Goal: Task Accomplishment & Management: Manage account settings

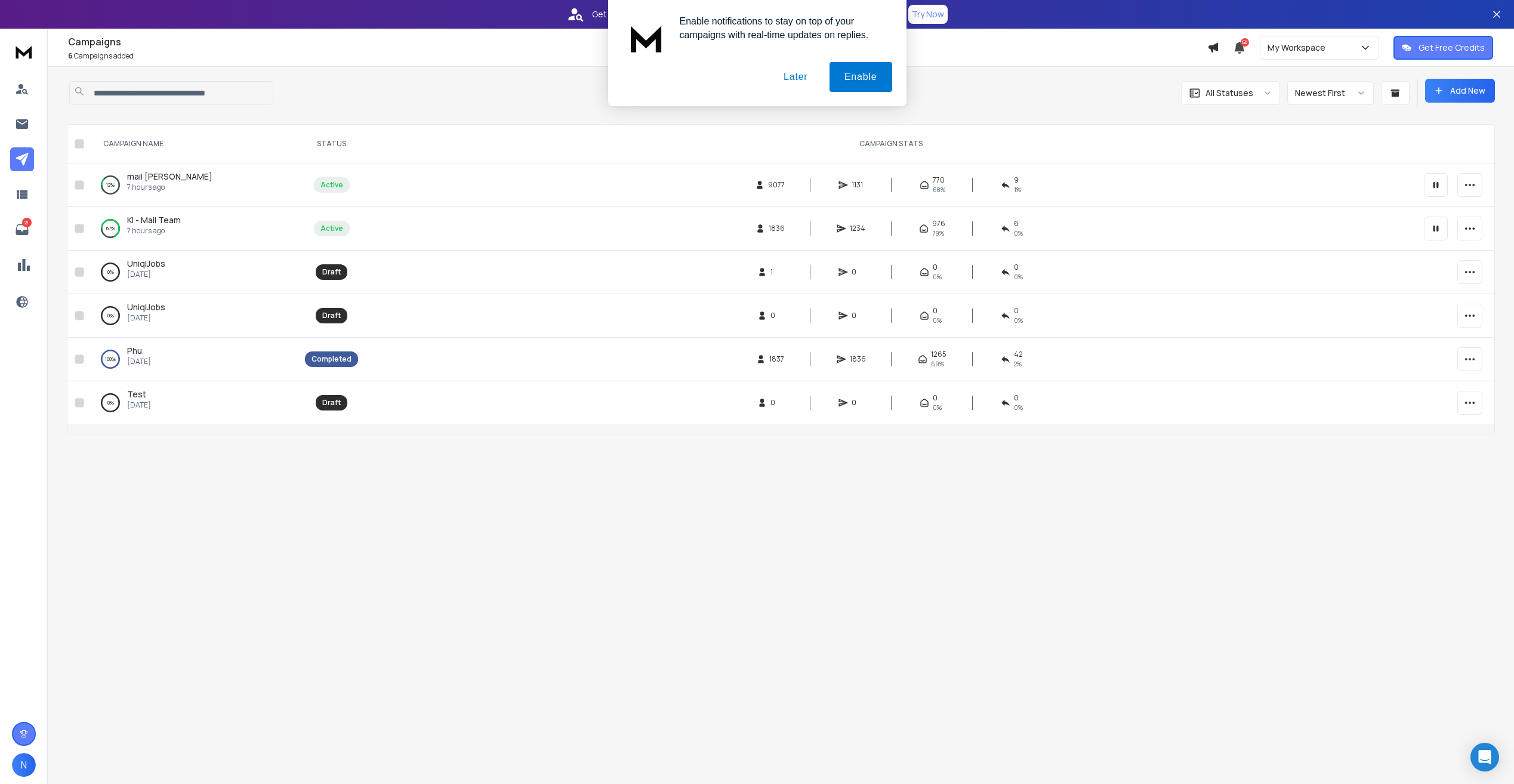
click at [812, 77] on button "Later" at bounding box center [796, 76] width 54 height 30
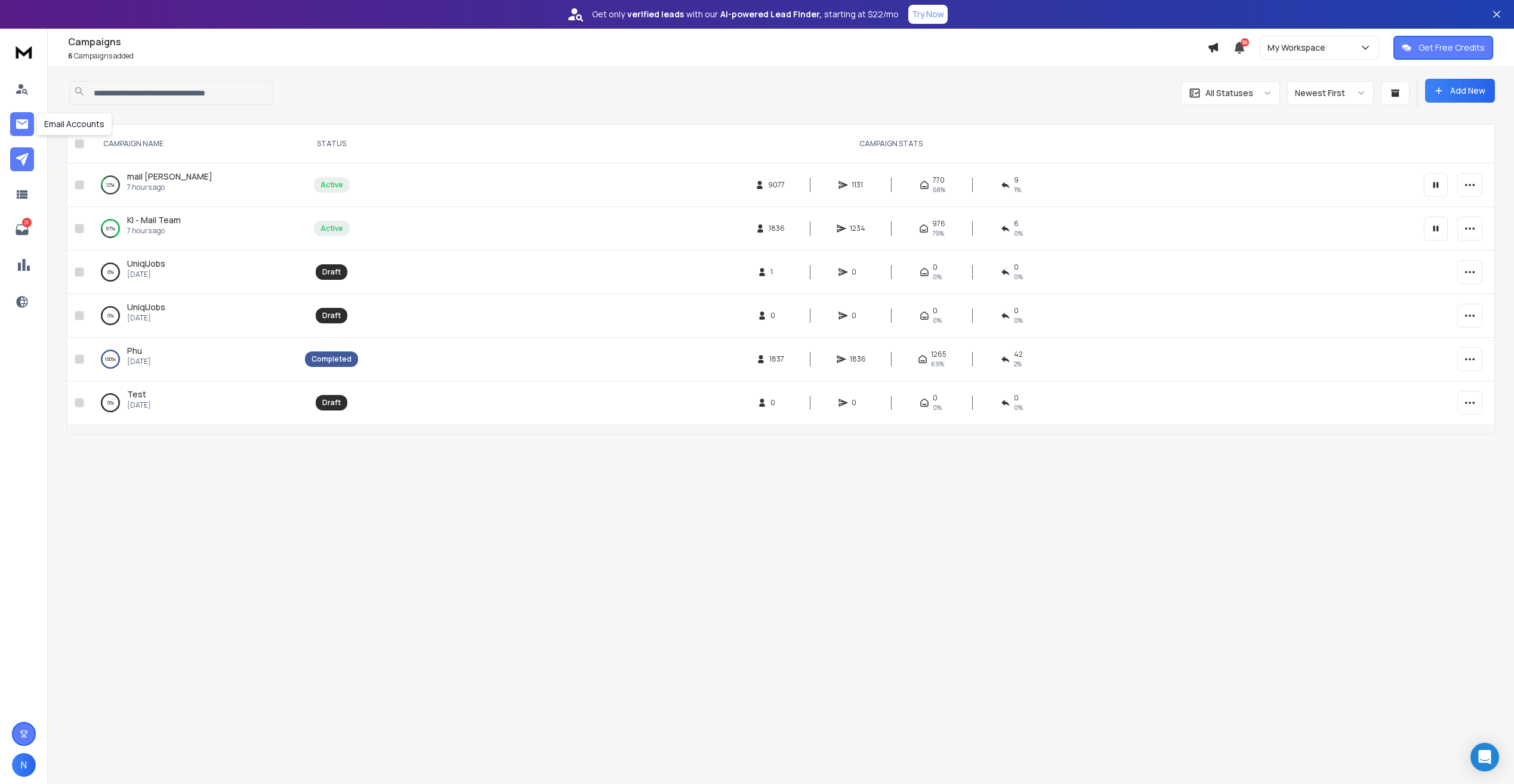
click at [26, 126] on icon at bounding box center [22, 124] width 12 height 10
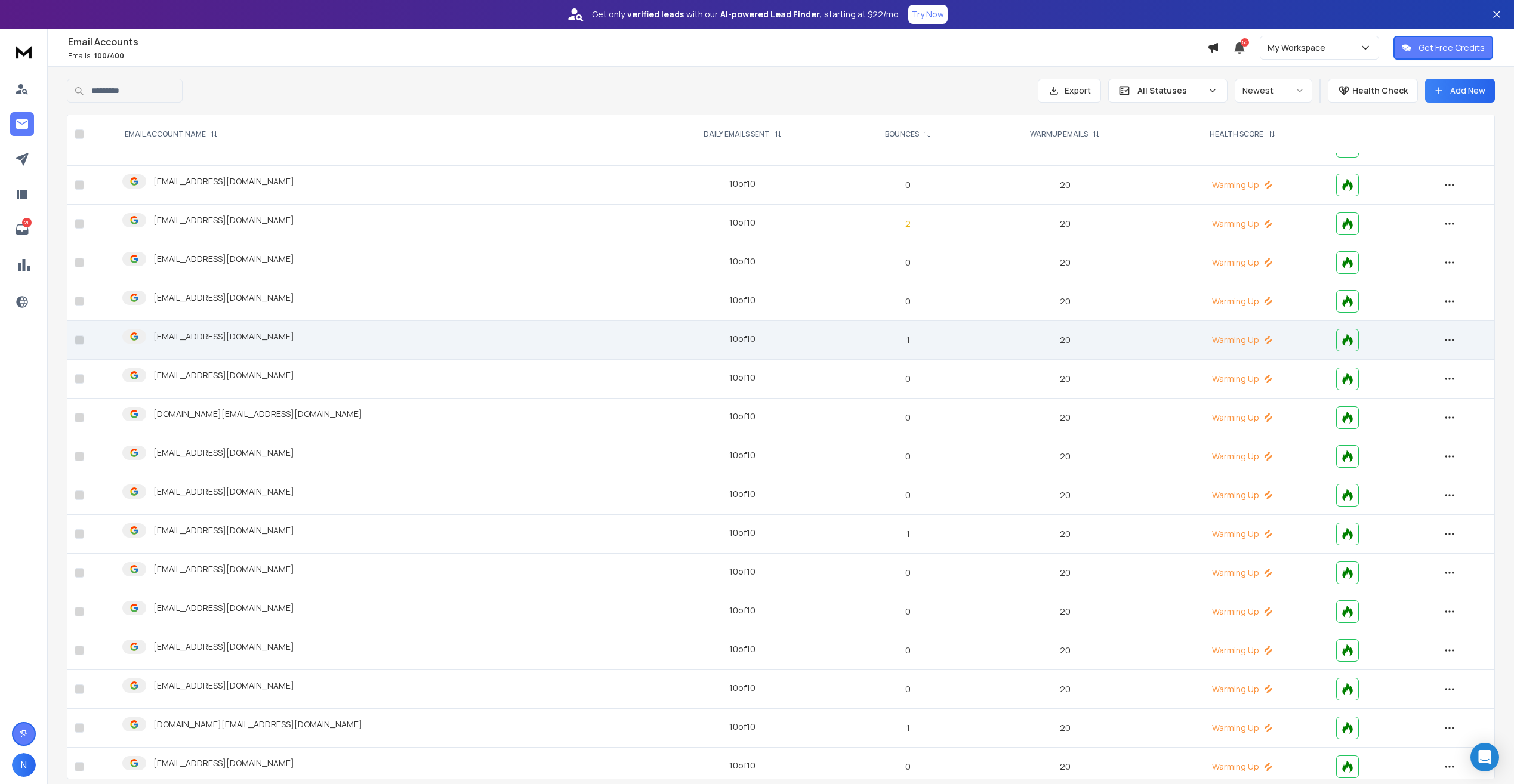
scroll to position [1342, 0]
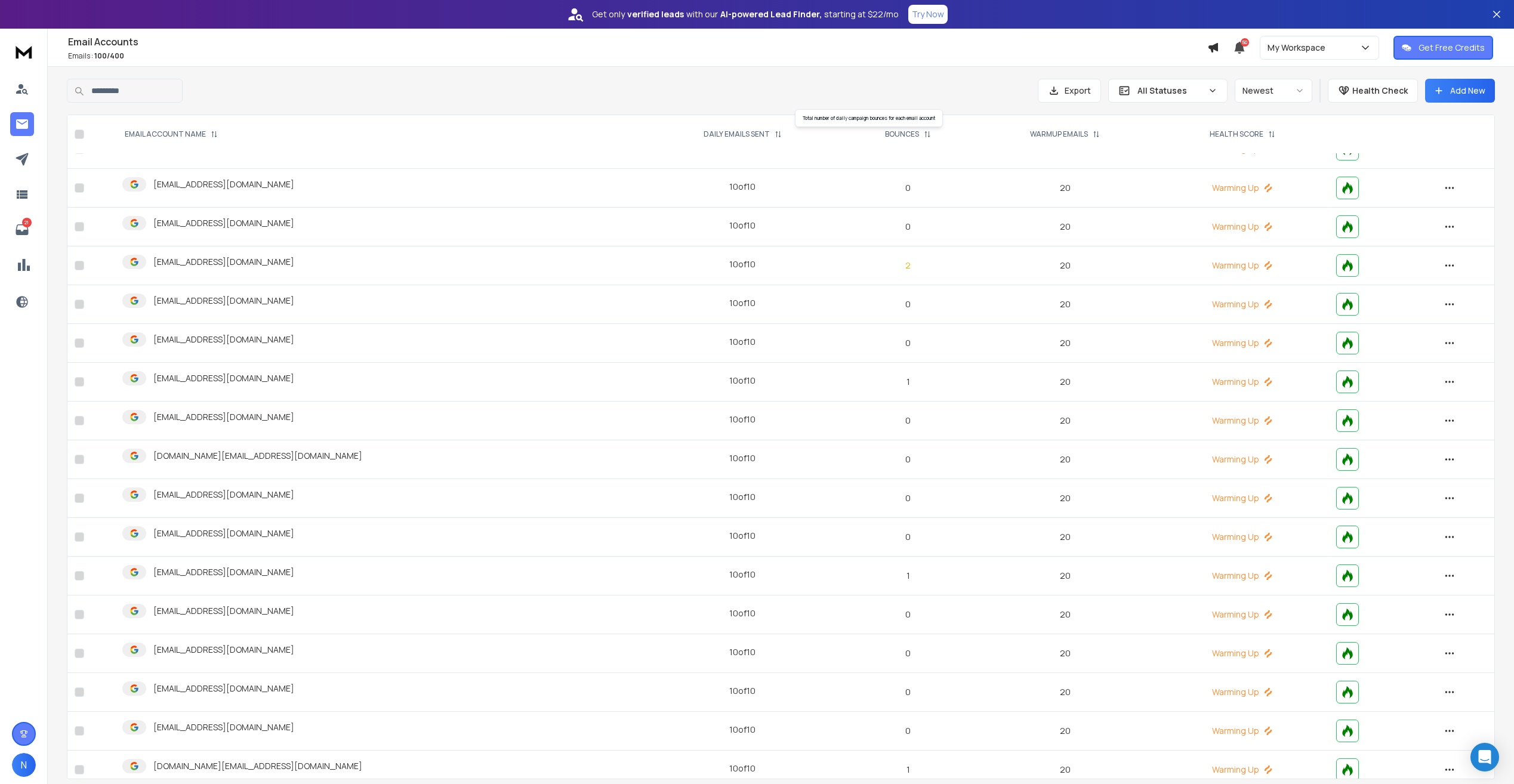
click at [874, 118] on span "Total number of daily campaign bounces for each email account" at bounding box center [869, 117] width 133 height 6
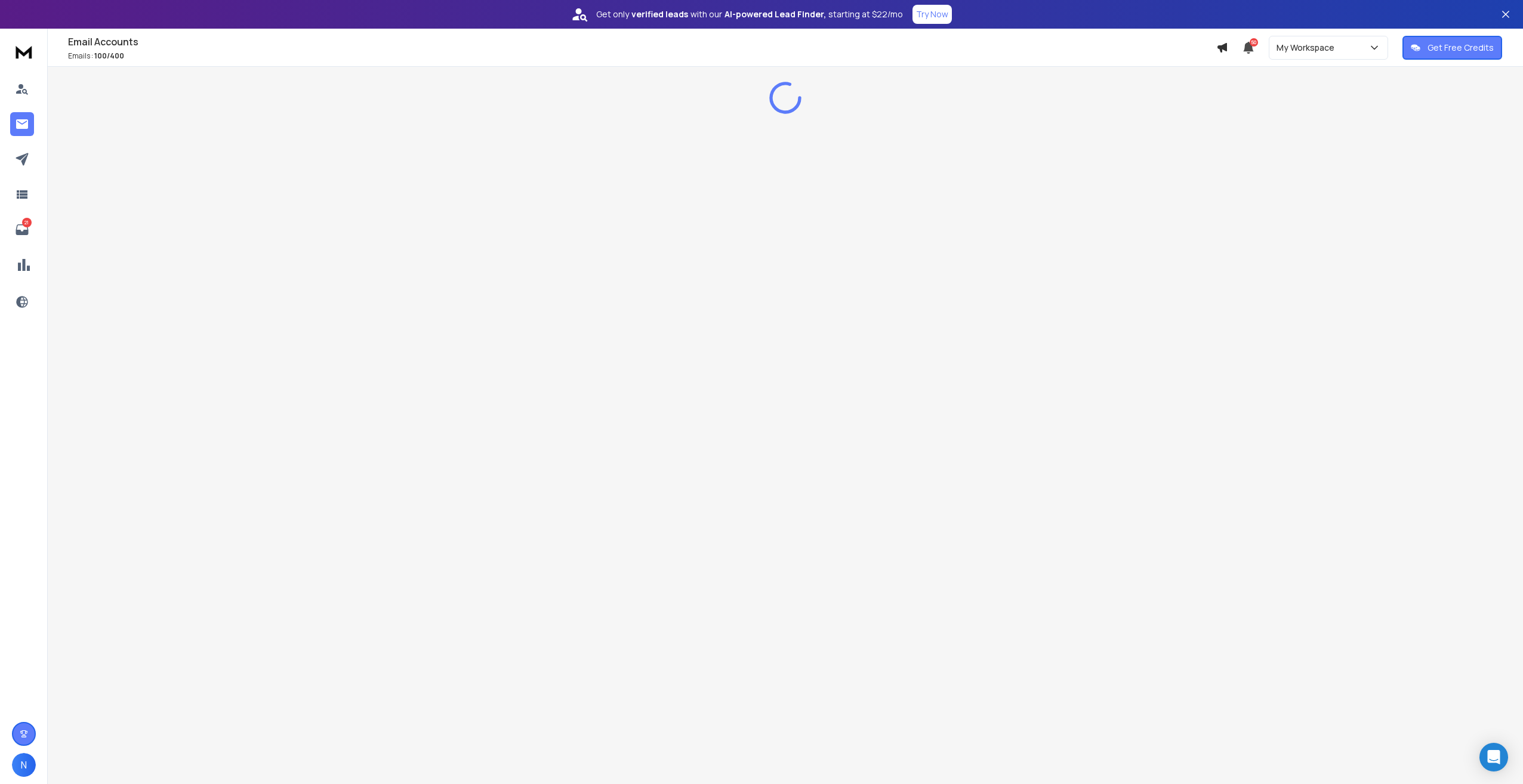
click at [874, 118] on div at bounding box center [785, 98] width 1475 height 62
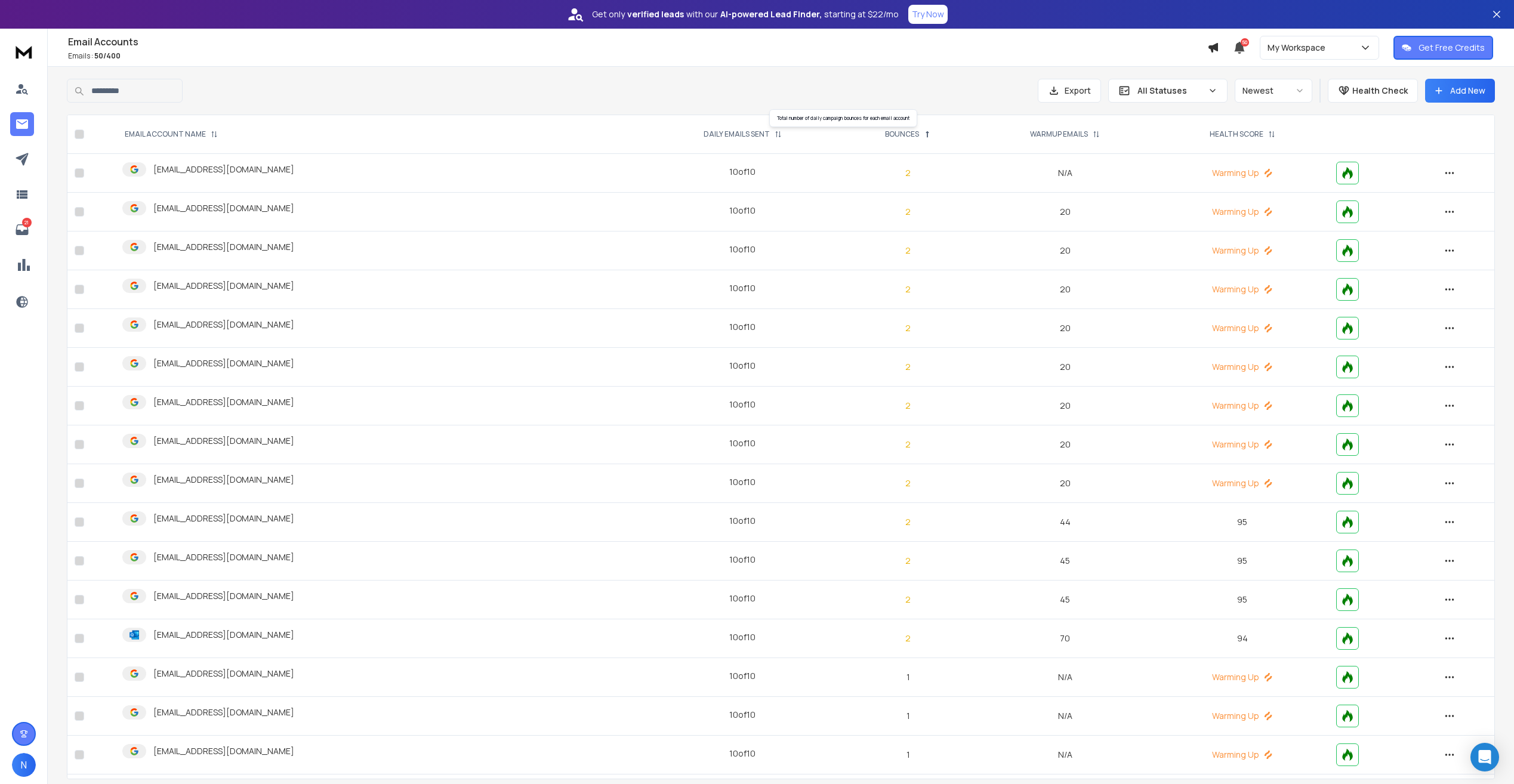
click at [869, 116] on span "Total number of daily campaign bounces for each email account" at bounding box center [844, 117] width 133 height 6
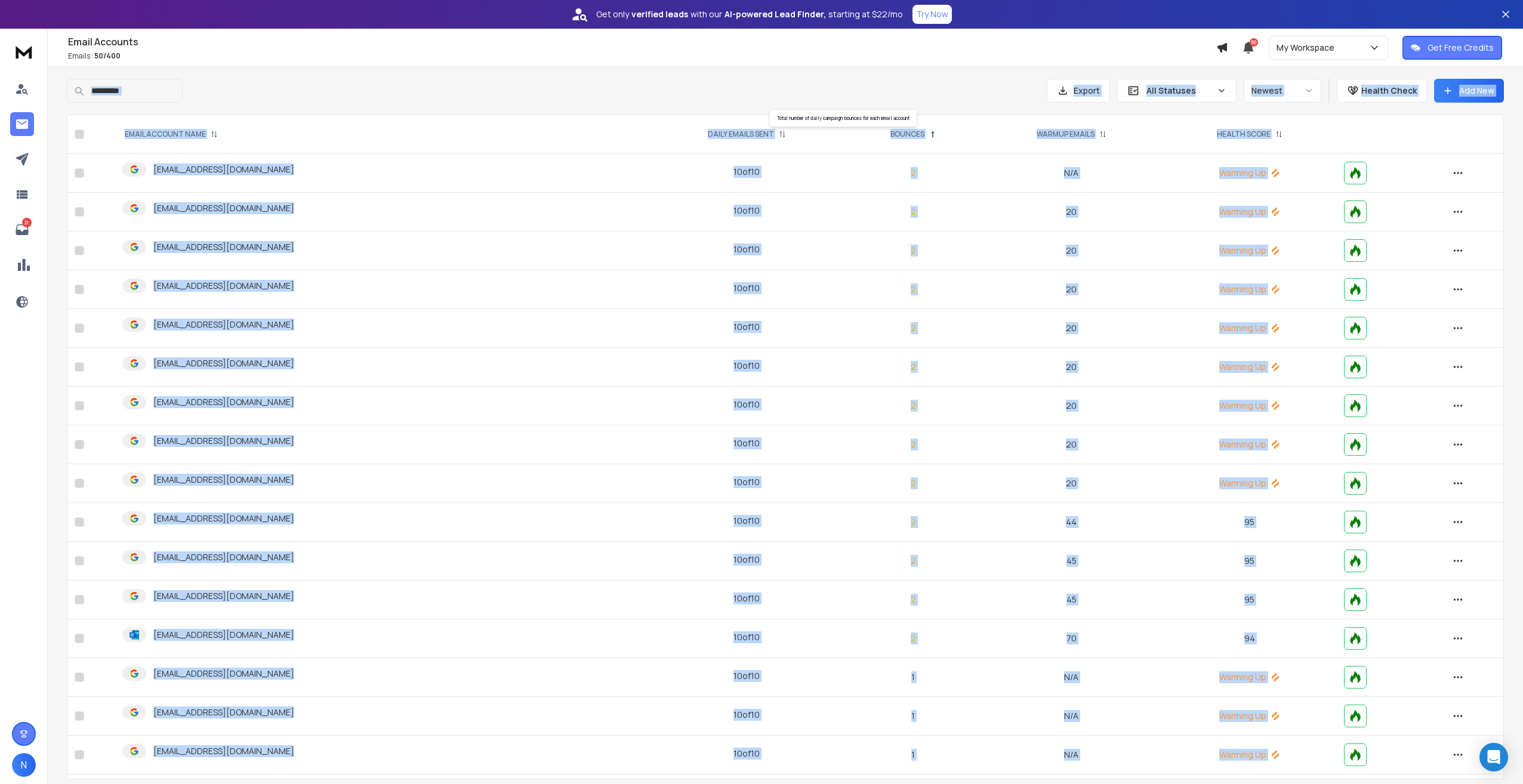
click at [869, 116] on div "Export All Statuses Newest Health Check Add New EMAIL ACCOUNT NAME DAILY EMAILS…" at bounding box center [785, 429] width 1475 height 724
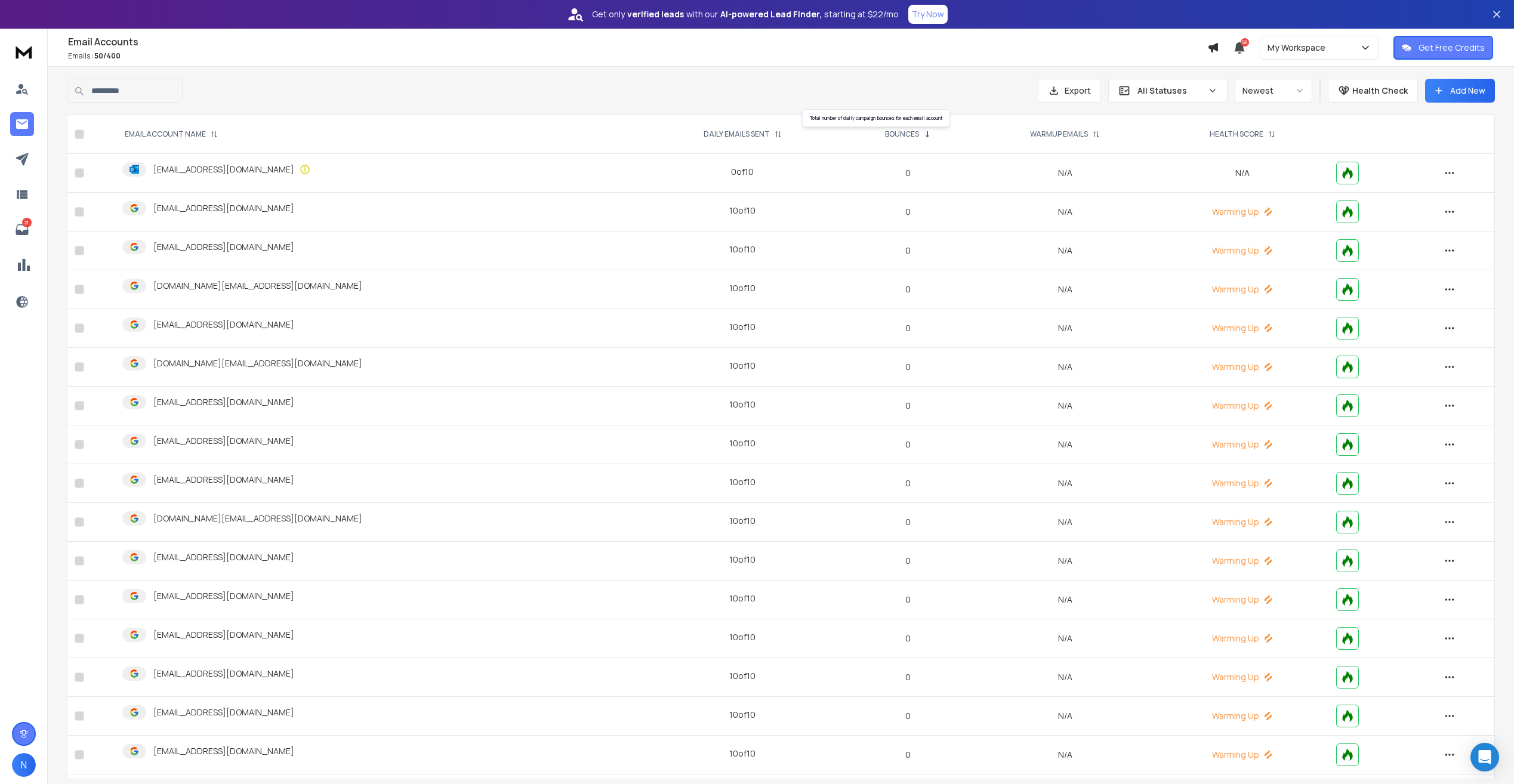
click at [899, 118] on span "Total number of daily campaign bounces for each email account" at bounding box center [876, 117] width 133 height 6
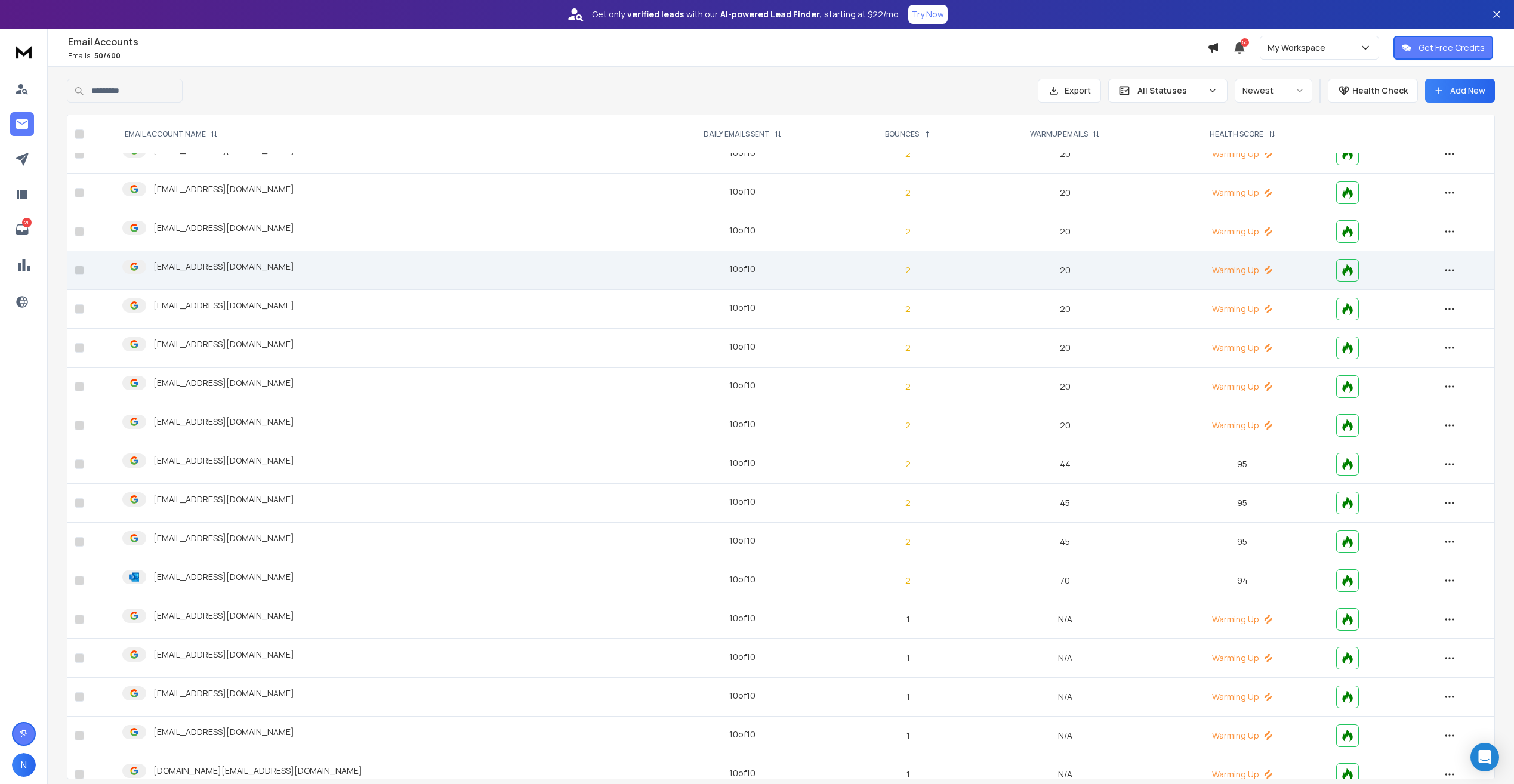
scroll to position [0, 0]
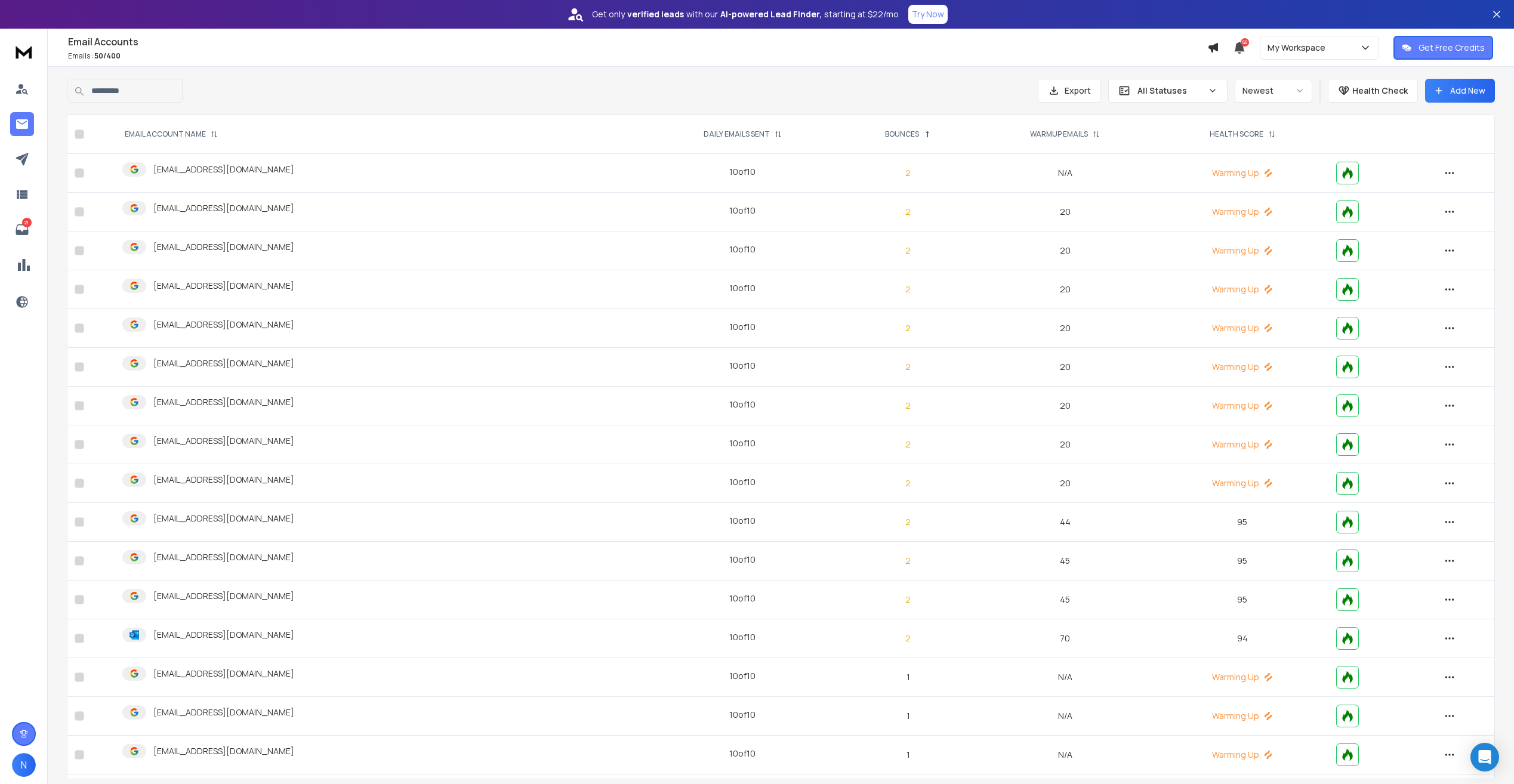
click at [842, 127] on th "BOUNCES" at bounding box center [908, 134] width 133 height 39
drag, startPoint x: 822, startPoint y: 133, endPoint x: 867, endPoint y: 133, distance: 45.0
click at [867, 133] on div "BOUNCES" at bounding box center [908, 134] width 113 height 10
copy div "BOUNCES"
drag, startPoint x: 853, startPoint y: 129, endPoint x: 899, endPoint y: 139, distance: 47.1
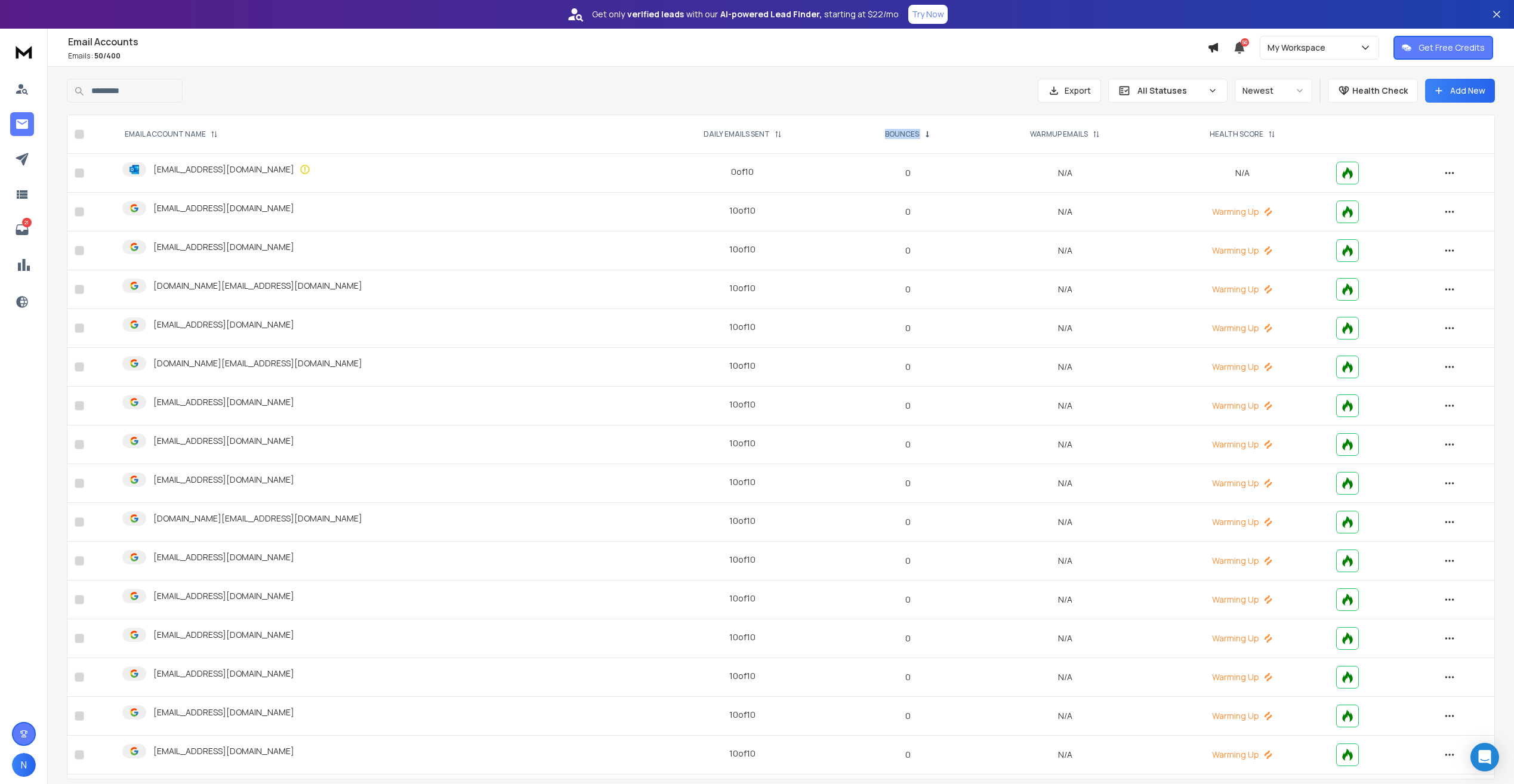
click at [899, 139] on th "BOUNCES" at bounding box center [908, 134] width 133 height 39
click at [894, 127] on body "Get only verified leads with our AI-powered Lead Finder, starting at $22/mo Try…" at bounding box center [757, 392] width 1514 height 784
click at [890, 135] on p "BOUNCES" at bounding box center [902, 134] width 34 height 10
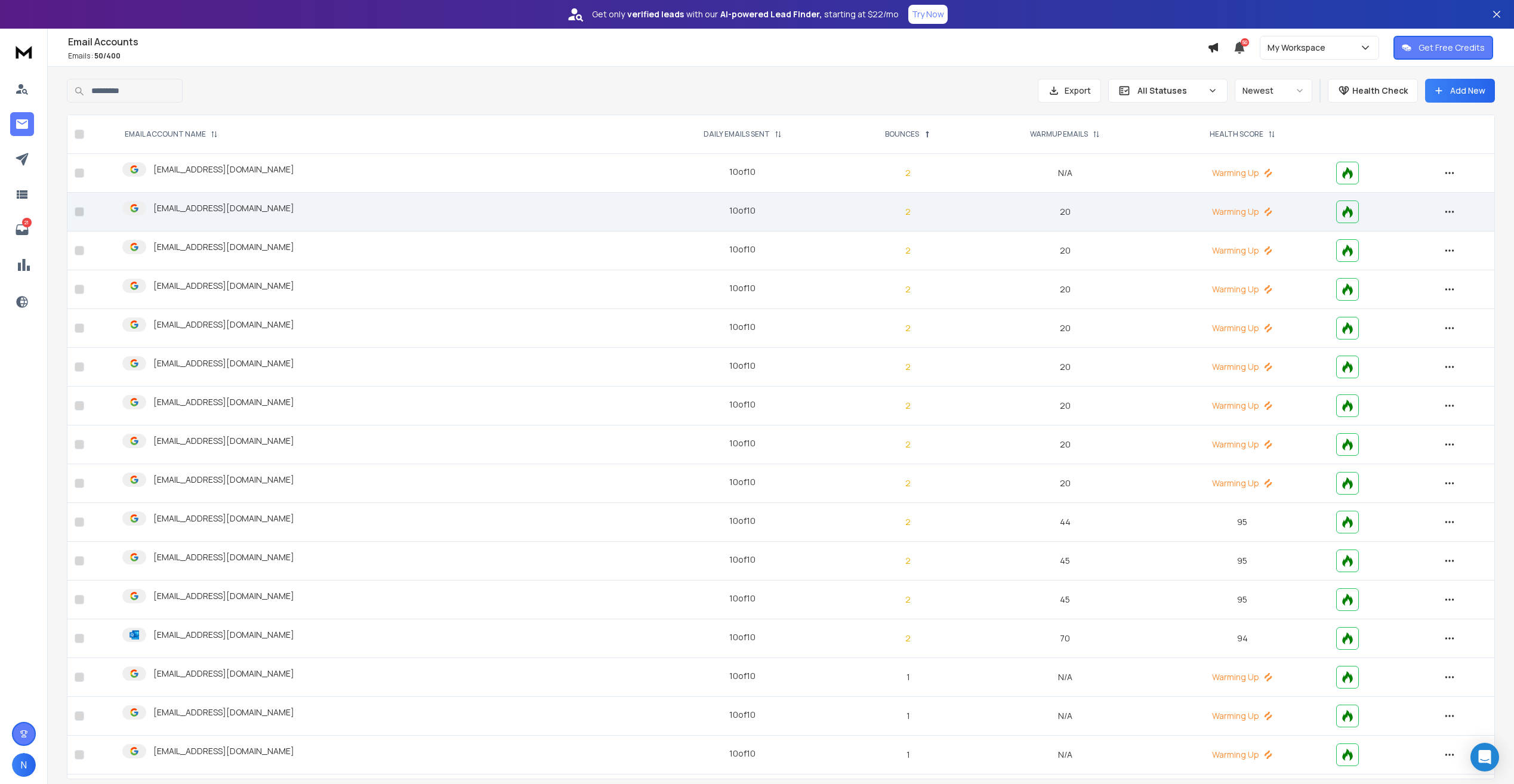
click at [1405, 214] on td at bounding box center [1449, 211] width 91 height 39
click at [1268, 211] on p "Warming Up" at bounding box center [1242, 211] width 159 height 12
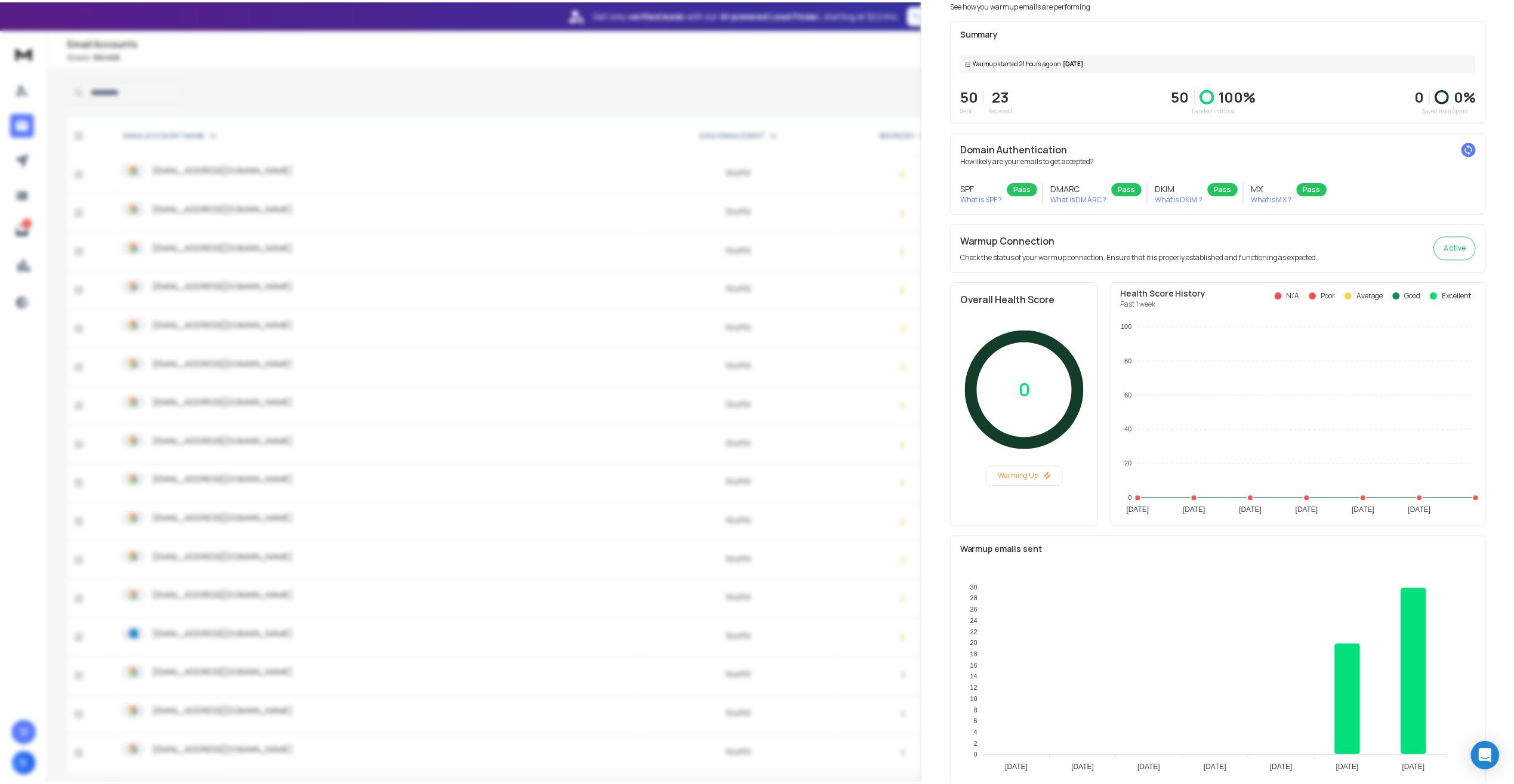
scroll to position [163, 0]
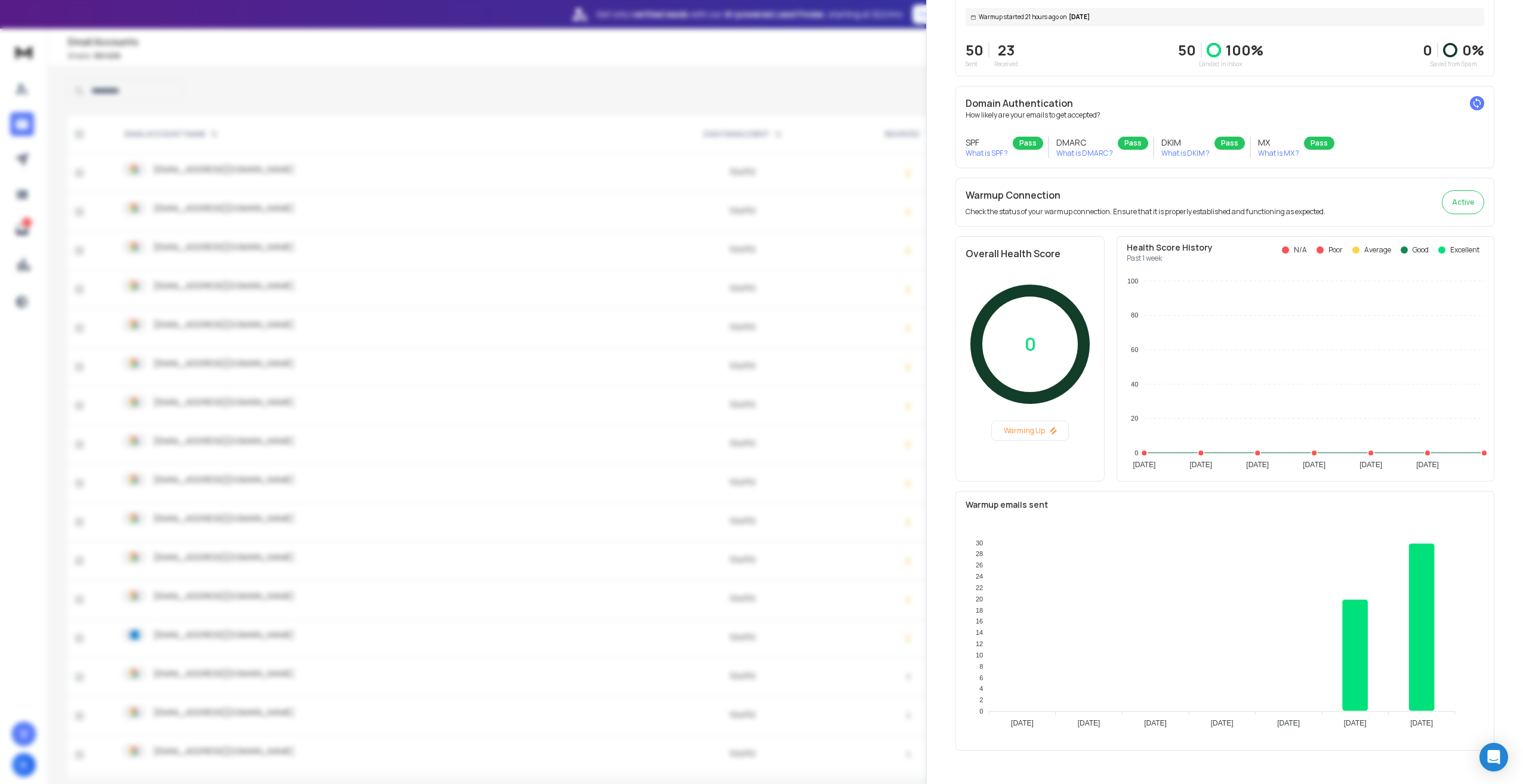
click at [824, 508] on div at bounding box center [761, 392] width 1523 height 784
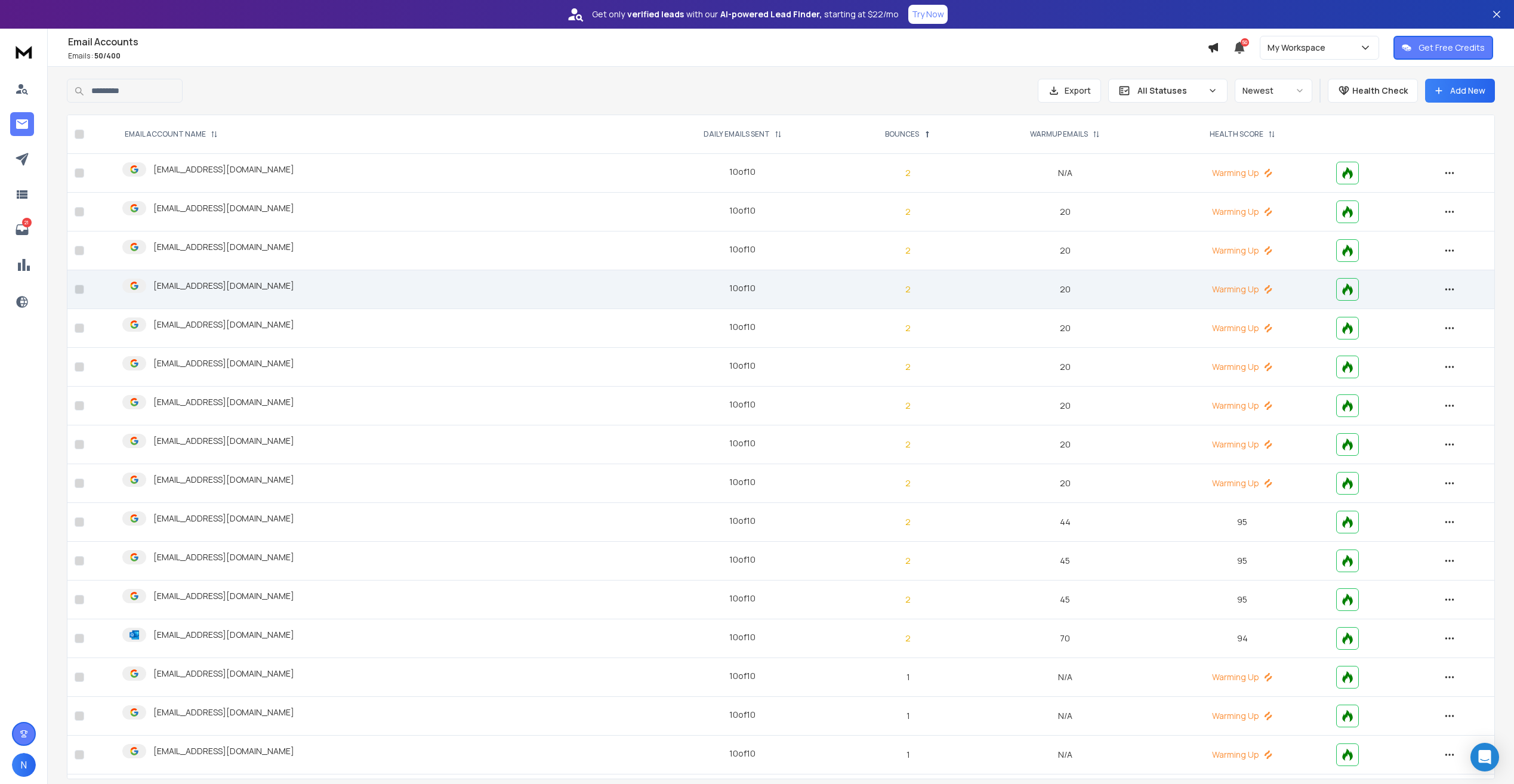
click at [1369, 307] on td at bounding box center [1367, 289] width 75 height 39
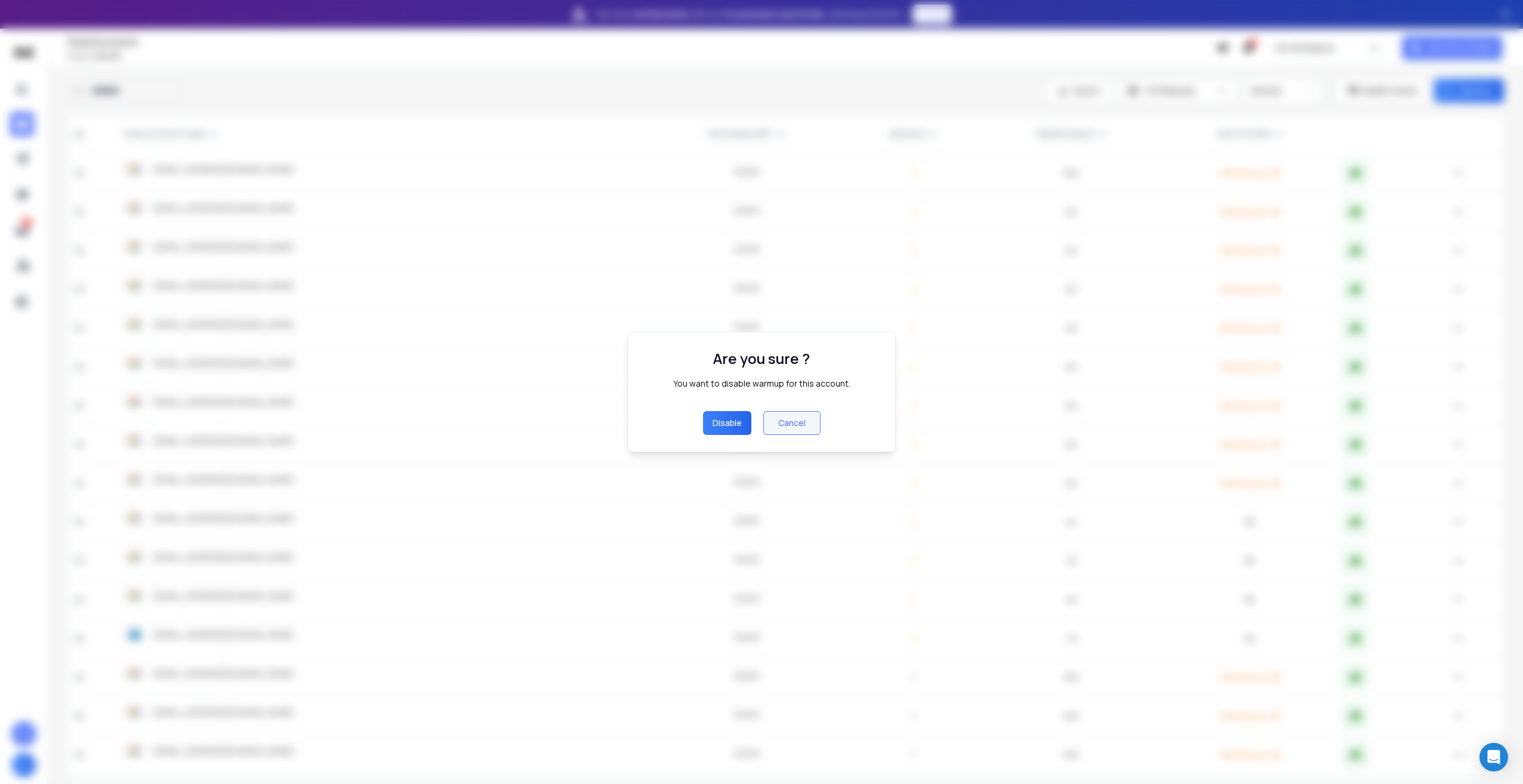
click at [808, 425] on button "Cancel" at bounding box center [792, 423] width 57 height 24
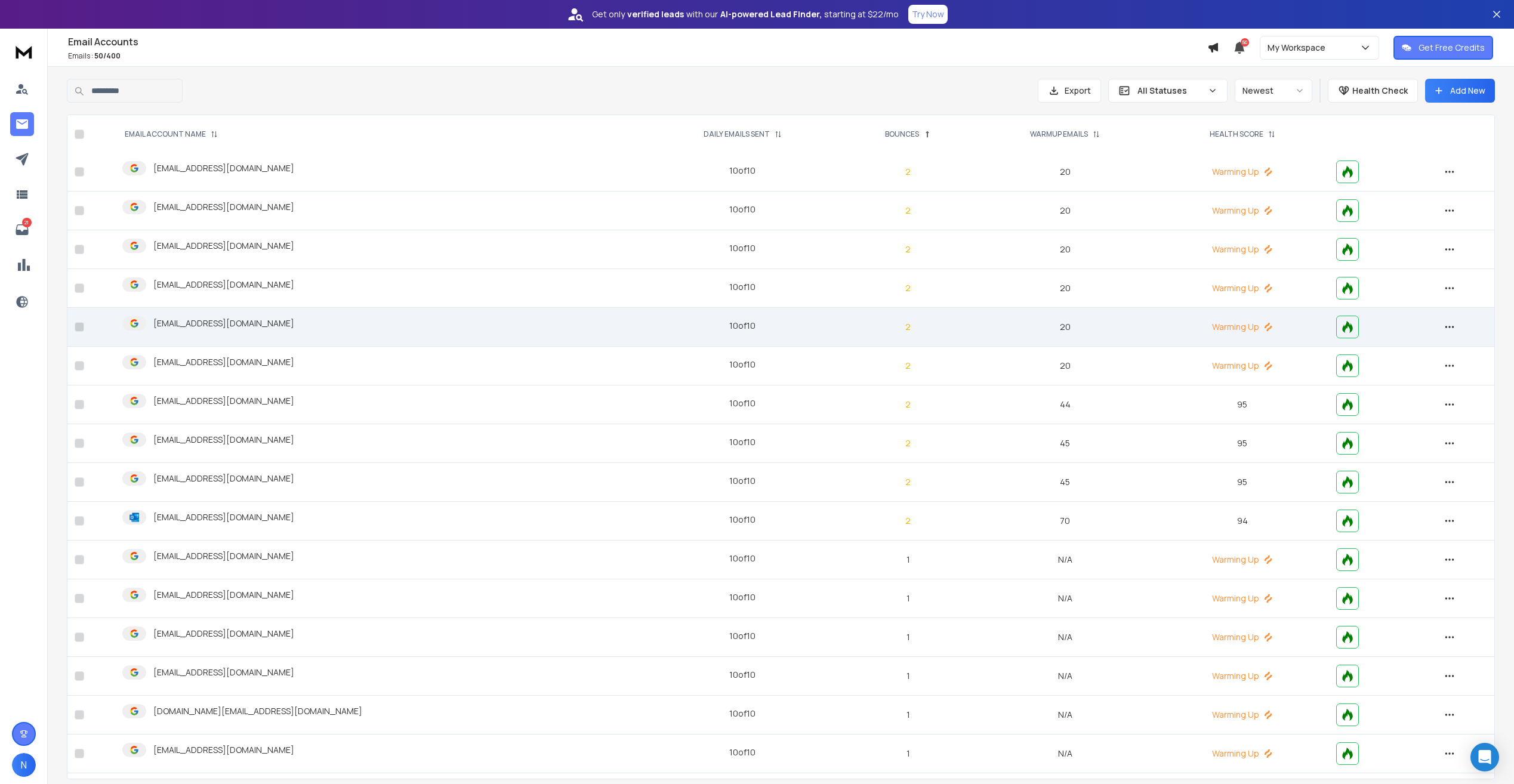
scroll to position [119, 0]
click at [1279, 328] on p "Warming Up" at bounding box center [1242, 324] width 159 height 12
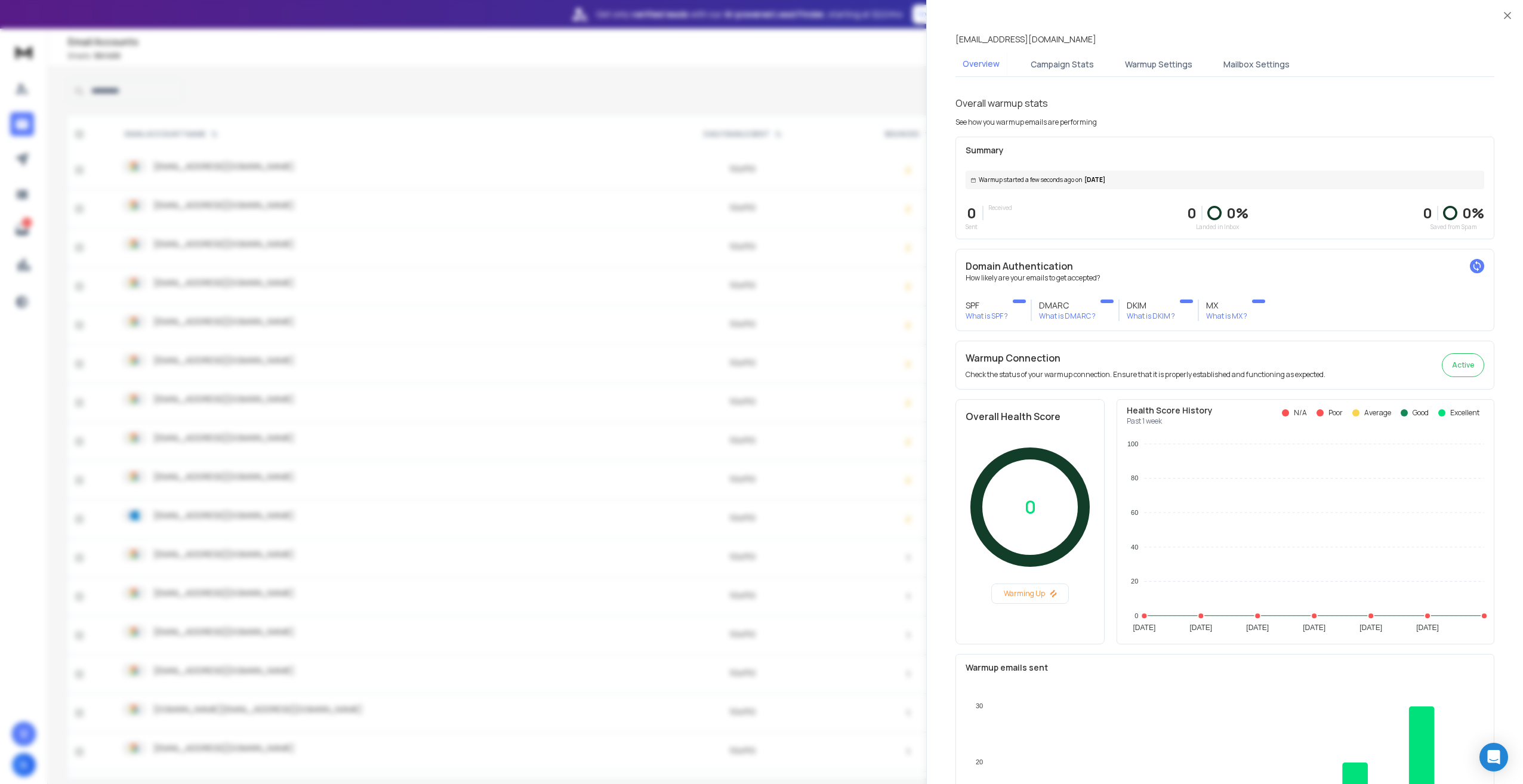
click at [833, 395] on div at bounding box center [761, 392] width 1523 height 784
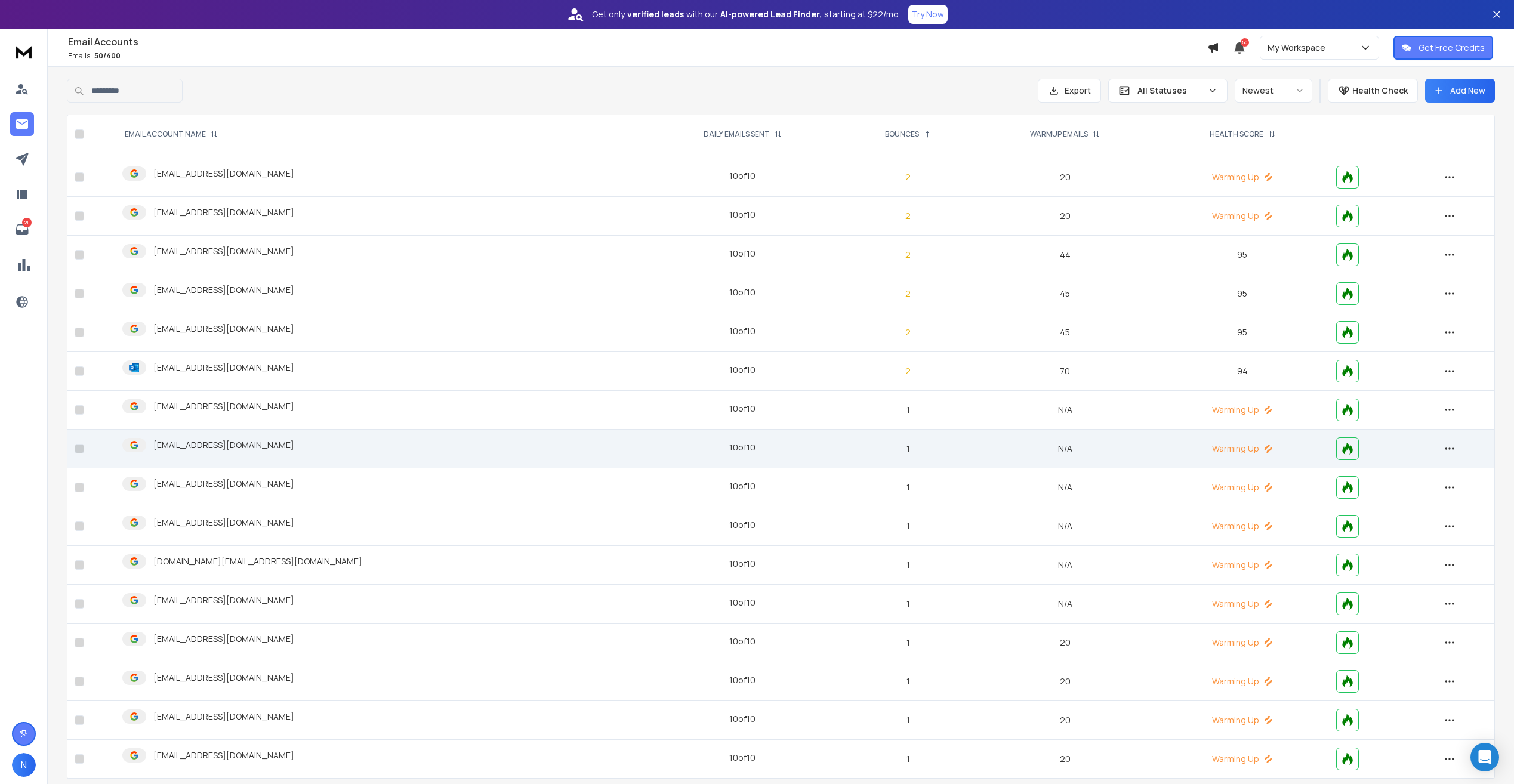
scroll to position [298, 0]
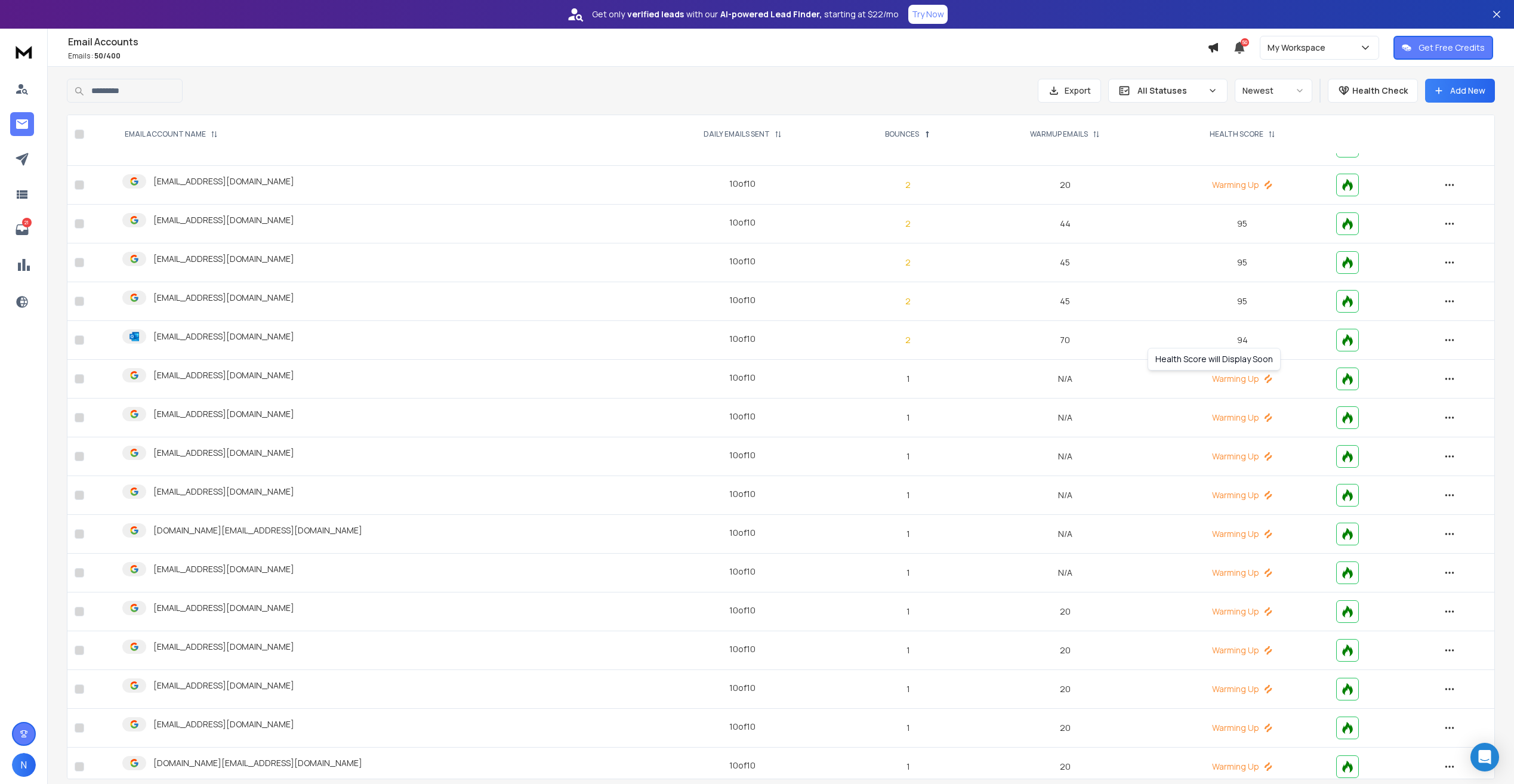
click at [1266, 349] on div "Health Score will Display Soon" at bounding box center [1214, 358] width 133 height 22
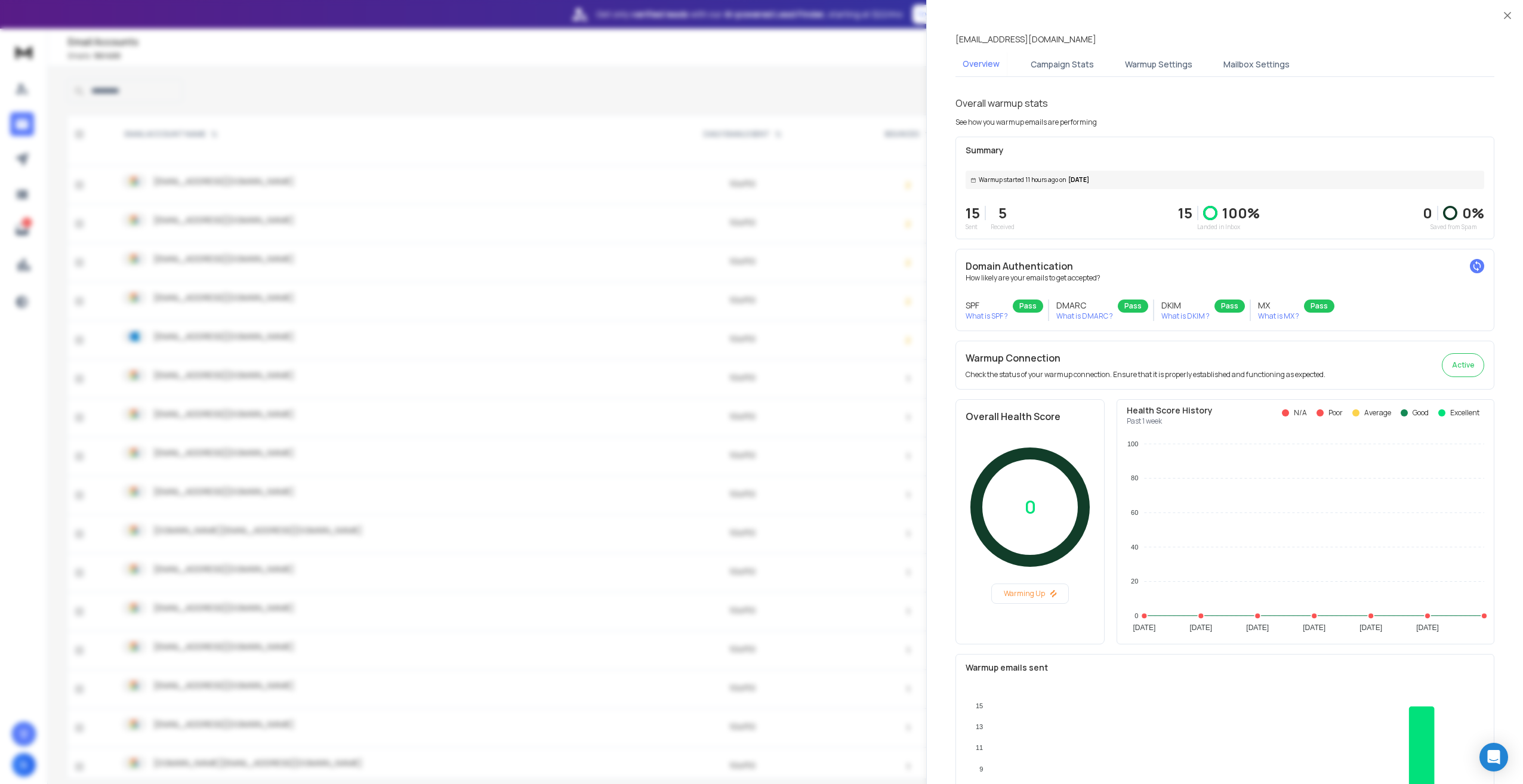
click at [887, 497] on div at bounding box center [761, 392] width 1523 height 784
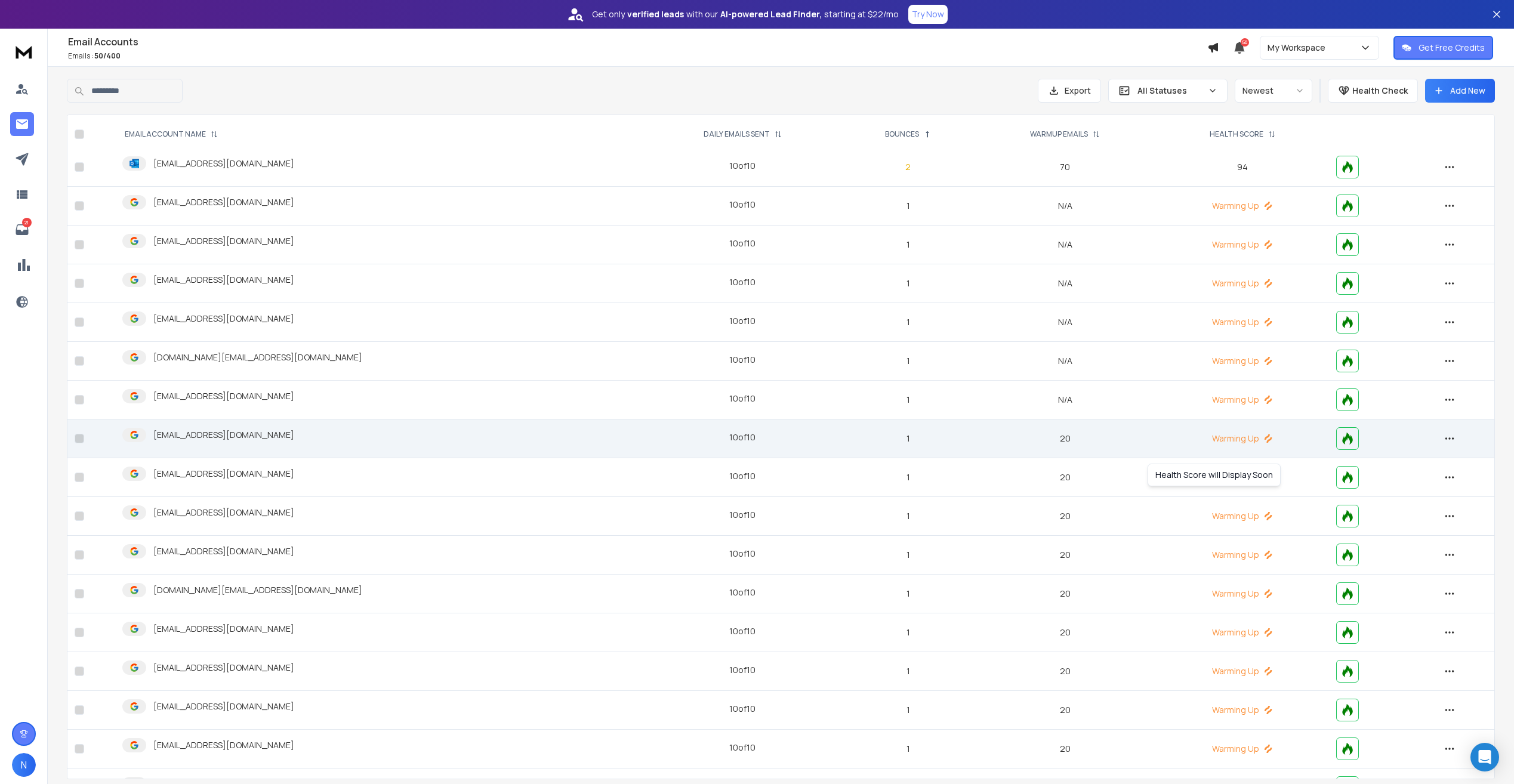
scroll to position [478, 0]
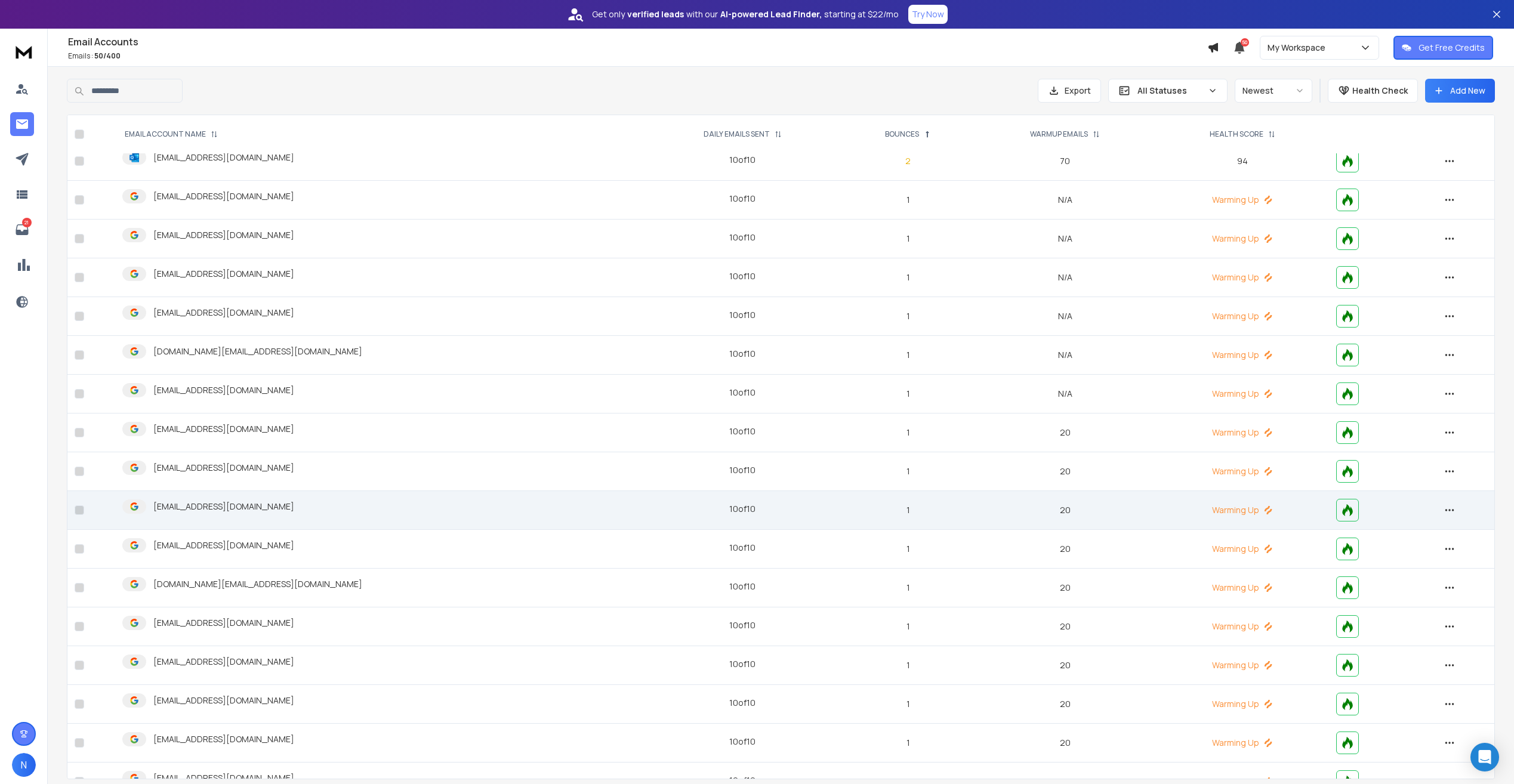
click at [1276, 517] on td "Warming Up" at bounding box center [1242, 510] width 173 height 39
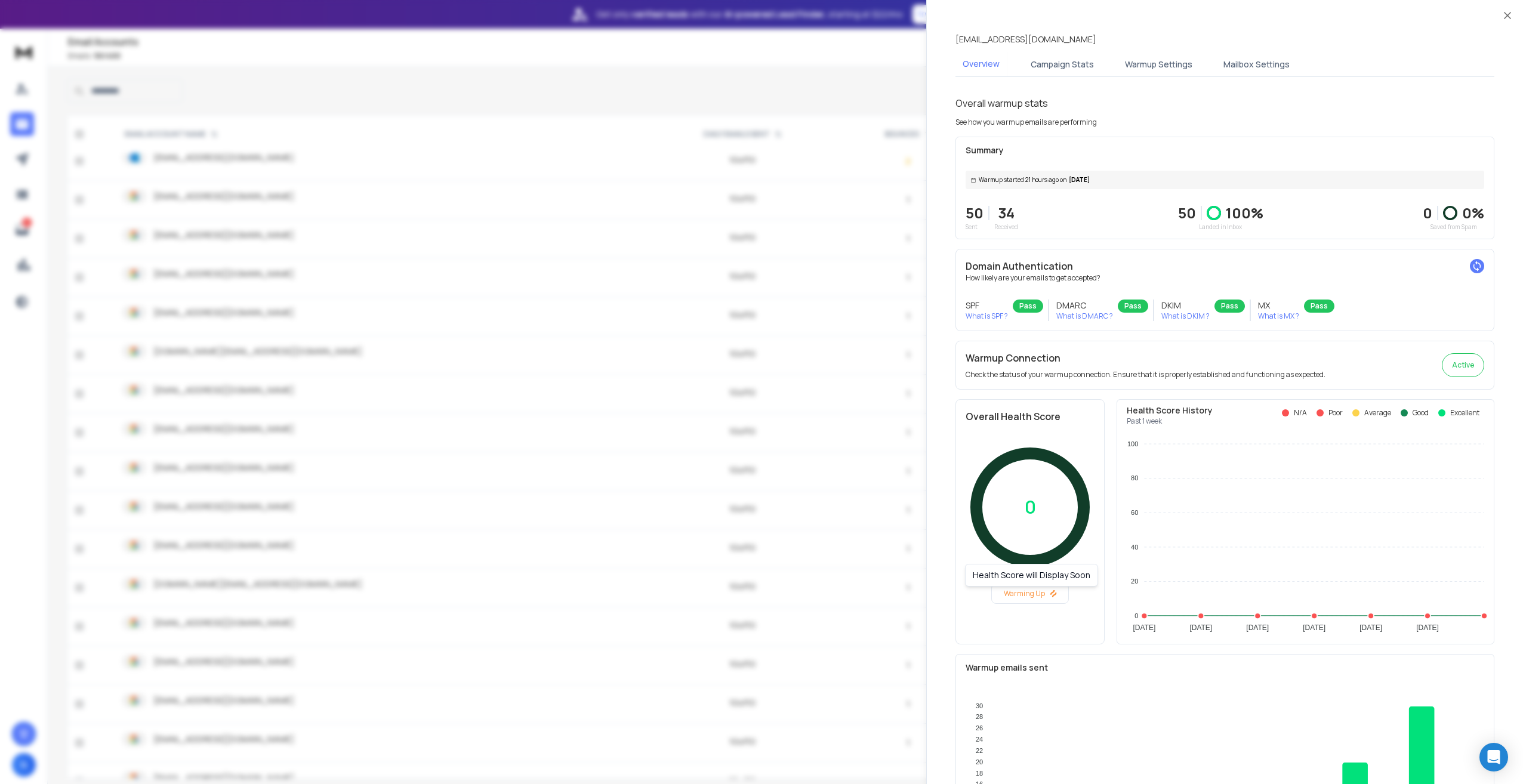
click at [730, 545] on div at bounding box center [761, 392] width 1523 height 784
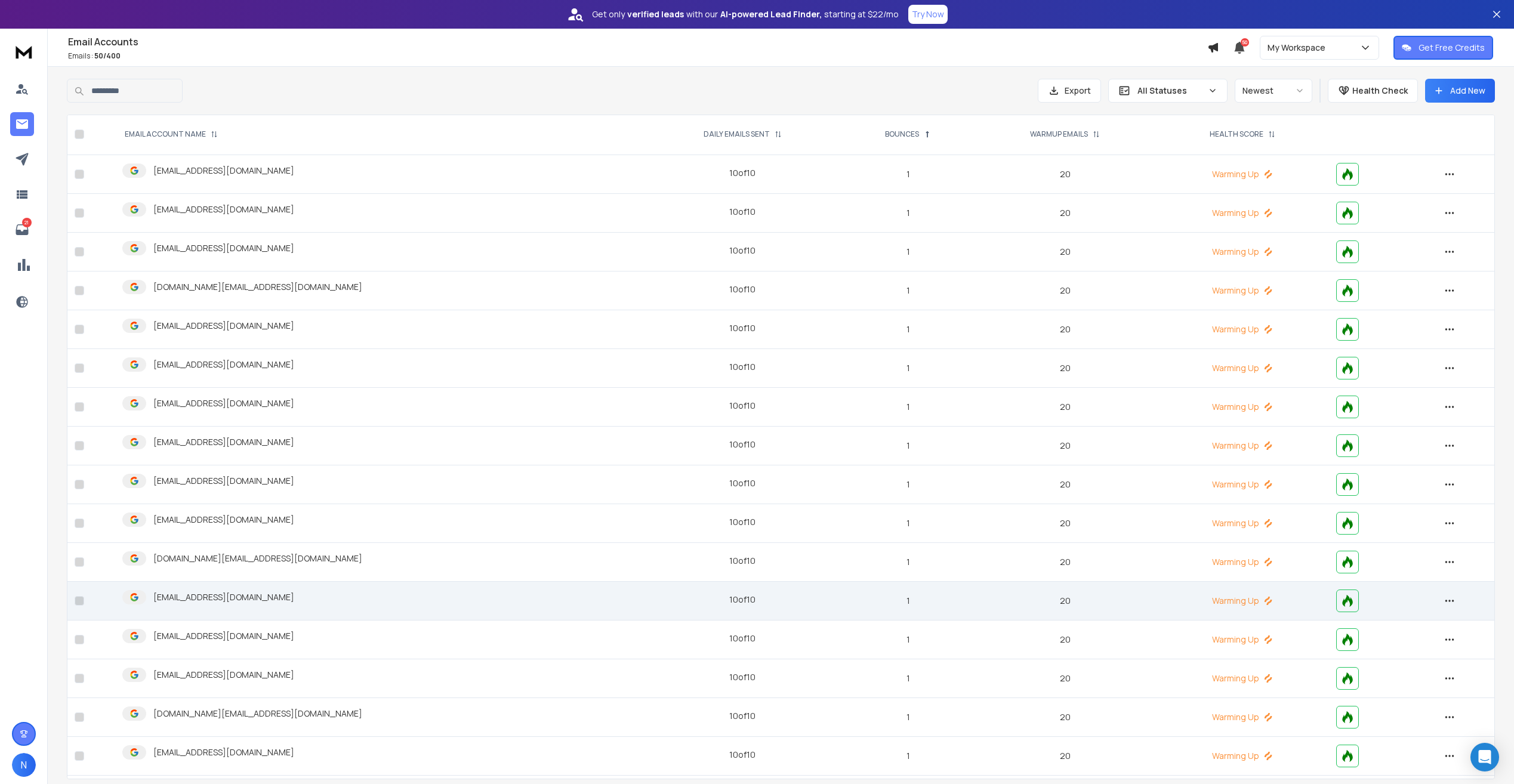
scroll to position [835, 0]
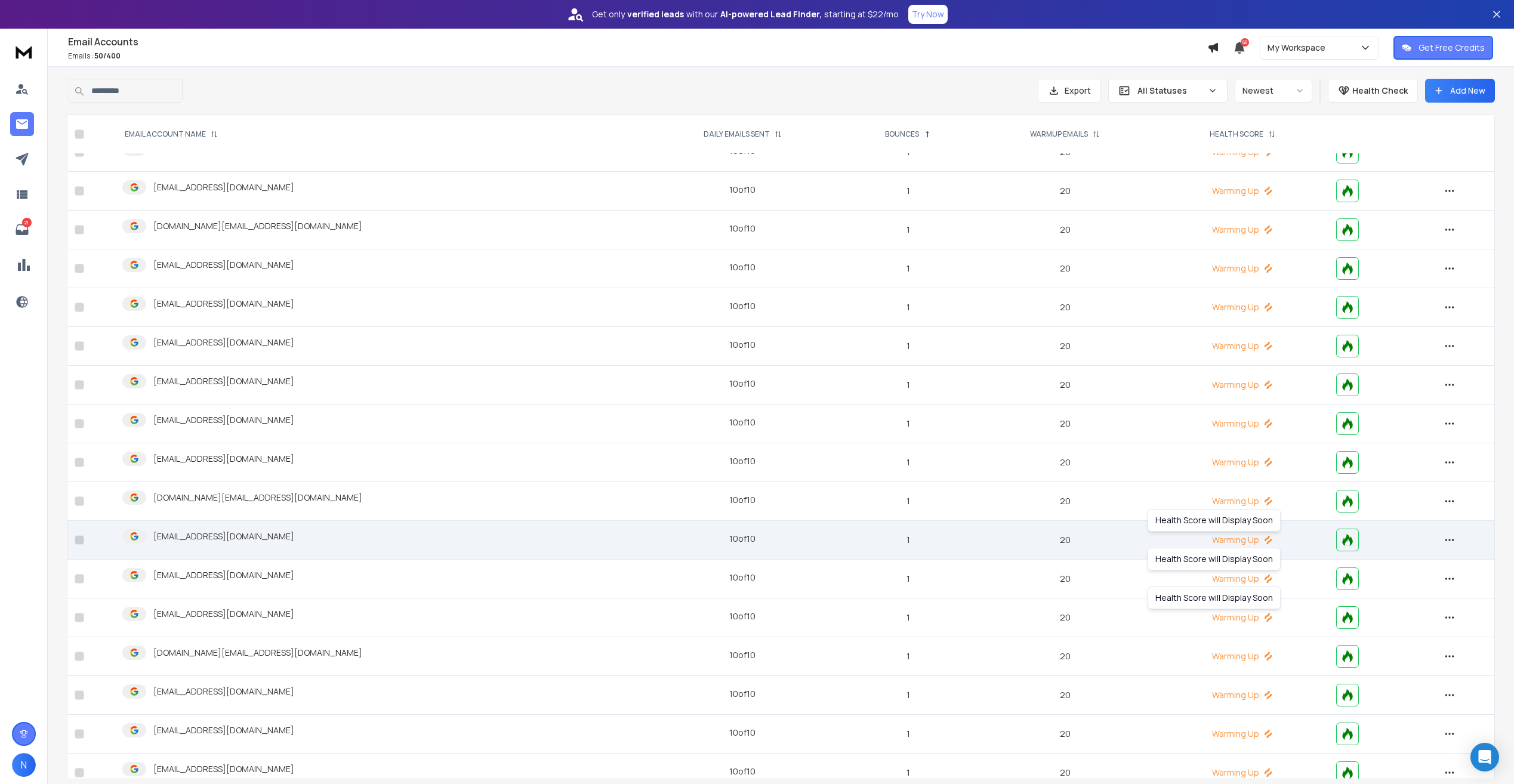
click at [1092, 530] on td "20" at bounding box center [1065, 539] width 181 height 39
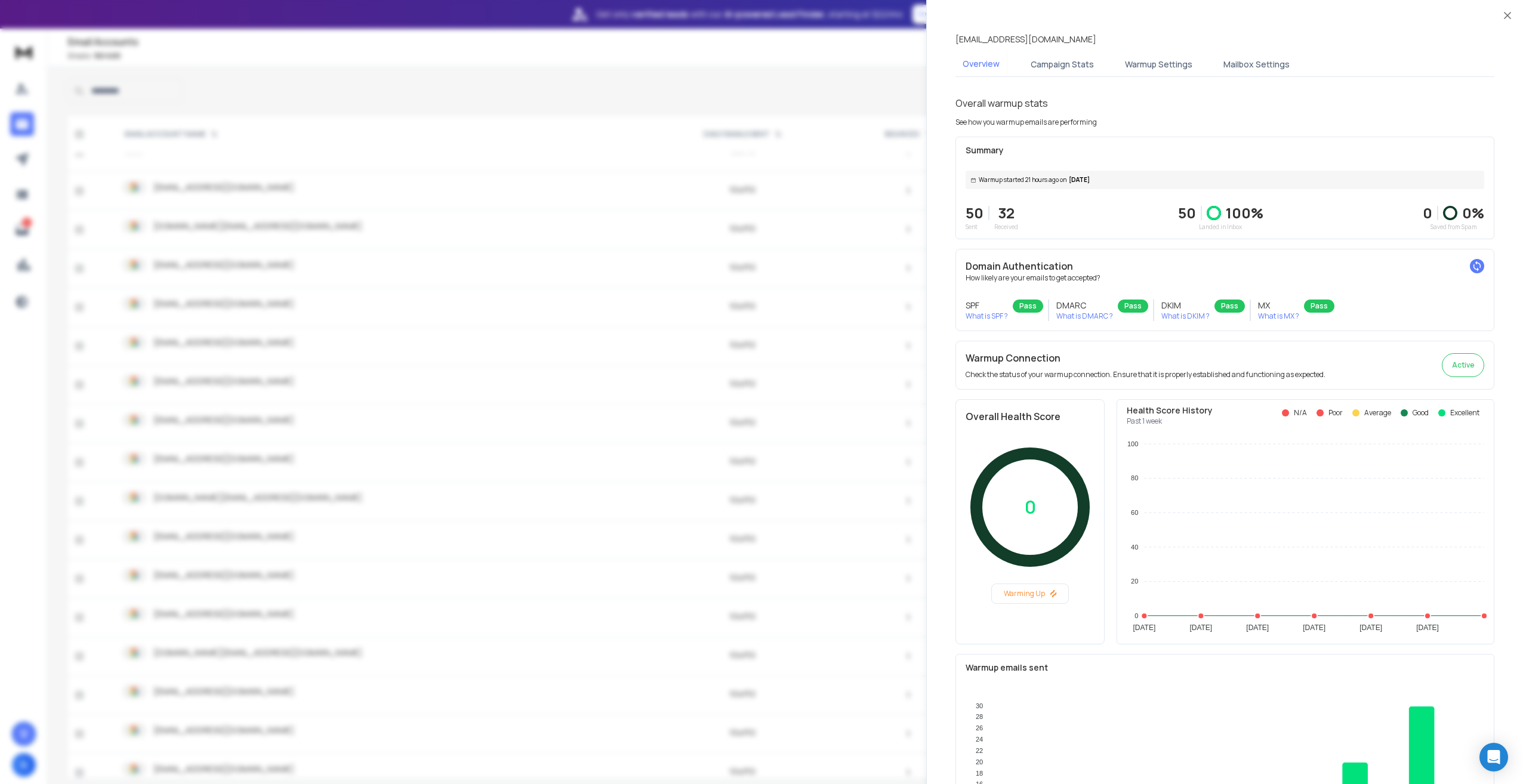
click at [844, 528] on div at bounding box center [761, 392] width 1523 height 784
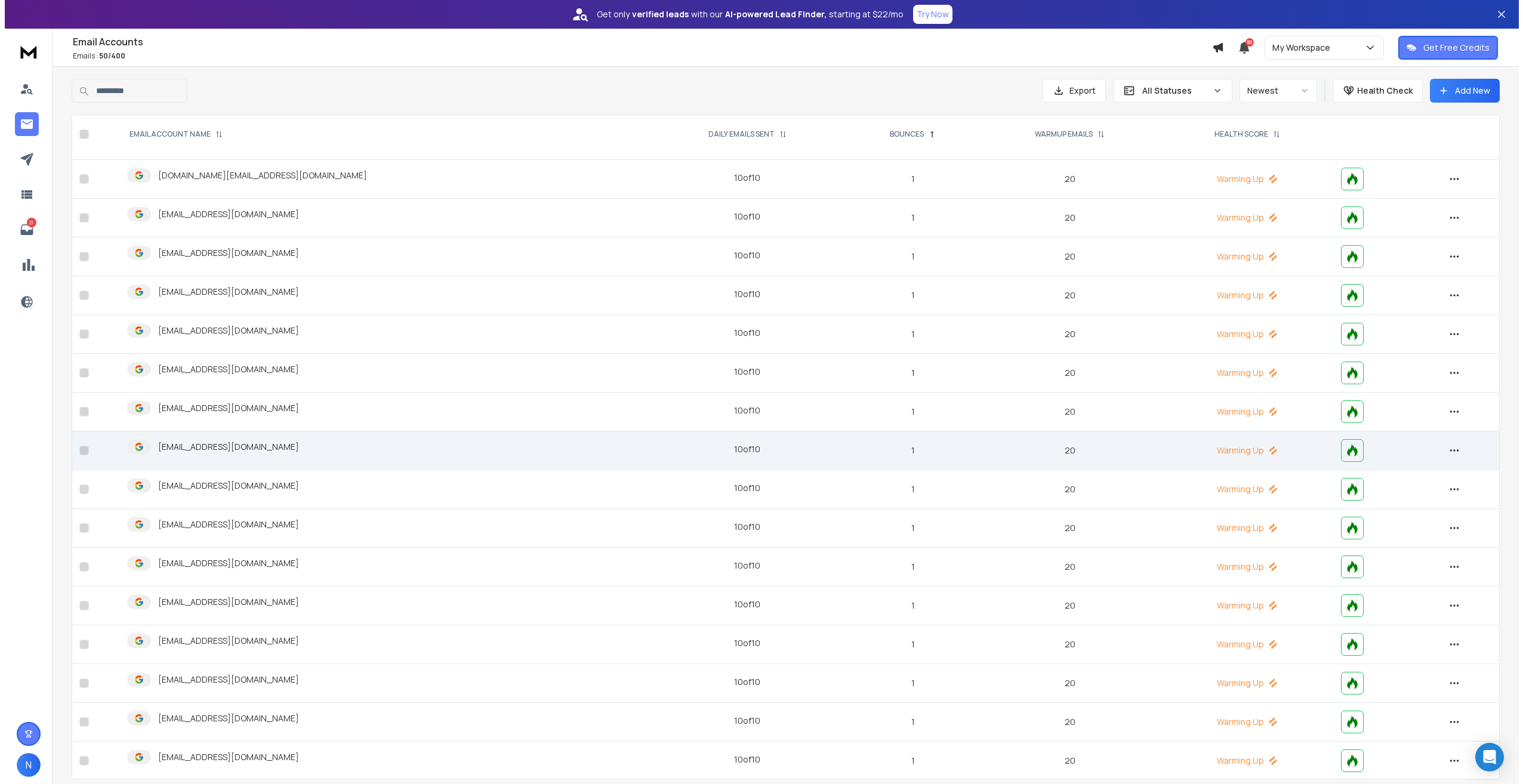
scroll to position [1342, 0]
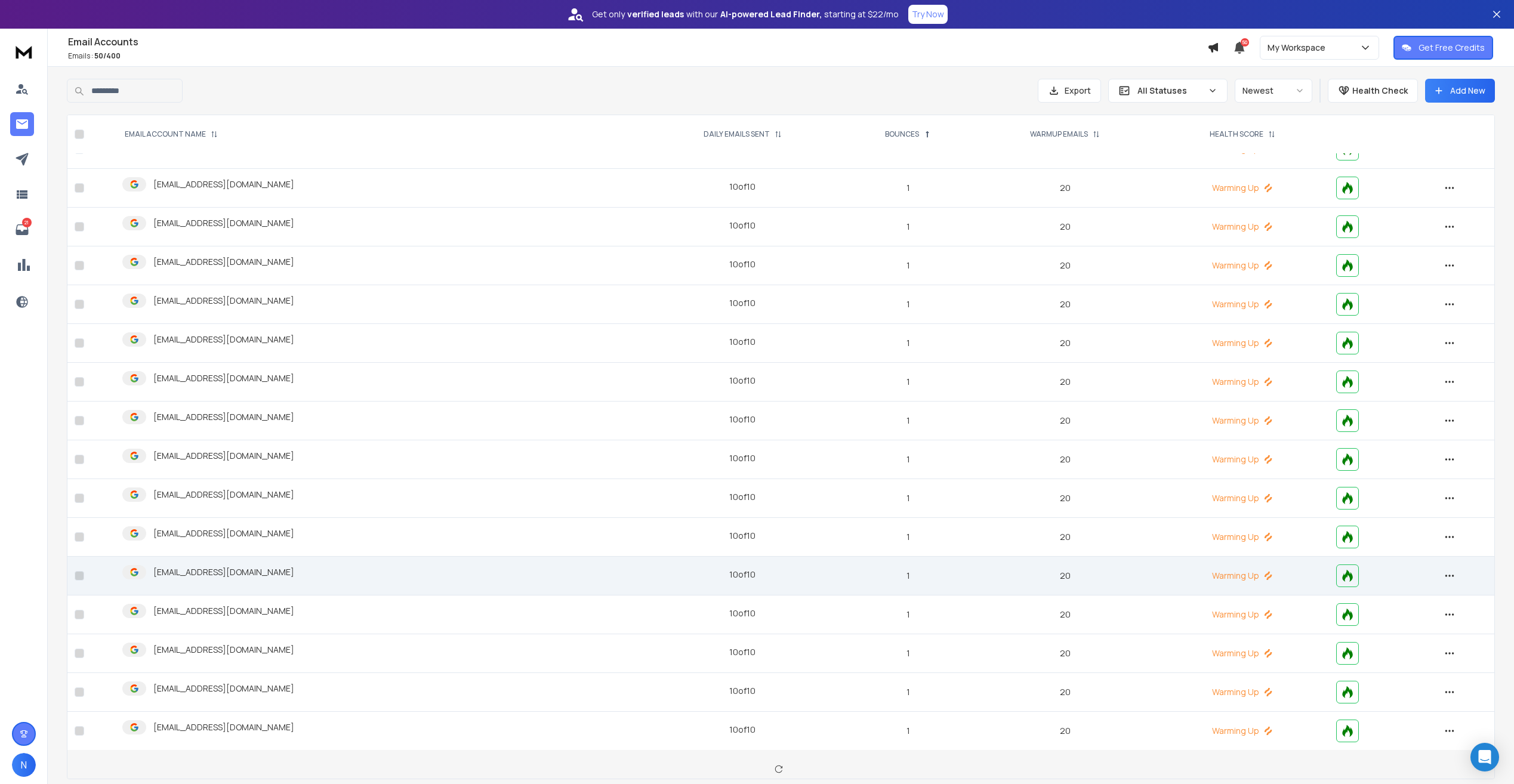
click at [1156, 568] on td "Warming Up" at bounding box center [1242, 575] width 173 height 39
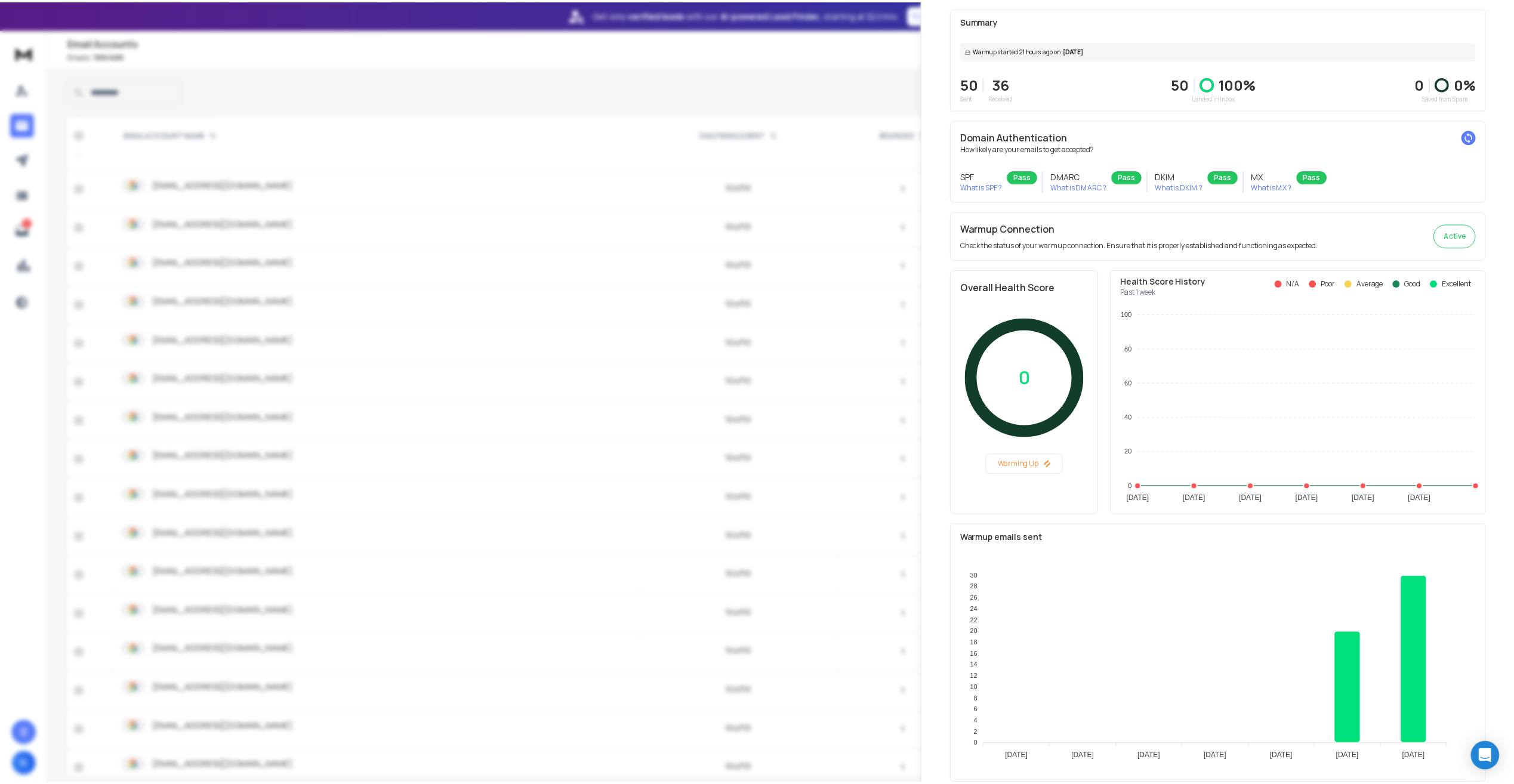
scroll to position [163, 0]
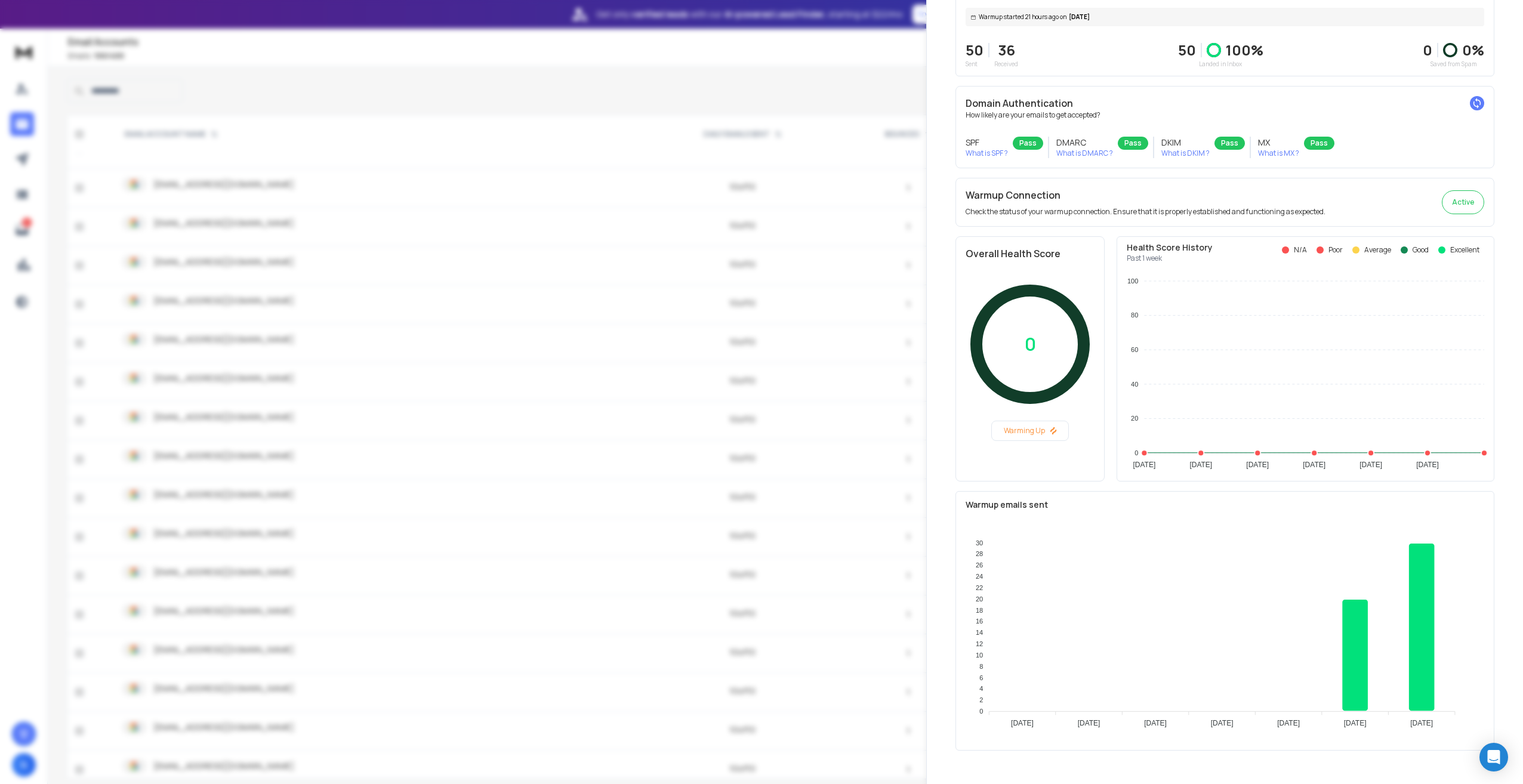
click at [780, 543] on div at bounding box center [761, 392] width 1523 height 784
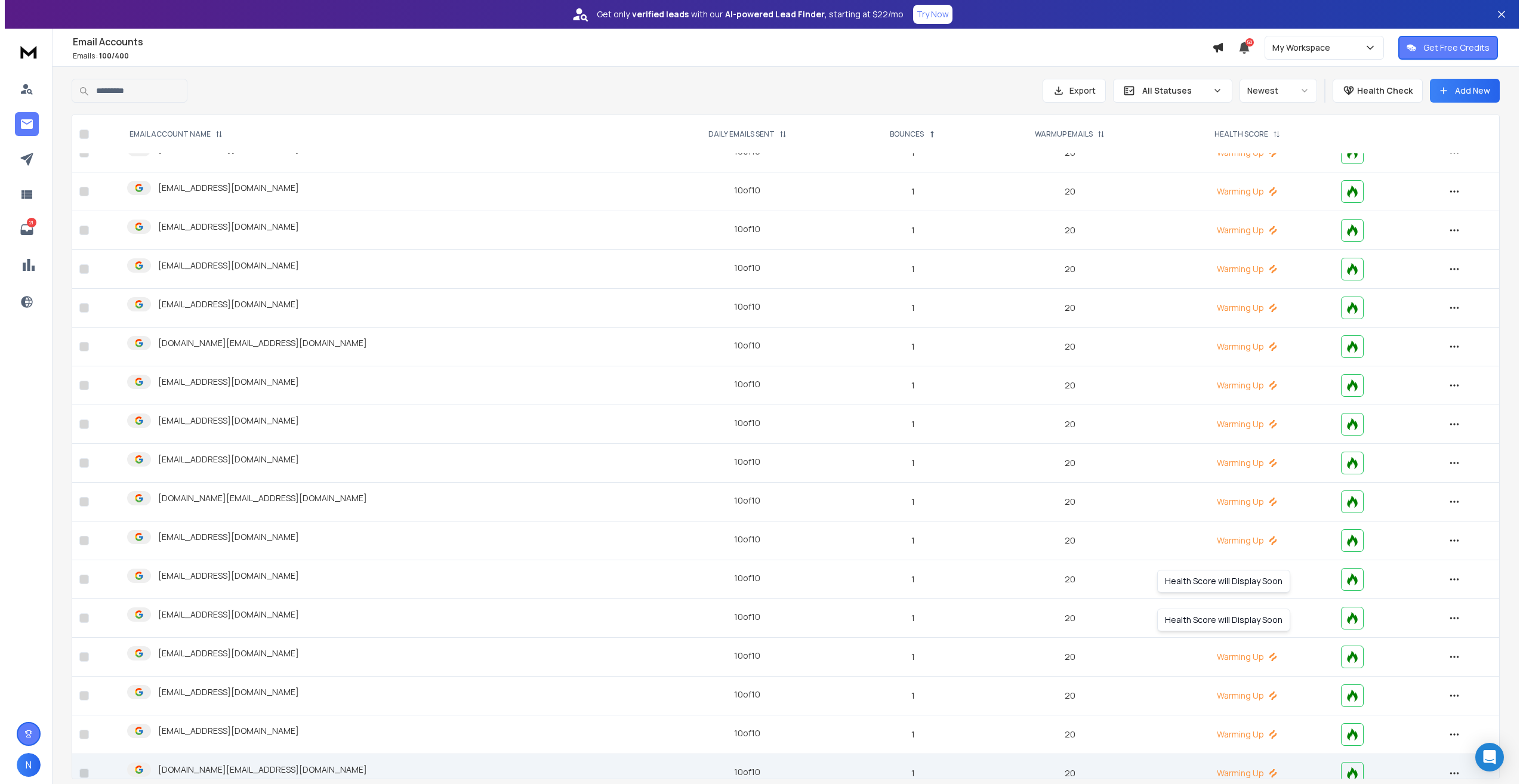
scroll to position [1939, 0]
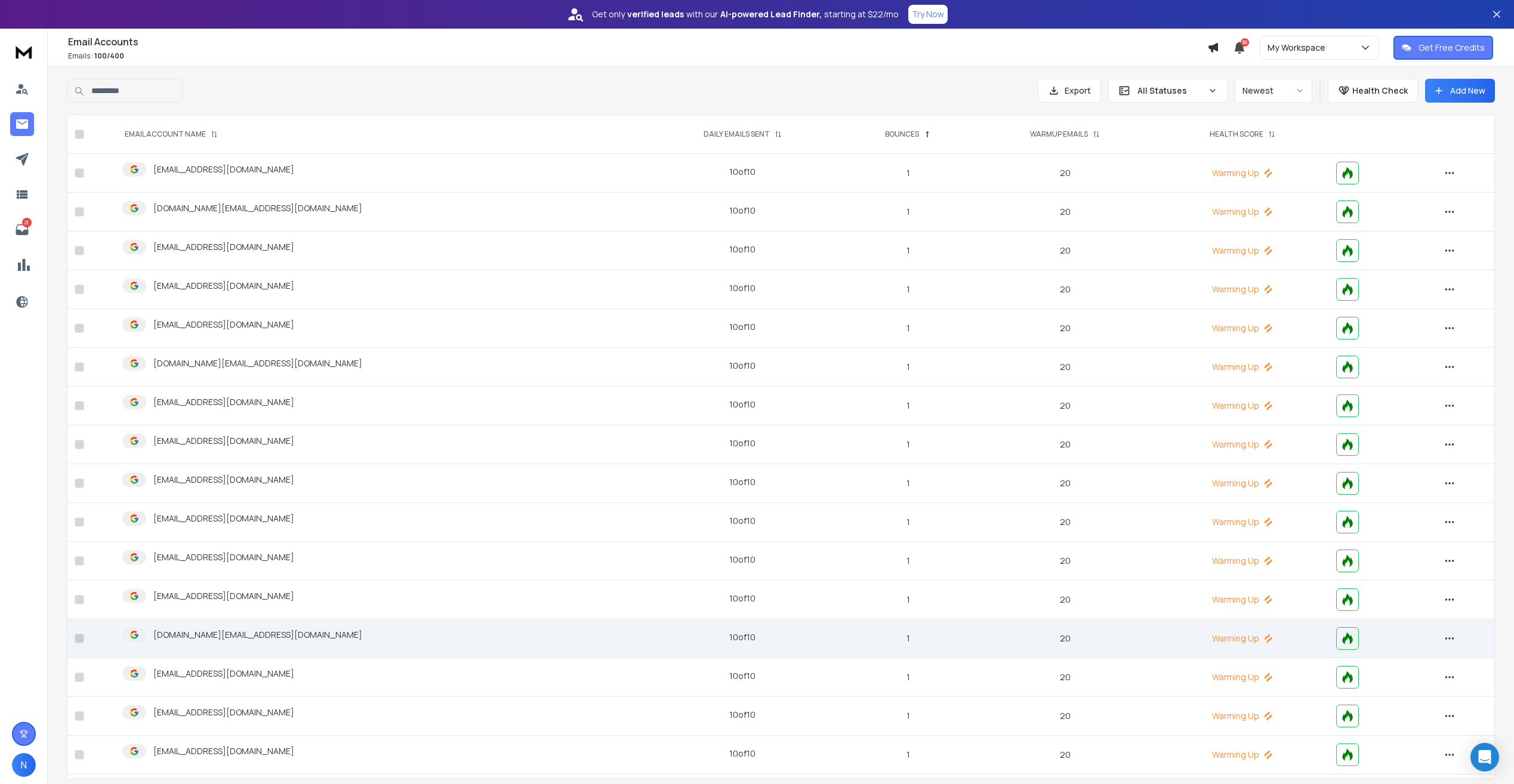
click at [1157, 646] on td "Warming Up" at bounding box center [1242, 638] width 173 height 39
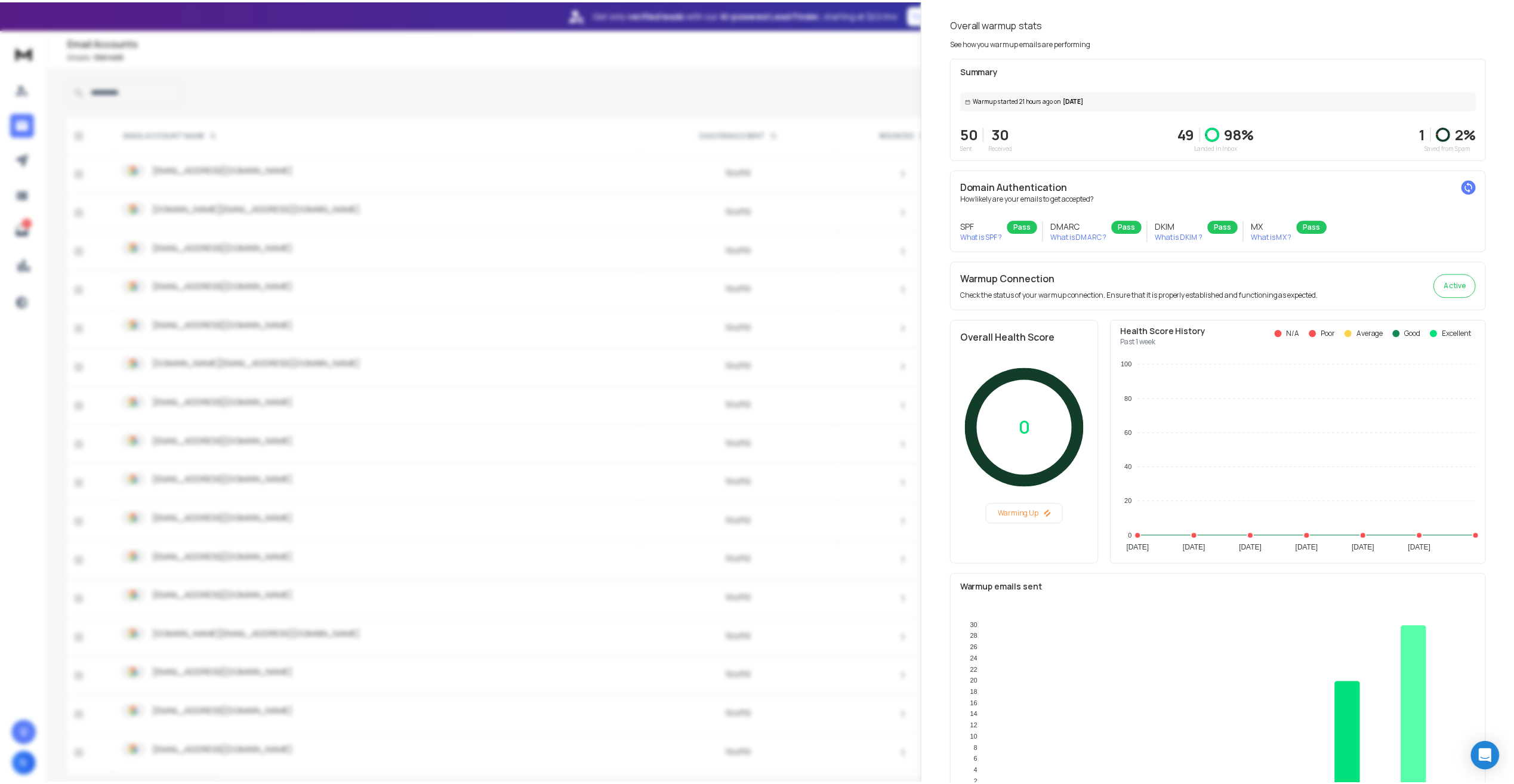
scroll to position [163, 0]
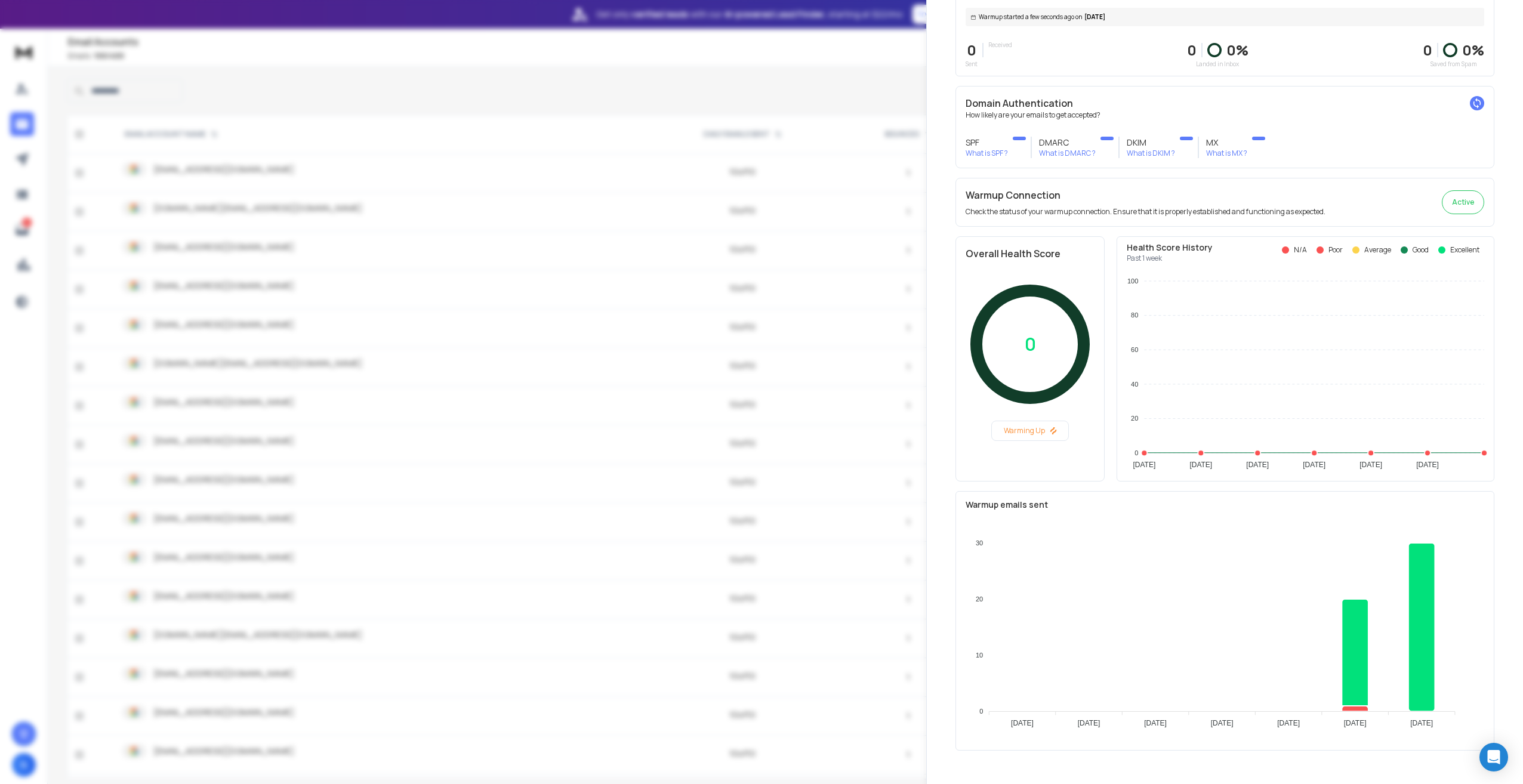
click at [798, 580] on div at bounding box center [761, 392] width 1523 height 784
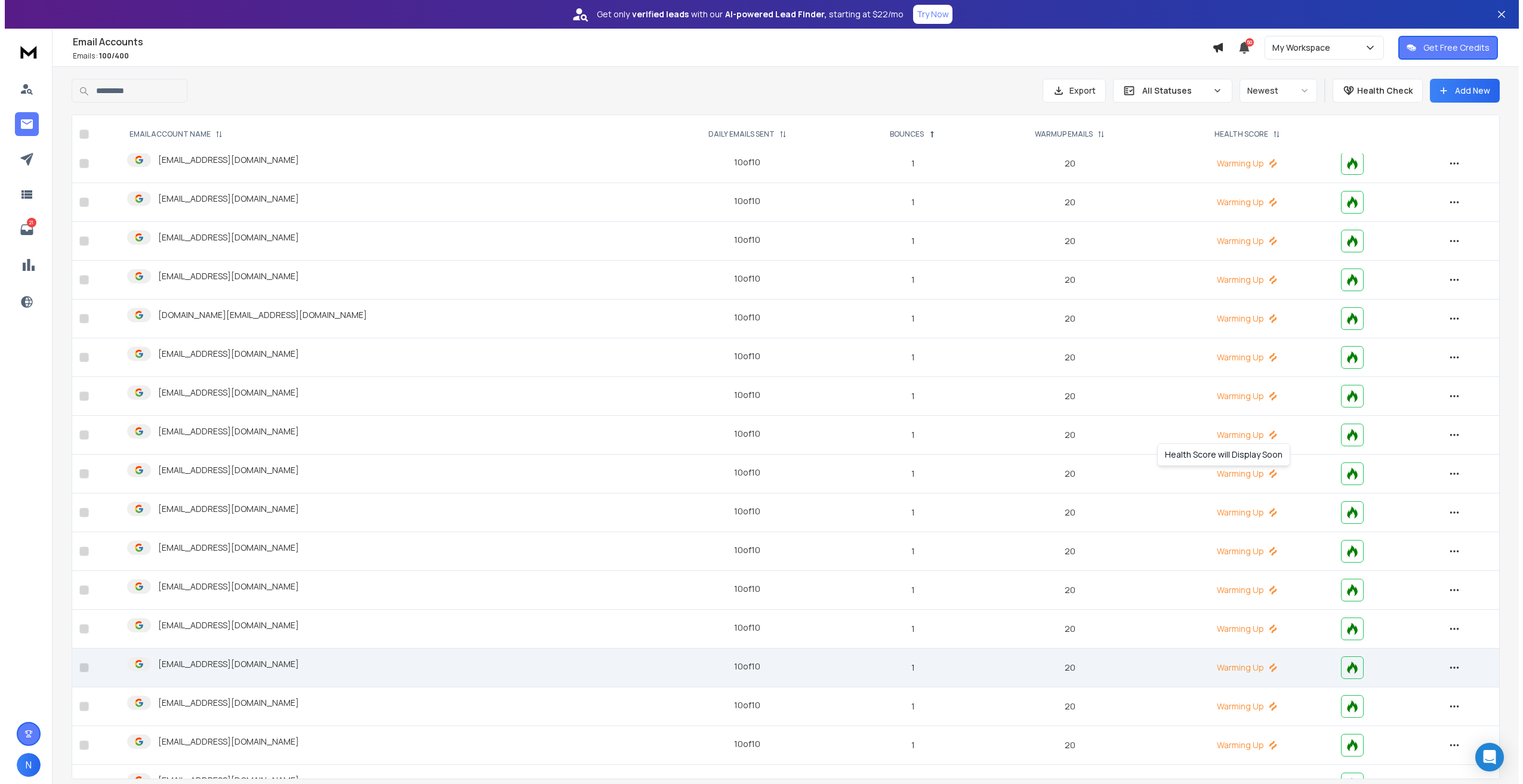
scroll to position [2296, 0]
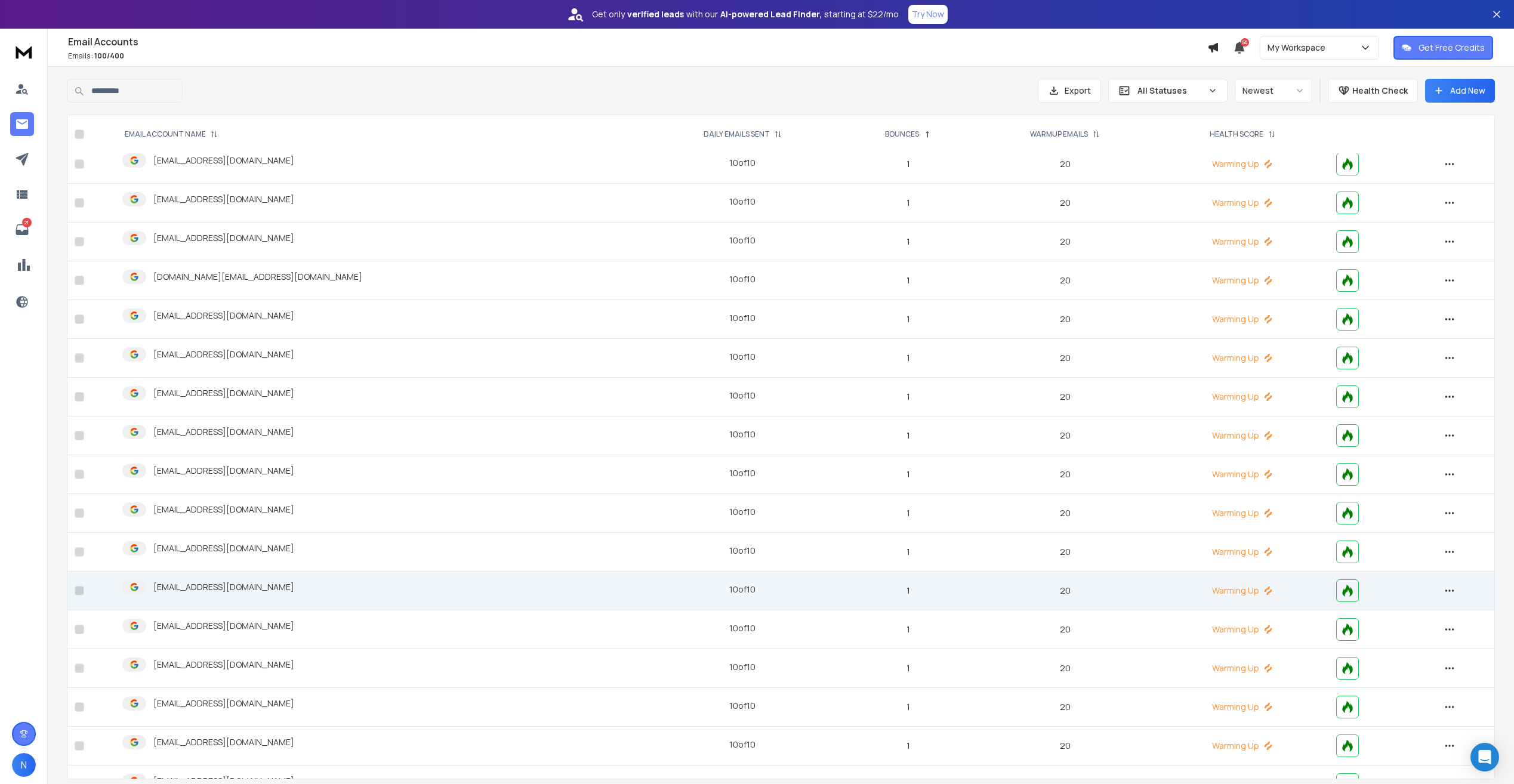
click at [1118, 572] on td "20" at bounding box center [1065, 590] width 181 height 39
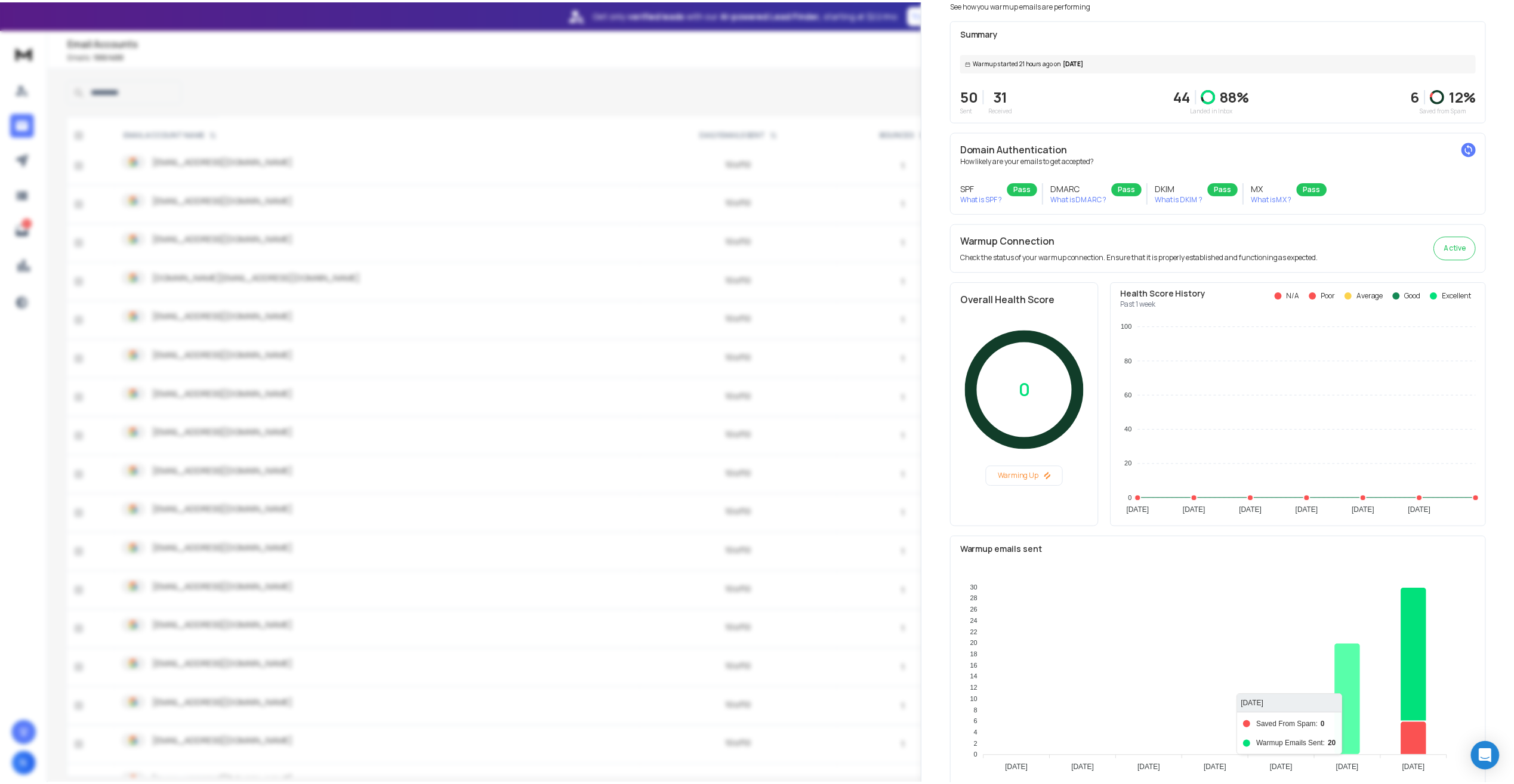
scroll to position [103, 0]
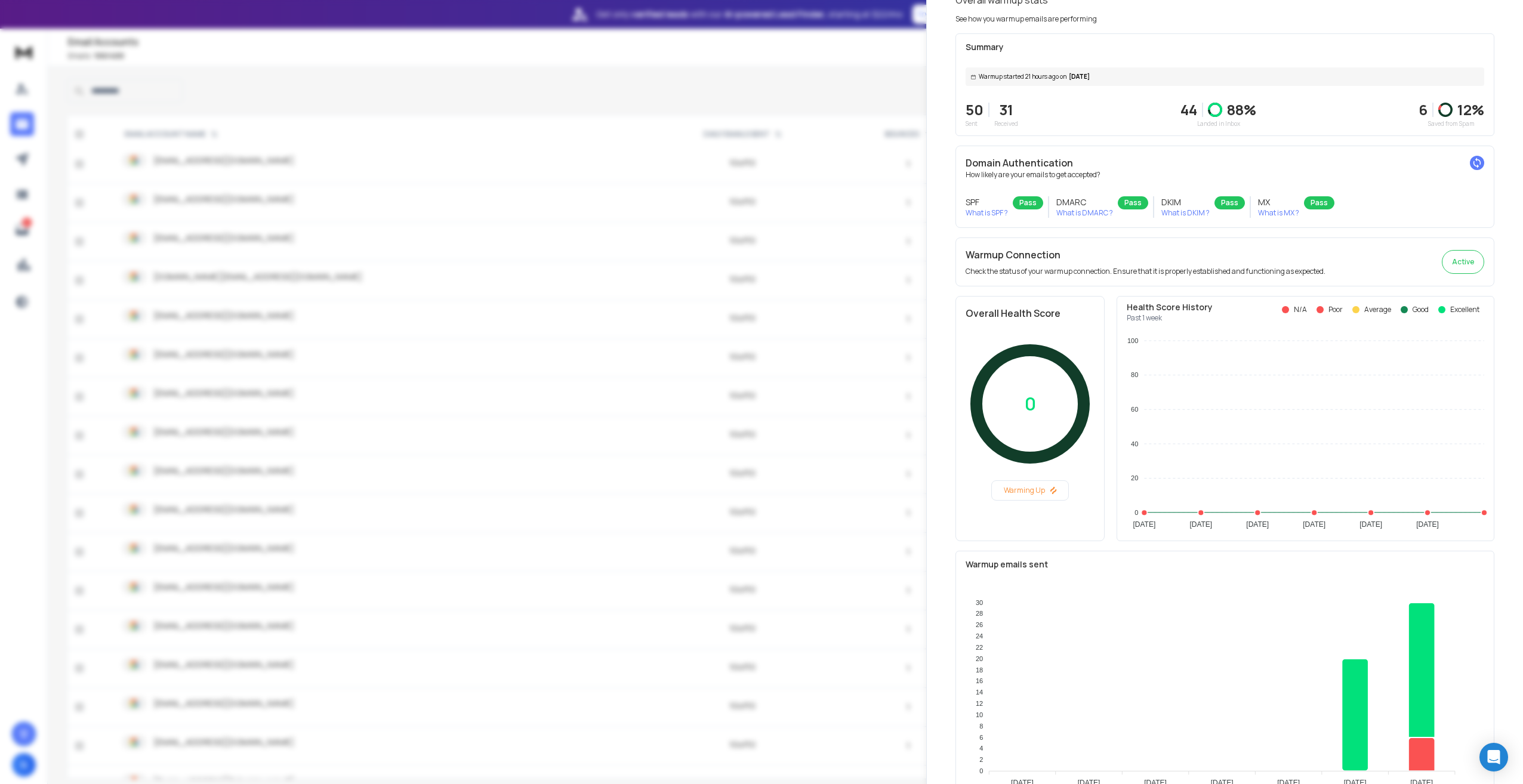
click at [834, 572] on div at bounding box center [761, 392] width 1523 height 784
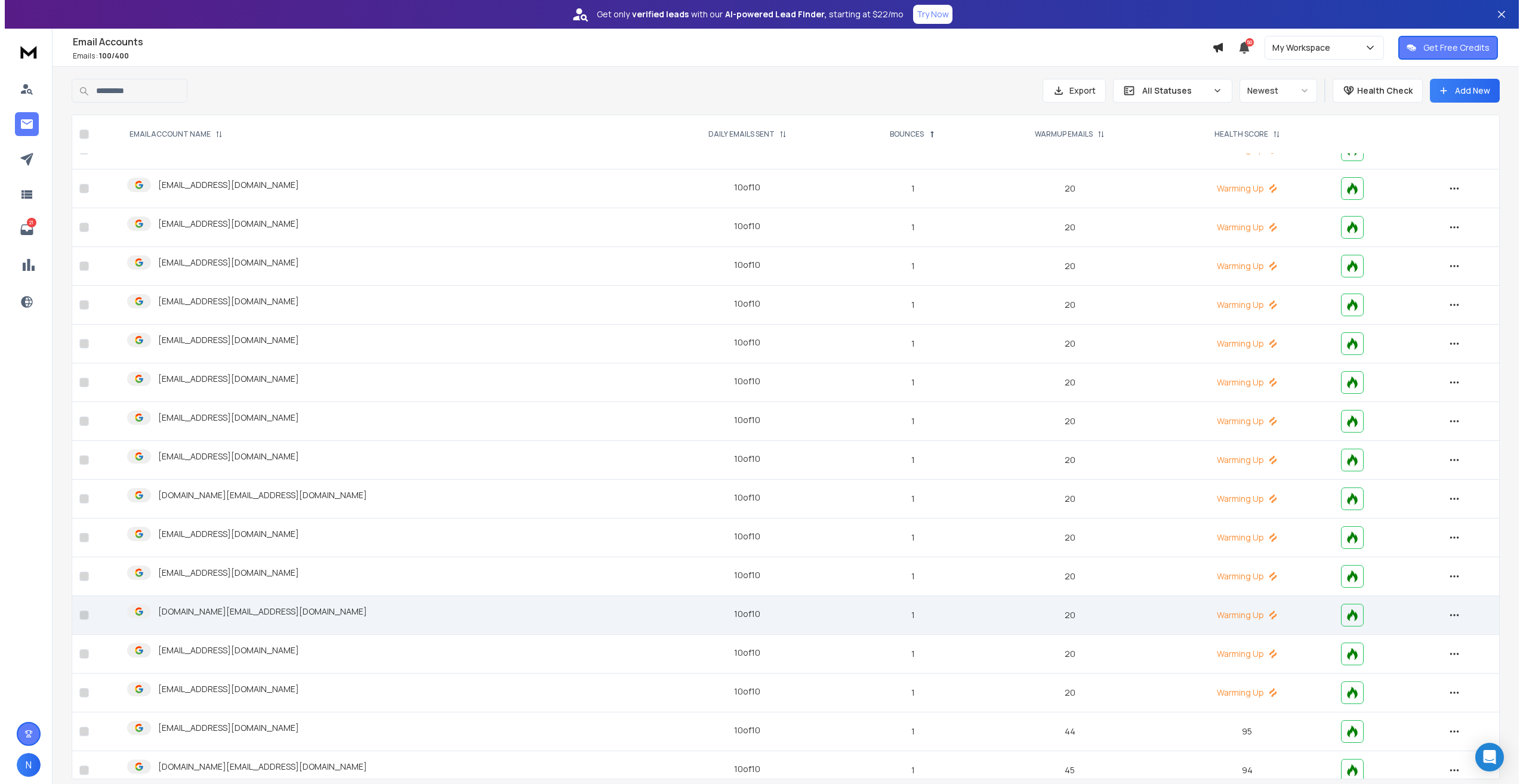
scroll to position [2655, 0]
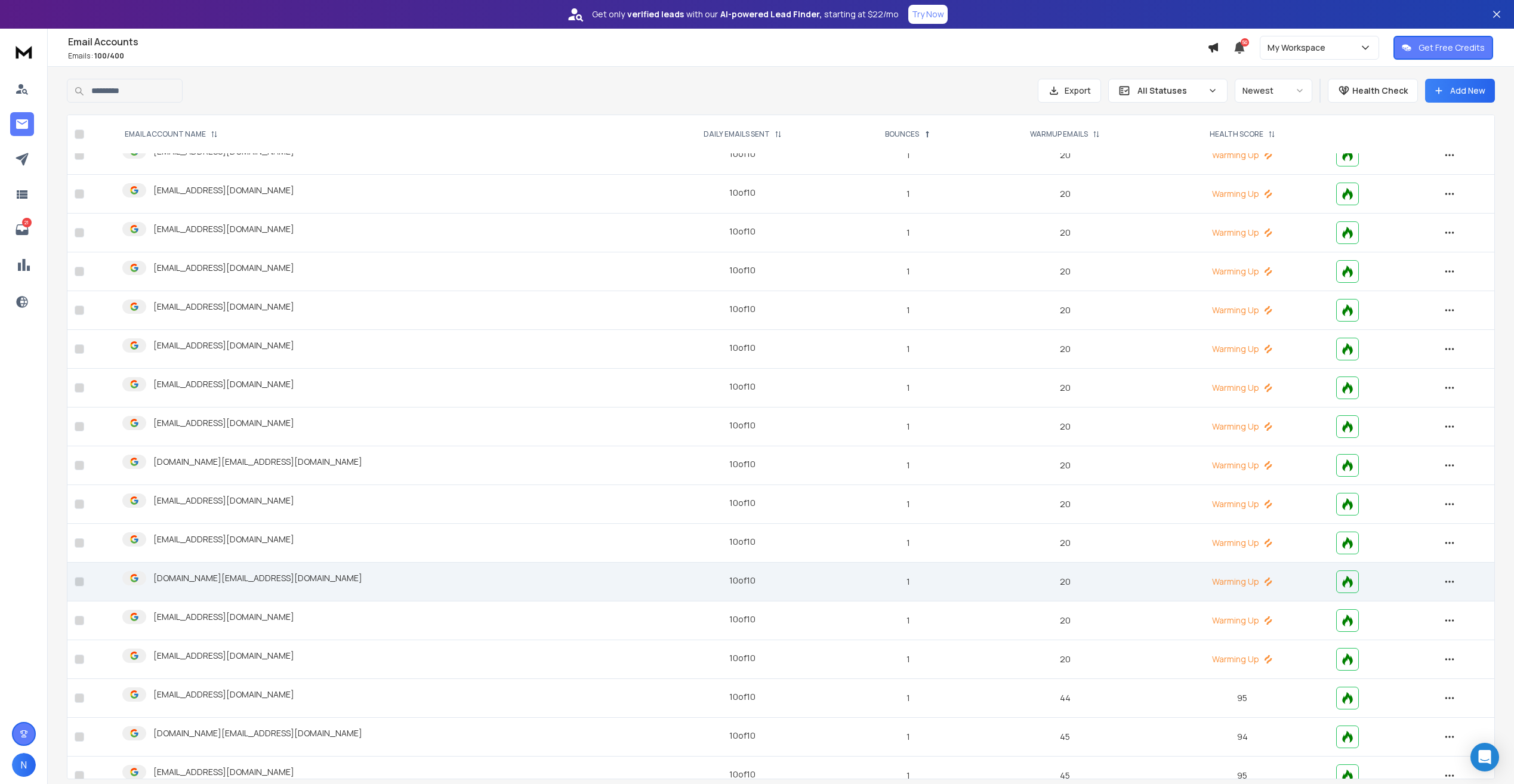
click at [1110, 590] on td "20" at bounding box center [1065, 582] width 181 height 39
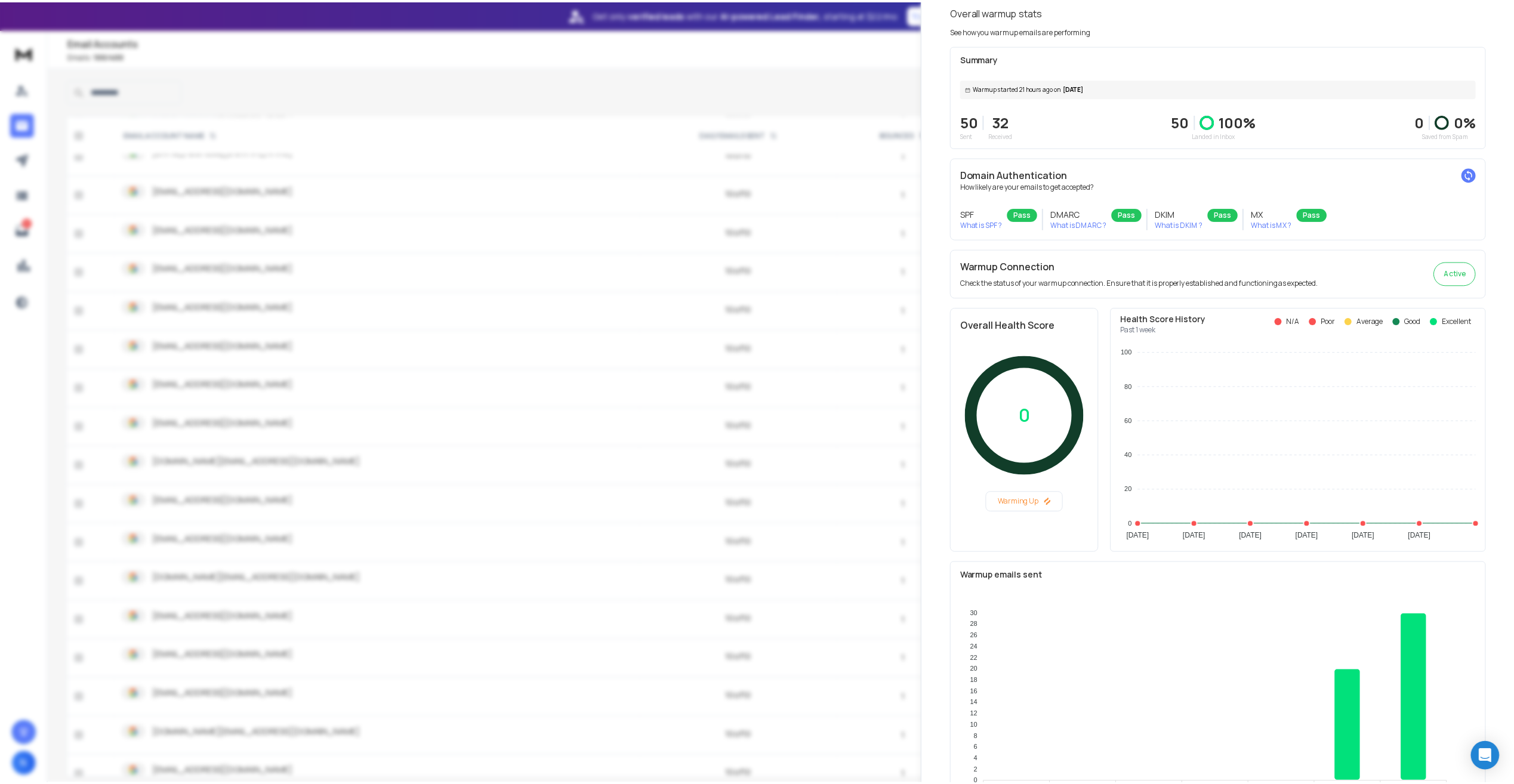
scroll to position [163, 0]
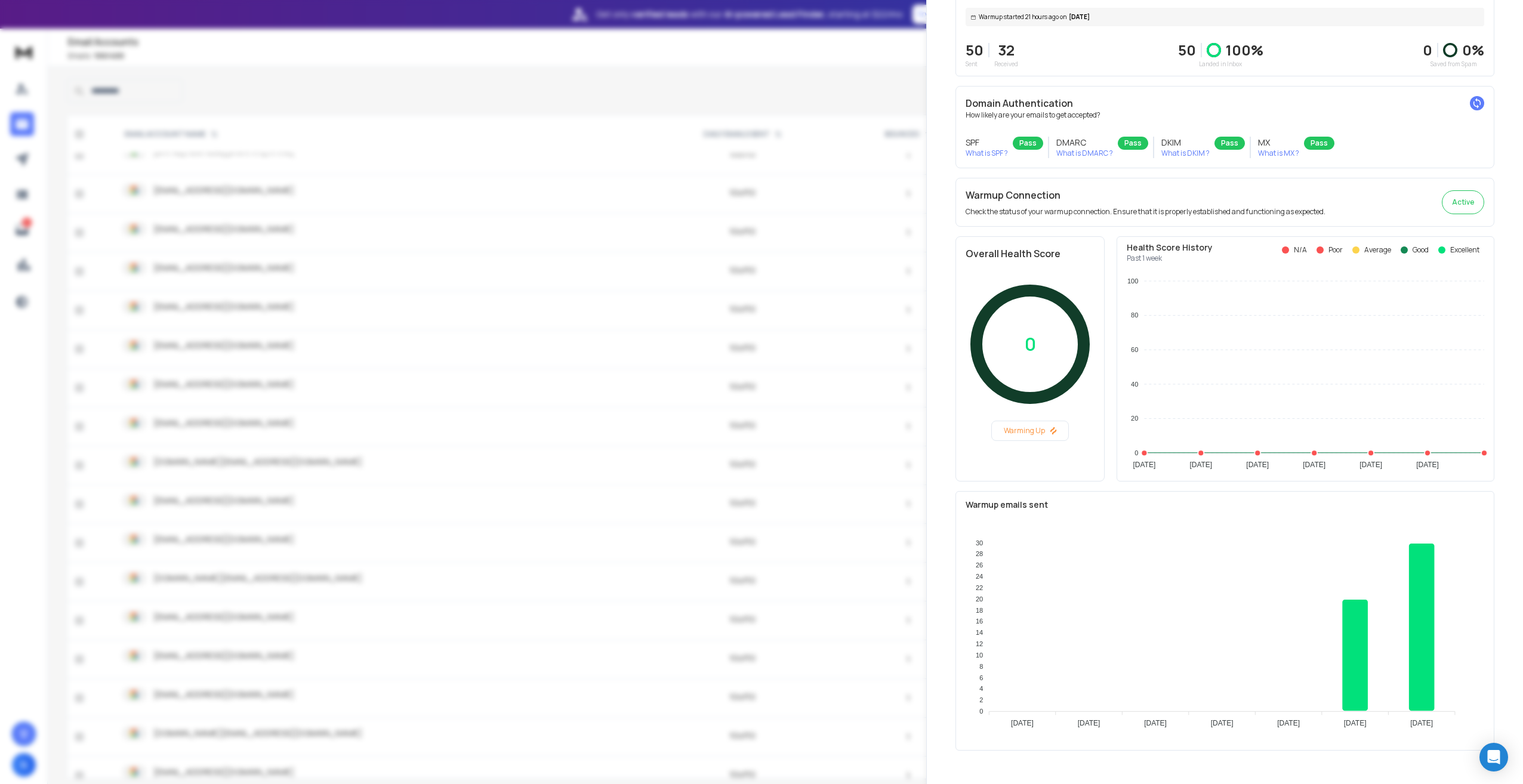
click at [739, 544] on div at bounding box center [761, 392] width 1523 height 784
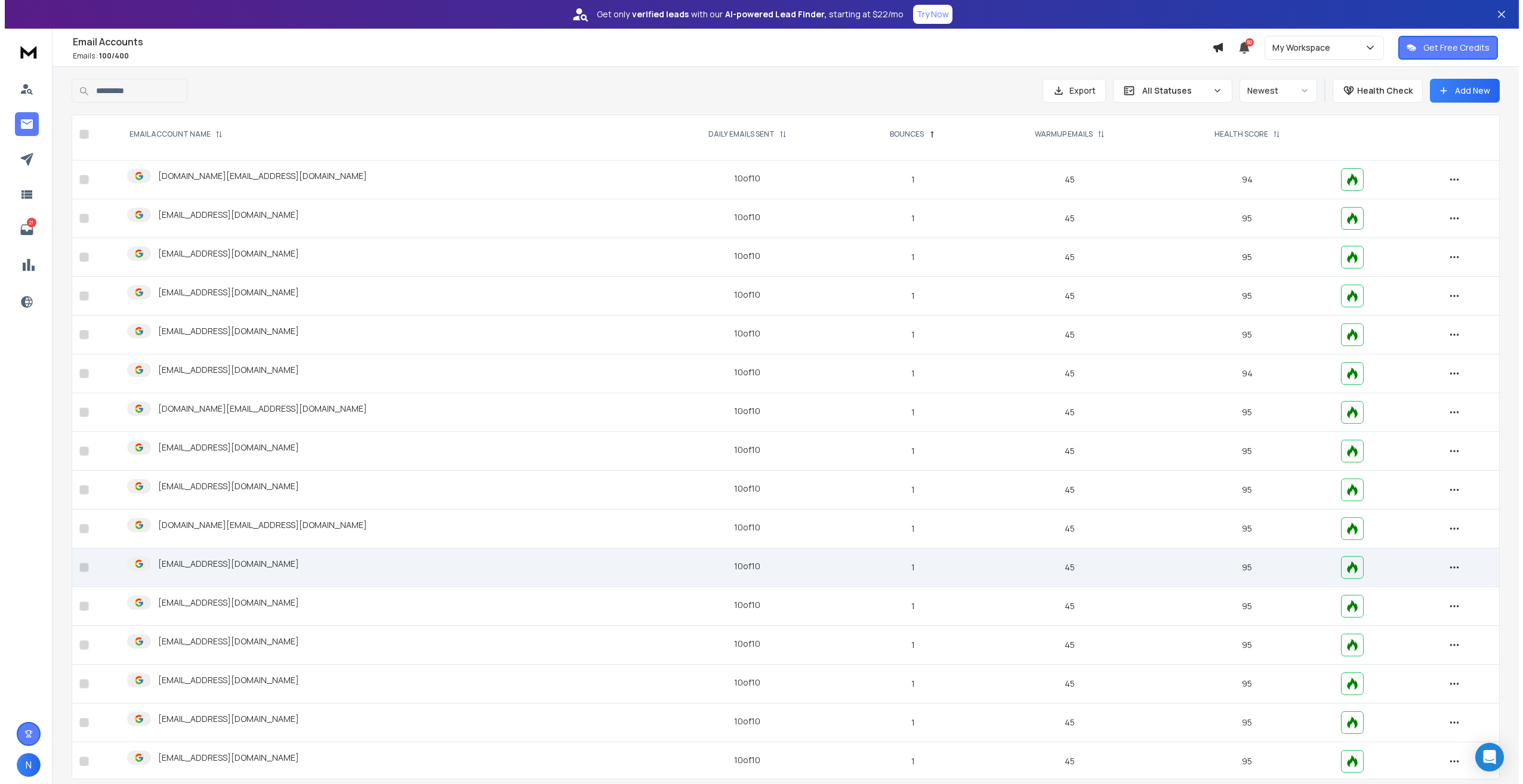
scroll to position [3251, 0]
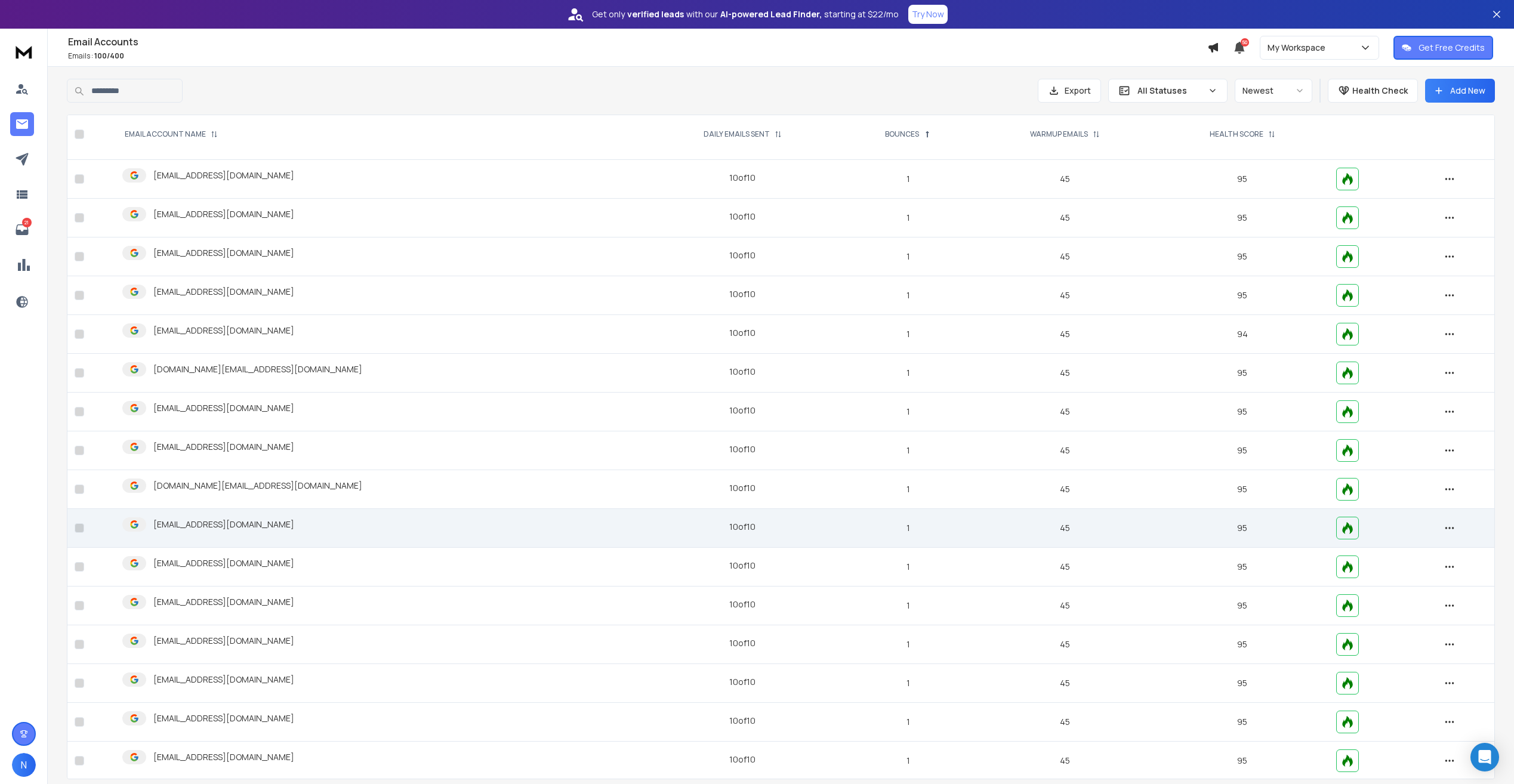
click at [1120, 531] on td "45" at bounding box center [1065, 528] width 181 height 39
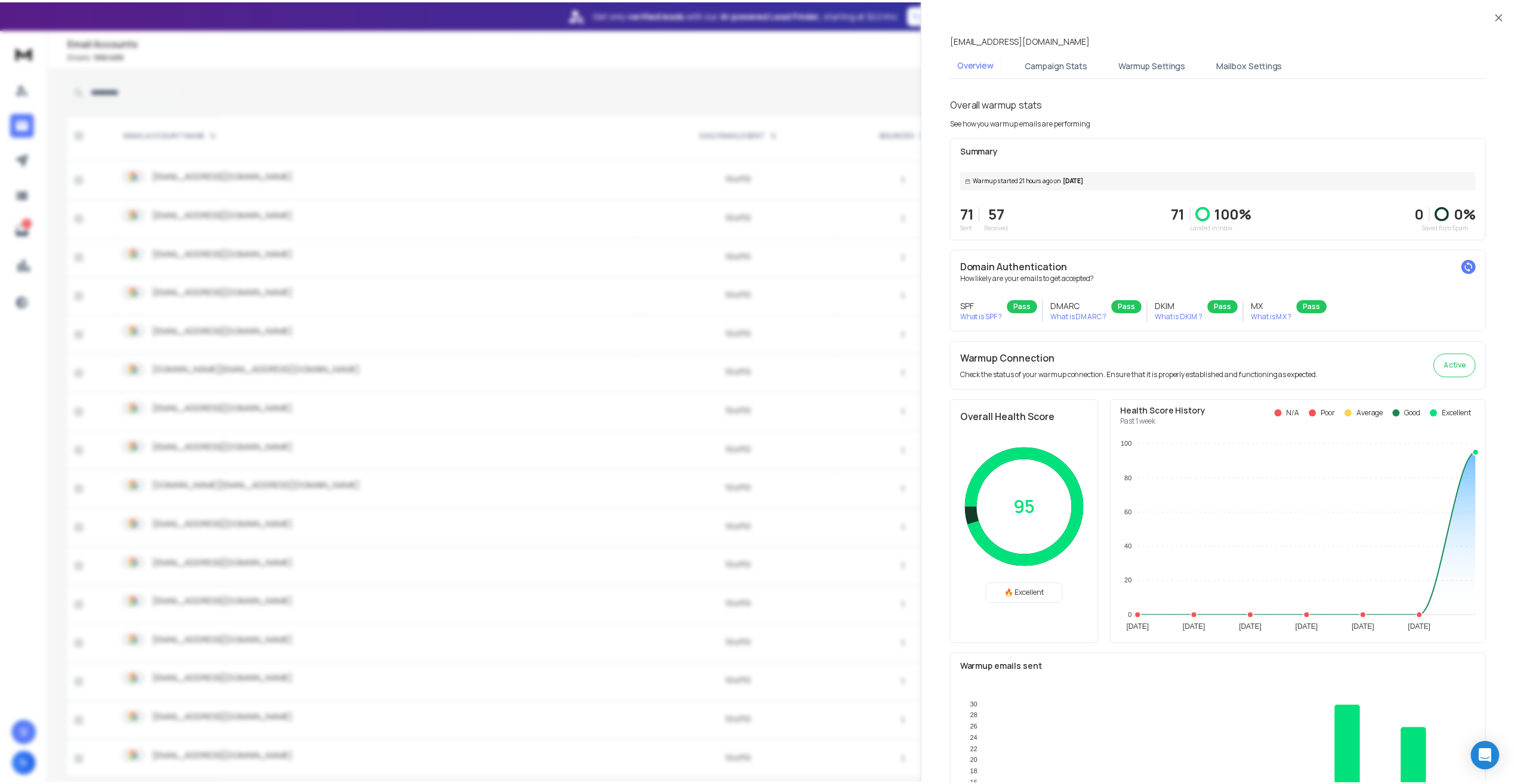
scroll to position [163, 0]
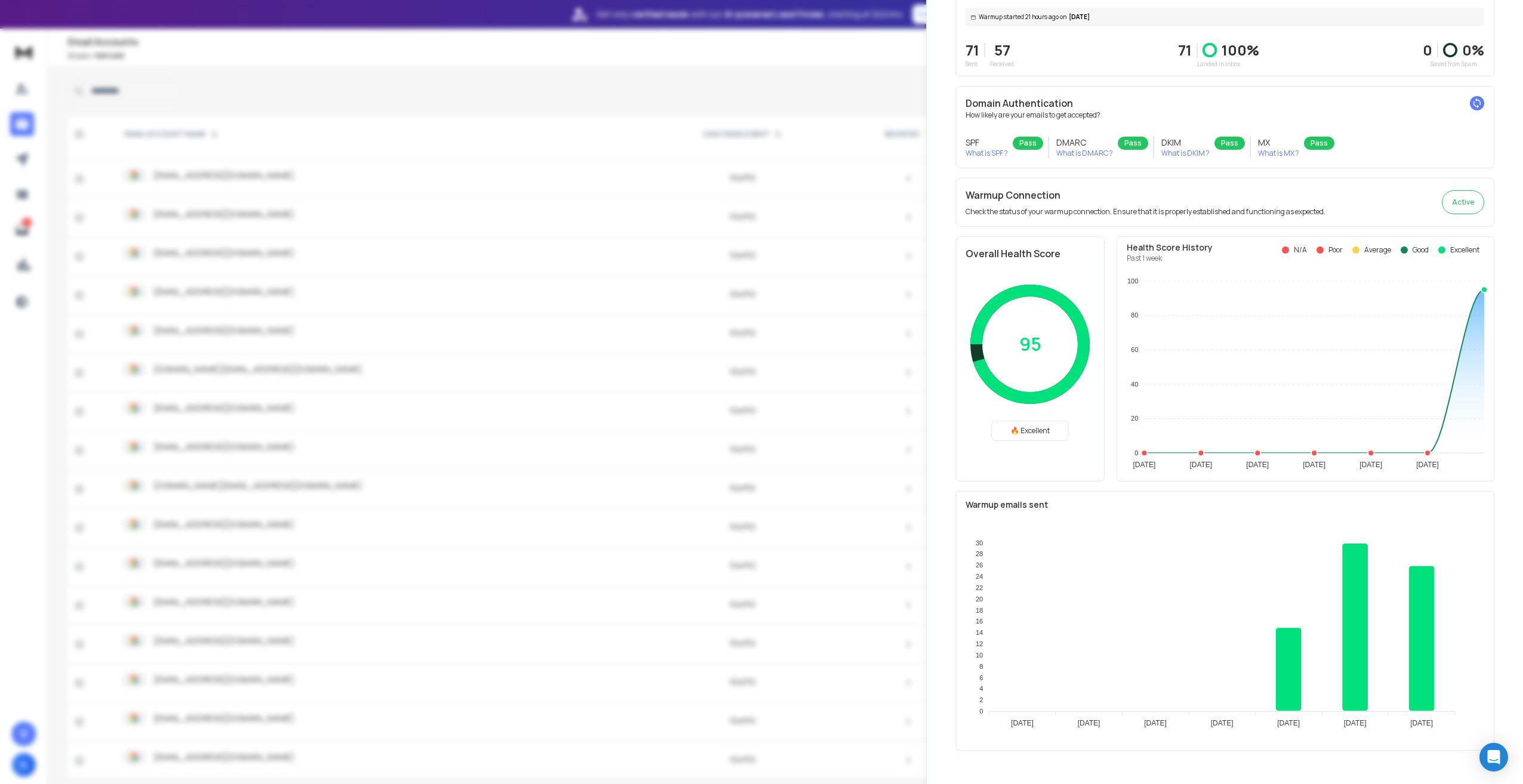
click at [896, 582] on div at bounding box center [761, 392] width 1523 height 784
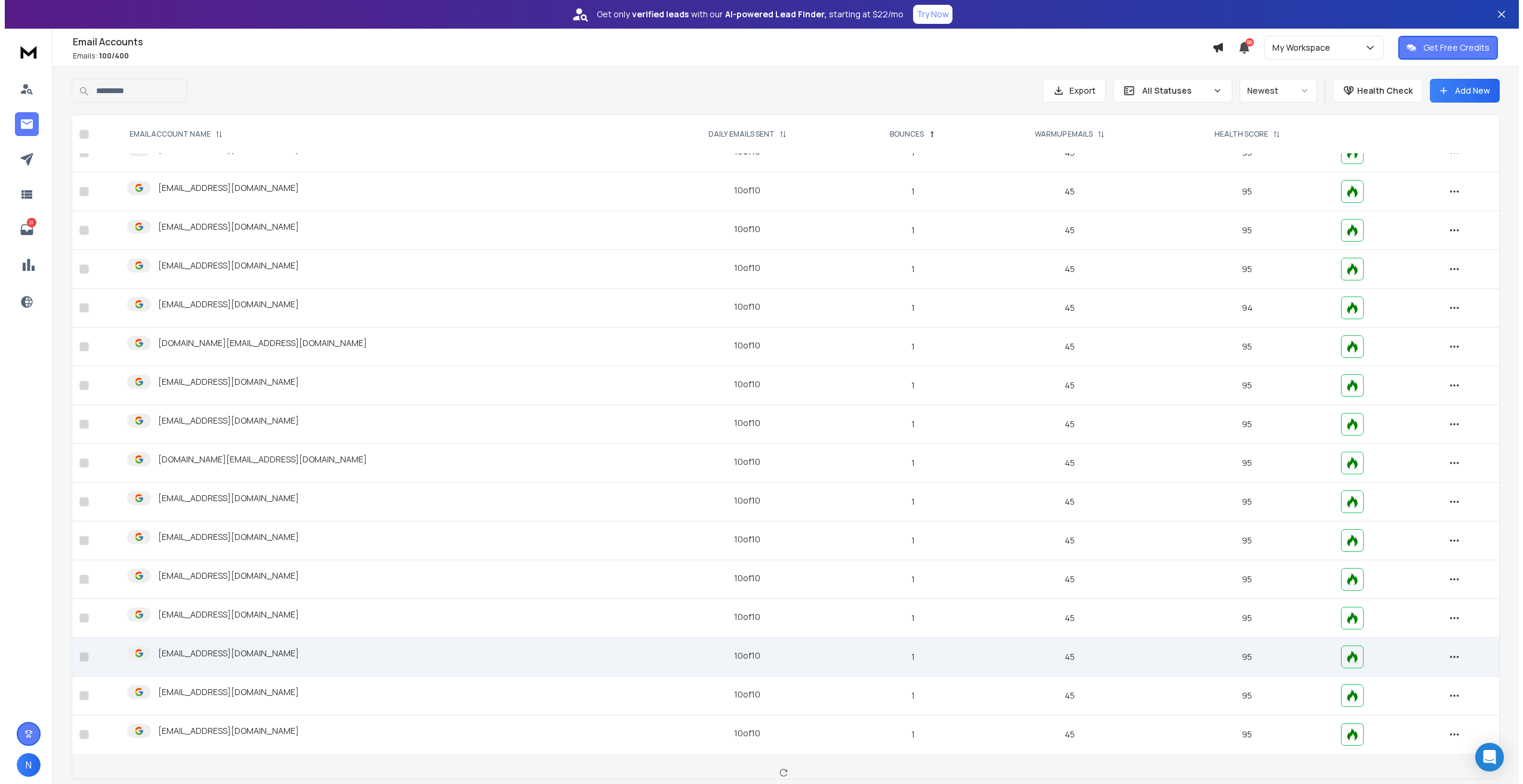
scroll to position [3281, 0]
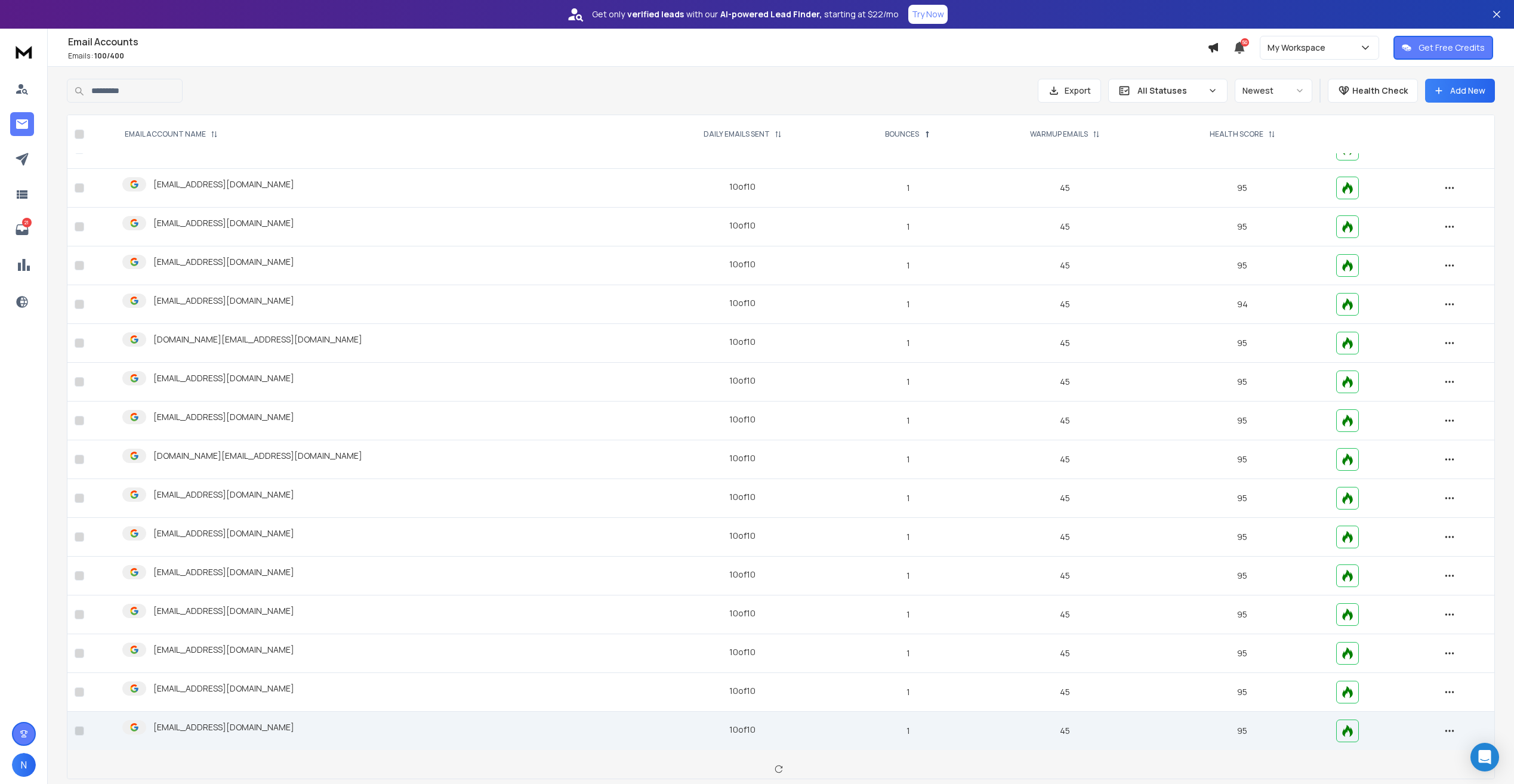
click at [1156, 737] on td "95" at bounding box center [1242, 730] width 173 height 39
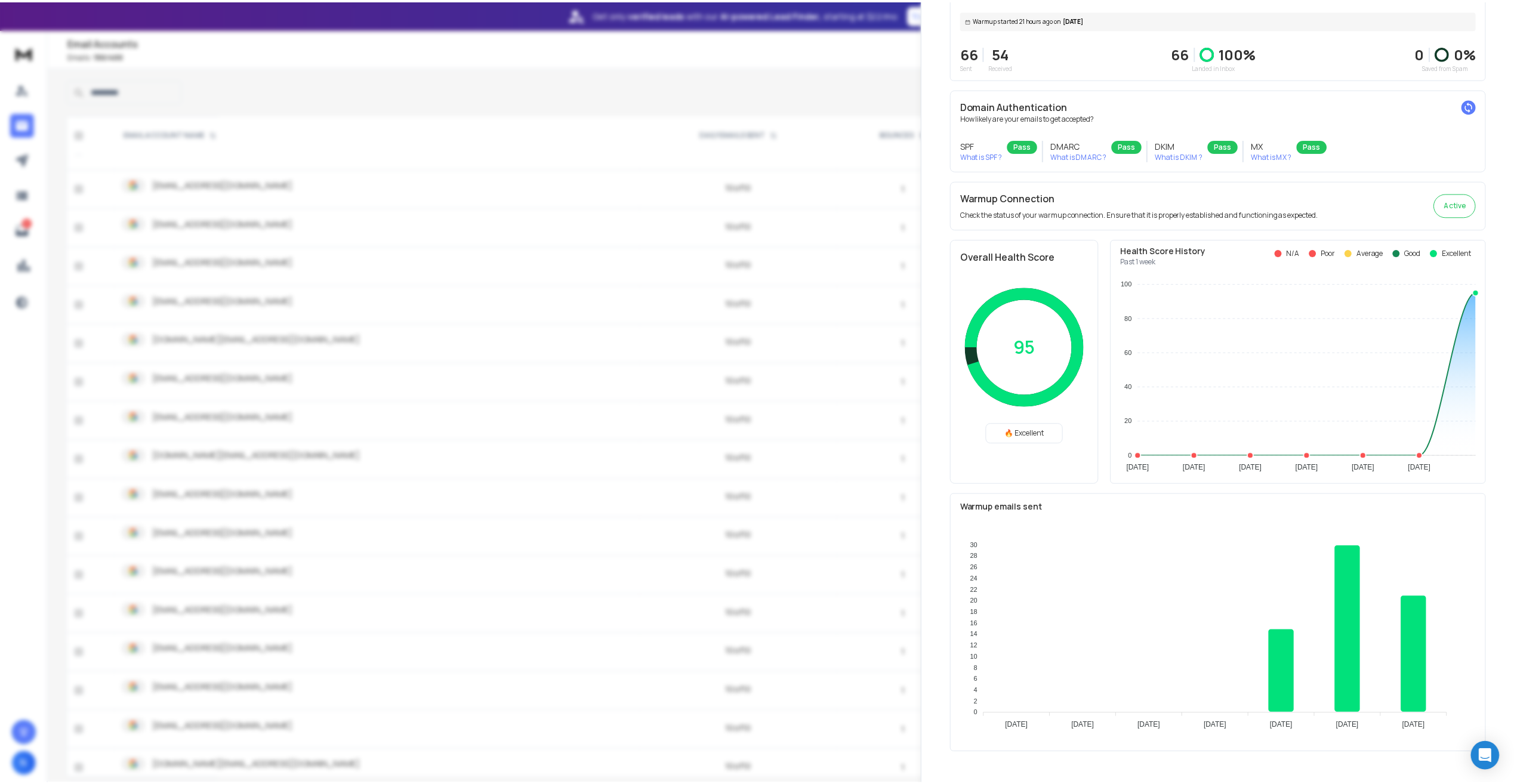
scroll to position [163, 0]
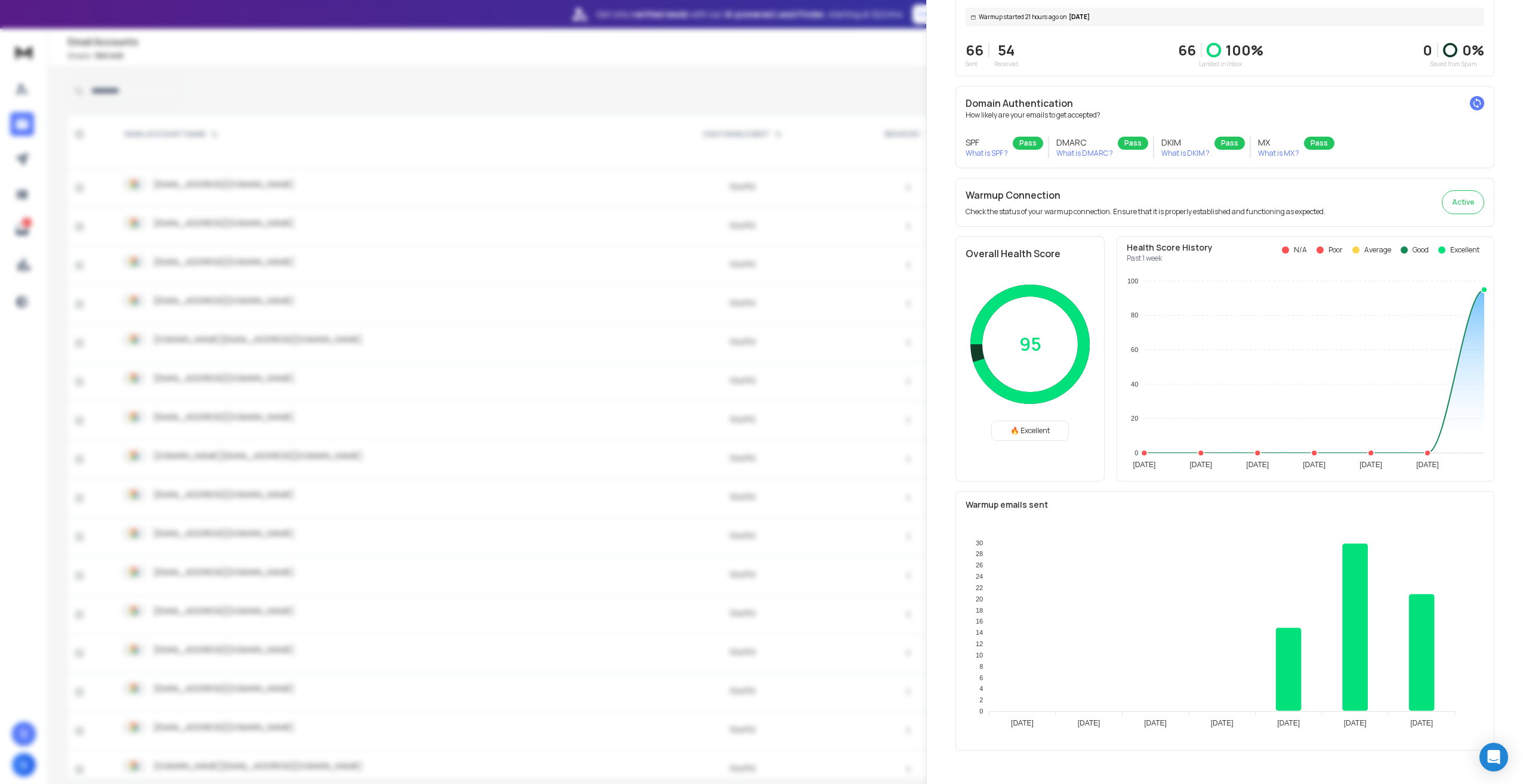
click at [768, 564] on div at bounding box center [761, 392] width 1523 height 784
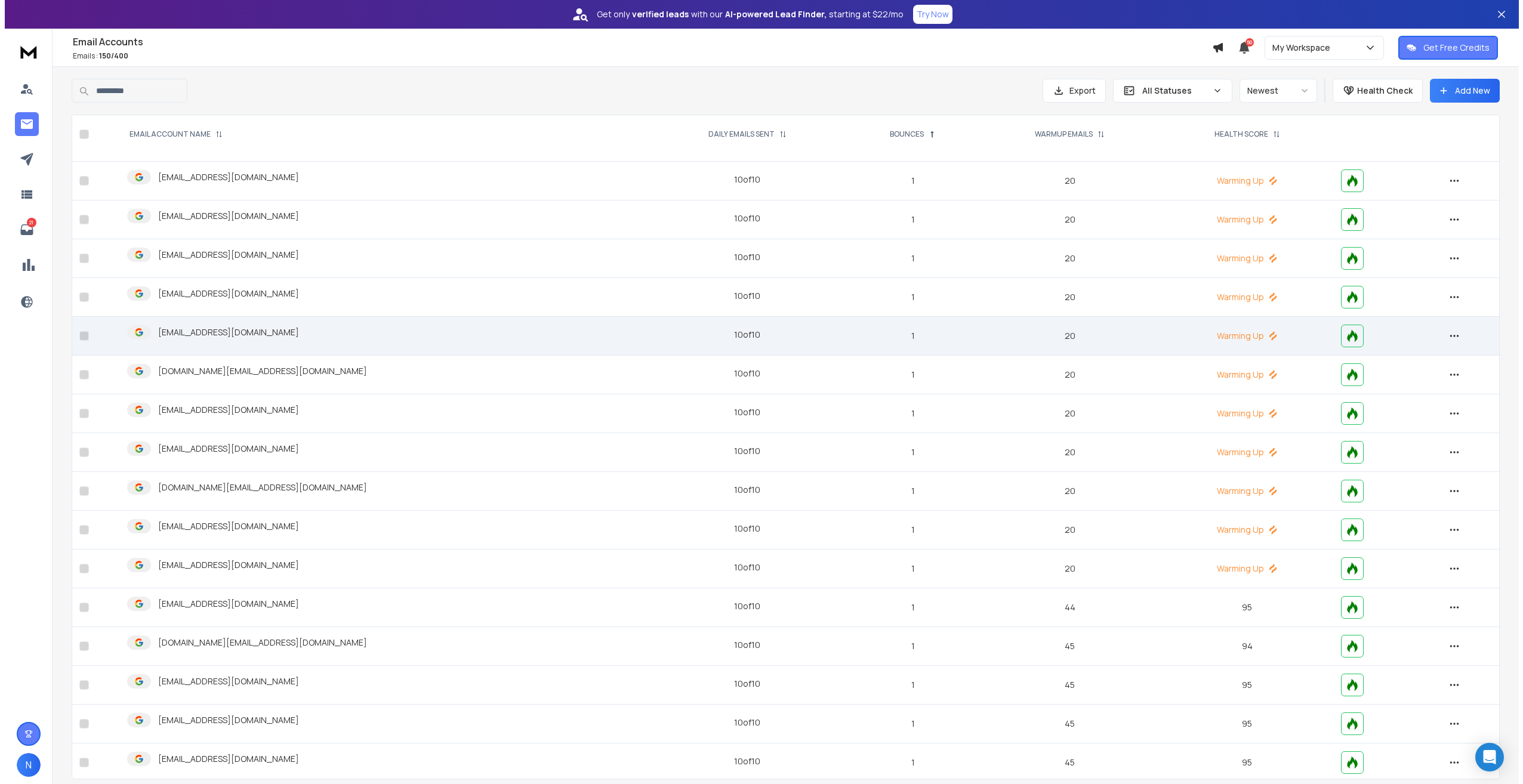
scroll to position [2744, 0]
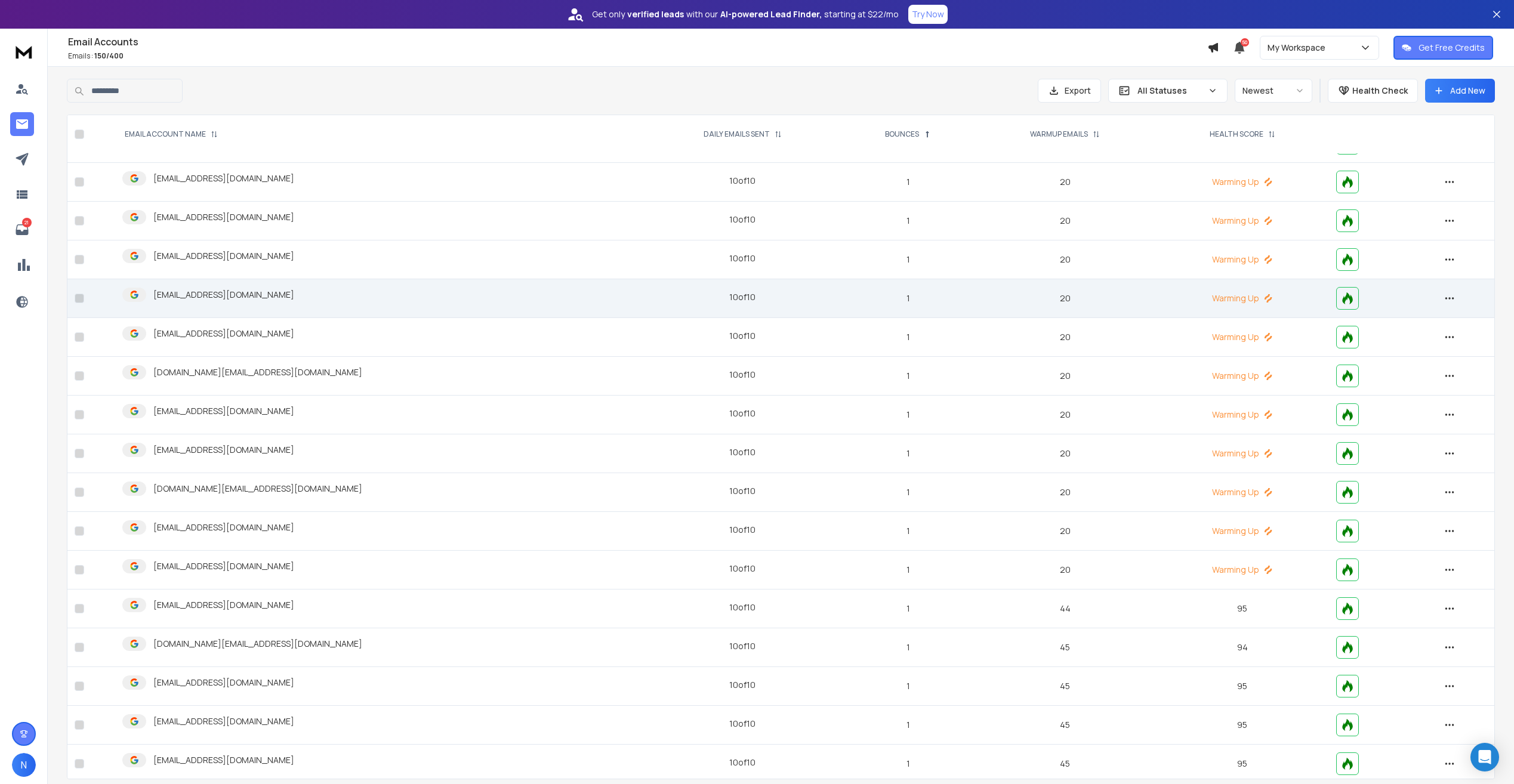
click at [1131, 313] on td "20" at bounding box center [1065, 298] width 181 height 39
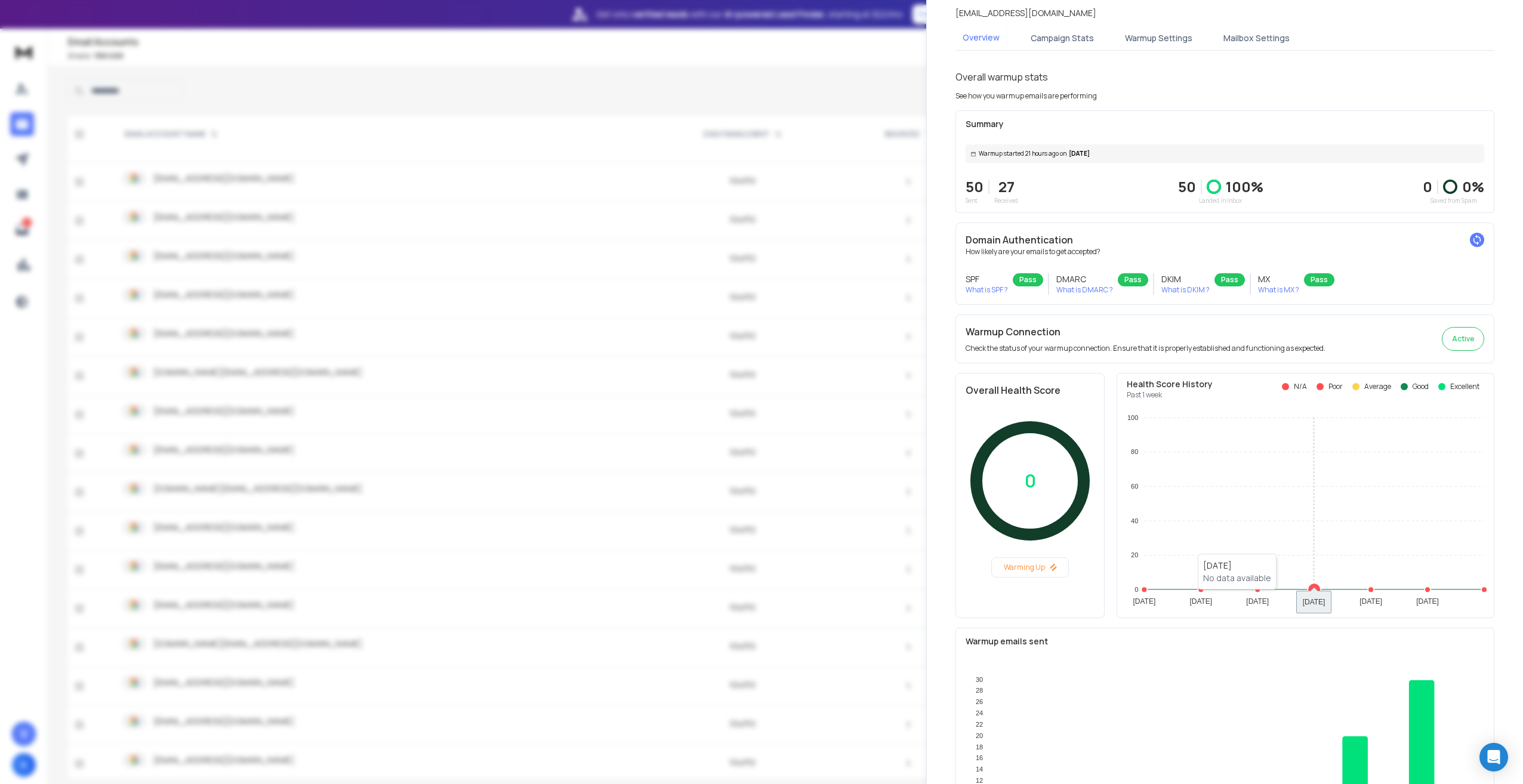
scroll to position [163, 0]
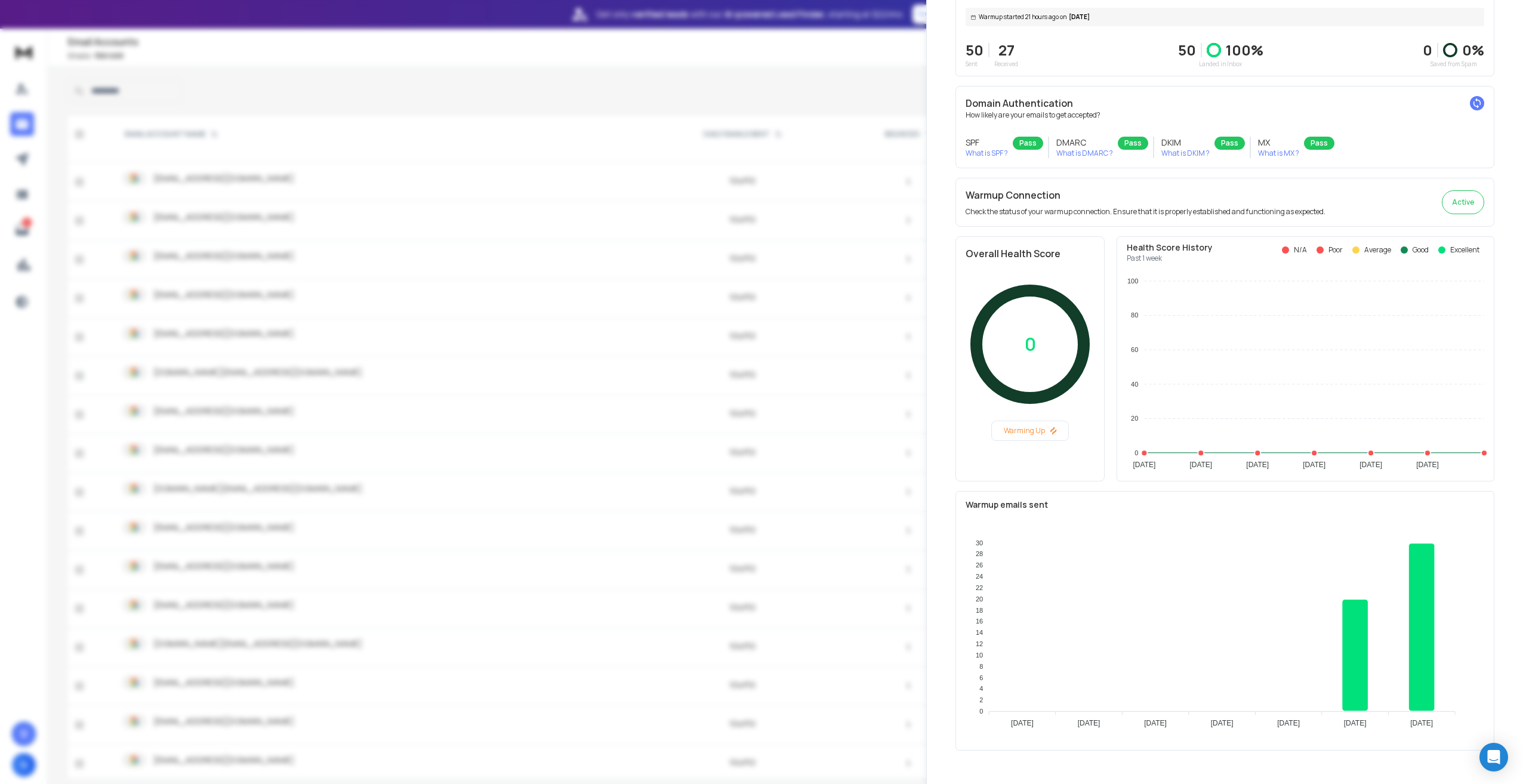
click at [665, 392] on div at bounding box center [761, 392] width 1523 height 784
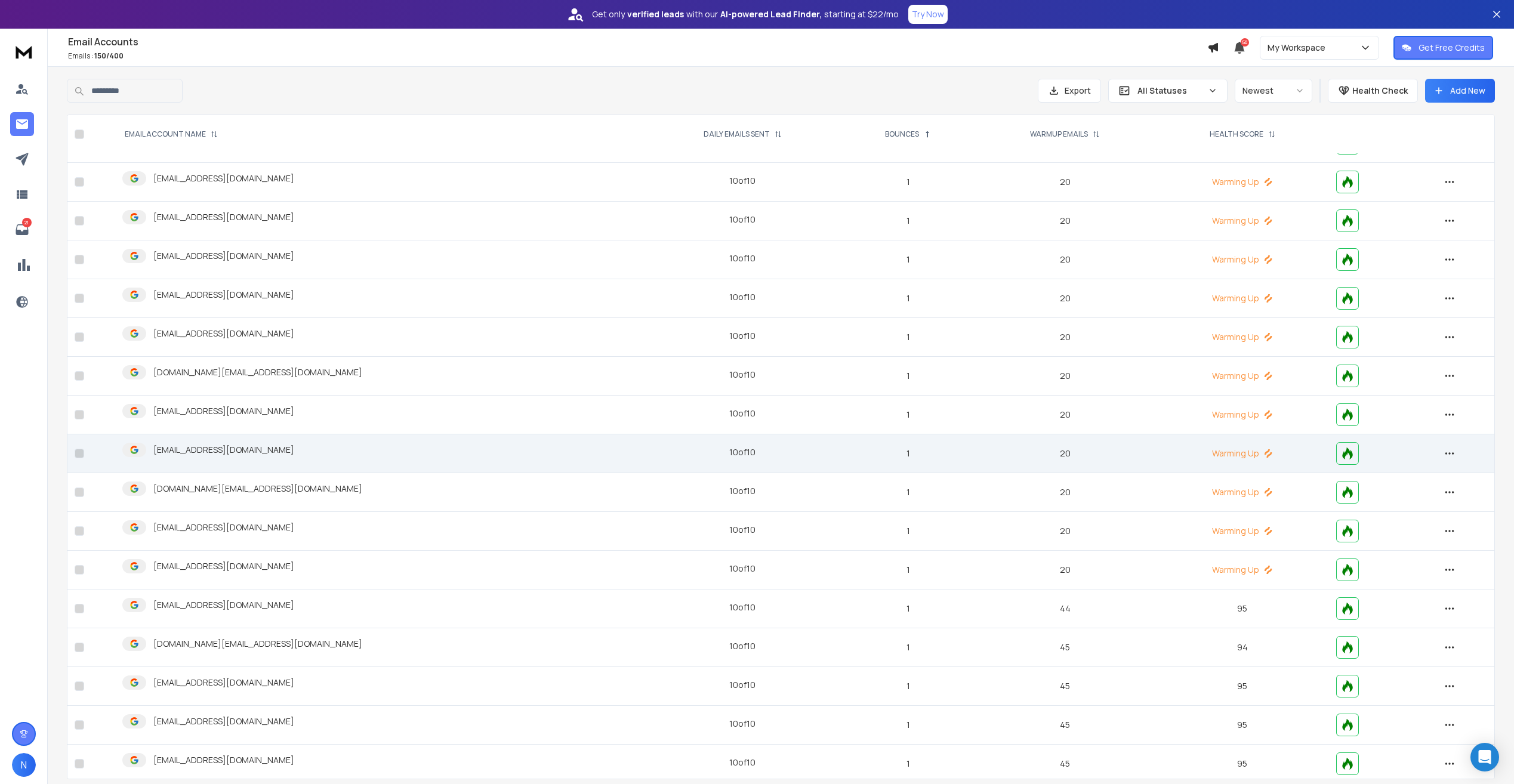
click at [1082, 442] on td "20" at bounding box center [1065, 453] width 181 height 39
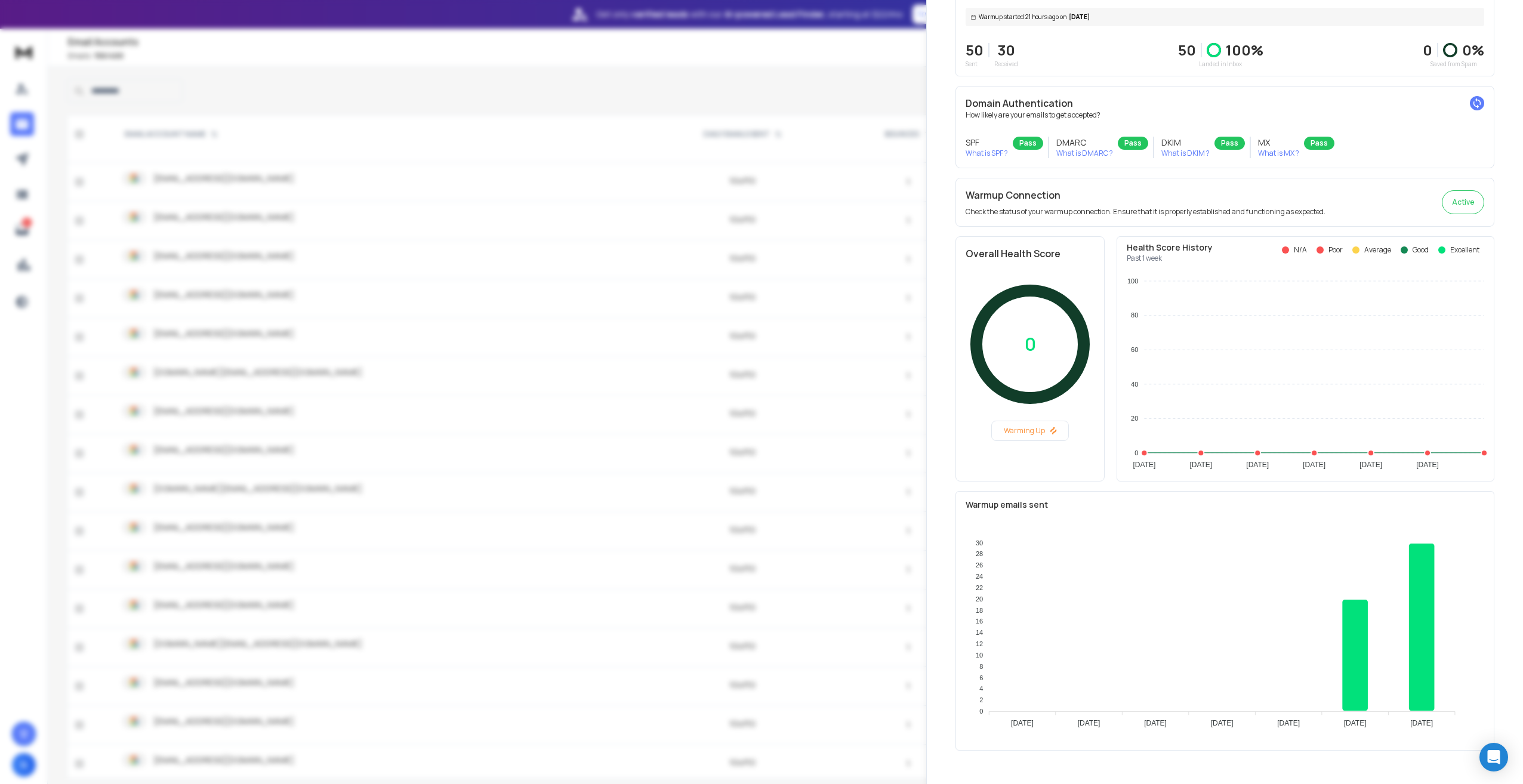
click at [778, 472] on div at bounding box center [761, 392] width 1523 height 784
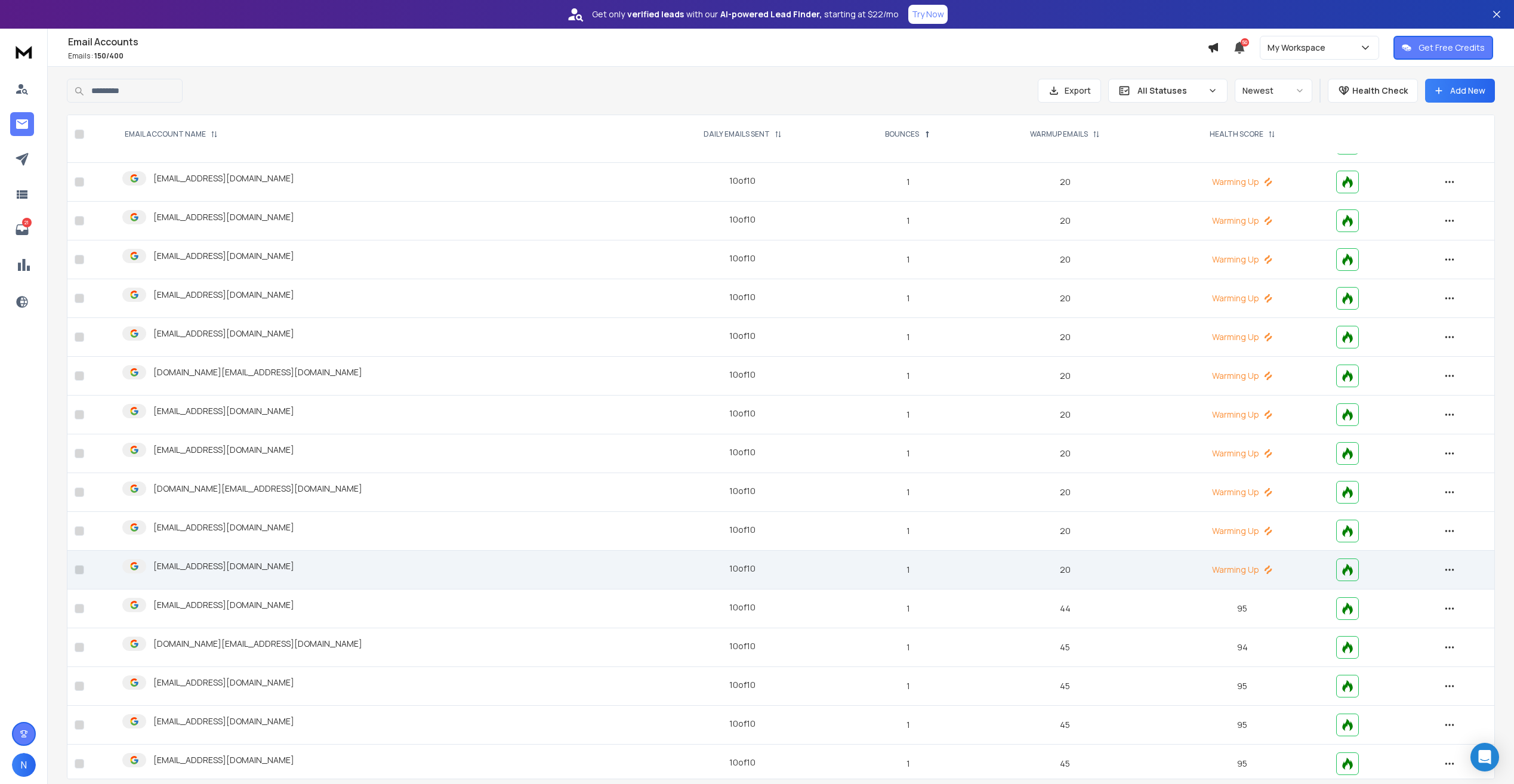
click at [1132, 562] on td "20" at bounding box center [1065, 570] width 181 height 39
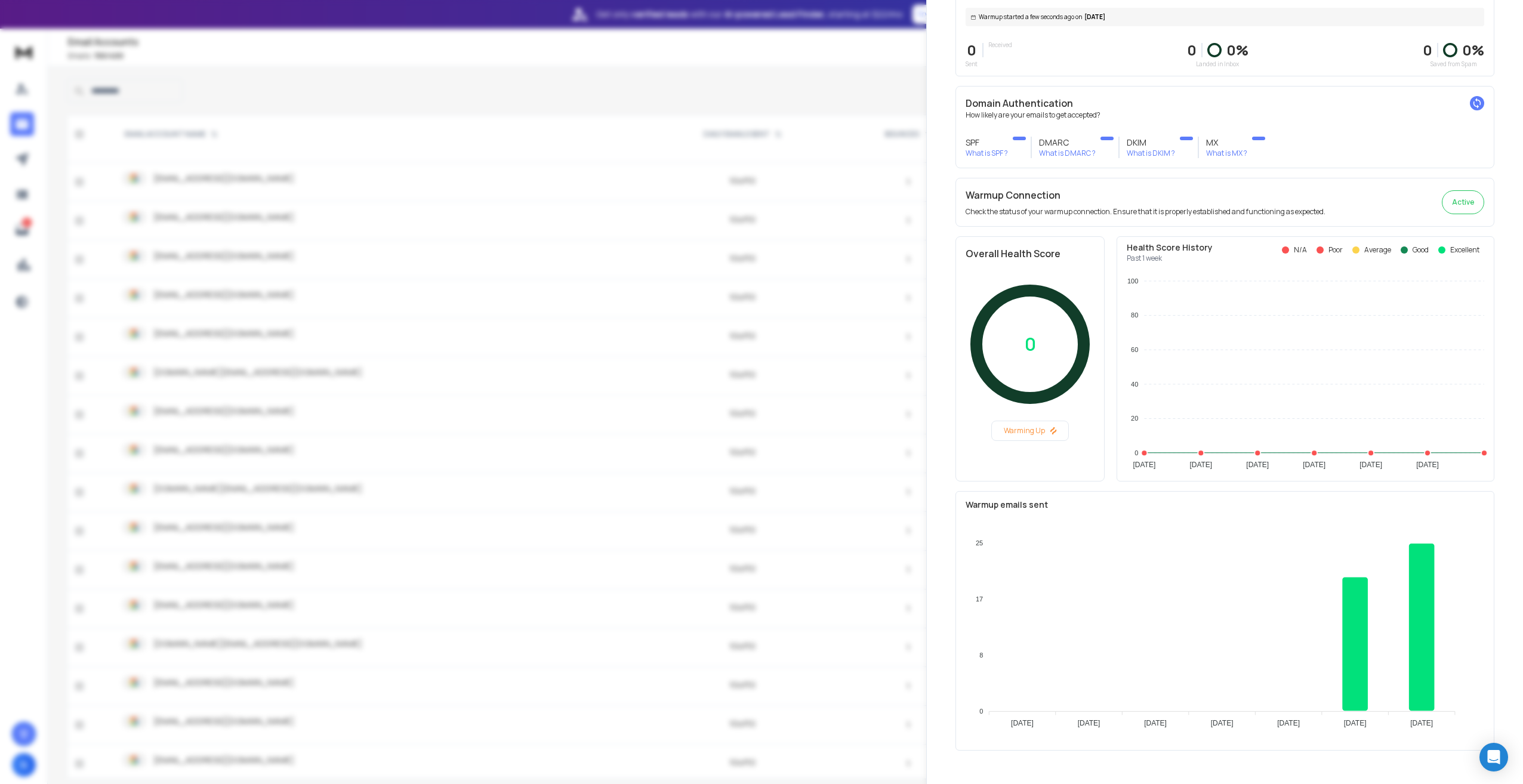
click at [834, 461] on div at bounding box center [761, 392] width 1523 height 784
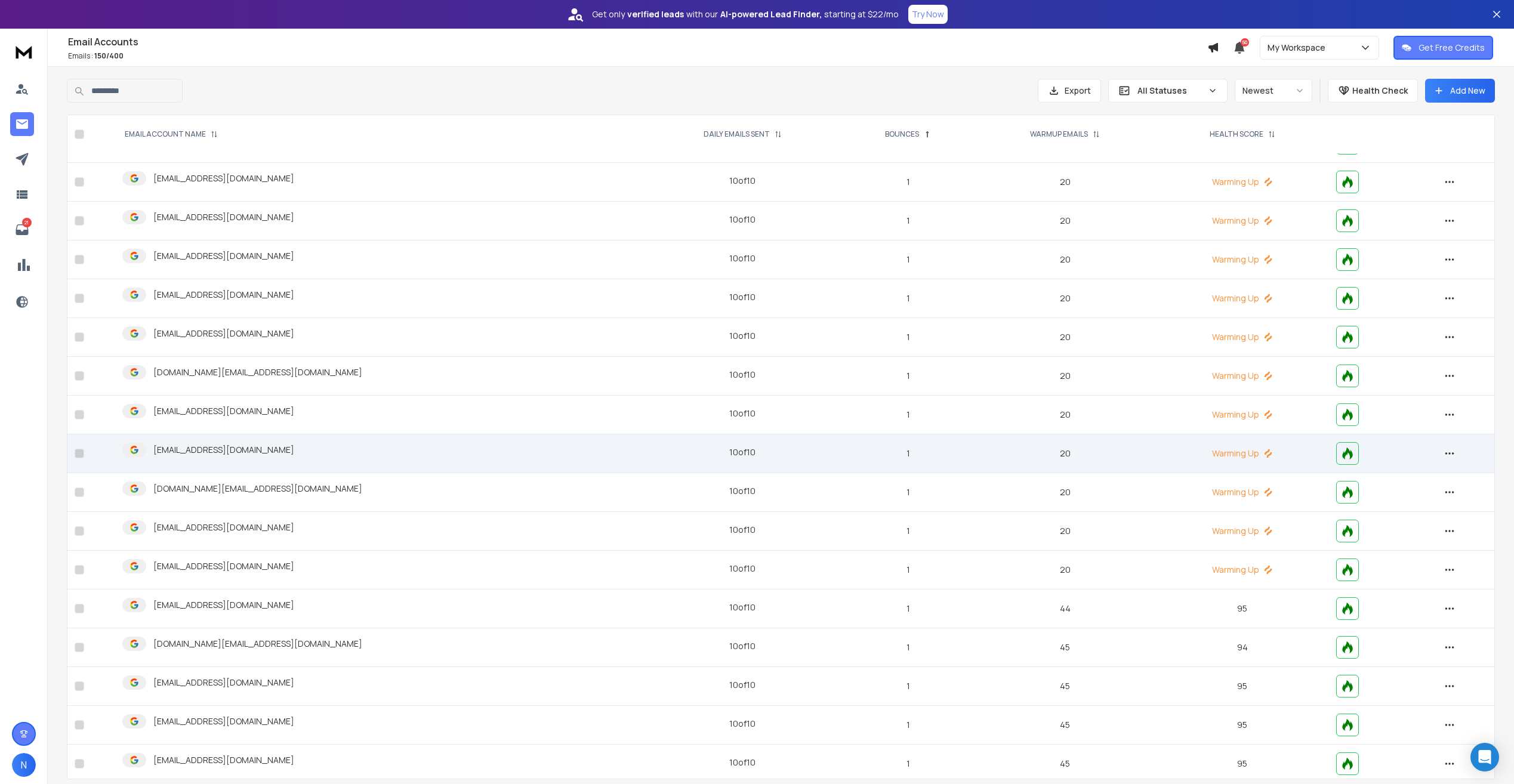
click at [1066, 446] on td "20" at bounding box center [1065, 453] width 181 height 39
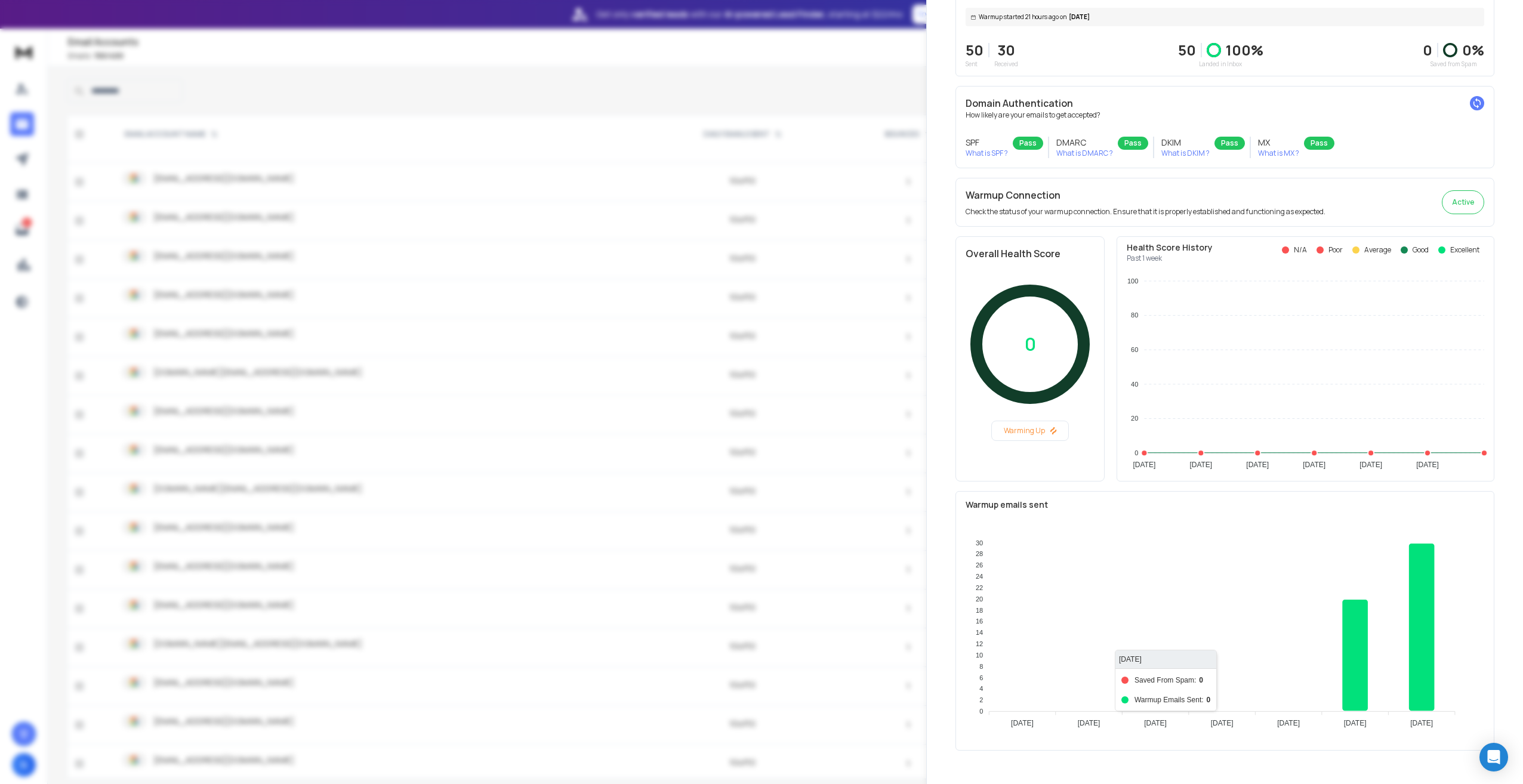
click at [745, 493] on div at bounding box center [761, 392] width 1523 height 784
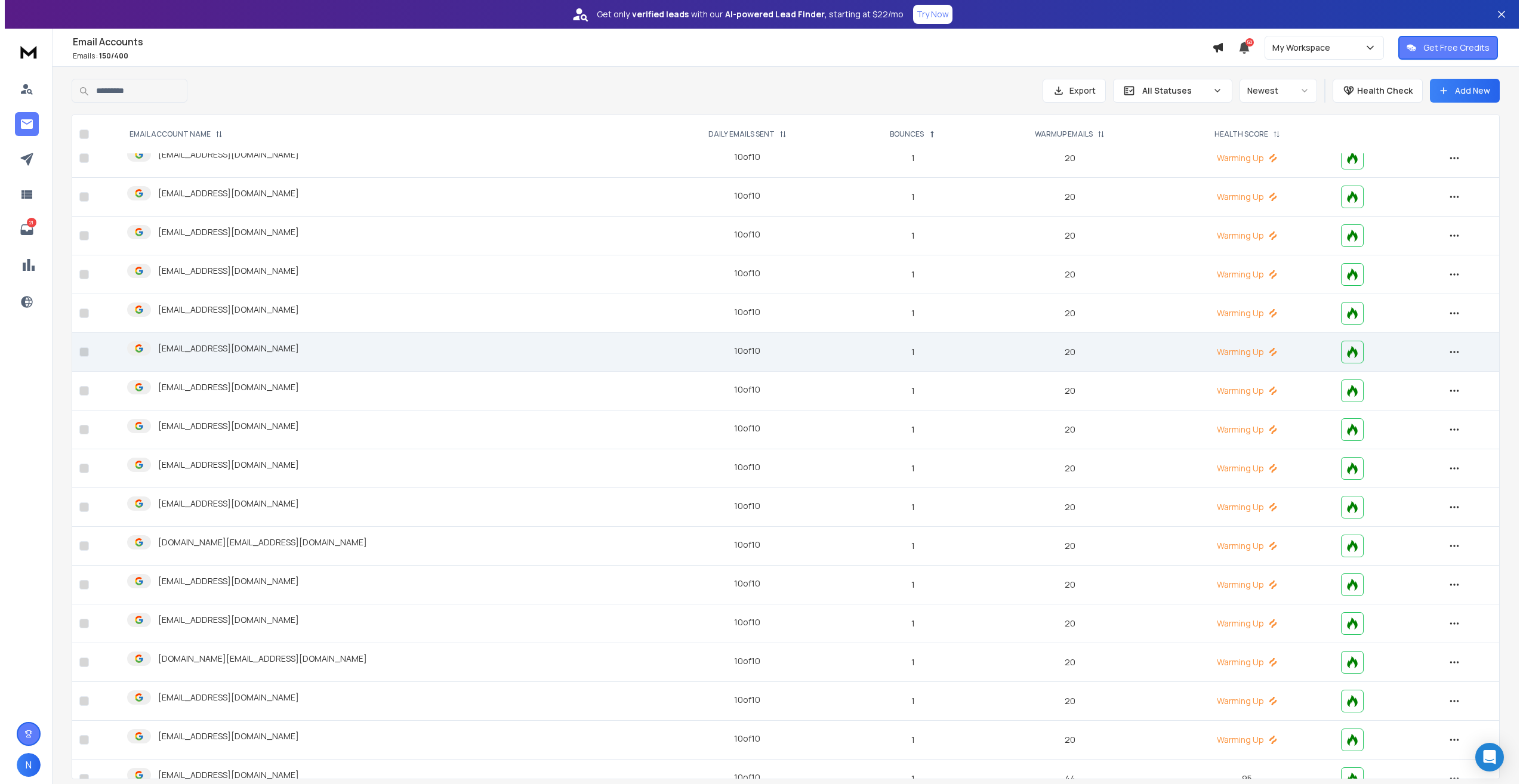
scroll to position [2565, 0]
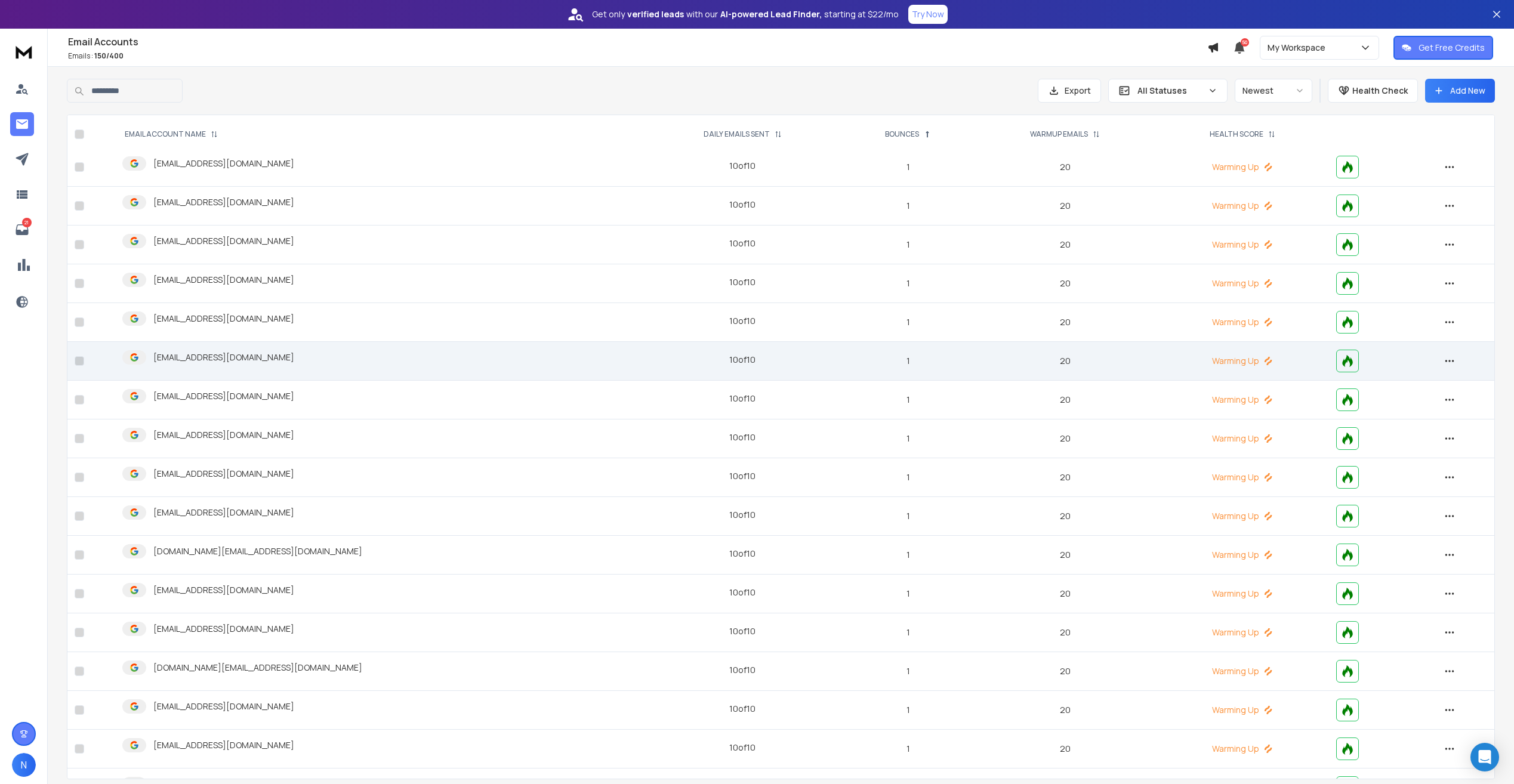
click at [1156, 351] on td "Warming Up" at bounding box center [1242, 360] width 173 height 39
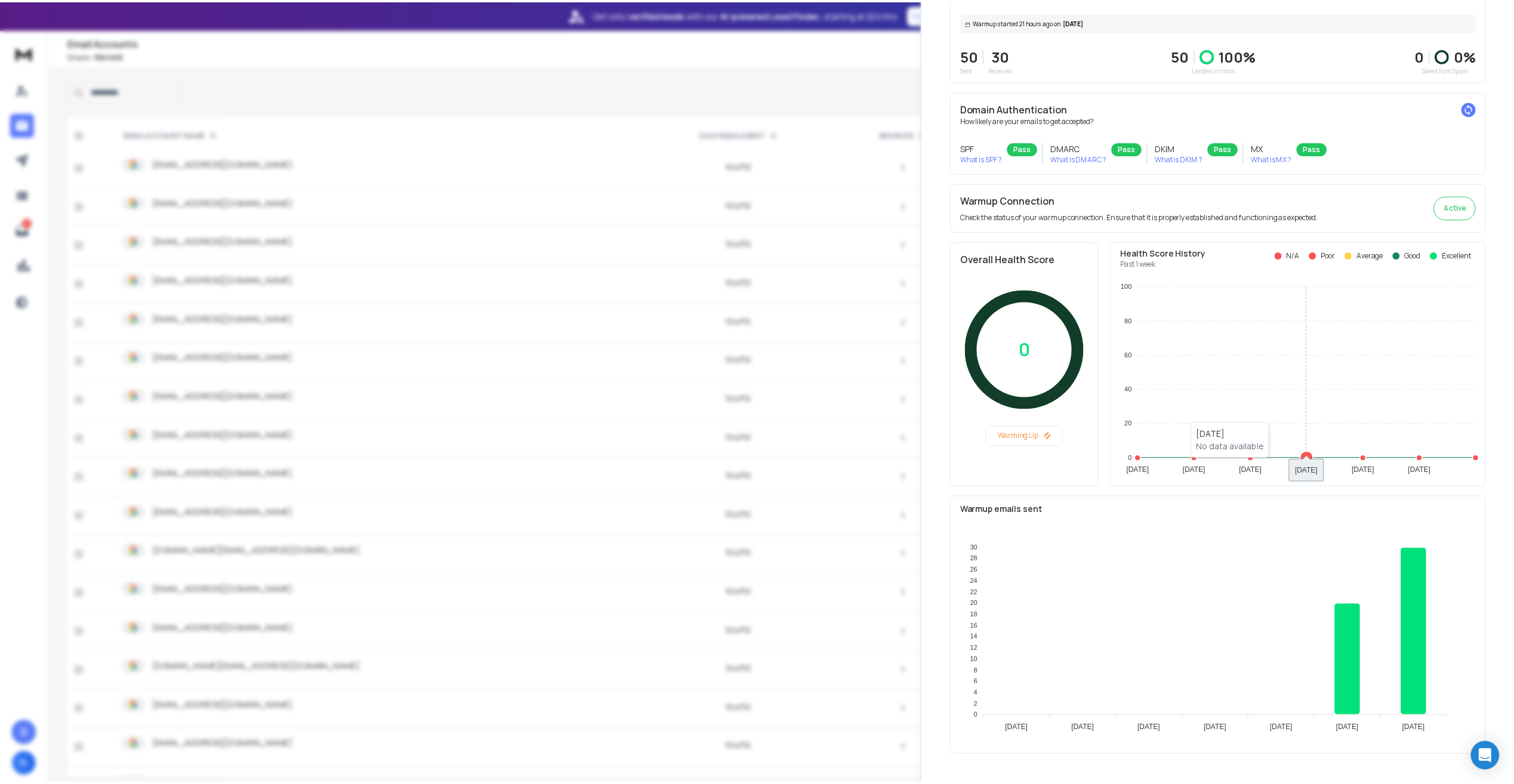
scroll to position [163, 0]
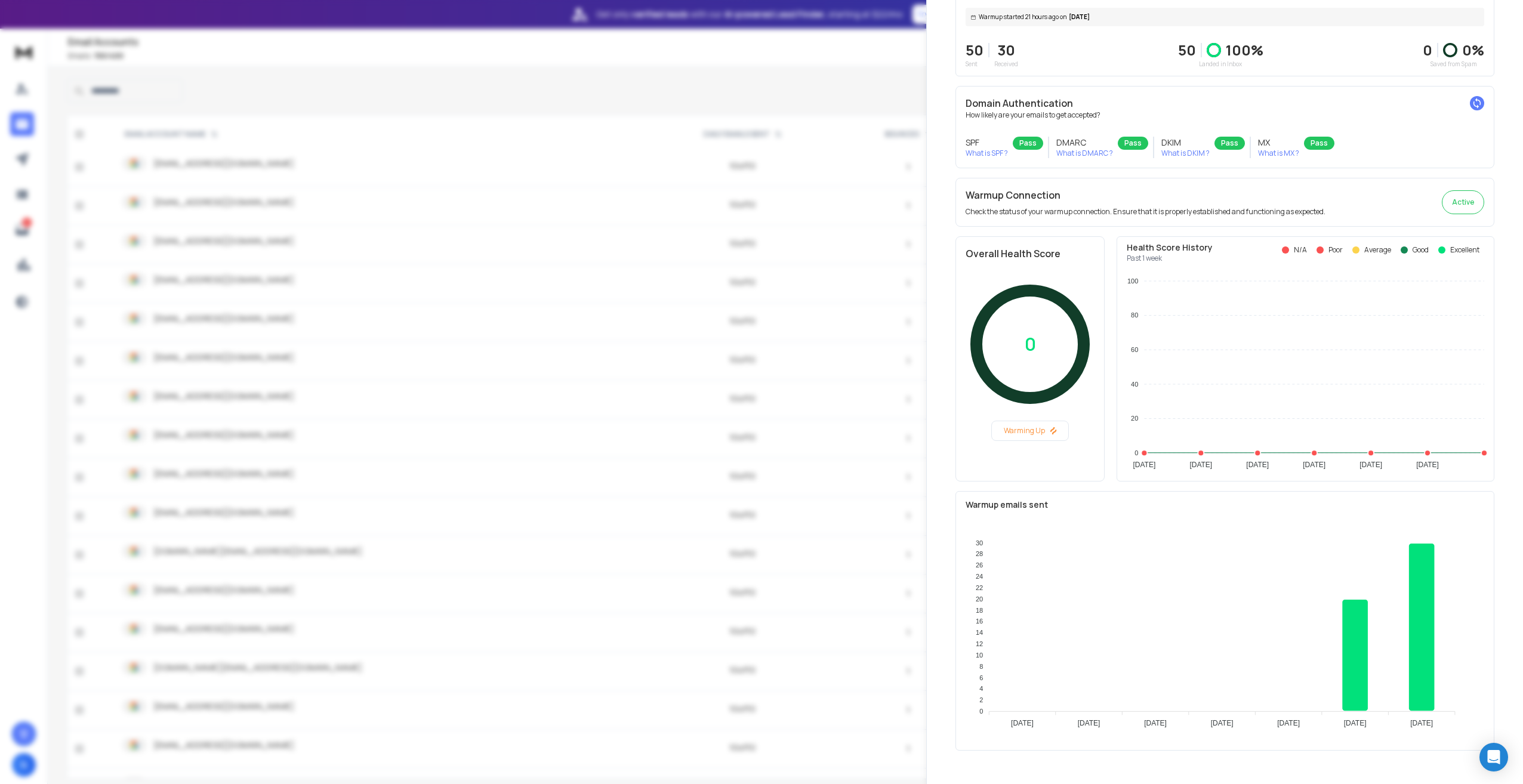
click at [836, 449] on div at bounding box center [761, 392] width 1523 height 784
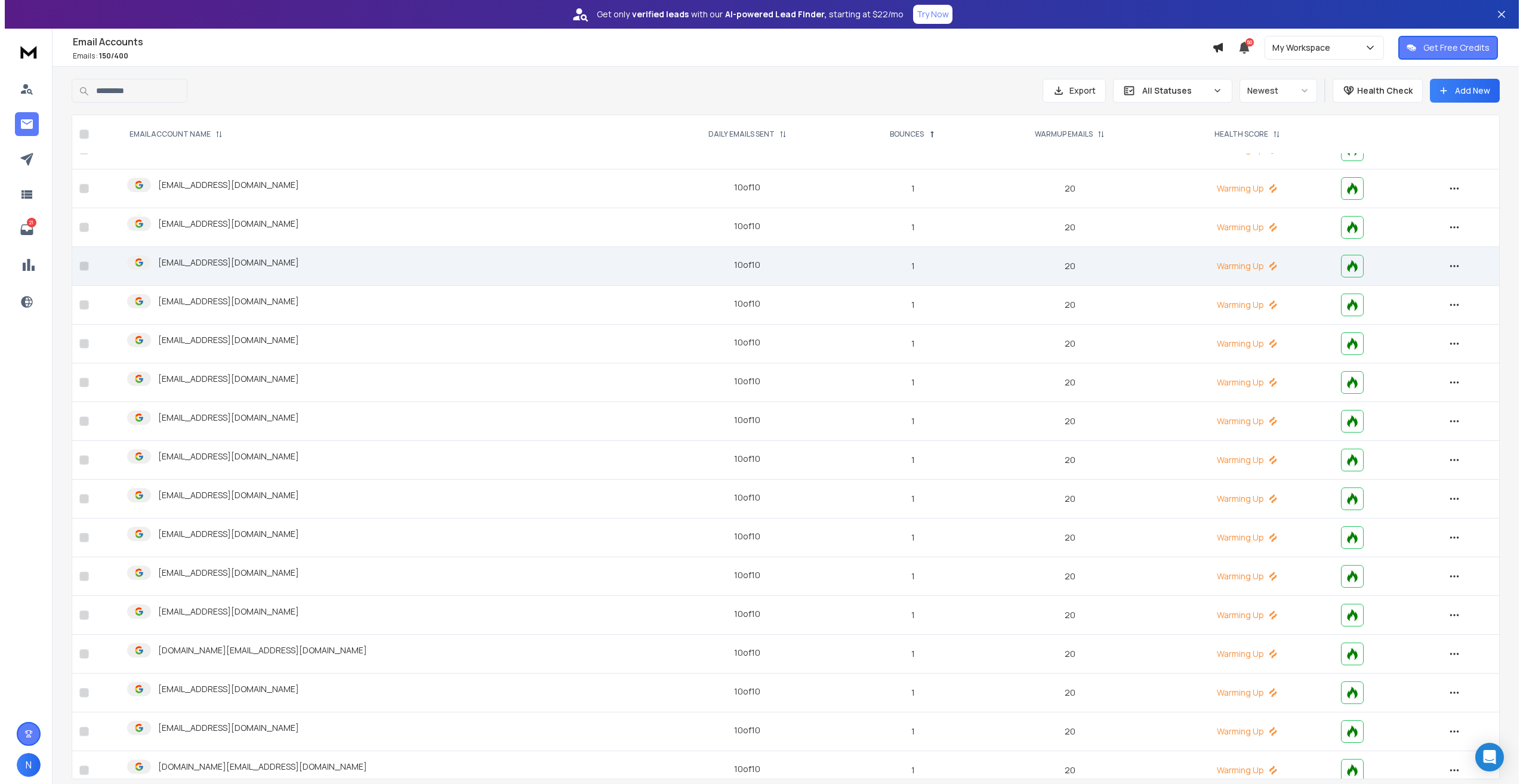
scroll to position [2386, 0]
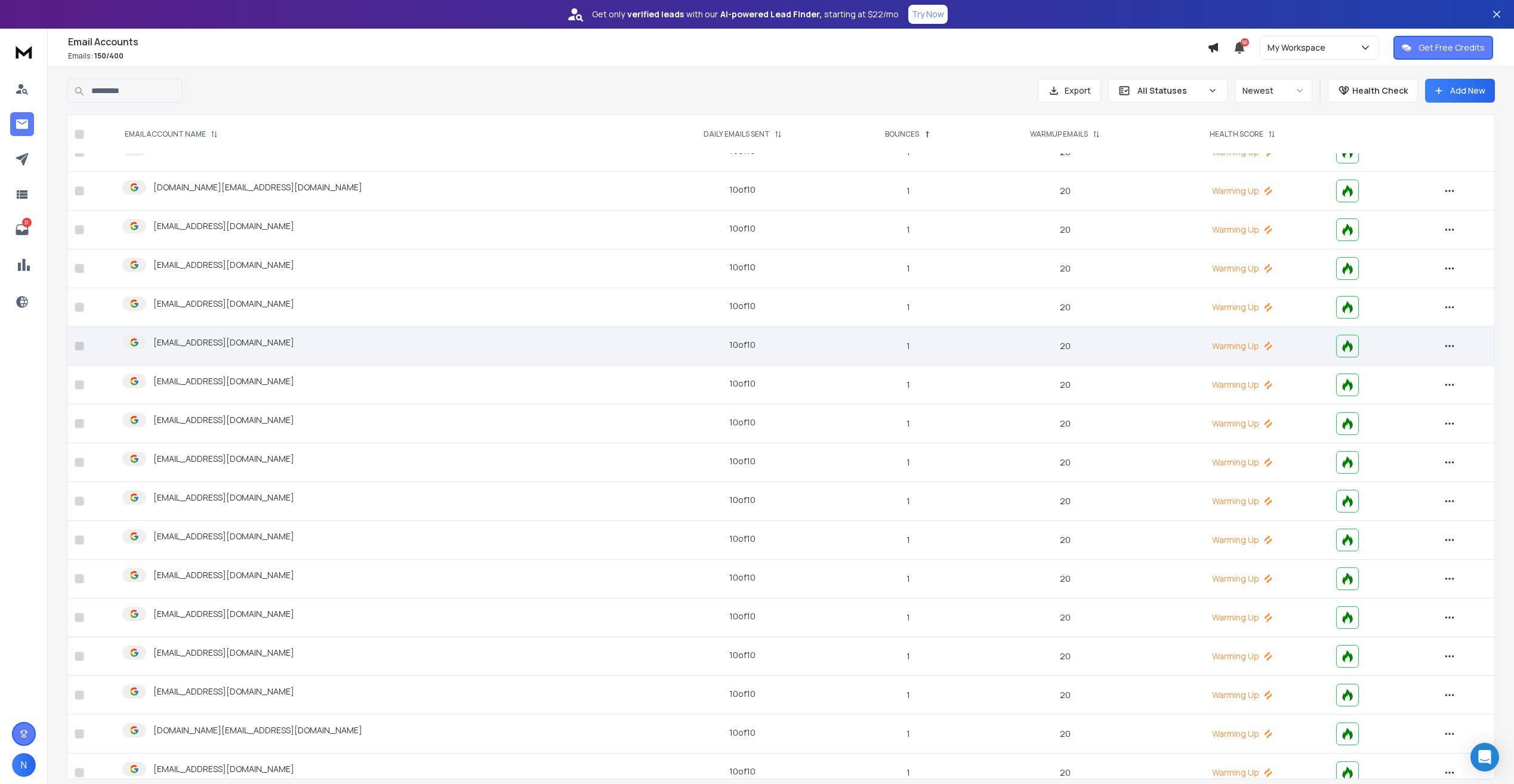
click at [1104, 348] on td "20" at bounding box center [1065, 346] width 181 height 39
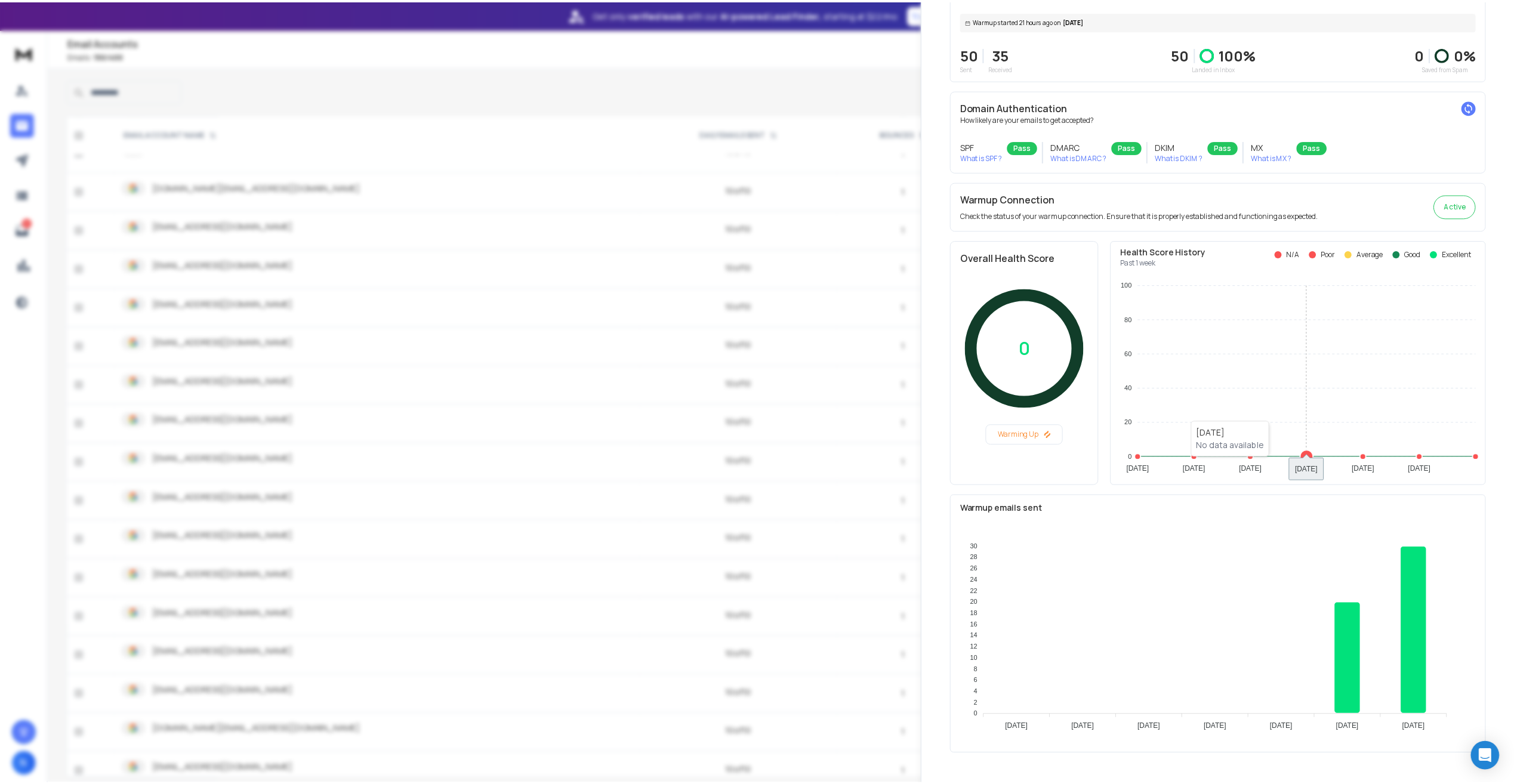
scroll to position [163, 0]
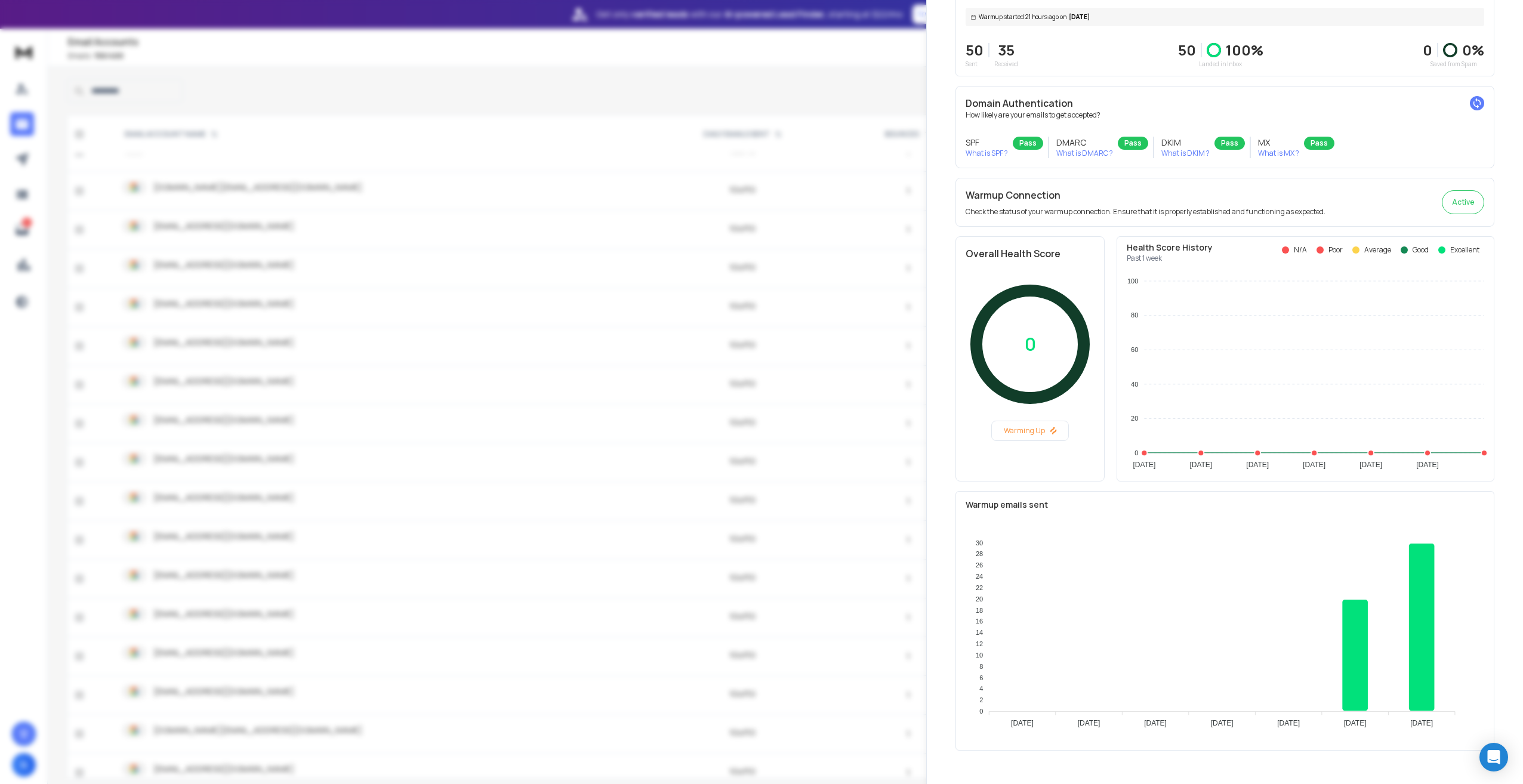
click at [752, 418] on div at bounding box center [761, 392] width 1523 height 784
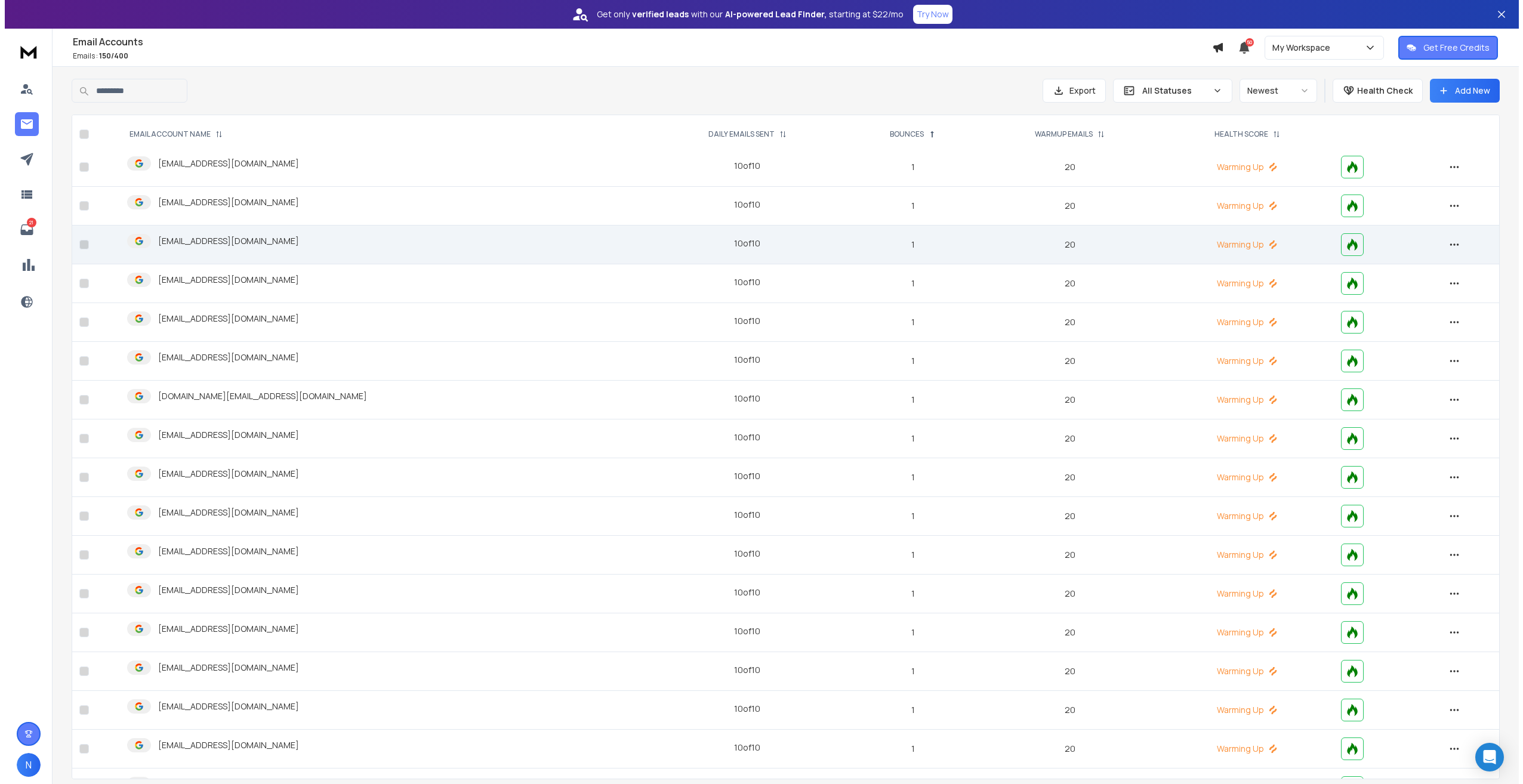
scroll to position [2029, 0]
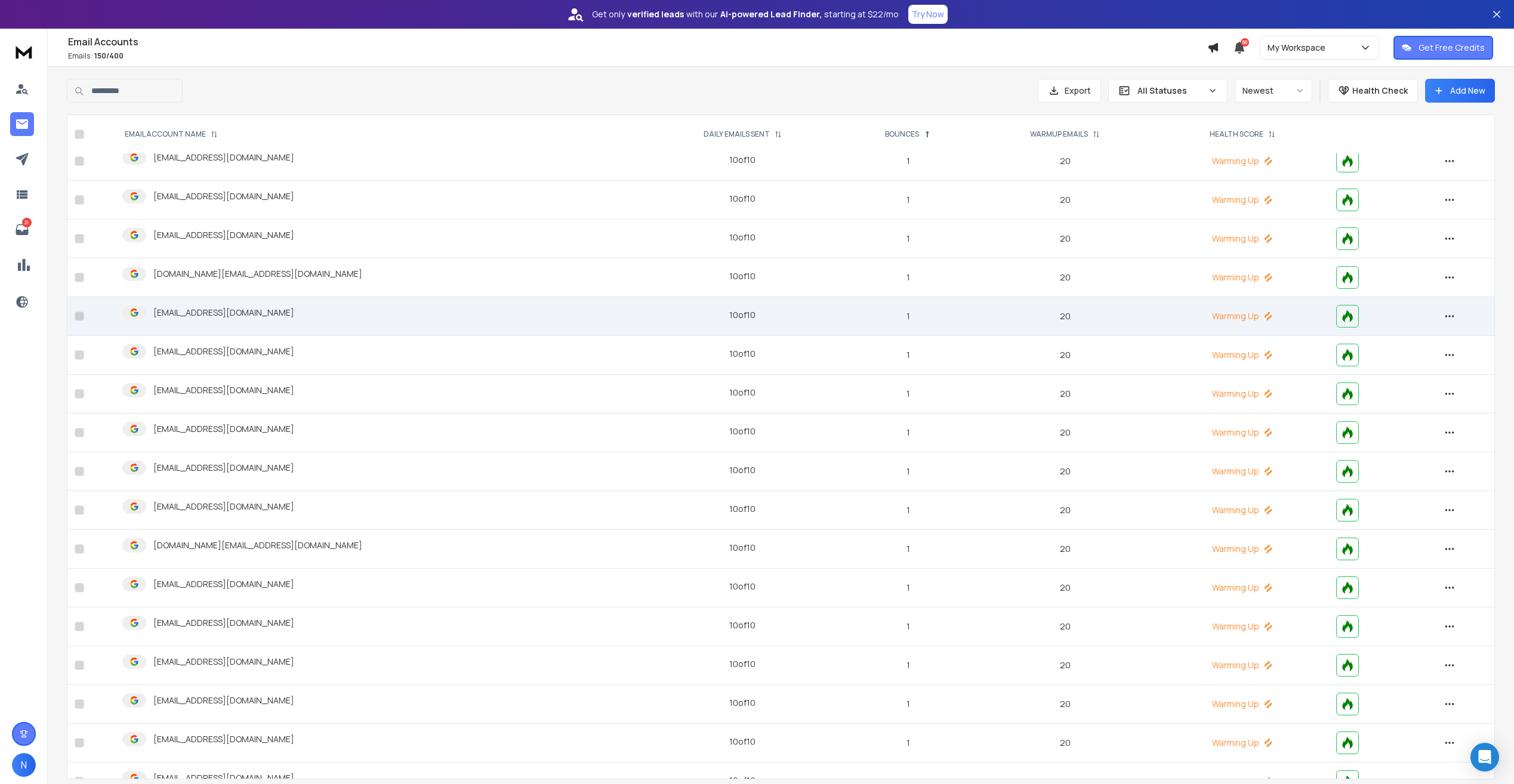
click at [1130, 321] on td "20" at bounding box center [1065, 316] width 181 height 39
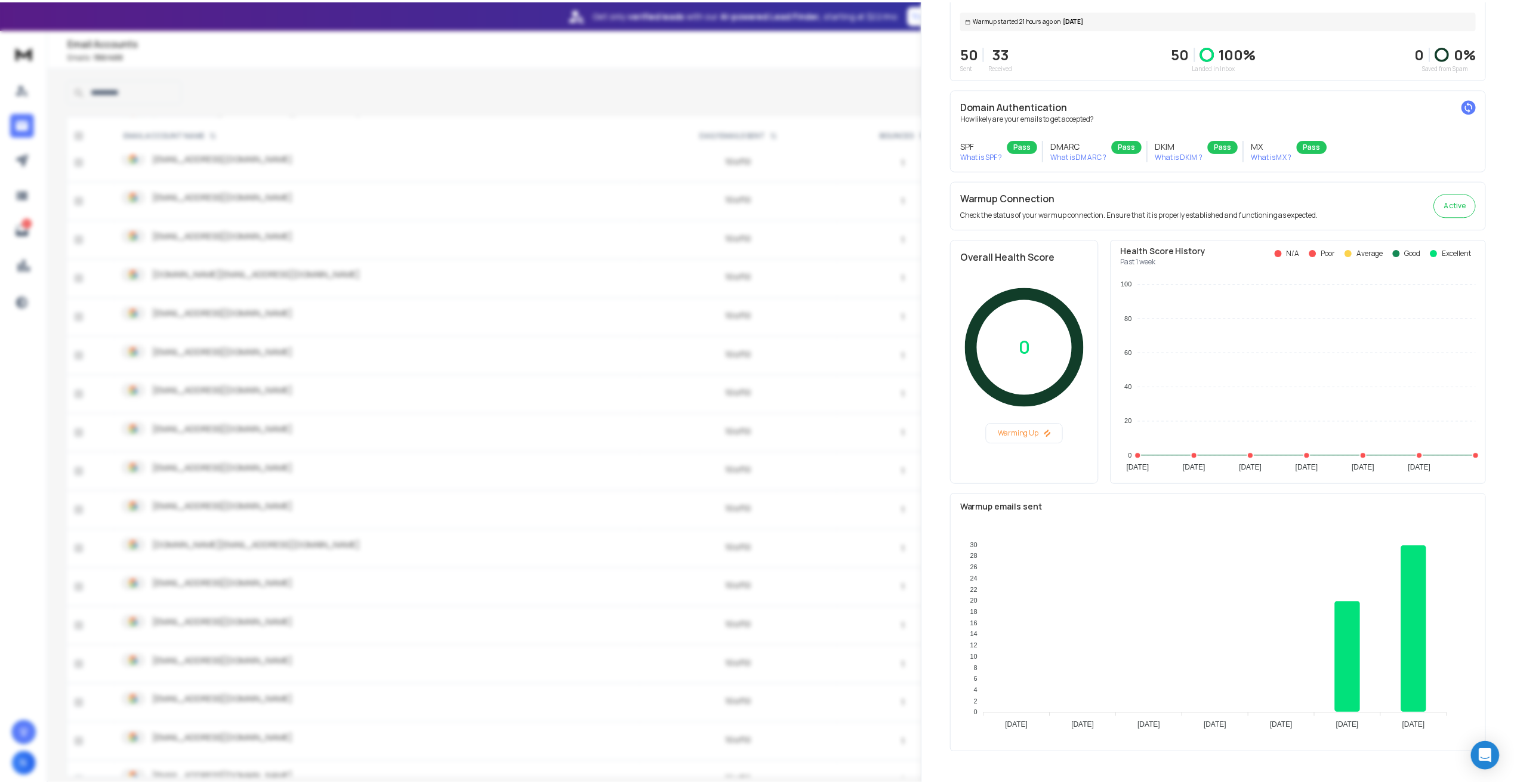
scroll to position [163, 0]
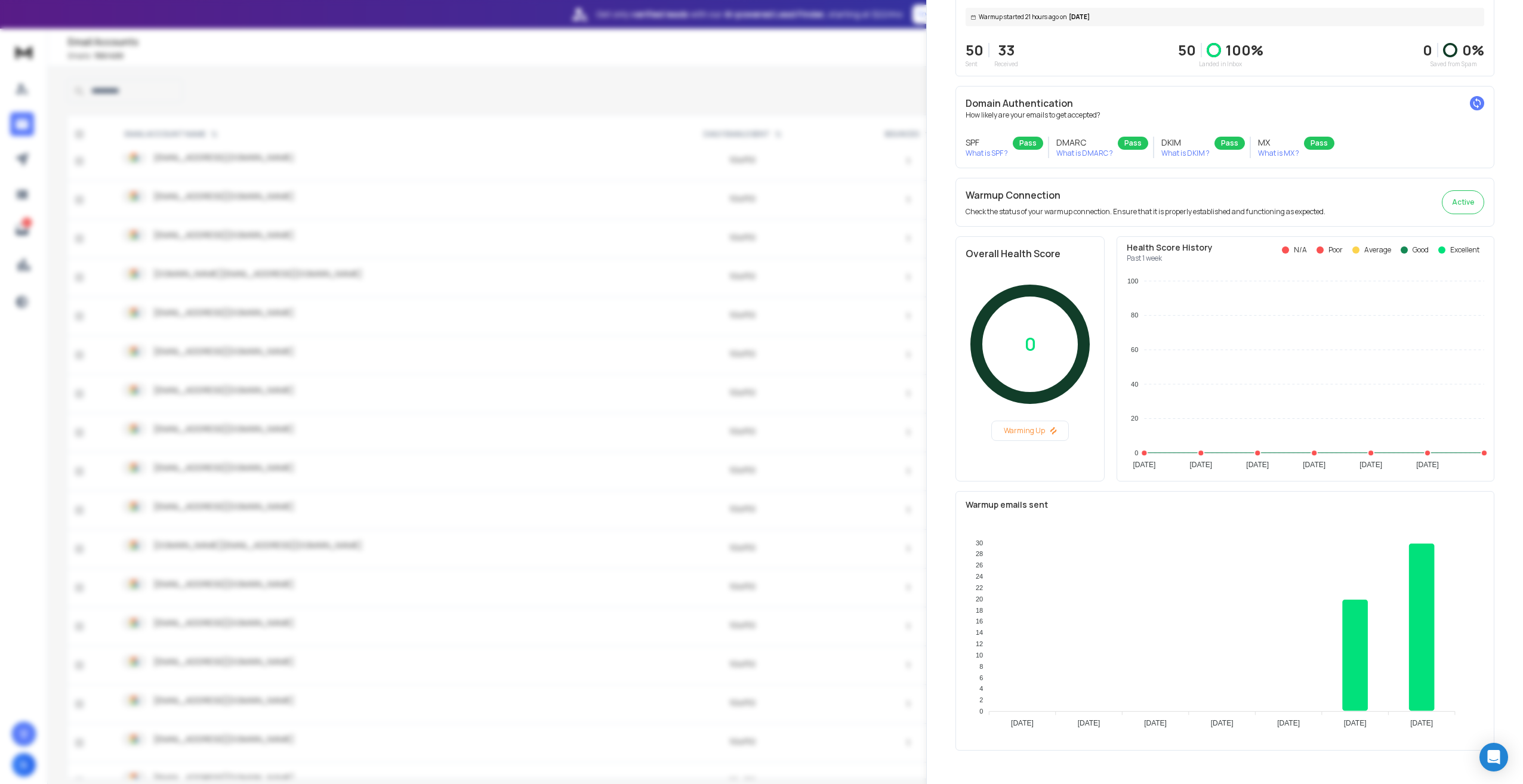
click at [756, 461] on div at bounding box center [761, 392] width 1523 height 784
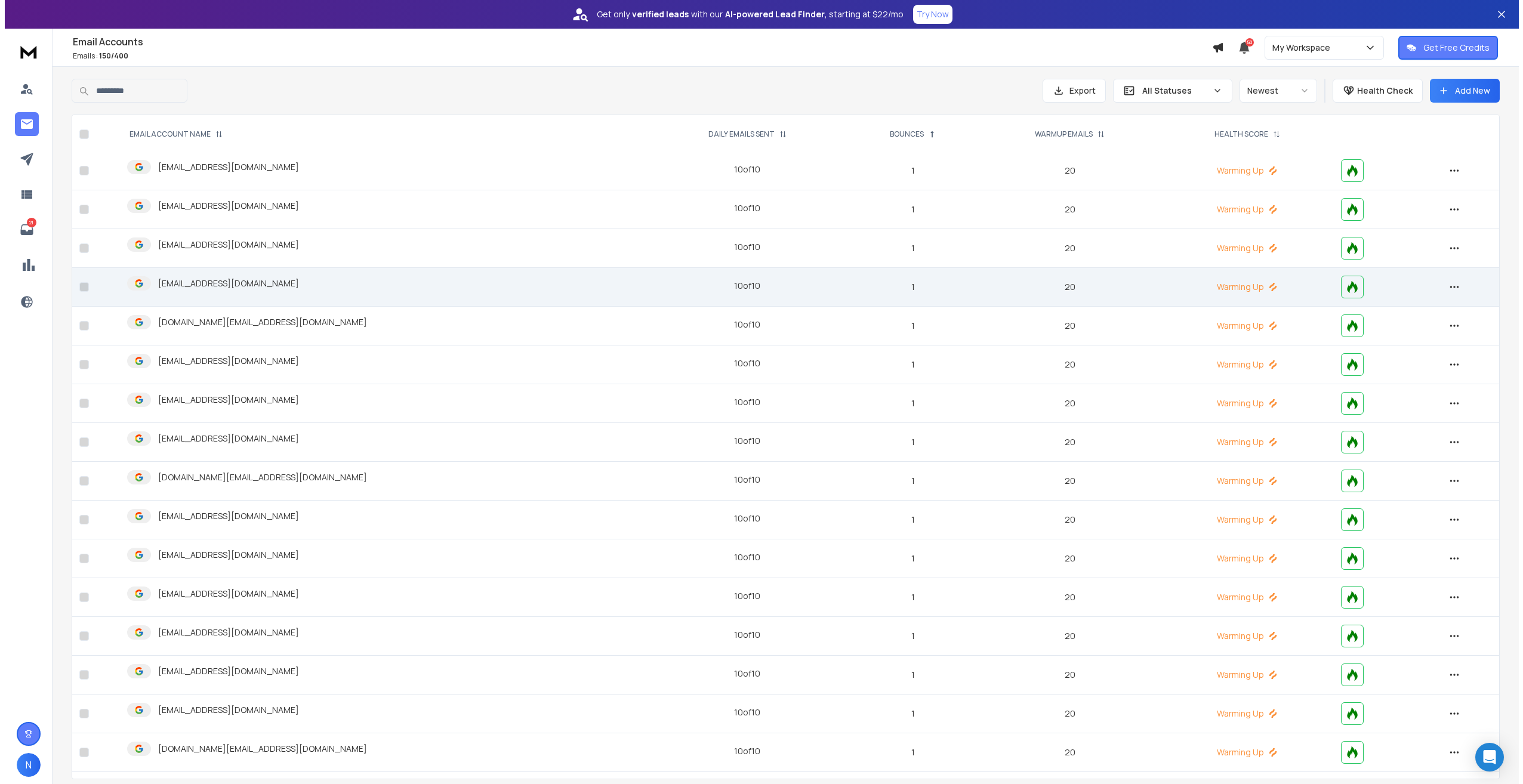
scroll to position [1730, 0]
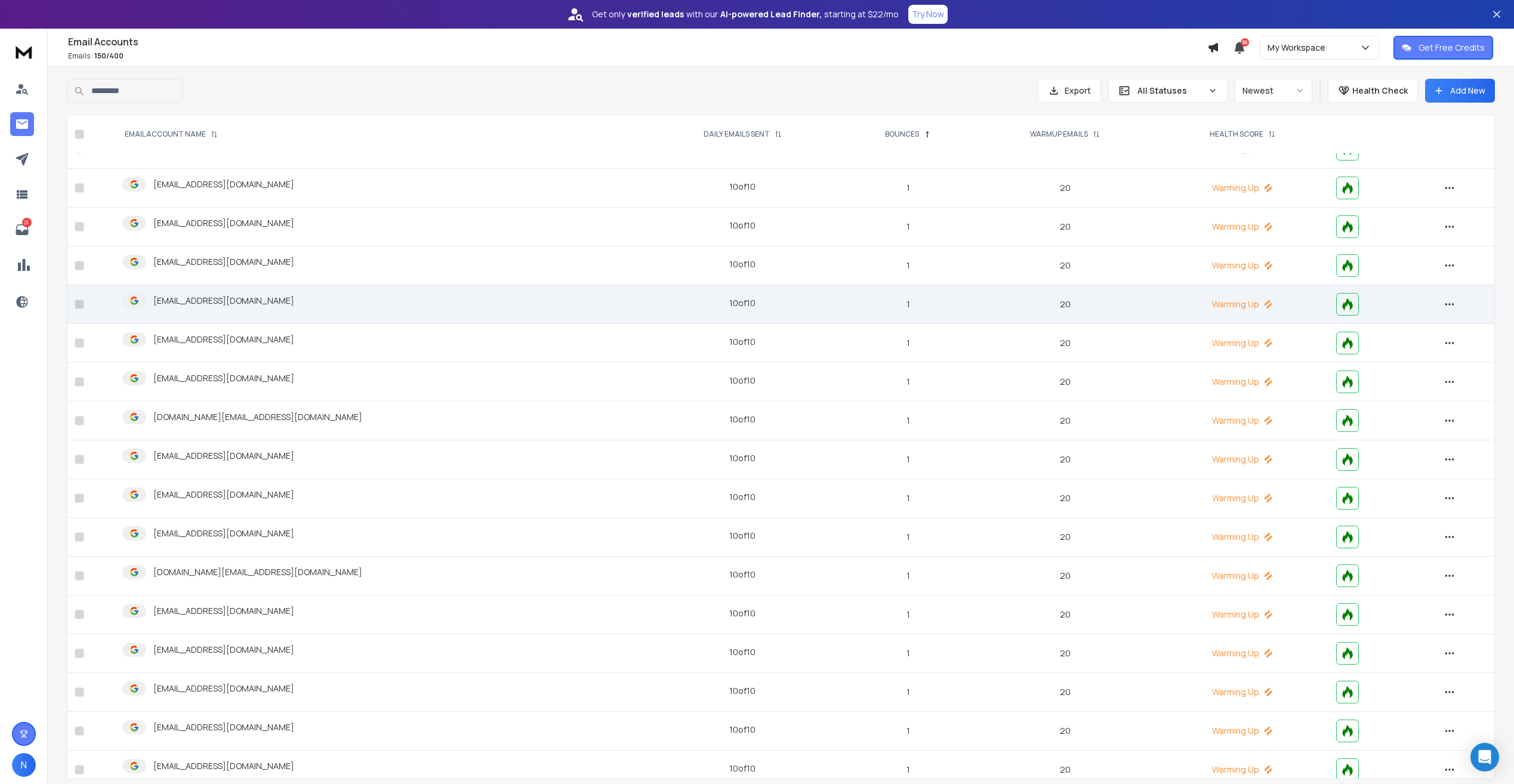
click at [1108, 319] on td "20" at bounding box center [1065, 304] width 181 height 39
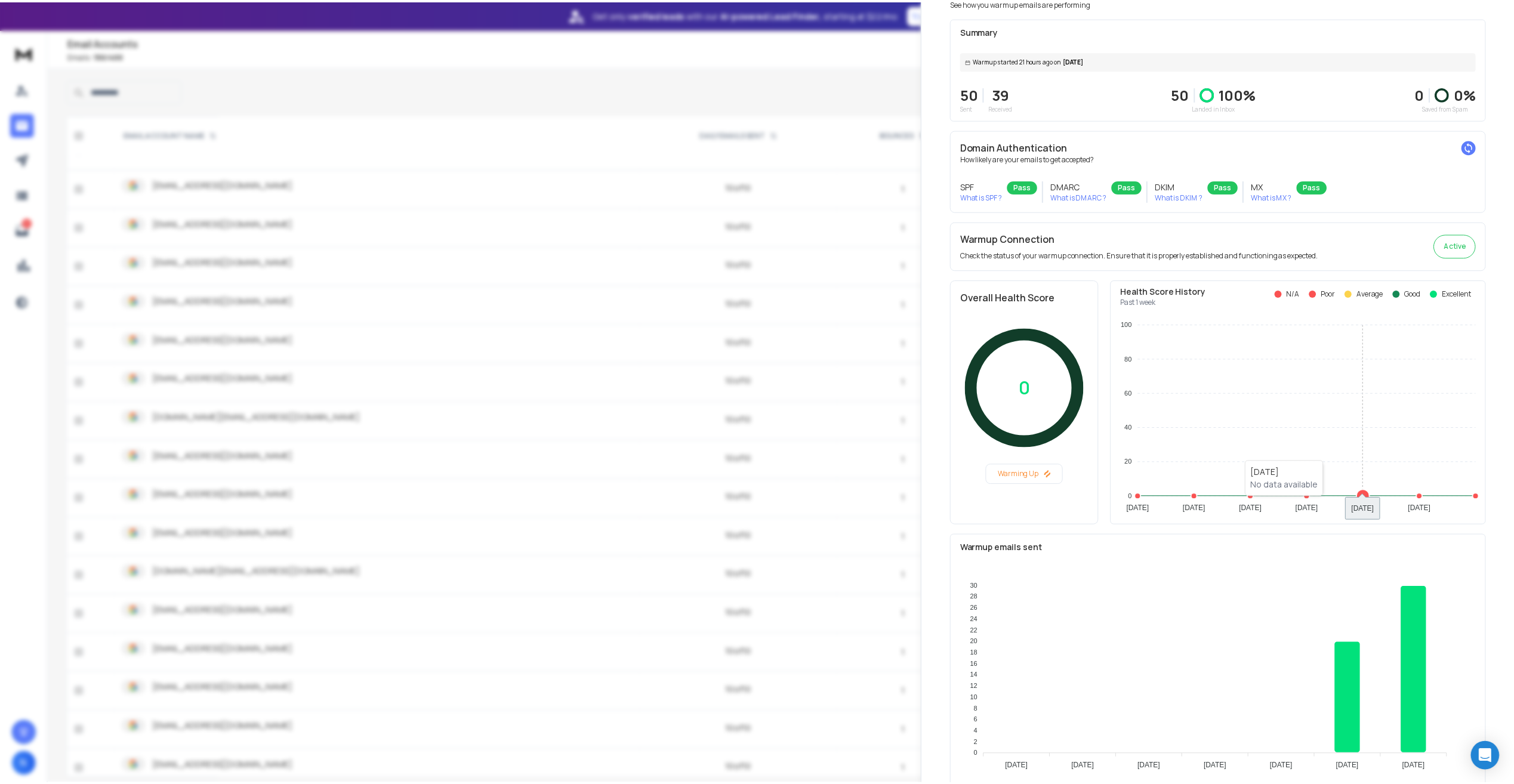
scroll to position [163, 0]
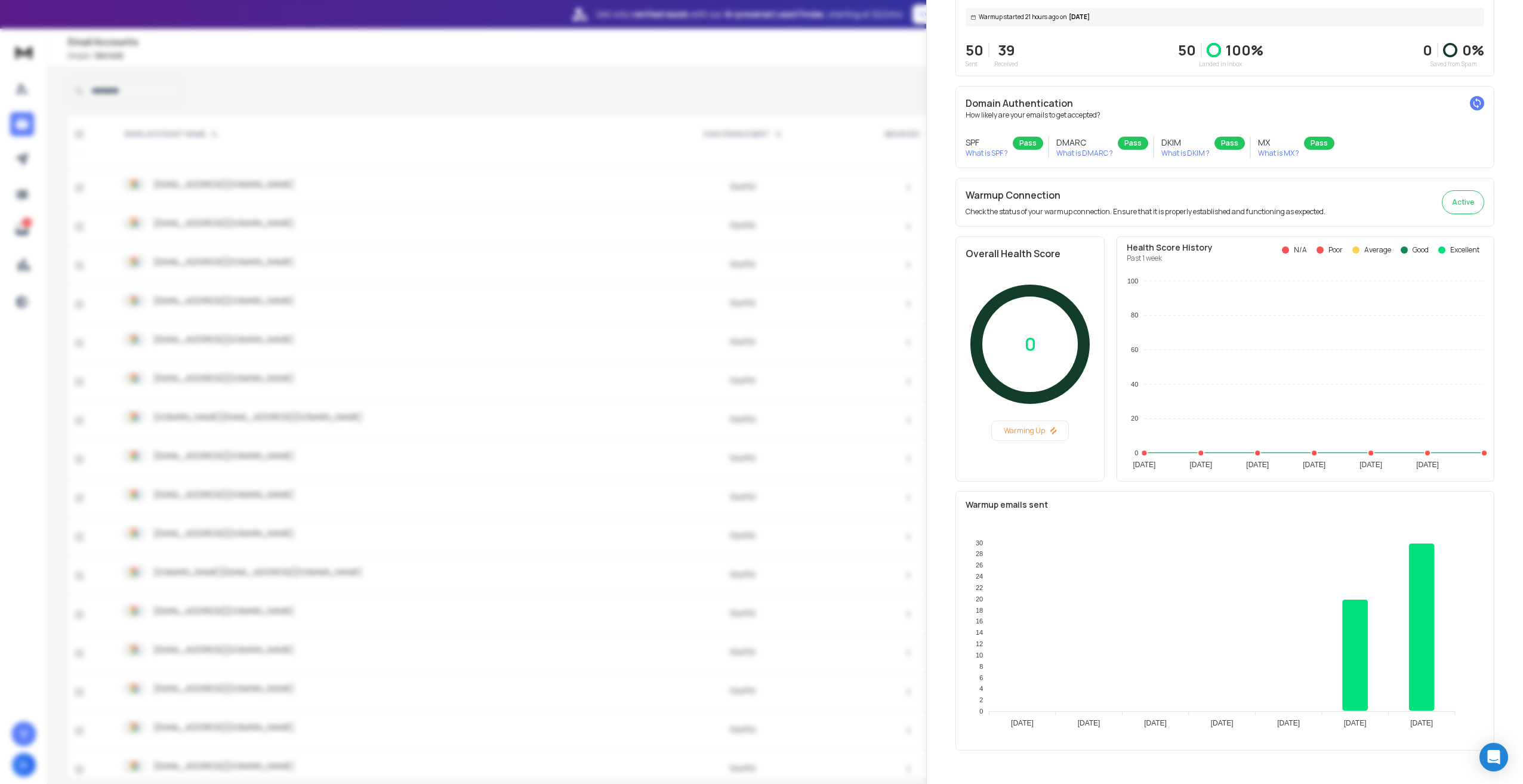
click at [711, 426] on div at bounding box center [761, 392] width 1523 height 784
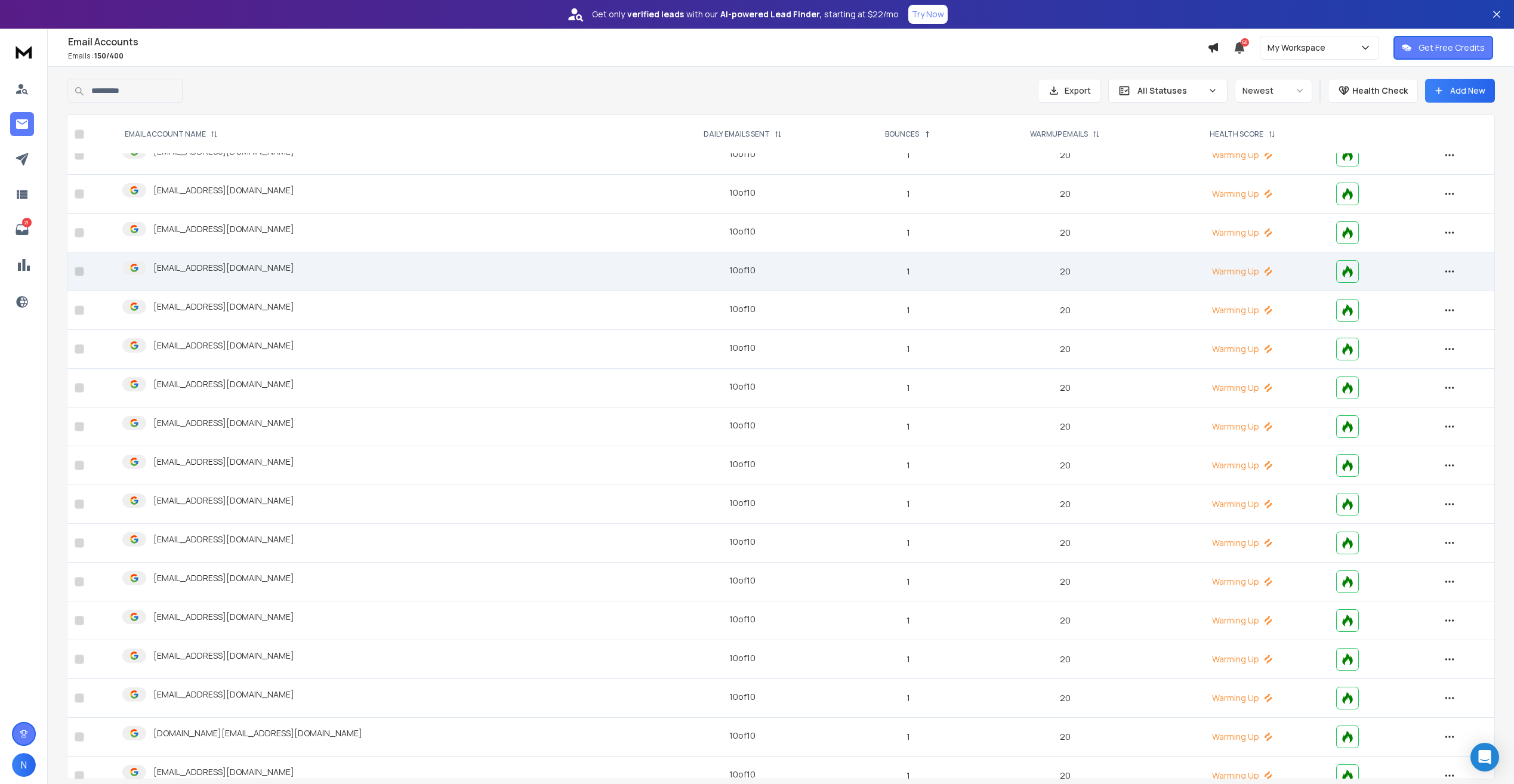
scroll to position [1313, 0]
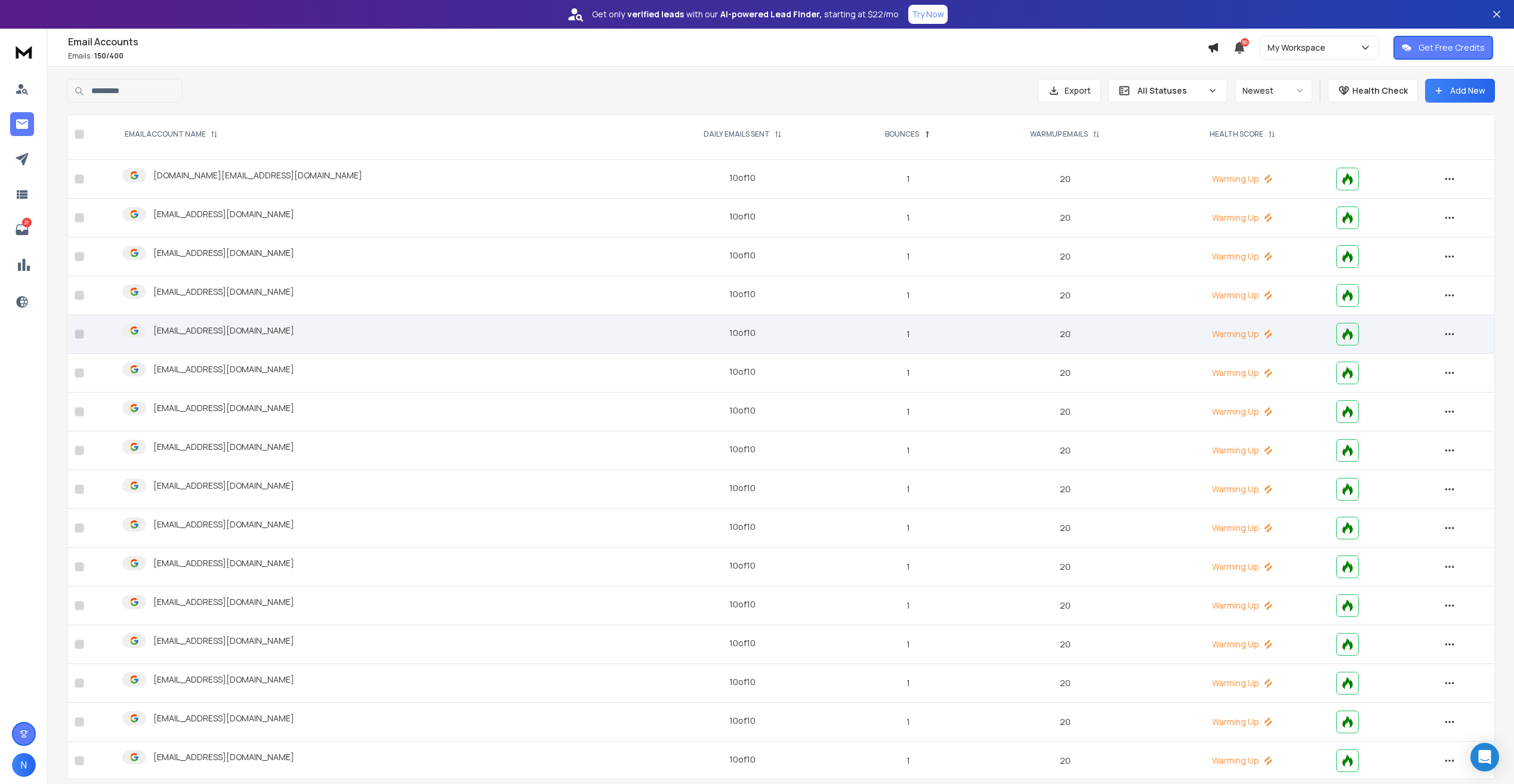
click at [1117, 323] on td "20" at bounding box center [1065, 334] width 181 height 39
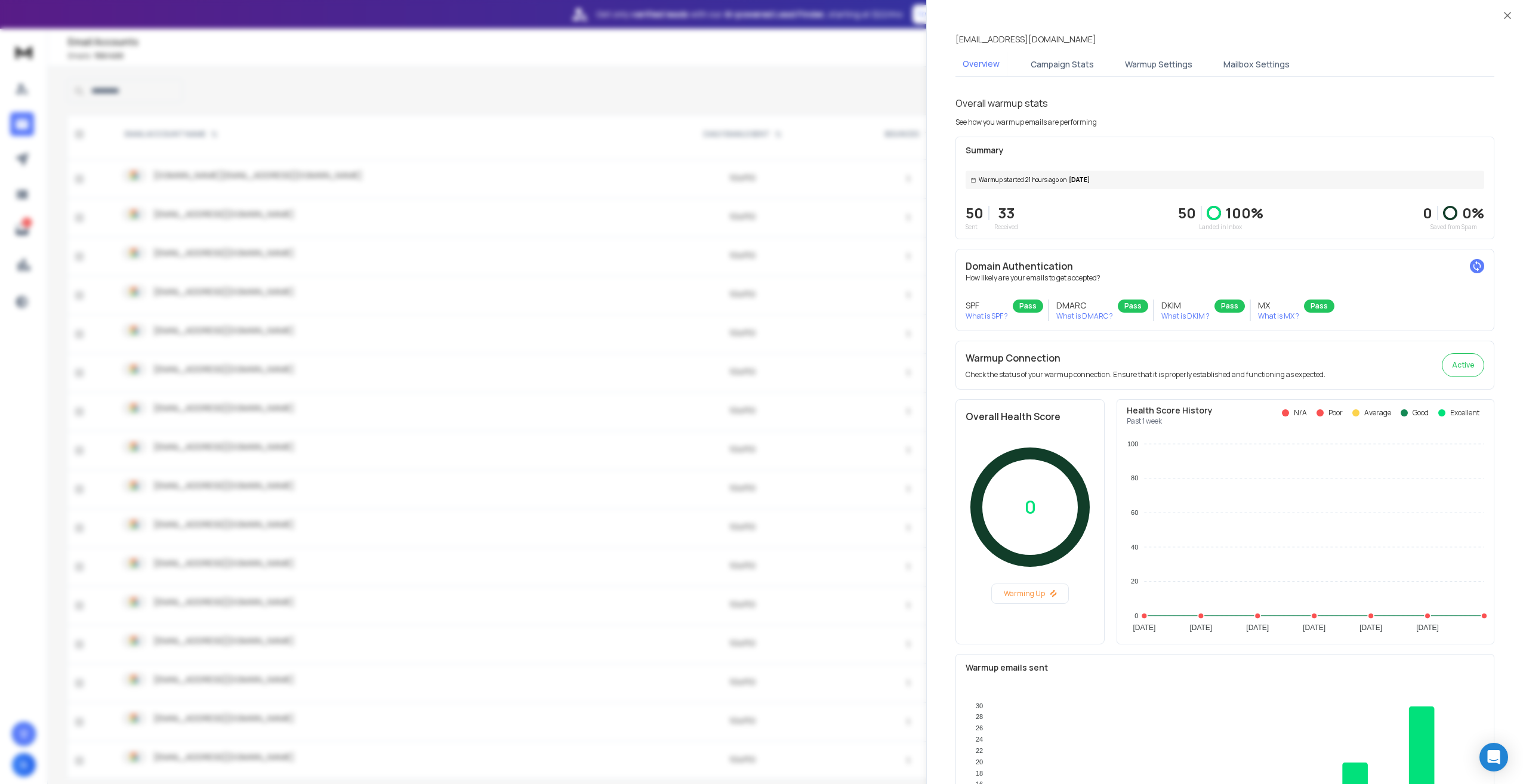
click at [735, 340] on div at bounding box center [761, 392] width 1523 height 784
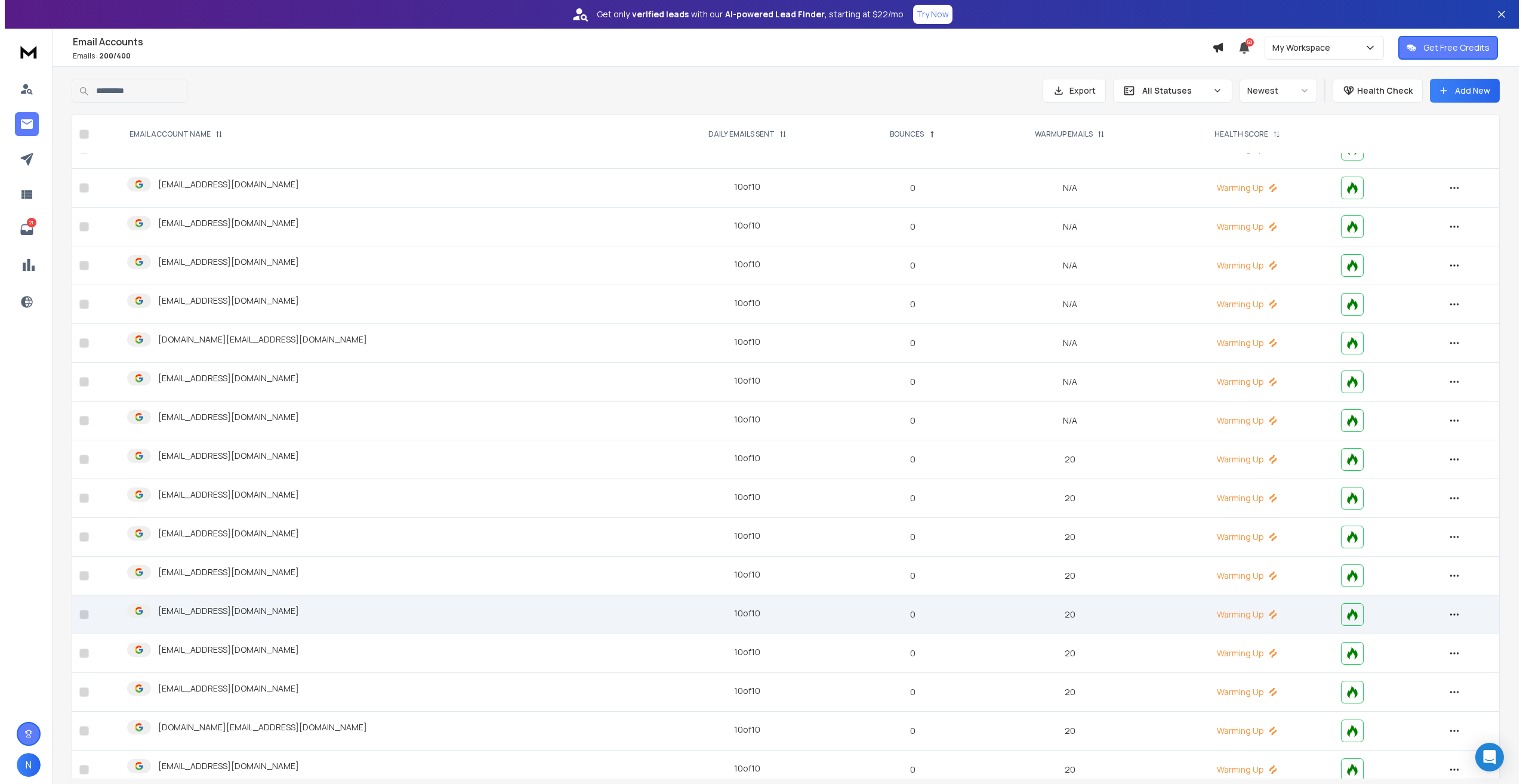
scroll to position [4981, 0]
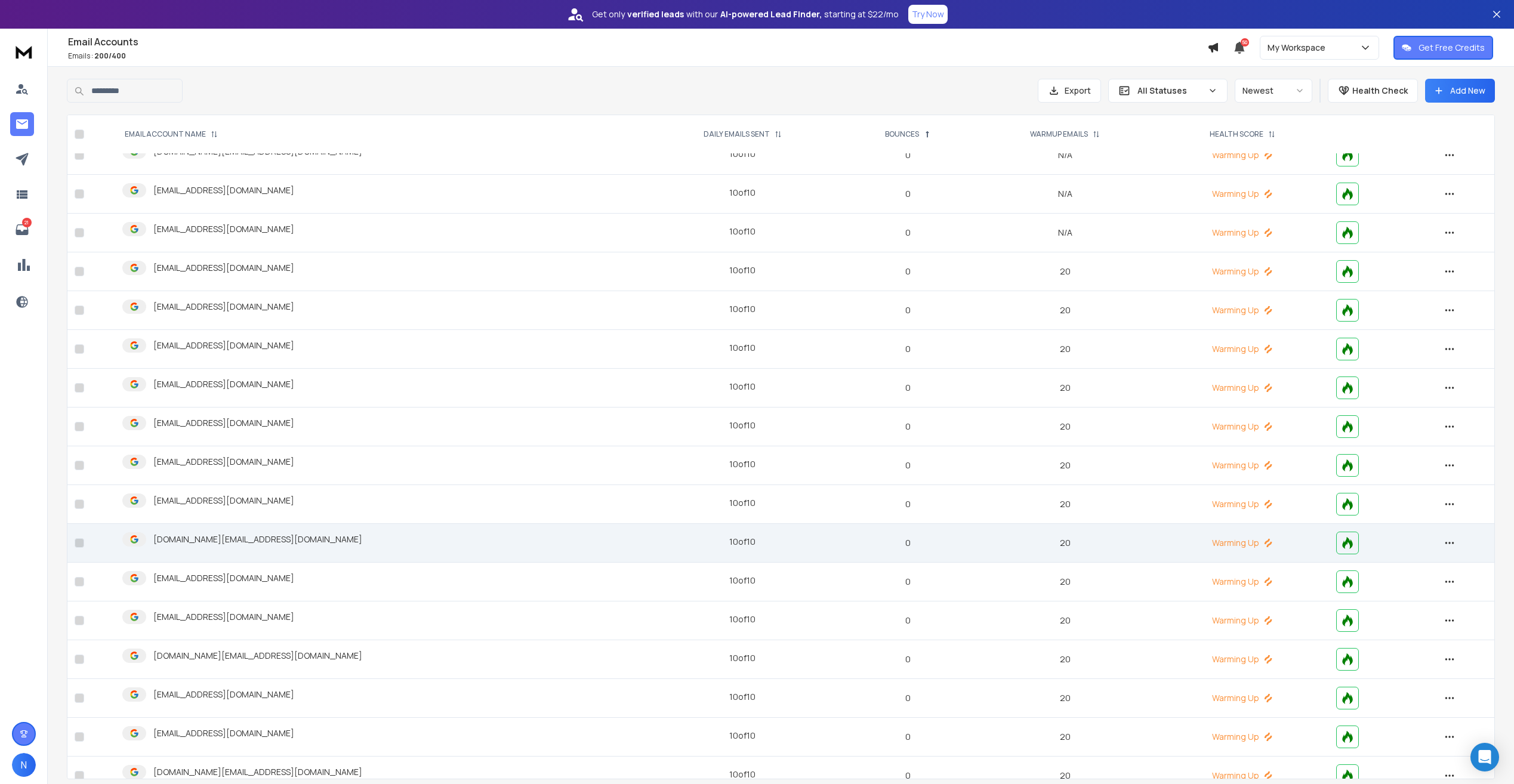
click at [1011, 560] on td "20" at bounding box center [1065, 543] width 181 height 39
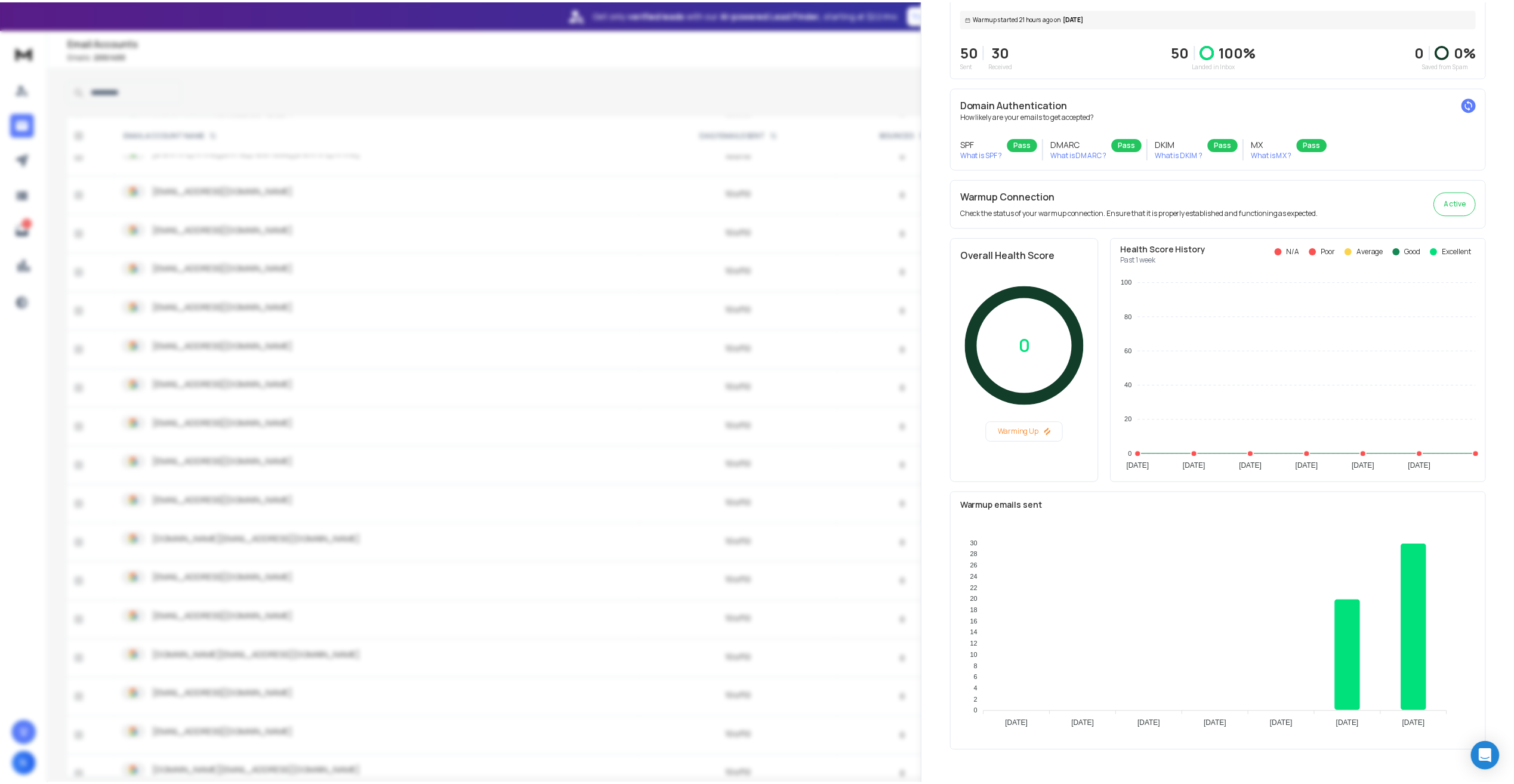
scroll to position [163, 0]
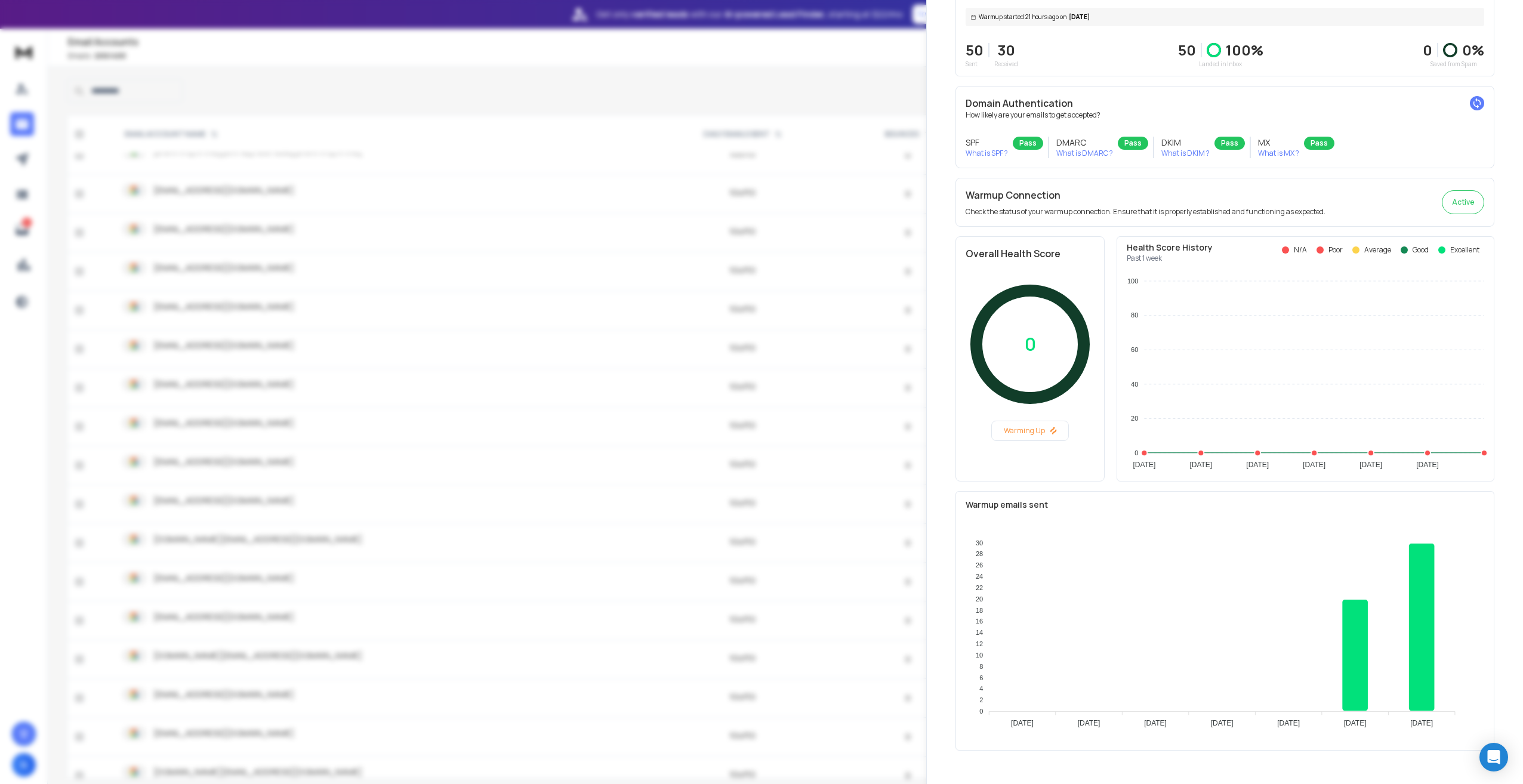
click at [850, 594] on div at bounding box center [761, 392] width 1523 height 784
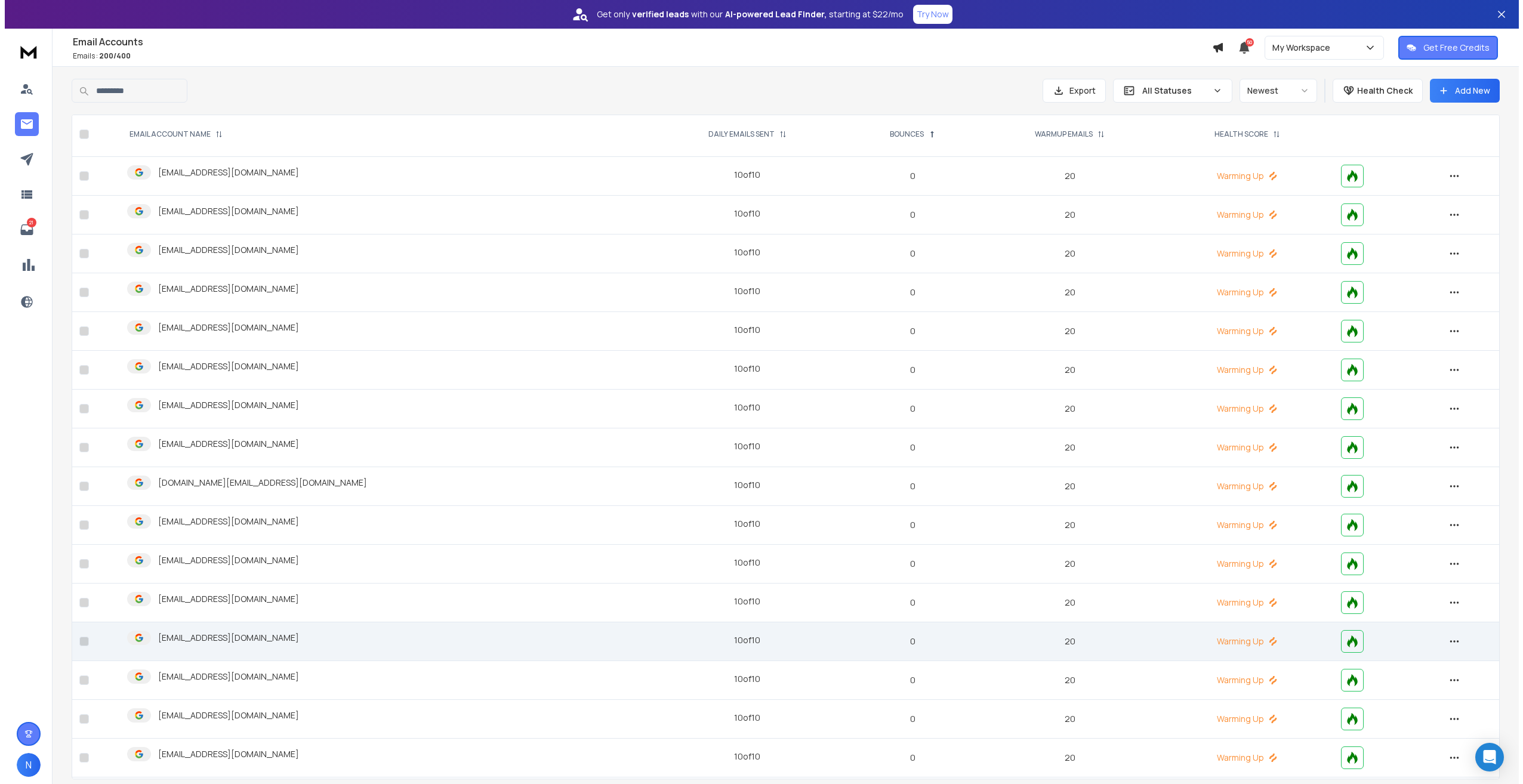
scroll to position [5816, 0]
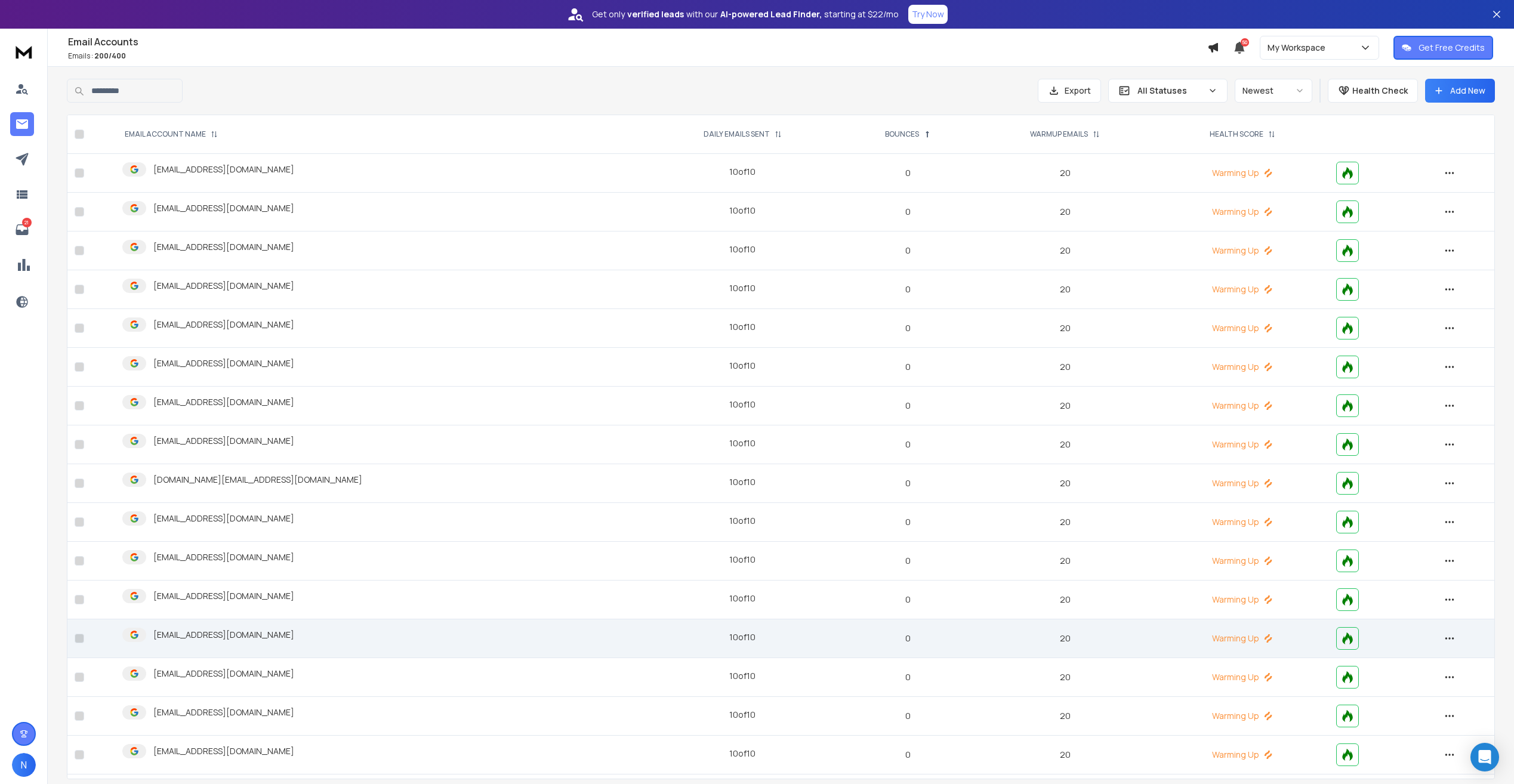
click at [991, 646] on td "20" at bounding box center [1065, 638] width 181 height 39
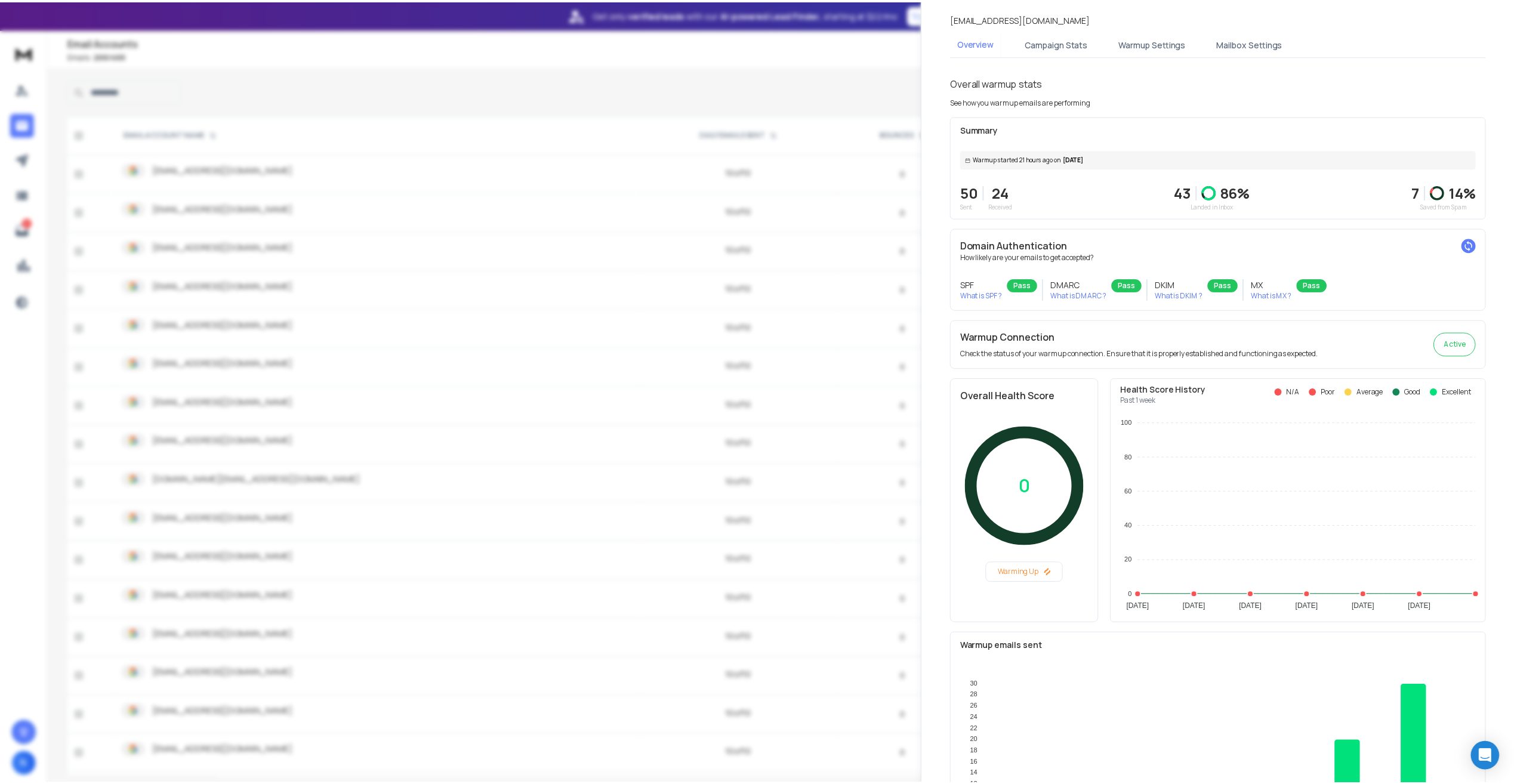
scroll to position [163, 0]
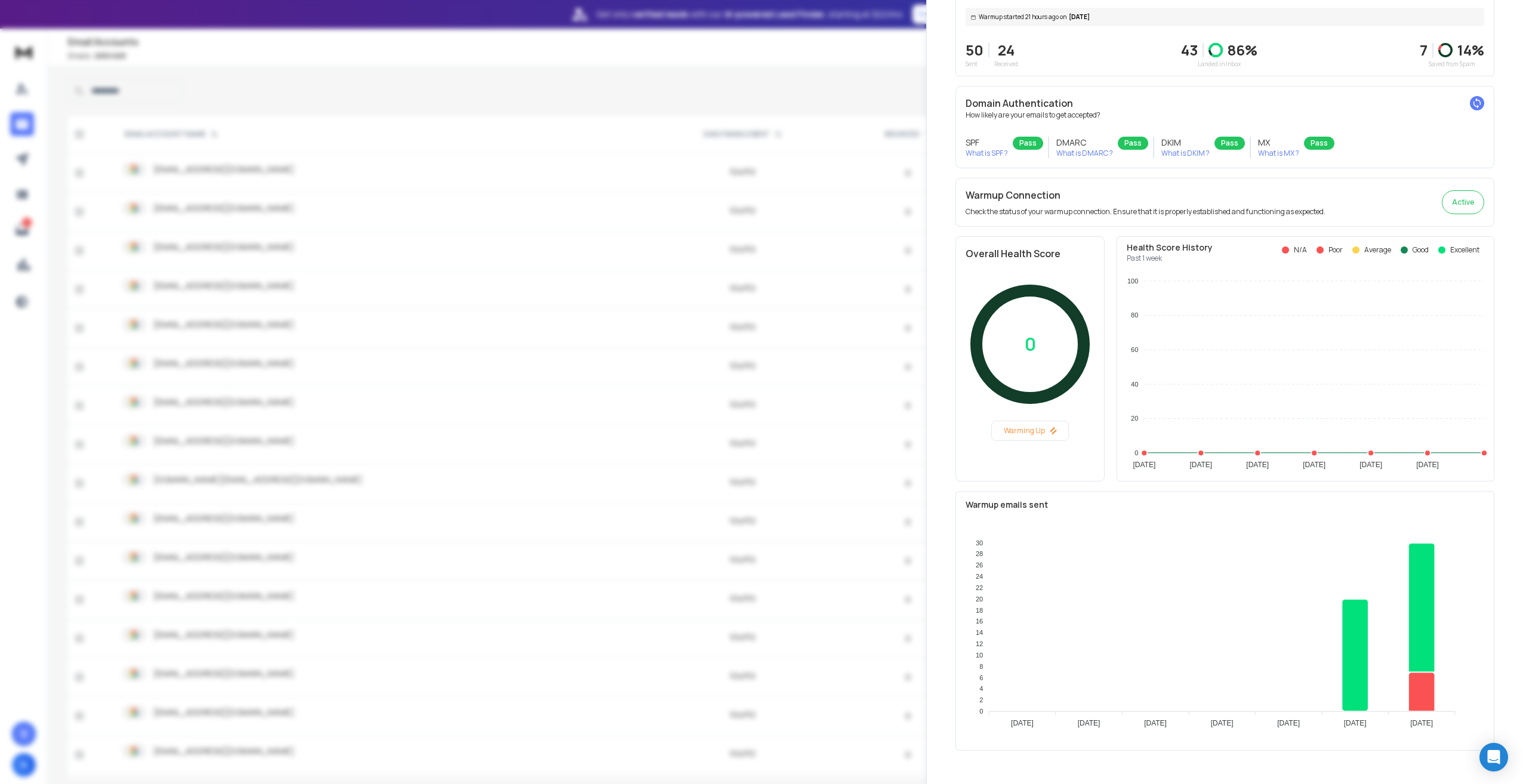
click at [928, 661] on div "Multi Select Table Sheet hiring@ggadsteam.com Overview Campaign Stats Warmup Se…" at bounding box center [1224, 392] width 597 height 784
click at [595, 593] on div at bounding box center [761, 392] width 1523 height 784
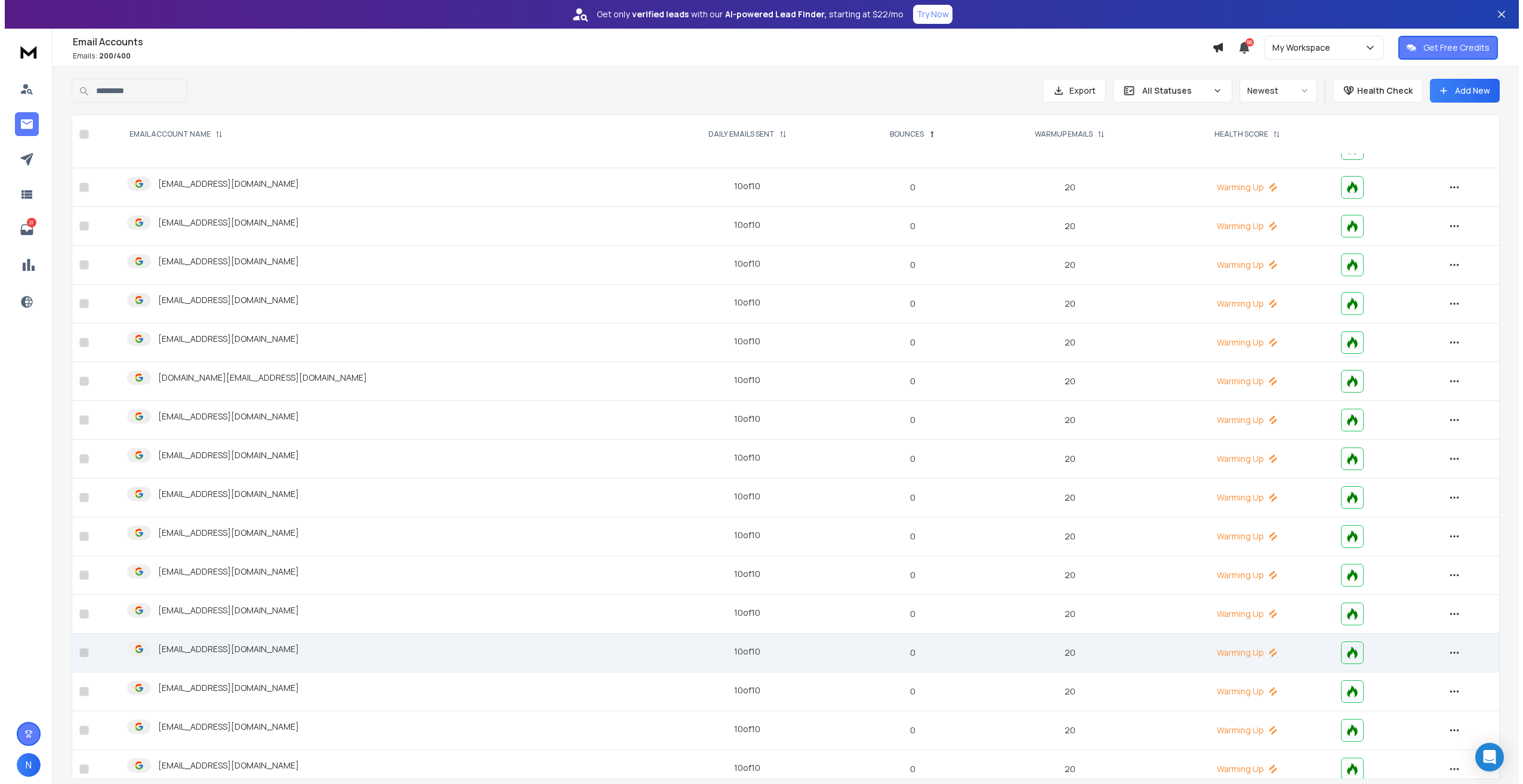
scroll to position [5995, 0]
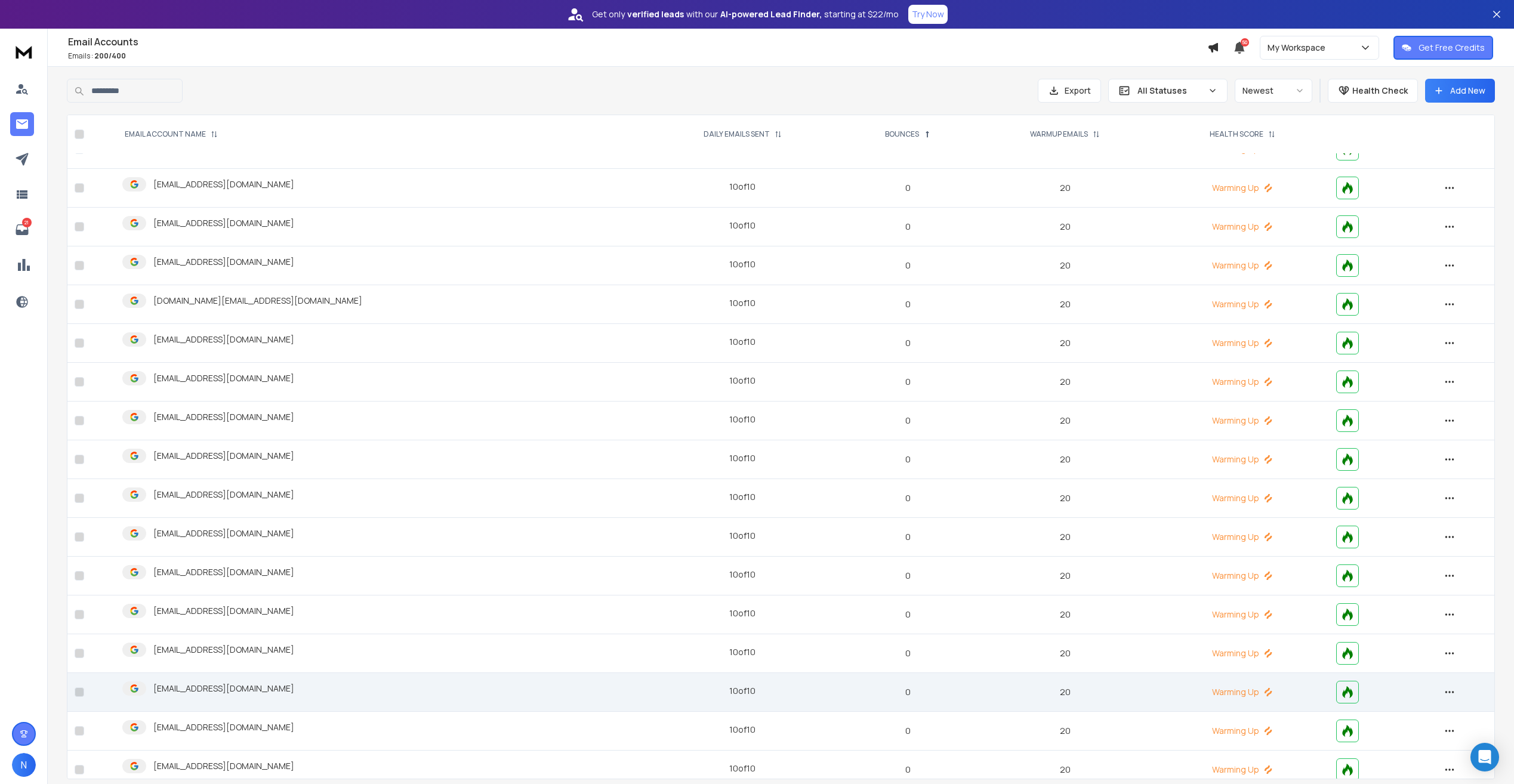
click at [974, 676] on td "20" at bounding box center [1065, 692] width 181 height 39
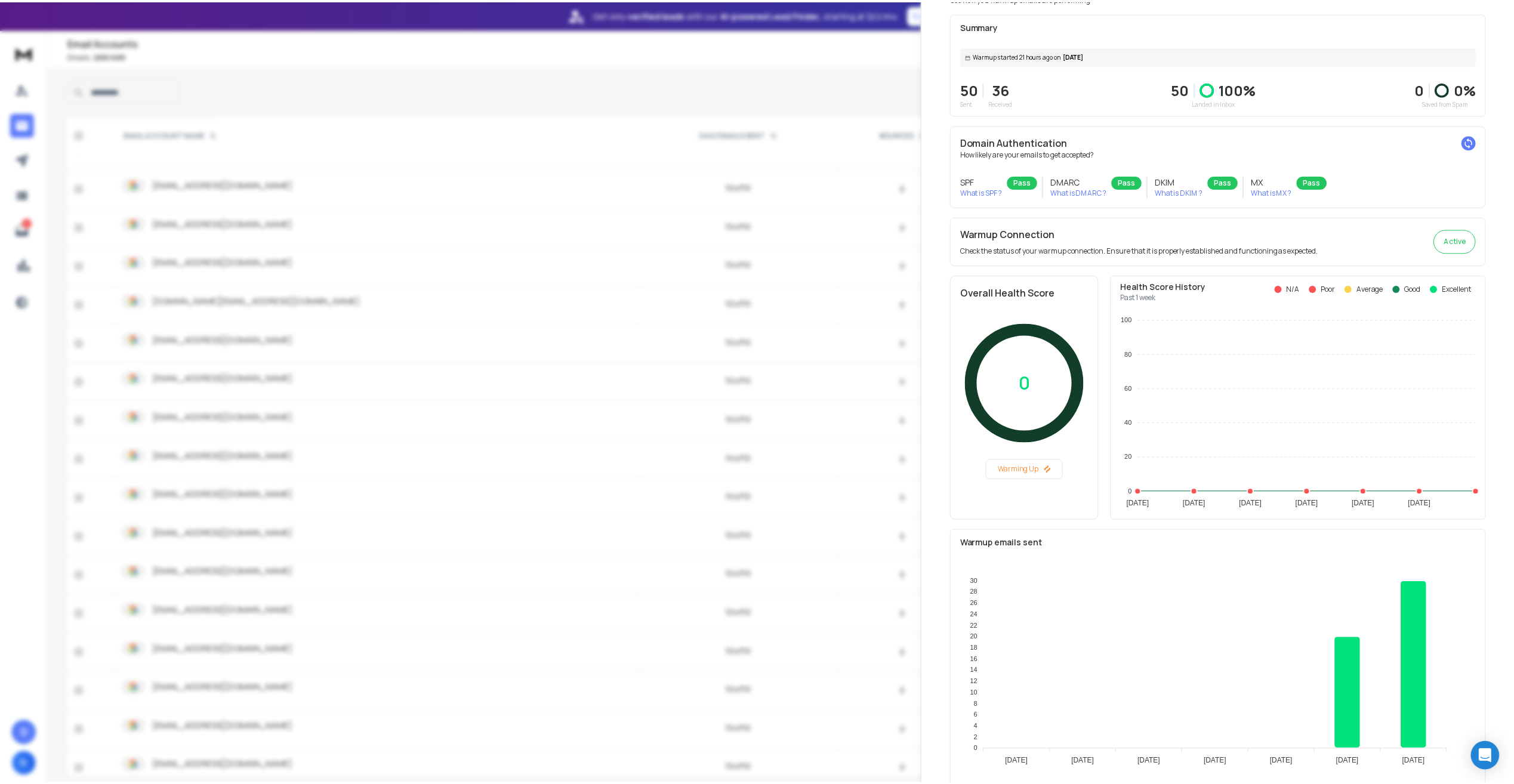
scroll to position [163, 0]
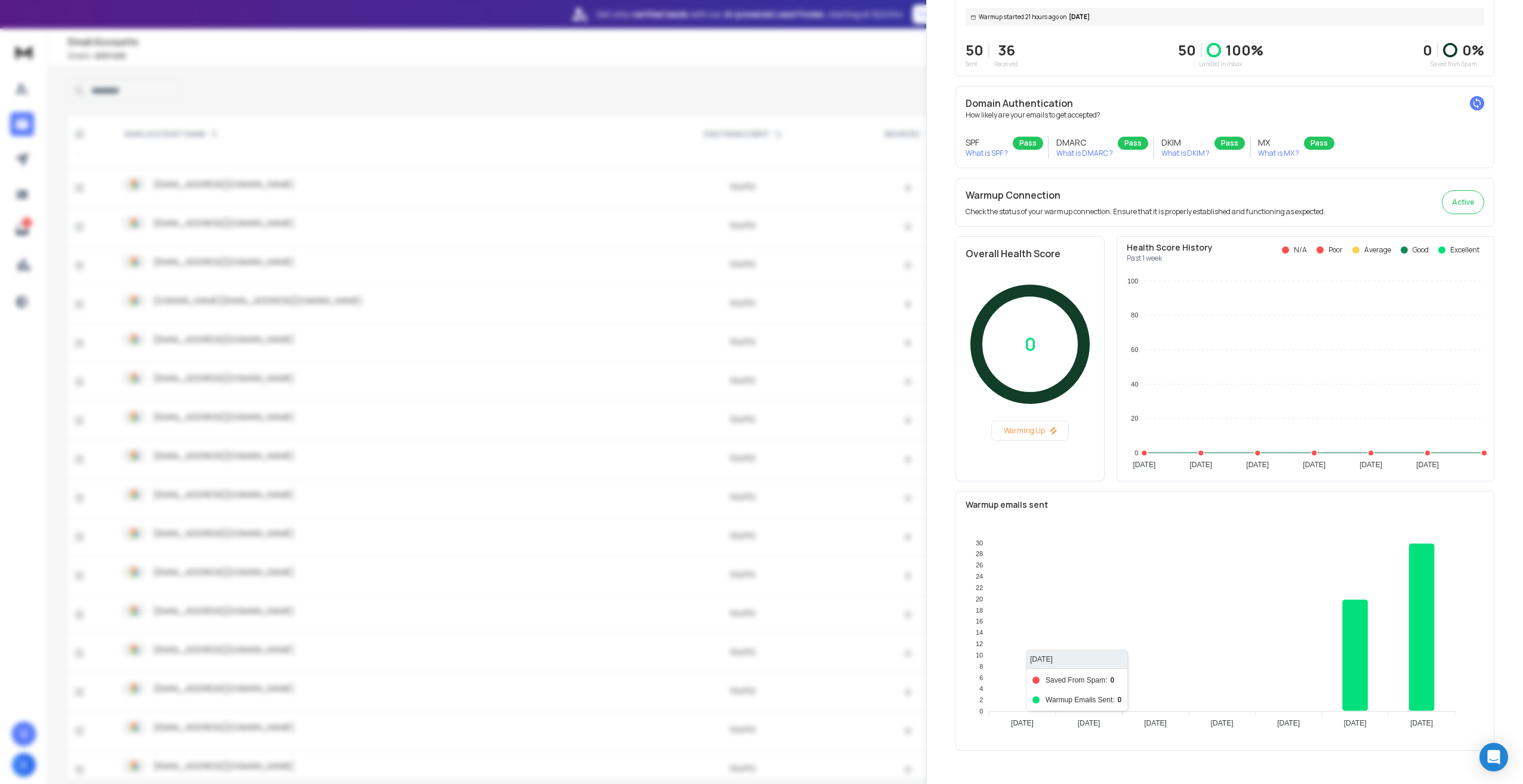
click at [586, 615] on div at bounding box center [761, 392] width 1523 height 784
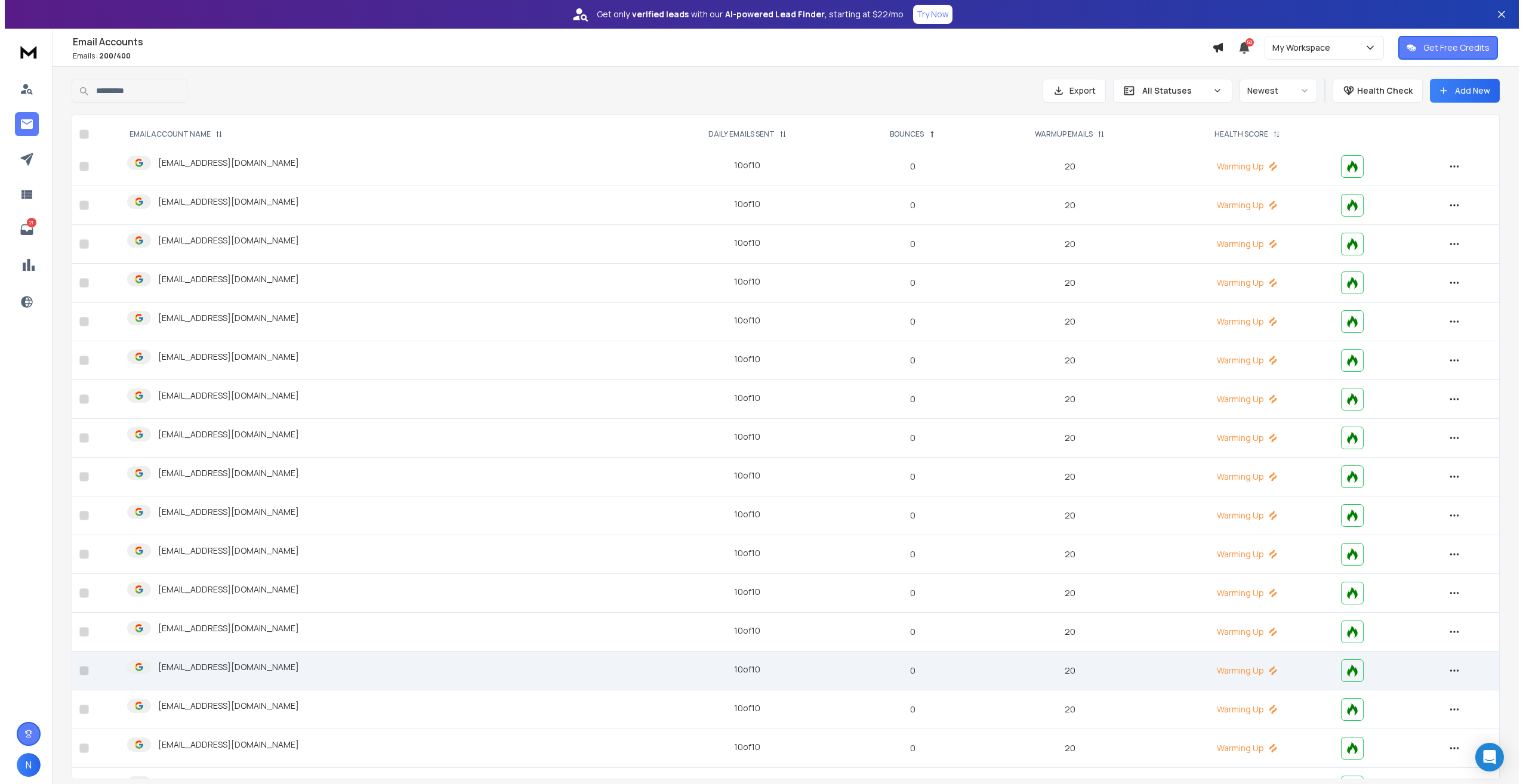
scroll to position [6174, 0]
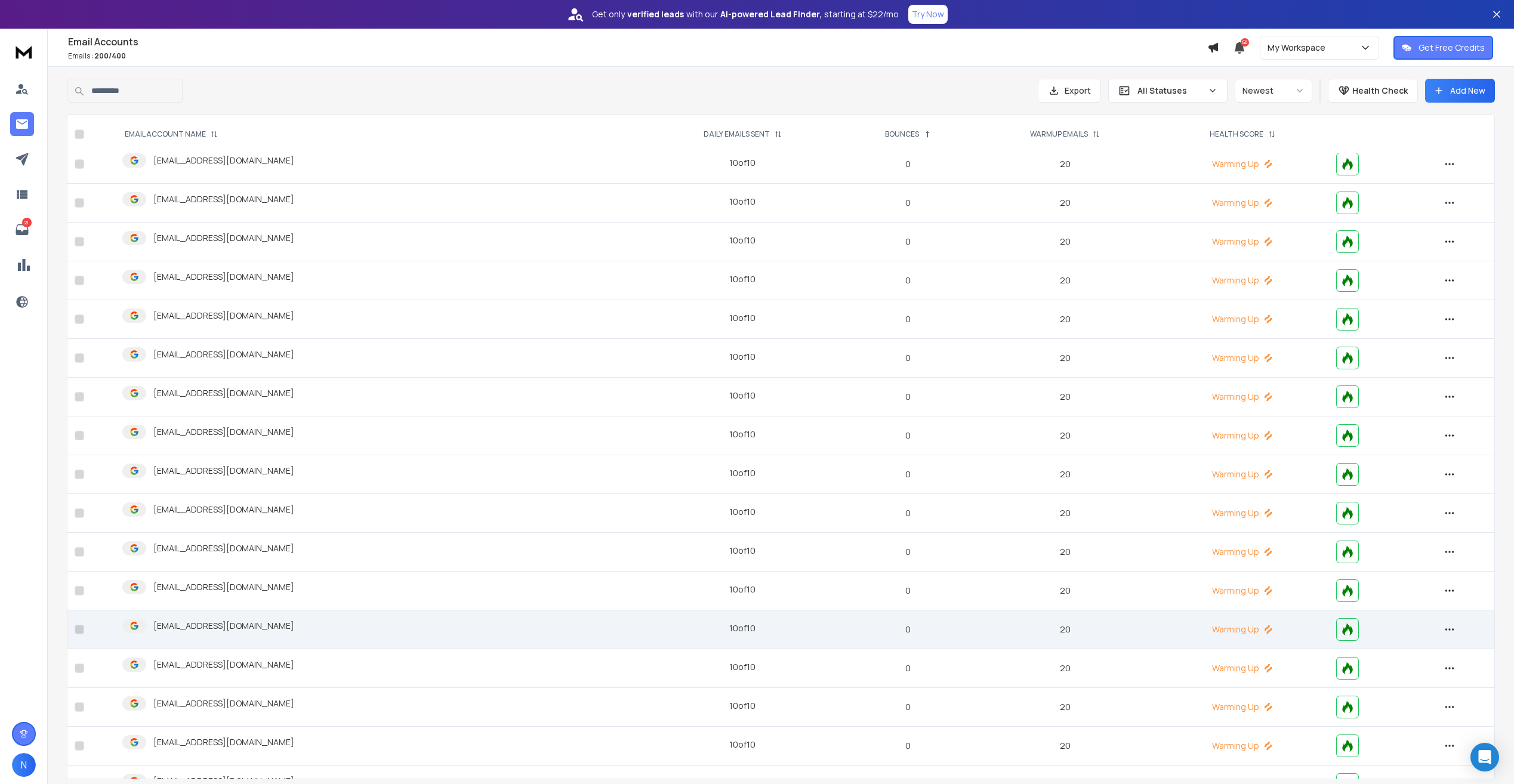
click at [974, 646] on td "20" at bounding box center [1065, 629] width 181 height 39
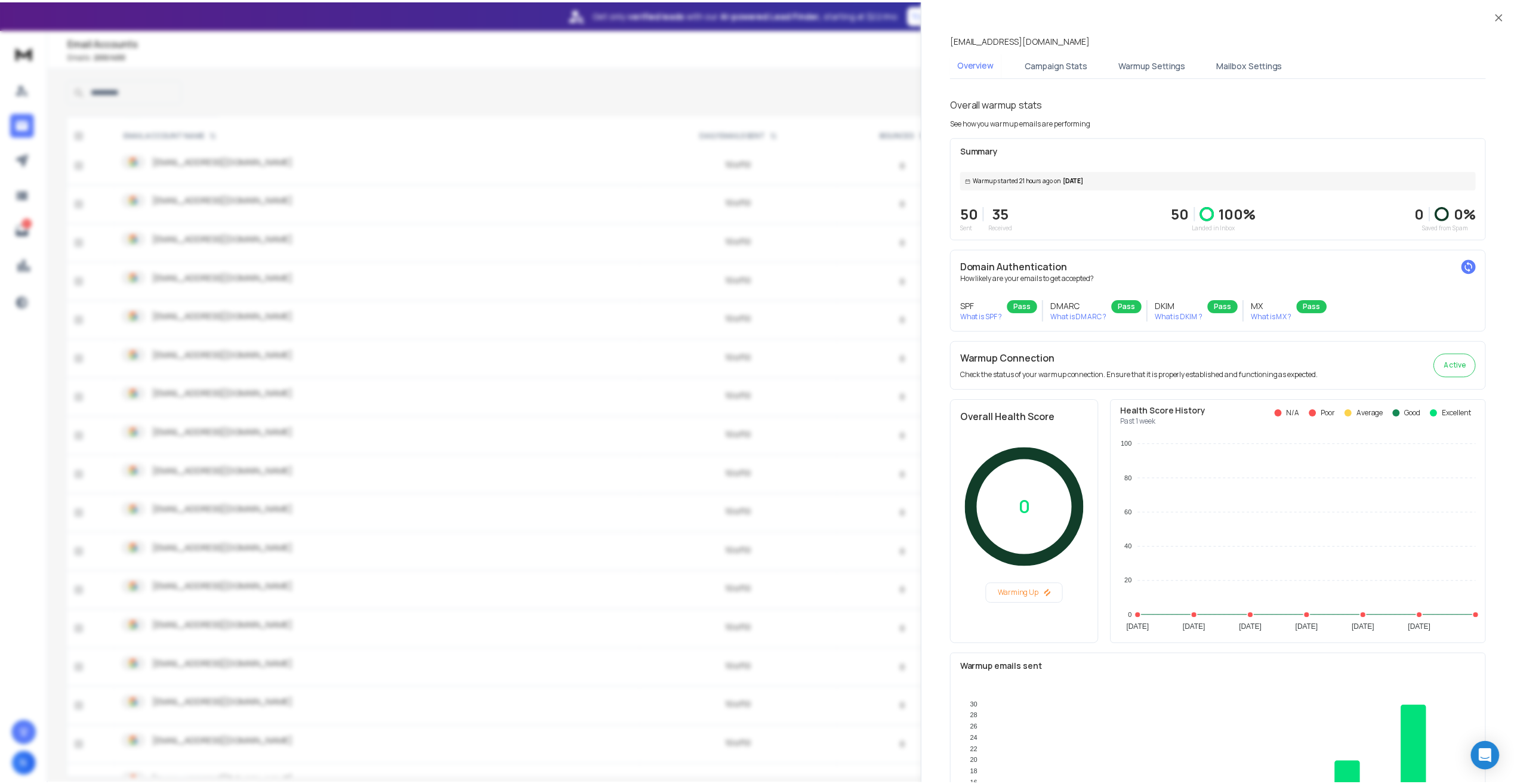
scroll to position [163, 0]
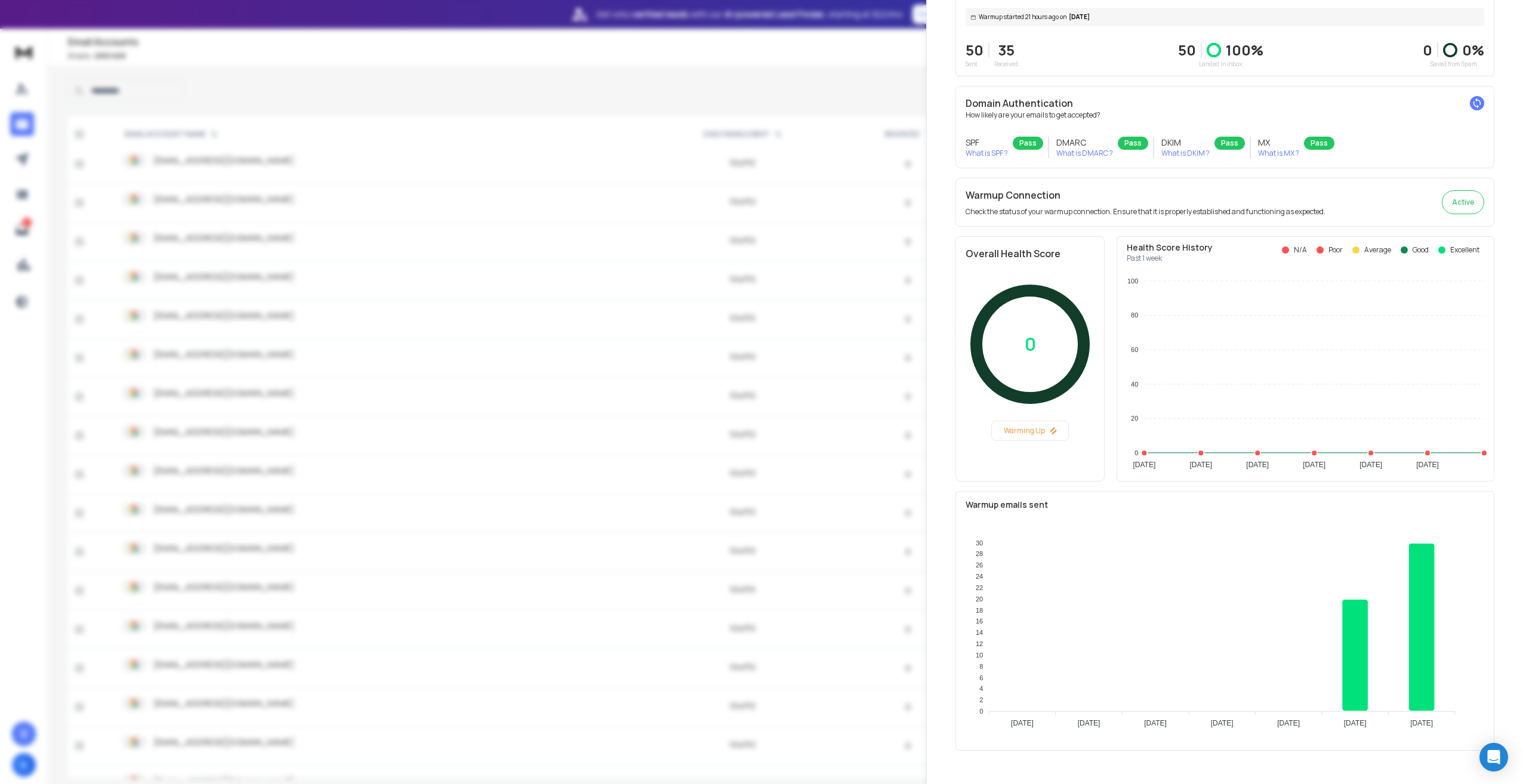
click at [736, 618] on div at bounding box center [761, 392] width 1523 height 784
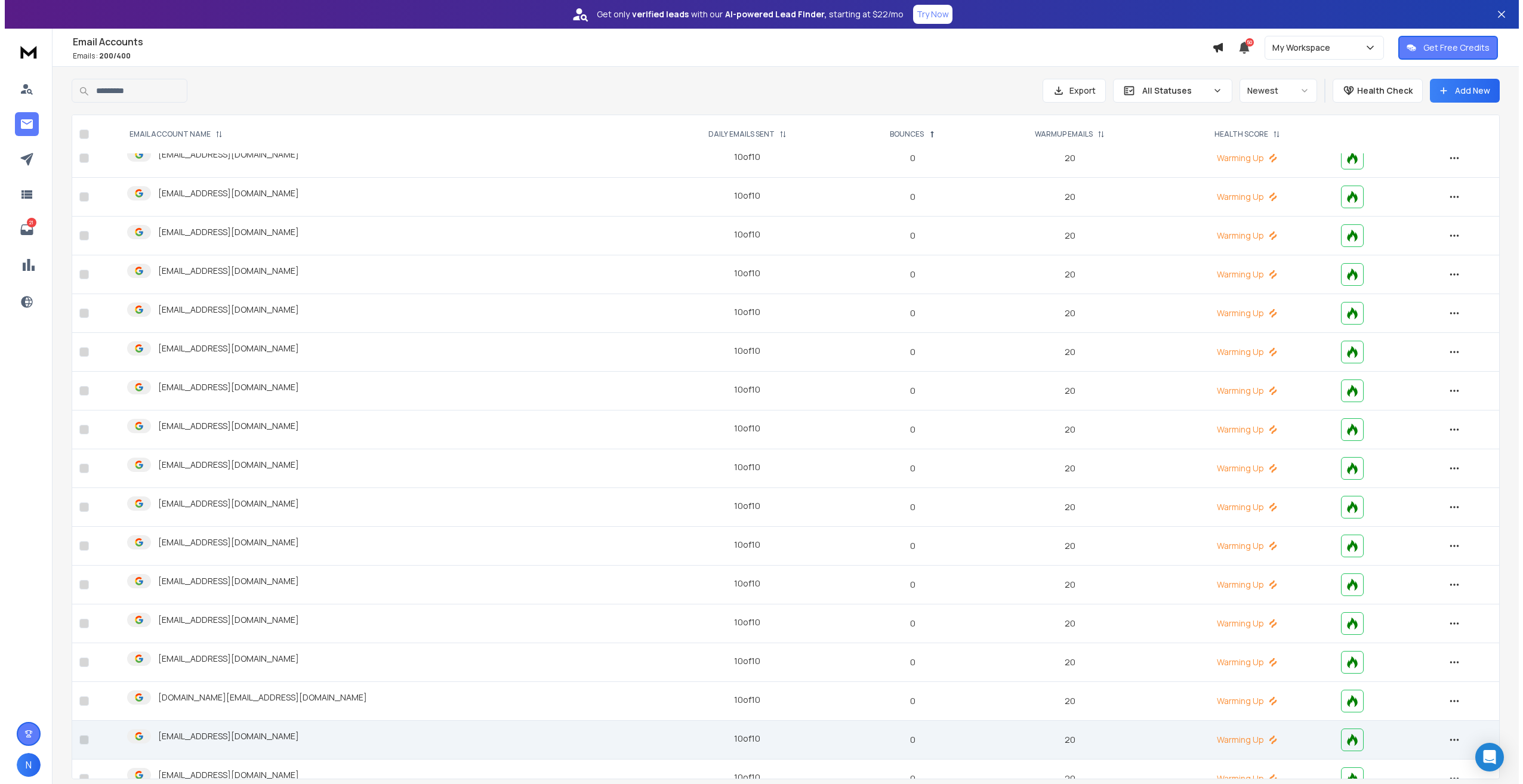
scroll to position [6353, 0]
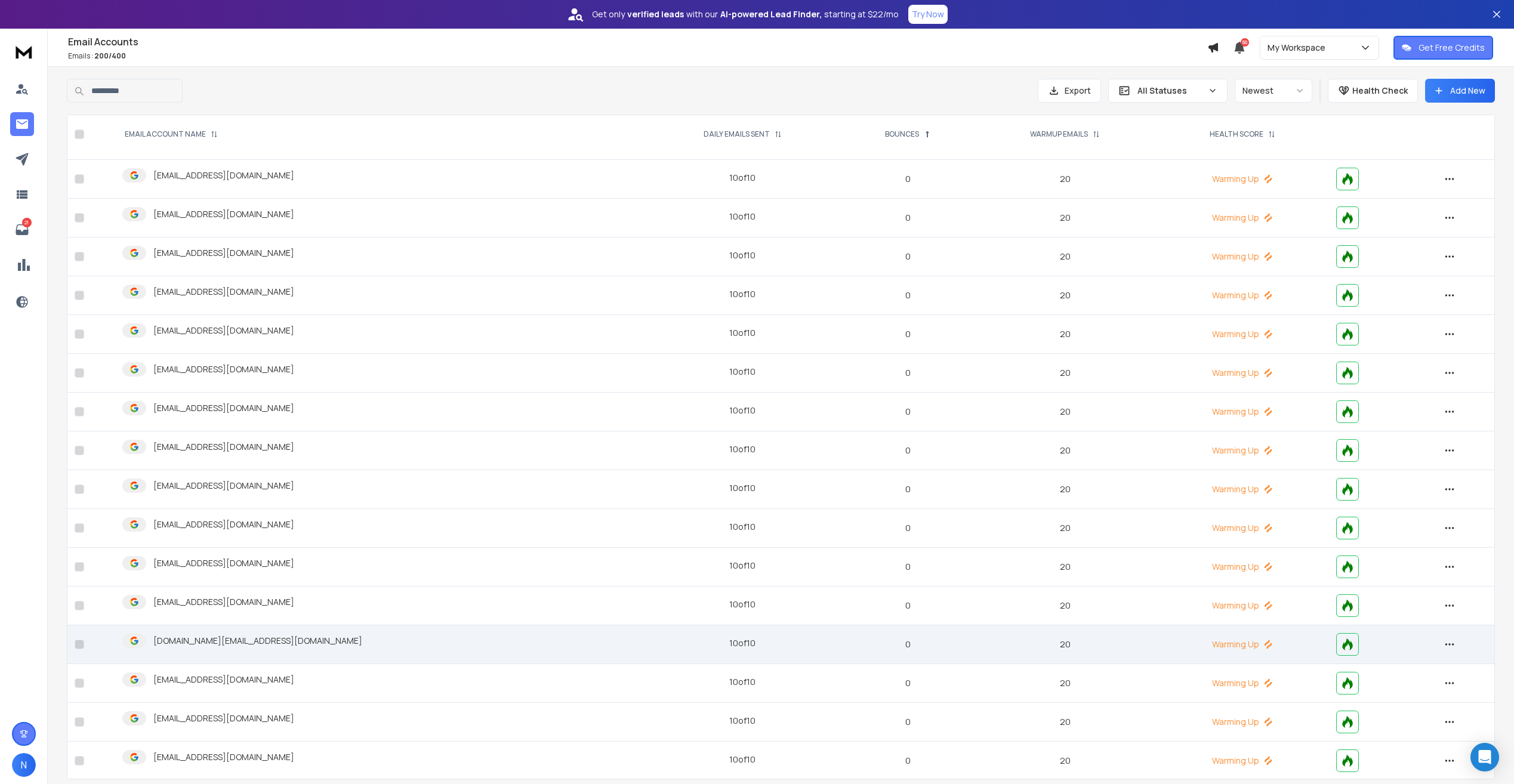
click at [939, 640] on p "0" at bounding box center [908, 643] width 118 height 12
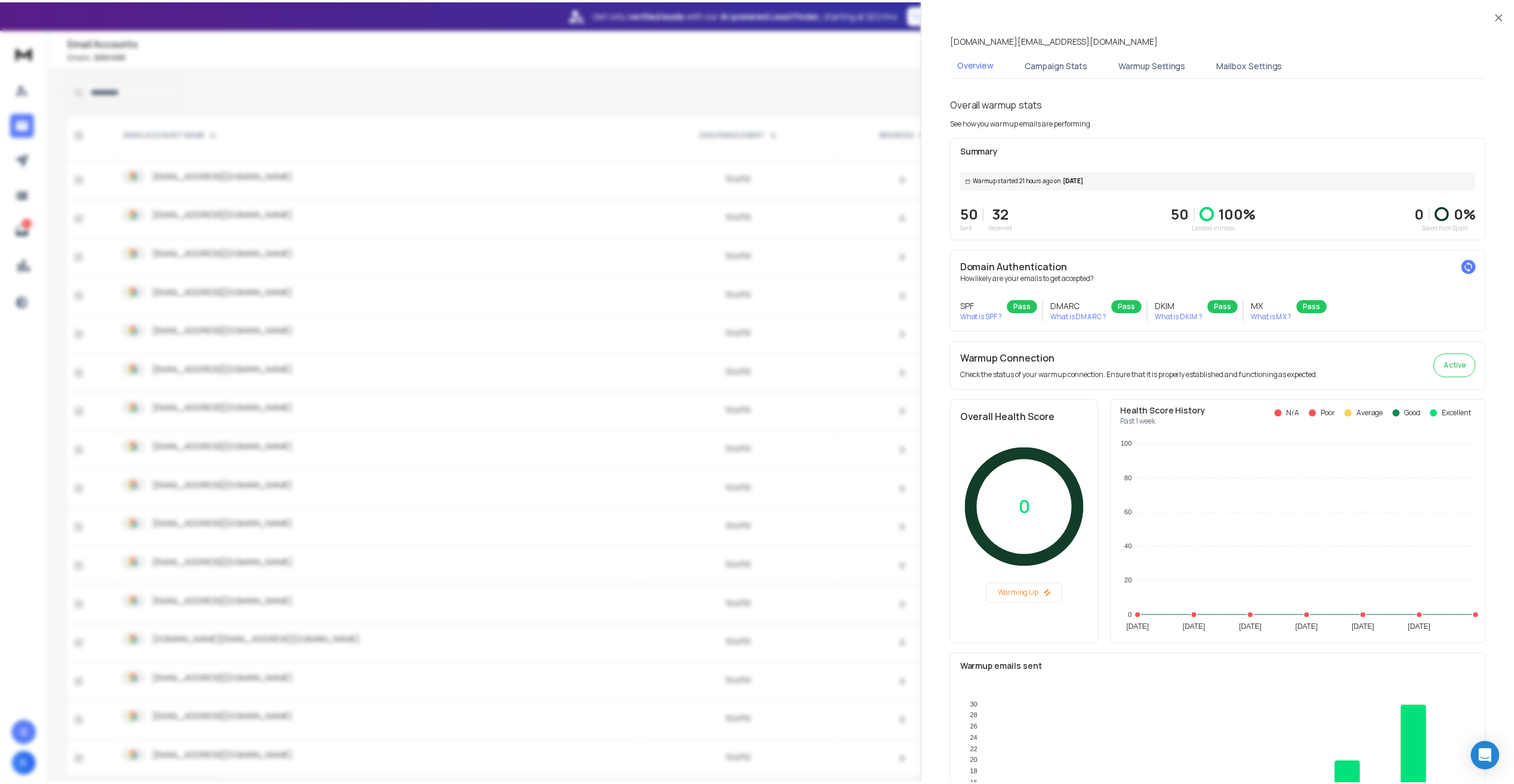
scroll to position [163, 0]
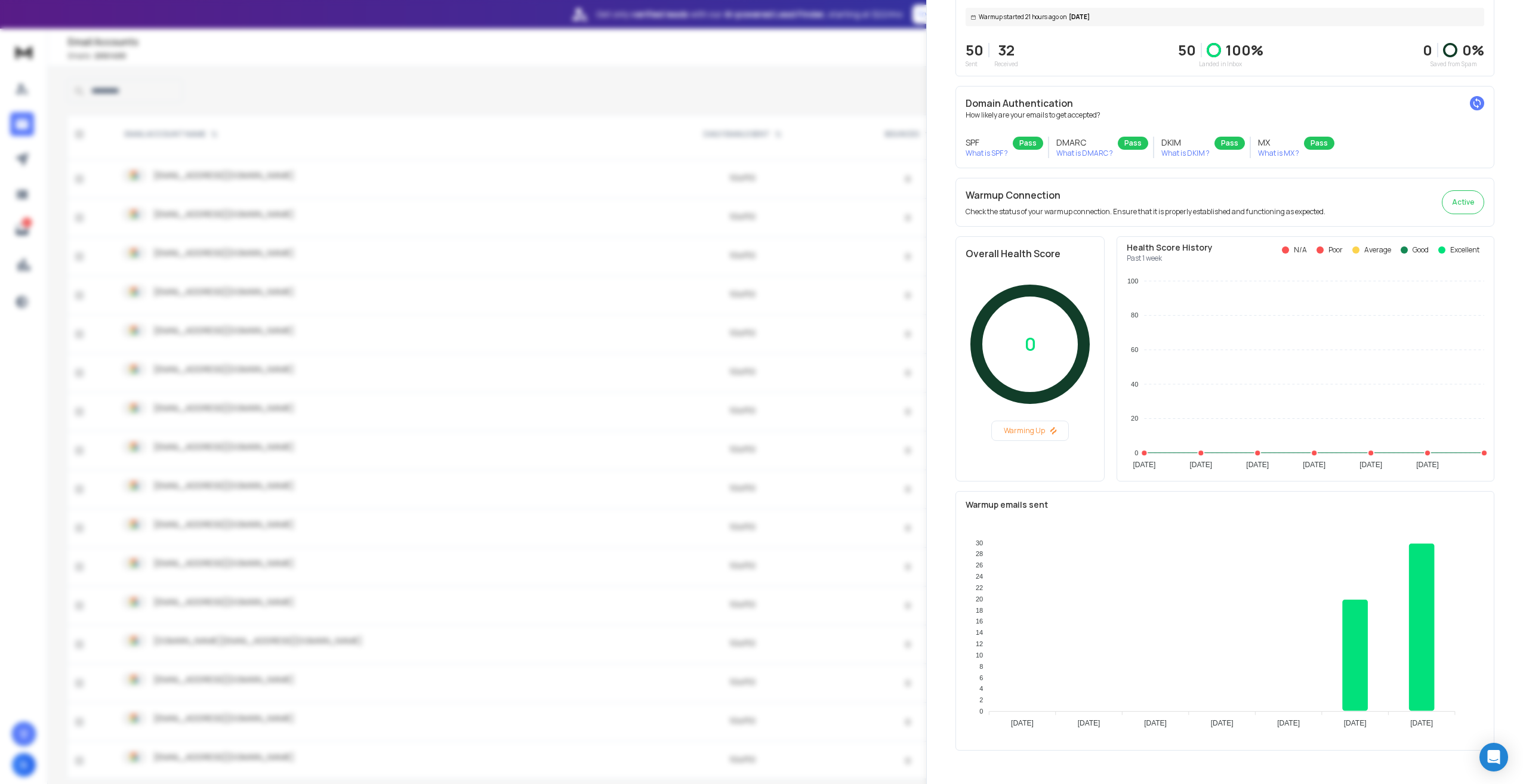
click at [747, 620] on div at bounding box center [761, 392] width 1523 height 784
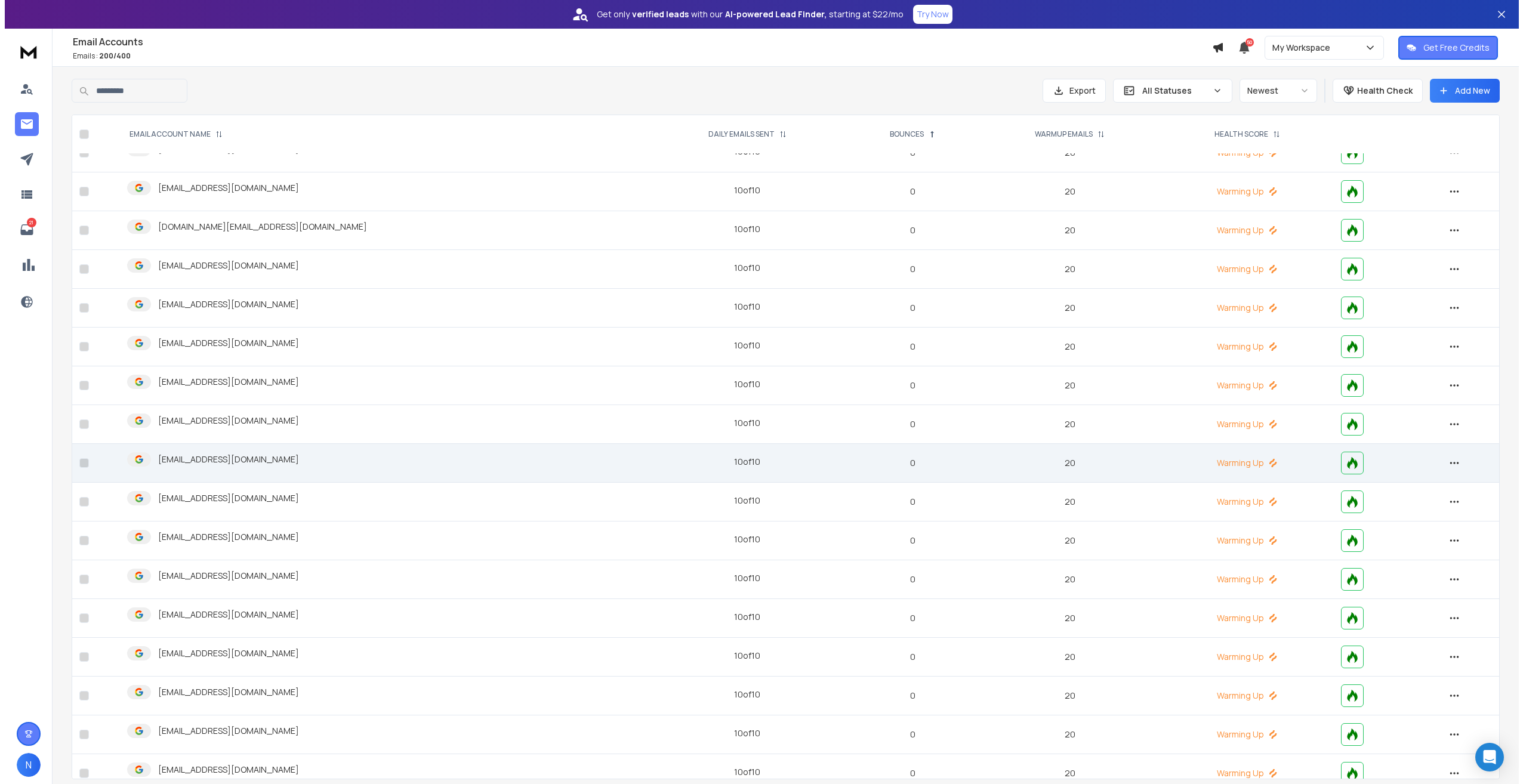
scroll to position [6770, 0]
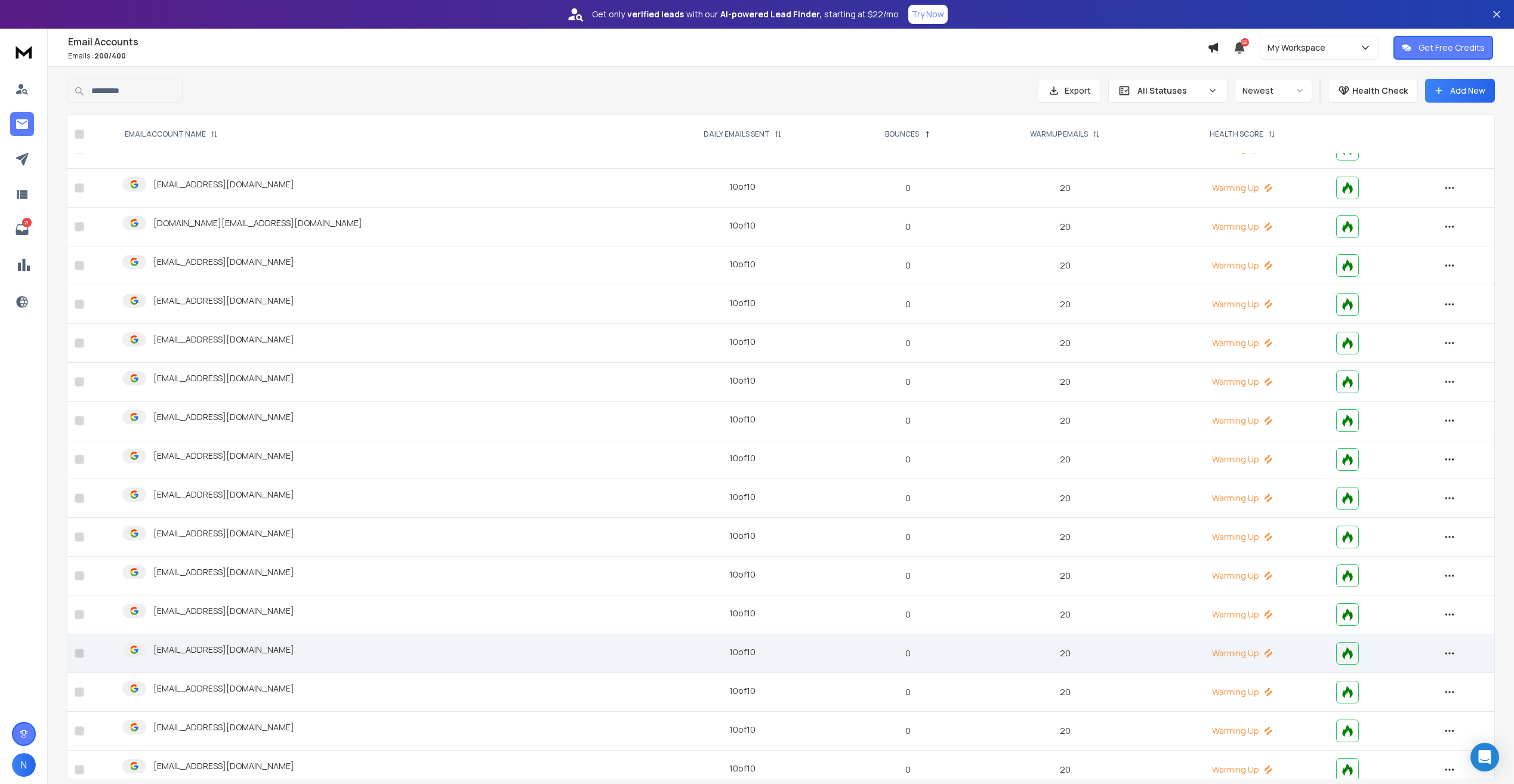
click at [974, 649] on td "20" at bounding box center [1065, 653] width 181 height 39
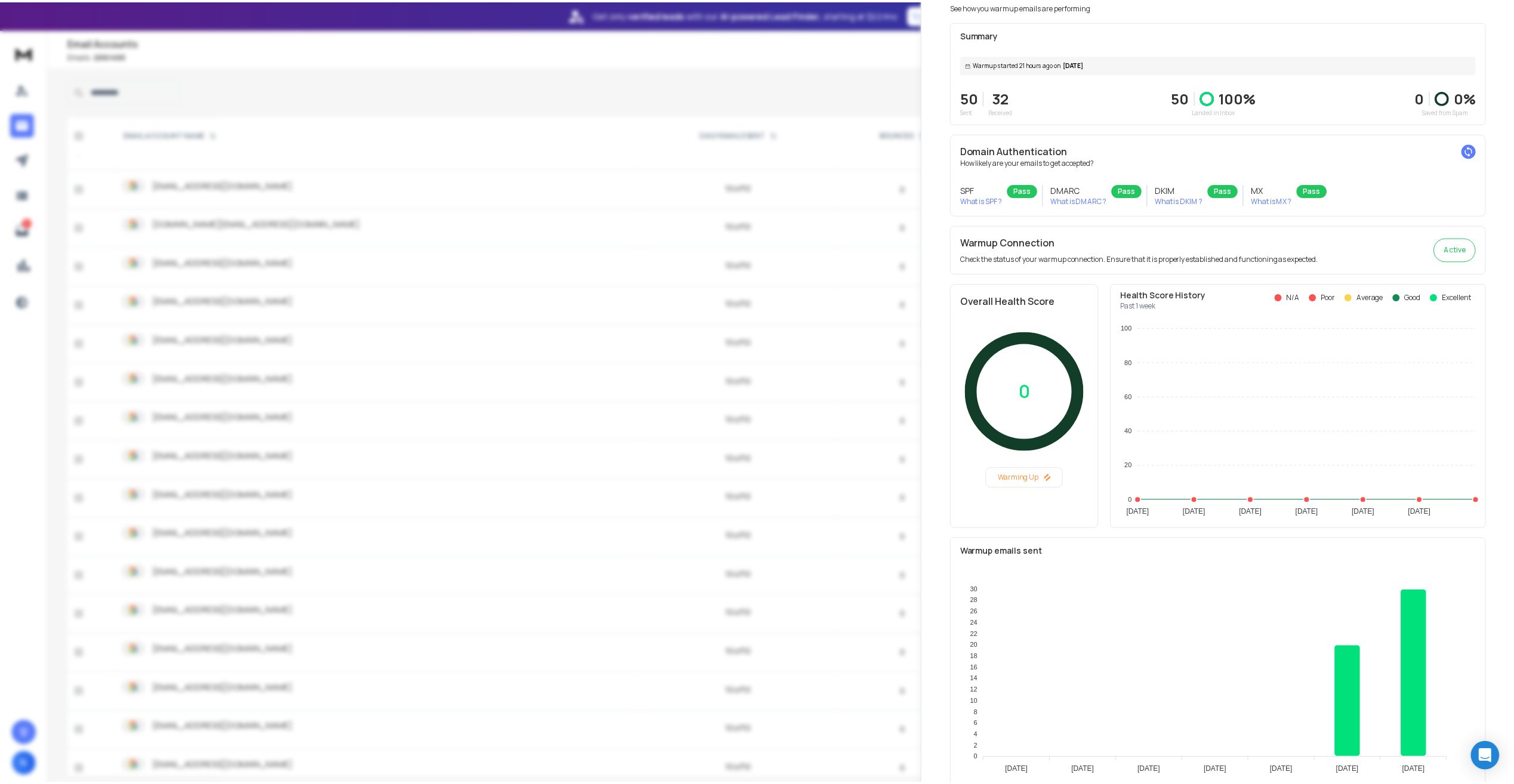
scroll to position [163, 0]
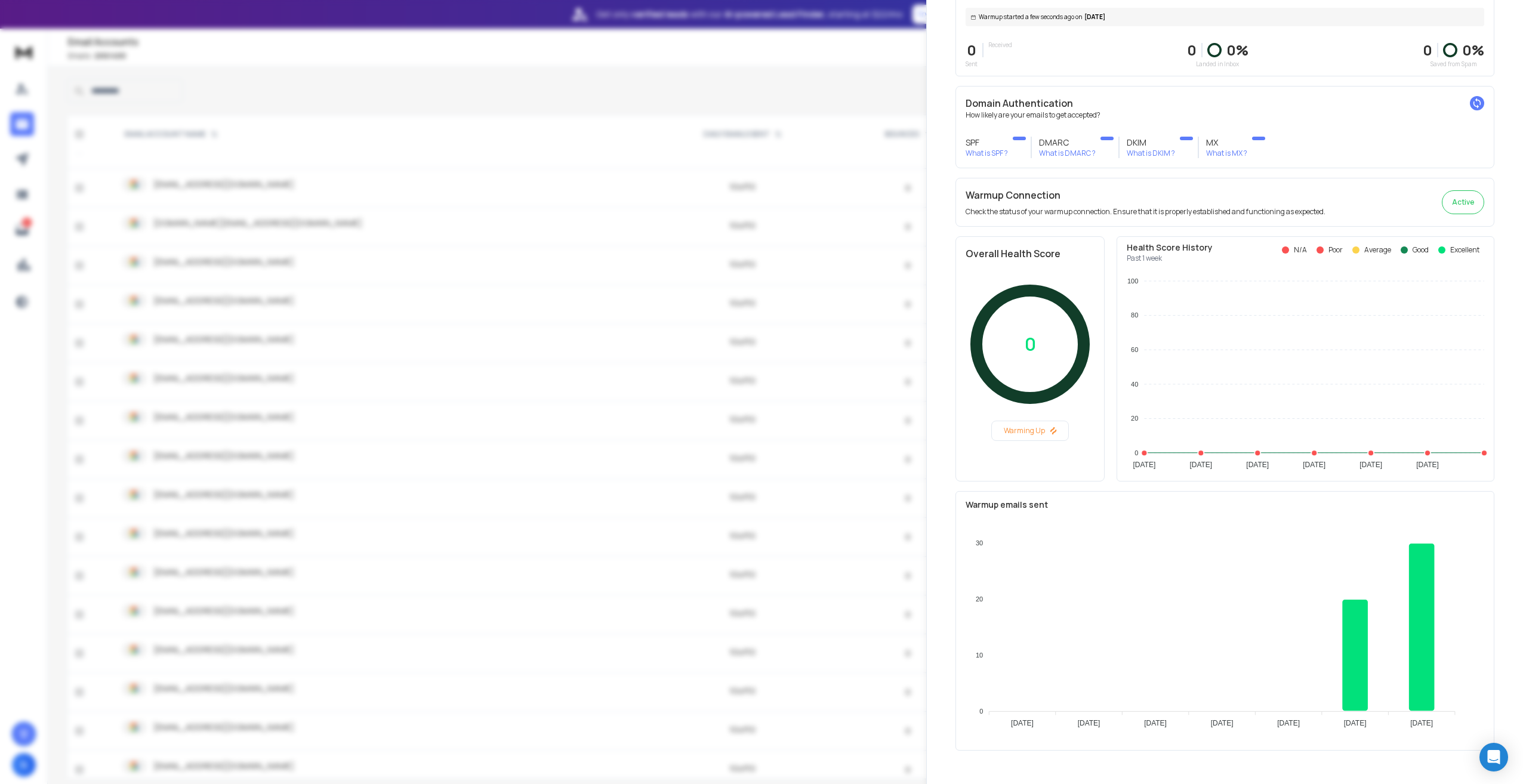
click at [818, 621] on div at bounding box center [761, 392] width 1523 height 784
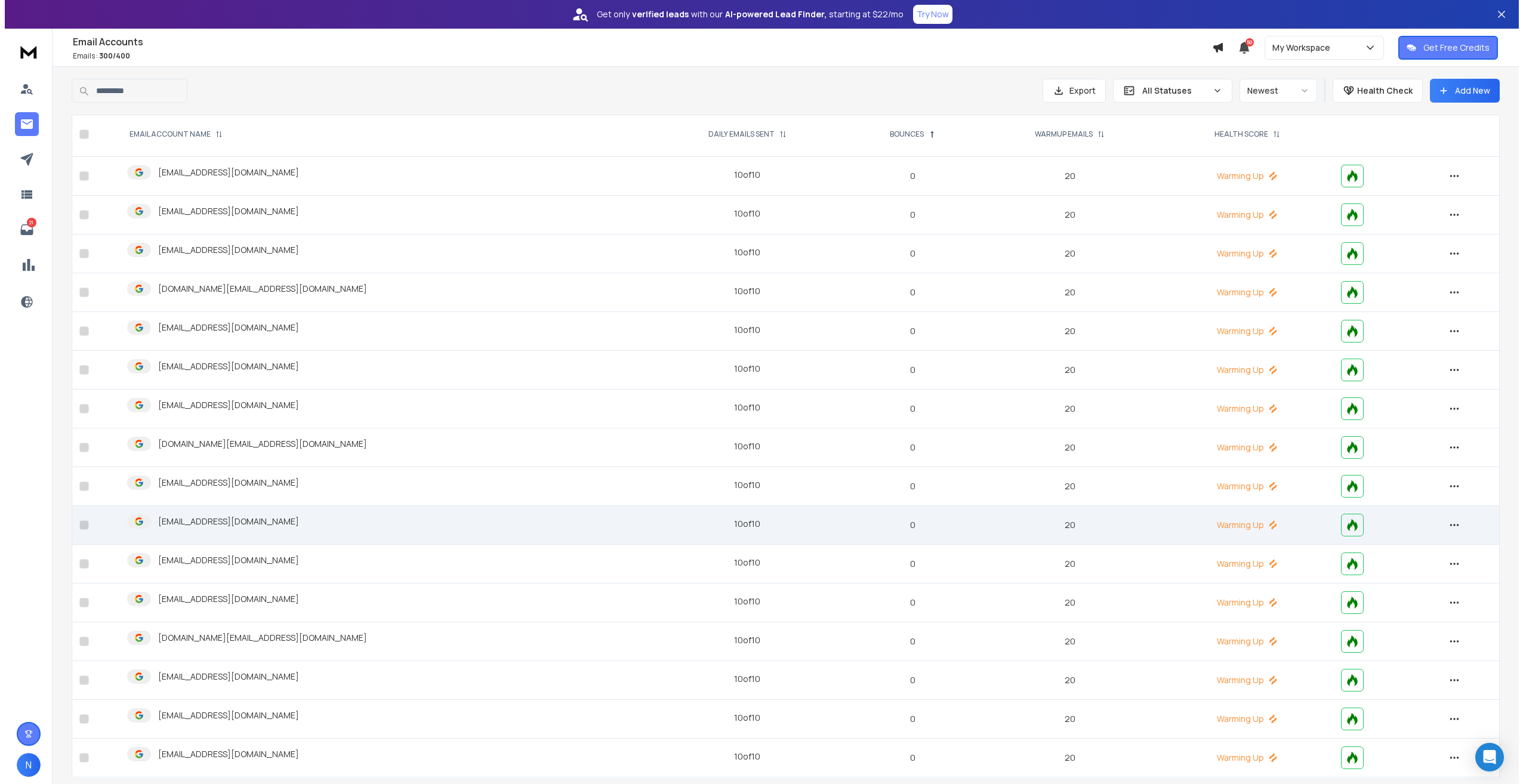
scroll to position [9813, 0]
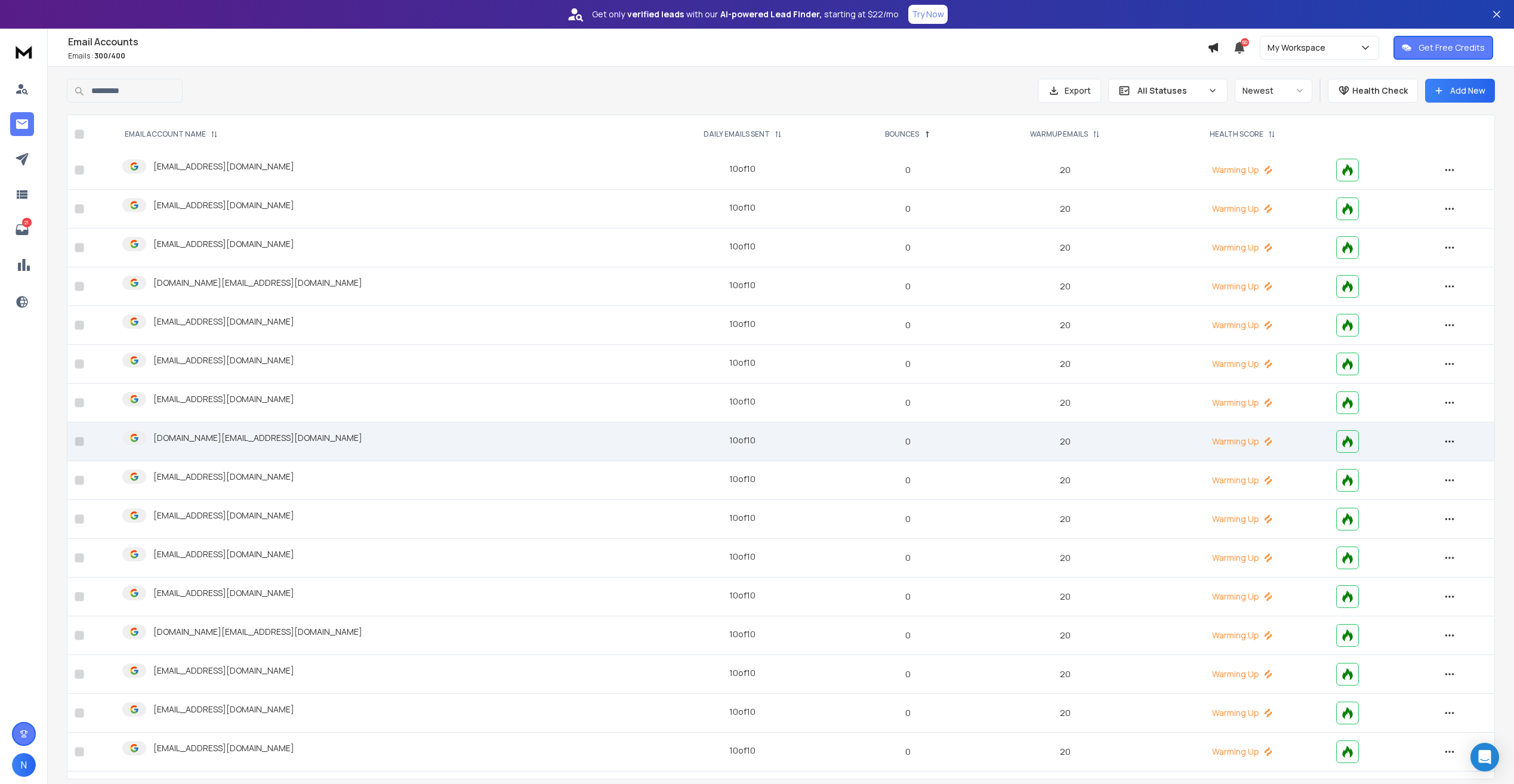
drag, startPoint x: 1077, startPoint y: 435, endPoint x: 1071, endPoint y: 452, distance: 18.0
click at [1071, 452] on td "20" at bounding box center [1065, 441] width 181 height 39
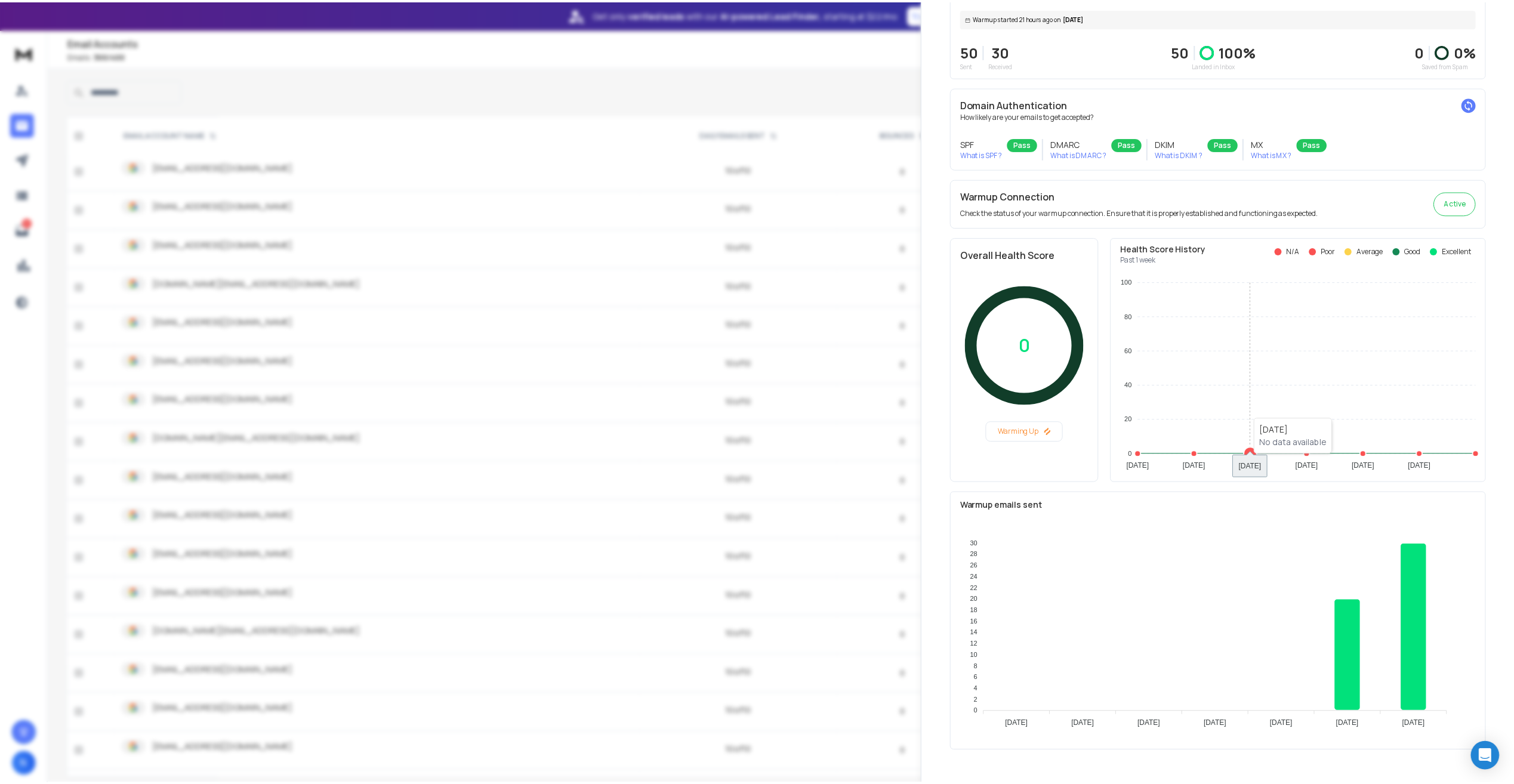
scroll to position [163, 0]
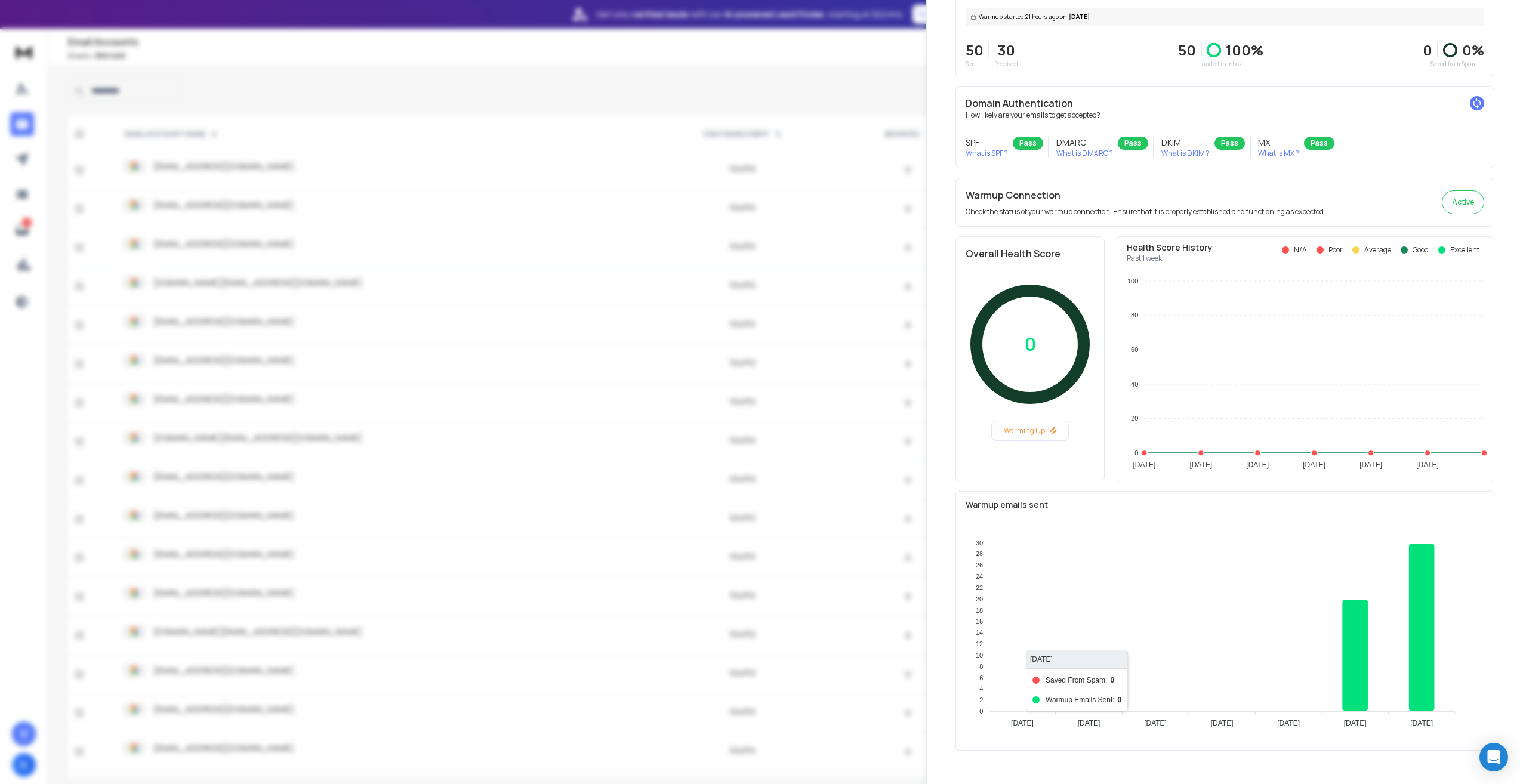
click at [660, 433] on div at bounding box center [761, 392] width 1523 height 784
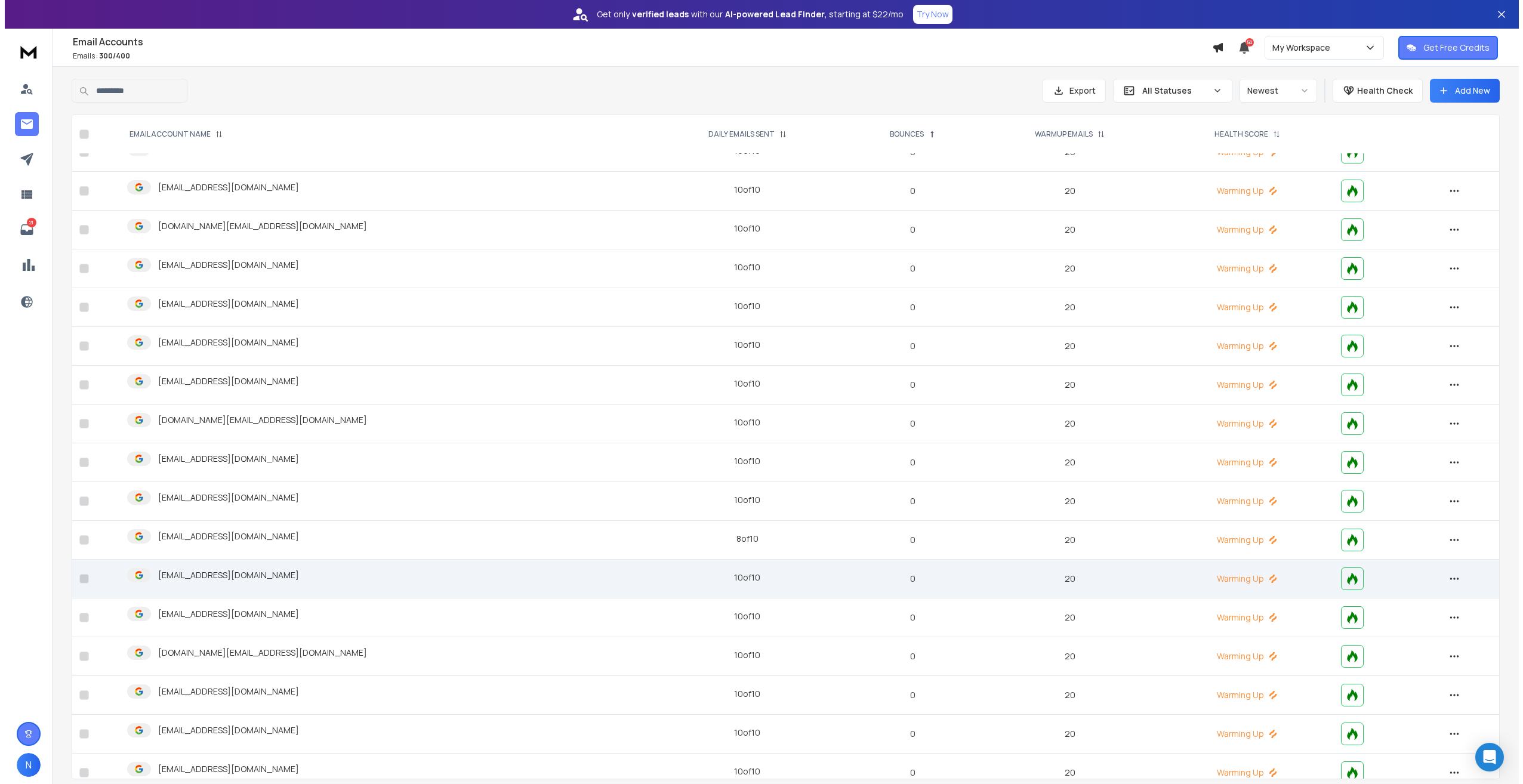
scroll to position [10767, 0]
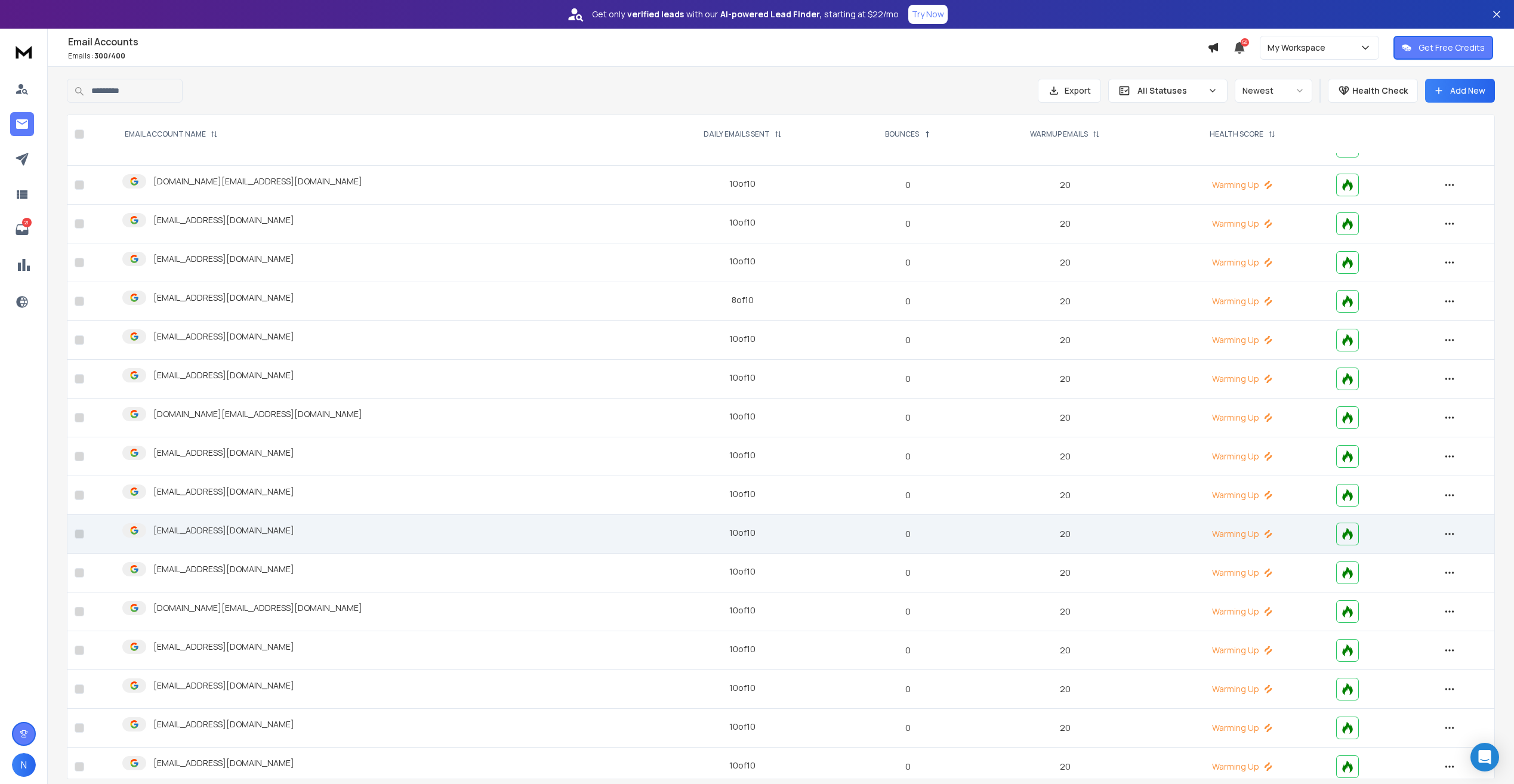
click at [994, 544] on td "20" at bounding box center [1065, 534] width 181 height 39
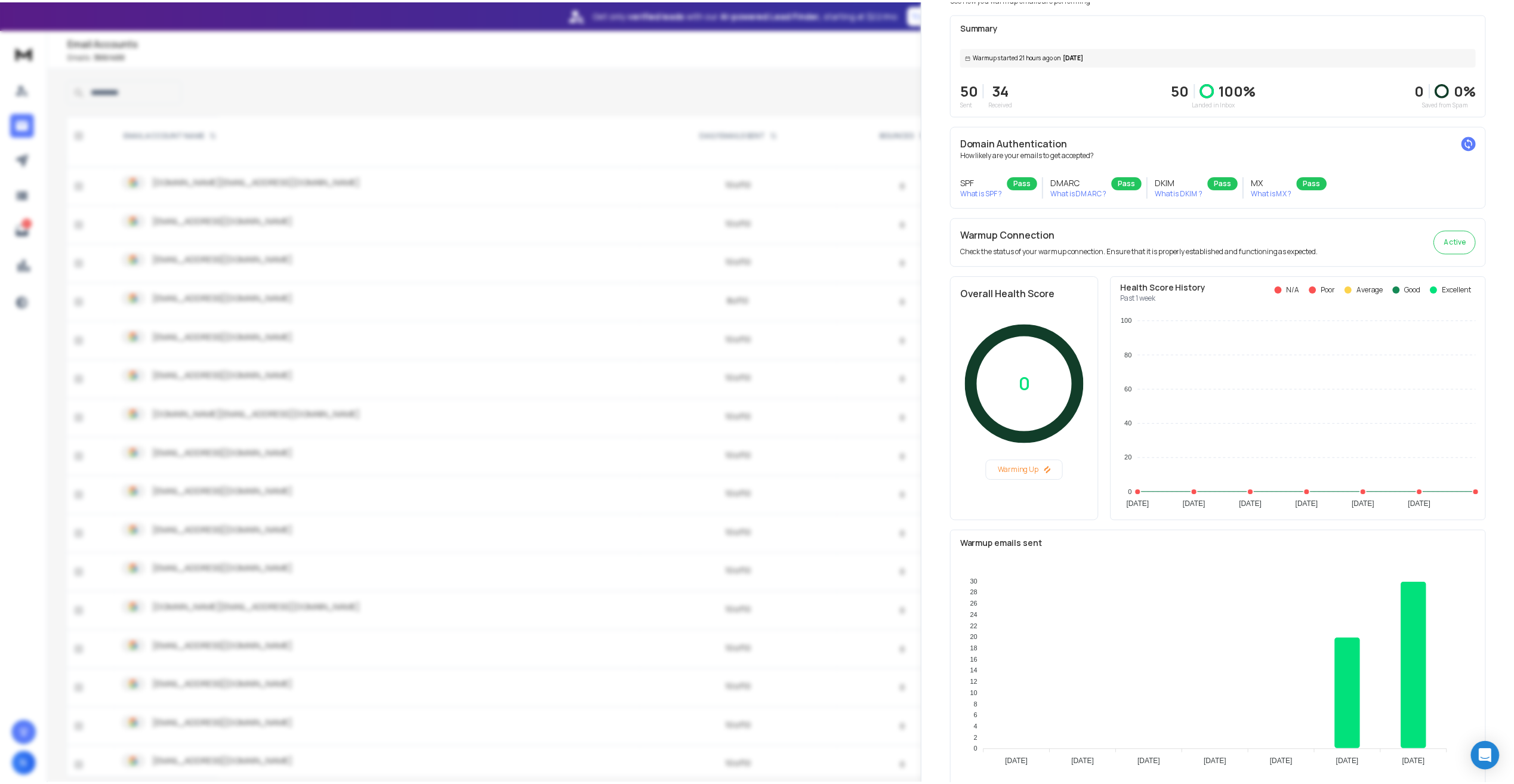
scroll to position [163, 0]
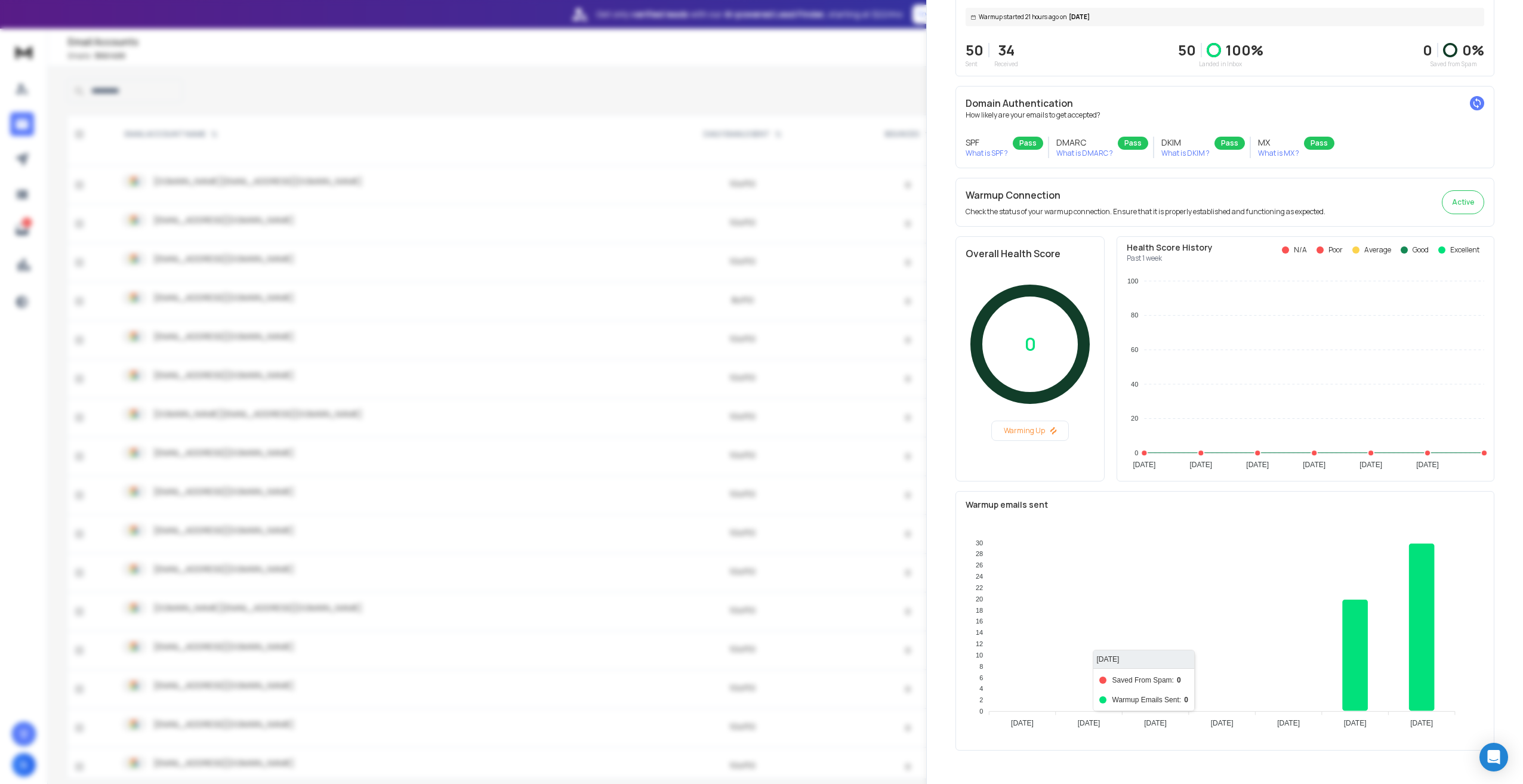
click at [757, 487] on div at bounding box center [761, 392] width 1523 height 784
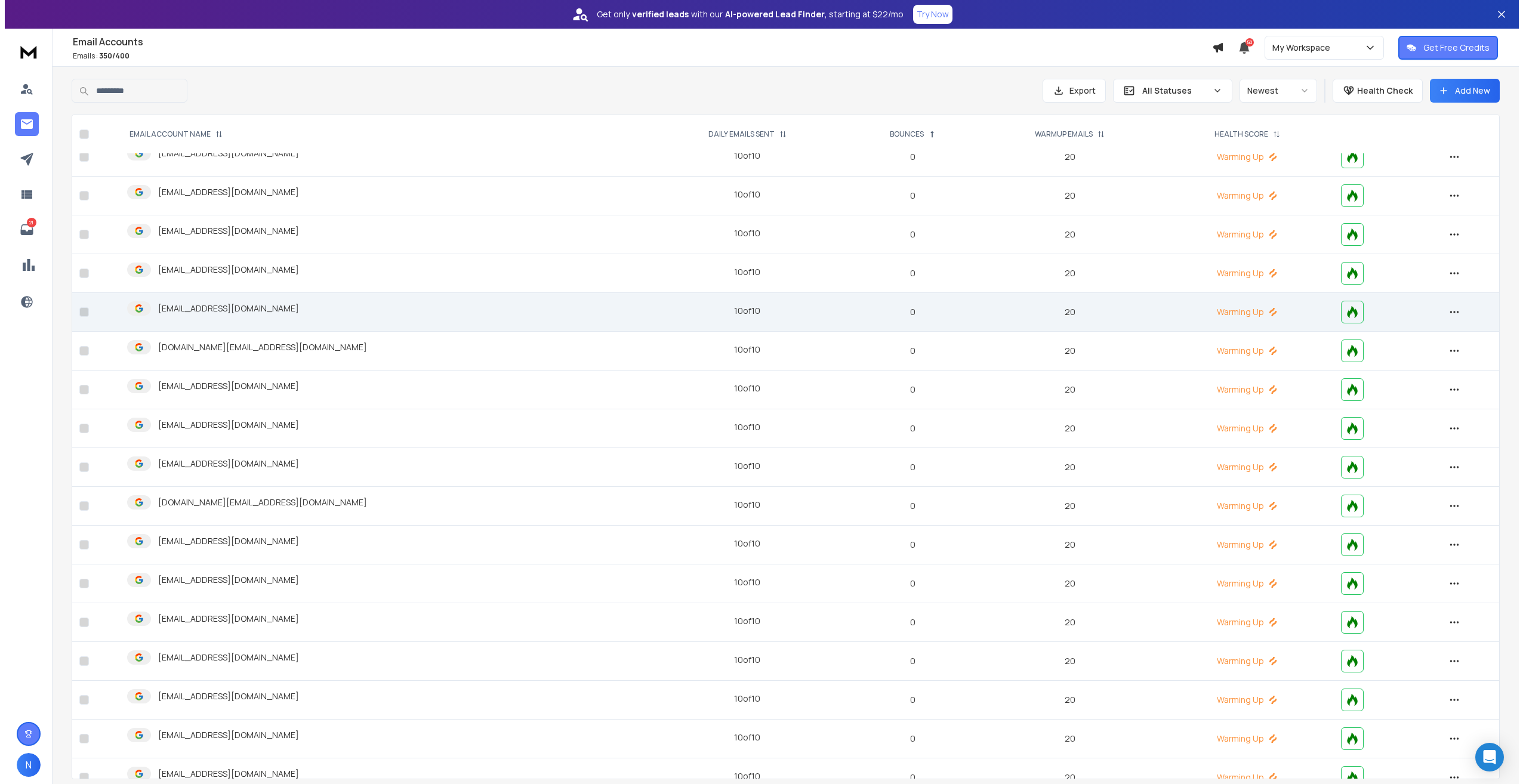
scroll to position [11454, 0]
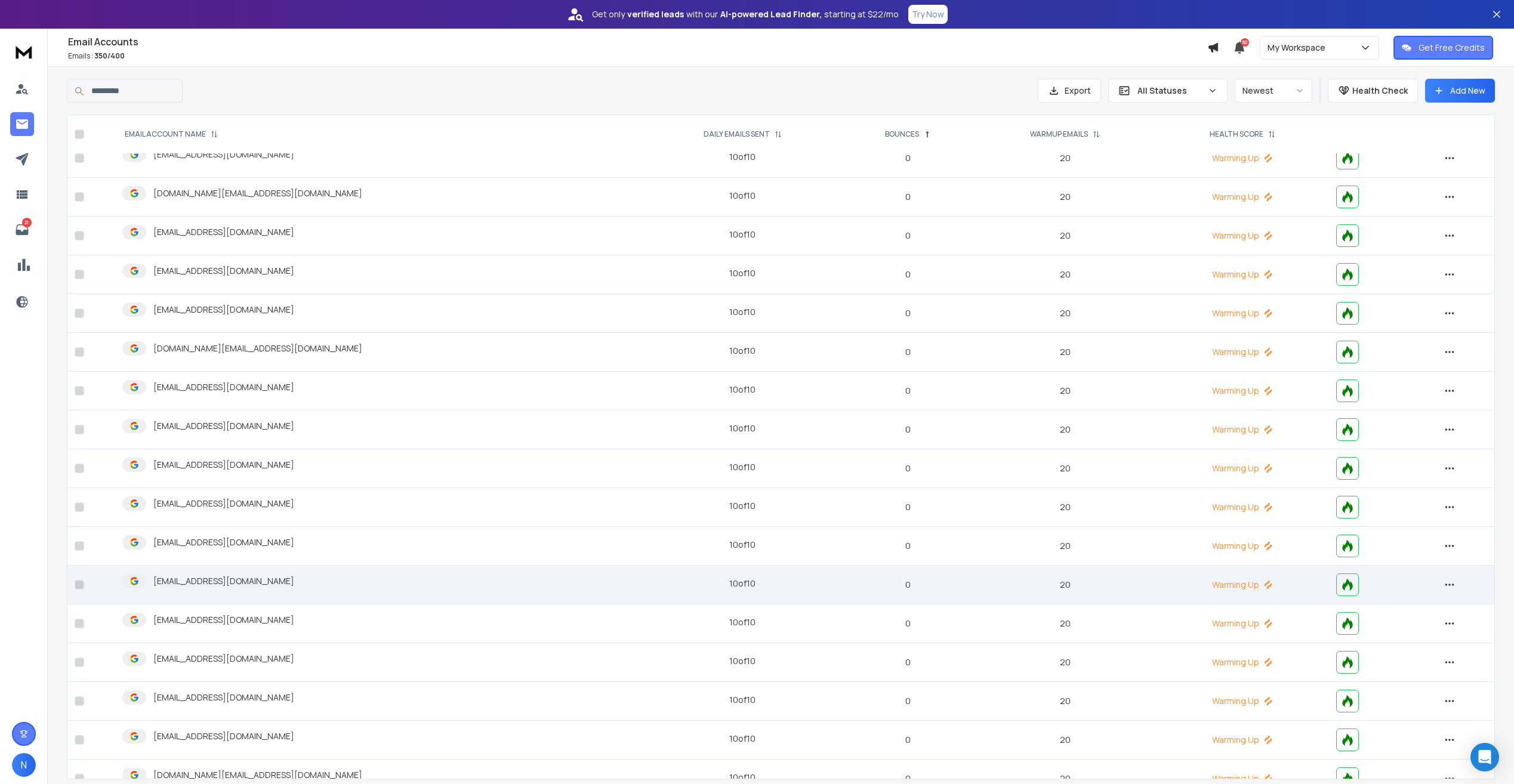
click at [981, 572] on td "20" at bounding box center [1065, 584] width 181 height 39
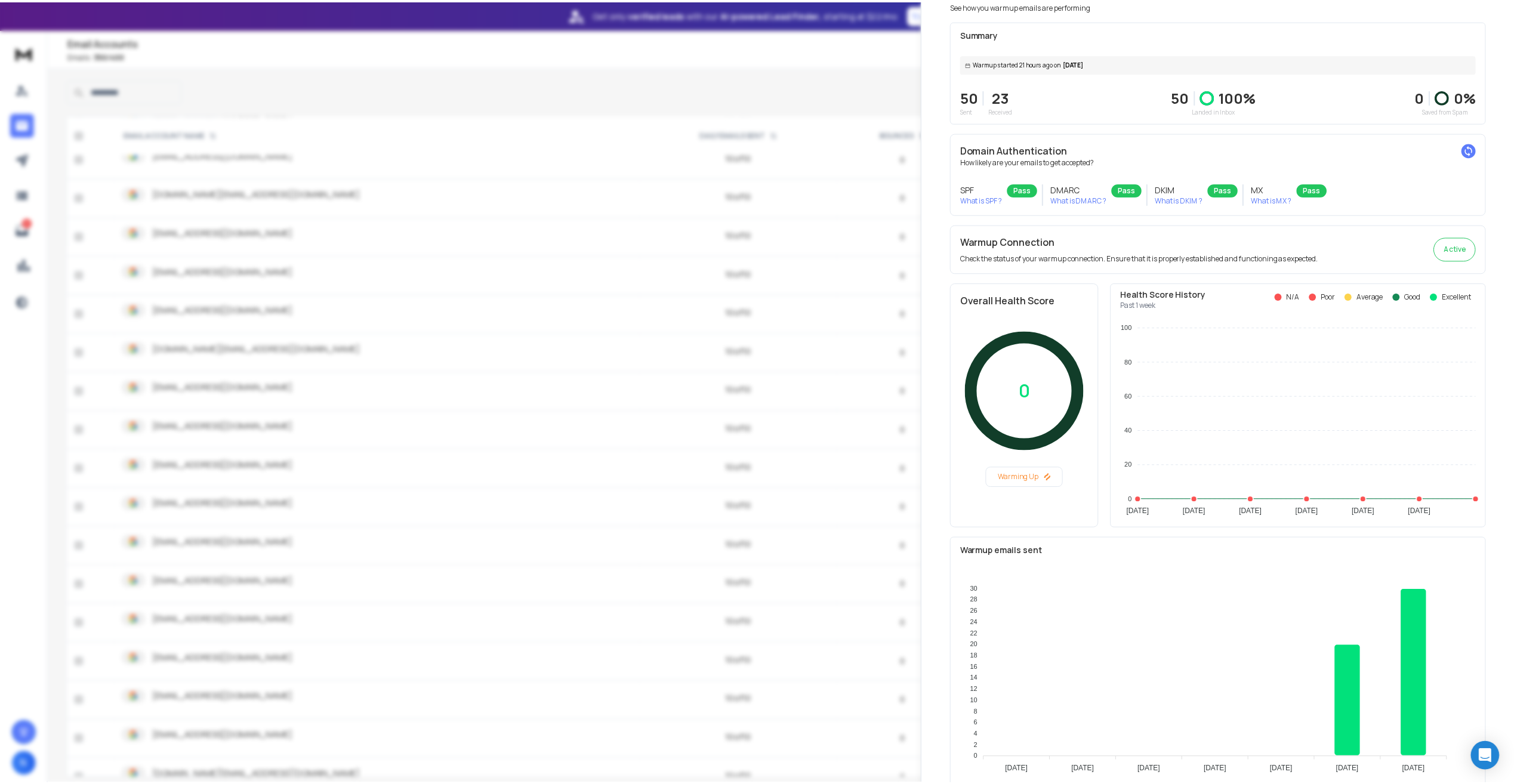
scroll to position [163, 0]
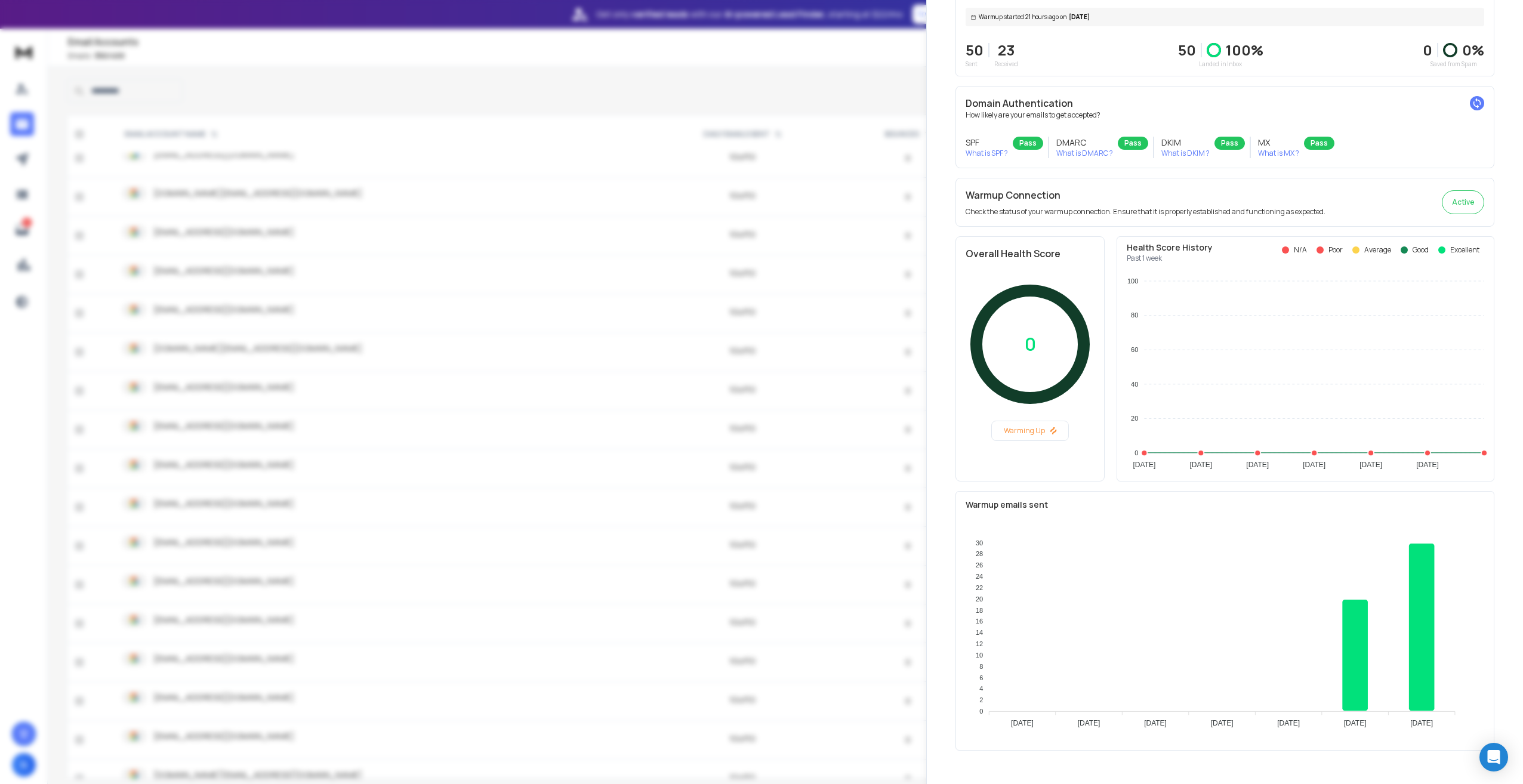
click at [780, 487] on div at bounding box center [761, 392] width 1523 height 784
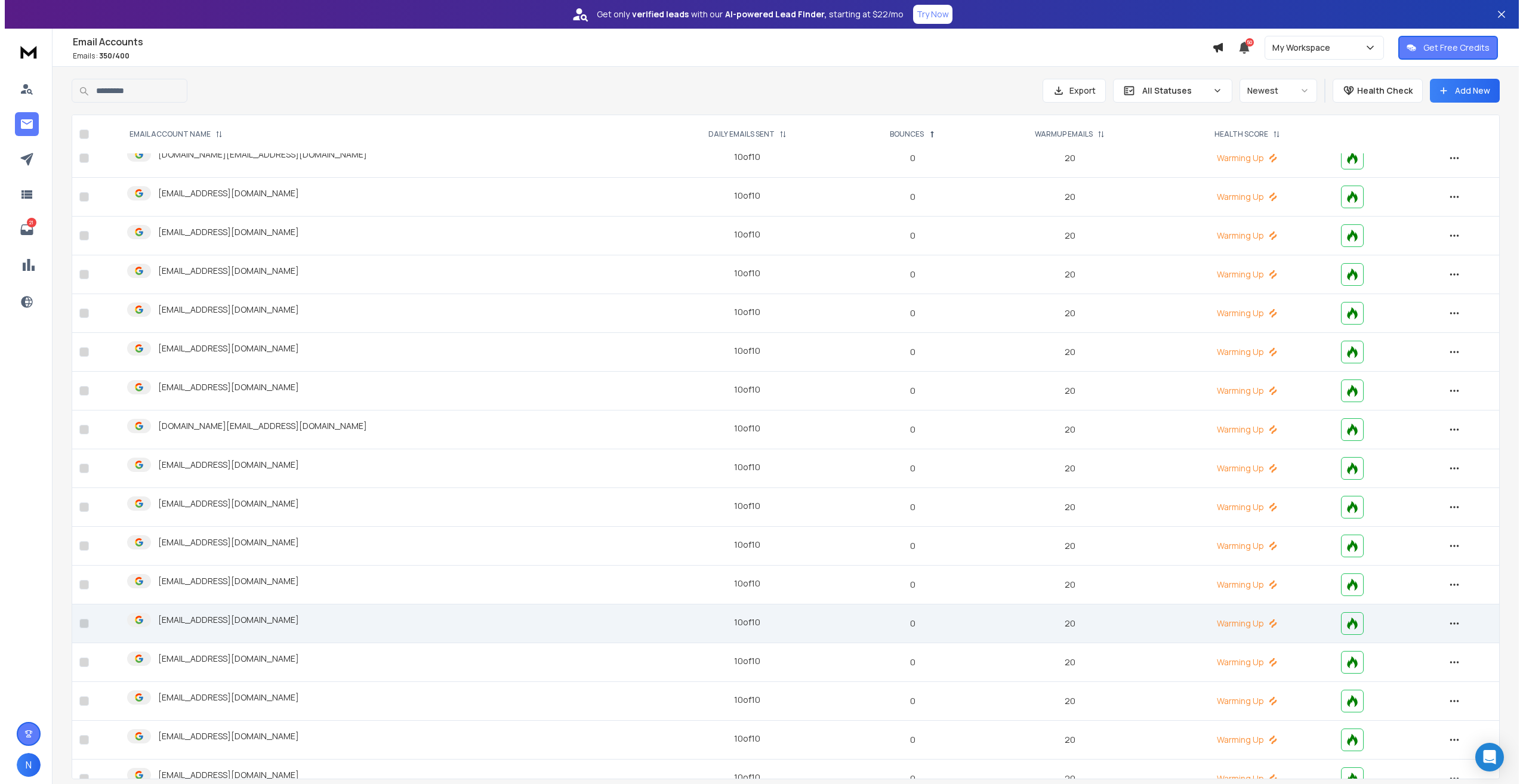
scroll to position [12109, 0]
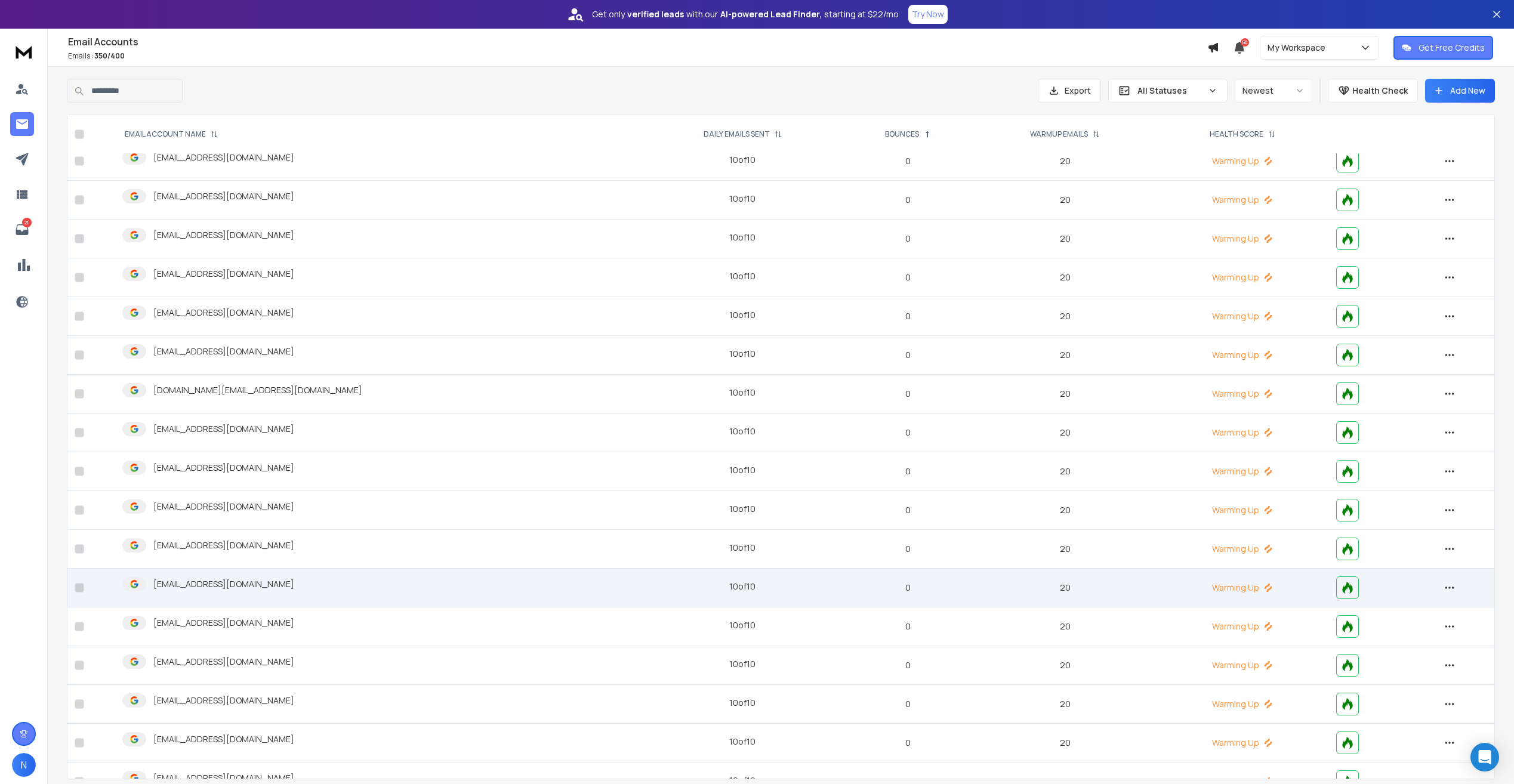
click at [991, 588] on td "20" at bounding box center [1065, 587] width 181 height 39
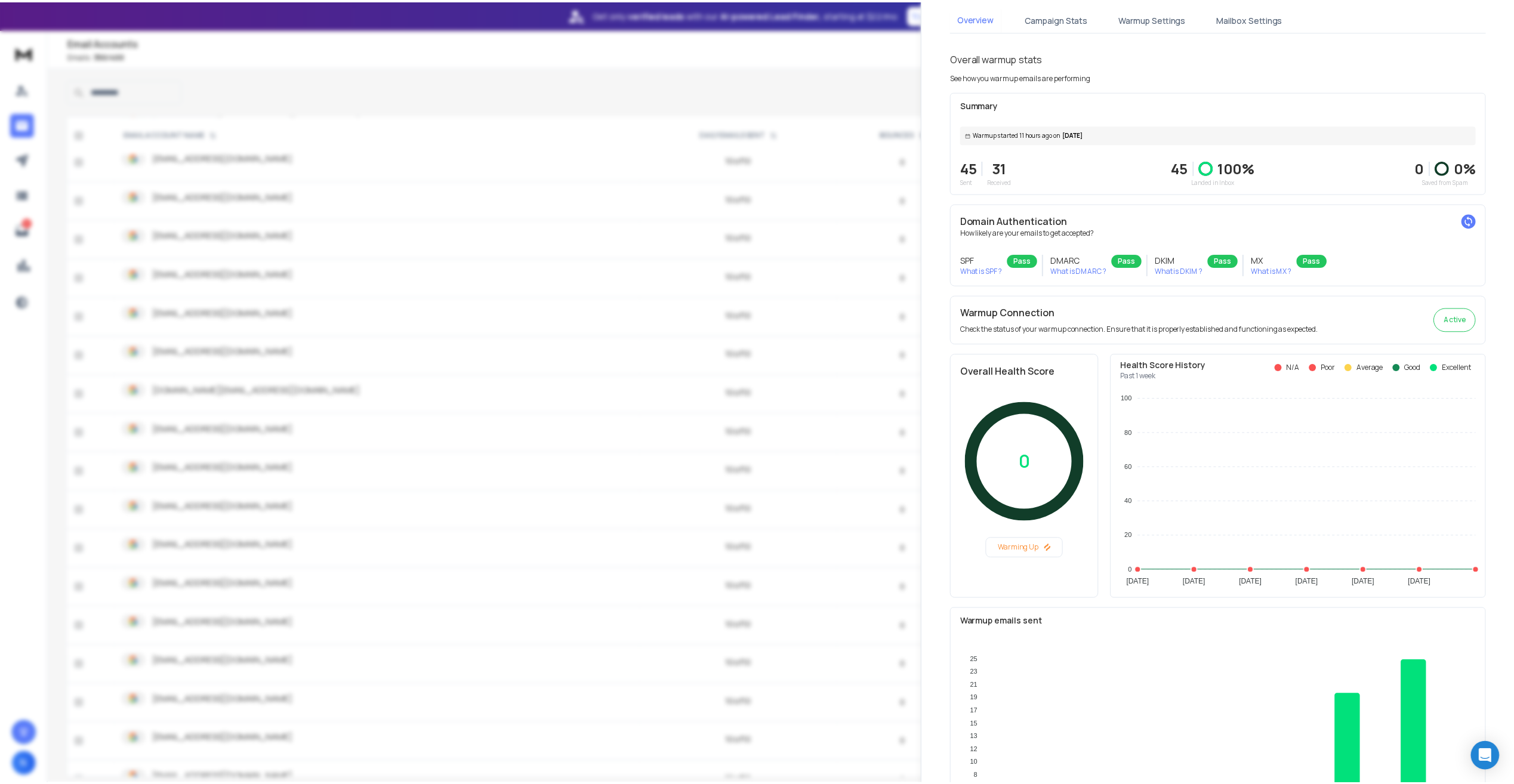
scroll to position [163, 0]
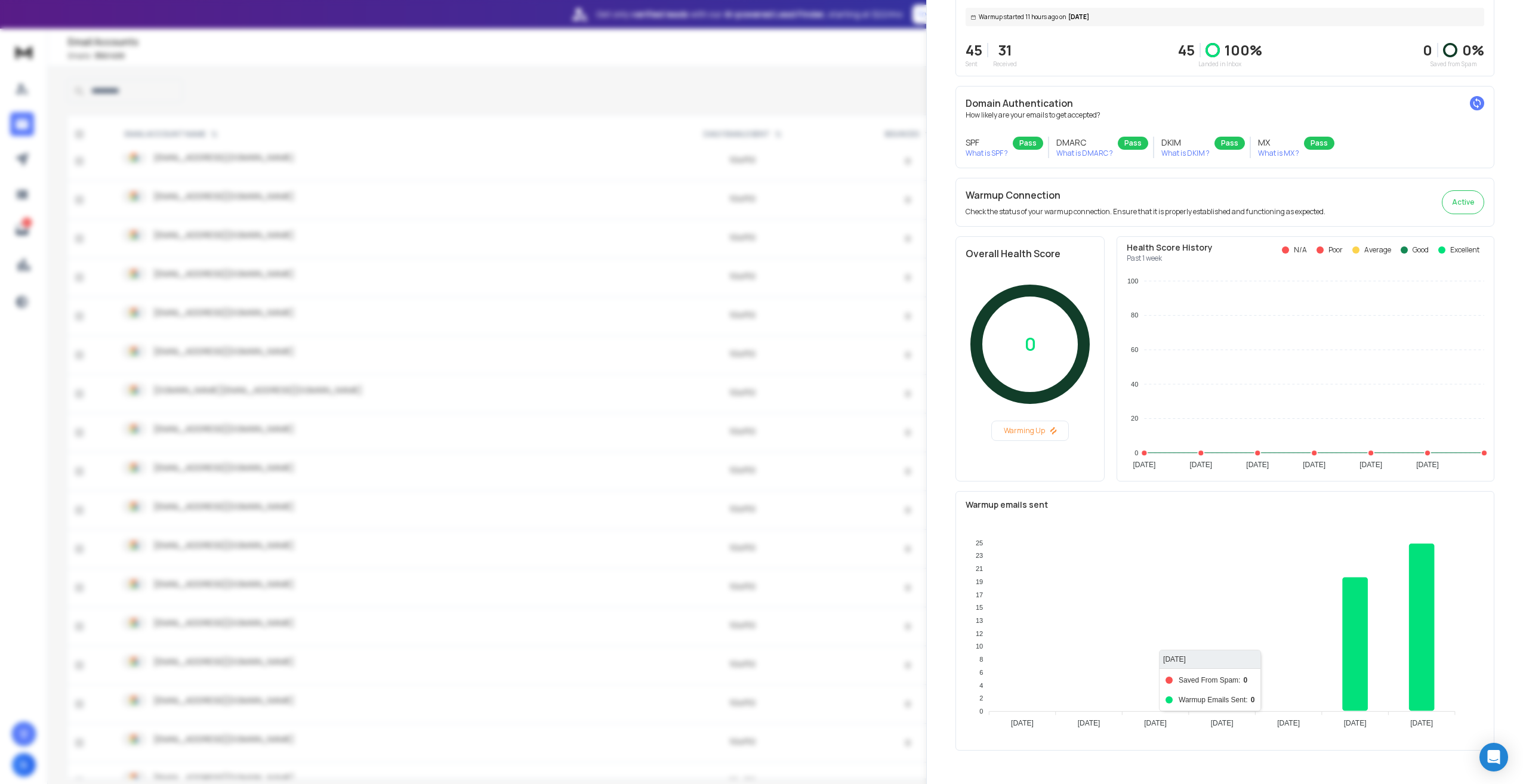
click at [731, 453] on div at bounding box center [761, 392] width 1523 height 784
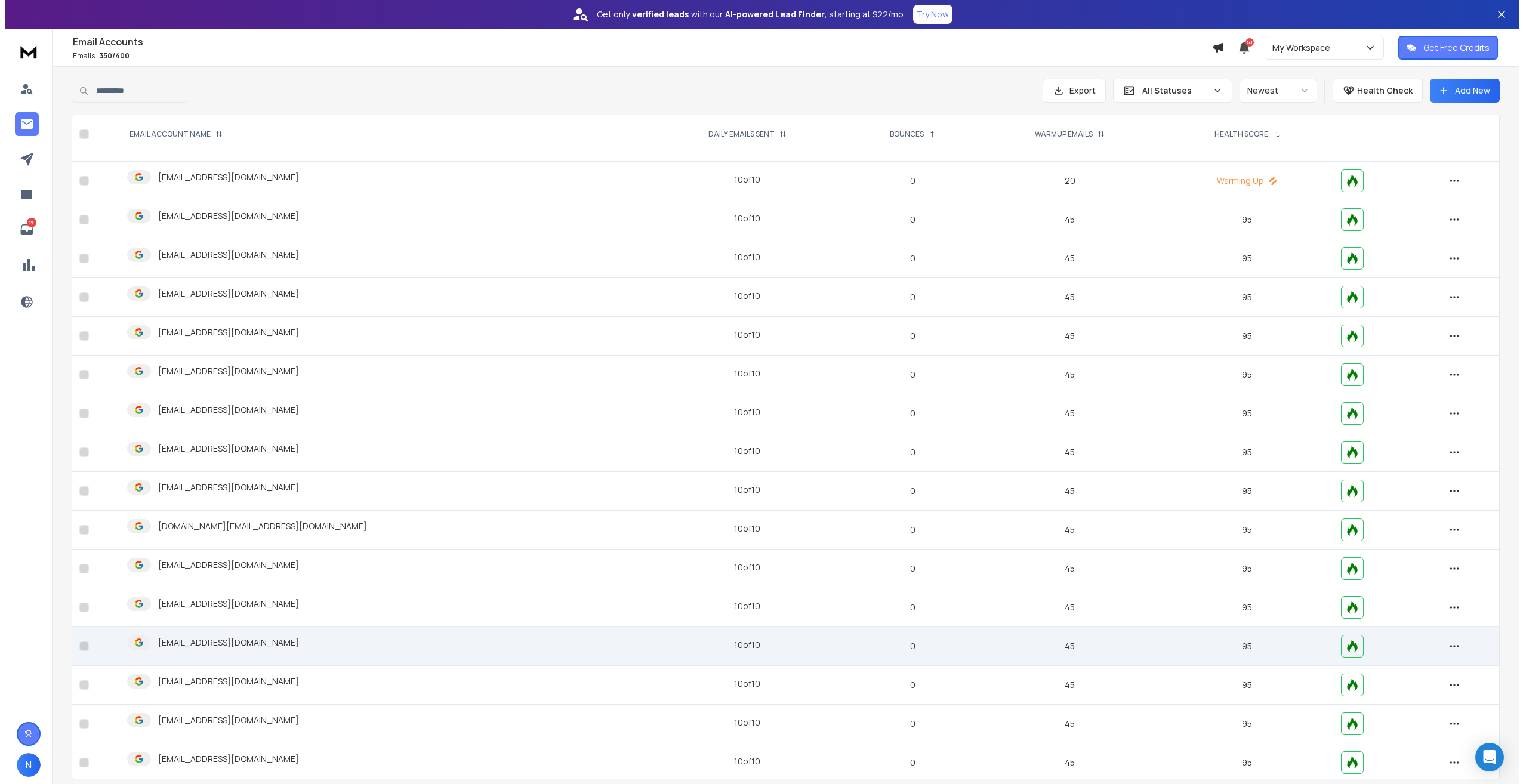
scroll to position [12974, 0]
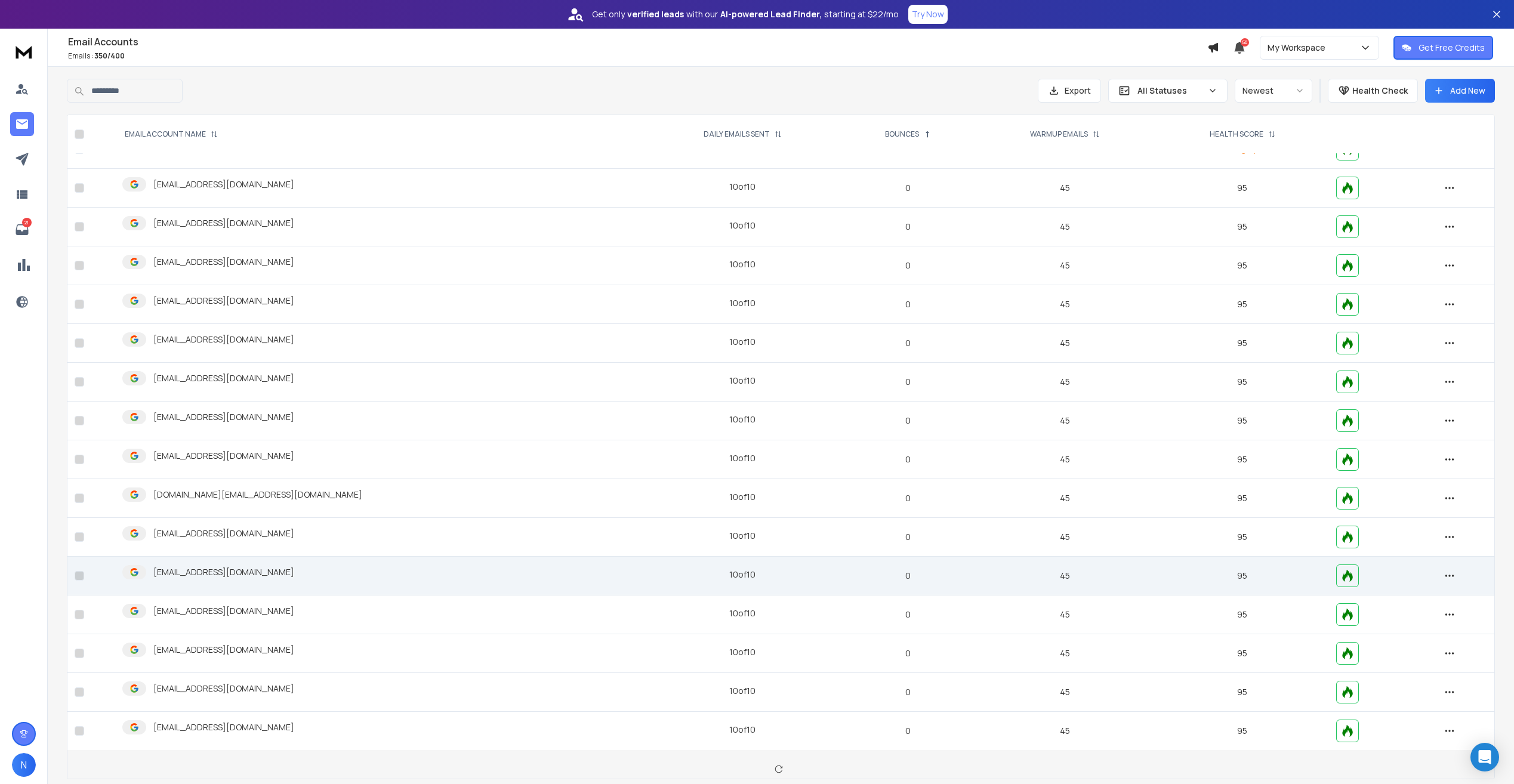
click at [974, 561] on td "45" at bounding box center [1065, 575] width 181 height 39
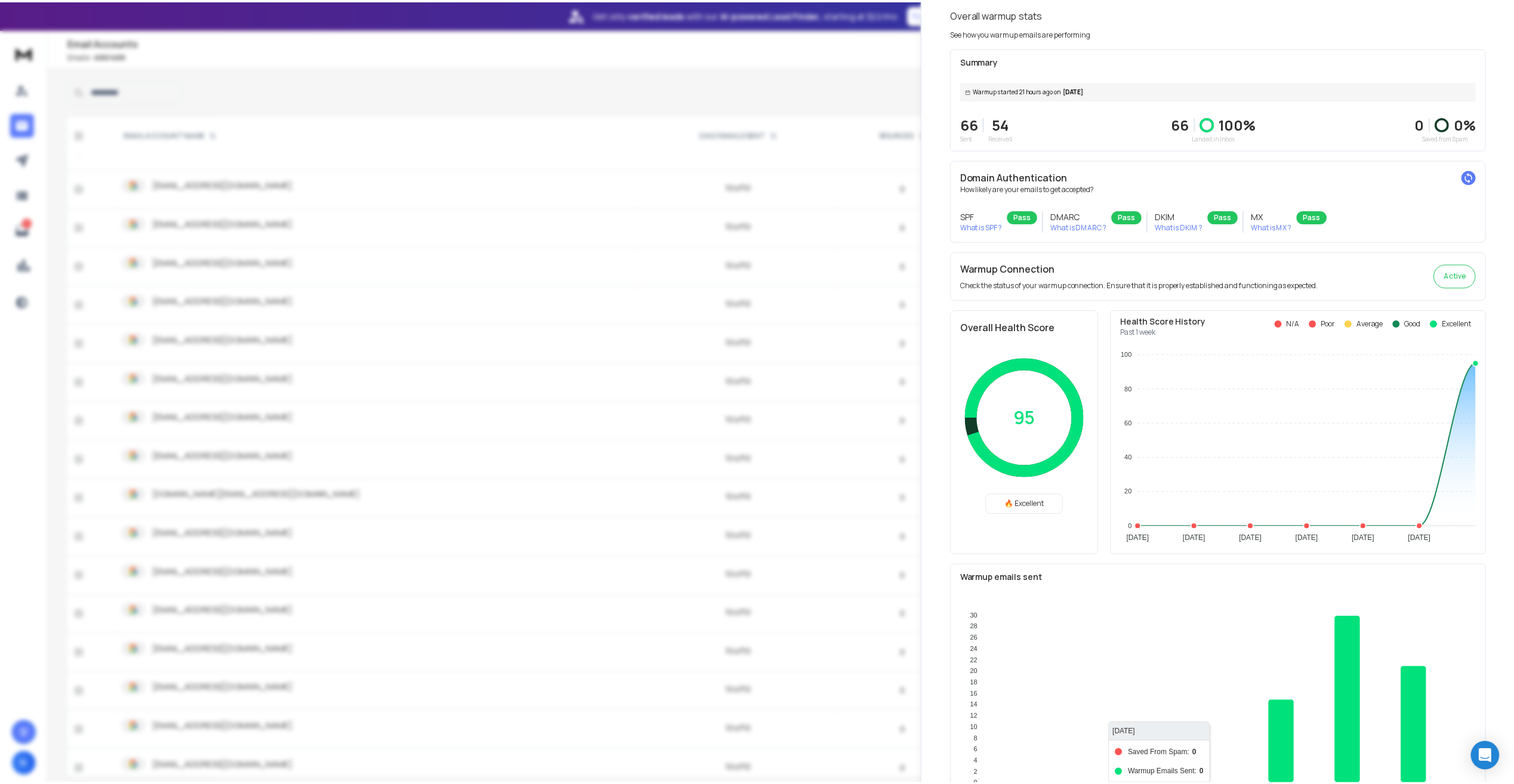
scroll to position [163, 0]
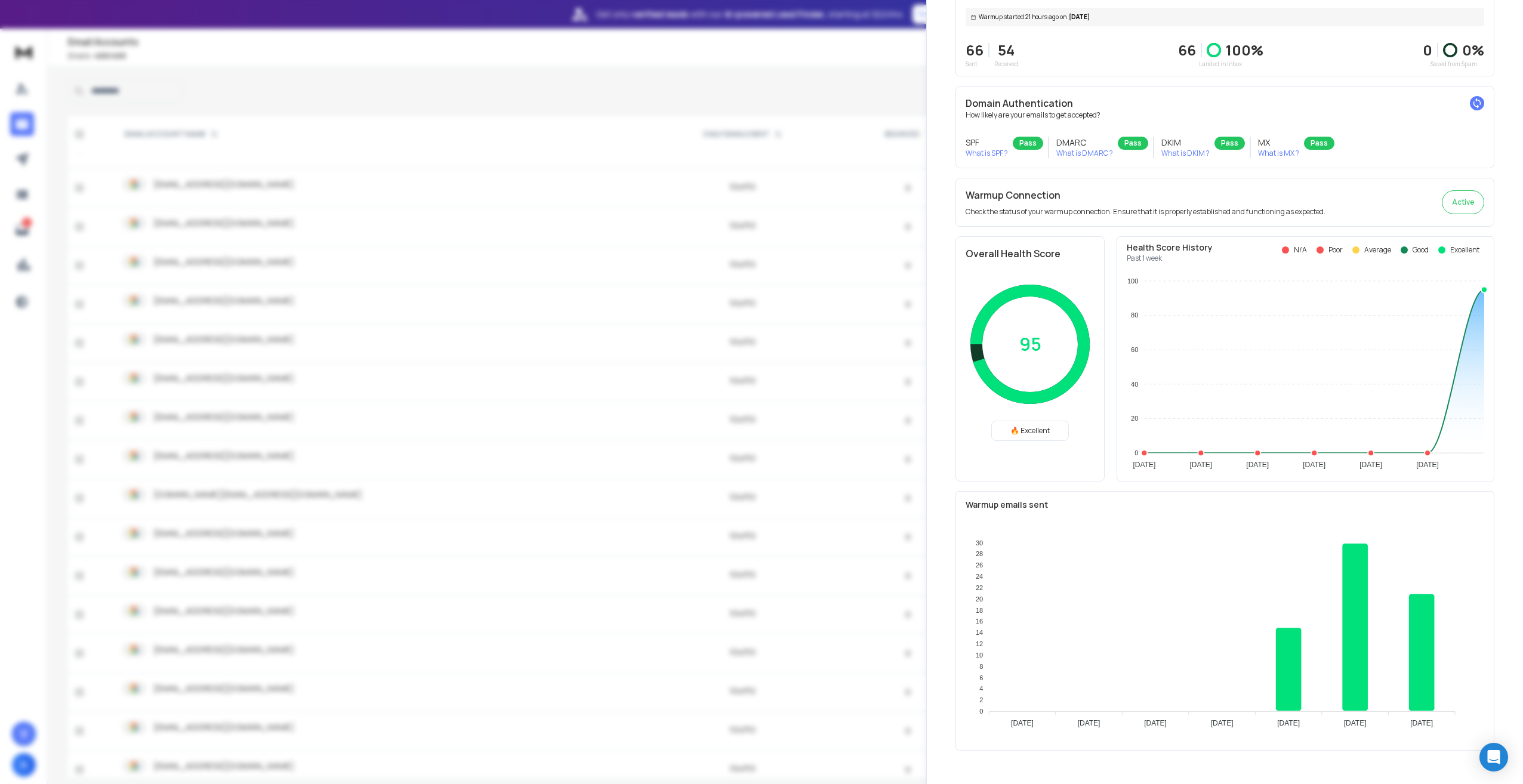
click at [701, 478] on div at bounding box center [761, 392] width 1523 height 784
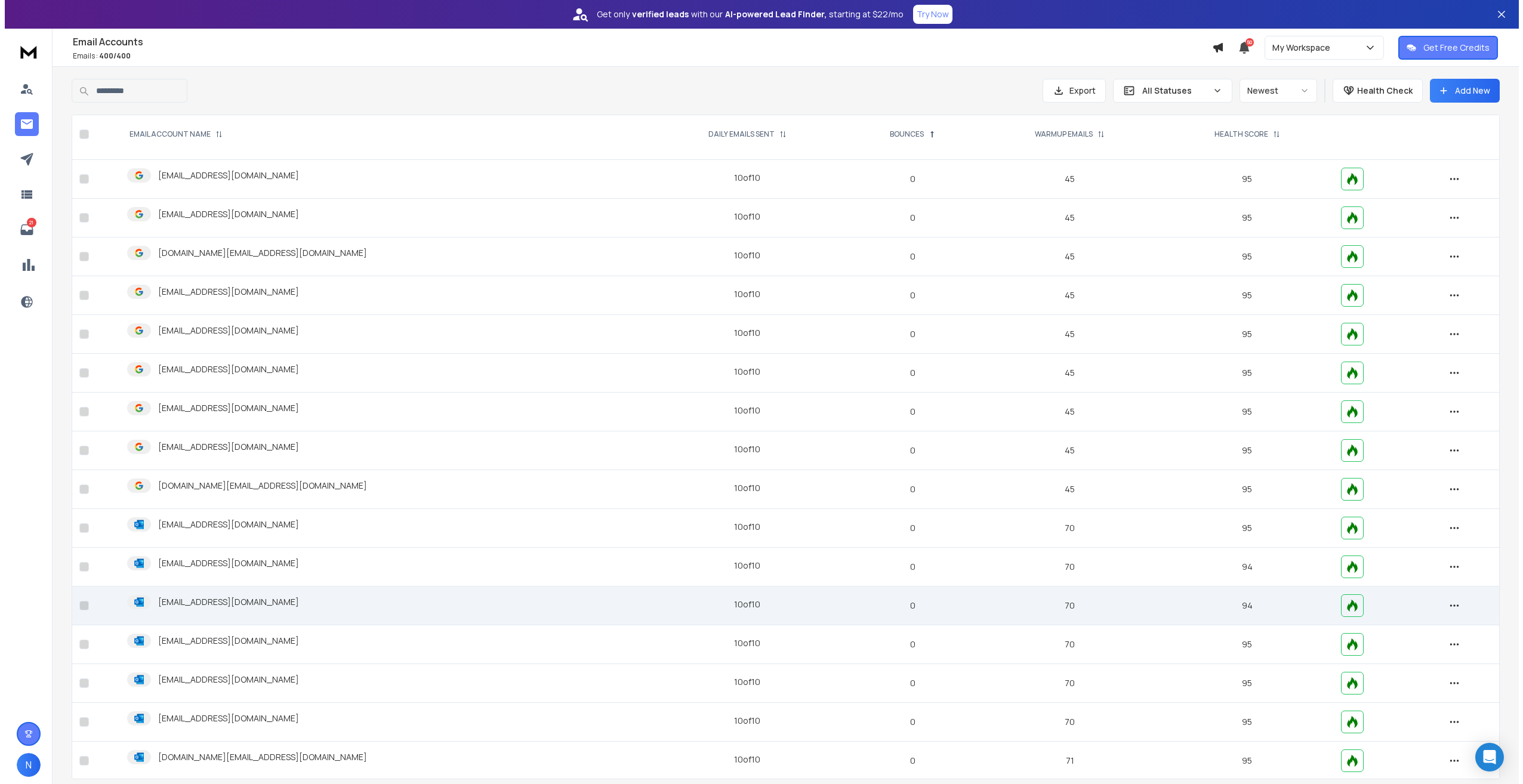
scroll to position [14894, 0]
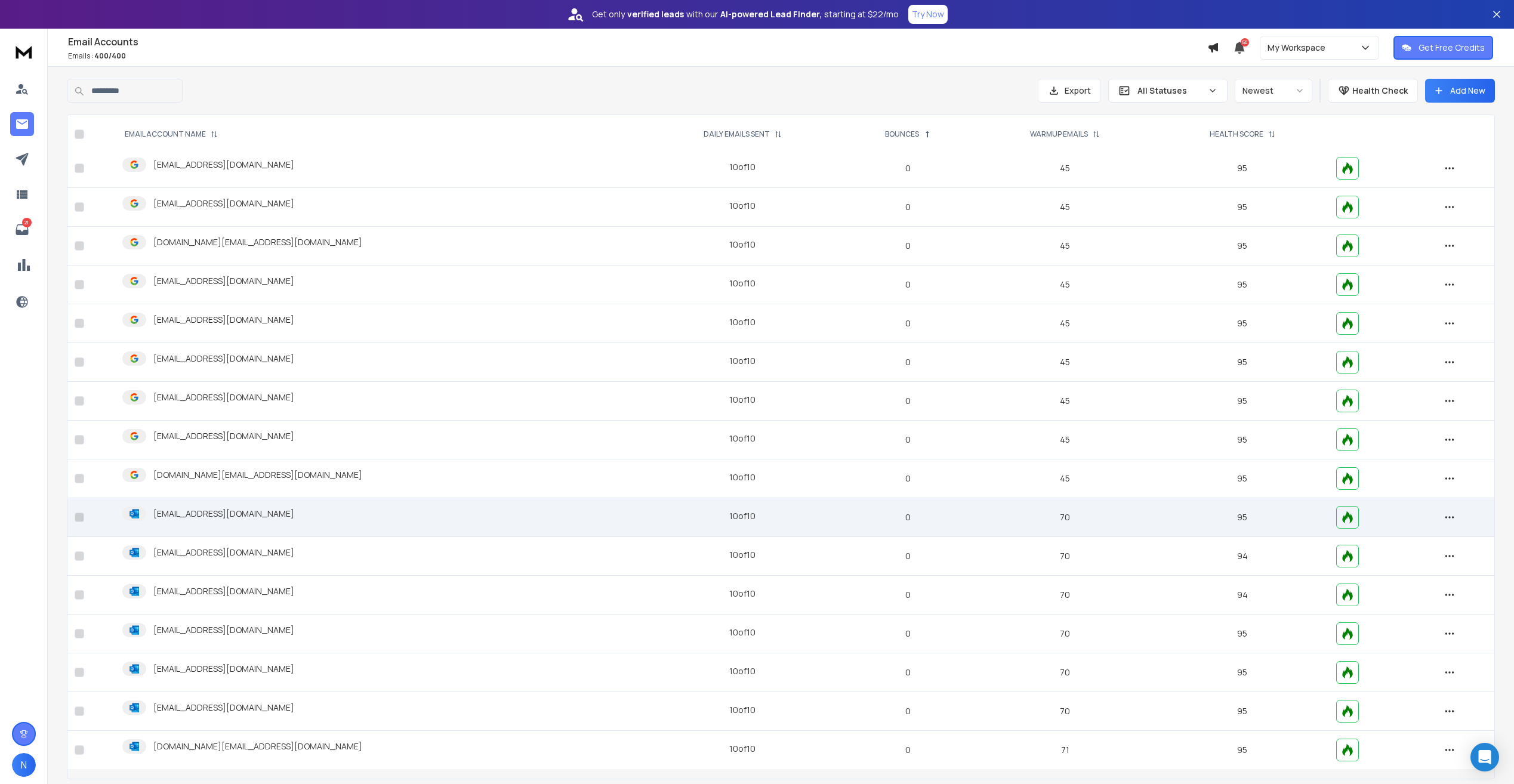
click at [1057, 527] on td "70" at bounding box center [1065, 517] width 181 height 39
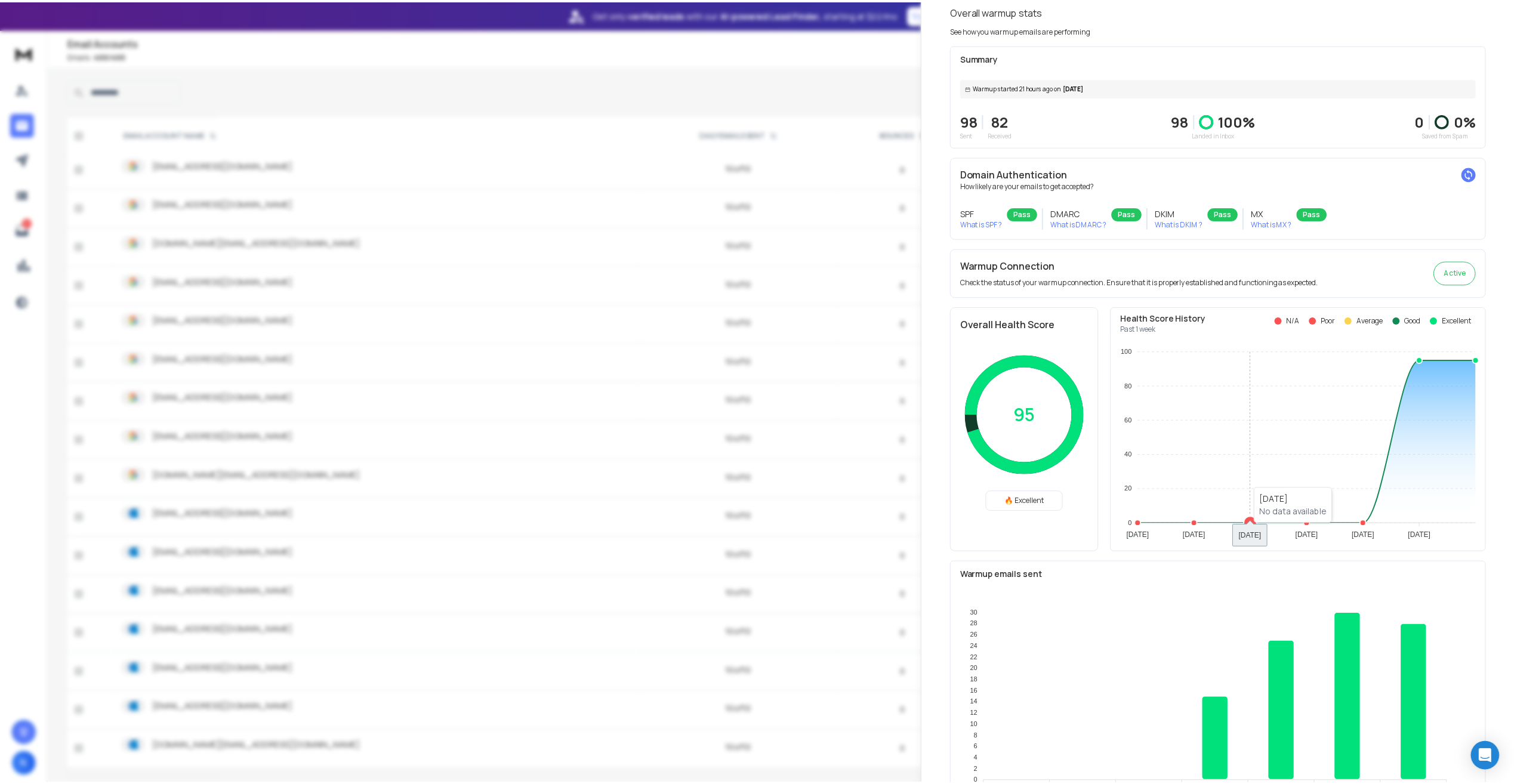
scroll to position [163, 0]
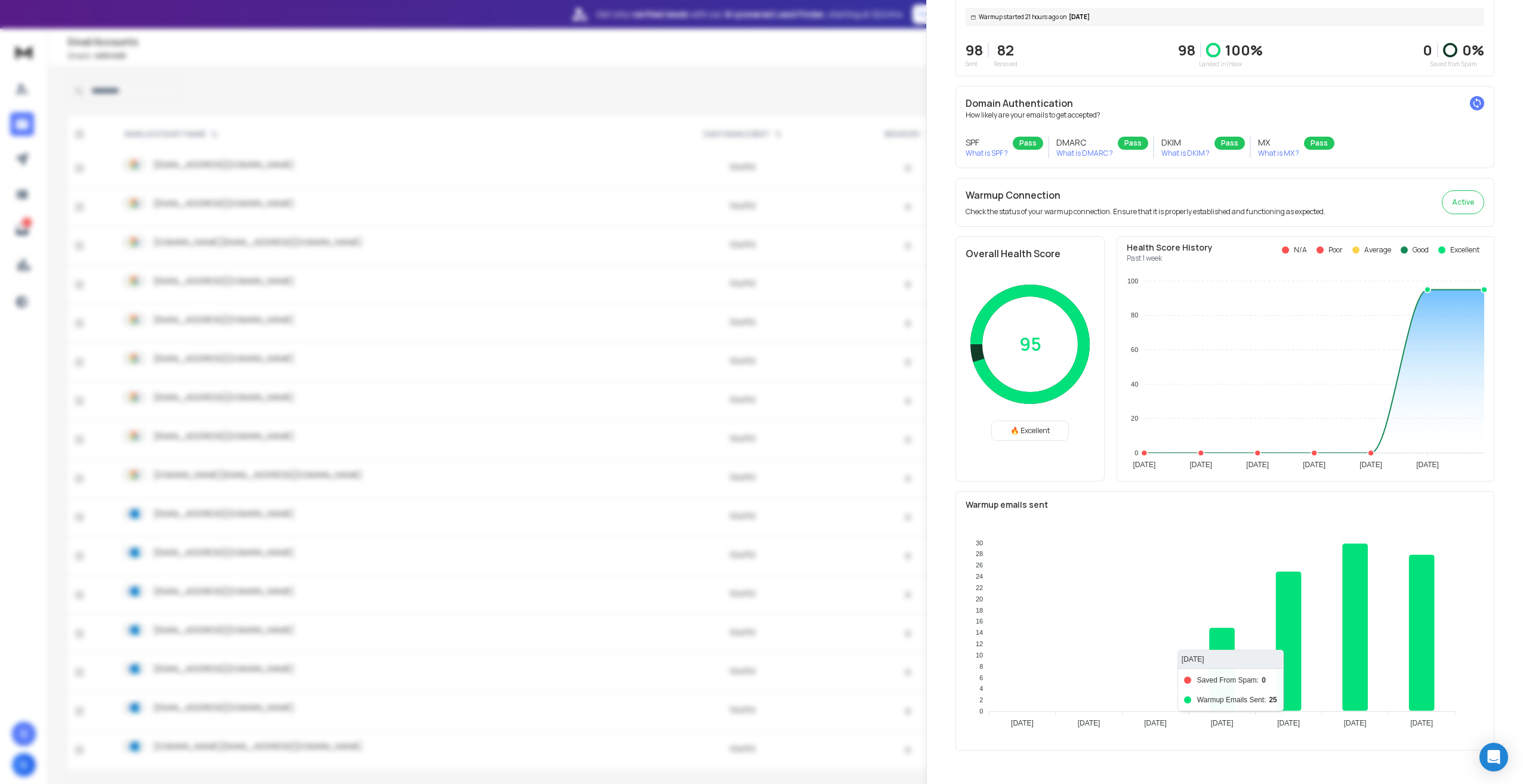
click at [687, 489] on div at bounding box center [761, 392] width 1523 height 784
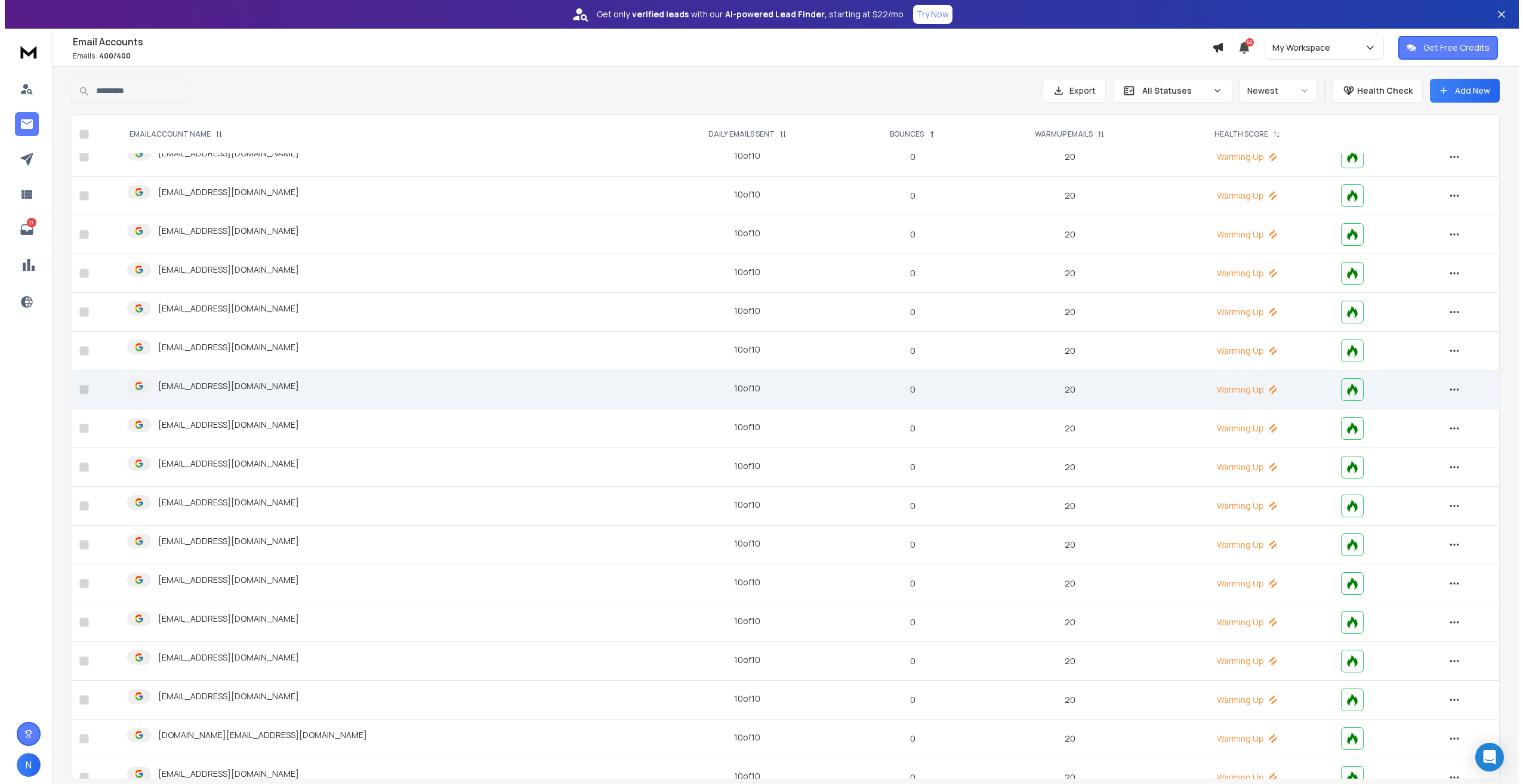
scroll to position [6244, 0]
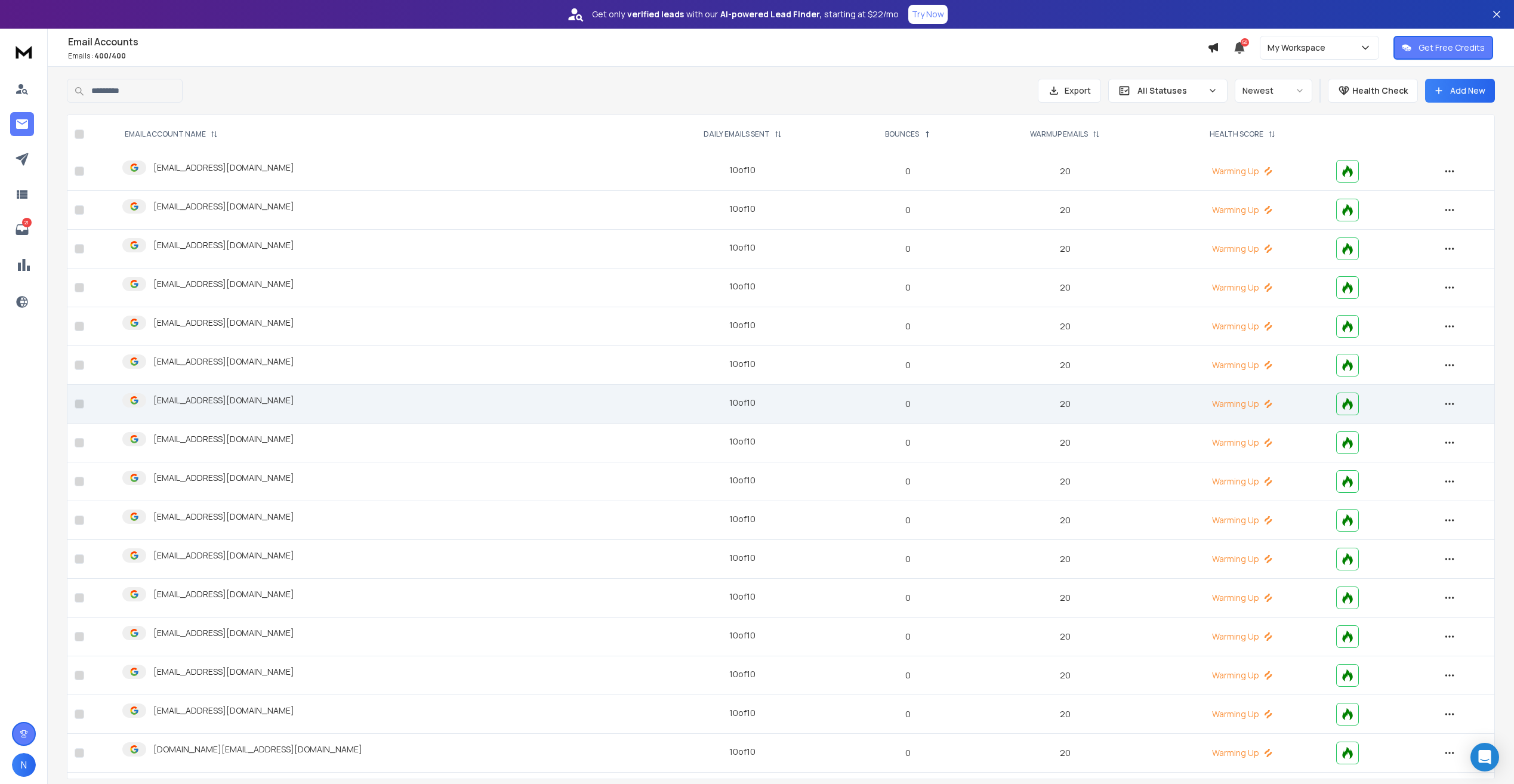
click at [1097, 389] on td "20" at bounding box center [1065, 403] width 181 height 39
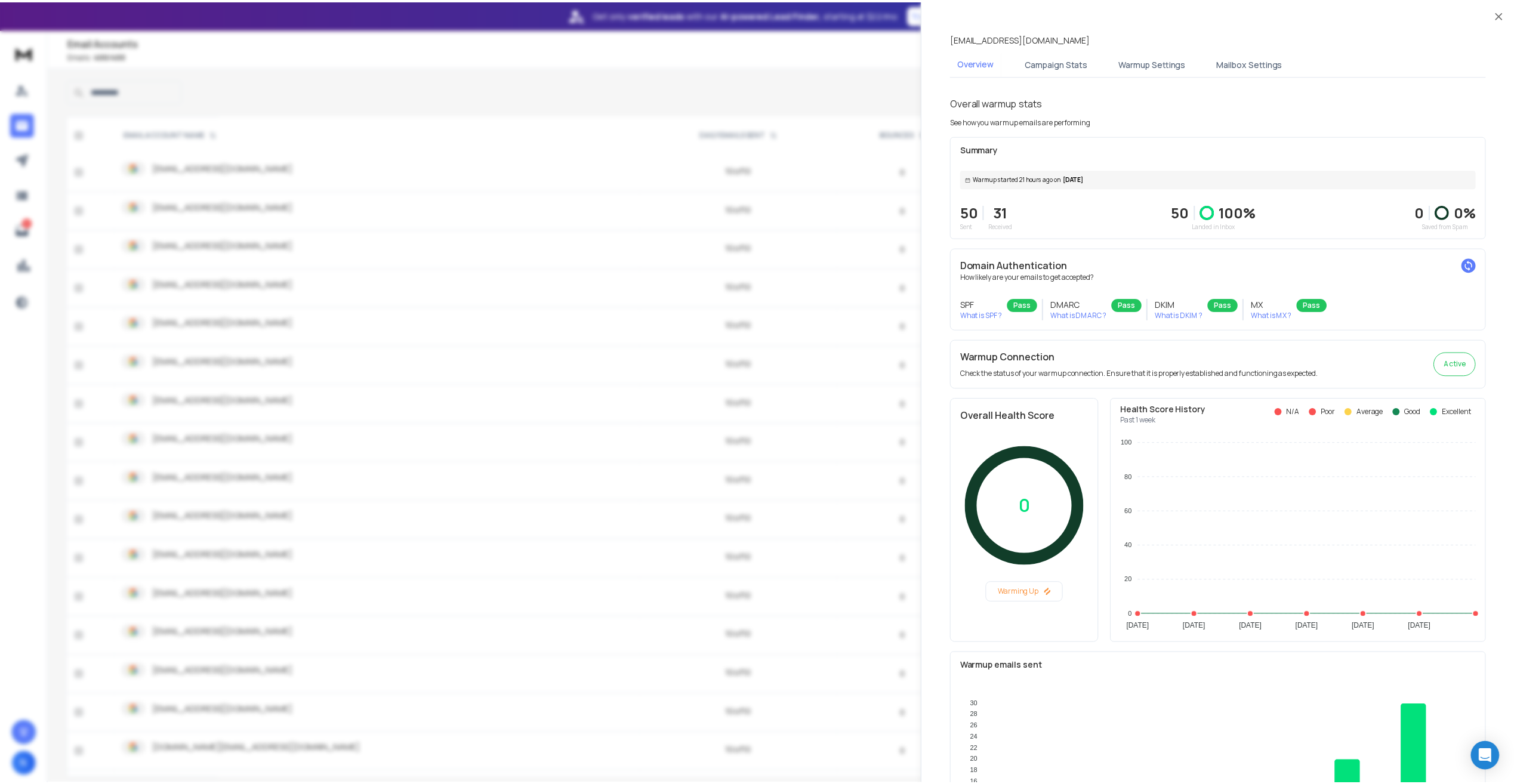
scroll to position [0, 0]
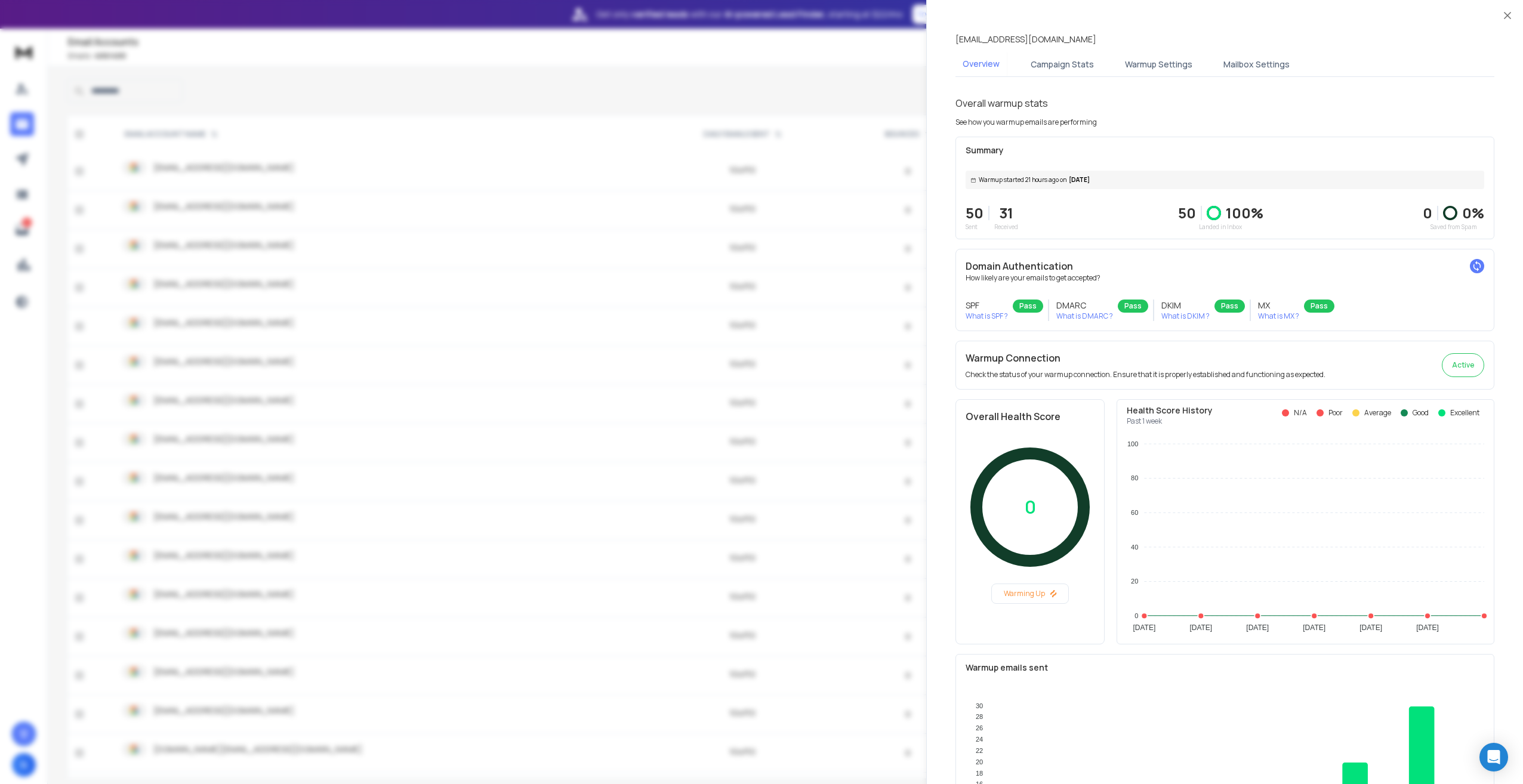
click at [863, 458] on div at bounding box center [761, 392] width 1523 height 784
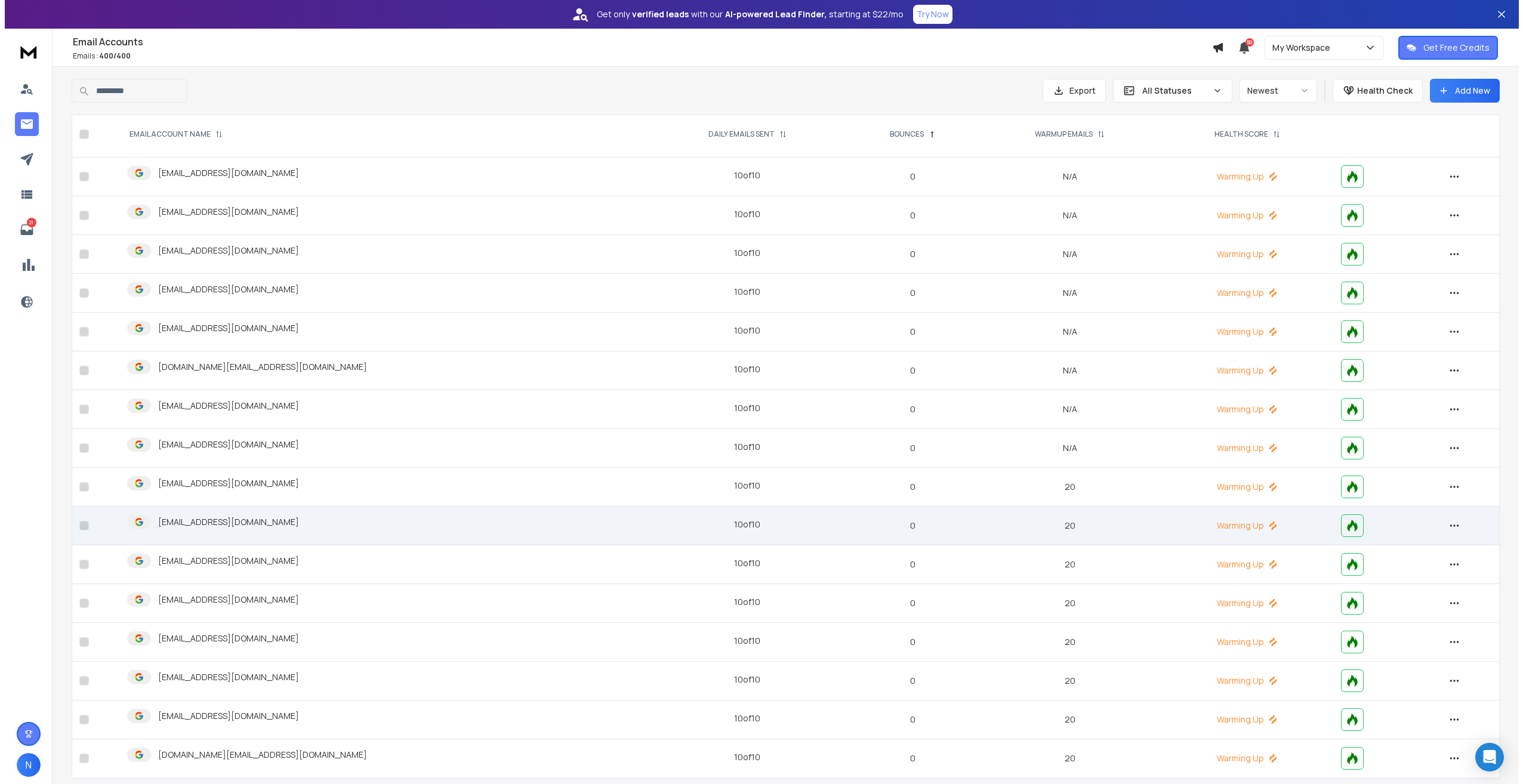
scroll to position [4574, 0]
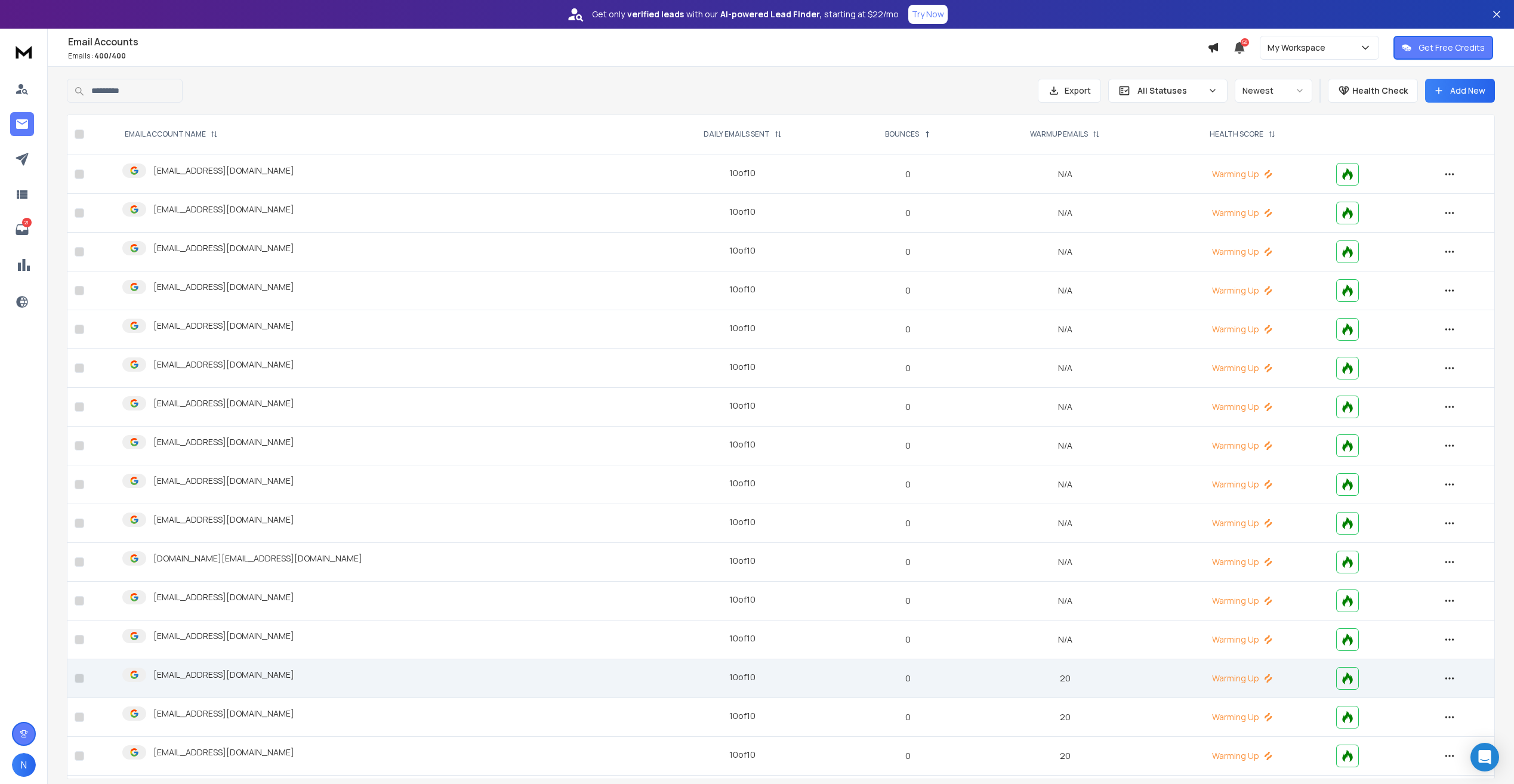
click at [995, 692] on td "20" at bounding box center [1065, 678] width 181 height 39
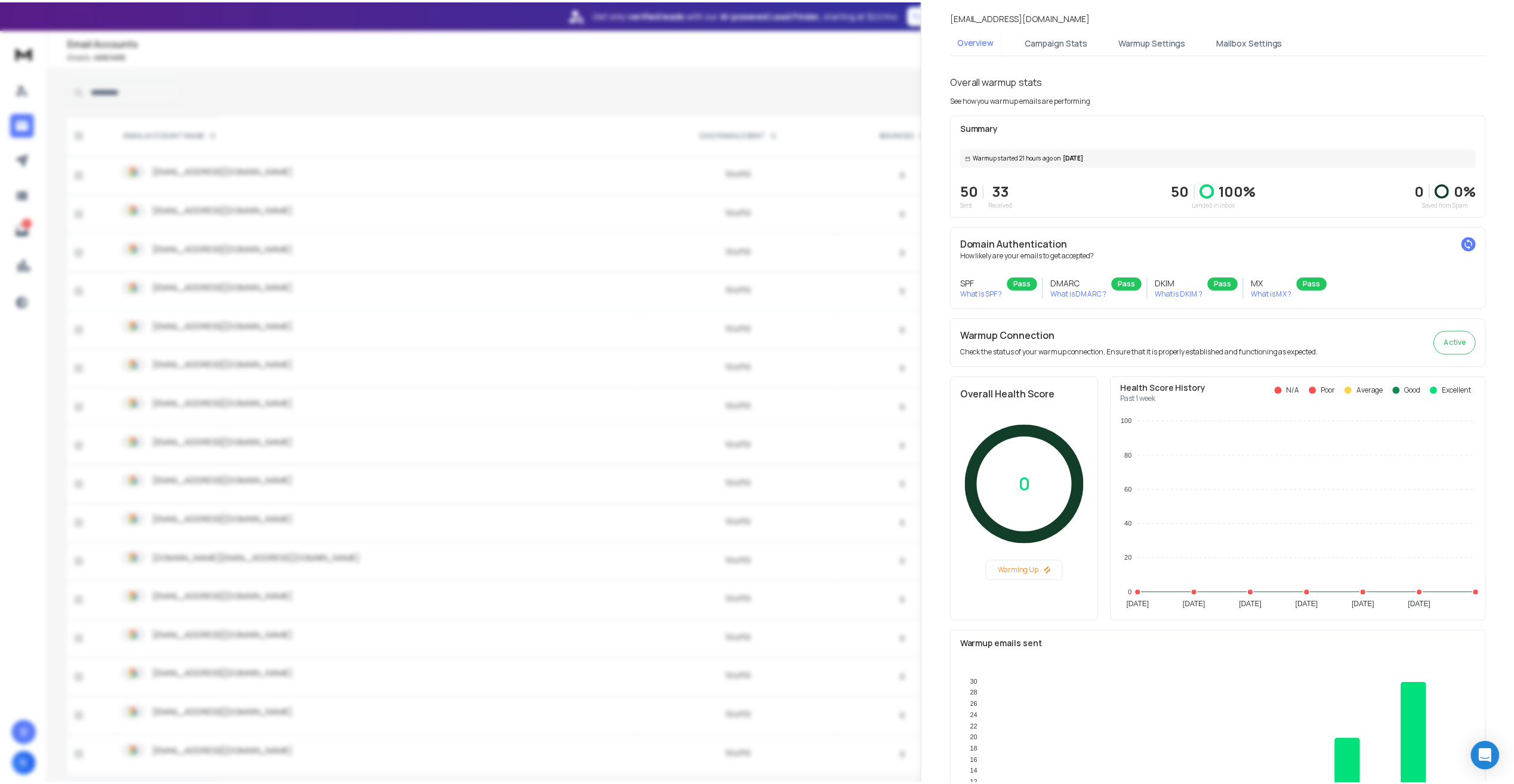
scroll to position [163, 0]
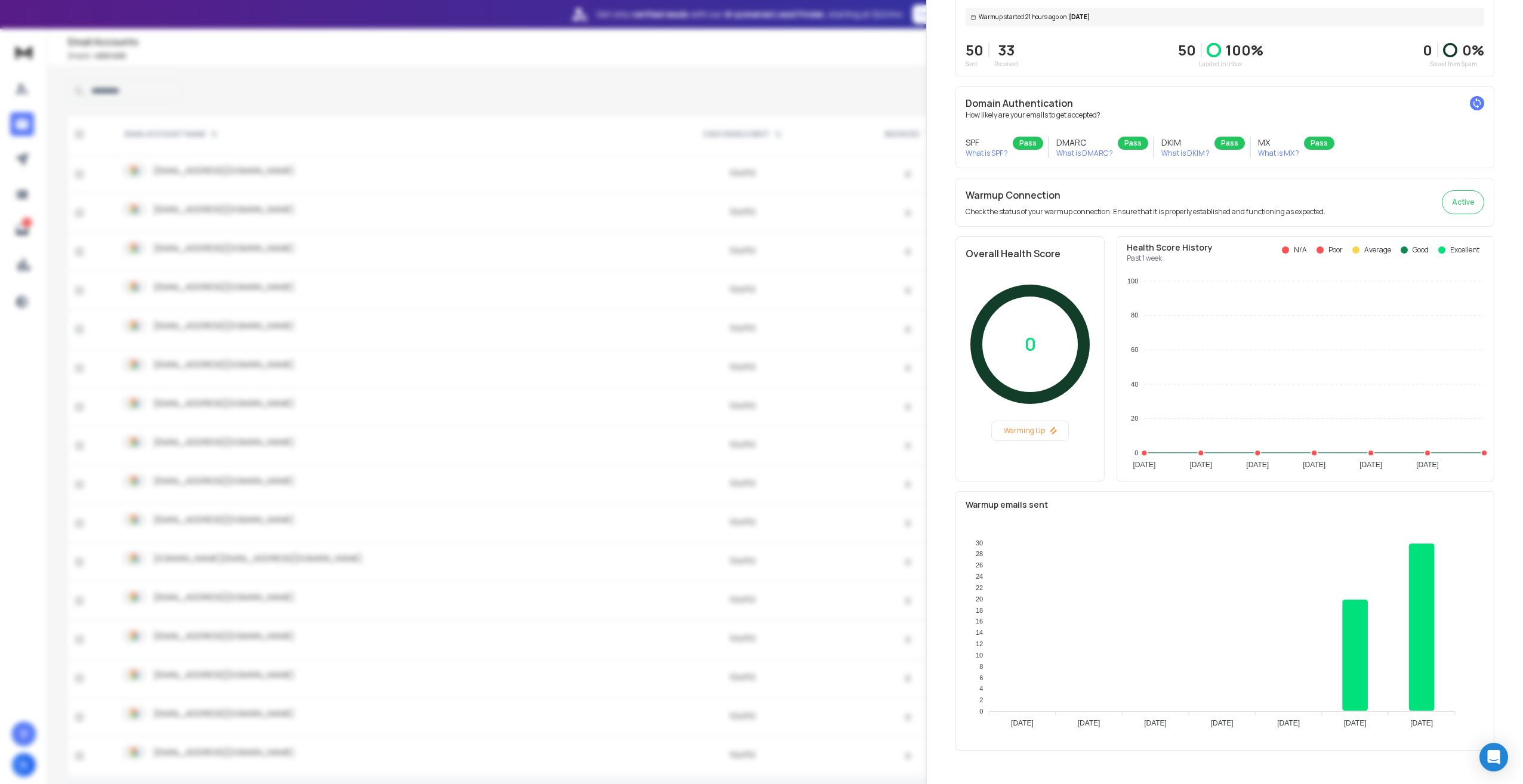
click at [800, 534] on div at bounding box center [761, 392] width 1523 height 784
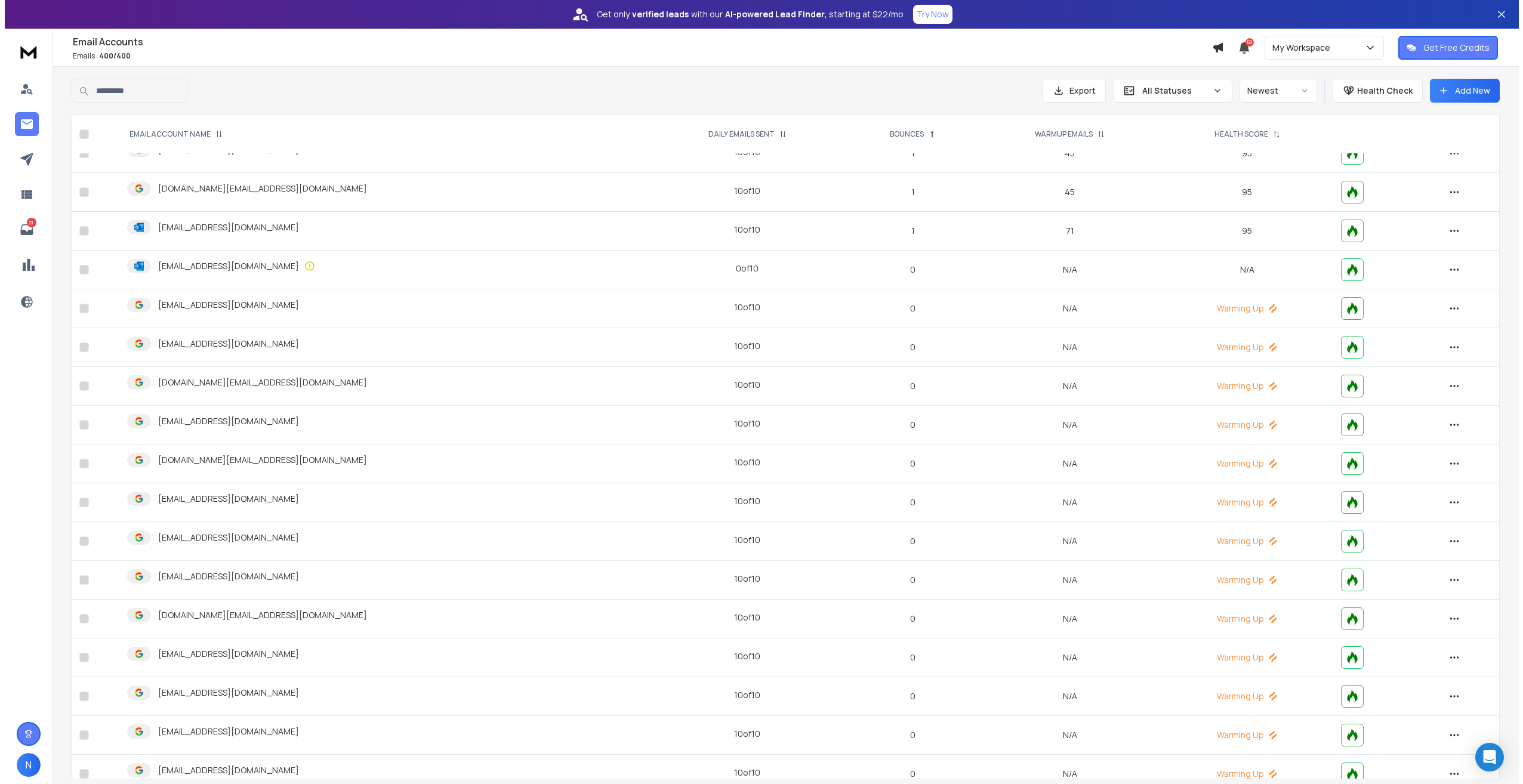
scroll to position [3560, 0]
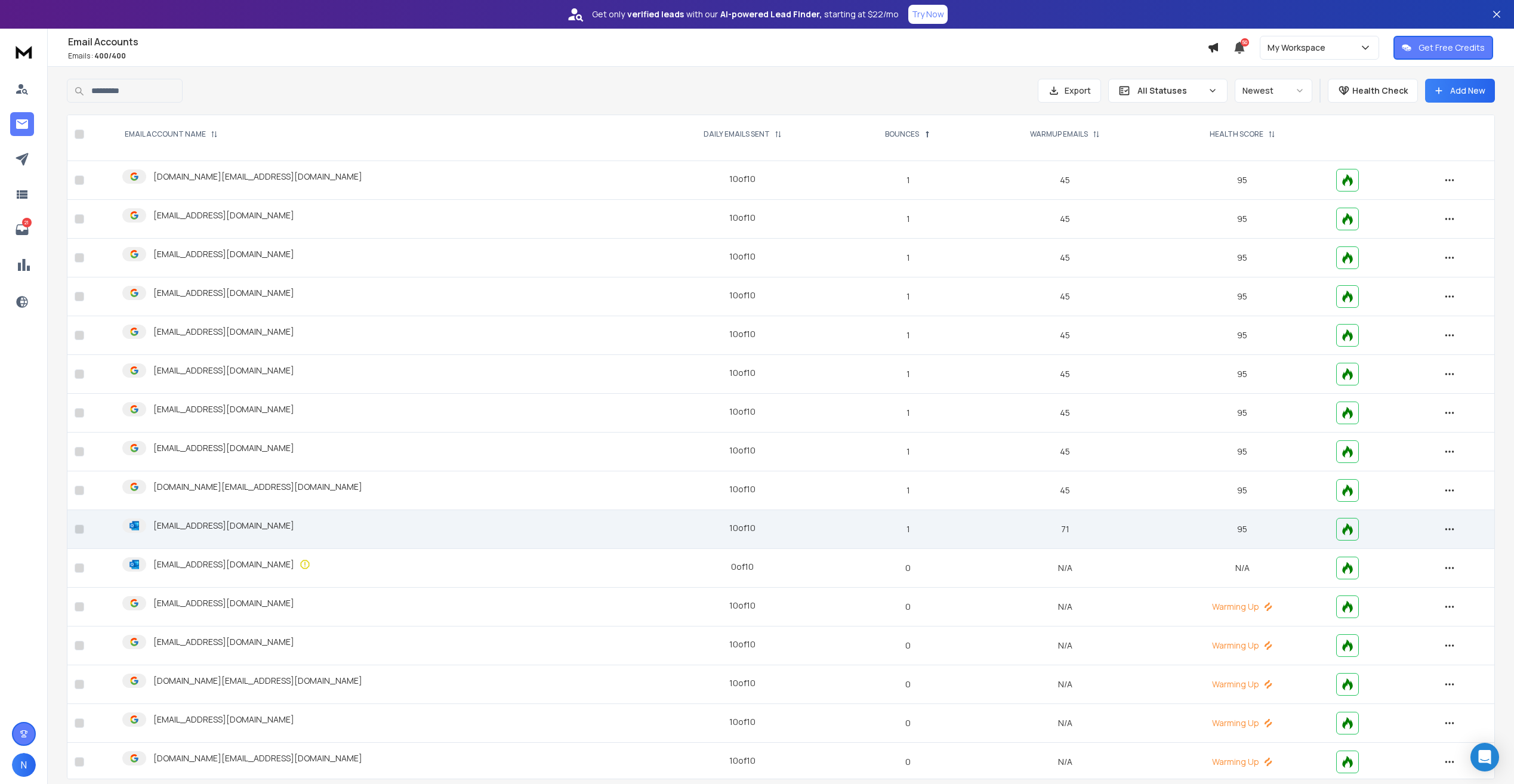
click at [1020, 528] on td "71" at bounding box center [1065, 529] width 181 height 39
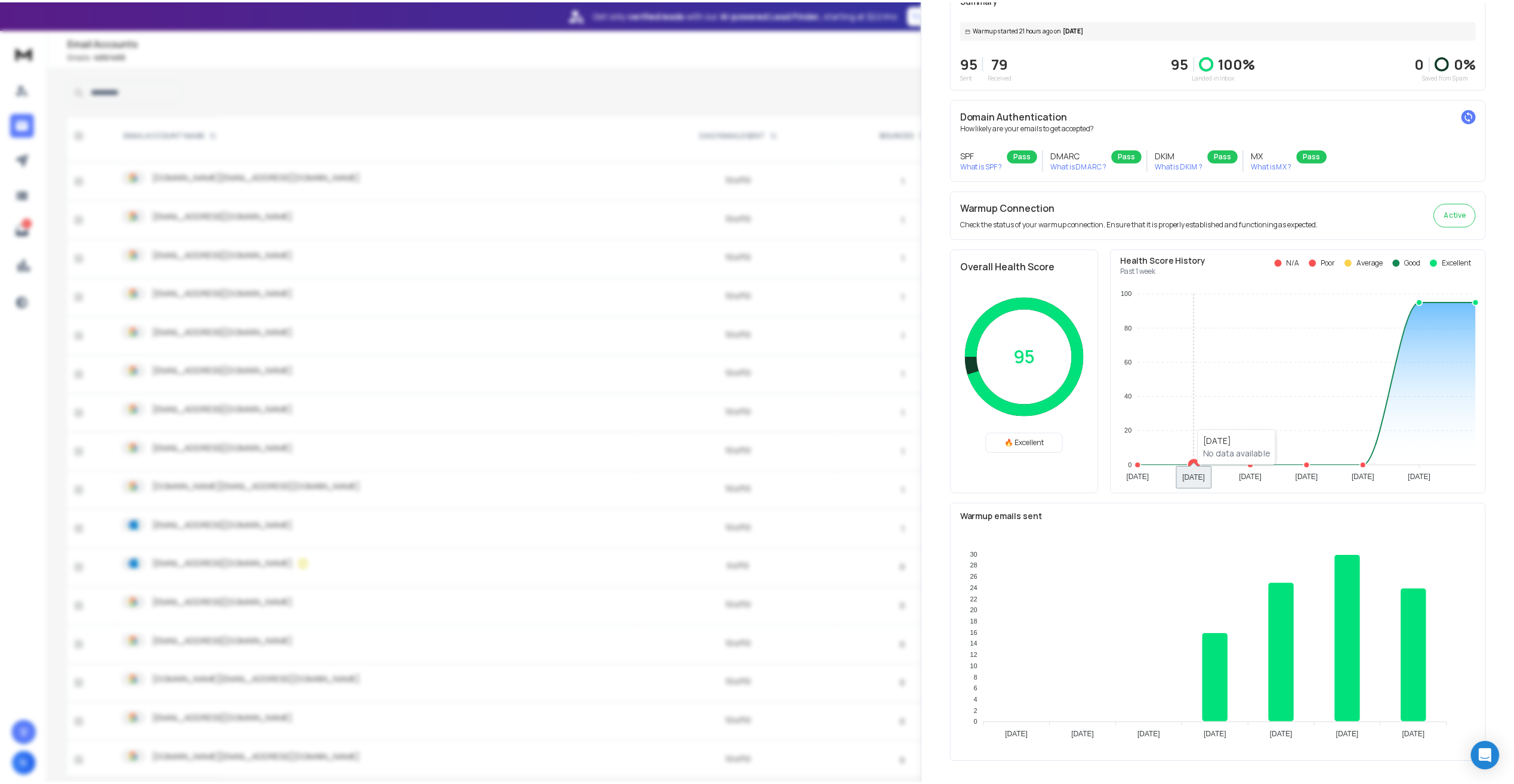
scroll to position [163, 0]
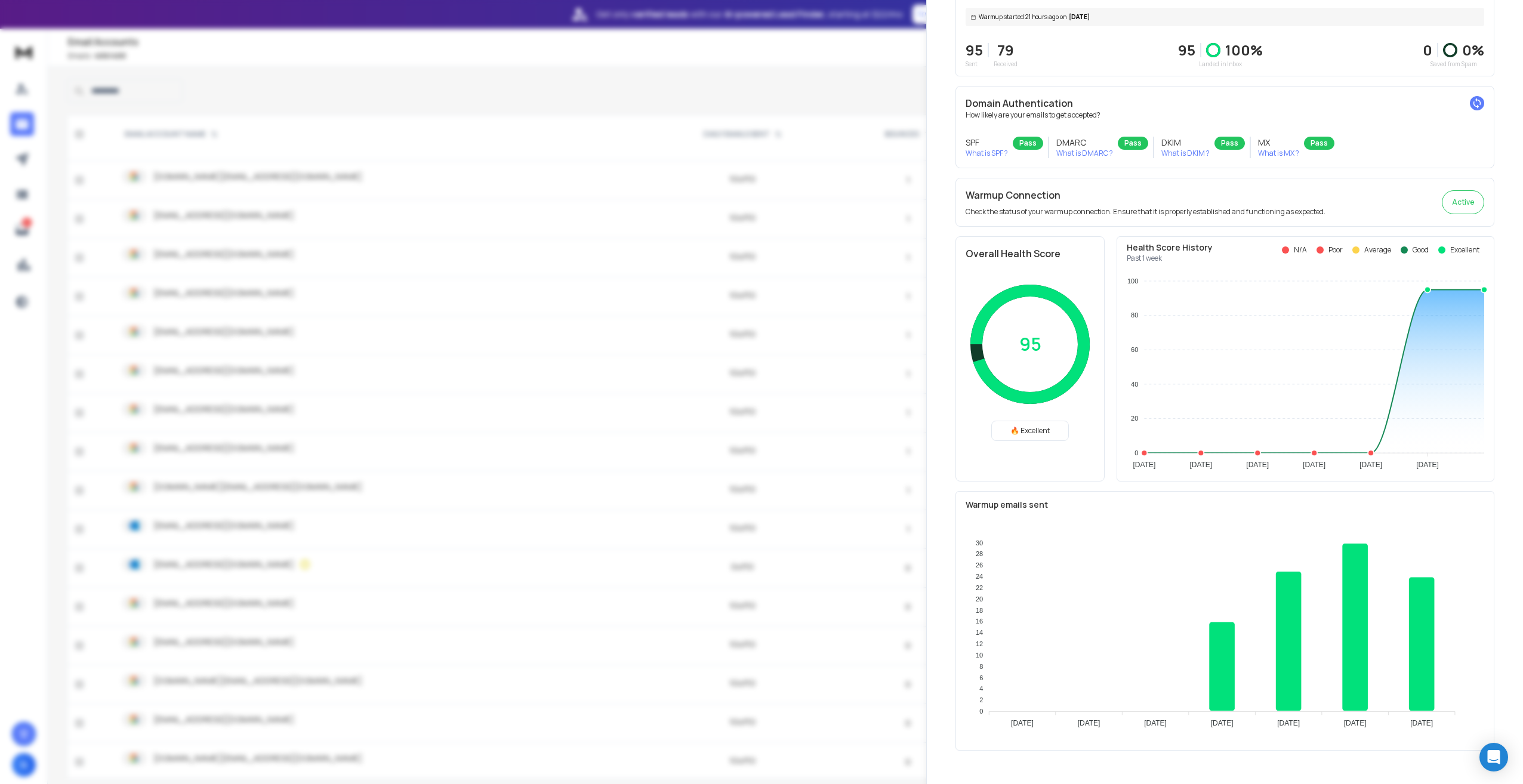
click at [783, 488] on div at bounding box center [761, 392] width 1523 height 784
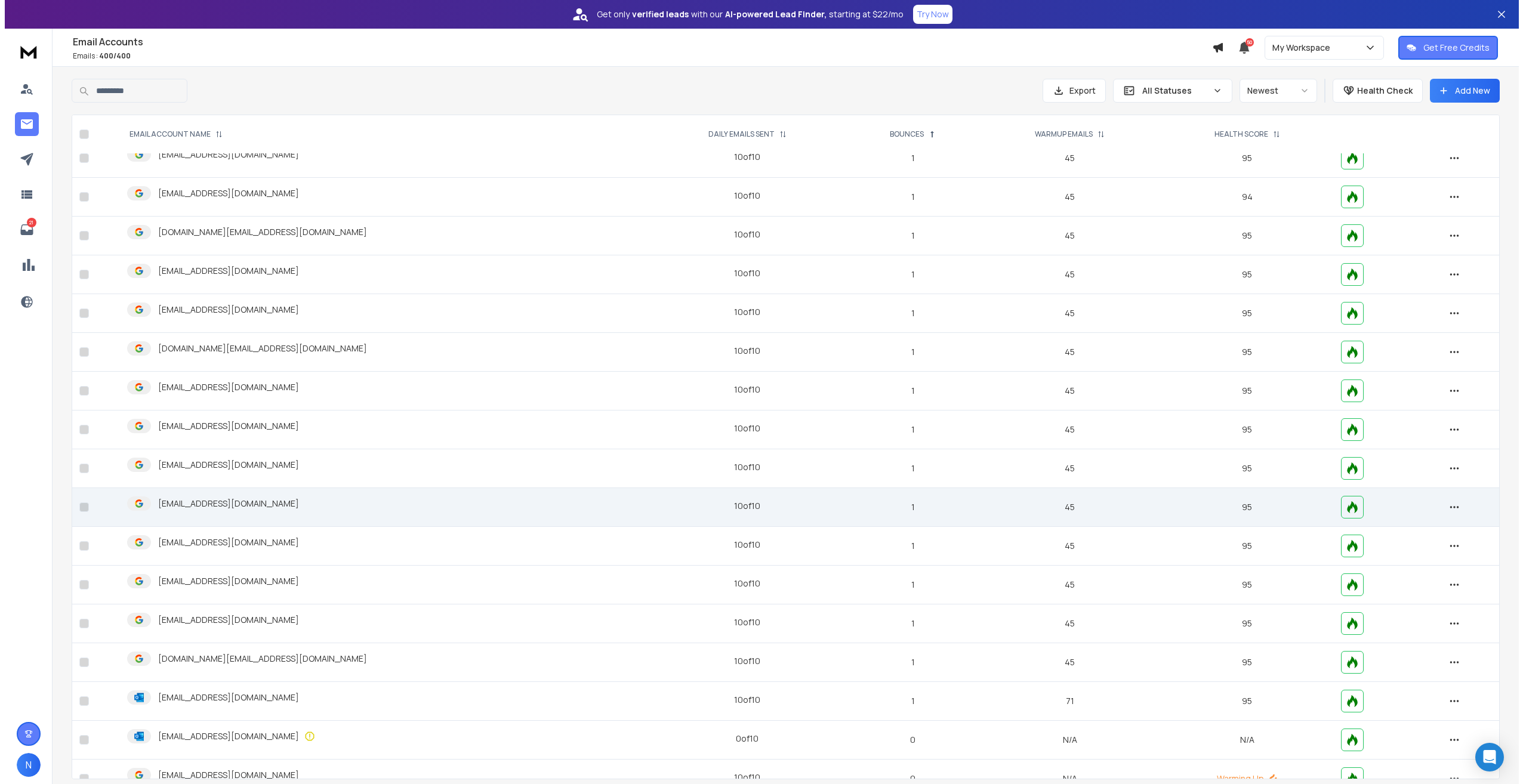
scroll to position [3382, 0]
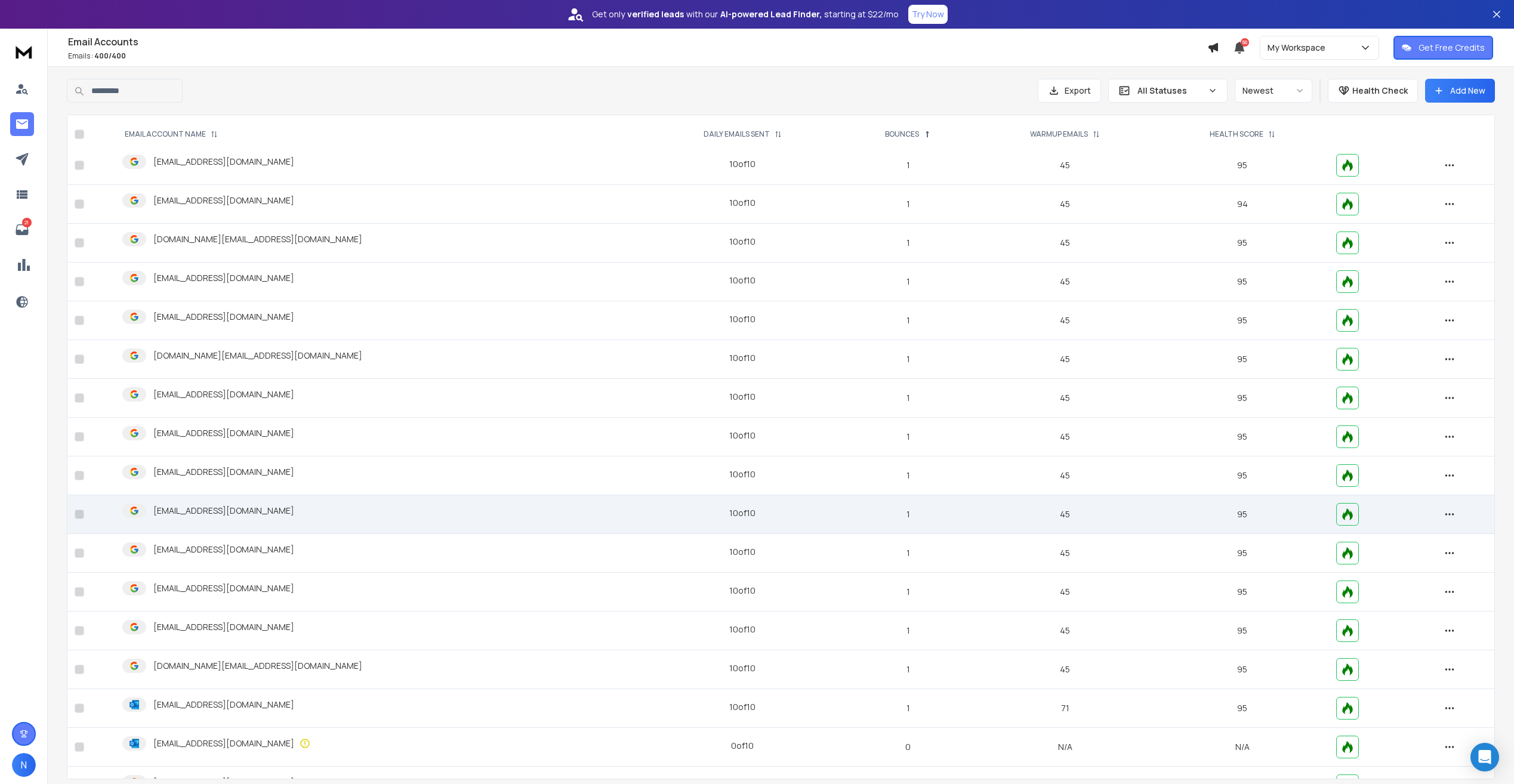
click at [1098, 518] on td "45" at bounding box center [1065, 514] width 181 height 39
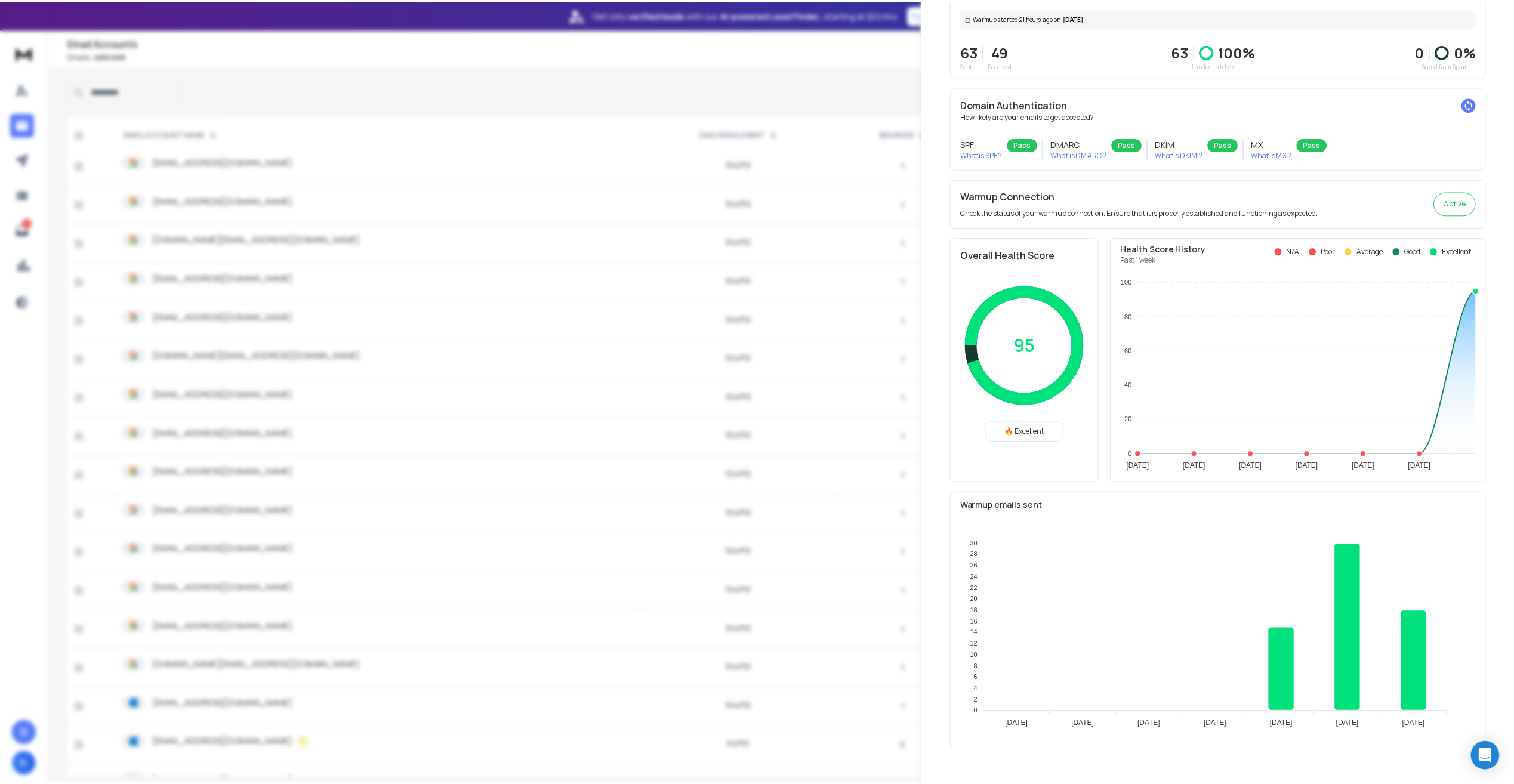
scroll to position [163, 0]
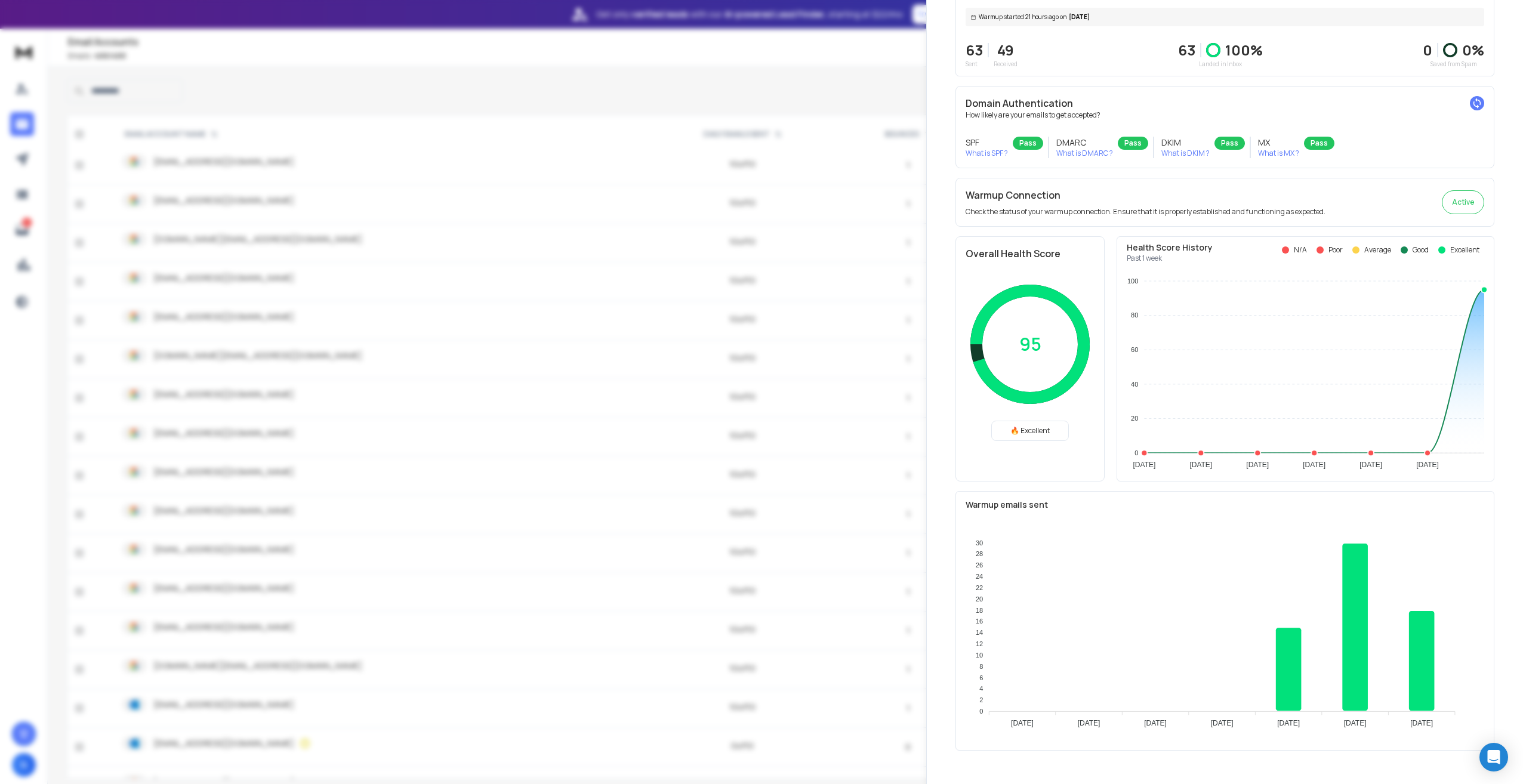
click at [806, 477] on div at bounding box center [761, 392] width 1523 height 784
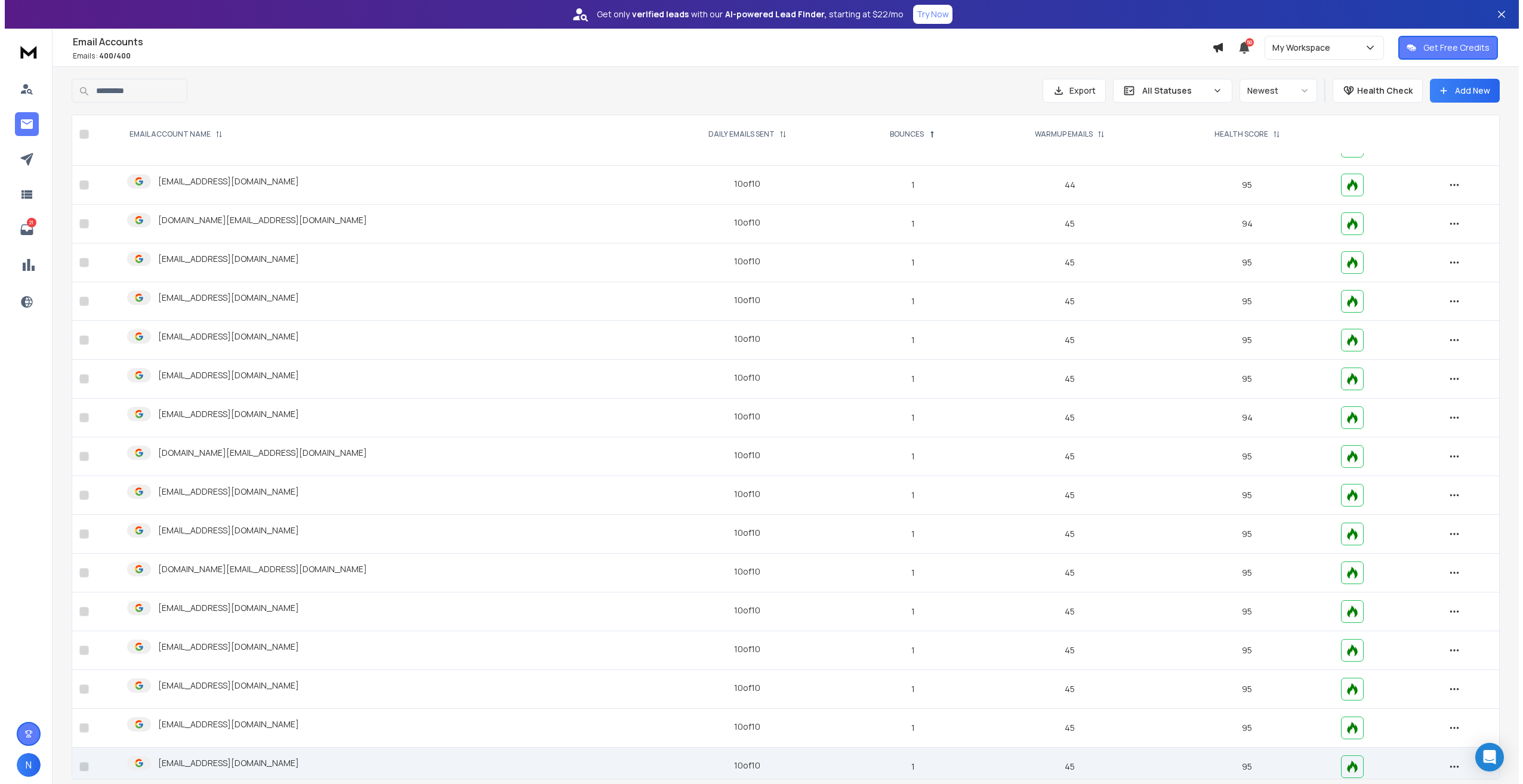
scroll to position [2964, 0]
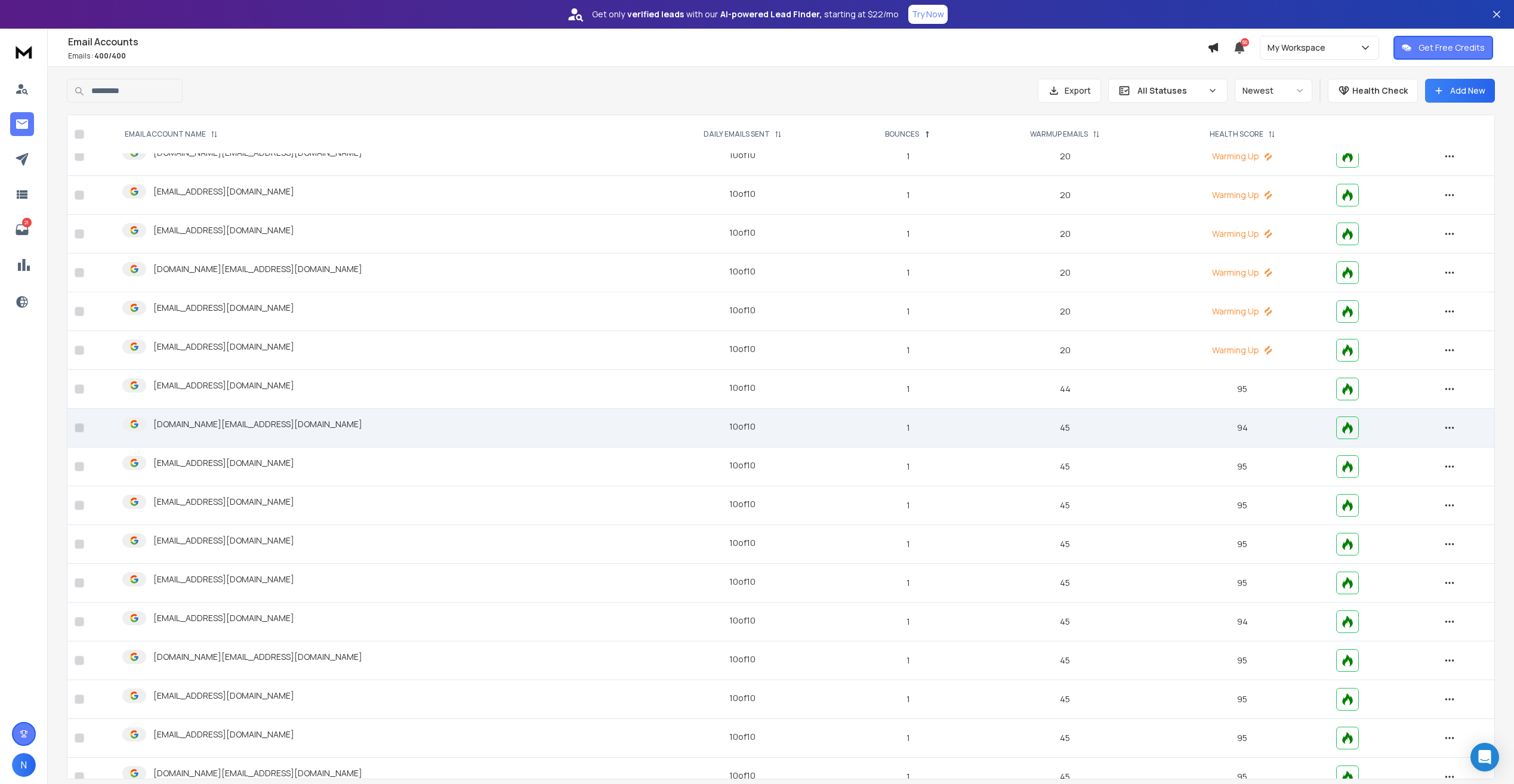
click at [1077, 411] on td "45" at bounding box center [1065, 427] width 181 height 39
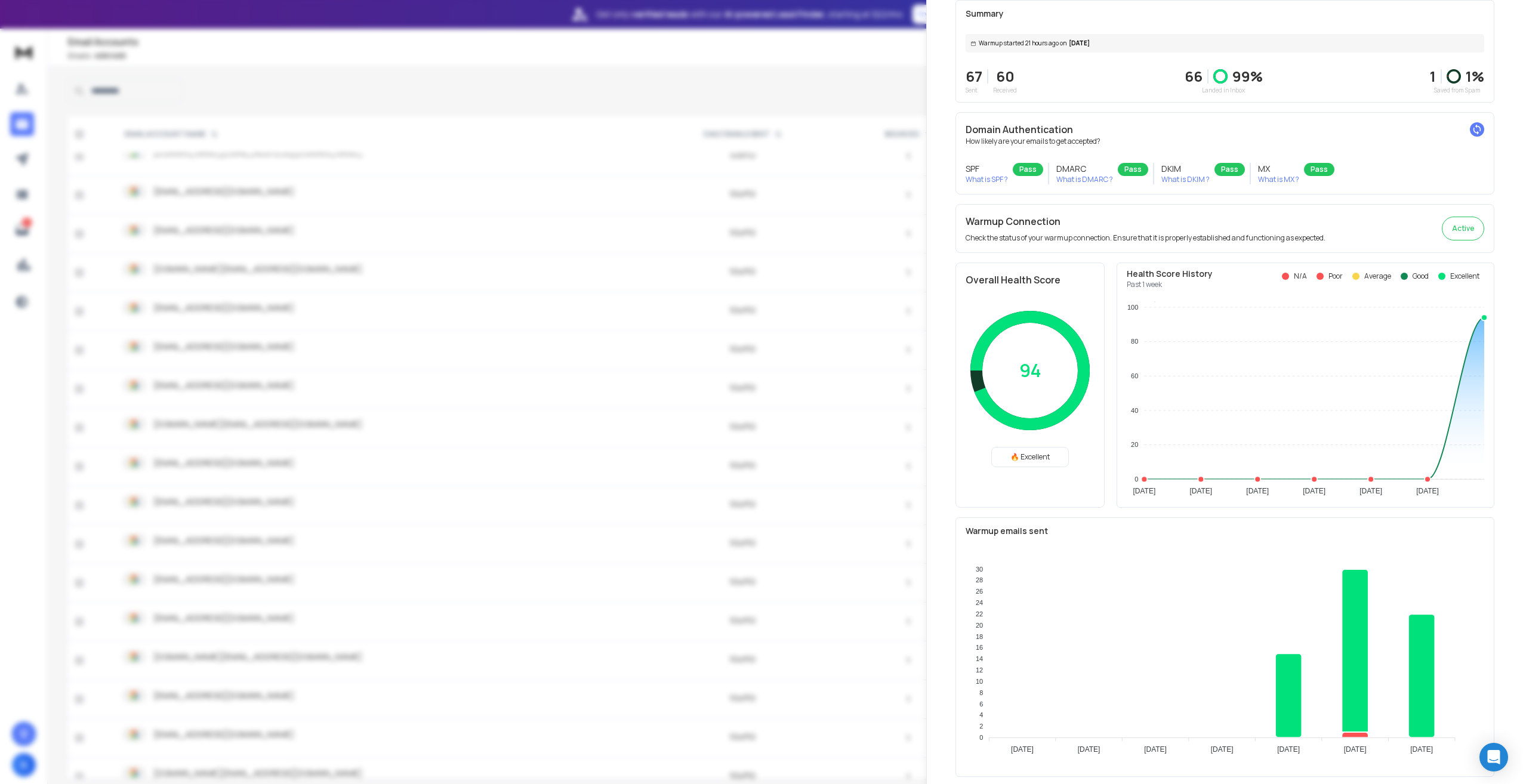
scroll to position [163, 0]
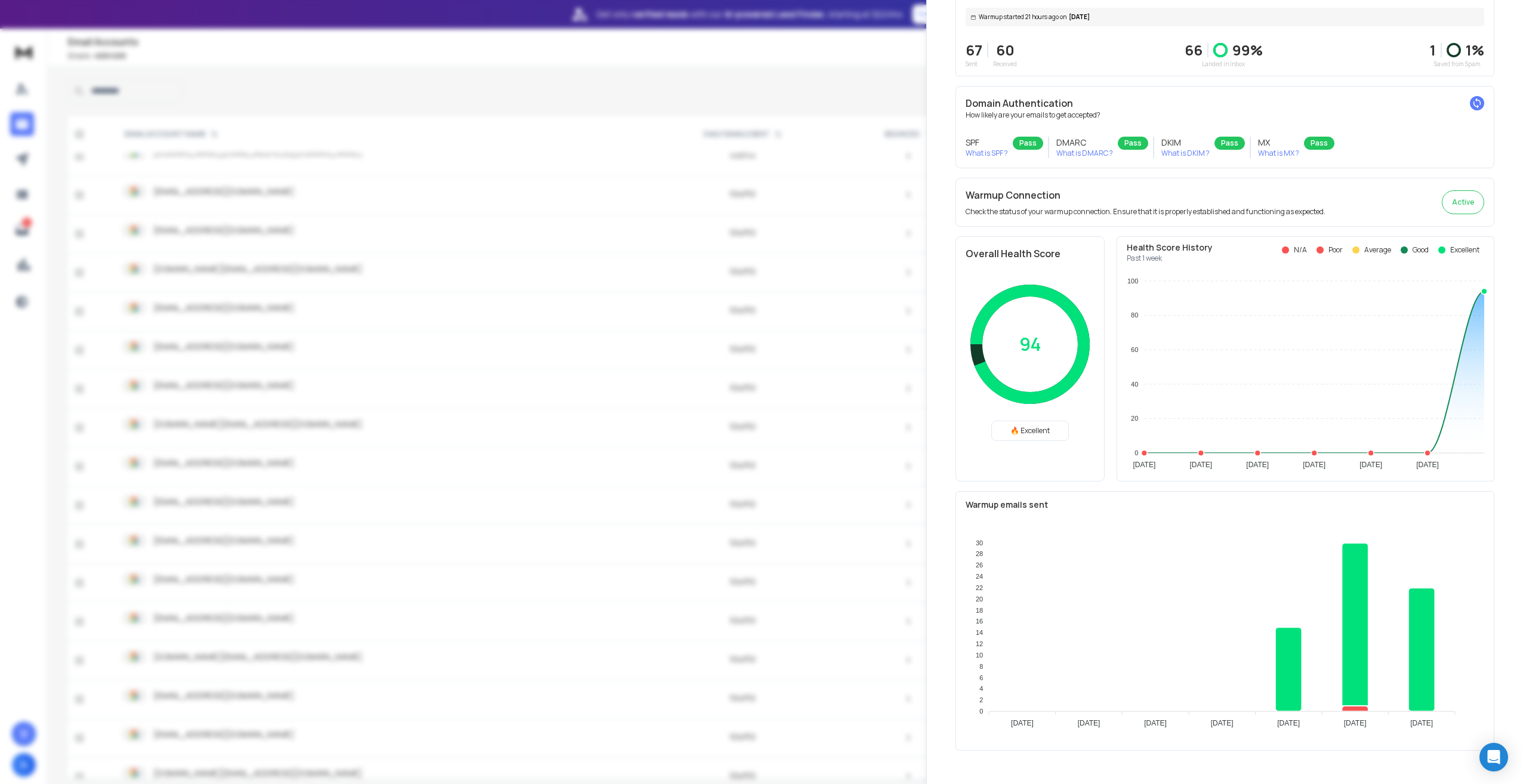
click at [805, 384] on div at bounding box center [761, 392] width 1523 height 784
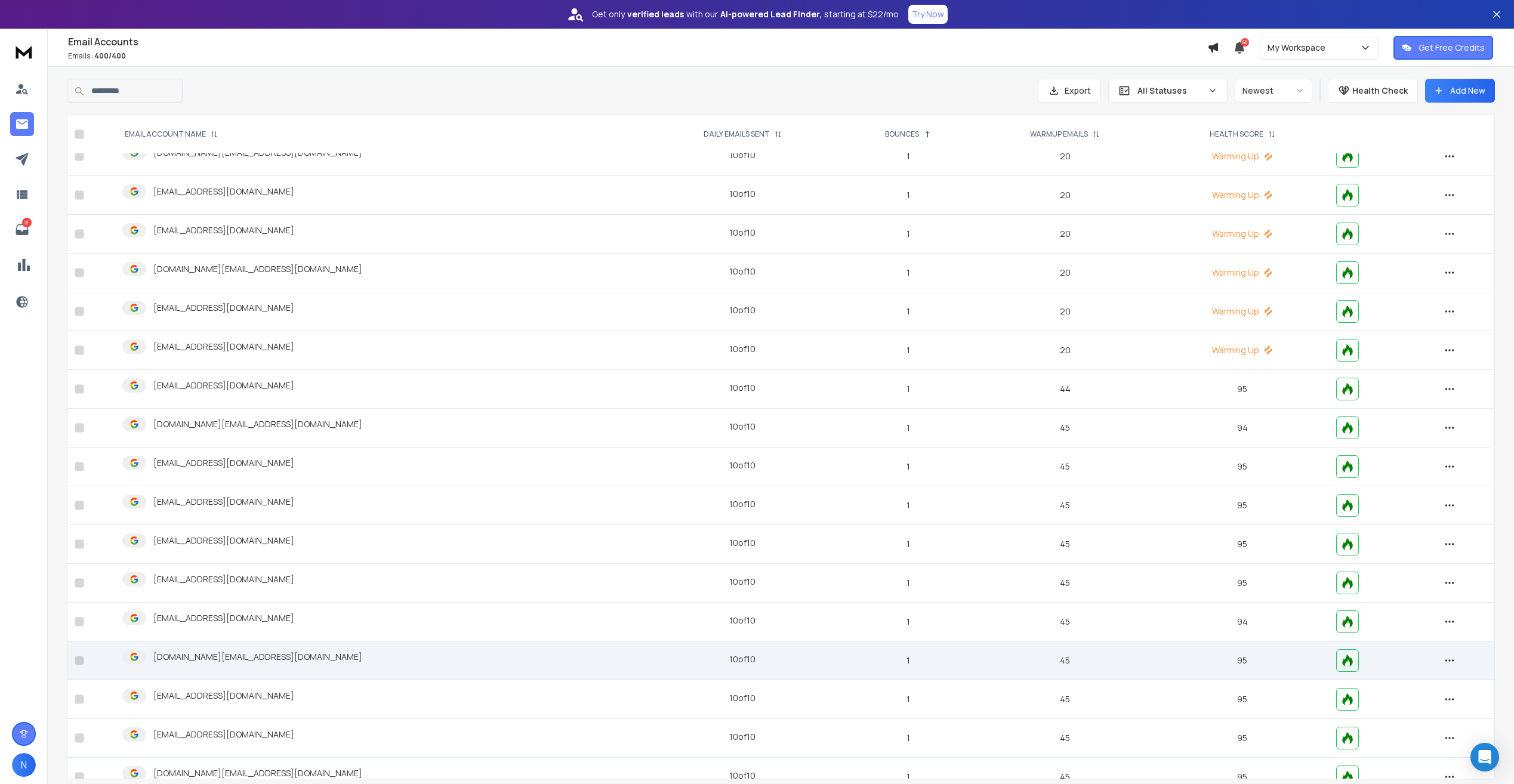
click at [1025, 647] on td "45" at bounding box center [1065, 660] width 181 height 39
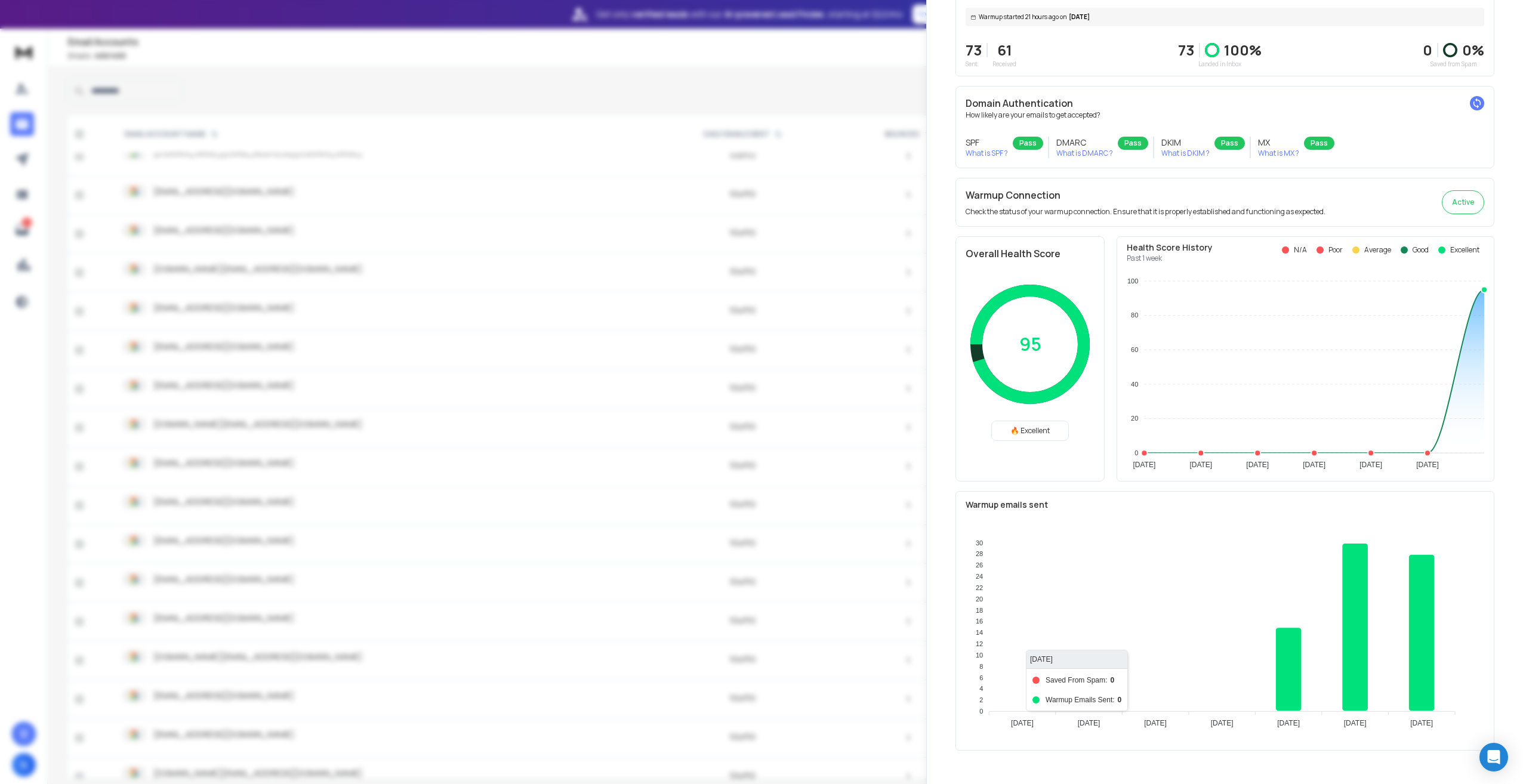
click at [731, 515] on div at bounding box center [761, 392] width 1523 height 784
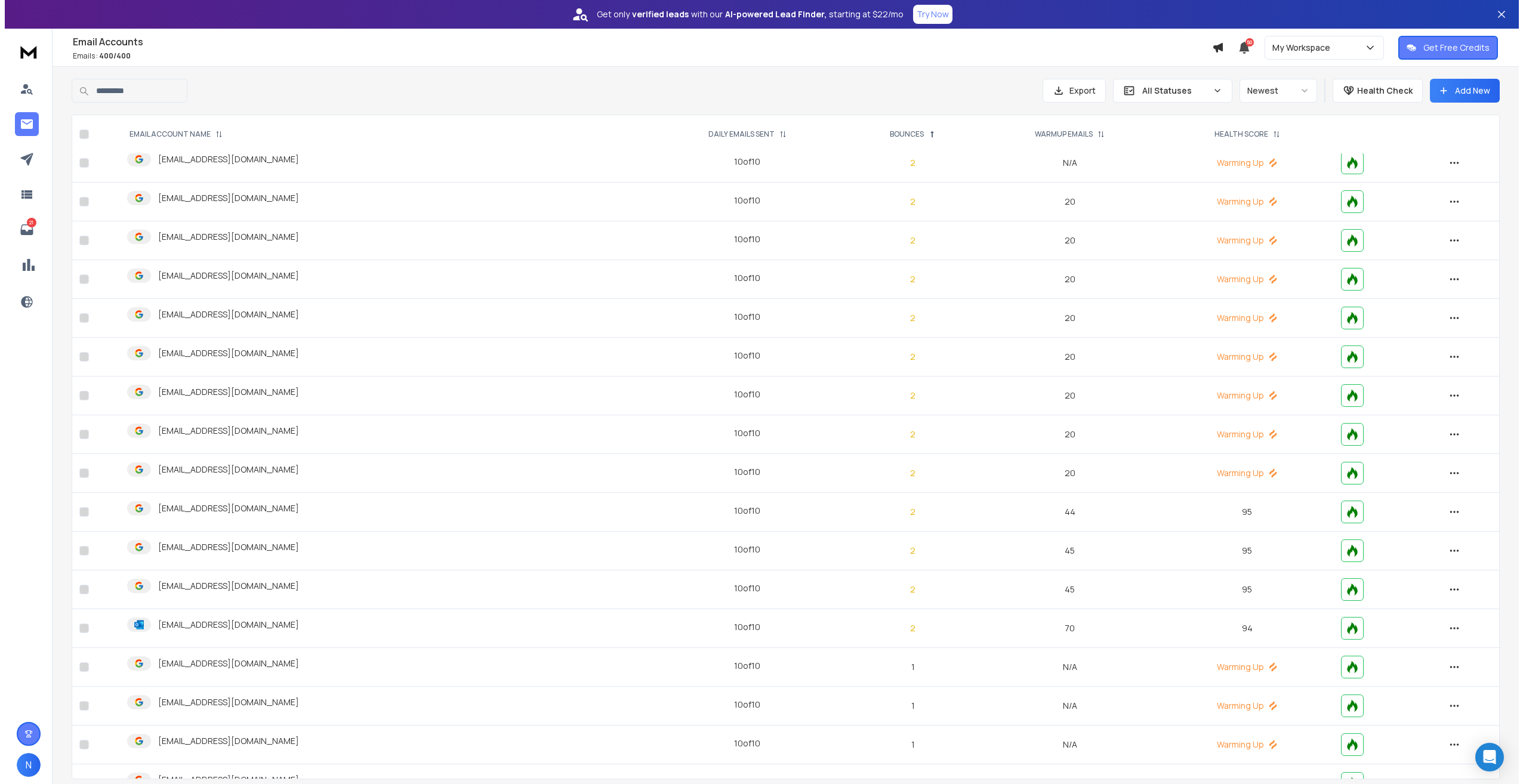
scroll to position [0, 0]
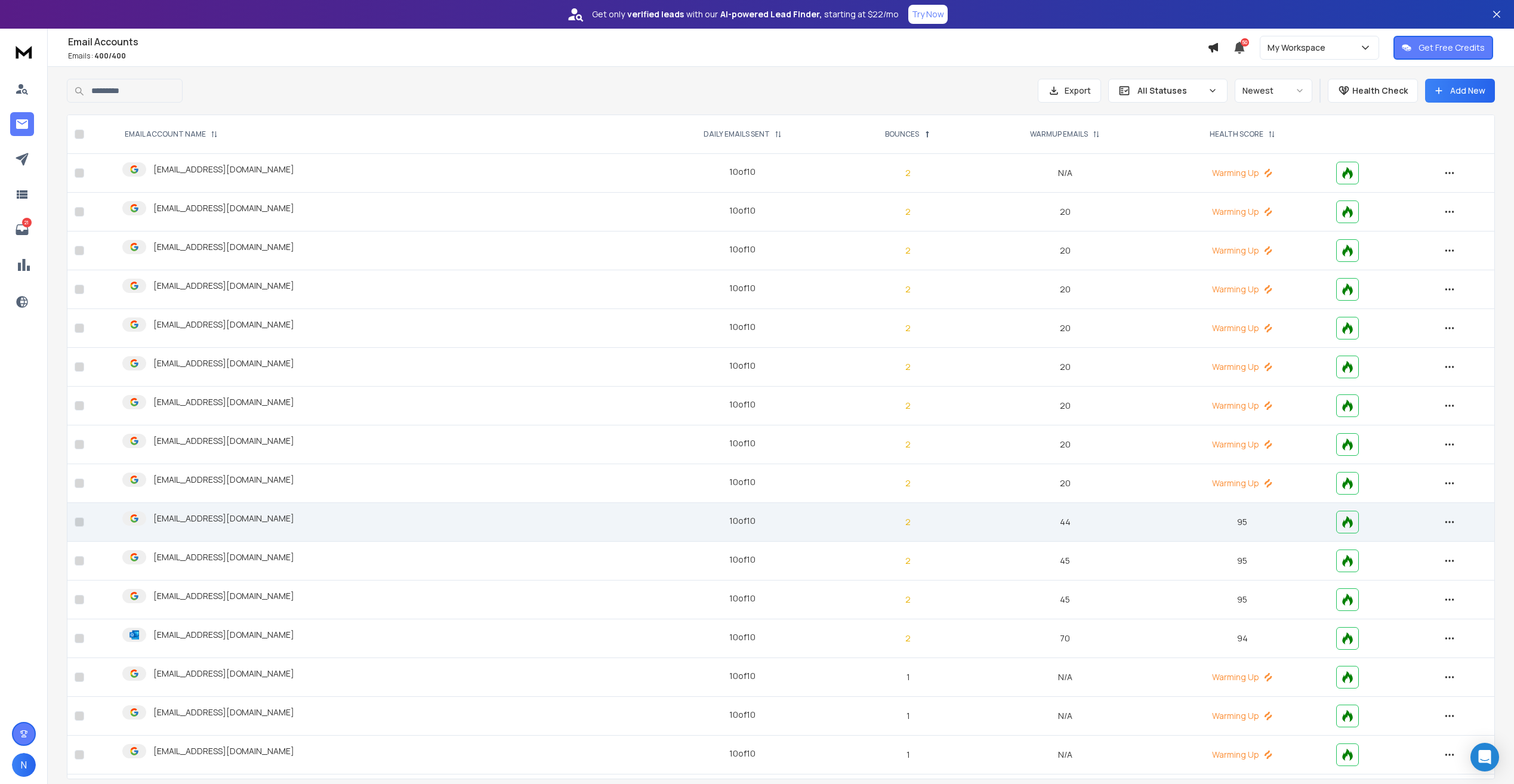
click at [926, 528] on p "2" at bounding box center [908, 521] width 118 height 12
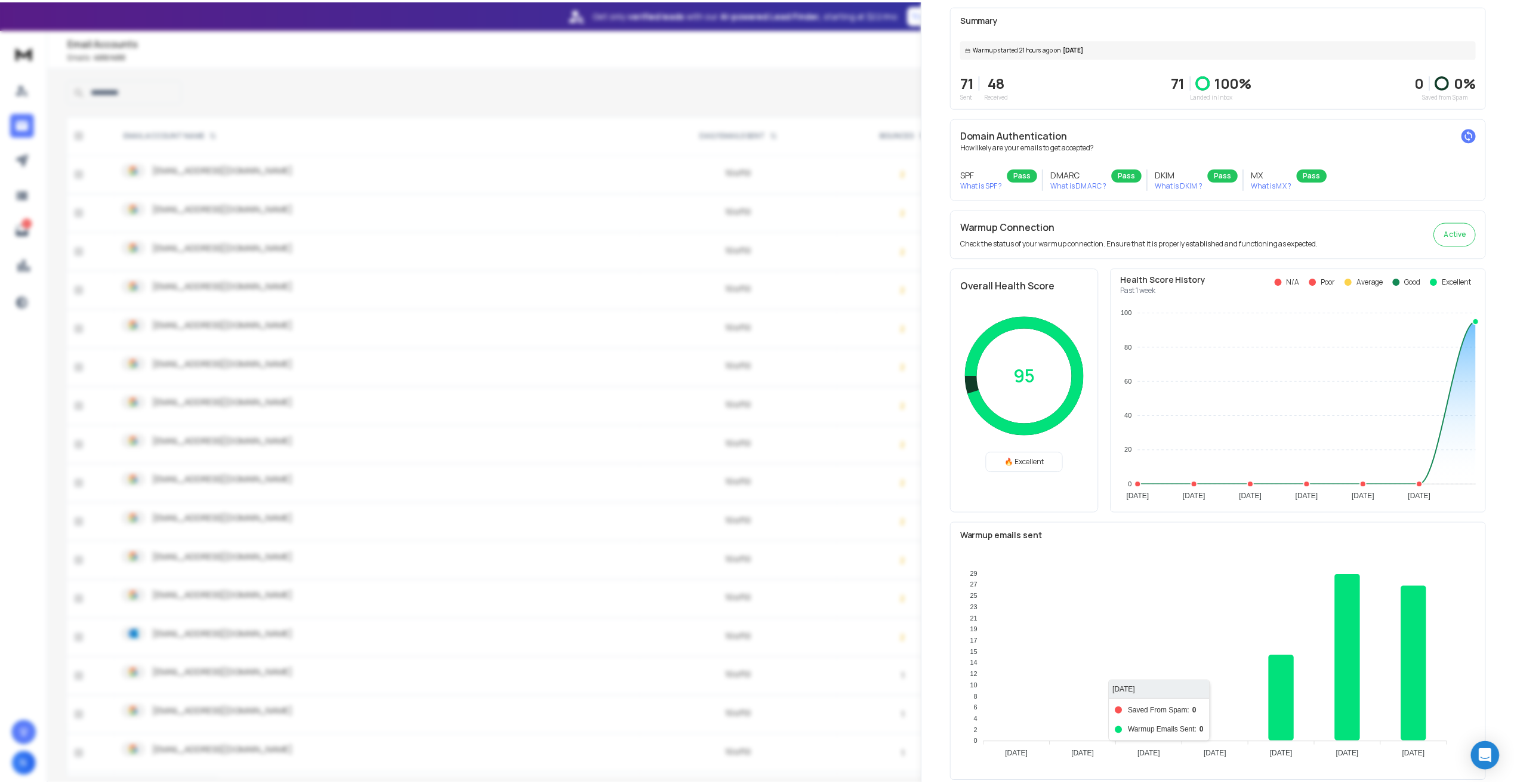
scroll to position [163, 0]
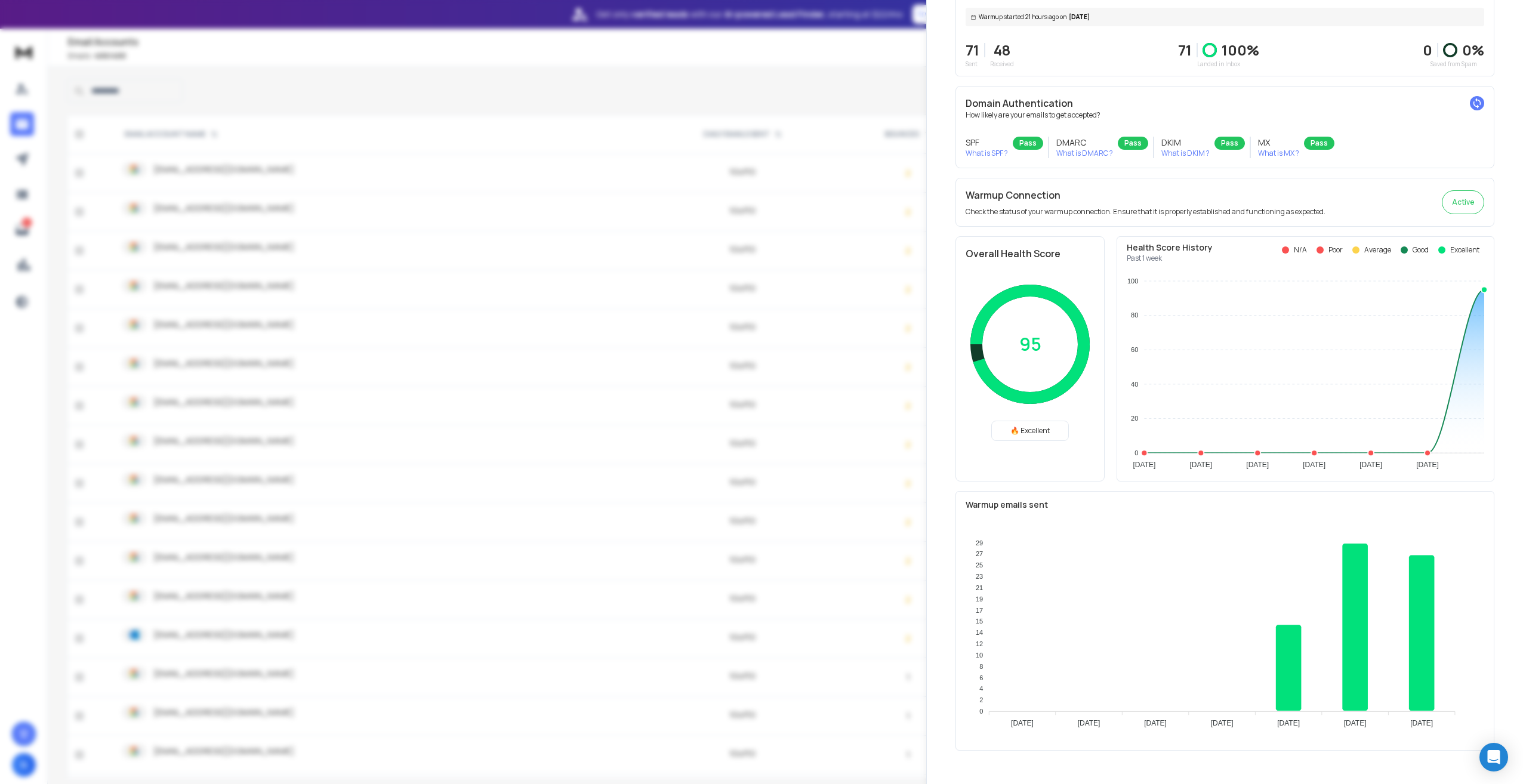
click at [776, 352] on div at bounding box center [761, 392] width 1523 height 784
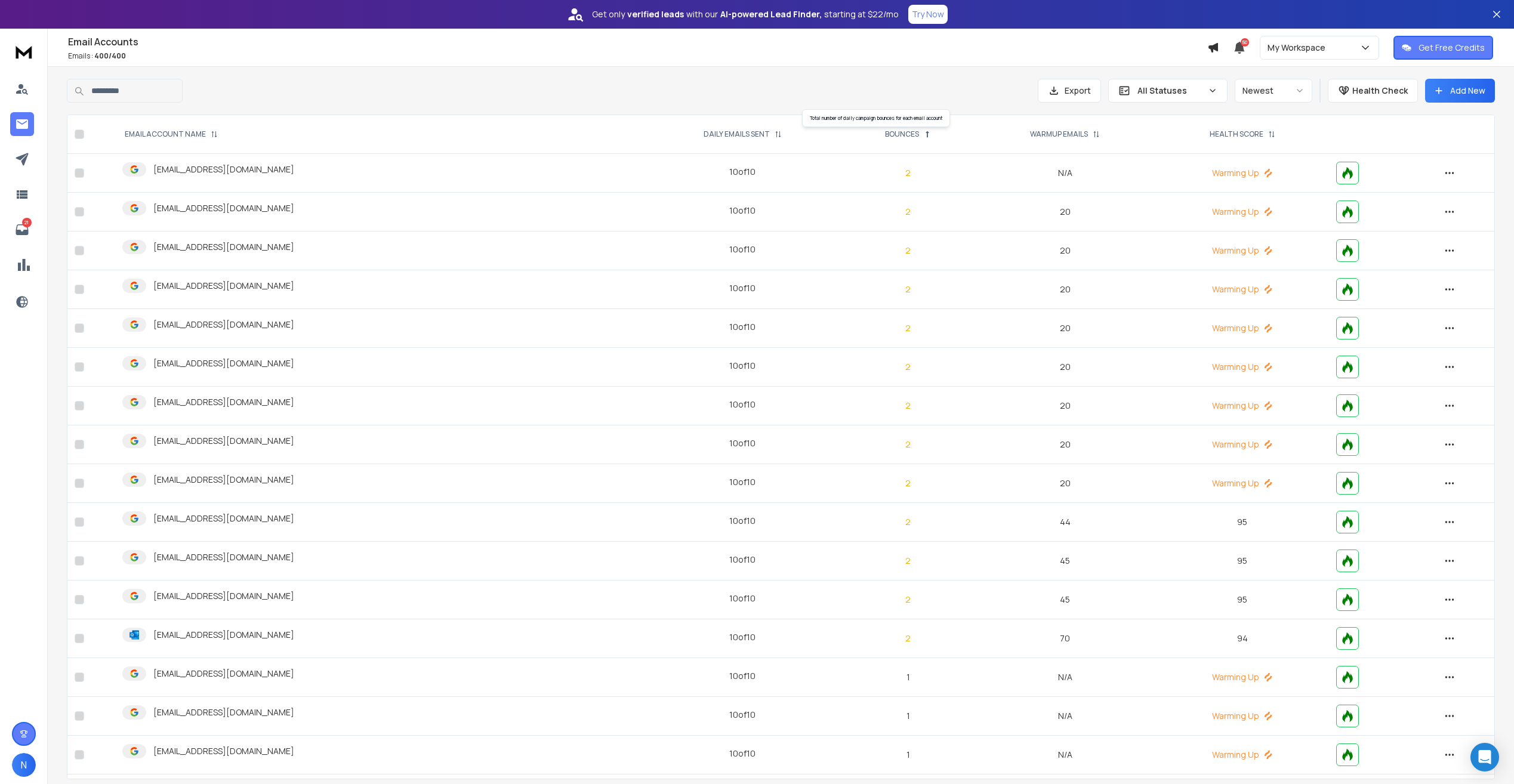
drag, startPoint x: 855, startPoint y: 131, endPoint x: 1259, endPoint y: 0, distance: 424.7
click at [894, 132] on div "BOUNCES" at bounding box center [908, 134] width 113 height 10
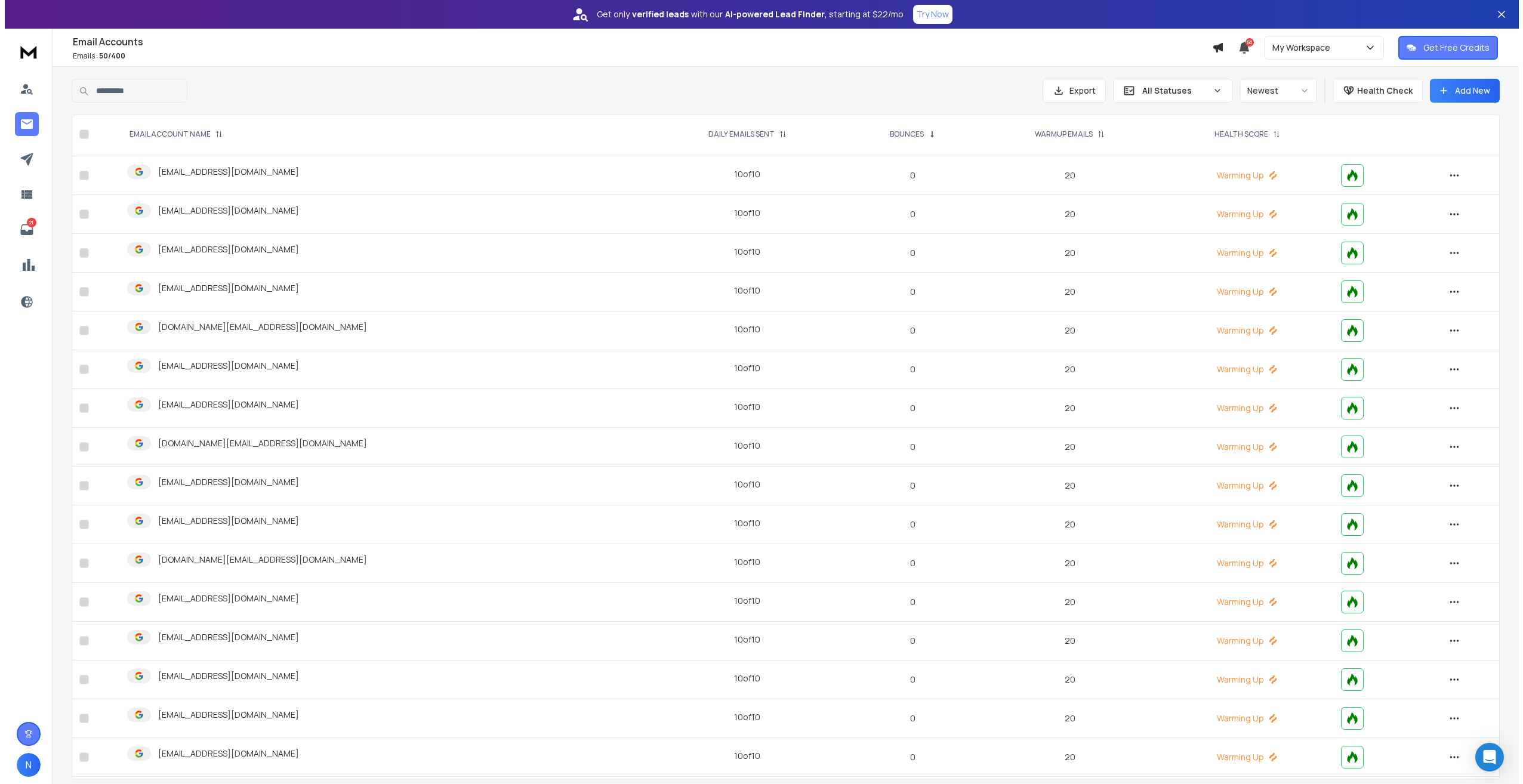
scroll to position [1313, 0]
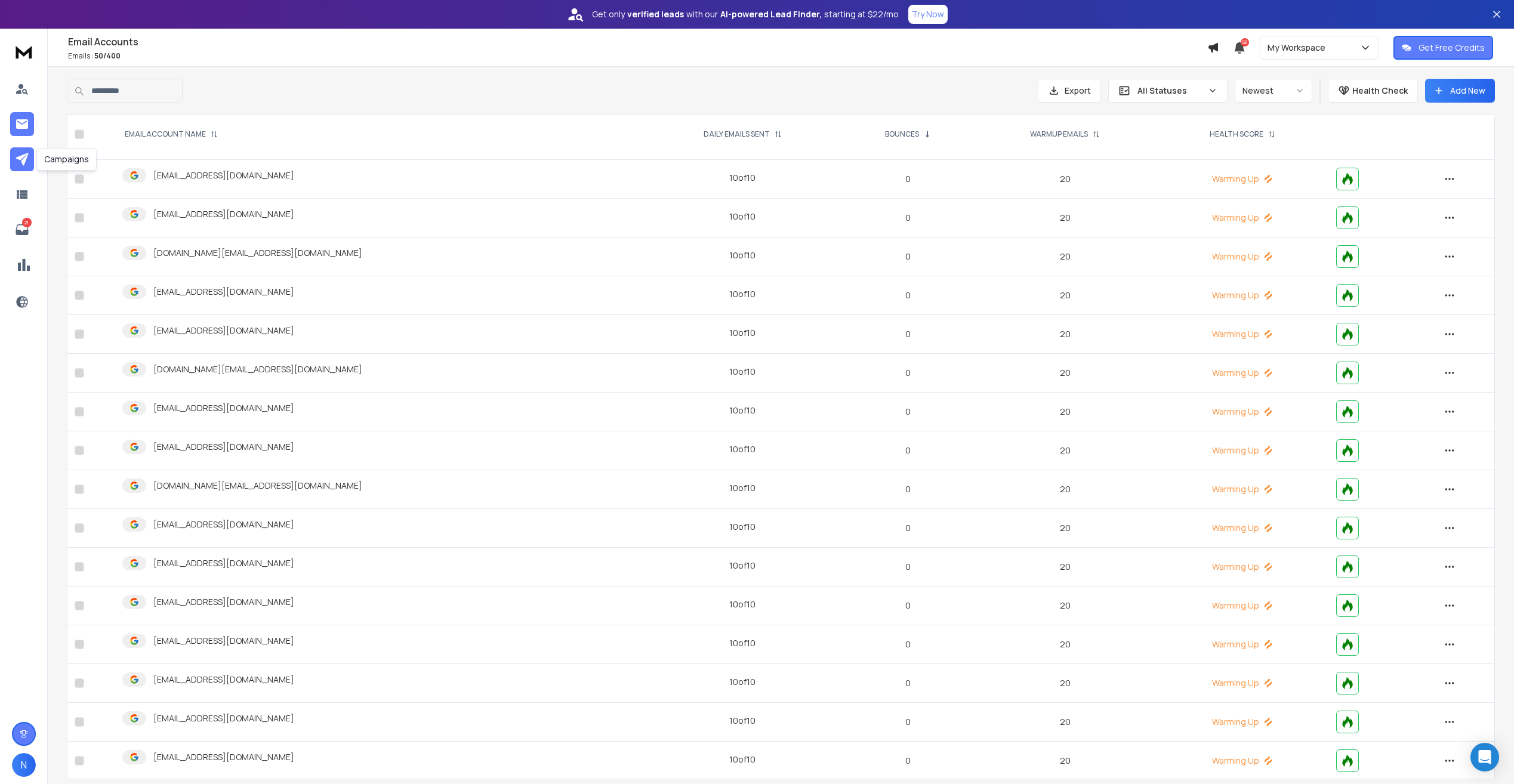
click at [13, 159] on link at bounding box center [22, 159] width 24 height 24
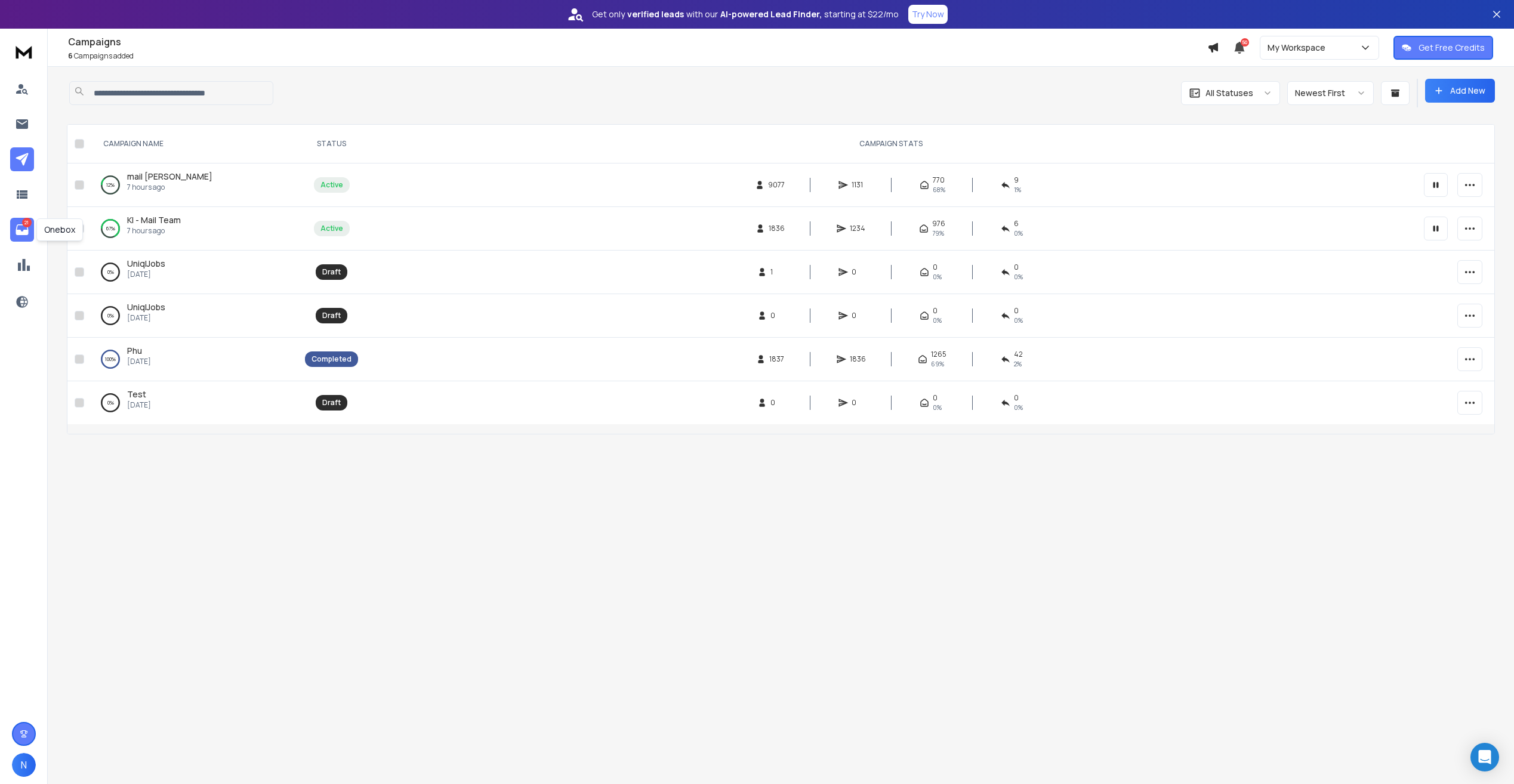
click at [30, 229] on link "21" at bounding box center [22, 229] width 24 height 24
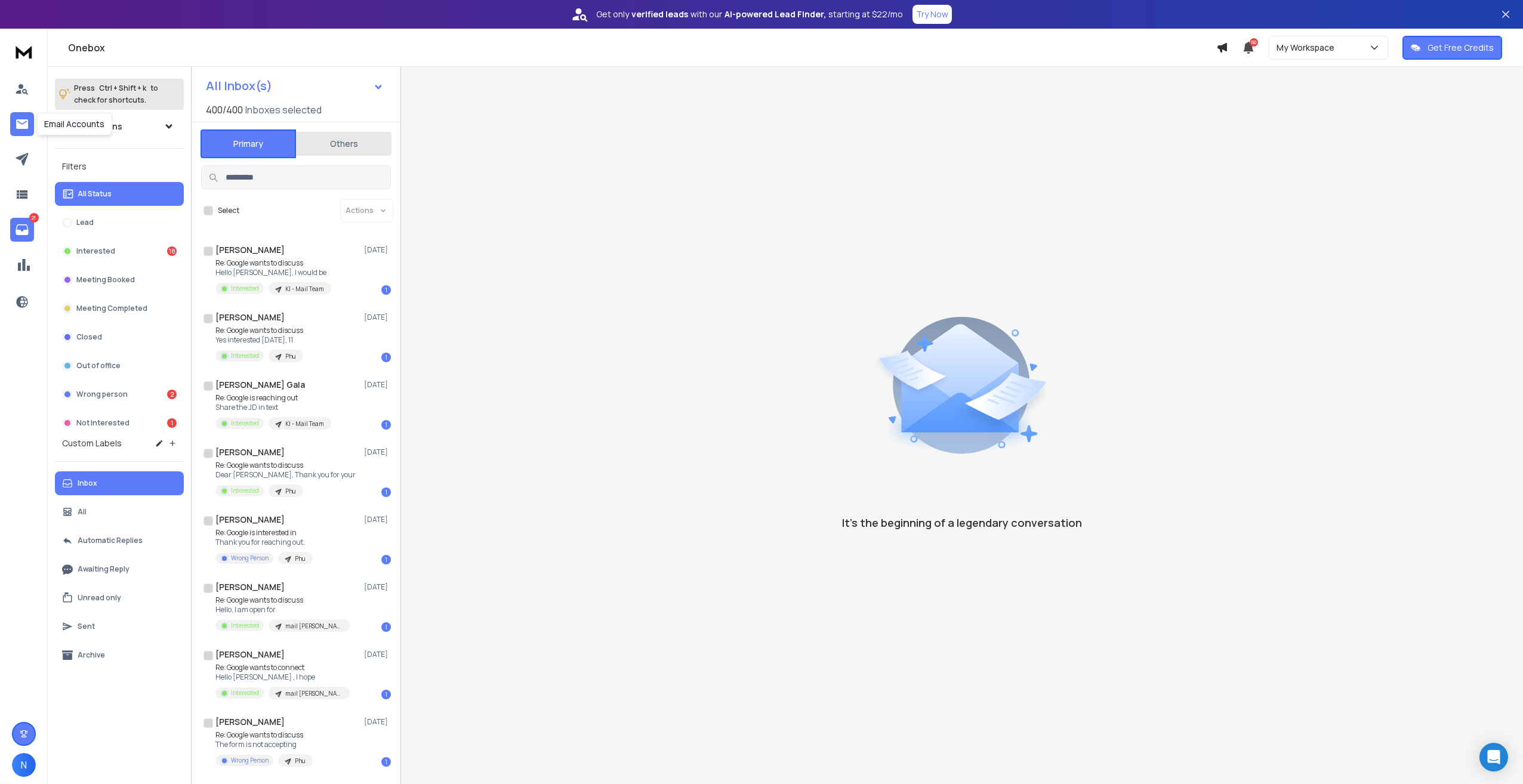
click at [25, 126] on icon at bounding box center [22, 124] width 12 height 10
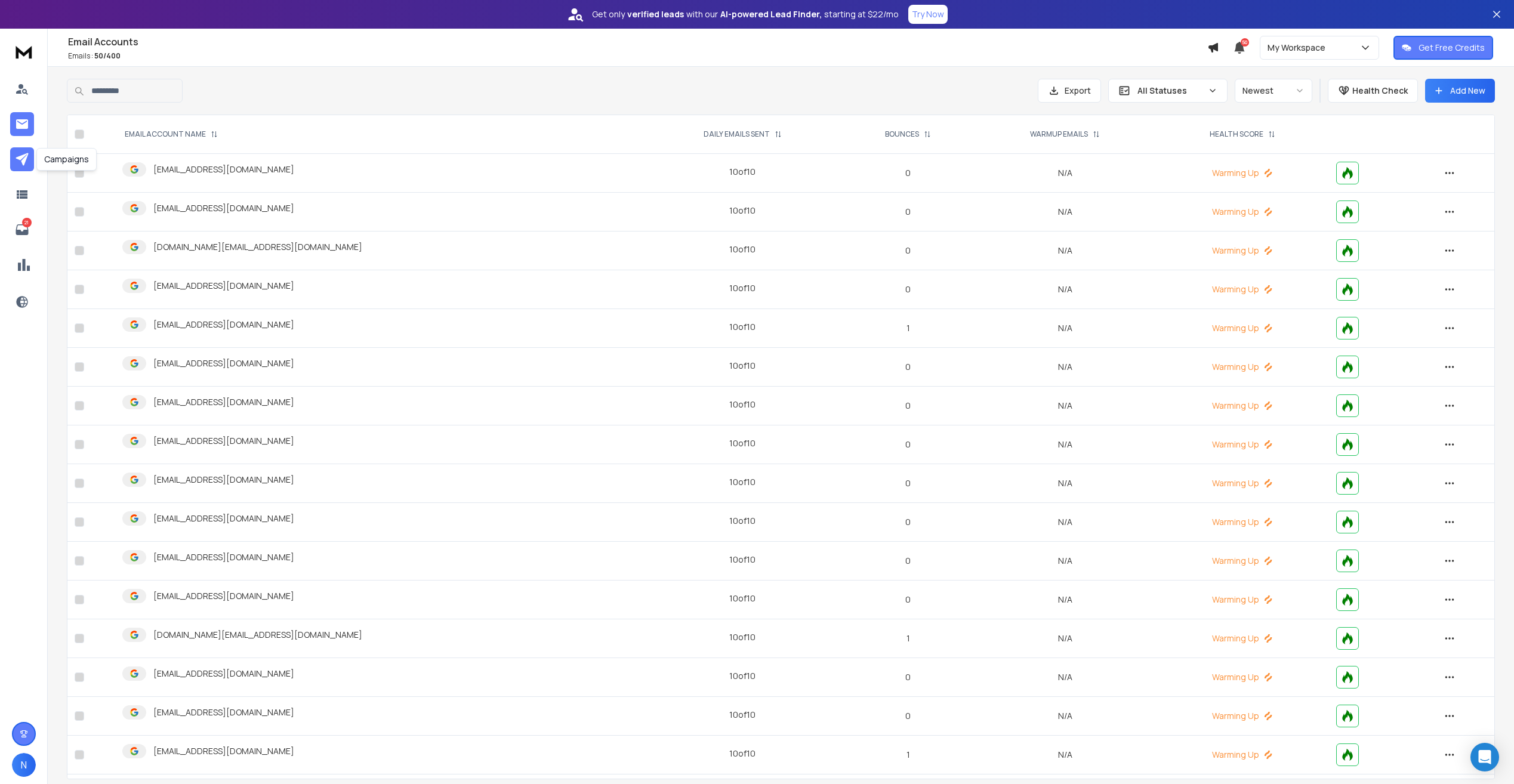
click at [21, 159] on icon at bounding box center [22, 159] width 13 height 13
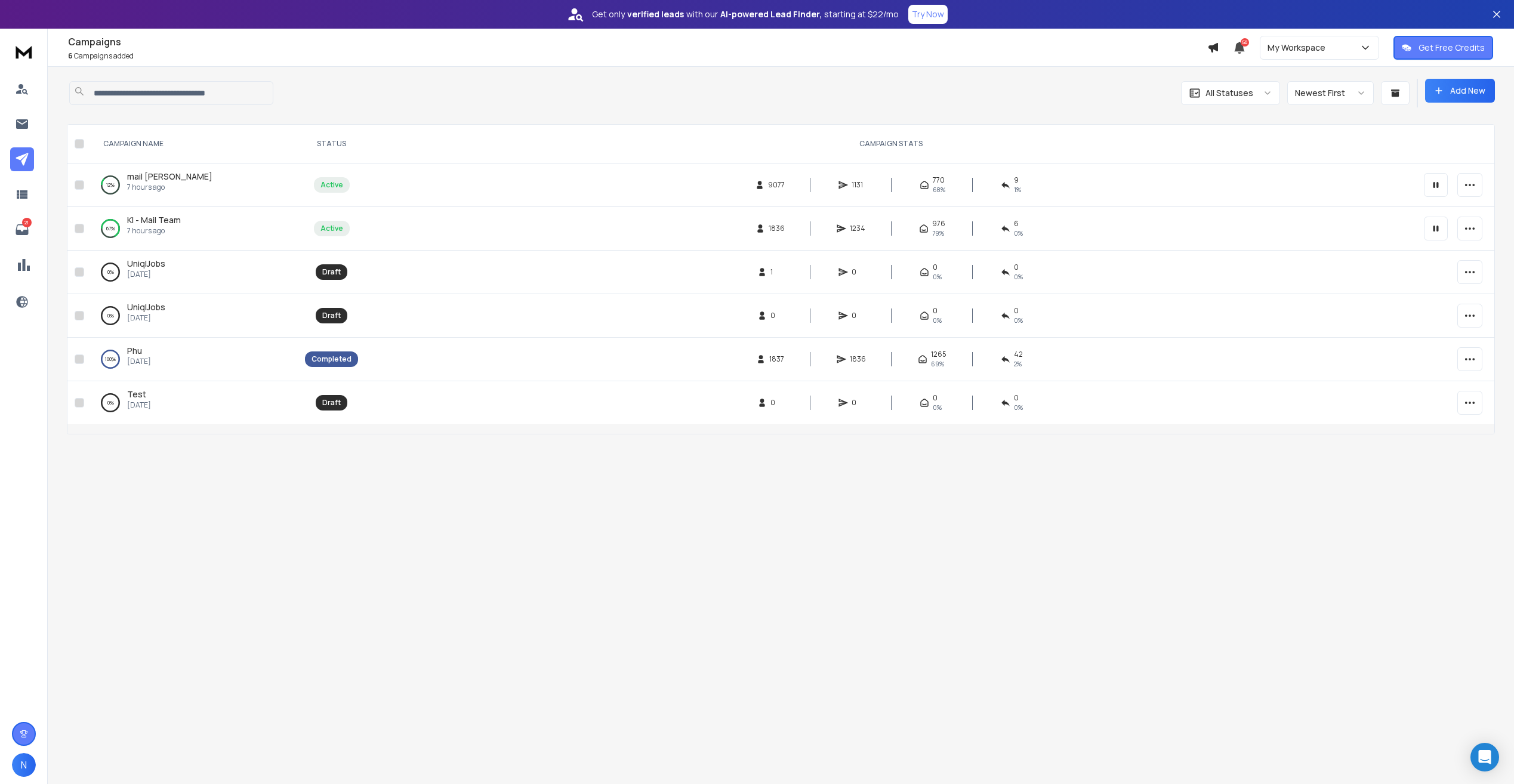
click at [1025, 544] on div "Campaigns 6 Campaigns Added All Statuses Newest First Add New CAMPAIGN NAME STA…" at bounding box center [781, 470] width 1428 height 784
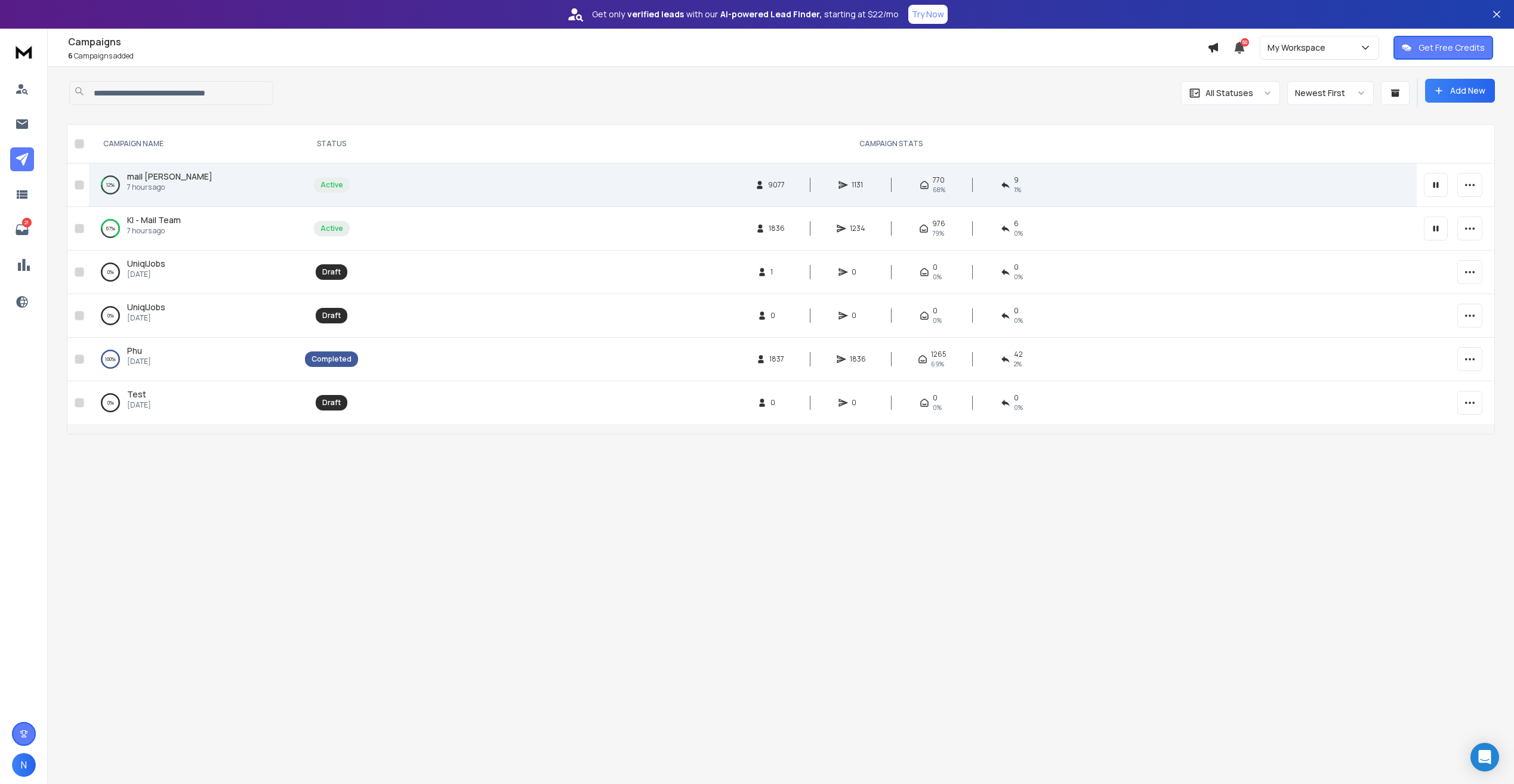
click at [585, 190] on div "9077 1131 770 68 % 9 1 %" at bounding box center [890, 185] width 1037 height 19
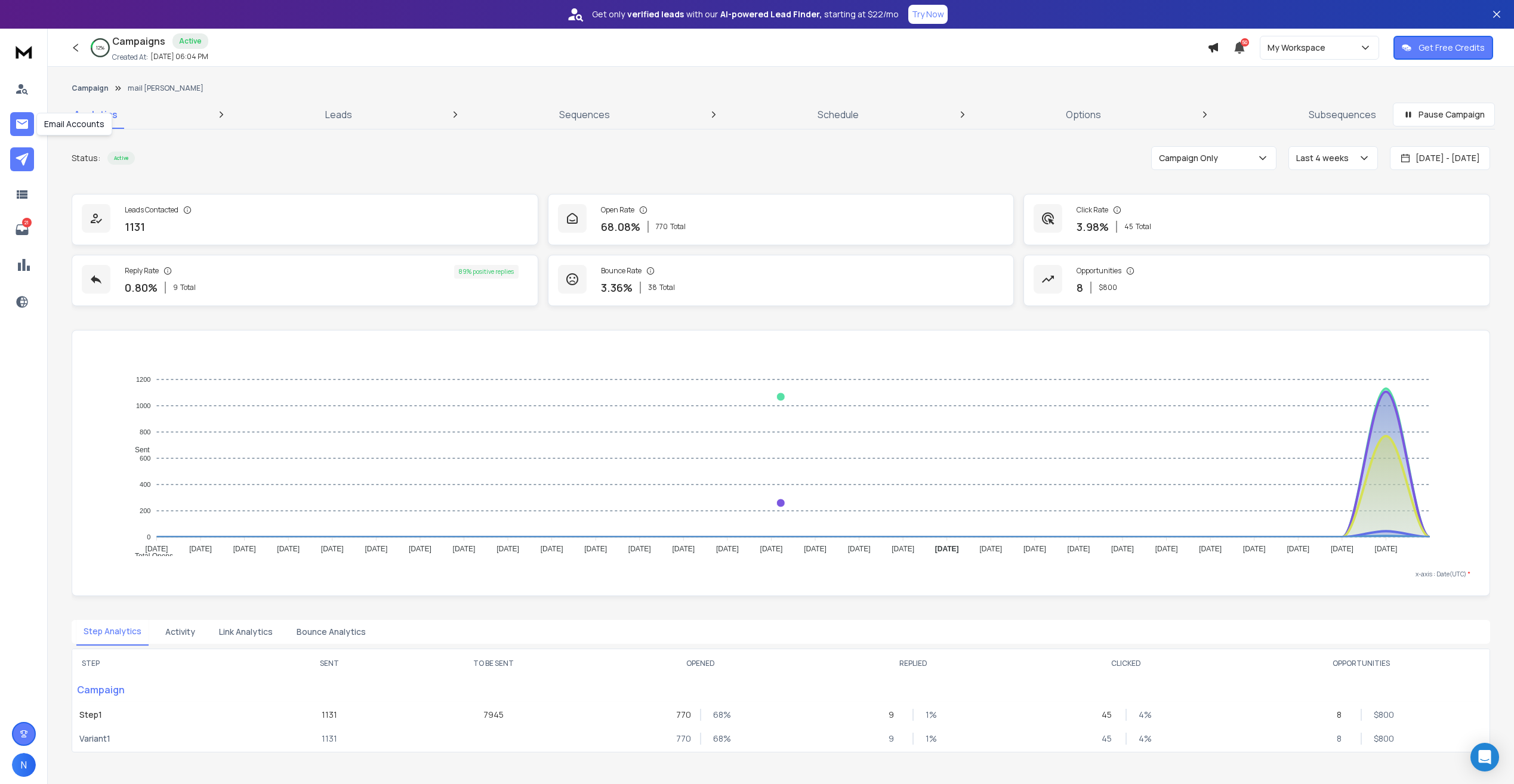
click at [26, 125] on icon at bounding box center [22, 124] width 12 height 10
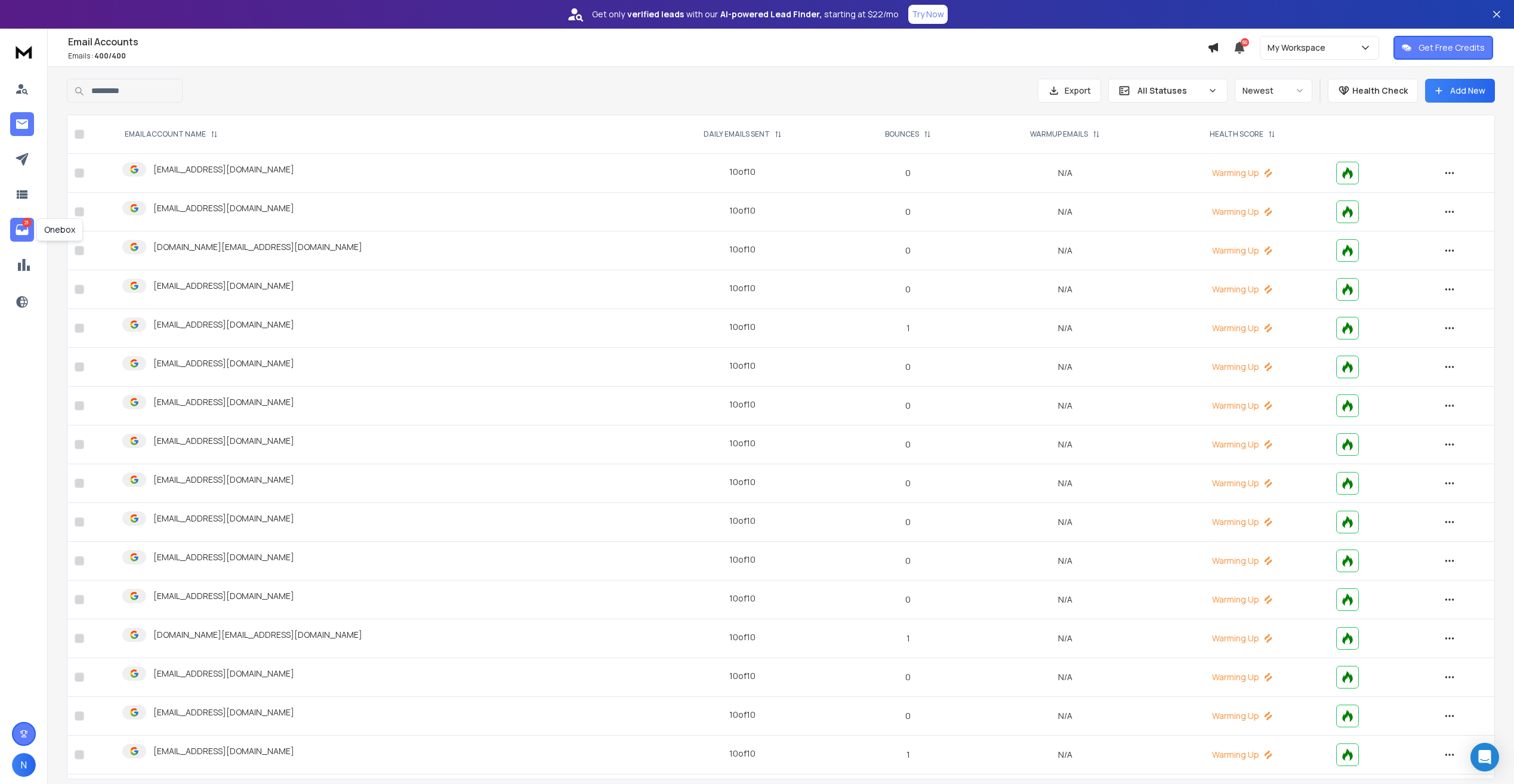
click at [21, 231] on icon at bounding box center [22, 229] width 14 height 14
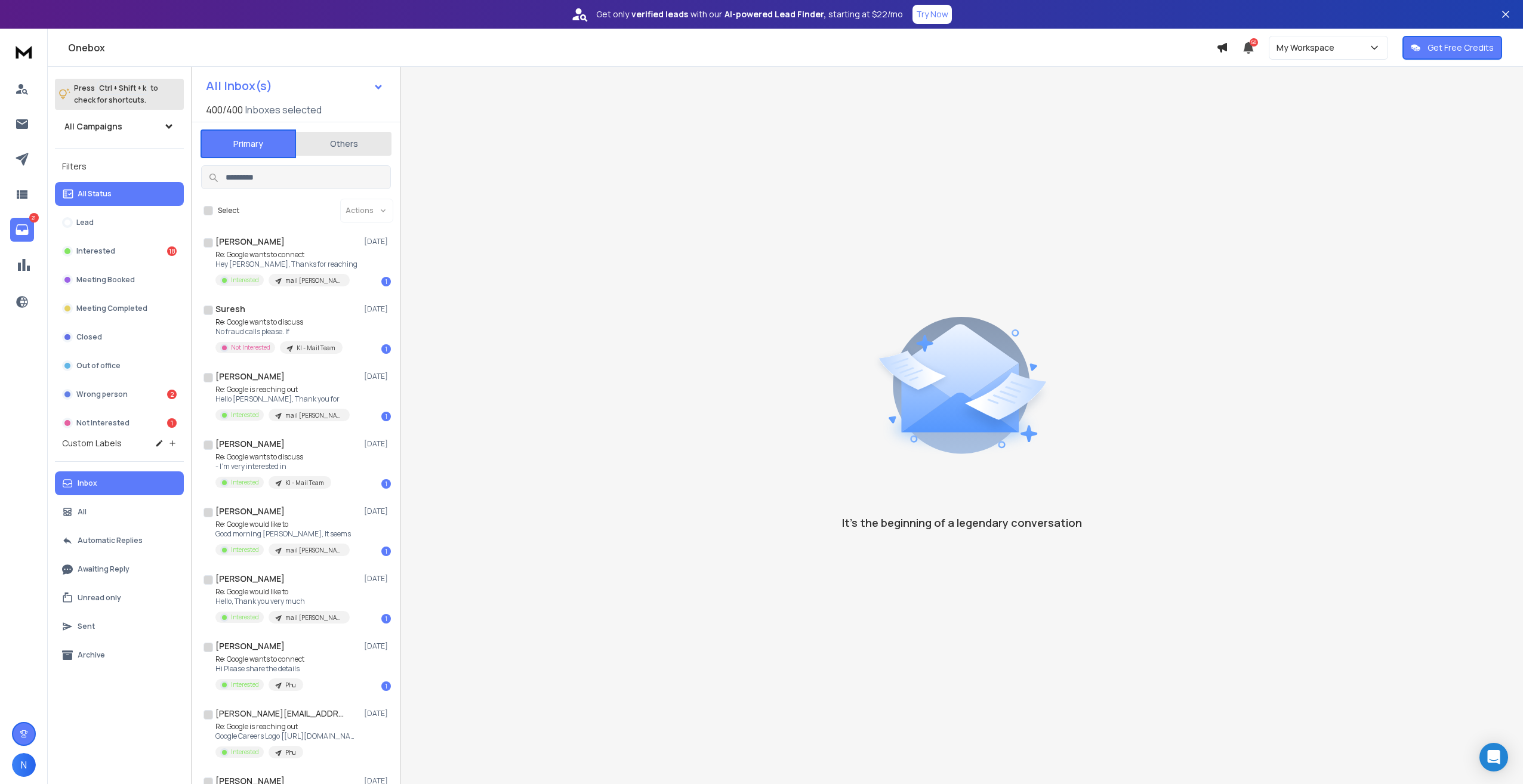
scroll to position [537, 0]
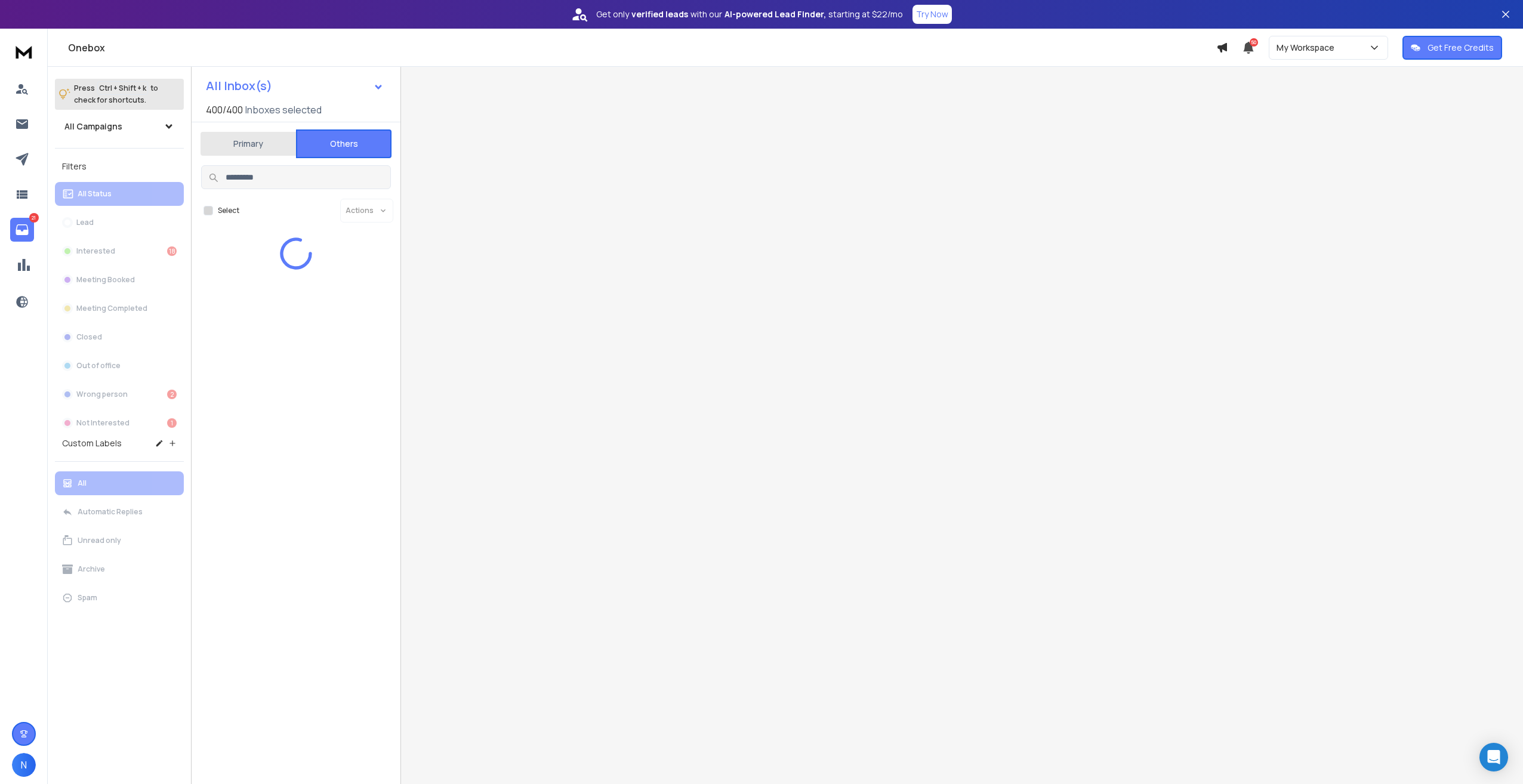
click at [350, 148] on button "Others" at bounding box center [343, 143] width 96 height 29
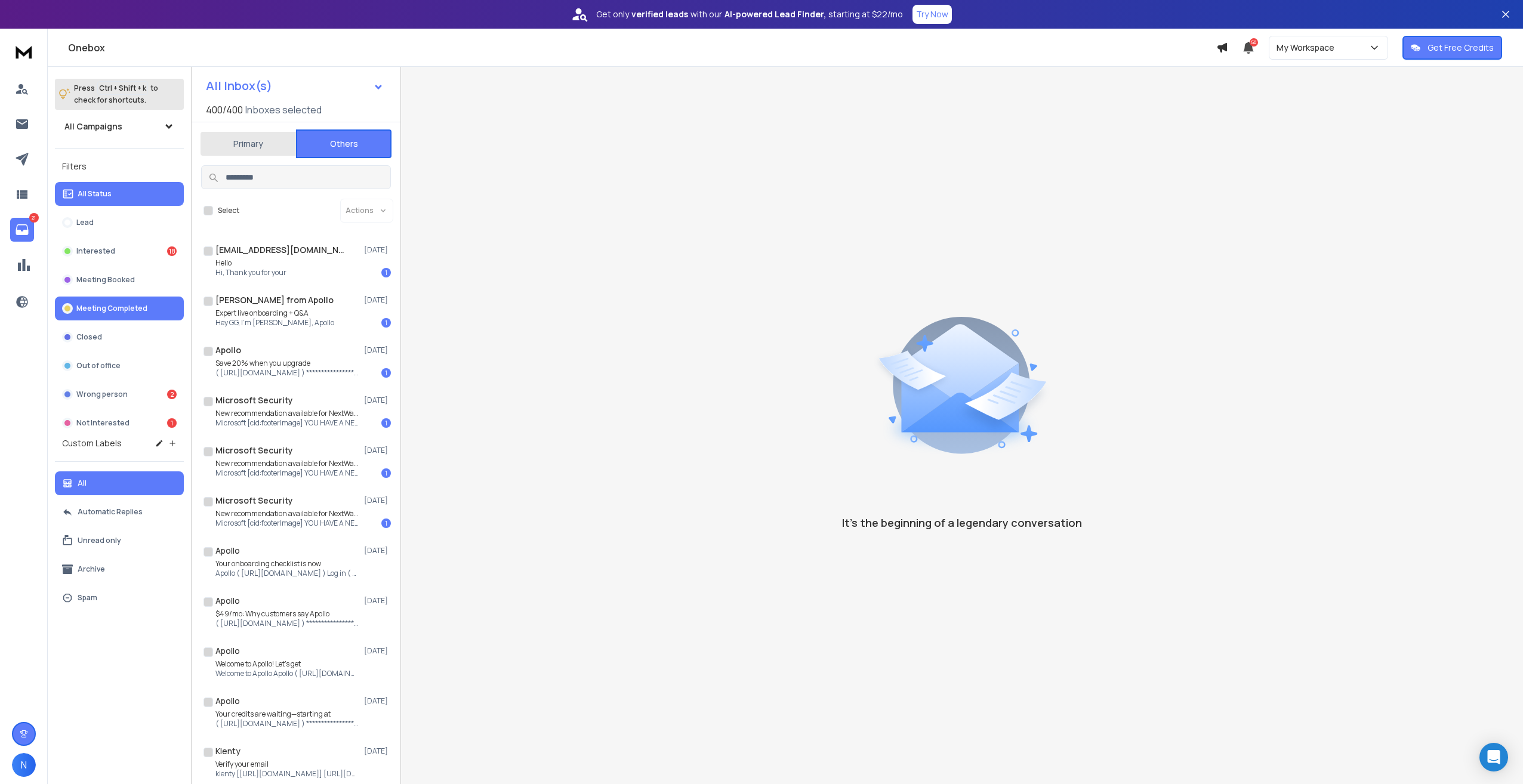
click at [134, 304] on p "Meeting Completed" at bounding box center [111, 308] width 71 height 10
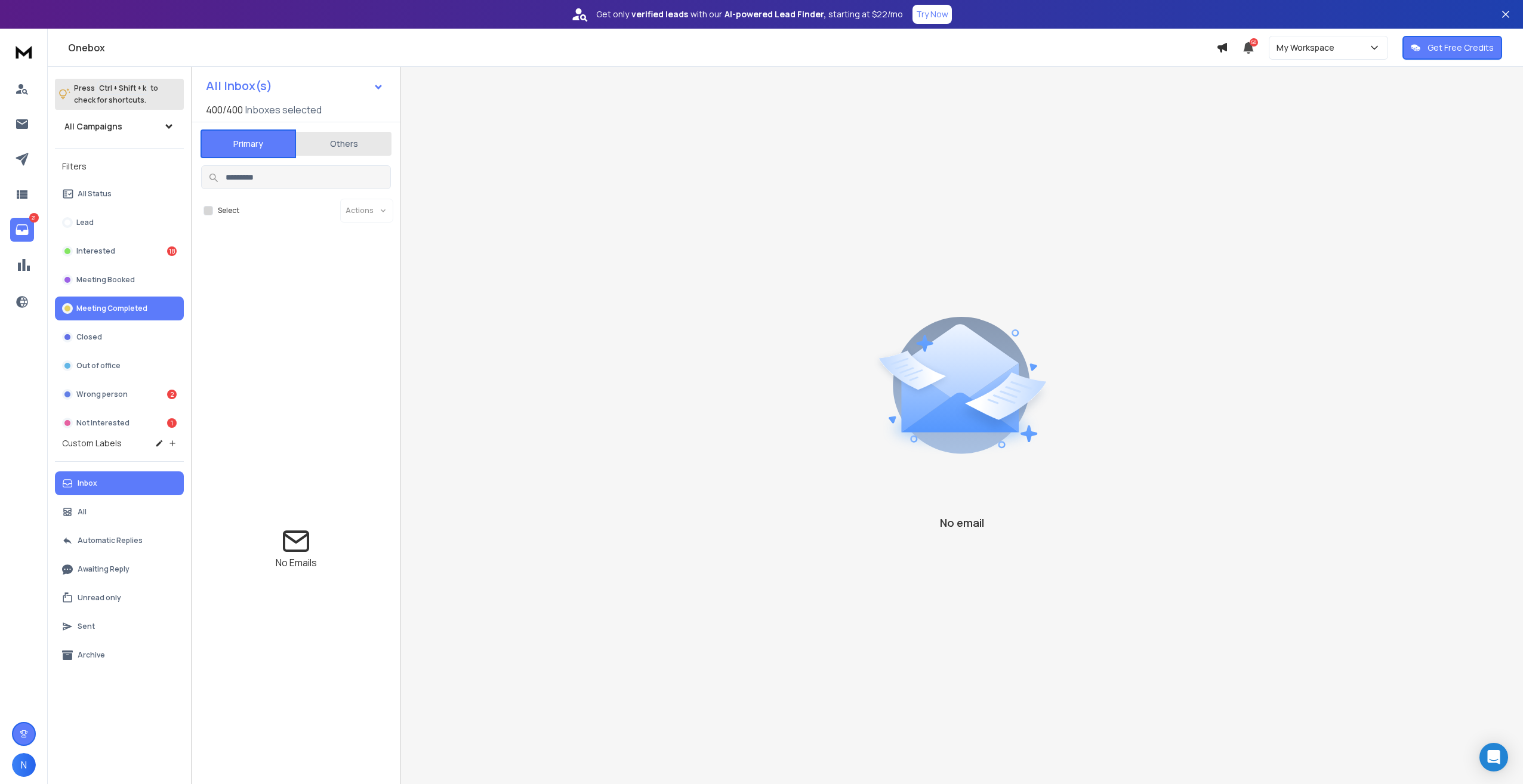
click at [130, 267] on div "All Status Lead Interested 18 Meeting Booked Meeting Completed Closed Out of of…" at bounding box center [119, 308] width 129 height 253
click at [129, 274] on button "Meeting Booked" at bounding box center [119, 280] width 129 height 24
click at [151, 310] on button "Meeting Completed" at bounding box center [119, 308] width 129 height 24
click at [134, 281] on button "Meeting Booked" at bounding box center [119, 280] width 129 height 24
click at [140, 304] on p "Meeting Completed" at bounding box center [111, 308] width 71 height 10
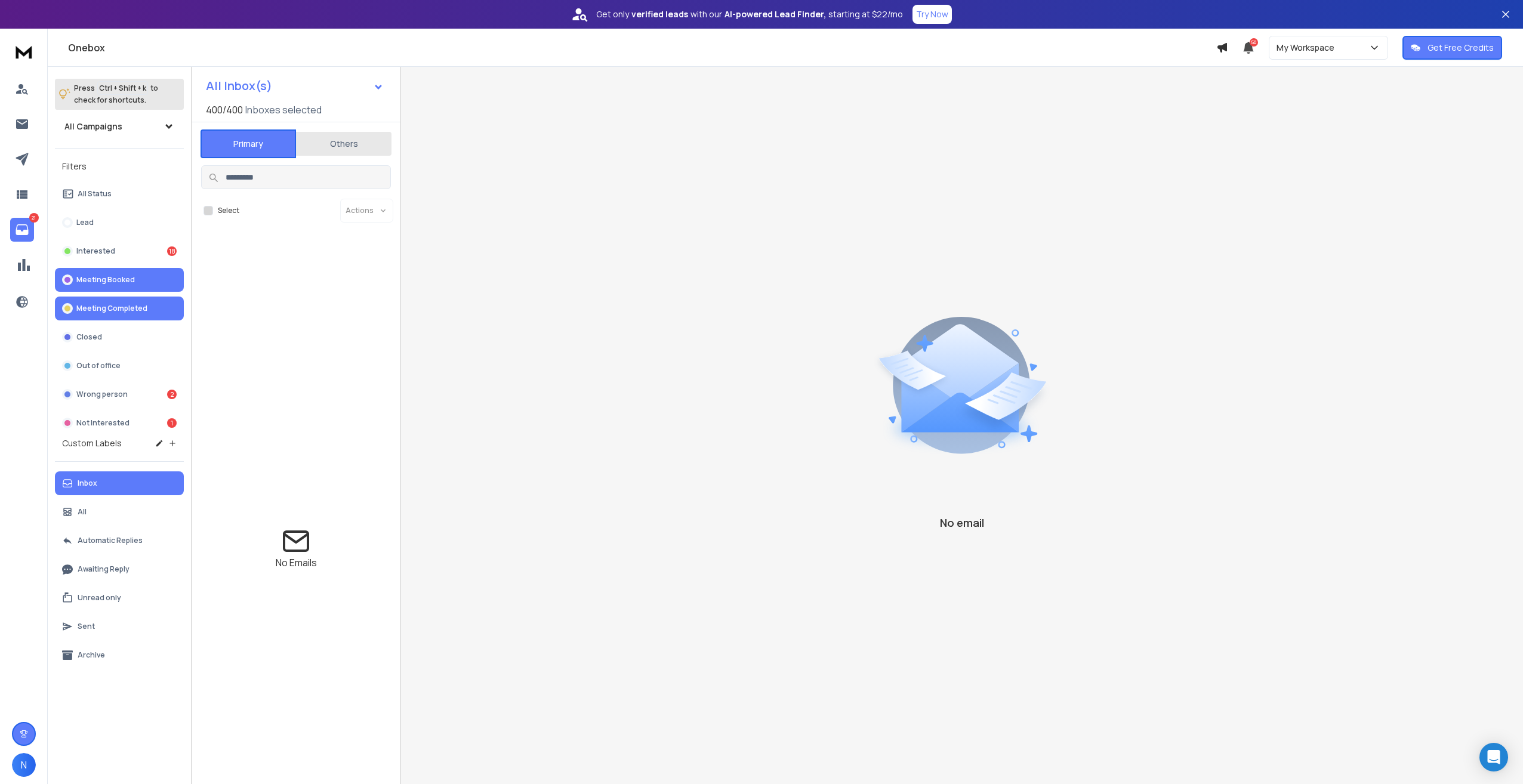
click at [129, 288] on button "Meeting Booked" at bounding box center [119, 280] width 129 height 24
click at [119, 216] on button "Lead" at bounding box center [119, 222] width 129 height 24
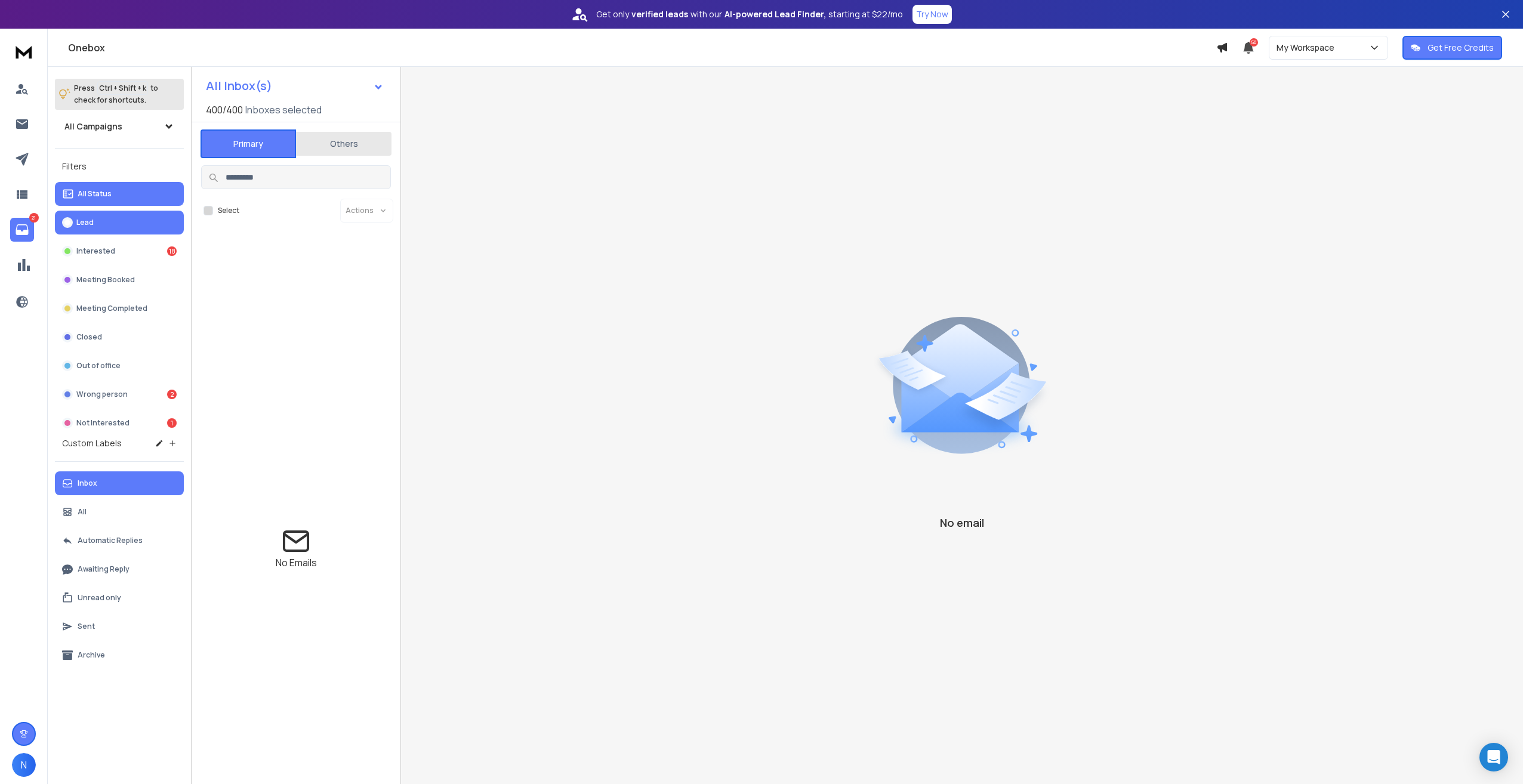
click at [117, 193] on button "All Status" at bounding box center [119, 194] width 129 height 24
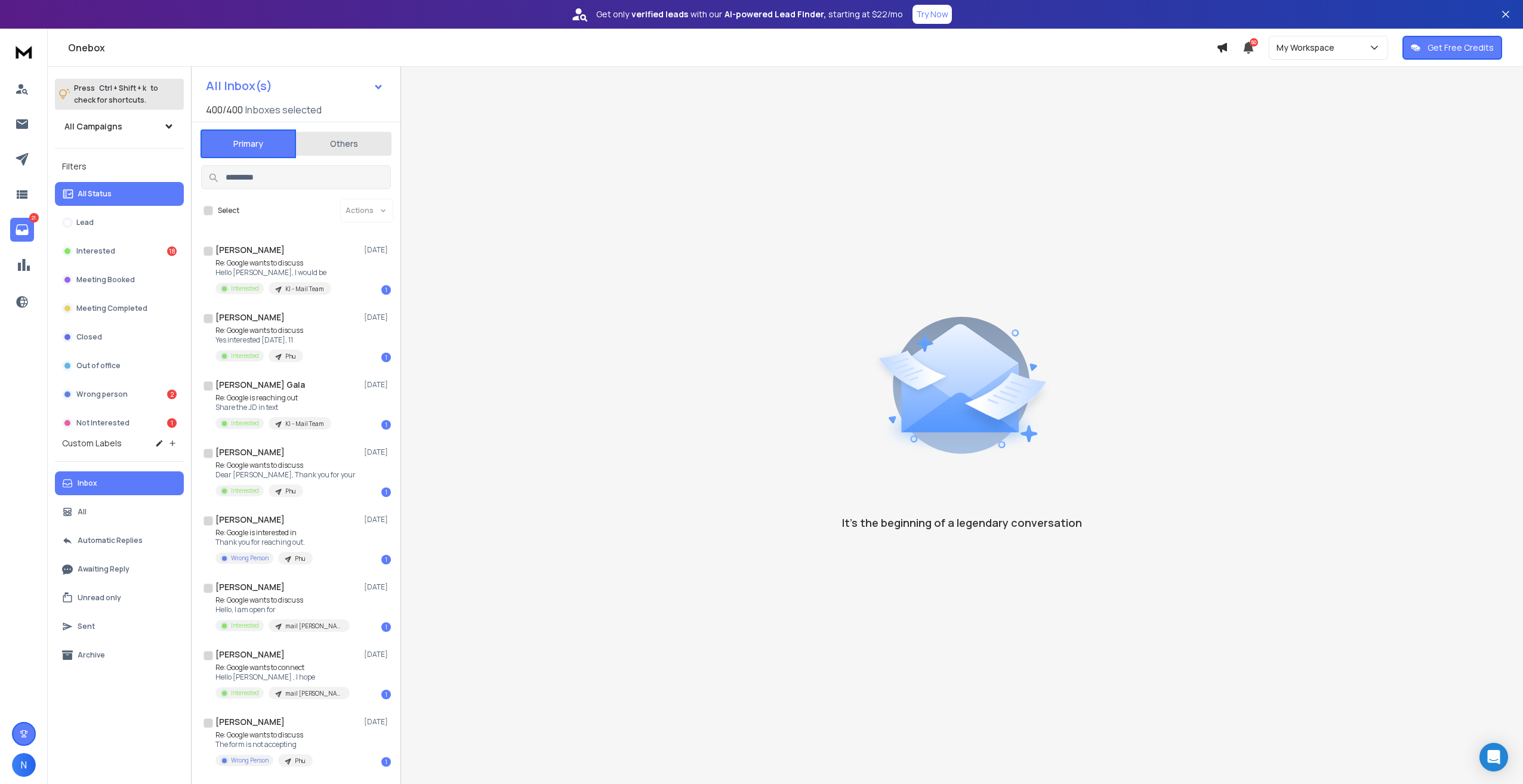
click at [142, 98] on p "Press Ctrl + Shift + k to check for shortcuts." at bounding box center [117, 94] width 84 height 24
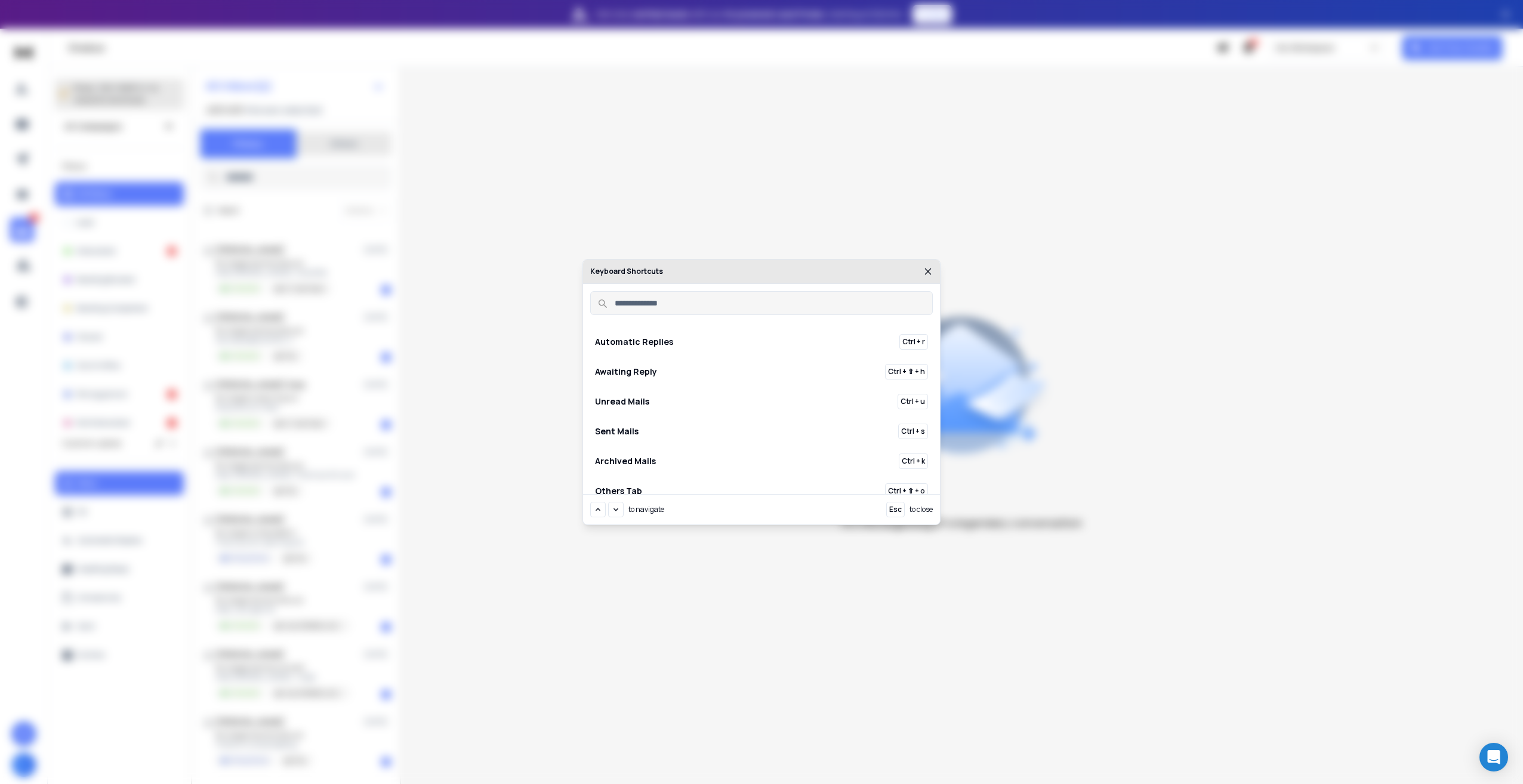
scroll to position [0, 0]
click at [676, 408] on div "Automatic Replies Ctrl + r" at bounding box center [761, 401] width 342 height 25
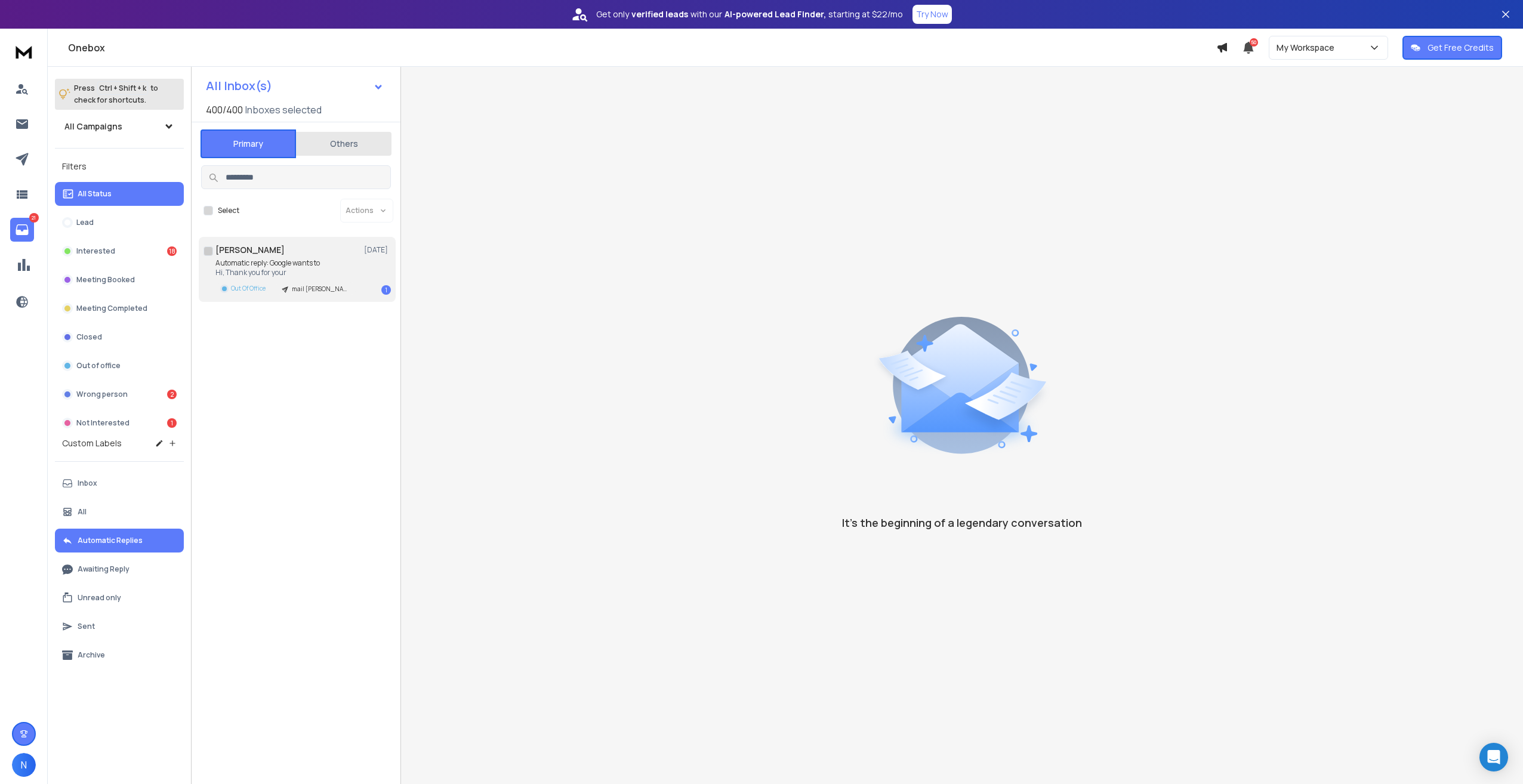
click at [328, 266] on div "Automatic reply: Google wants to Hi, Thank you for your Out Of Office mail jame…" at bounding box center [303, 276] width 176 height 37
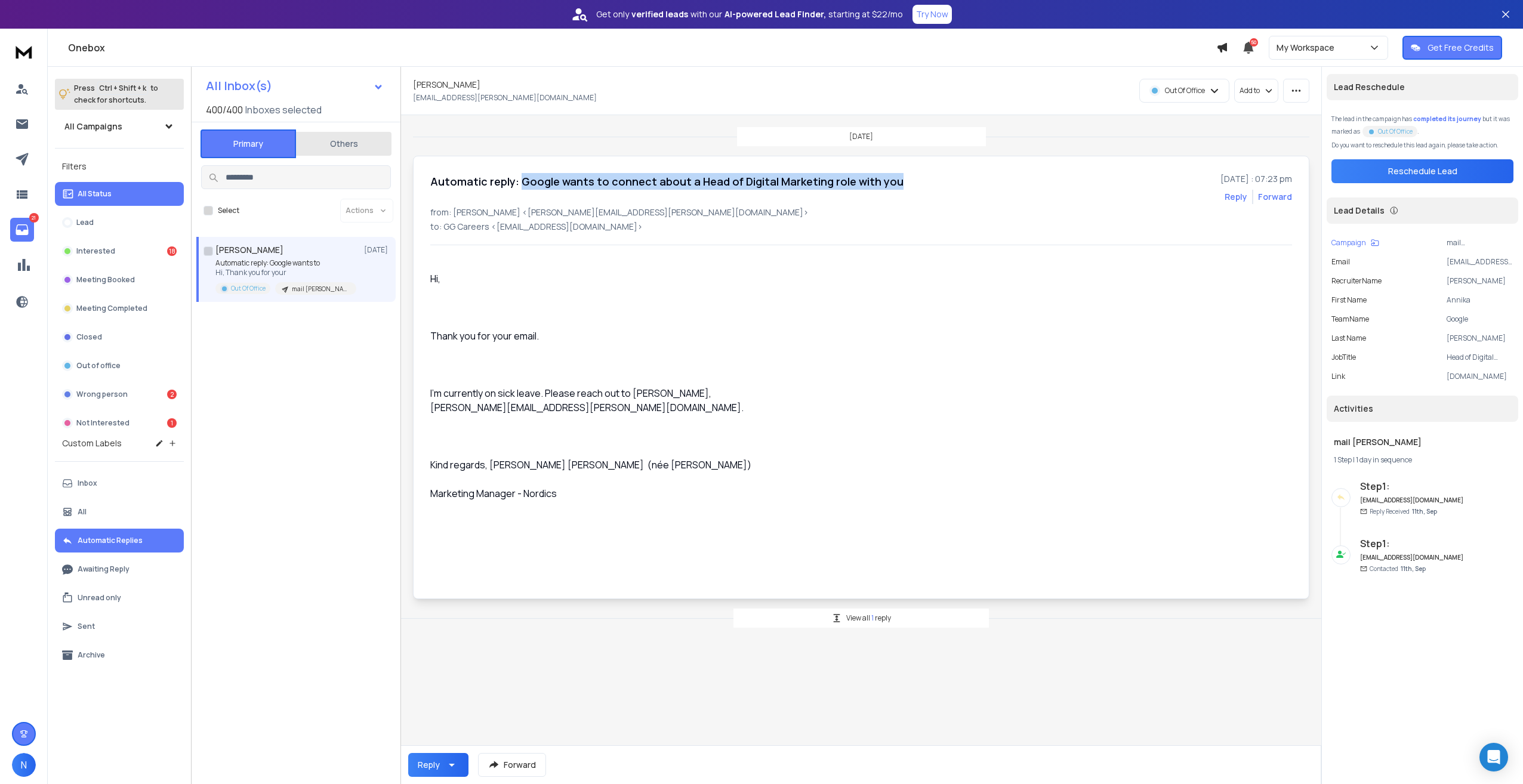
drag, startPoint x: 519, startPoint y: 183, endPoint x: 966, endPoint y: 196, distance: 447.2
click at [966, 196] on div "Automatic reply: Google wants to connect about a Head of Digital Marketing role…" at bounding box center [861, 188] width 861 height 31
drag, startPoint x: 966, startPoint y: 196, endPoint x: 792, endPoint y: 361, distance: 239.8
click at [793, 358] on div "Automatic reply: Google wants to connect about a Head of Digital Marketing role…" at bounding box center [861, 377] width 861 height 409
click at [458, 767] on icon "button" at bounding box center [452, 765] width 14 height 14
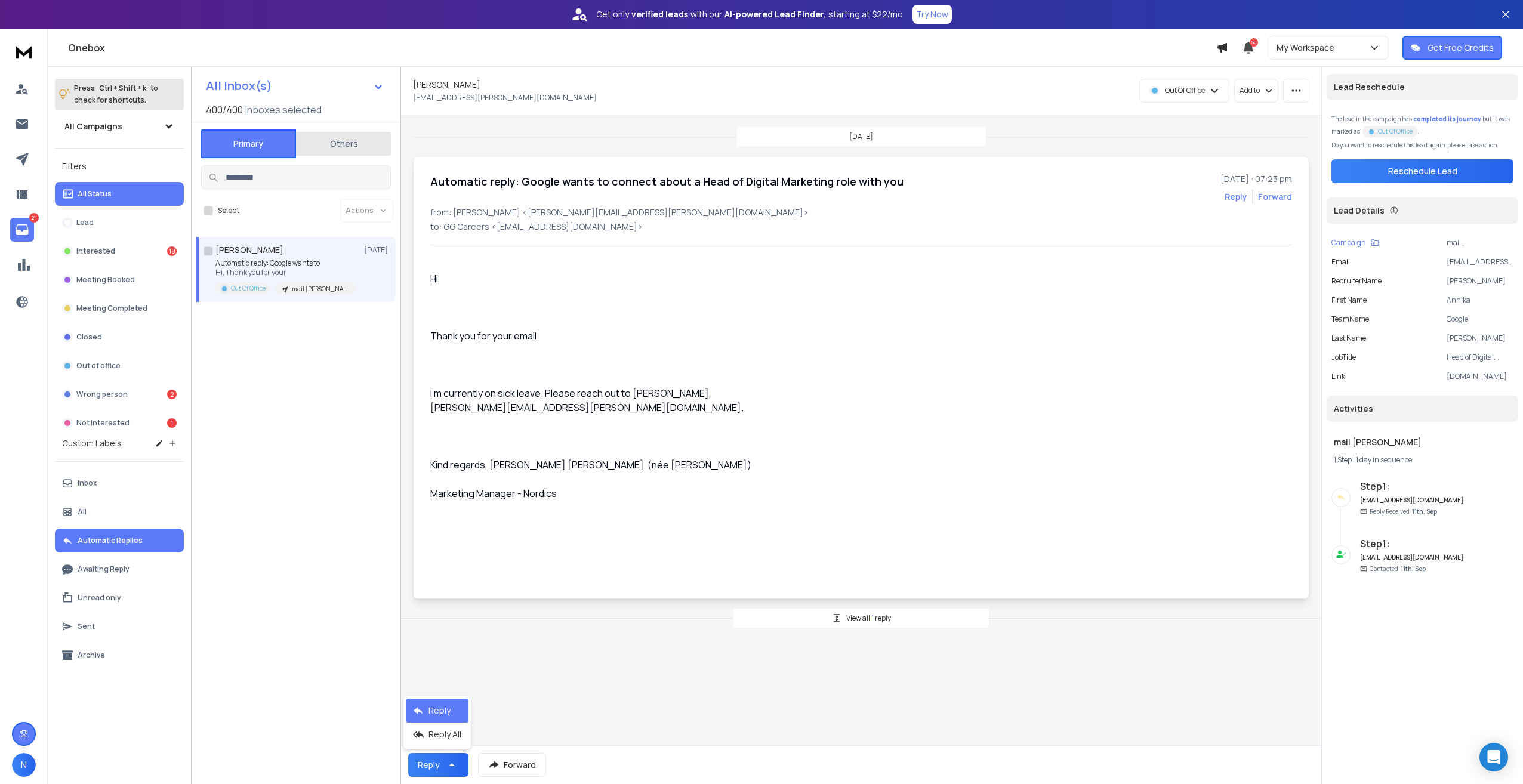
click at [447, 710] on p "Reply" at bounding box center [439, 710] width 22 height 12
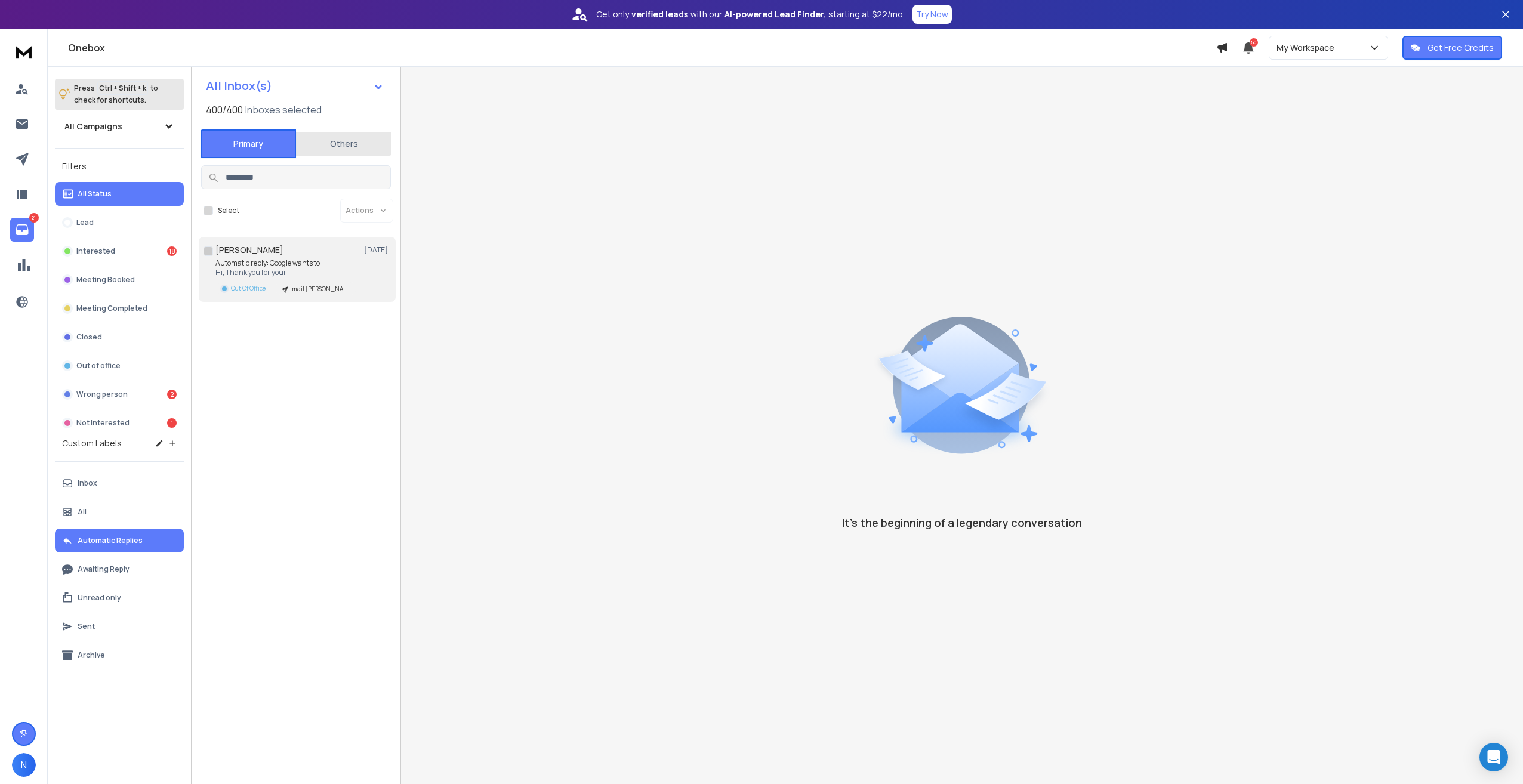
click at [333, 262] on div "Automatic reply: Google wants to Hi, Thank you for your Out Of Office mail jame" at bounding box center [303, 276] width 176 height 37
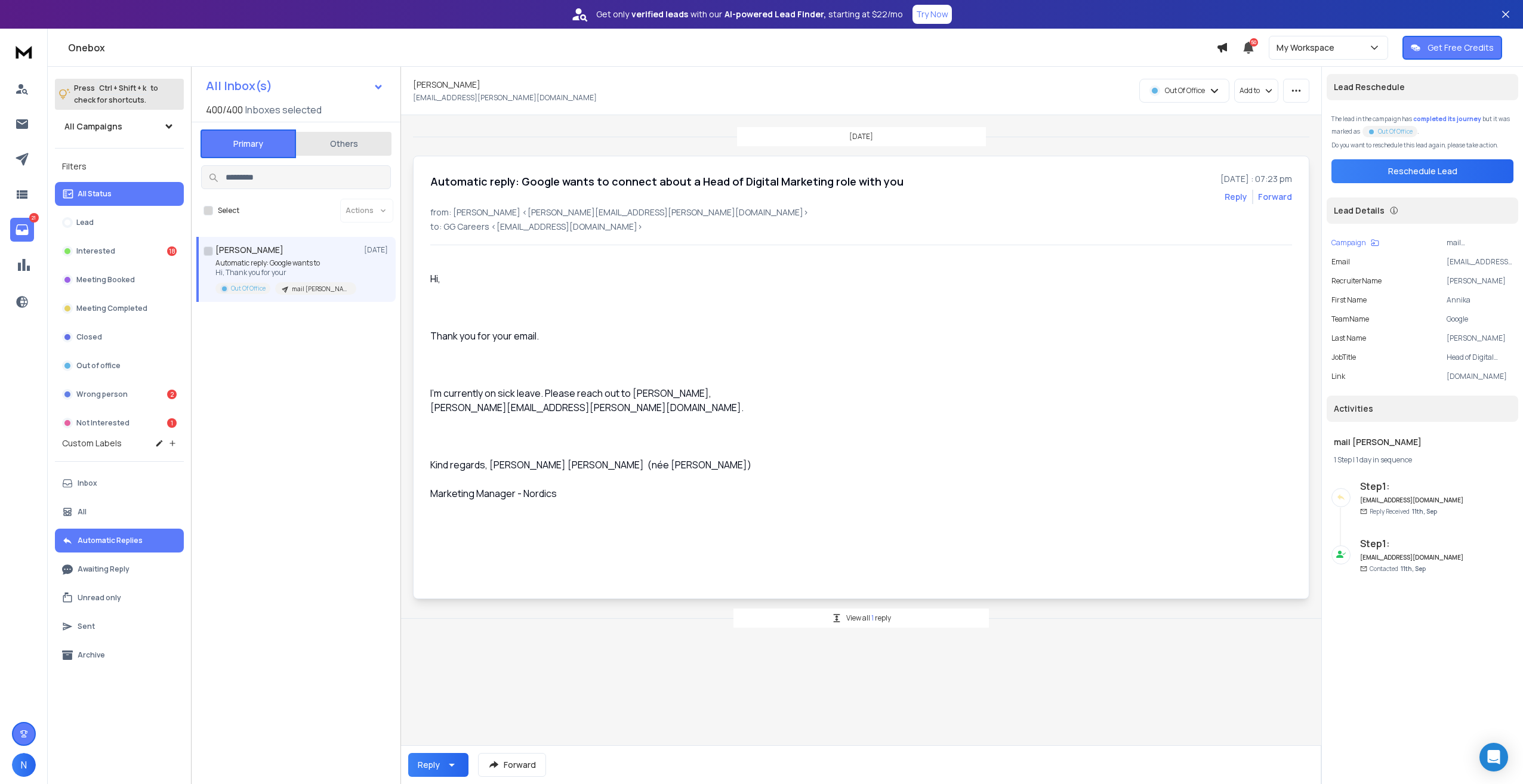
click at [448, 765] on icon "button" at bounding box center [452, 765] width 14 height 14
click at [433, 701] on div "Reply" at bounding box center [437, 711] width 63 height 24
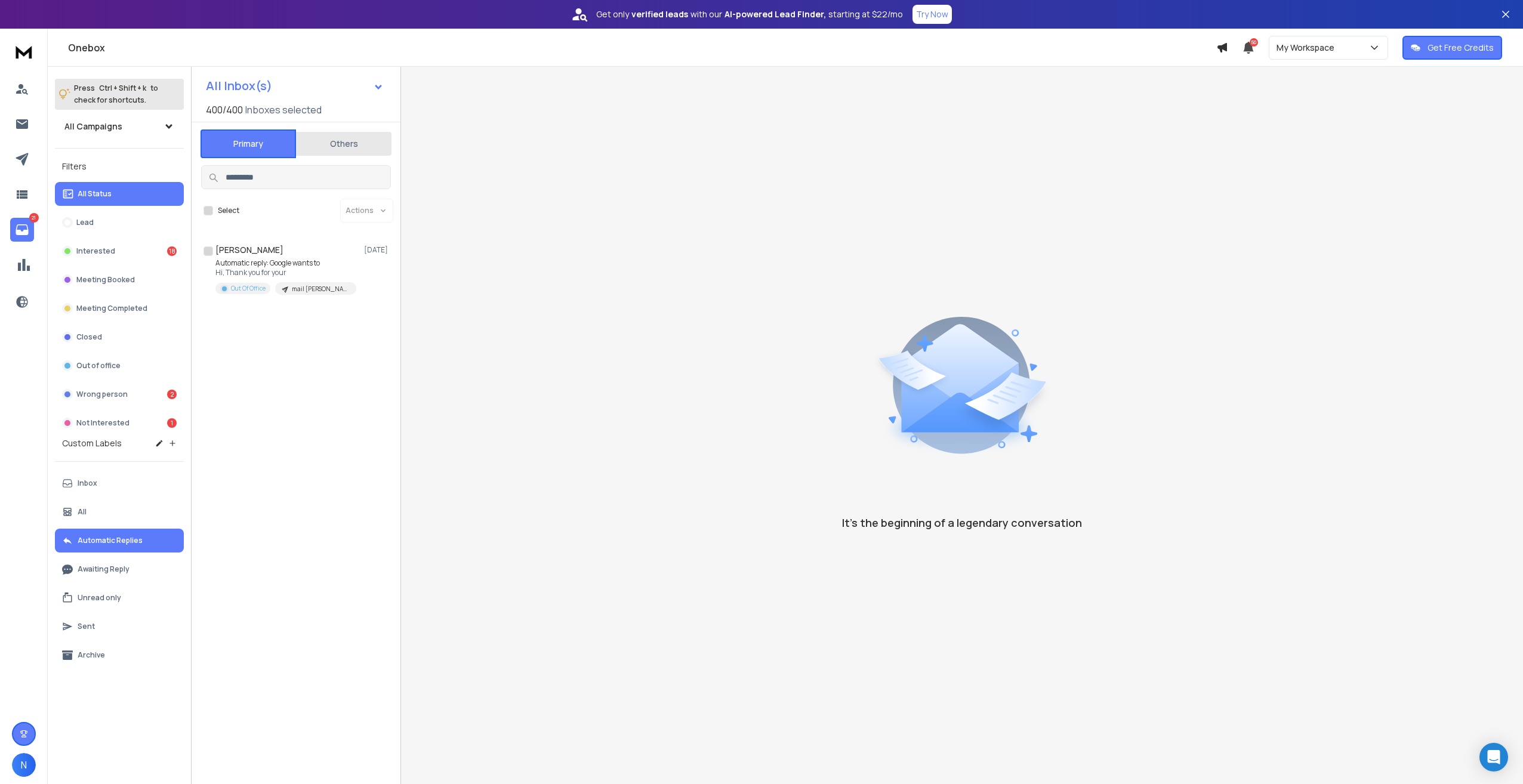
click at [939, 524] on p "It’s the beginning of a legendary conversation" at bounding box center [962, 522] width 240 height 17
click at [871, 543] on div "Đó là sự khởi đầu của một cuộc trò chuyện huyền thoại" at bounding box center [962, 401] width 1122 height 667
click at [885, 530] on p "Đó là sự khởi đầu của một cuộc trò chuyện huyền thoại" at bounding box center [962, 522] width 366 height 17
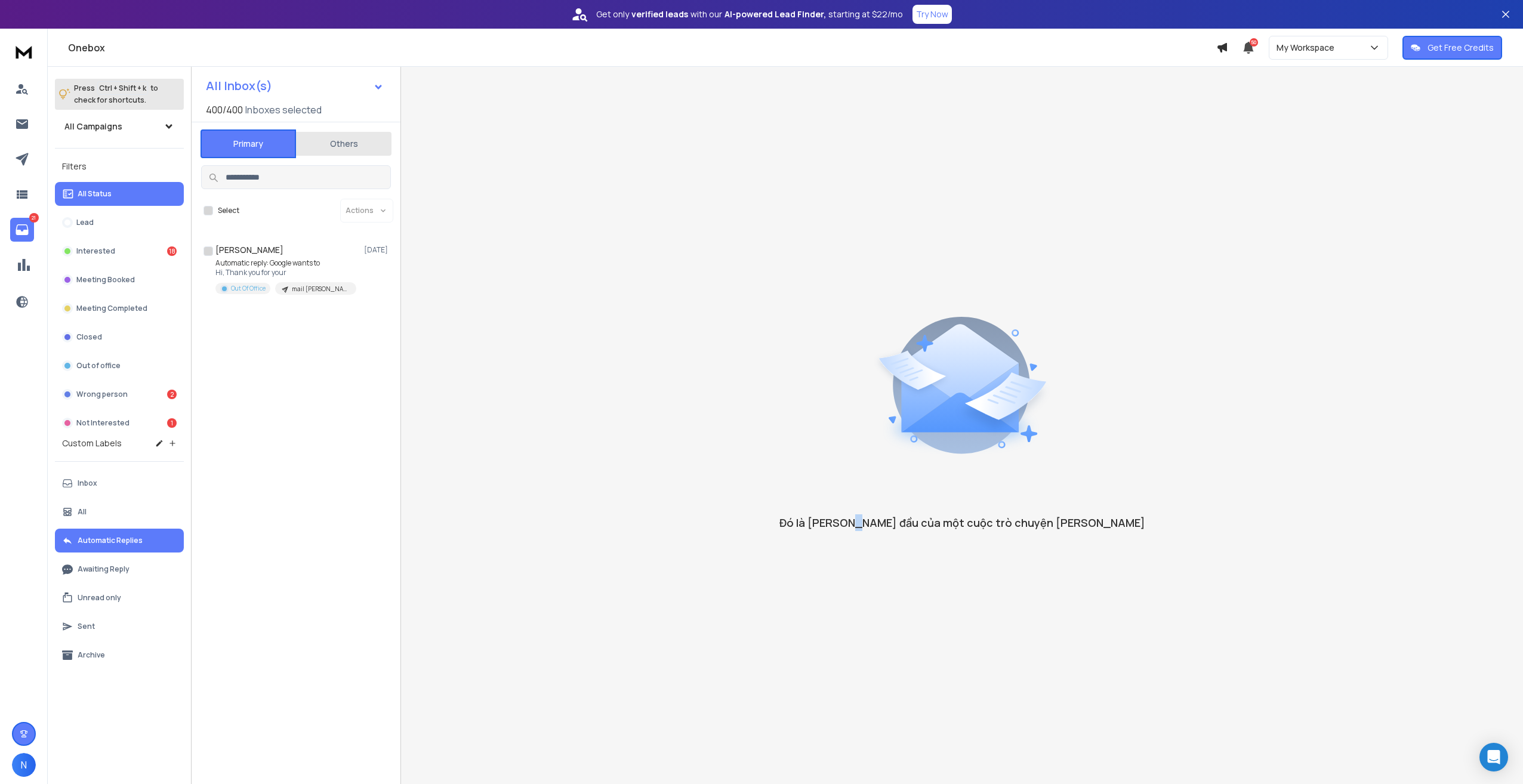
click at [885, 530] on p "Đó là sự khởi đầu của một cuộc trò chuyện huyền thoại" at bounding box center [962, 522] width 366 height 17
drag, startPoint x: 885, startPoint y: 530, endPoint x: 853, endPoint y: 592, distance: 69.8
click at [853, 592] on div "Đó là sự khởi đầu của một cuộc trò chuyện huyền thoại" at bounding box center [962, 401] width 1122 height 667
click at [345, 258] on div "Annika Klingborg 11 Sep Automatic reply: Google wants to Hi, Thank you for your…" at bounding box center [303, 269] width 176 height 51
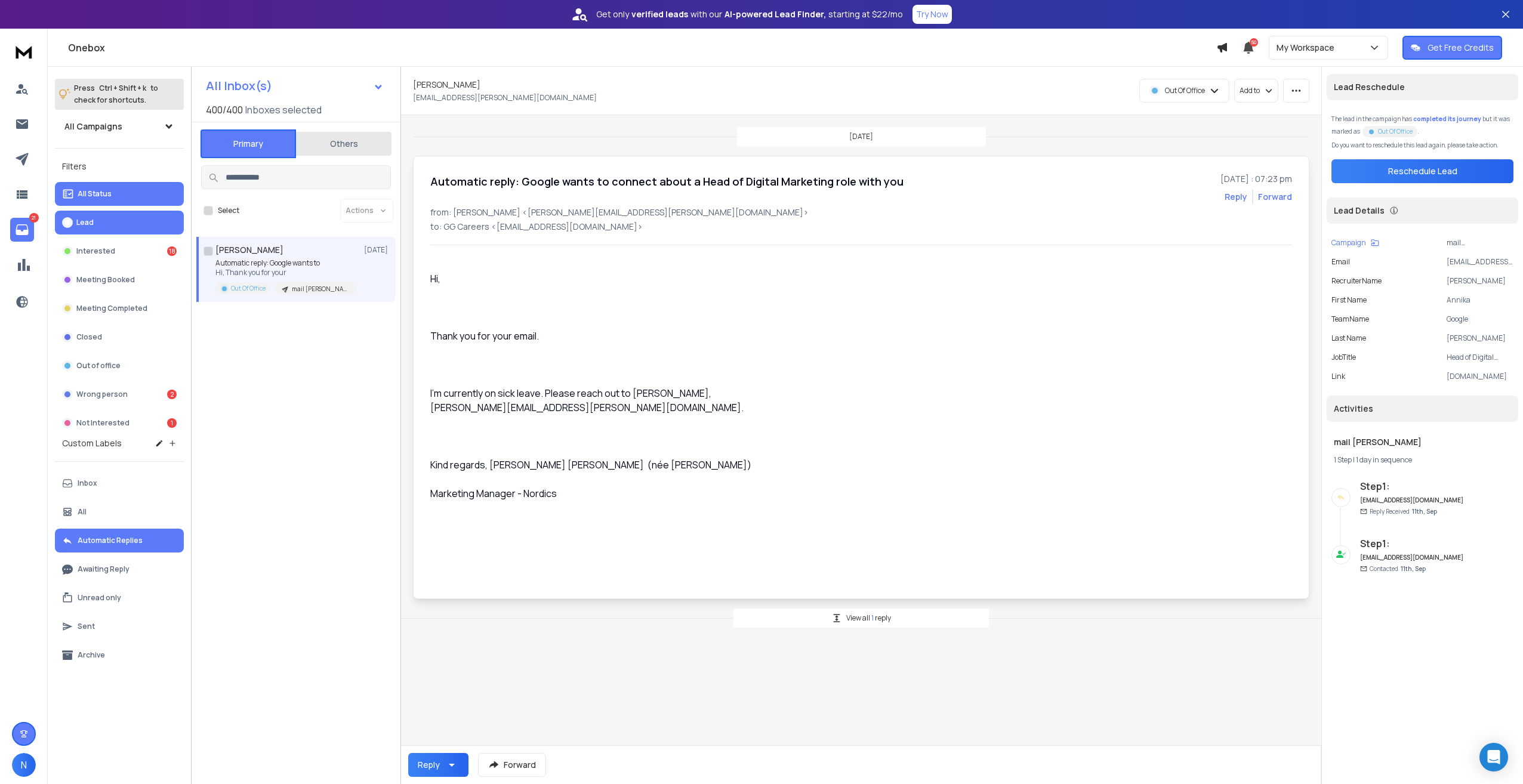
click at [107, 220] on button "Lead" at bounding box center [119, 222] width 129 height 24
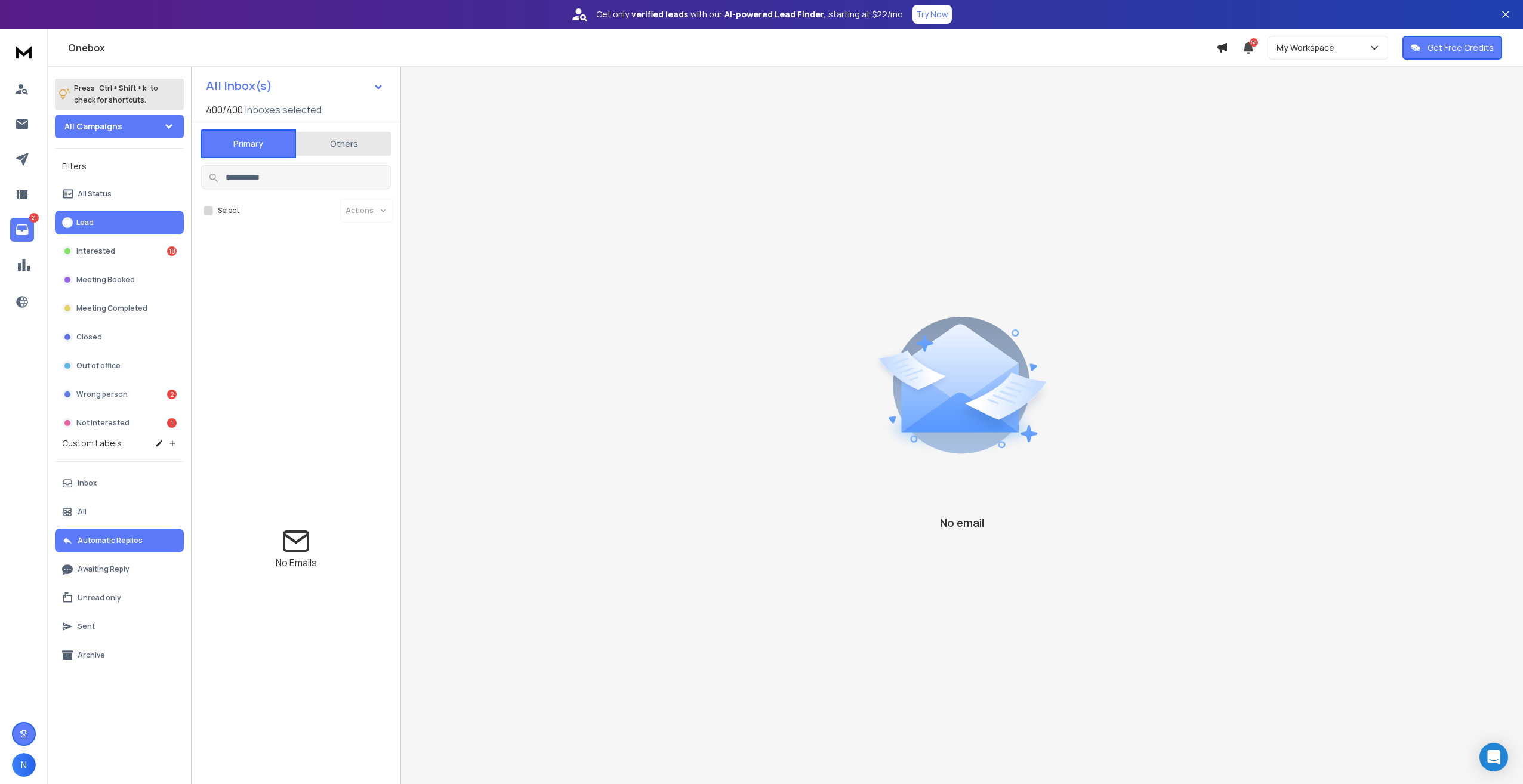
click at [152, 122] on button "All Campaigns" at bounding box center [119, 126] width 129 height 24
click at [150, 81] on div "Press Ctrl + Shift + k to check for shortcuts." at bounding box center [119, 94] width 129 height 31
click at [139, 92] on span "Ctrl + Shift + k" at bounding box center [123, 88] width 51 height 13
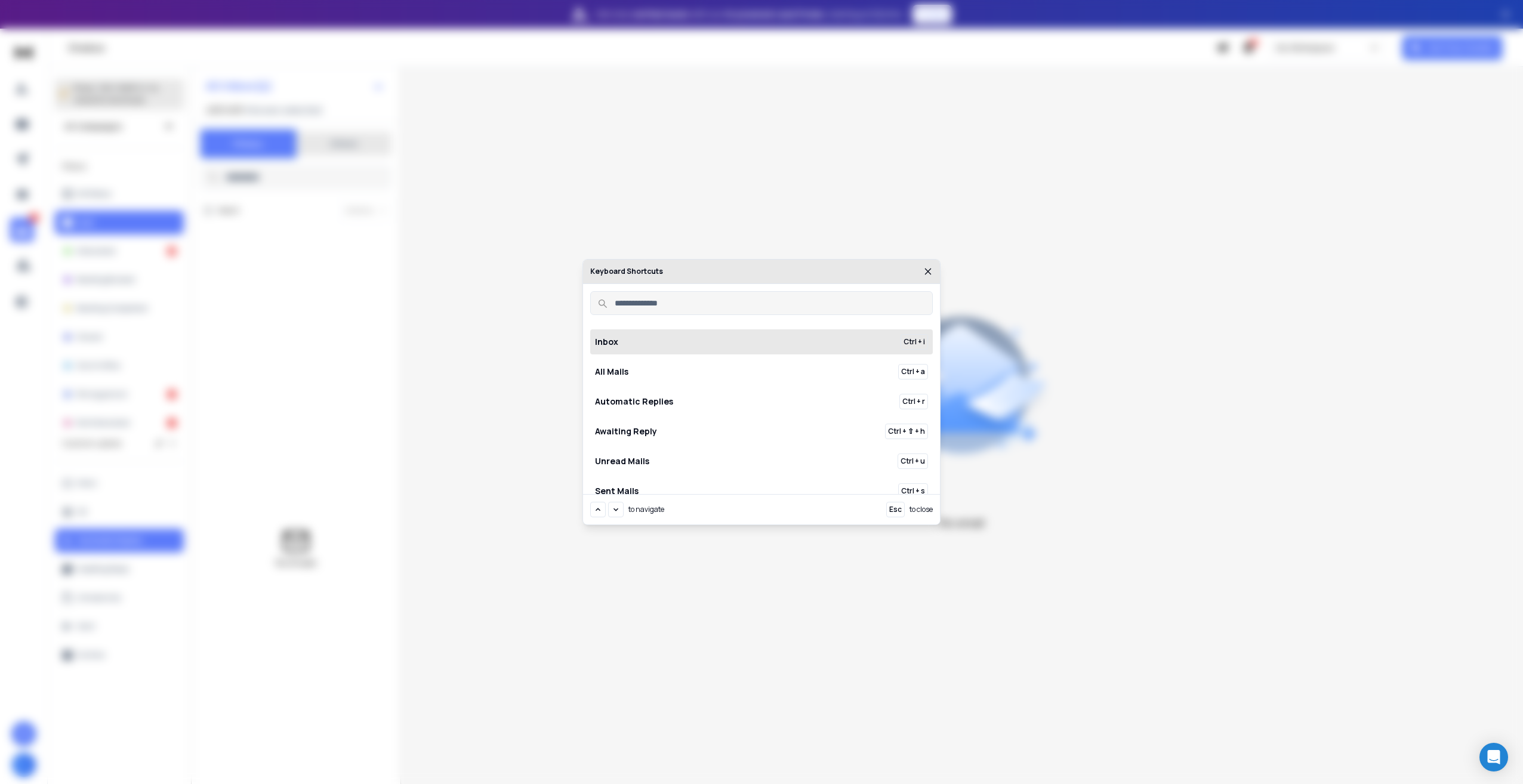
click at [638, 345] on div "Inbox Ctrl + i" at bounding box center [761, 342] width 342 height 25
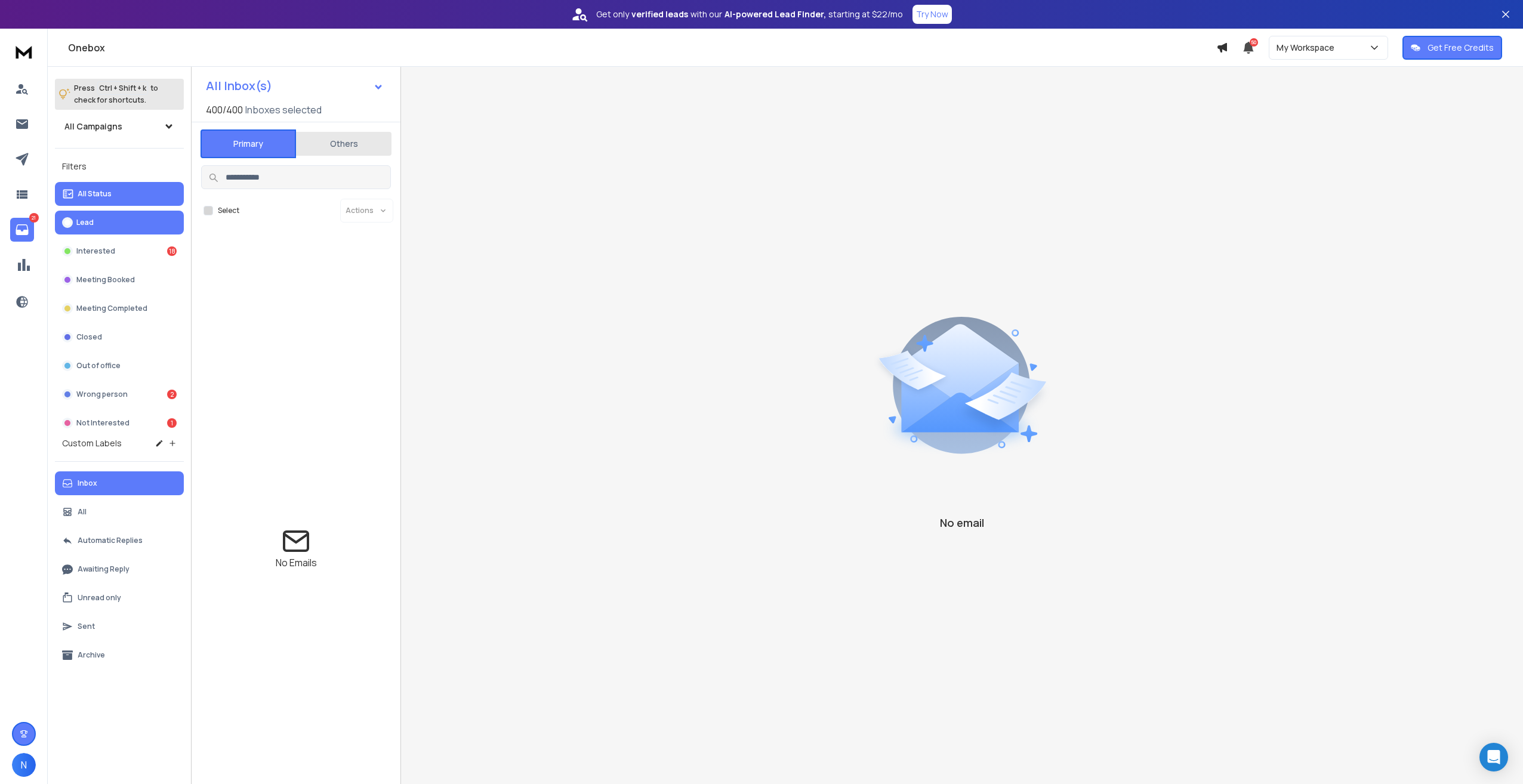
click at [119, 196] on button "All Status" at bounding box center [119, 194] width 129 height 24
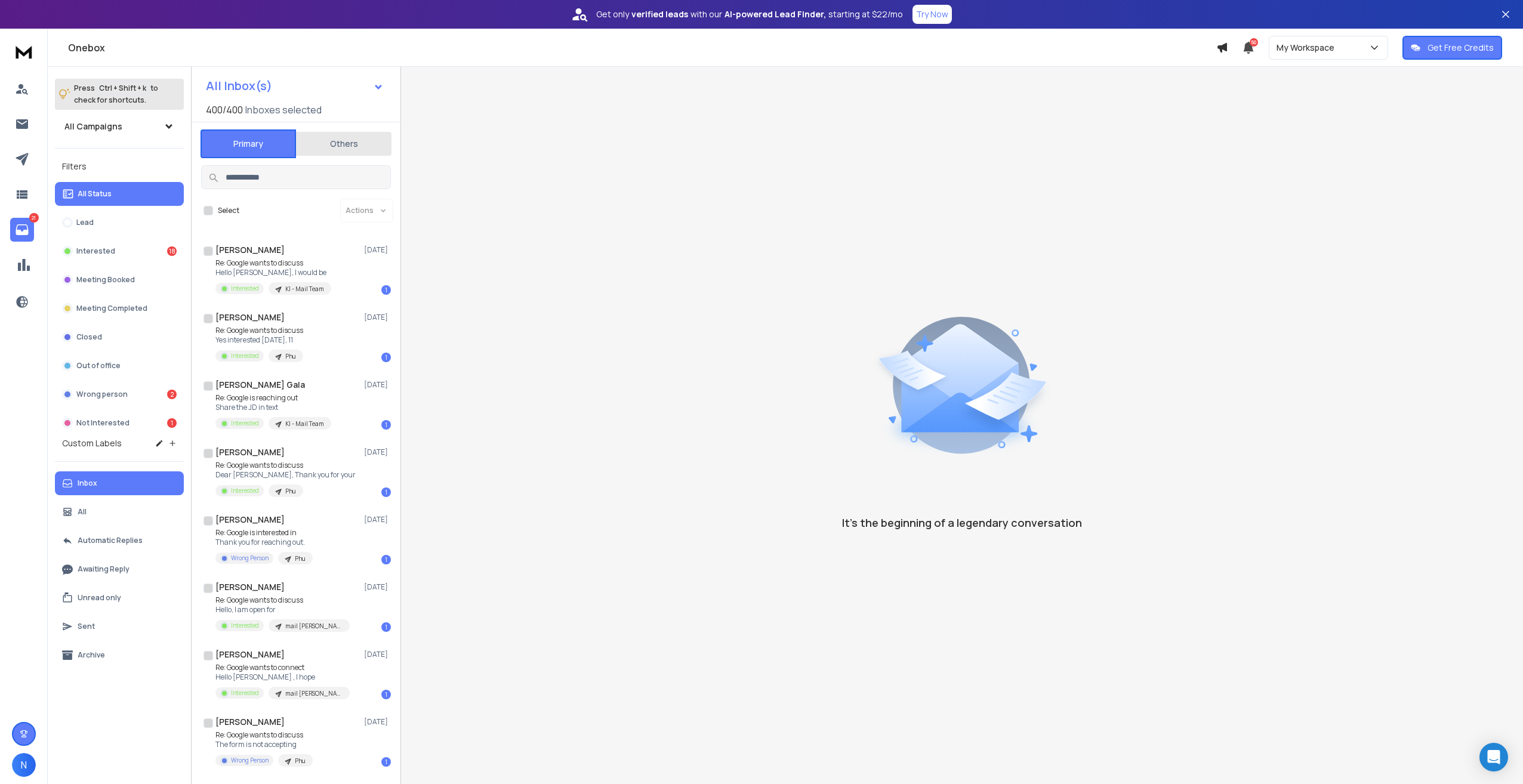
click at [77, 168] on h3 "Filters" at bounding box center [119, 166] width 129 height 17
click at [357, 140] on button "Others" at bounding box center [343, 143] width 96 height 26
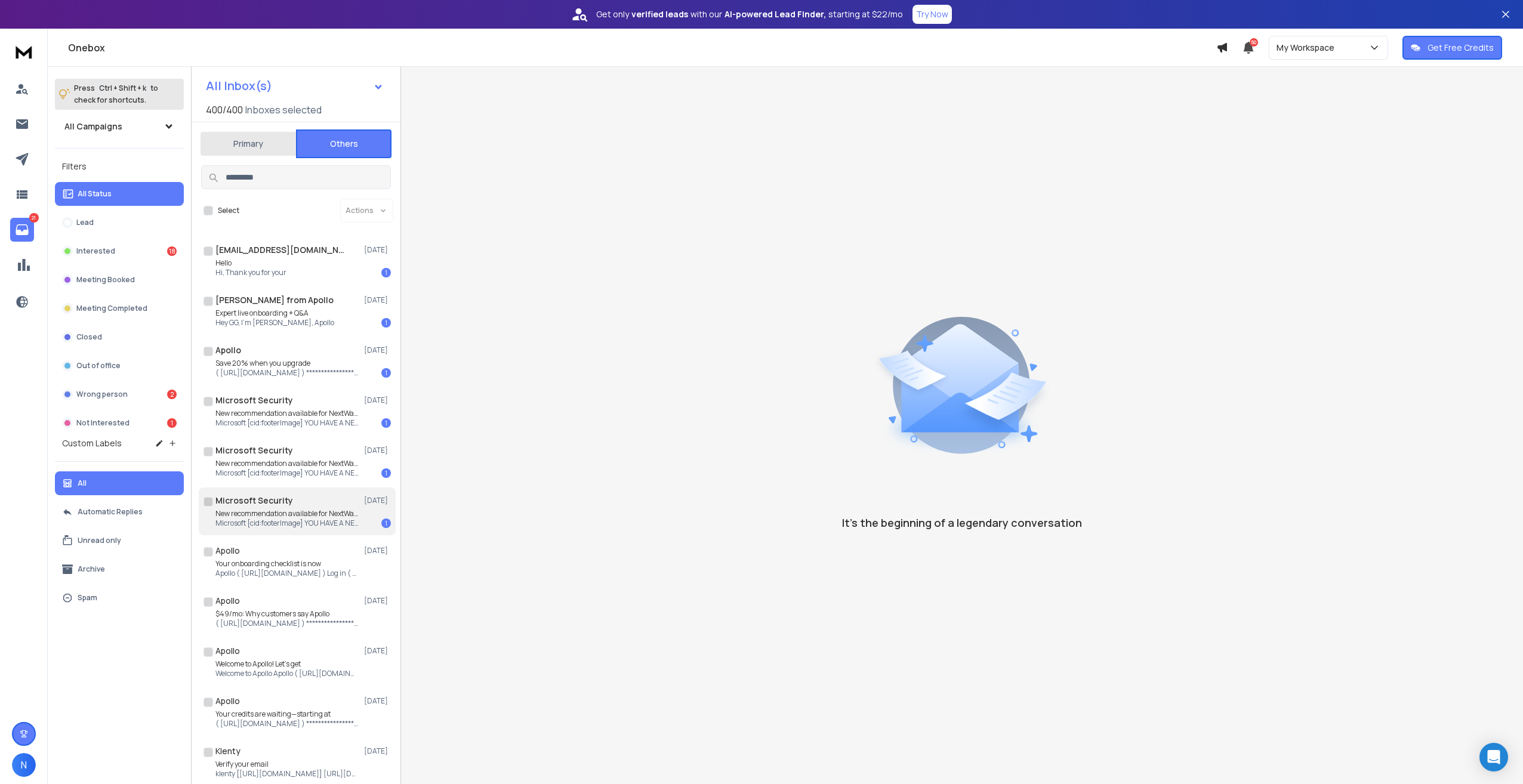
click at [316, 519] on p "Microsoft [cid:footerImage] YOU HAVE A NEW" at bounding box center [287, 523] width 143 height 10
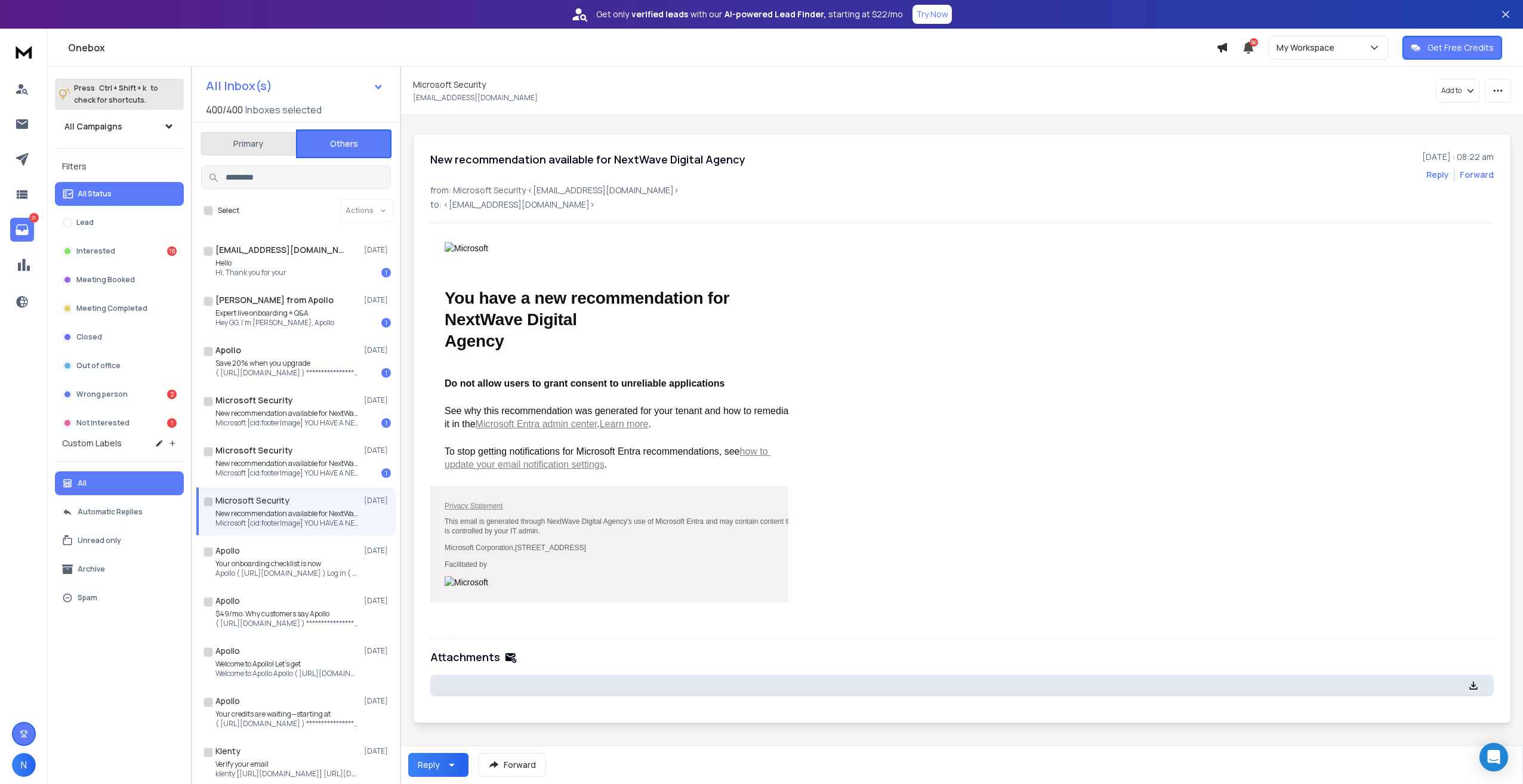
scroll to position [28, 0]
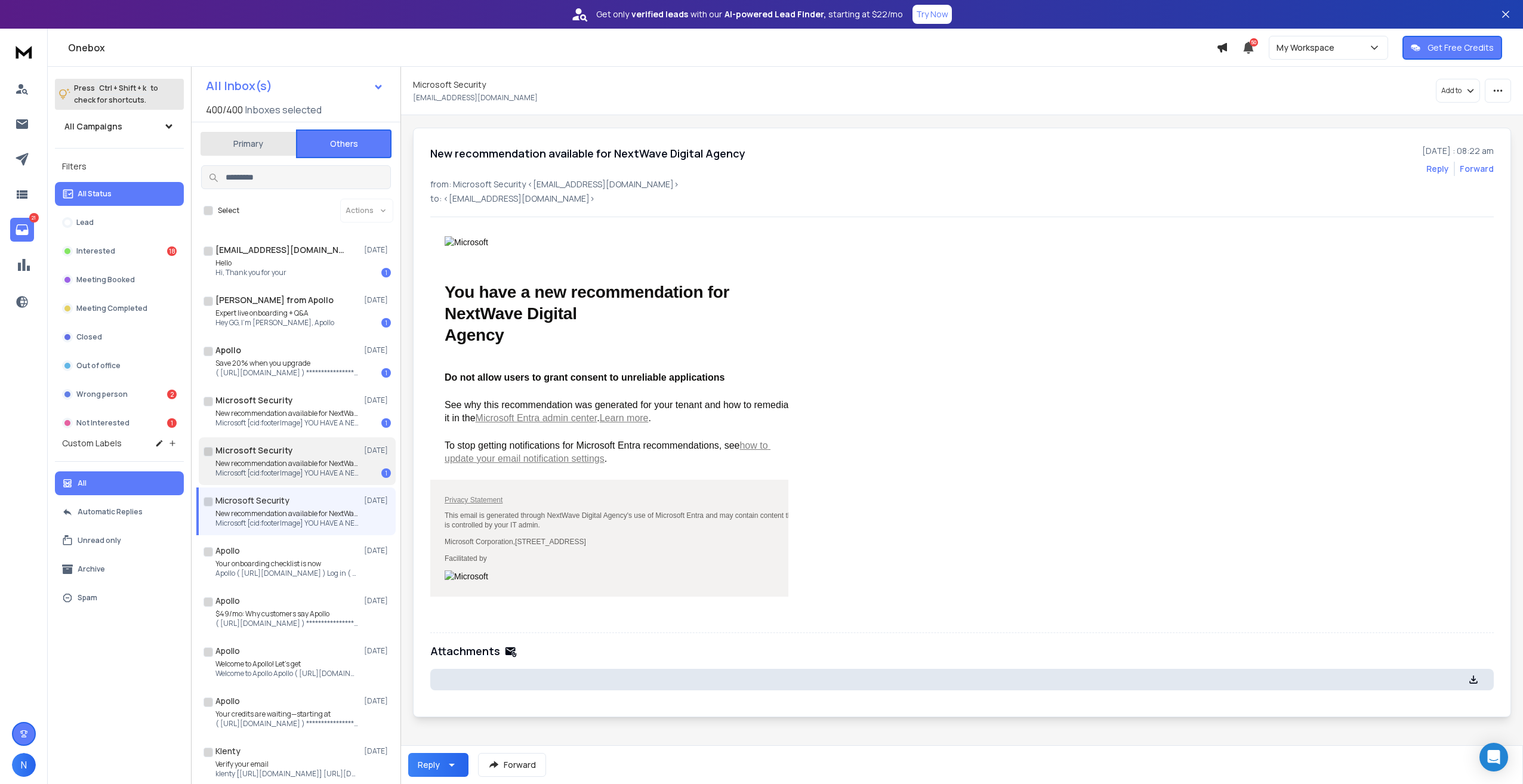
click at [336, 466] on p "New recommendation available for NextWave" at bounding box center [287, 463] width 143 height 10
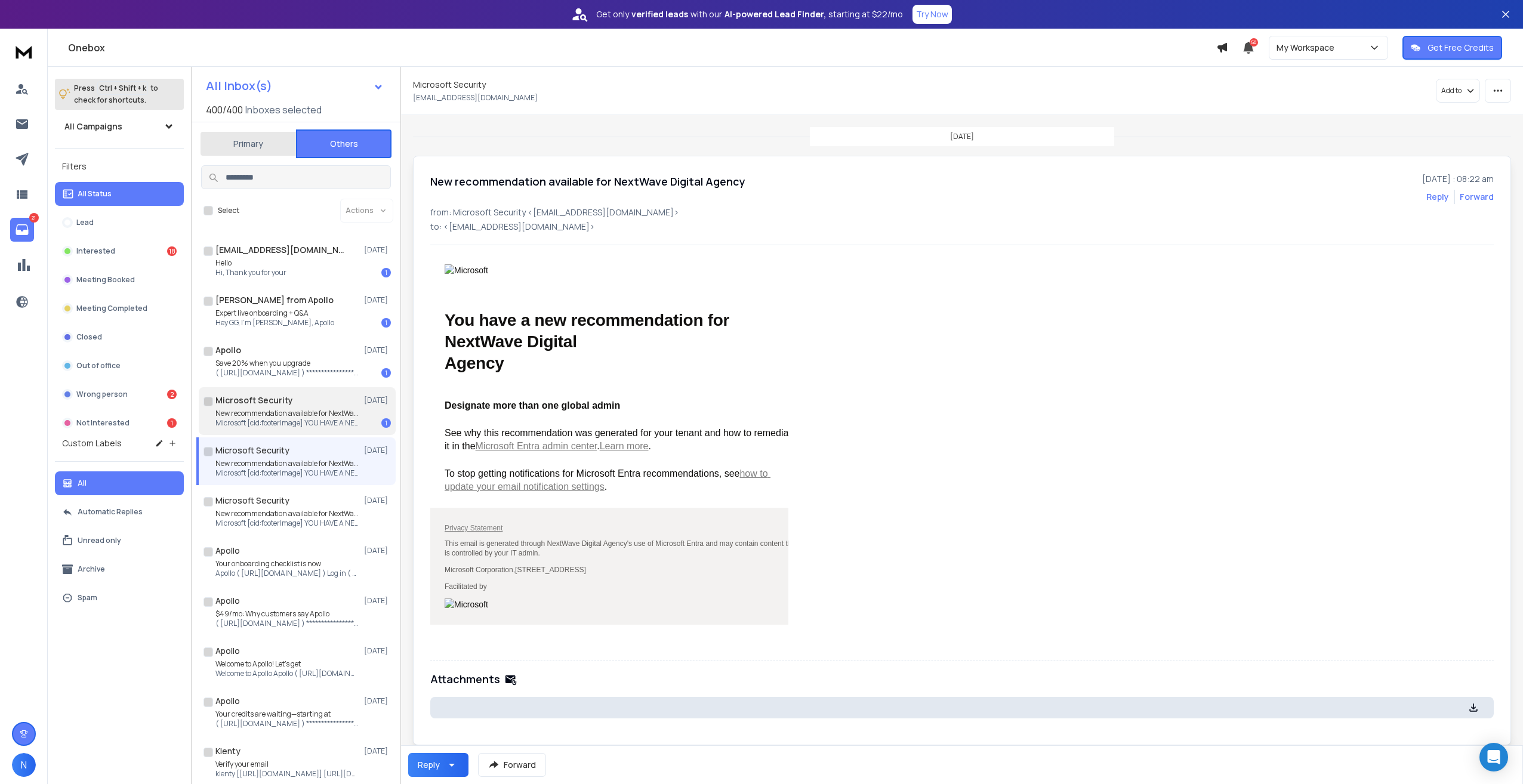
click at [352, 426] on p "Microsoft [cid:footerImage] YOU HAVE A NEW" at bounding box center [287, 423] width 143 height 10
click at [276, 151] on button "Primary" at bounding box center [248, 143] width 96 height 26
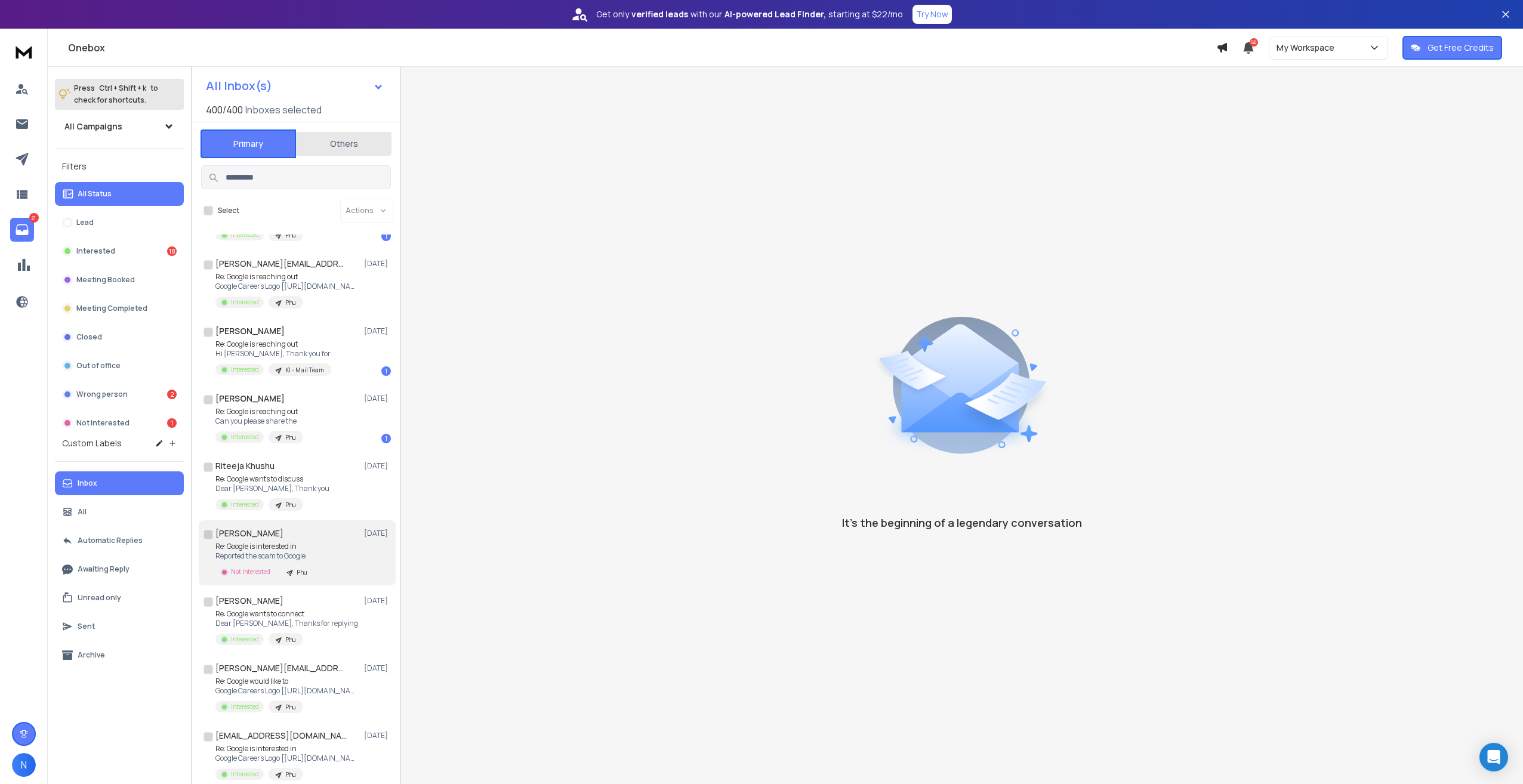
scroll to position [1133, 0]
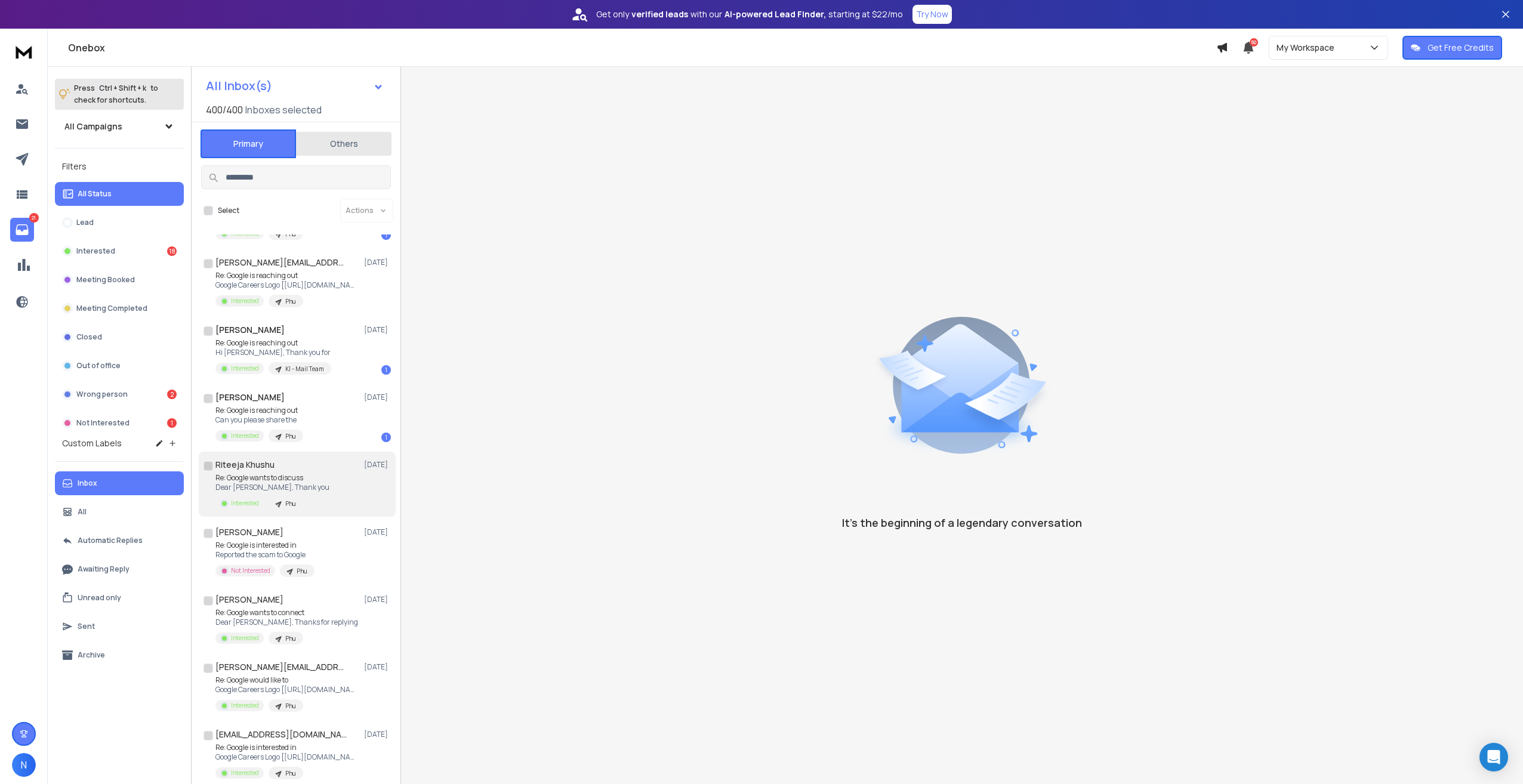
click at [299, 492] on div "Re: Google wants to discuss Dear Amanda Brown, Thank you Interested Phu" at bounding box center [272, 491] width 114 height 37
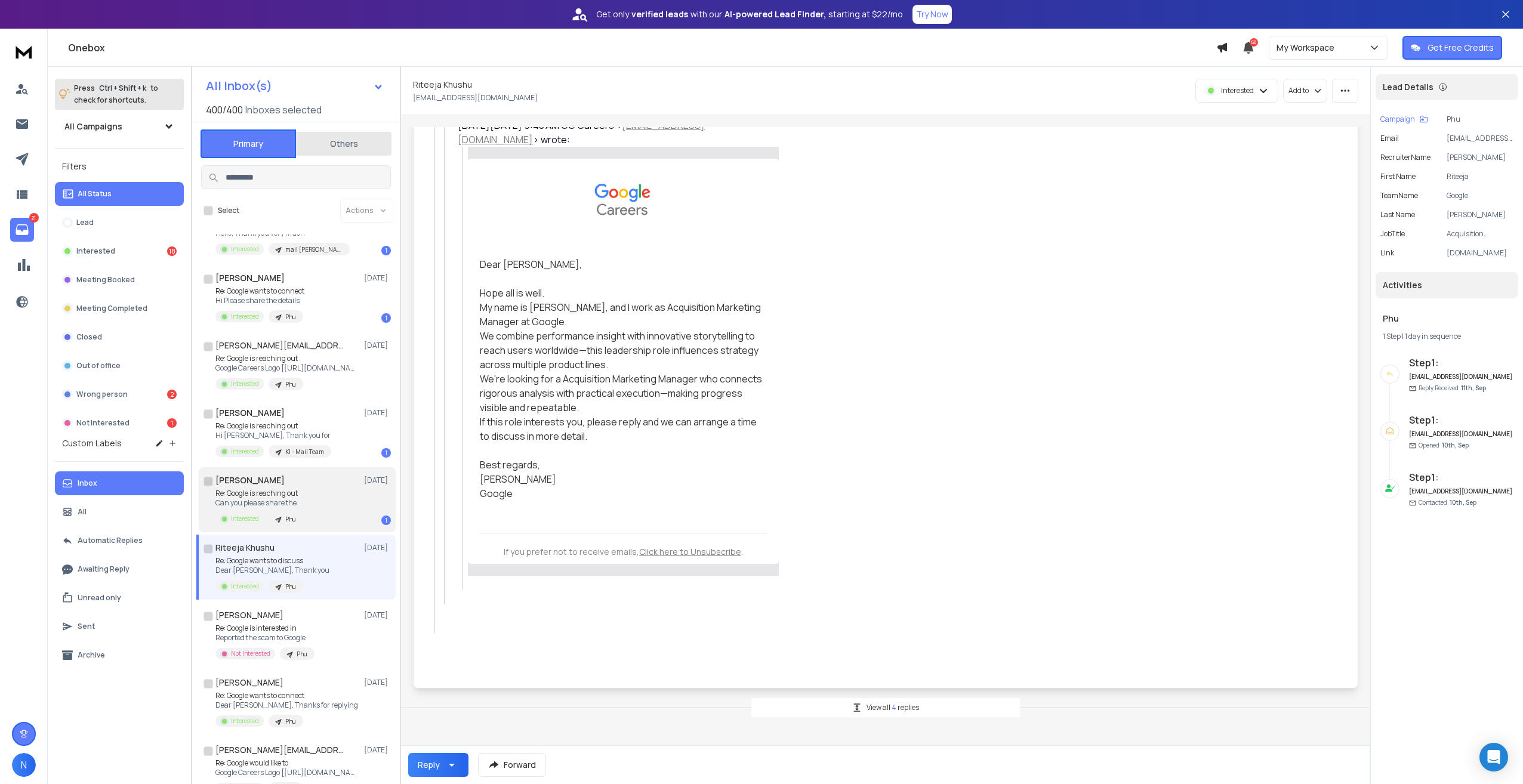
scroll to position [1014, 0]
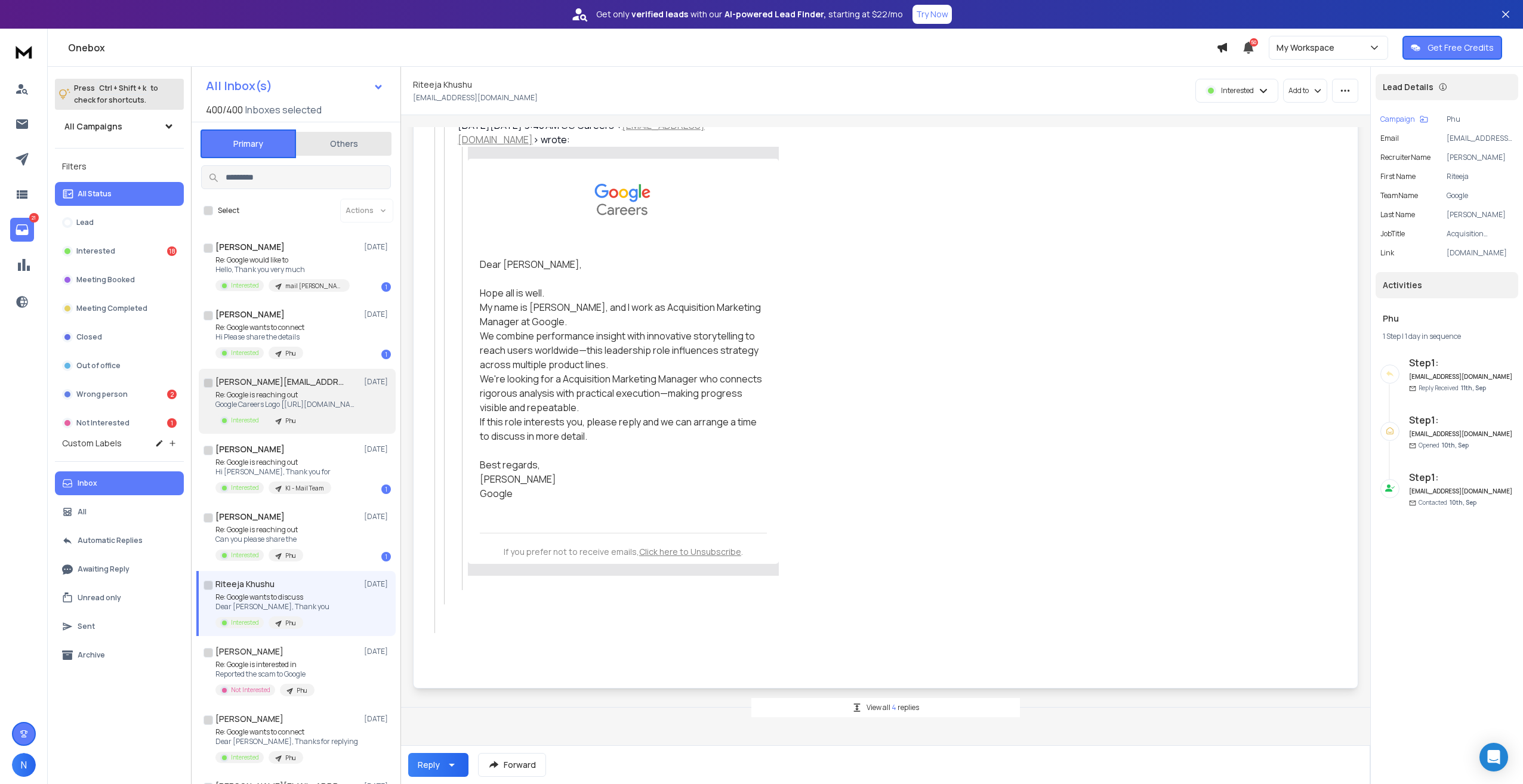
click at [347, 402] on p "Google Careers Logo [https://images.benchmarkemail.com/client1772254/image17766…" at bounding box center [287, 404] width 143 height 10
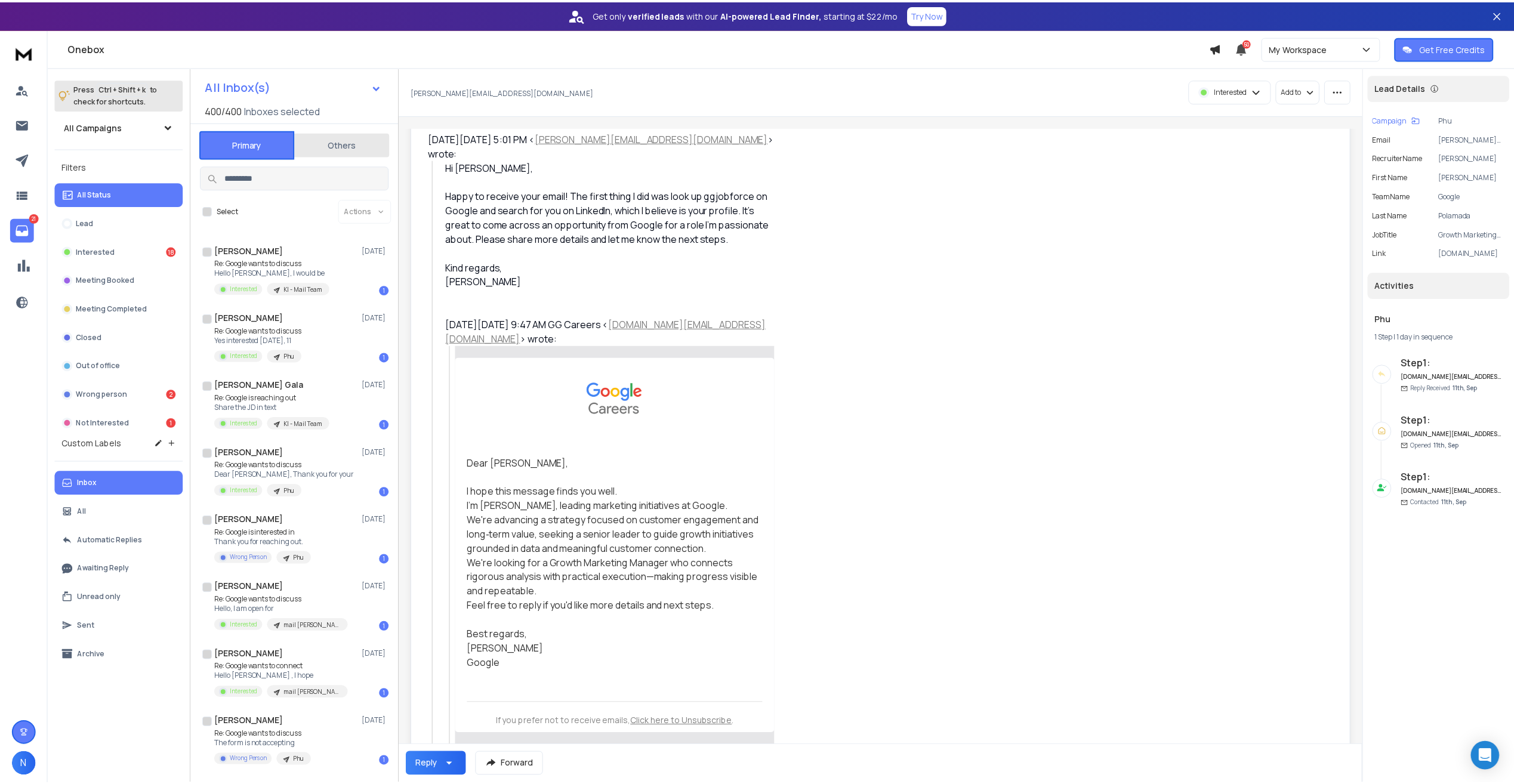
scroll to position [857, 0]
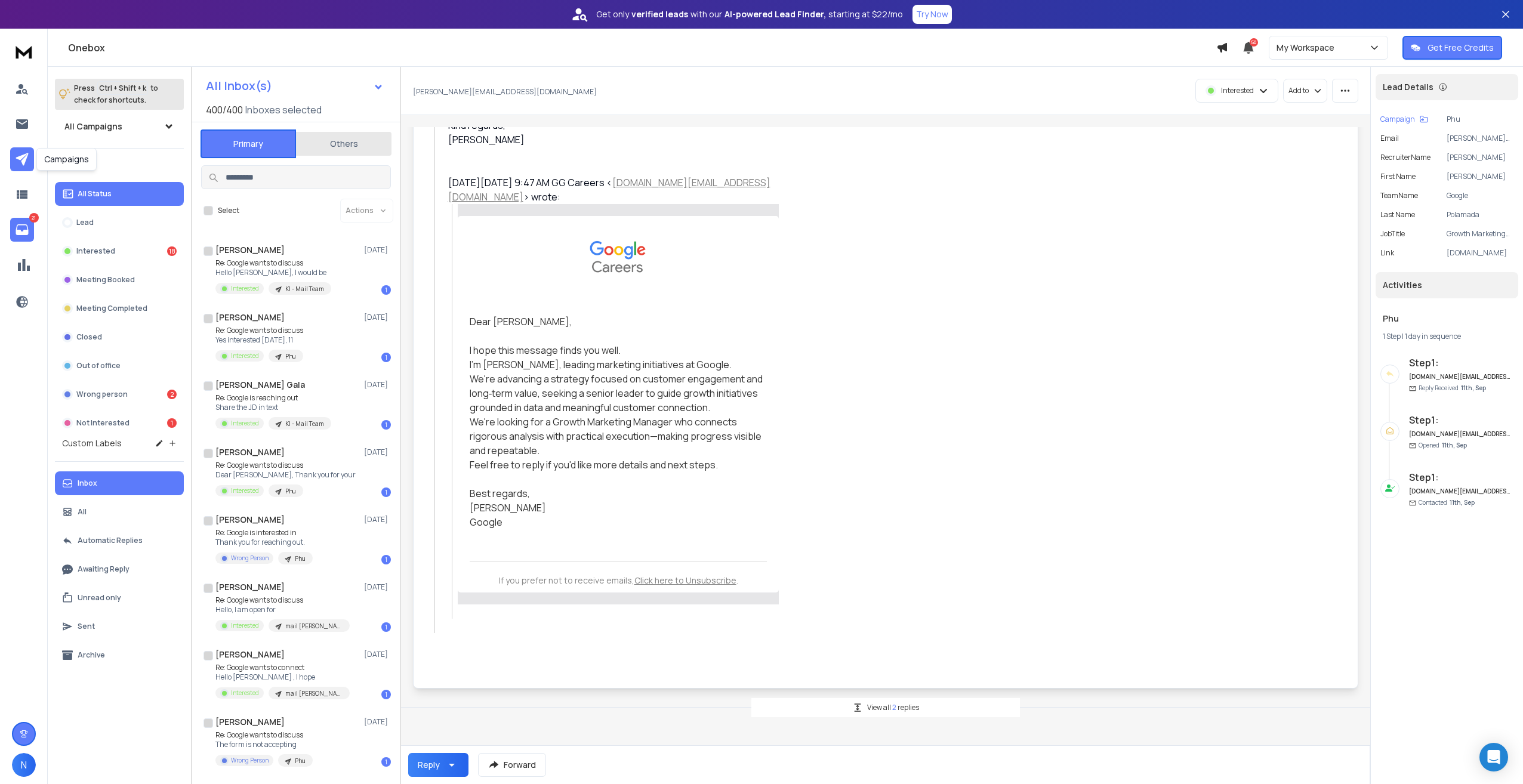
click at [21, 156] on icon at bounding box center [22, 159] width 13 height 13
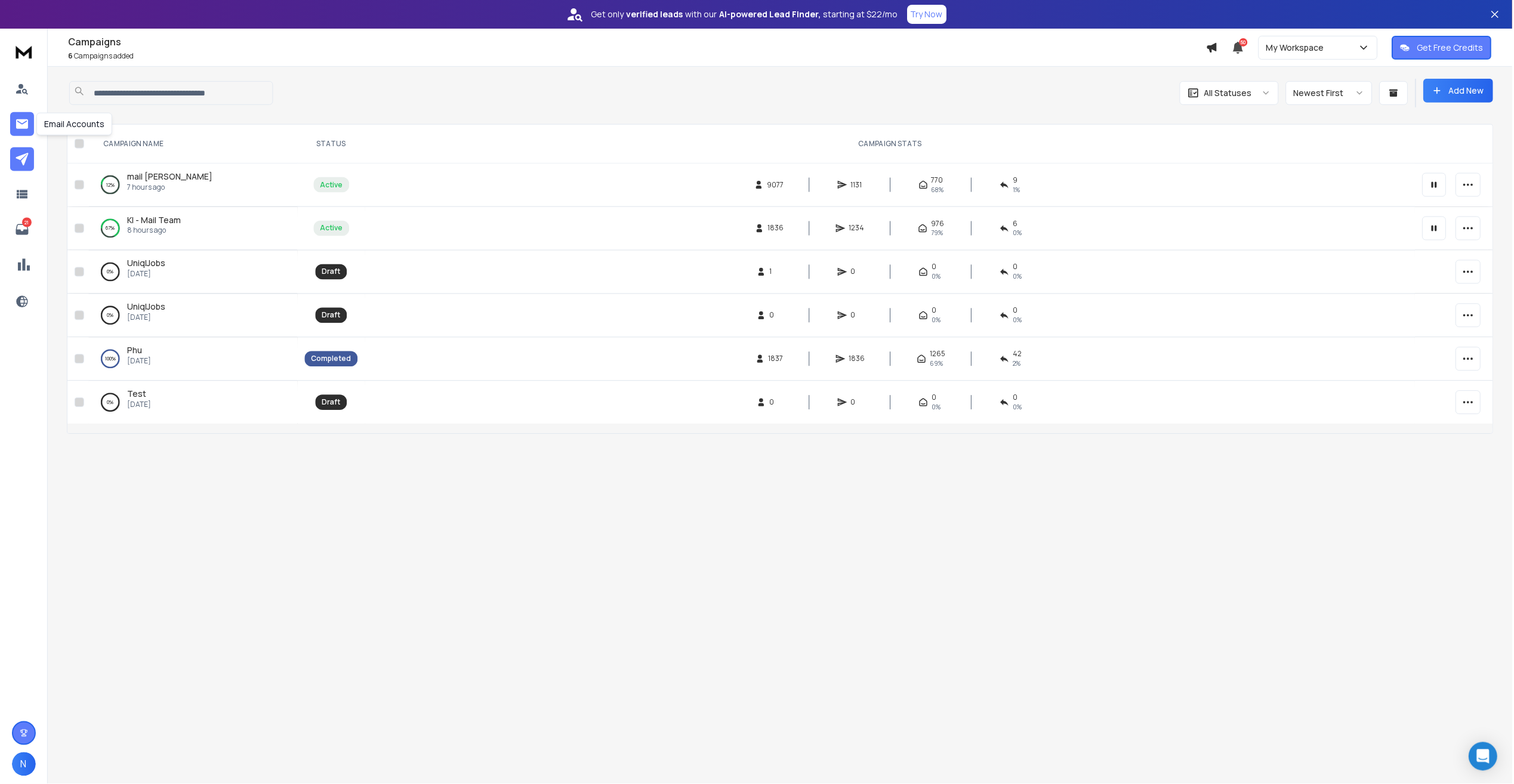
click at [17, 125] on icon at bounding box center [22, 124] width 12 height 10
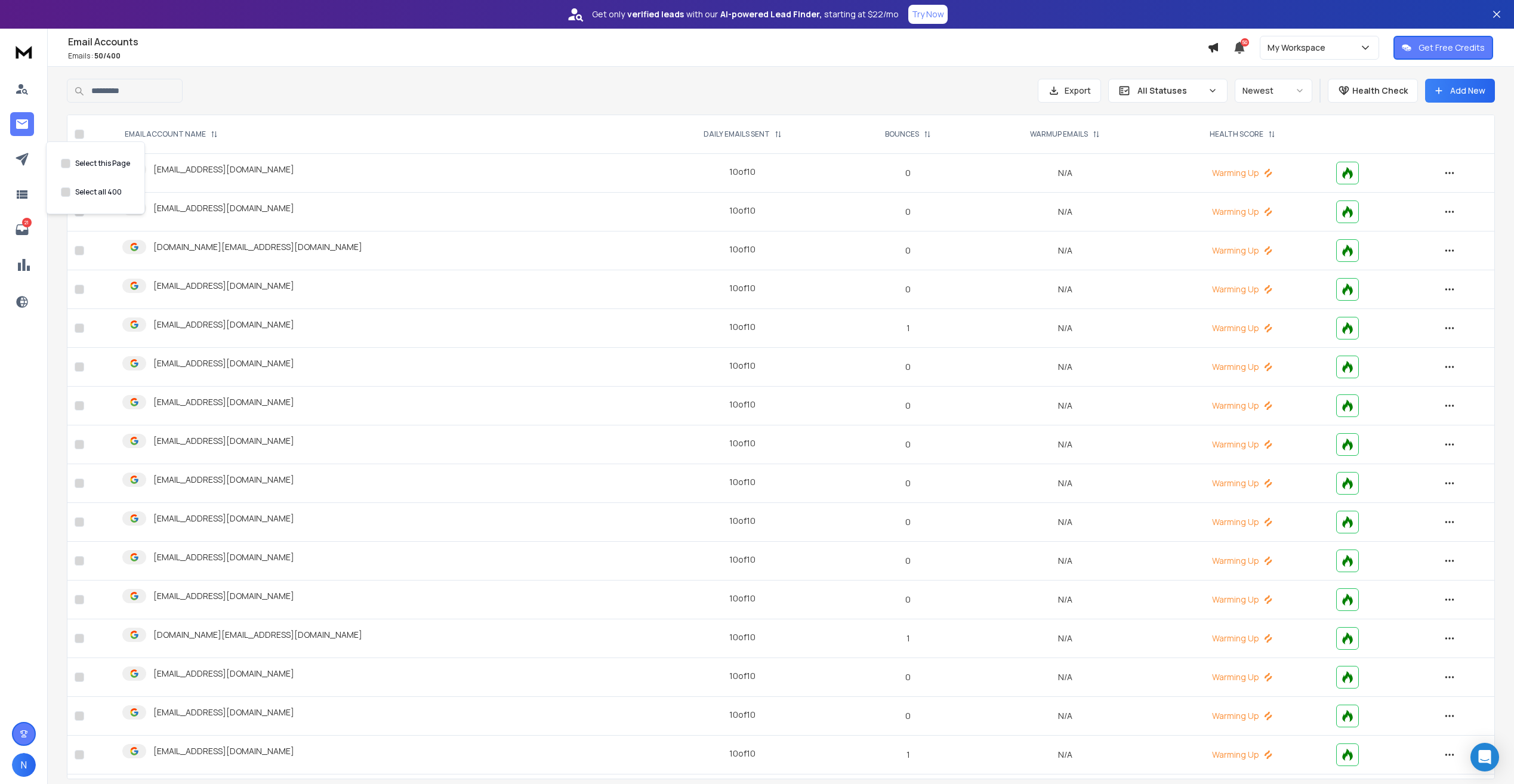
click at [69, 190] on button "Select this Page" at bounding box center [65, 192] width 10 height 10
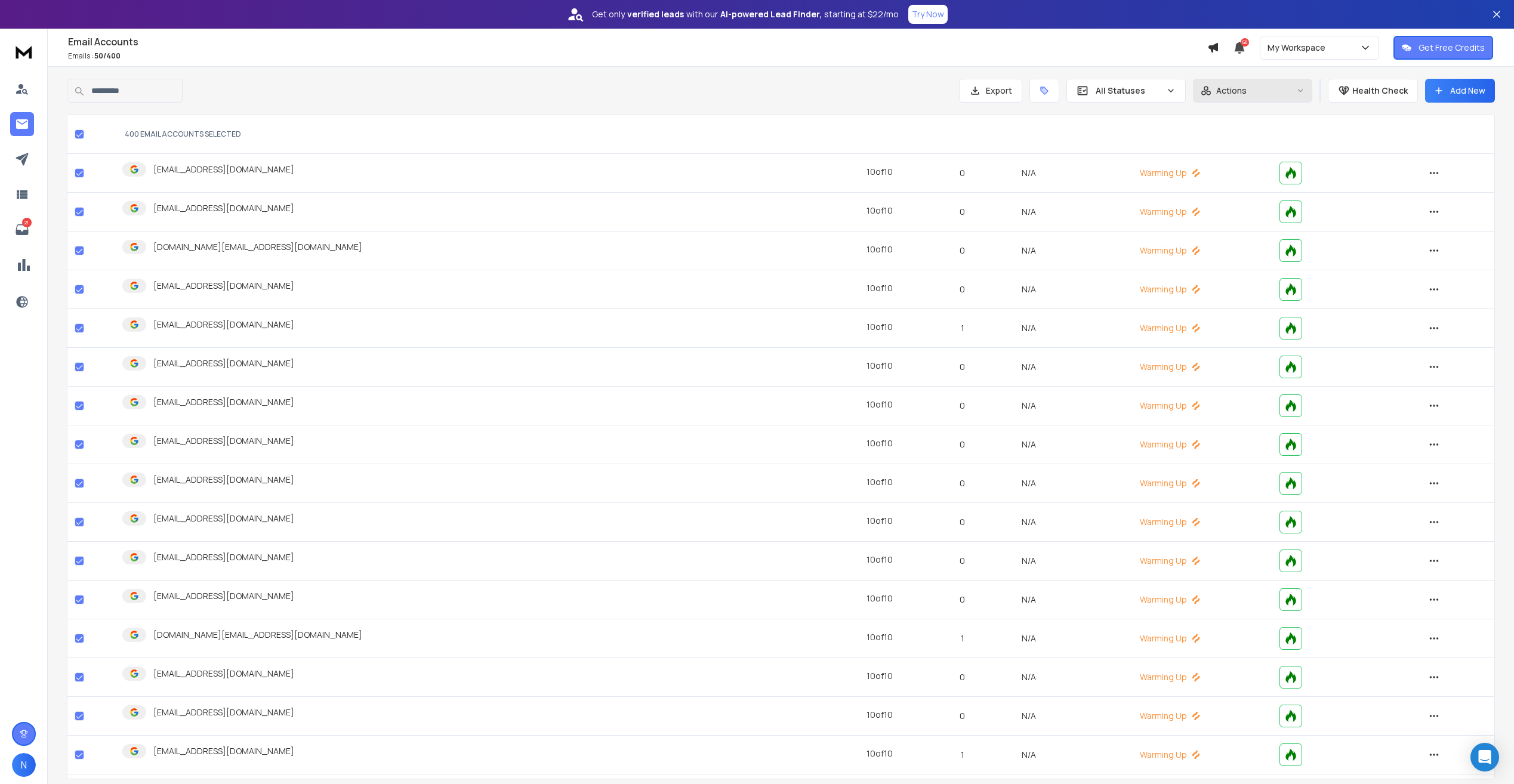
click at [1228, 89] on p "Actions" at bounding box center [1232, 90] width 30 height 12
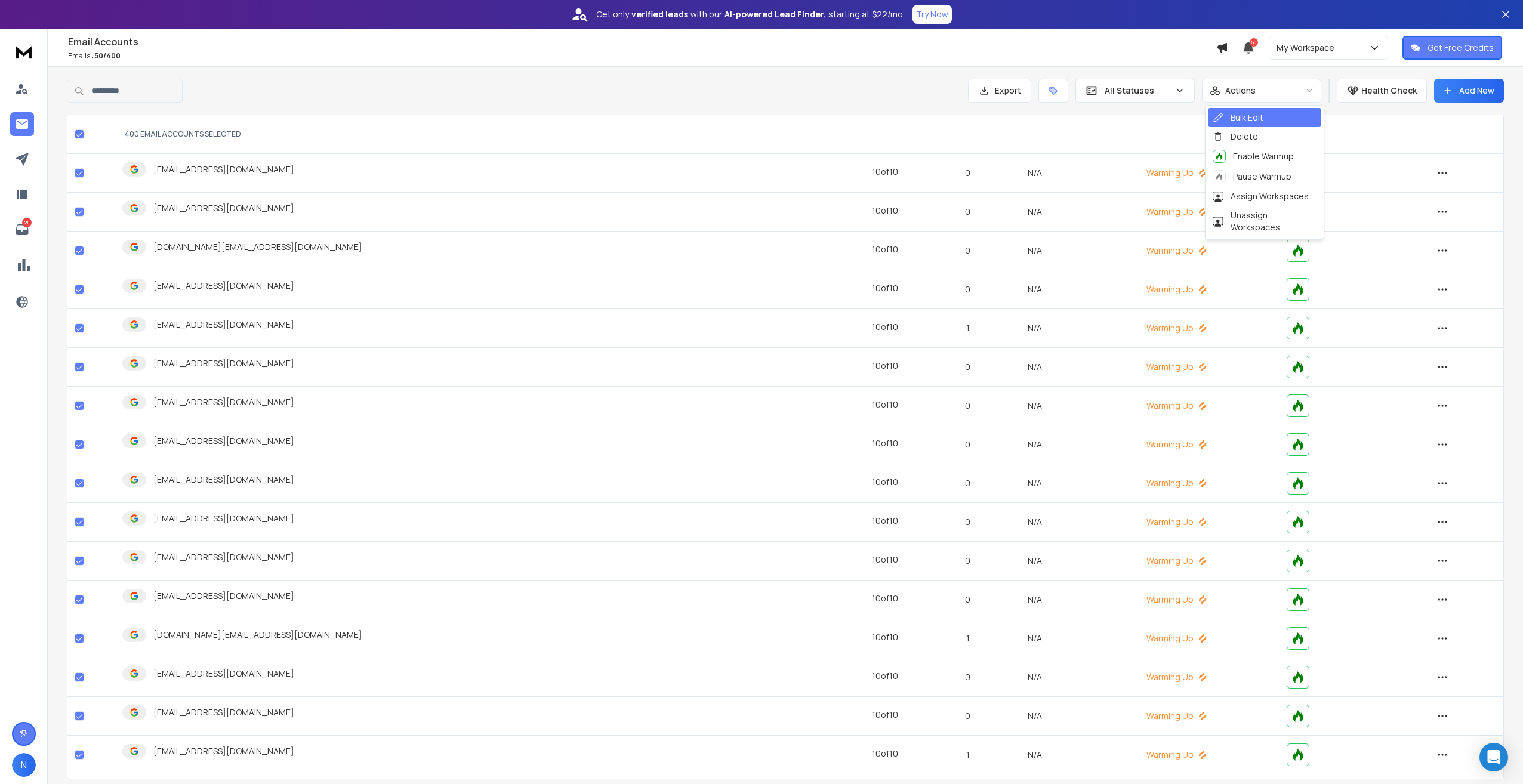
click at [1275, 116] on div "Bulk Edit" at bounding box center [1265, 117] width 113 height 19
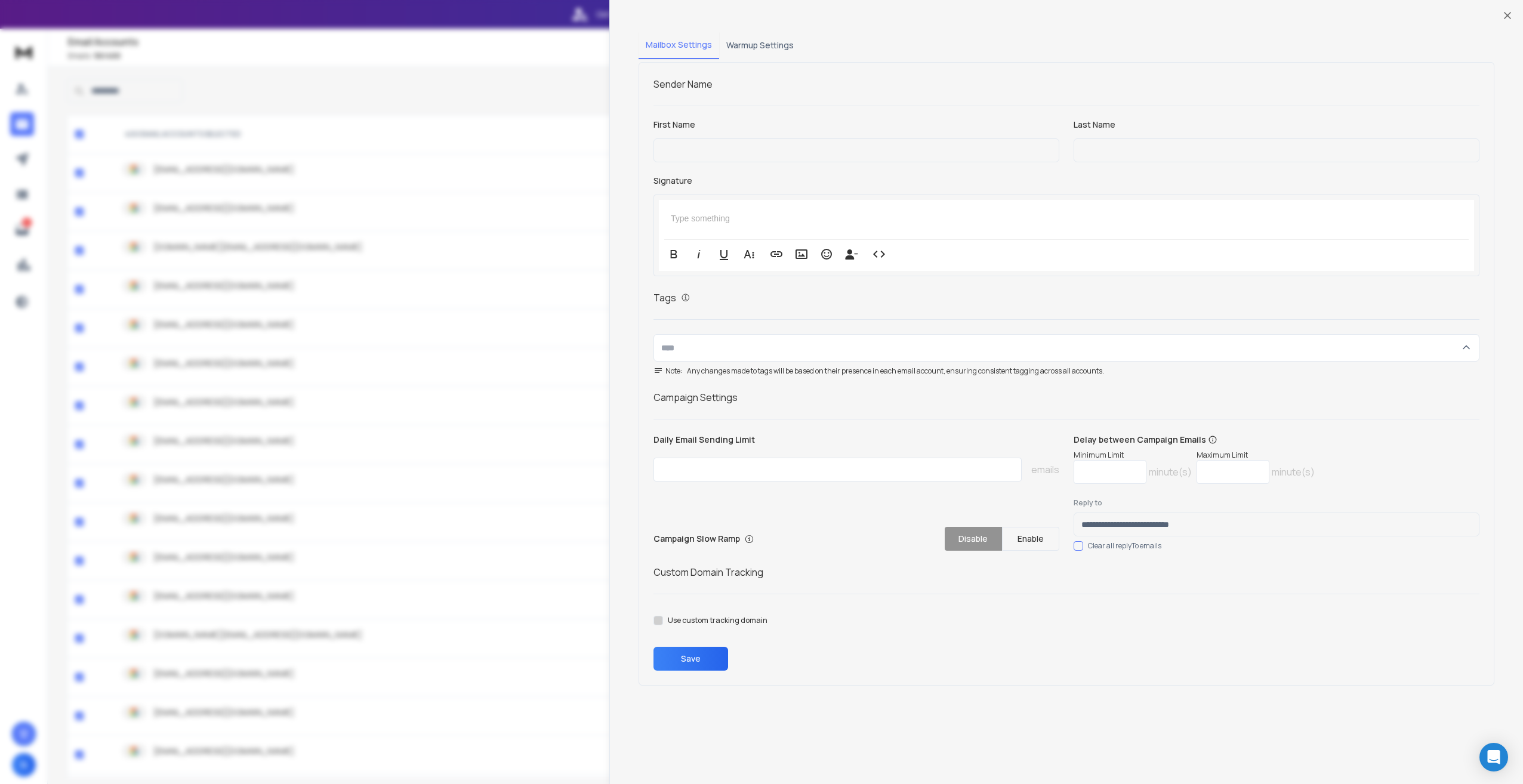
drag, startPoint x: 765, startPoint y: 472, endPoint x: 772, endPoint y: 470, distance: 7.3
click at [766, 472] on input "number" at bounding box center [837, 470] width 368 height 24
click at [817, 467] on input "number" at bounding box center [837, 470] width 368 height 24
type input "**"
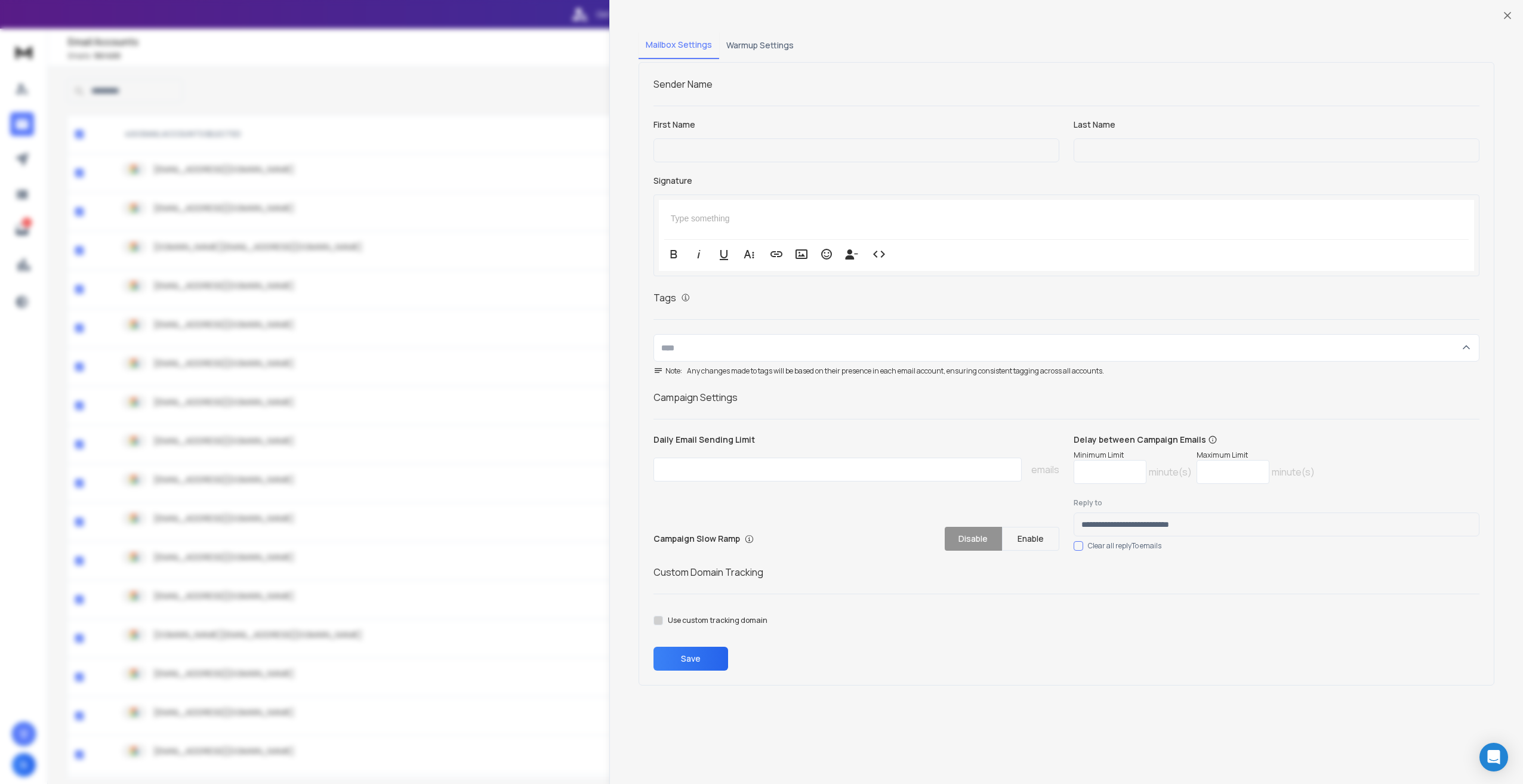
click at [1120, 470] on input "number" at bounding box center [1110, 471] width 73 height 24
click at [1236, 472] on input "number" at bounding box center [1233, 471] width 73 height 24
type input "*"
type input "**"
drag, startPoint x: 1095, startPoint y: 478, endPoint x: 1006, endPoint y: 474, distance: 89.1
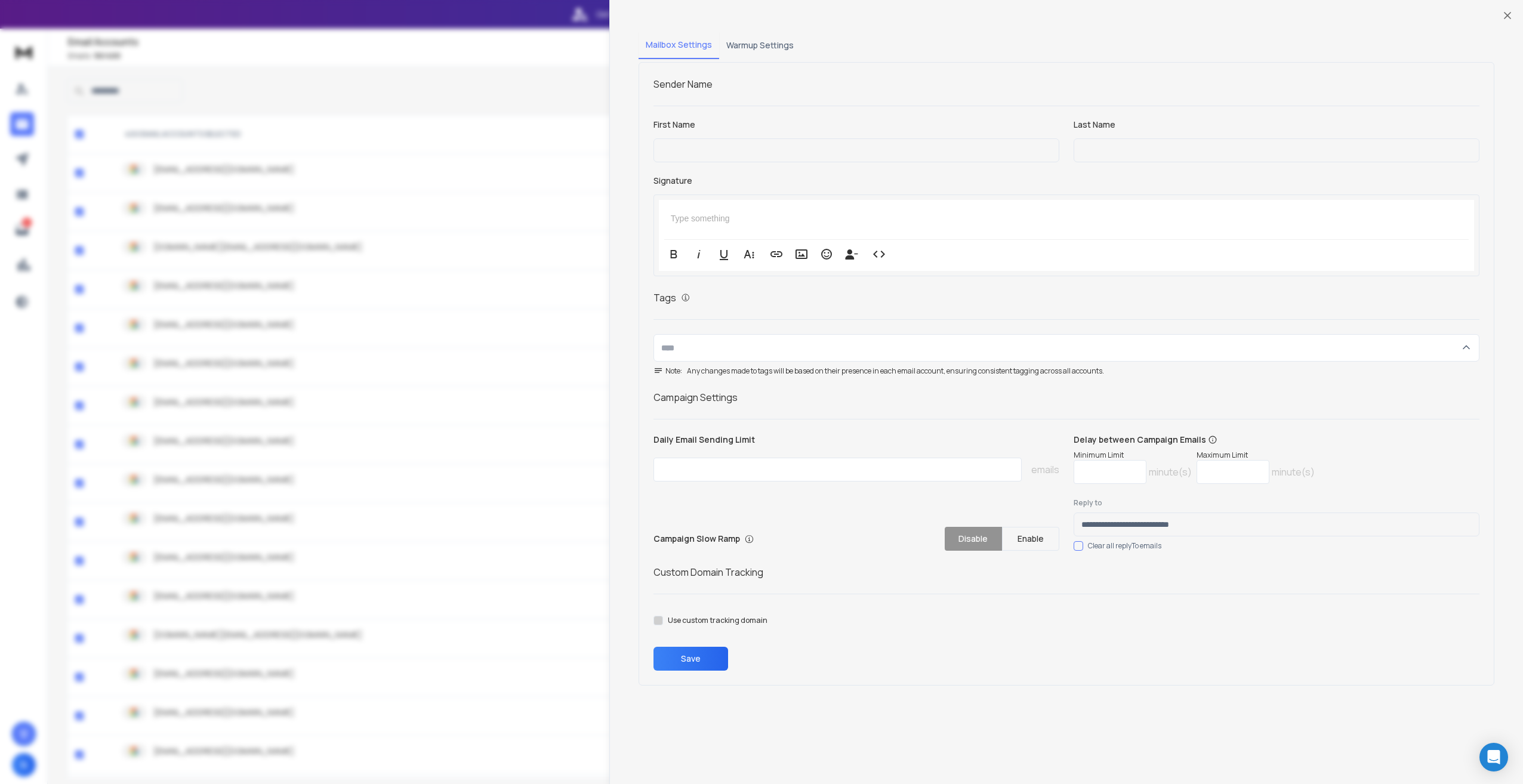
click at [1006, 474] on div "Daily Email Sending Limit ** emails Delay between Campaign Emails Minimum Limit…" at bounding box center [1066, 492] width 826 height 116
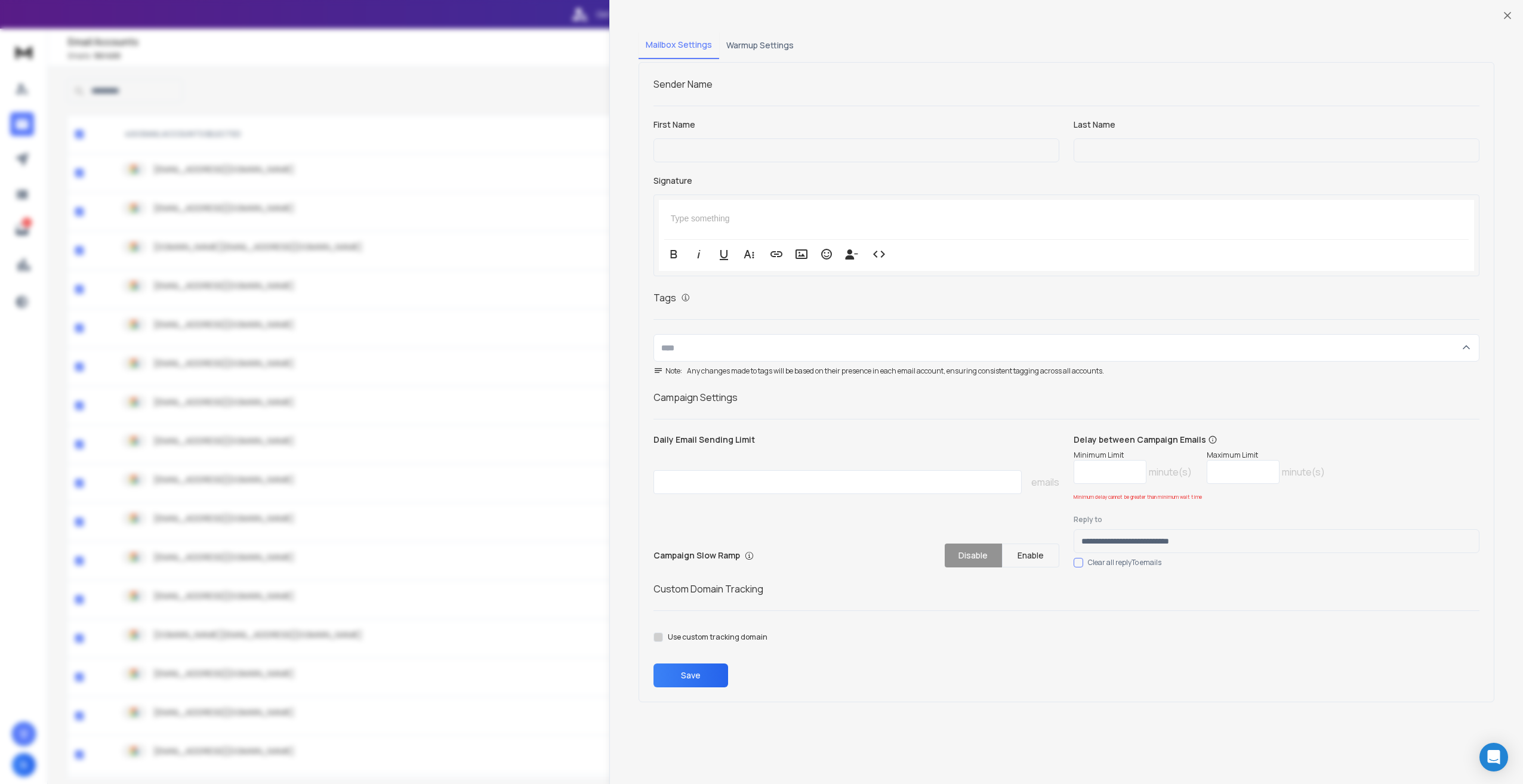
drag, startPoint x: 1077, startPoint y: 470, endPoint x: 1057, endPoint y: 470, distance: 20.0
click at [1057, 470] on div "Daily Email Sending Limit ** emails Delay between Campaign Emails Minimum Limit…" at bounding box center [1066, 500] width 826 height 134
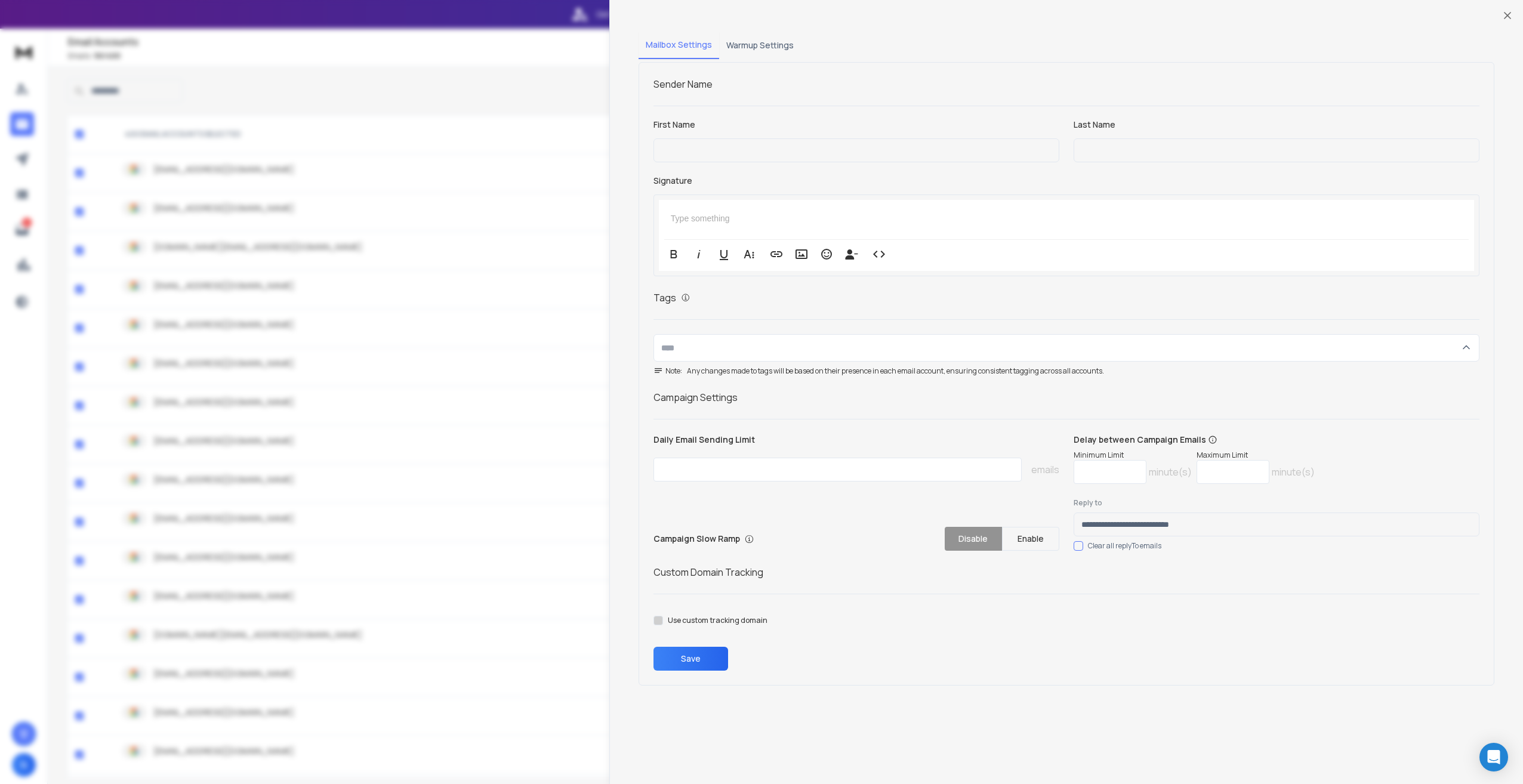
type input "**"
click at [653, 647] on button "Save" at bounding box center [690, 659] width 74 height 24
click at [1146, 506] on label "Reply to" at bounding box center [1276, 503] width 406 height 10
click at [821, 168] on form "First Name Last Name Signature Type something Clear Formatting Font Family Aria…" at bounding box center [1066, 395] width 826 height 550
click at [571, 99] on div at bounding box center [761, 392] width 1523 height 784
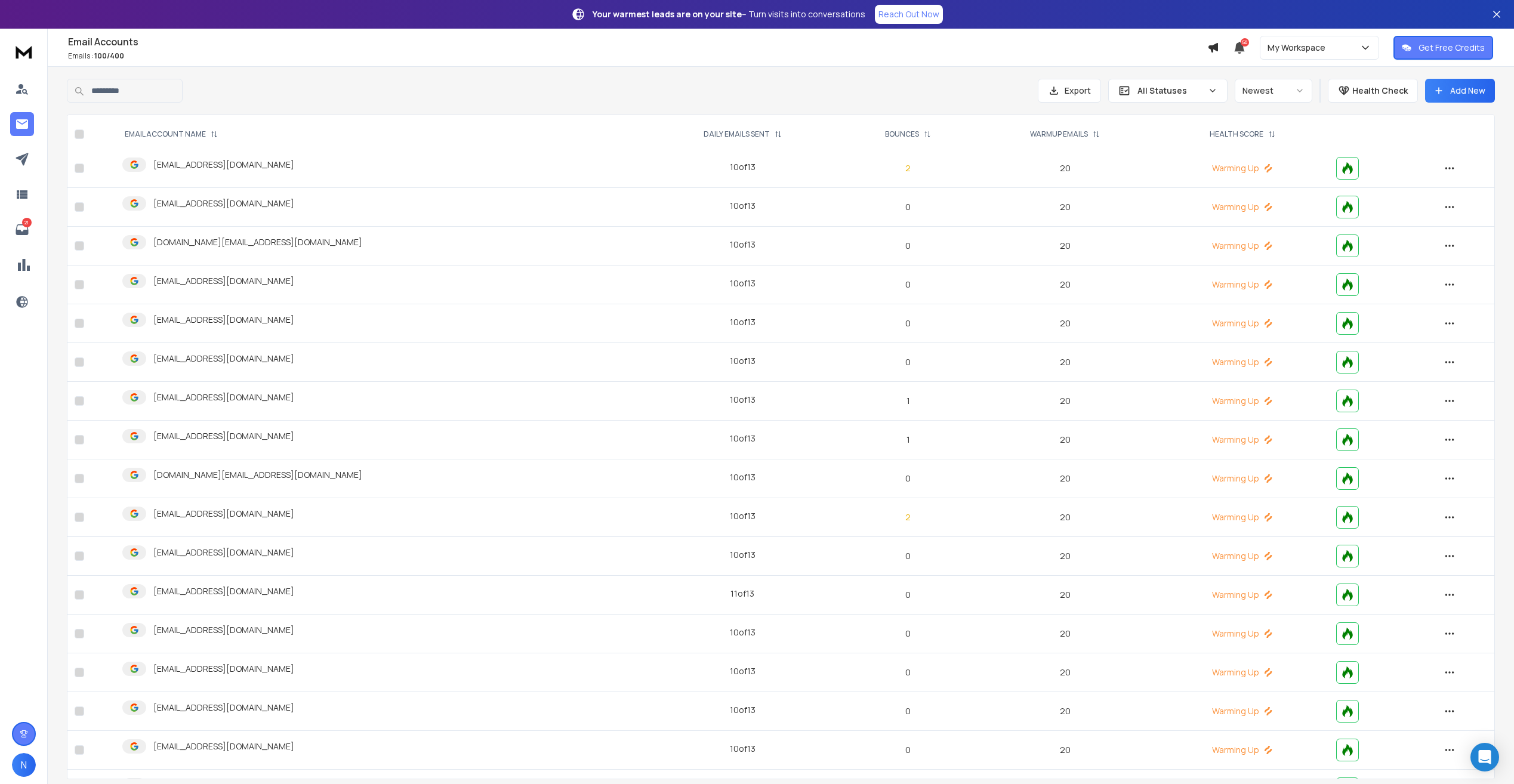
scroll to position [2953, 0]
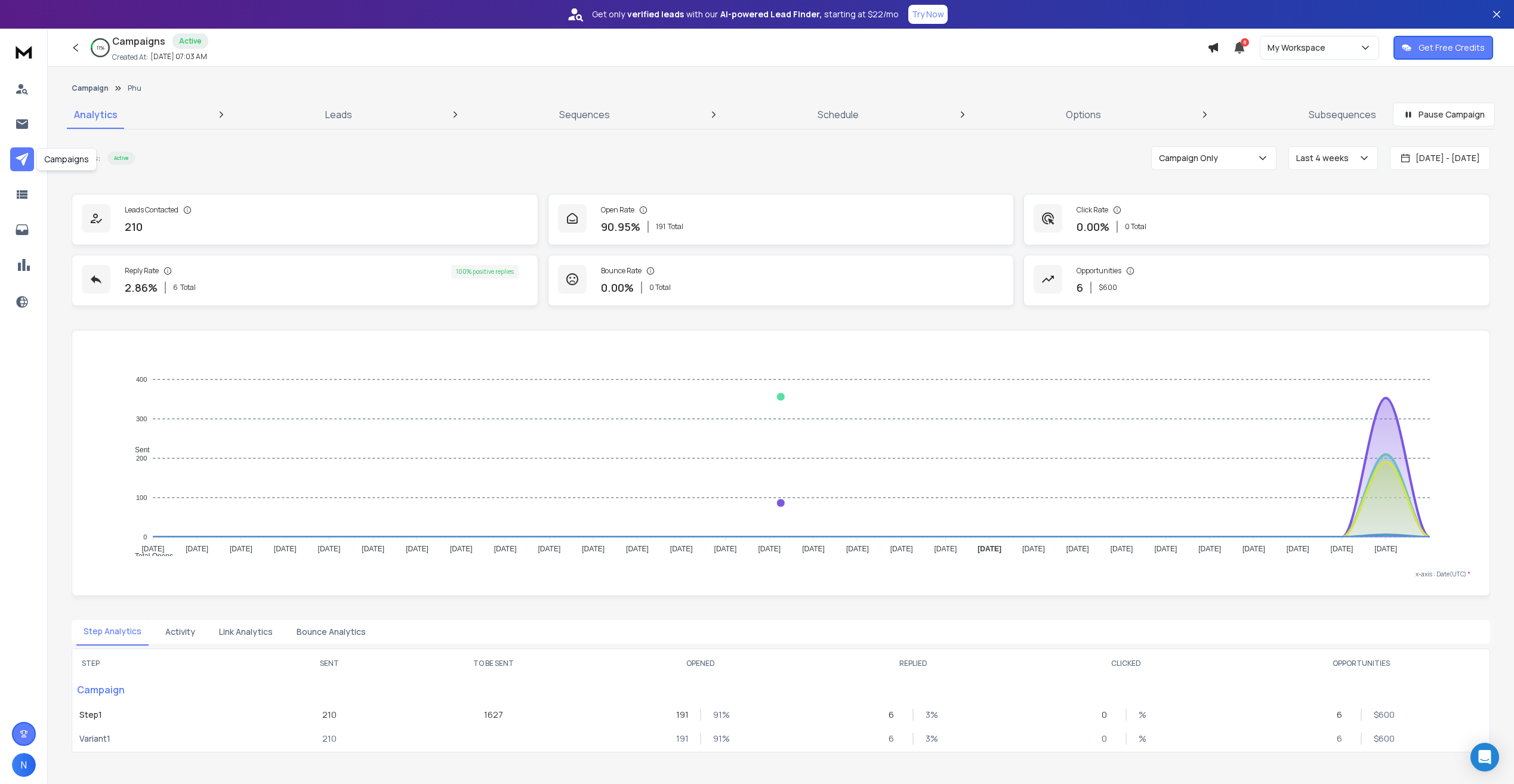
scroll to position [163, 0]
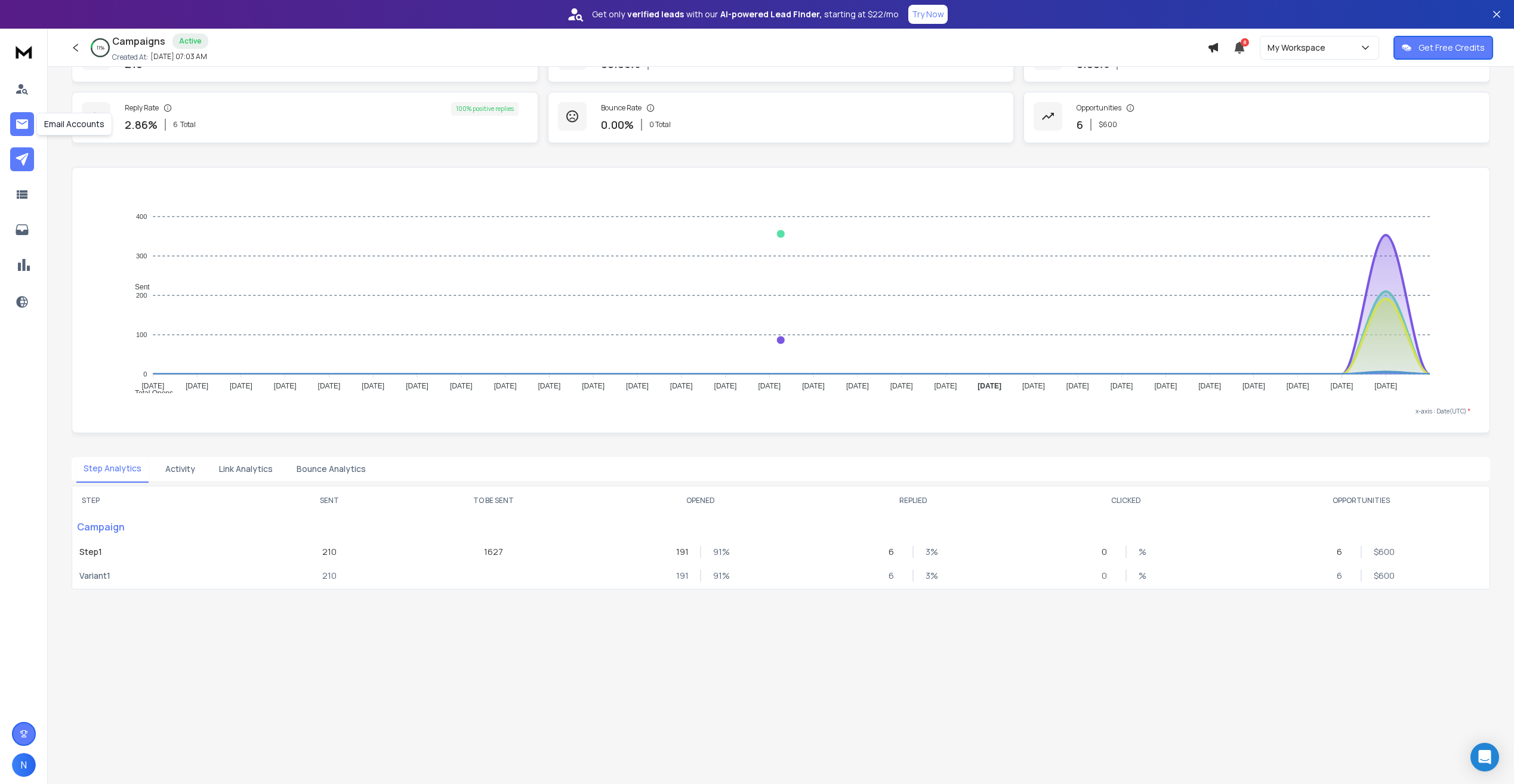
click at [24, 129] on icon at bounding box center [22, 124] width 14 height 14
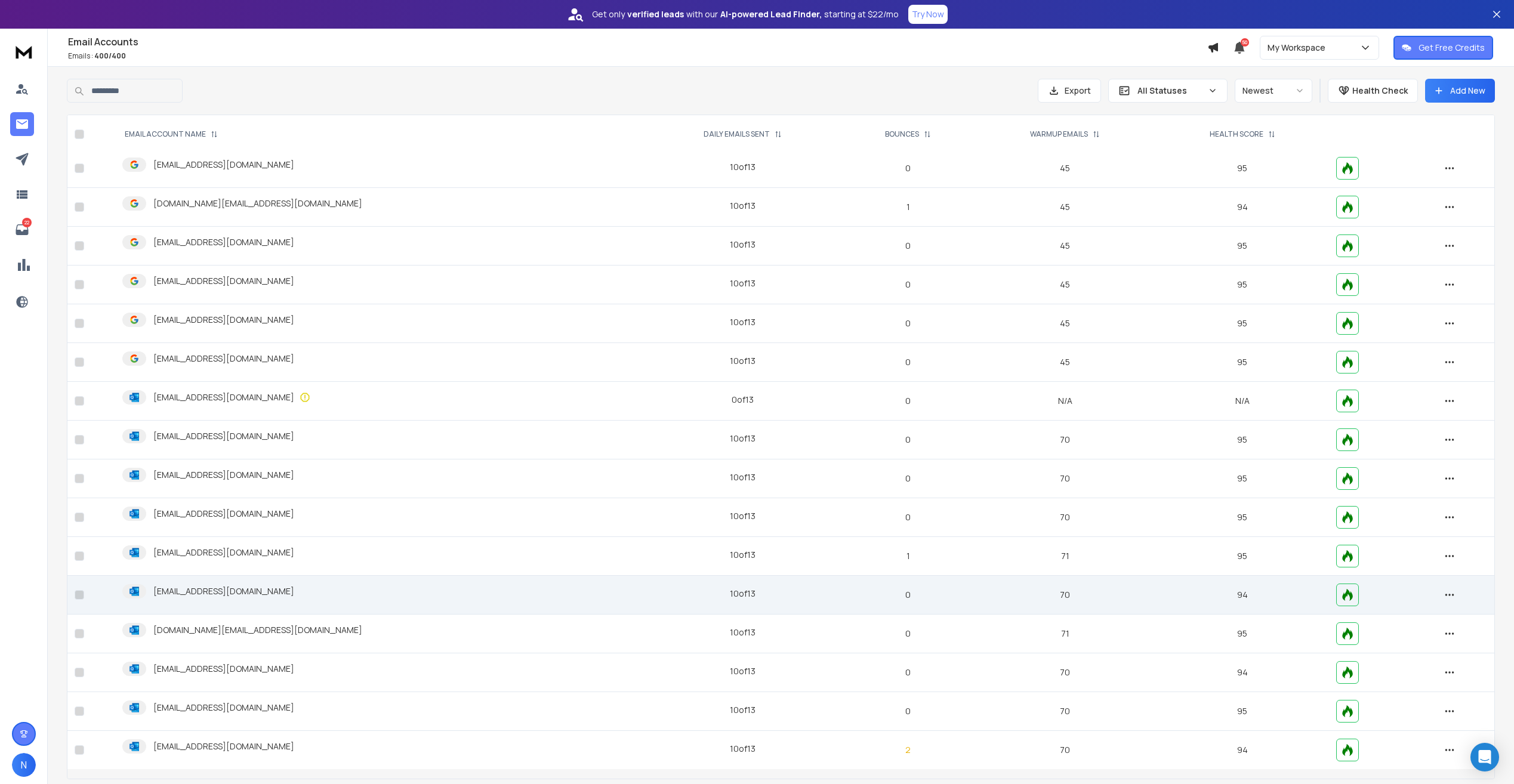
scroll to position [14775, 0]
click at [1086, 600] on td "70" at bounding box center [1065, 598] width 181 height 39
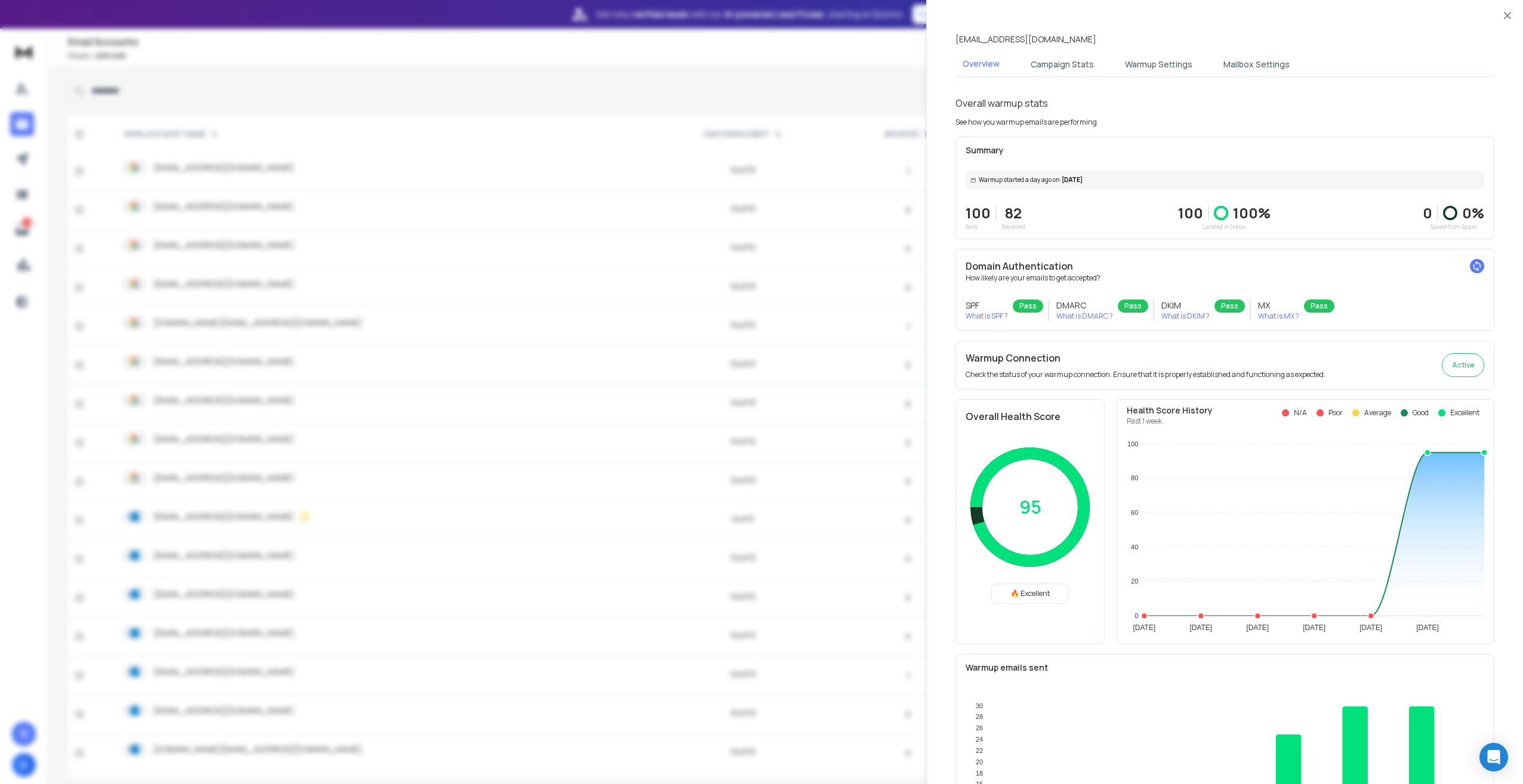
click at [849, 437] on div at bounding box center [761, 392] width 1523 height 784
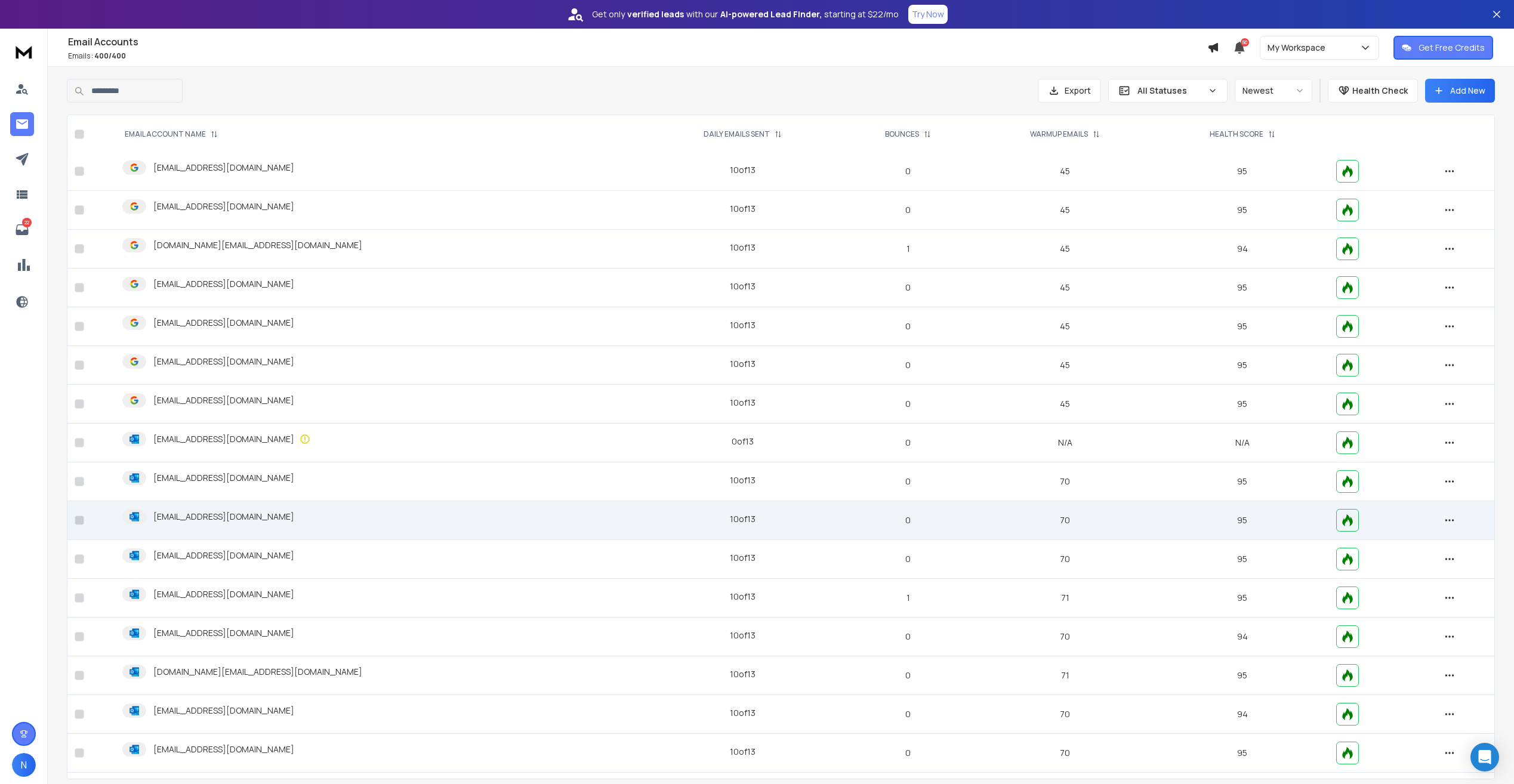
scroll to position [14894, 0]
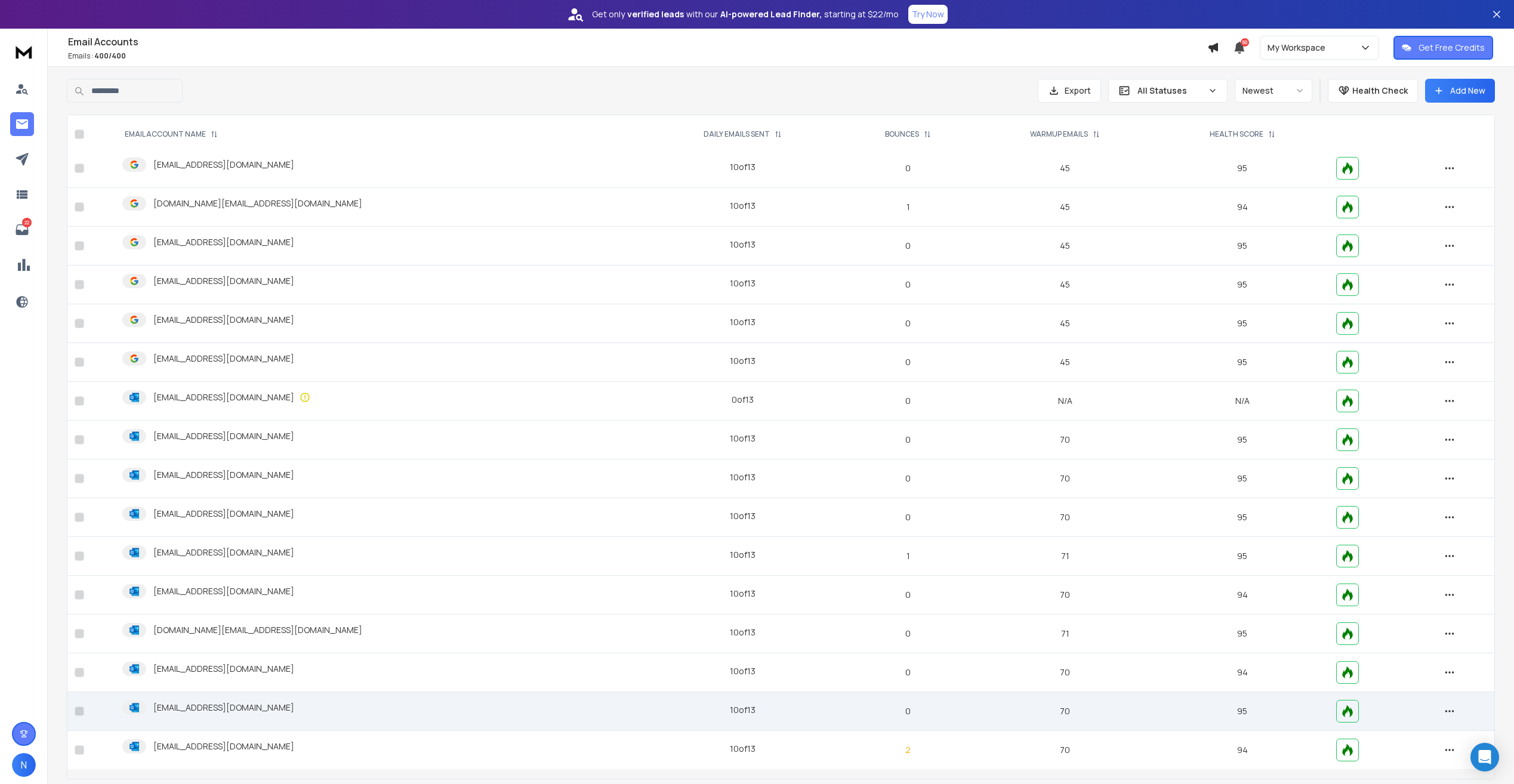
click at [1112, 701] on td "70" at bounding box center [1065, 711] width 181 height 39
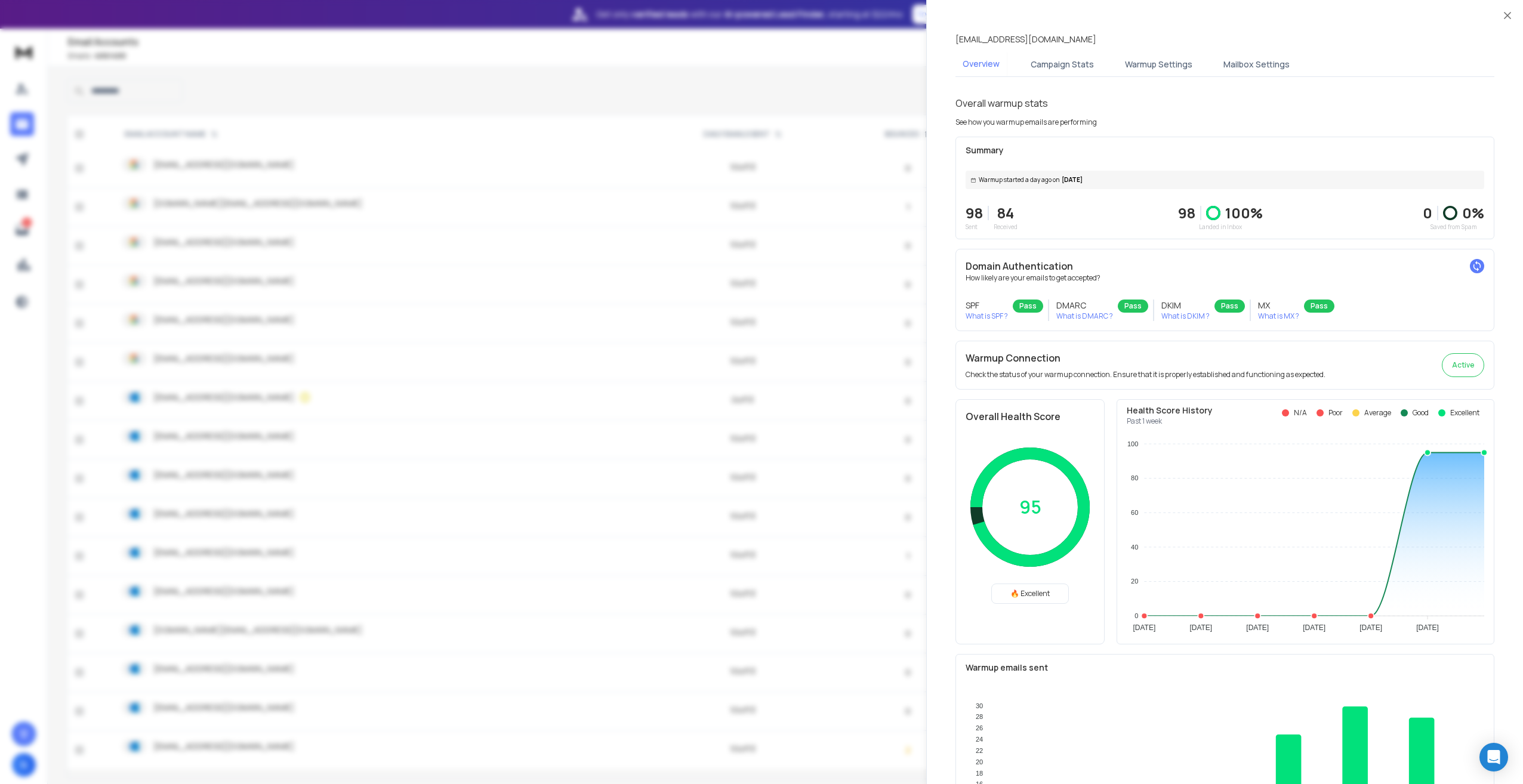
click at [732, 450] on div at bounding box center [761, 392] width 1523 height 784
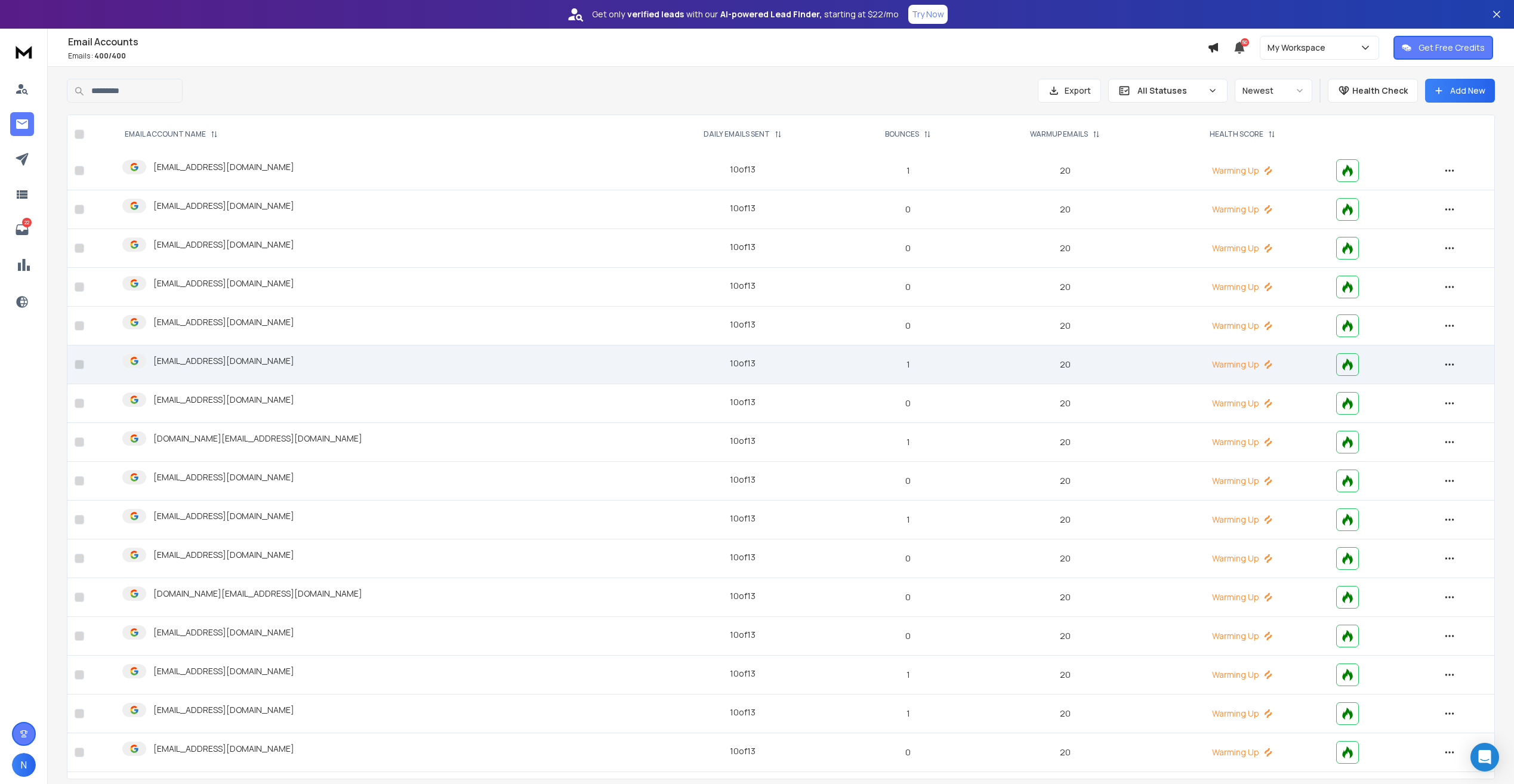
scroll to position [10924, 0]
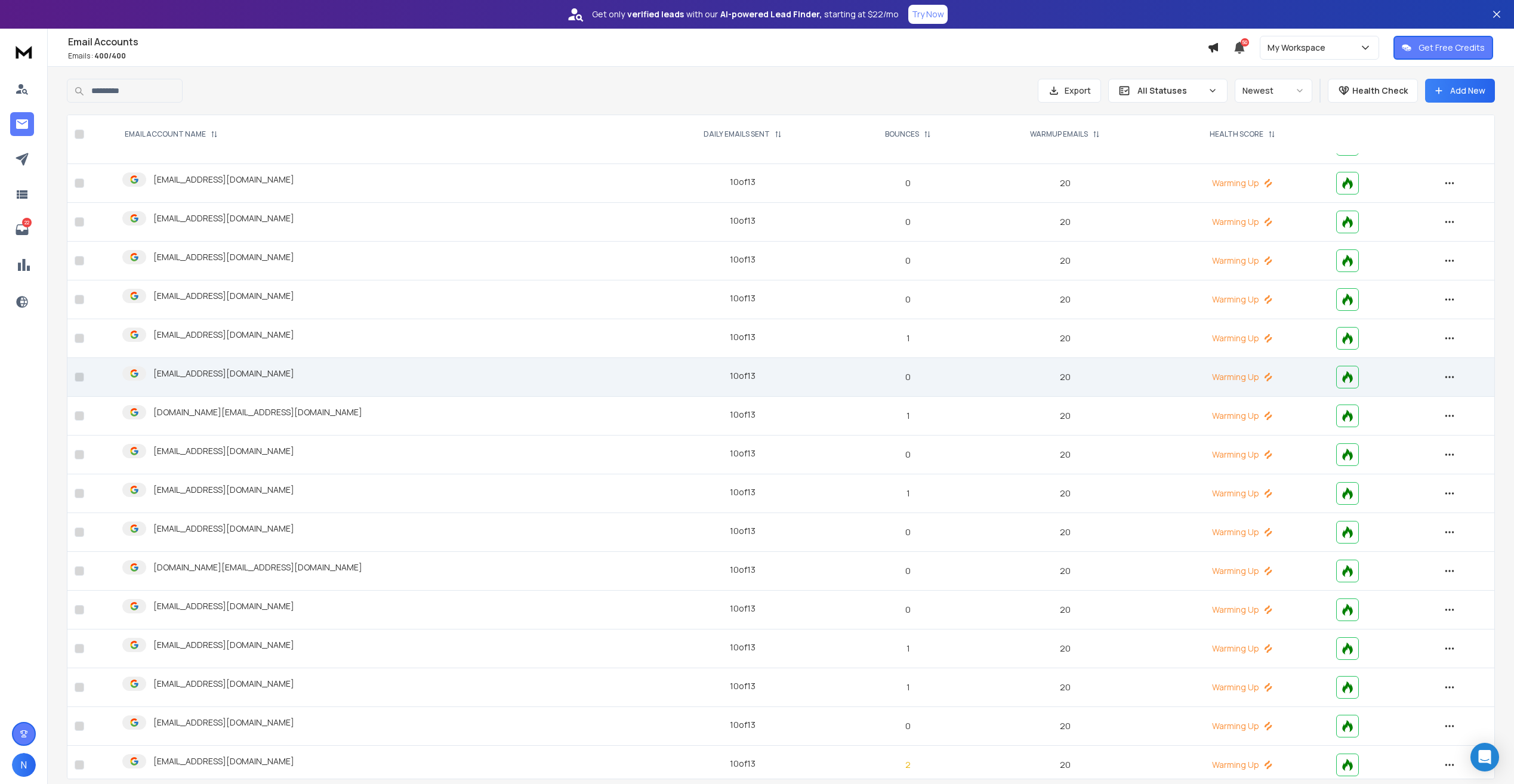
click at [1055, 382] on td "20" at bounding box center [1065, 376] width 181 height 39
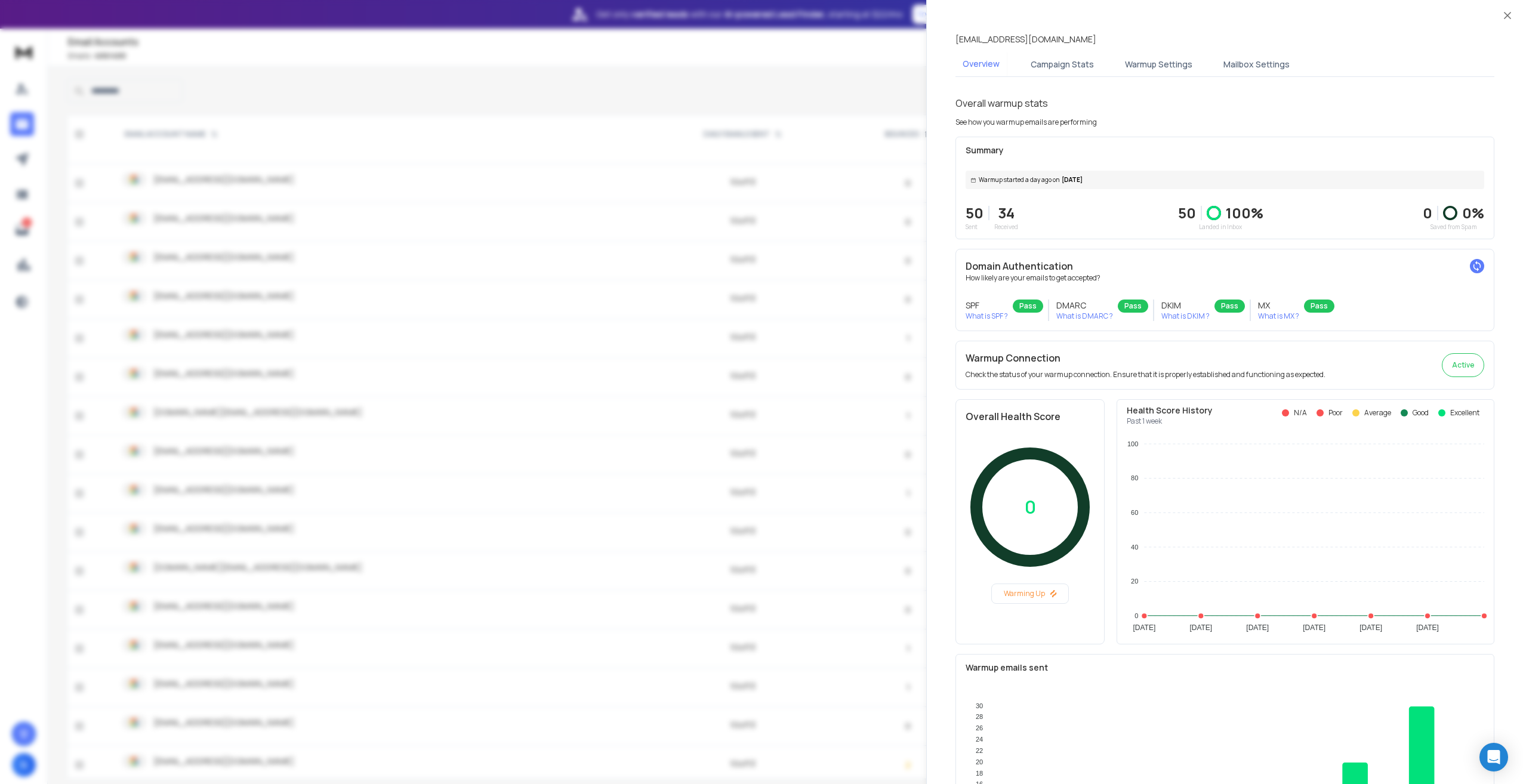
click at [861, 366] on div at bounding box center [761, 392] width 1523 height 784
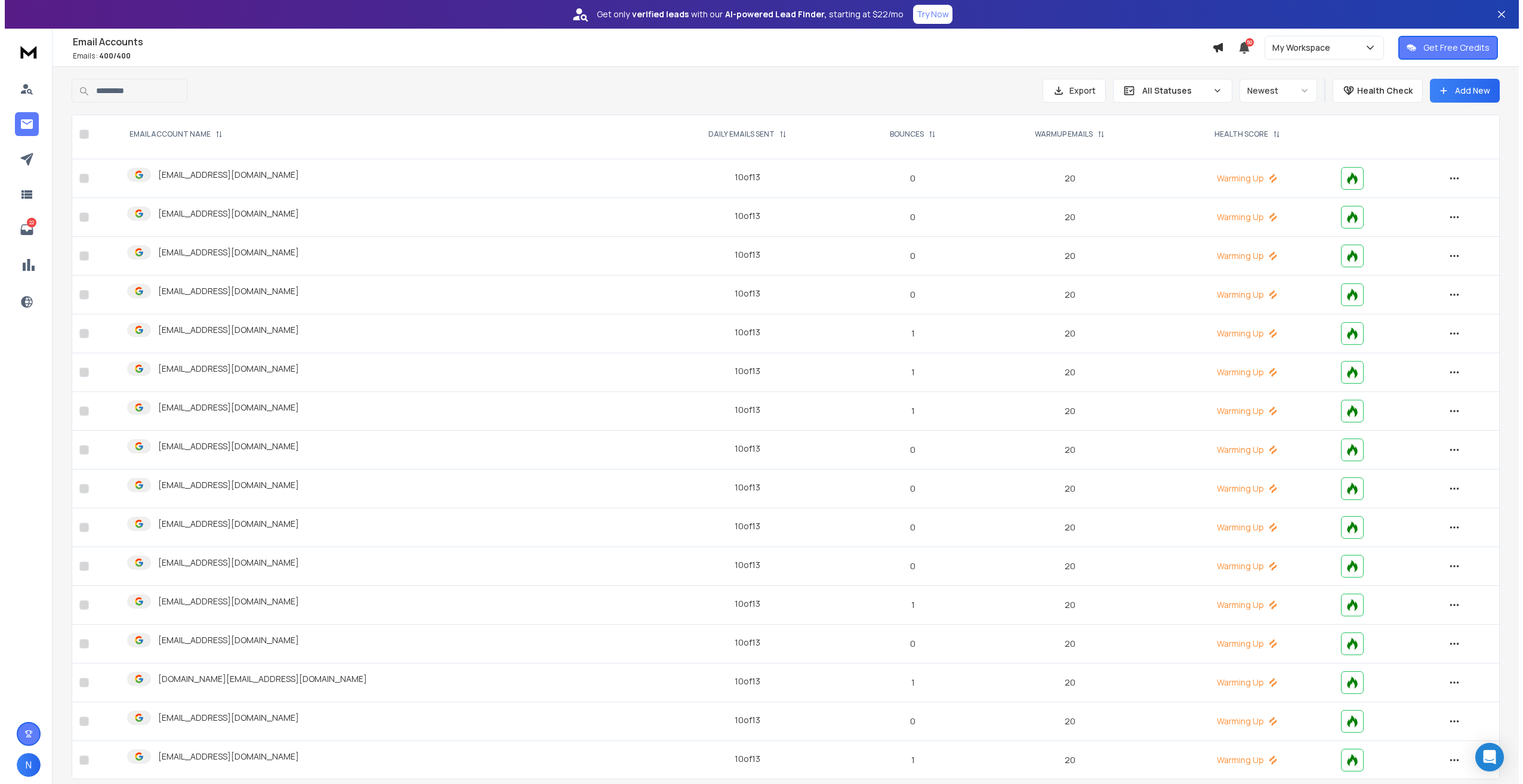
scroll to position [10506, 0]
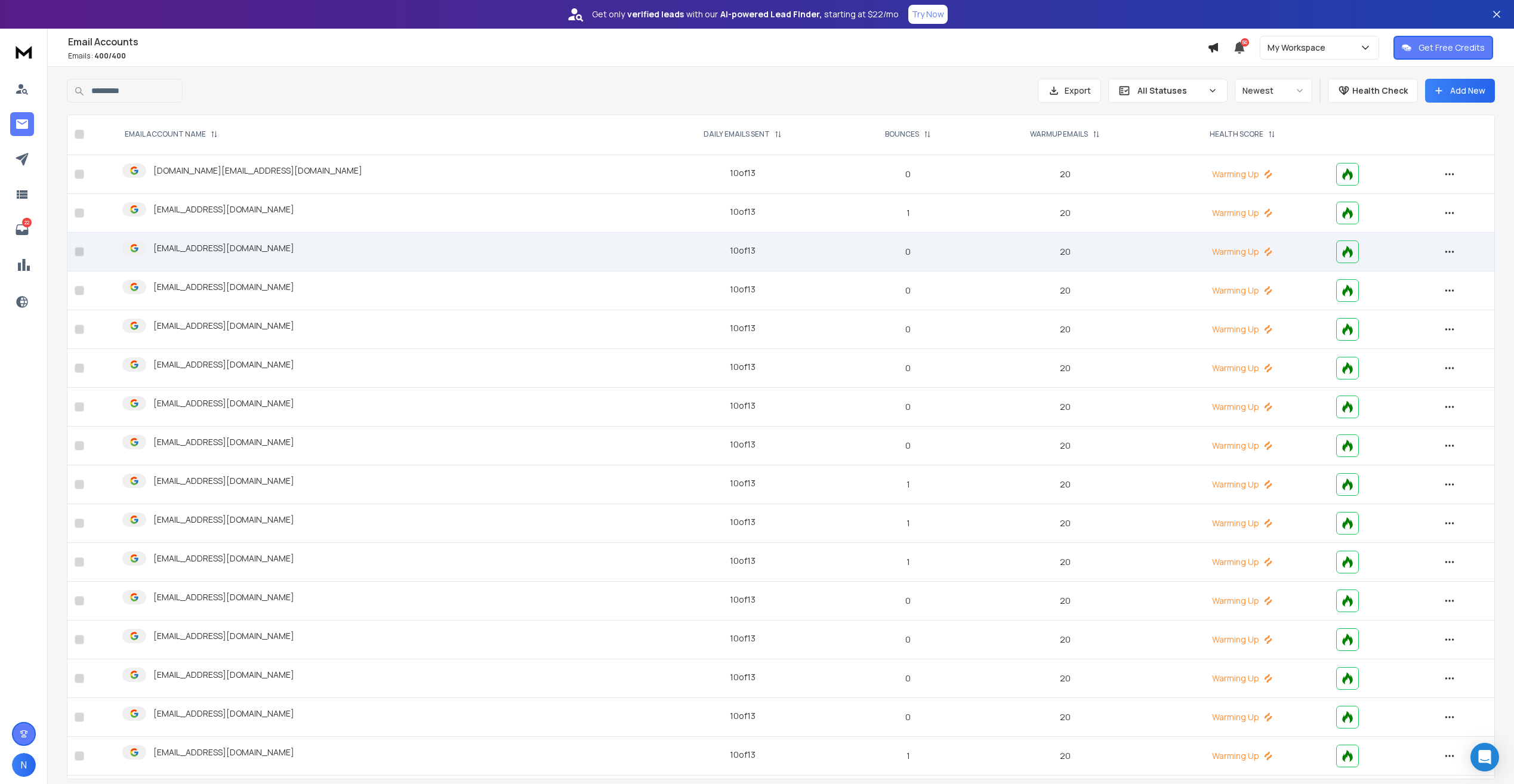
click at [1120, 247] on td "20" at bounding box center [1065, 252] width 181 height 39
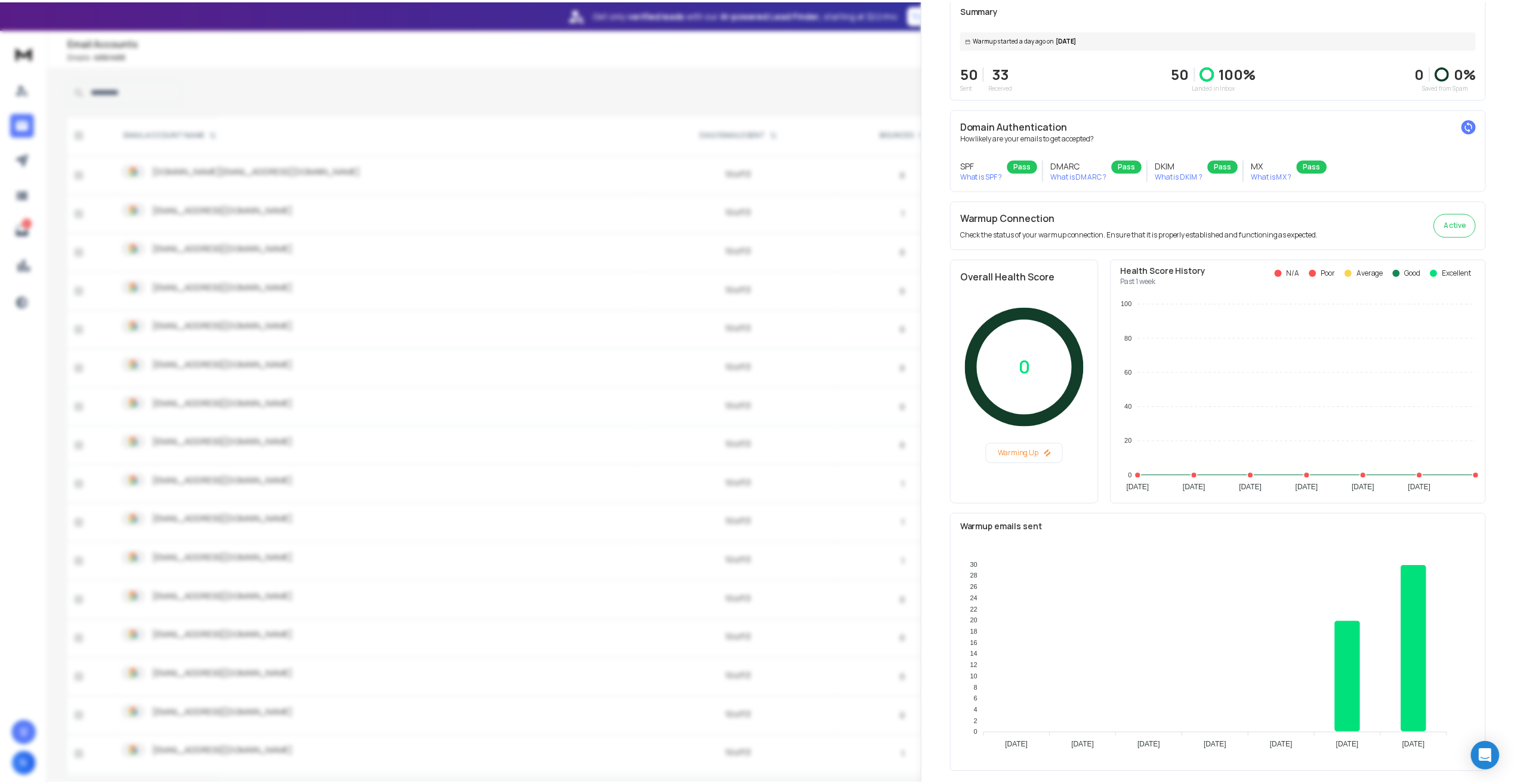
scroll to position [163, 0]
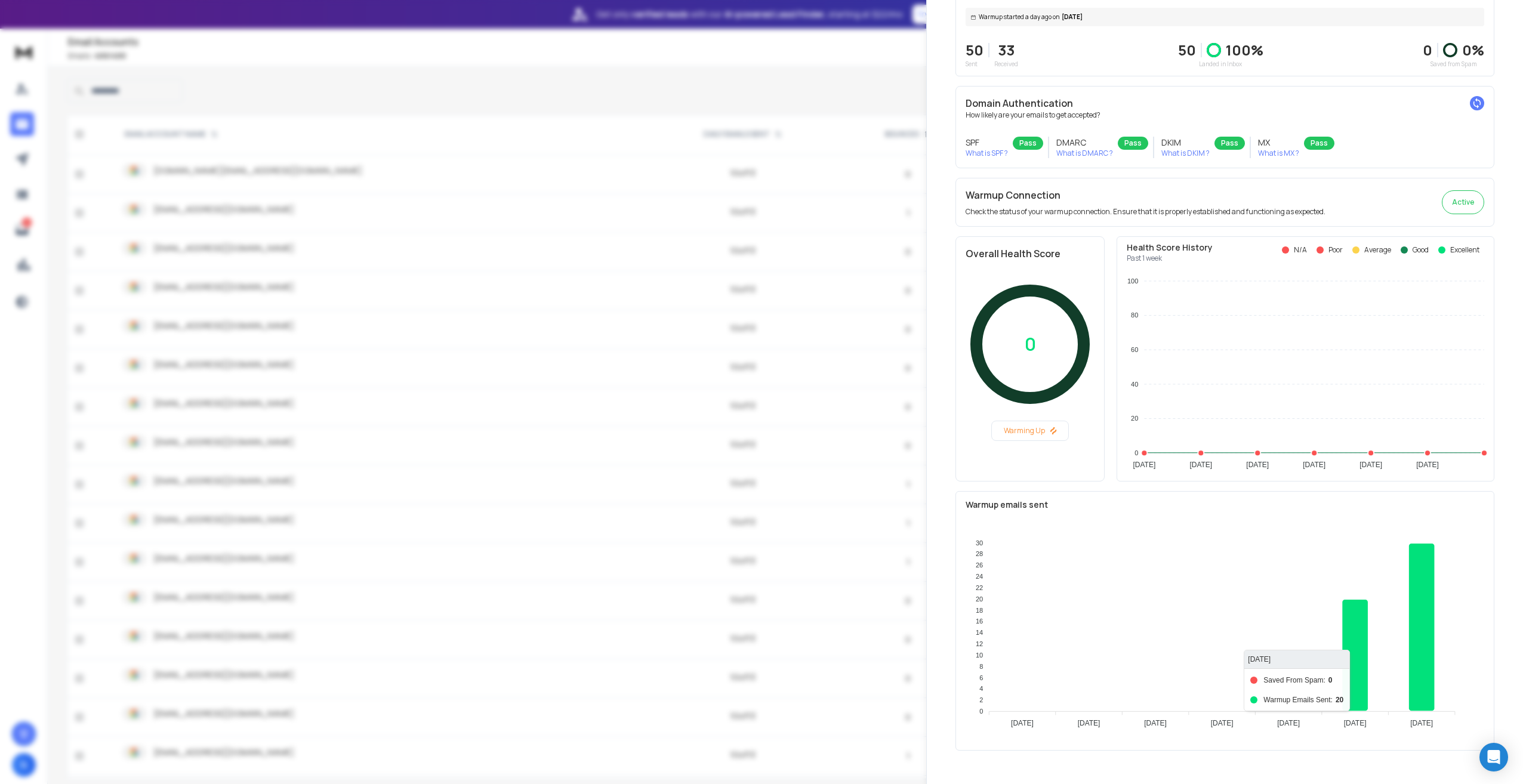
click at [851, 435] on div at bounding box center [761, 392] width 1523 height 784
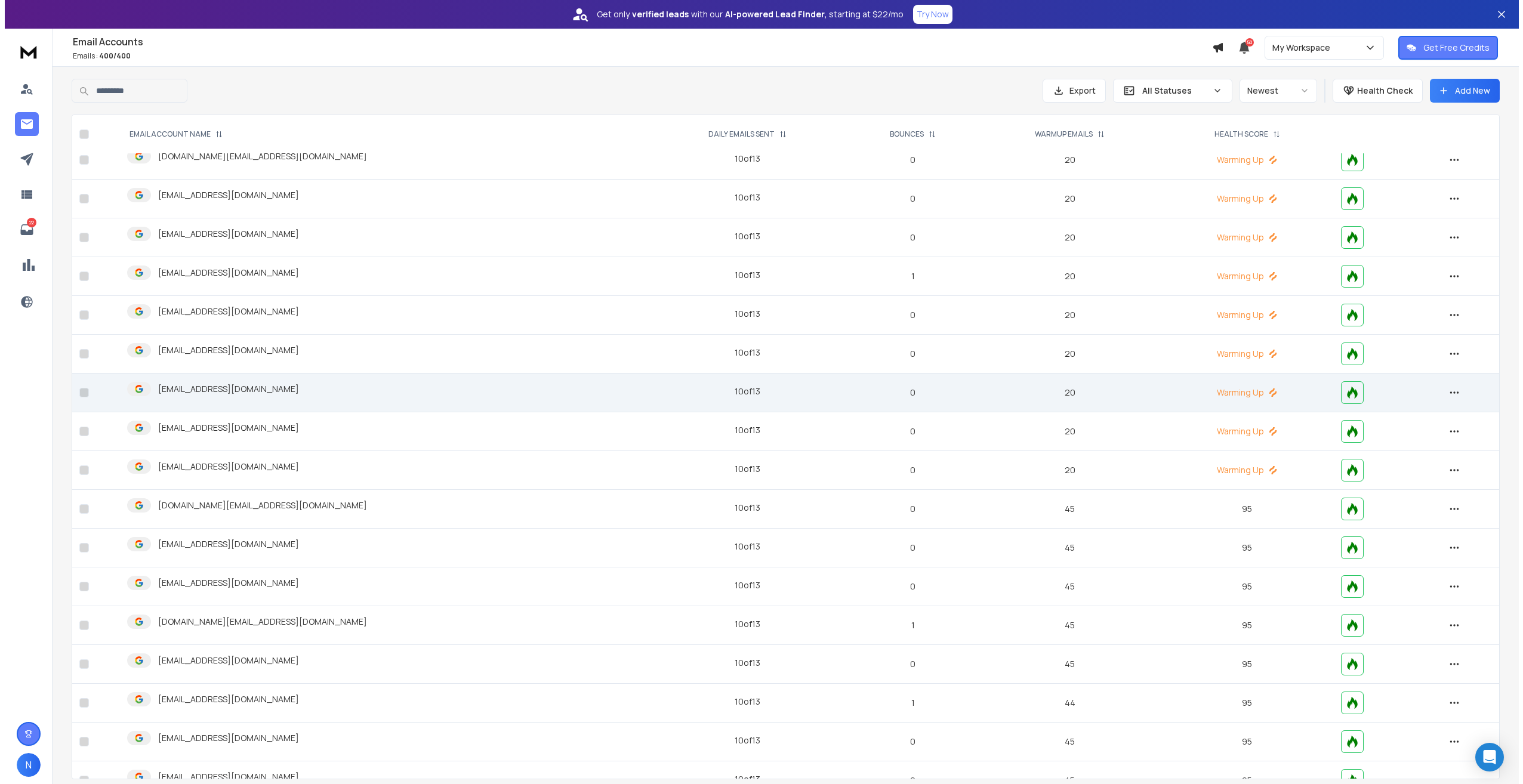
scroll to position [11759, 0]
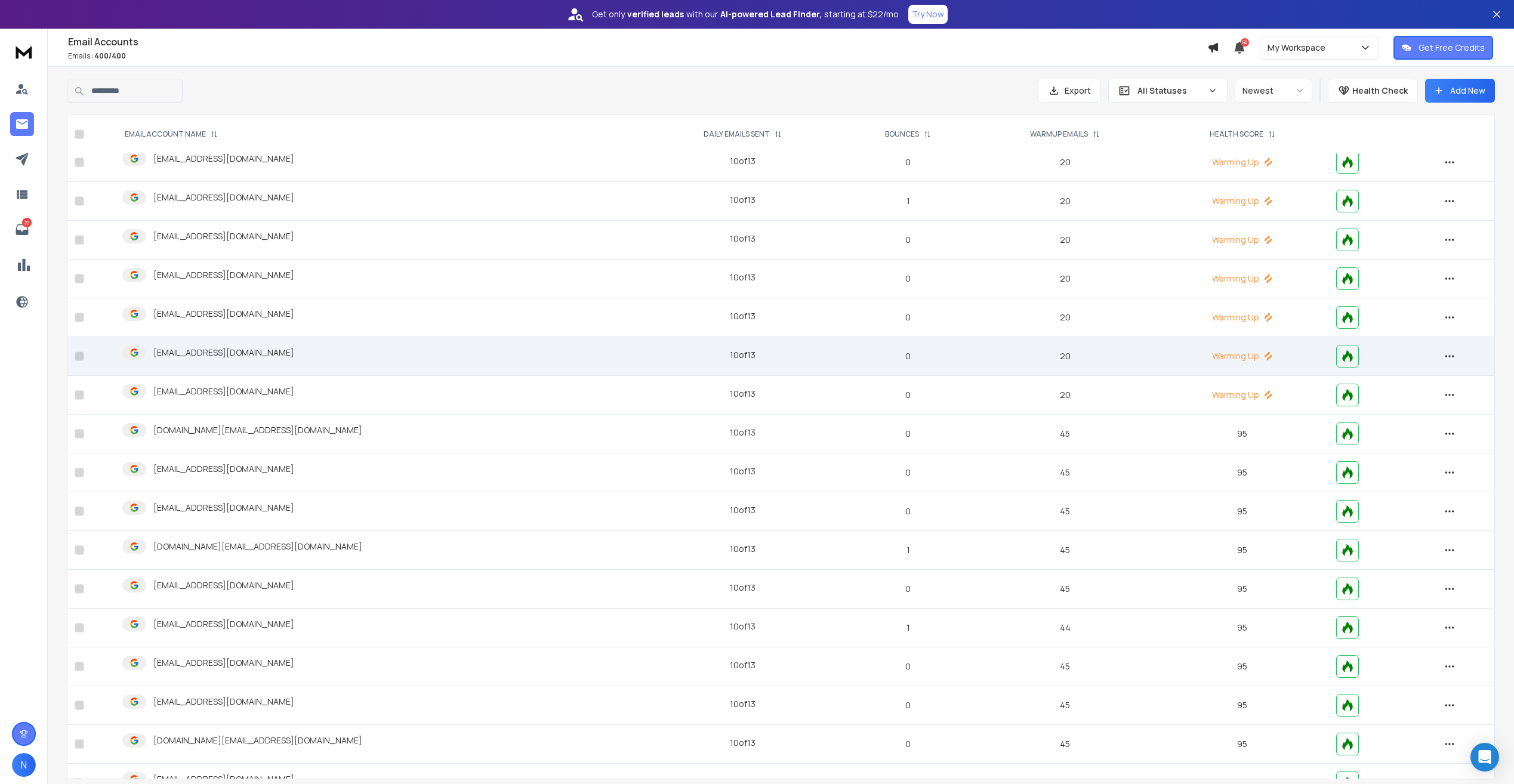
click at [1091, 345] on td "20" at bounding box center [1065, 356] width 181 height 39
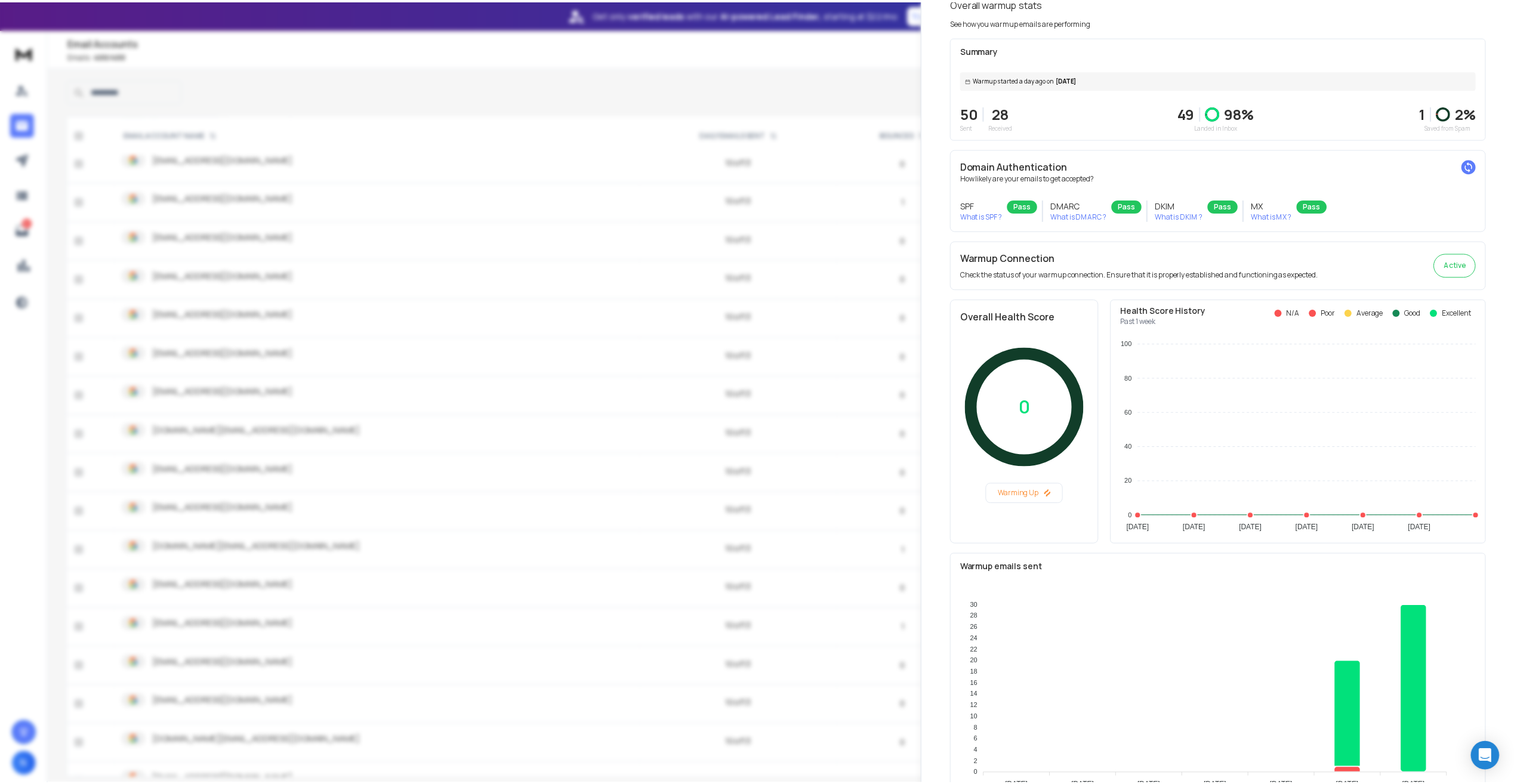
scroll to position [163, 0]
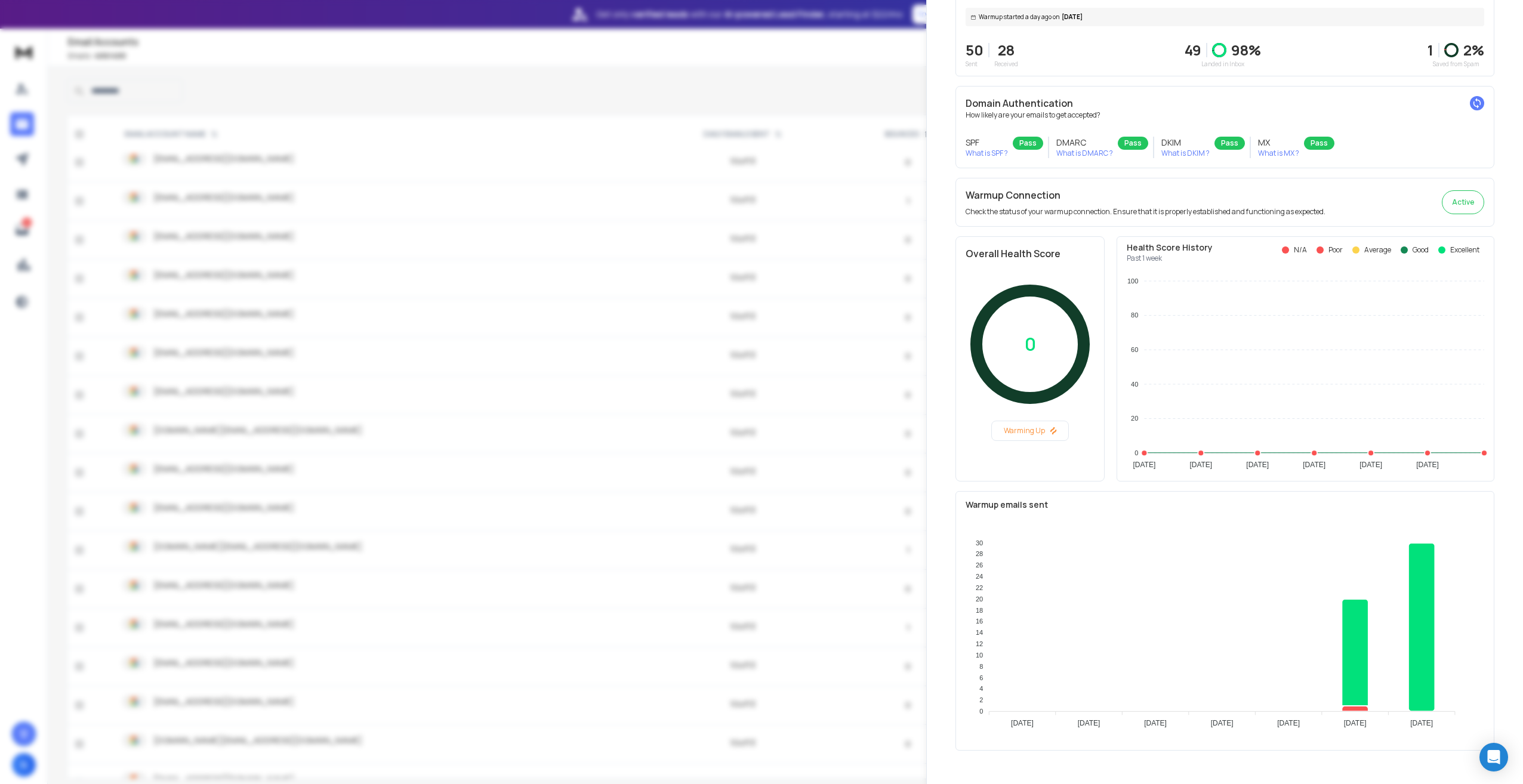
click at [662, 379] on div at bounding box center [761, 392] width 1523 height 784
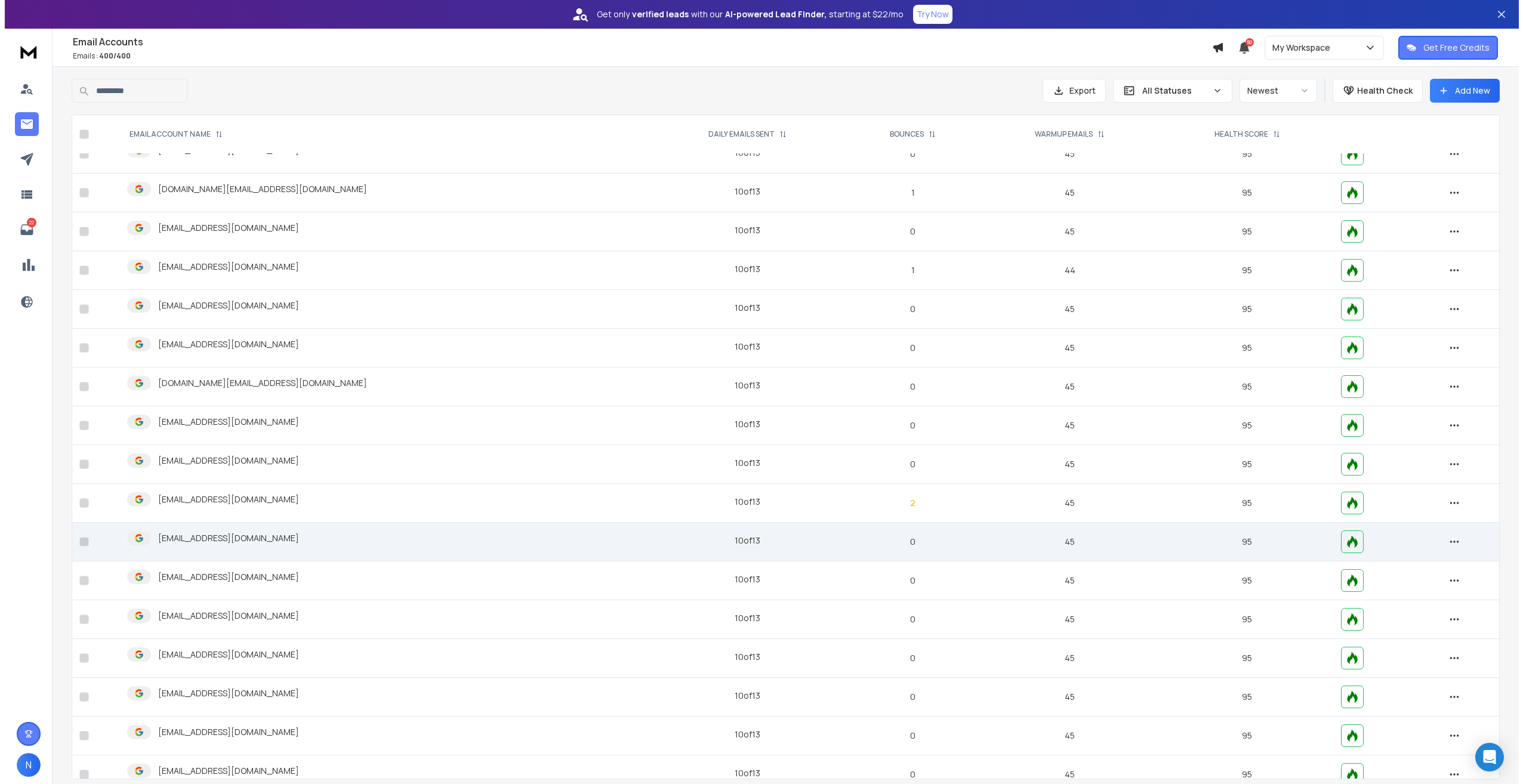
scroll to position [12118, 0]
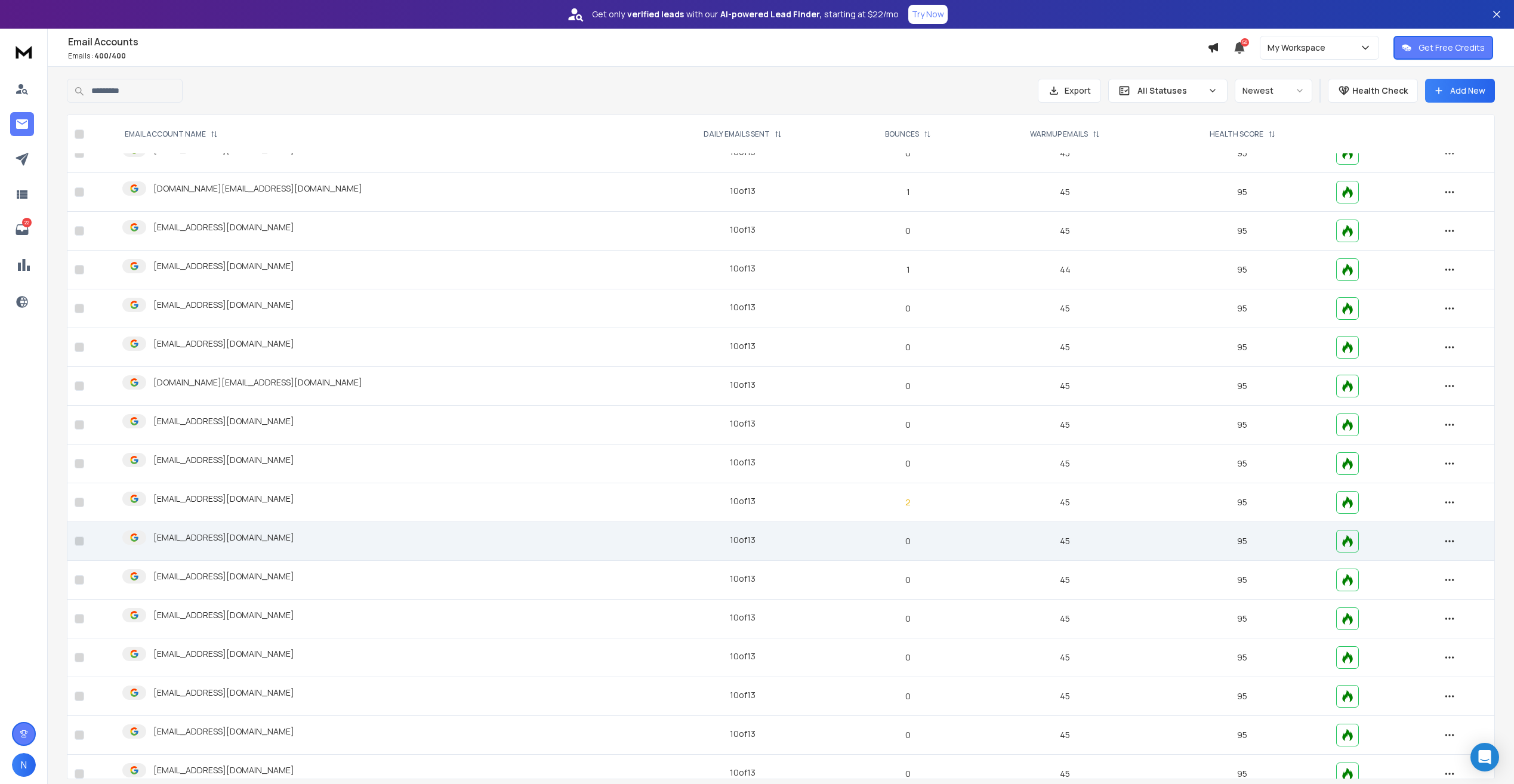
click at [1060, 556] on td "45" at bounding box center [1065, 541] width 181 height 39
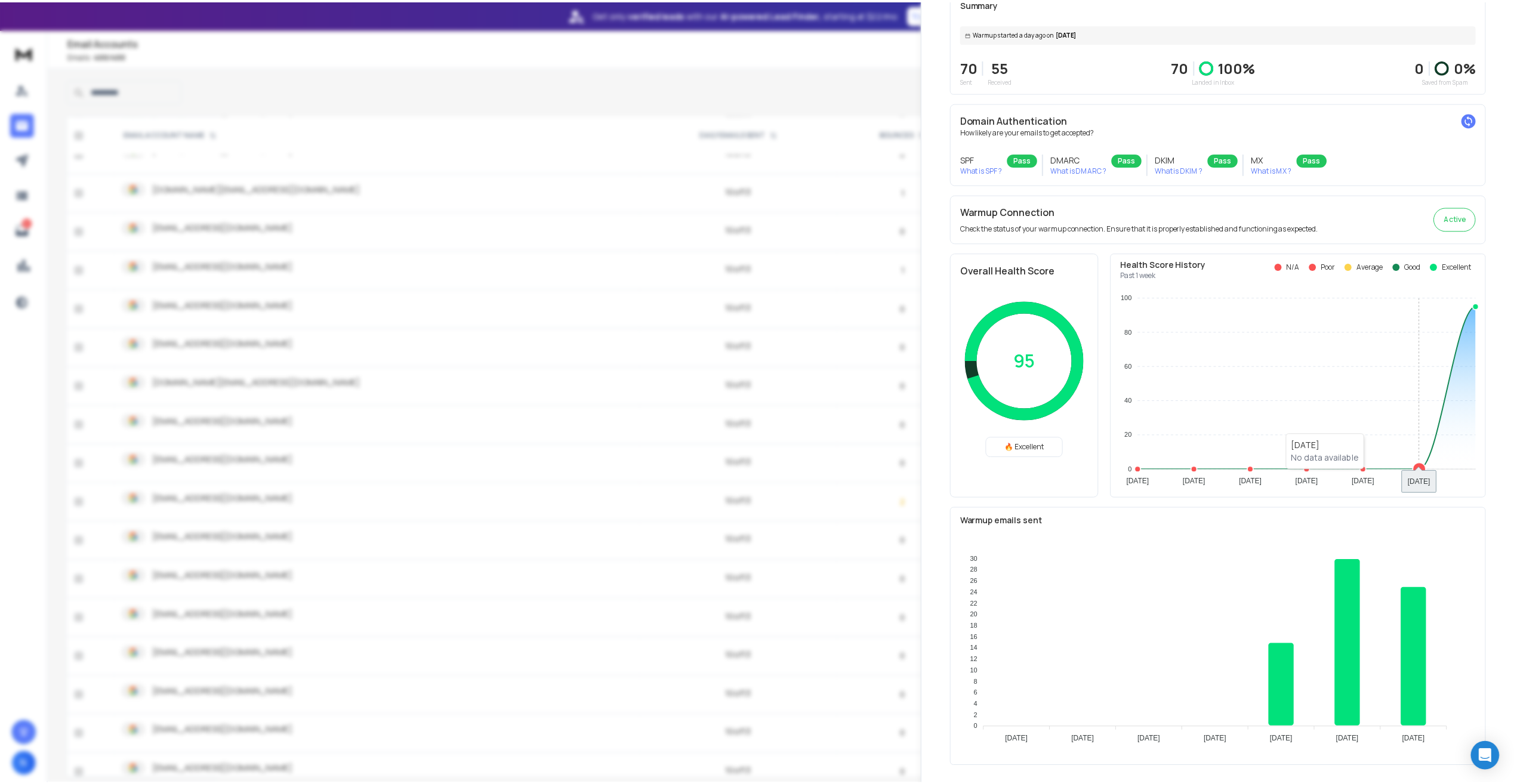
scroll to position [163, 0]
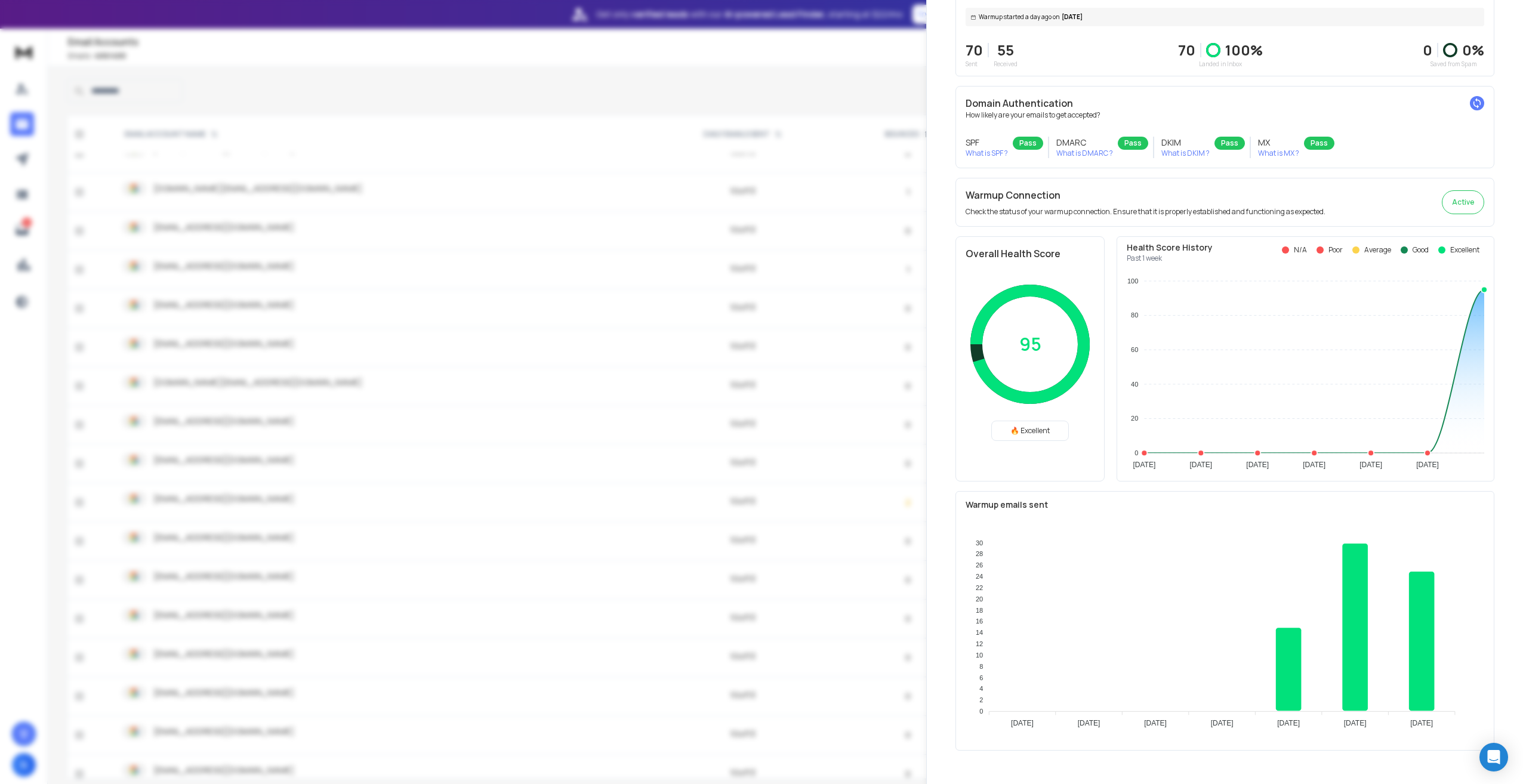
click at [739, 470] on div at bounding box center [761, 392] width 1523 height 784
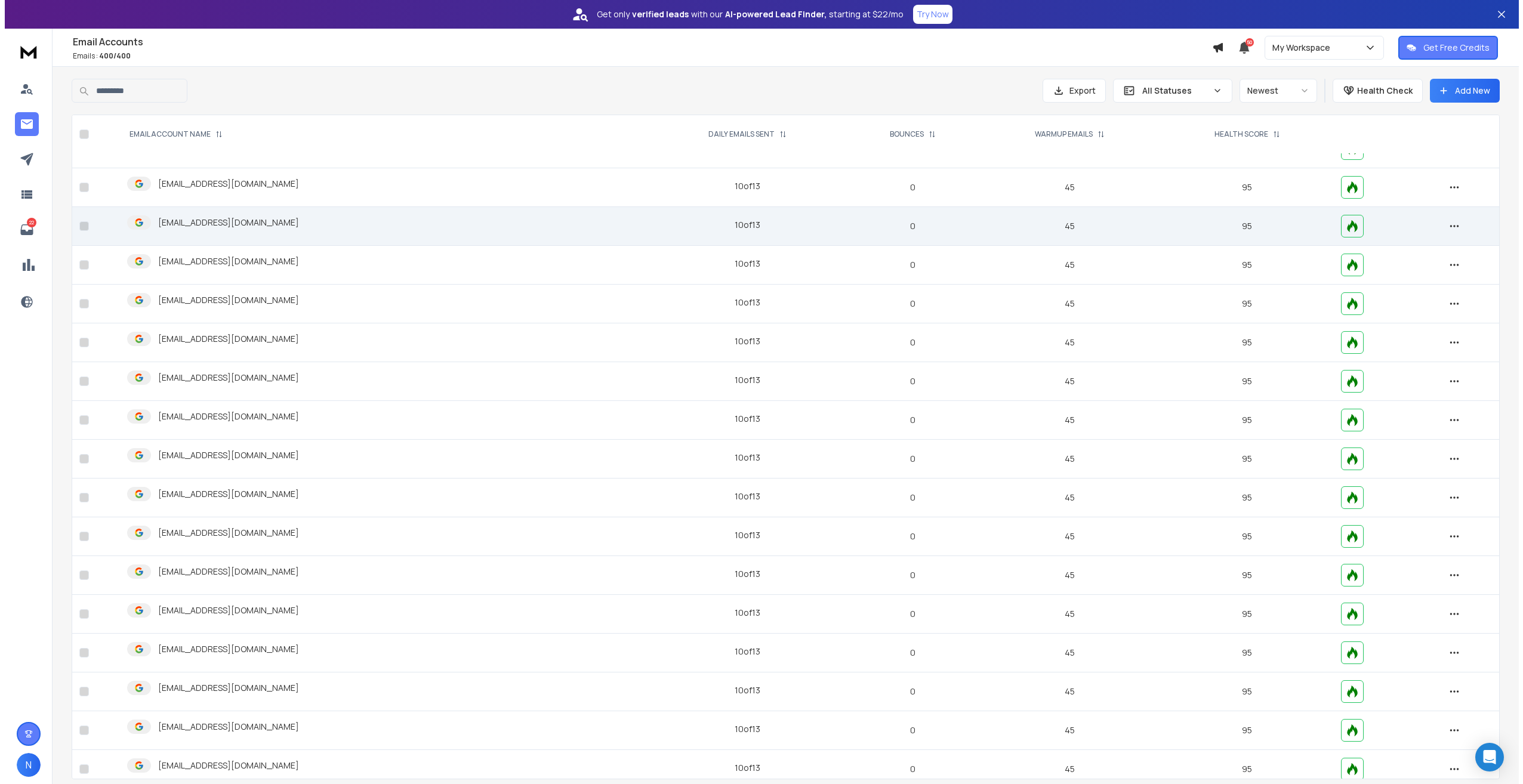
scroll to position [12535, 0]
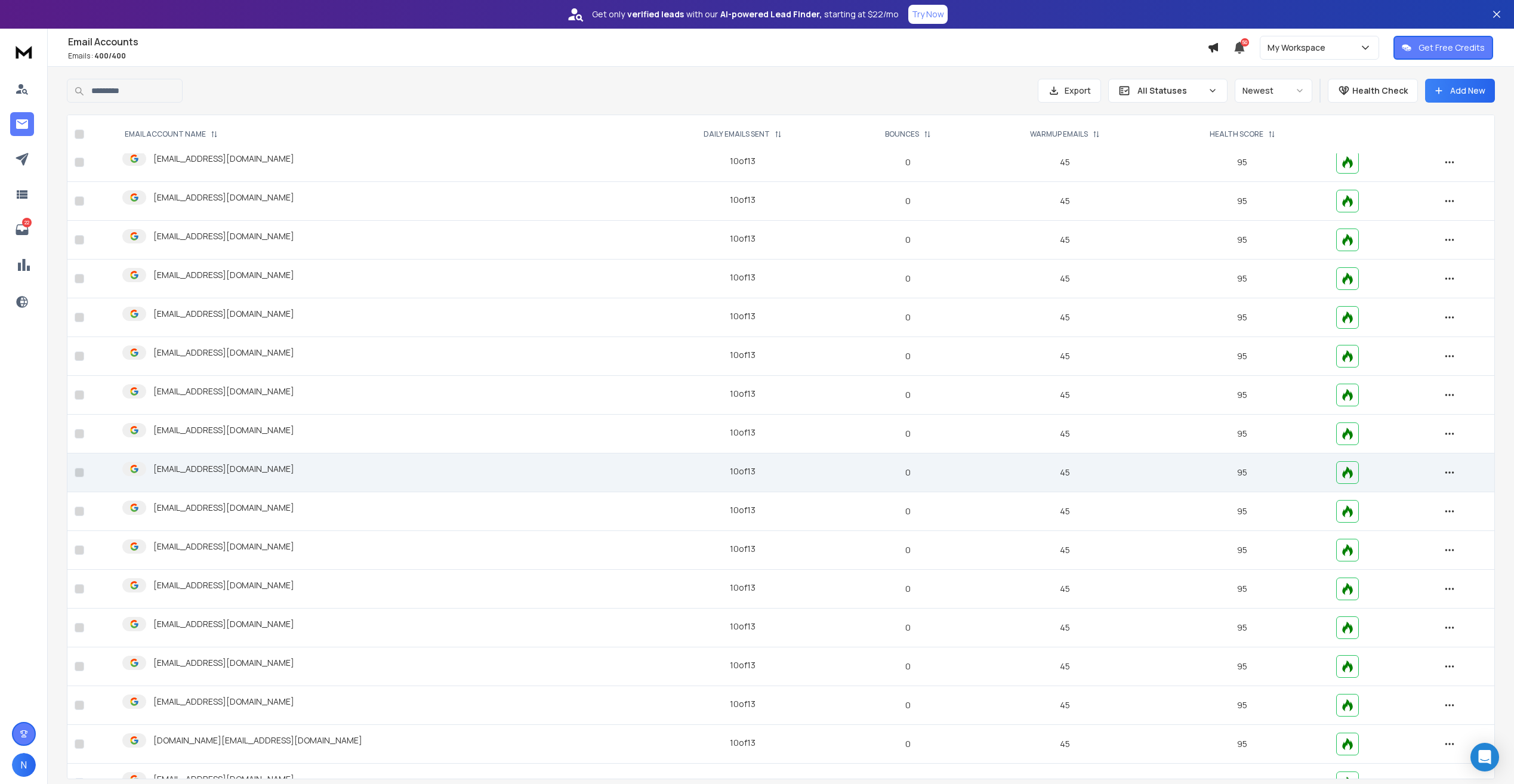
click at [1068, 456] on td "45" at bounding box center [1065, 472] width 181 height 39
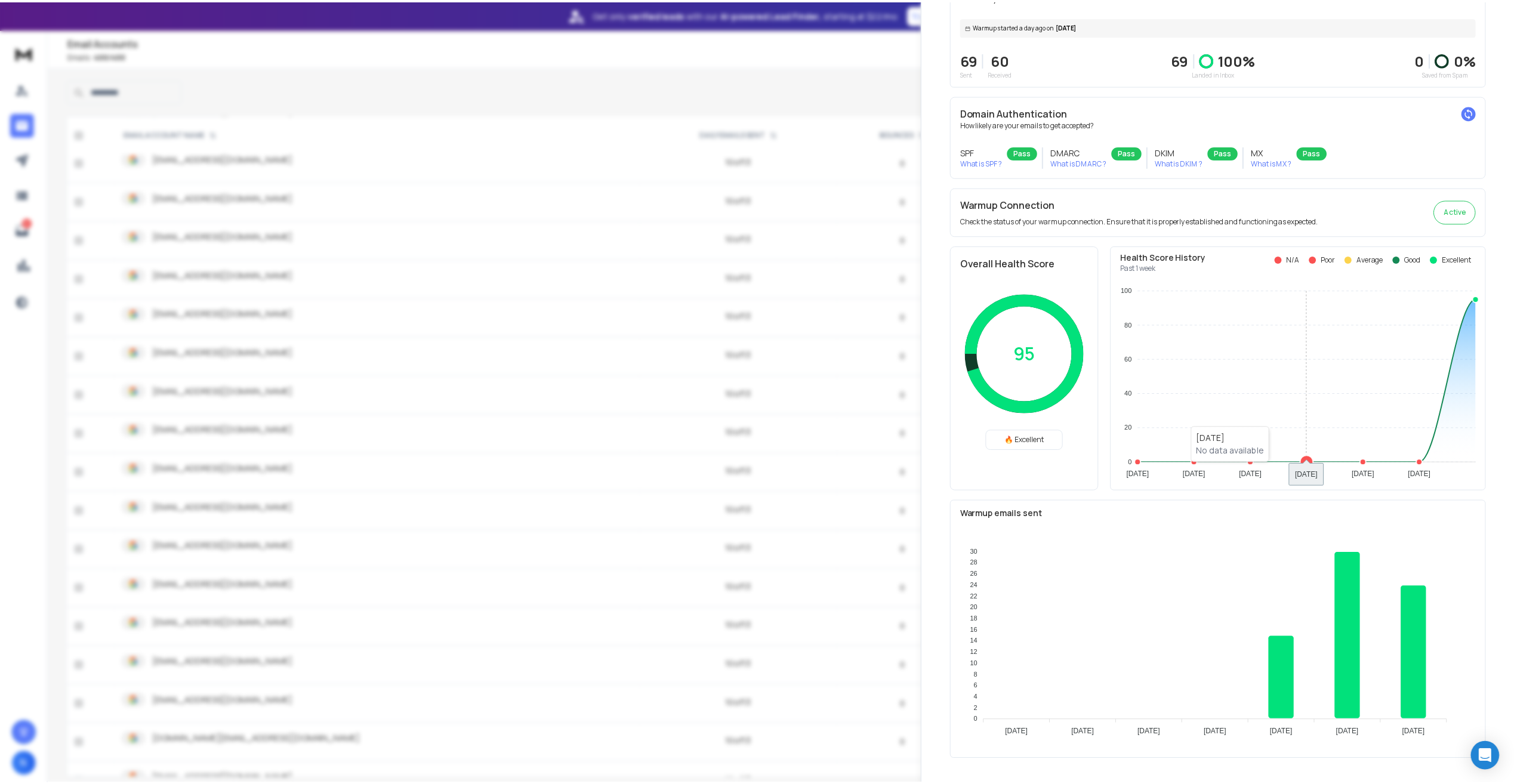
scroll to position [163, 0]
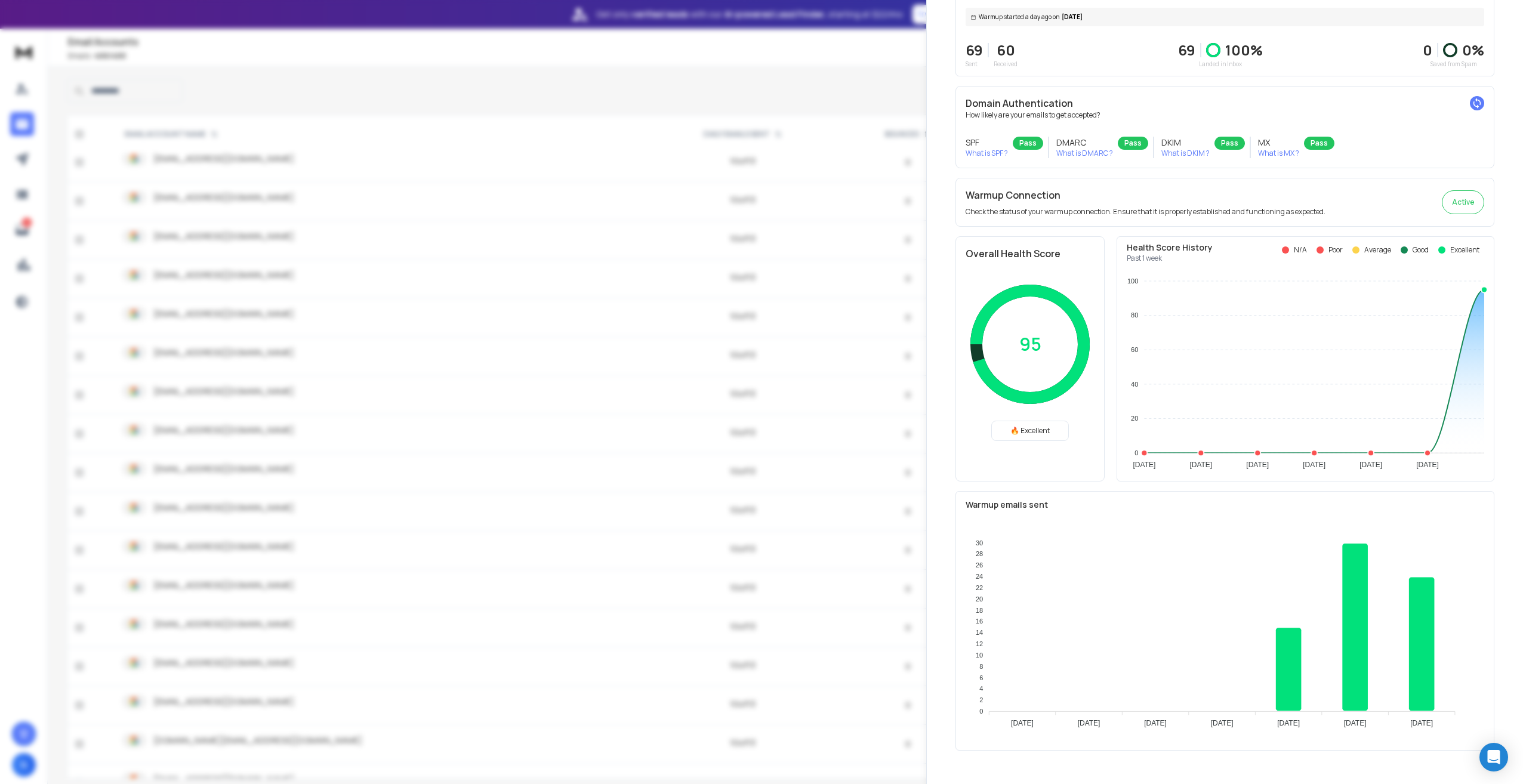
click at [767, 436] on div at bounding box center [761, 392] width 1523 height 784
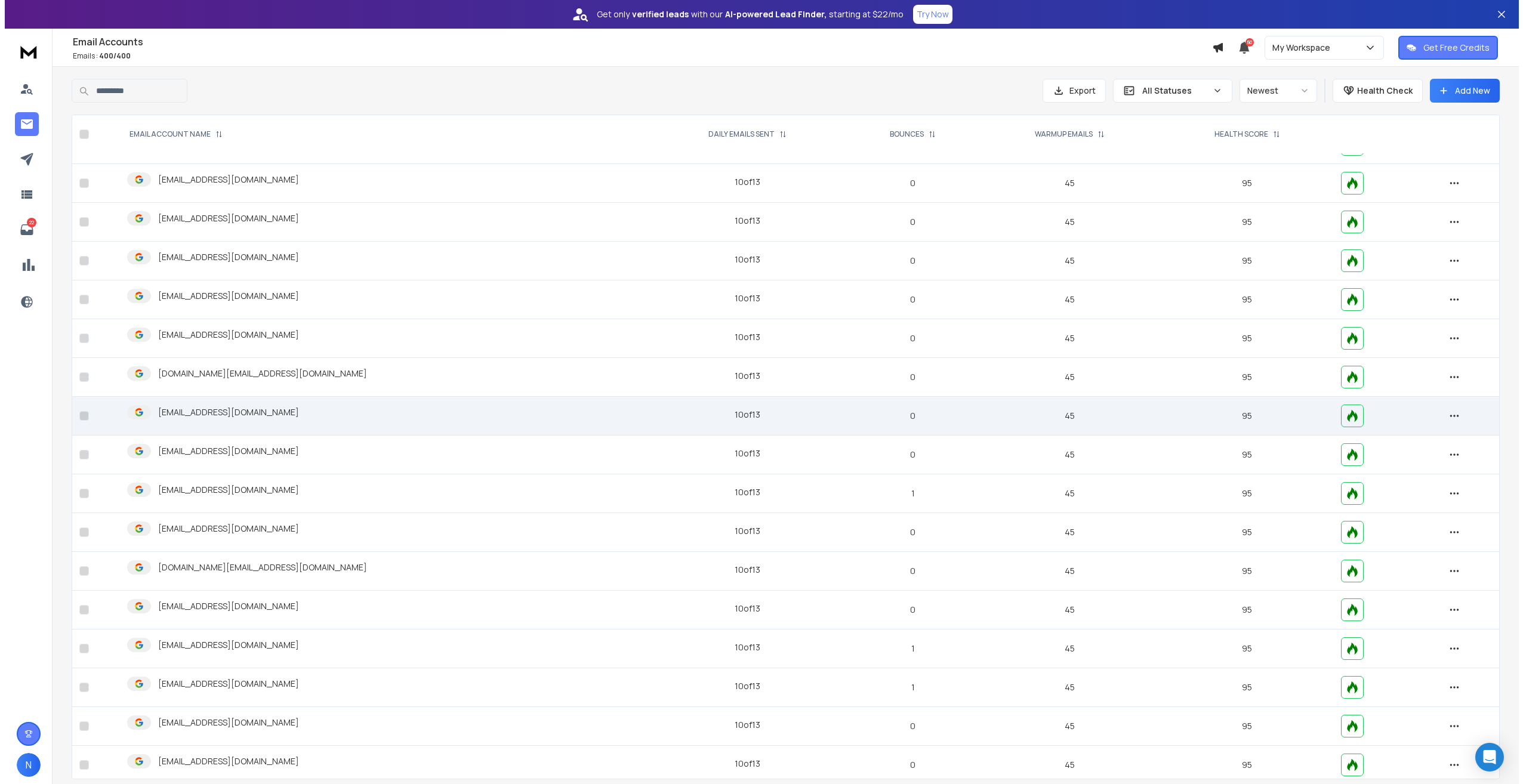
scroll to position [13012, 0]
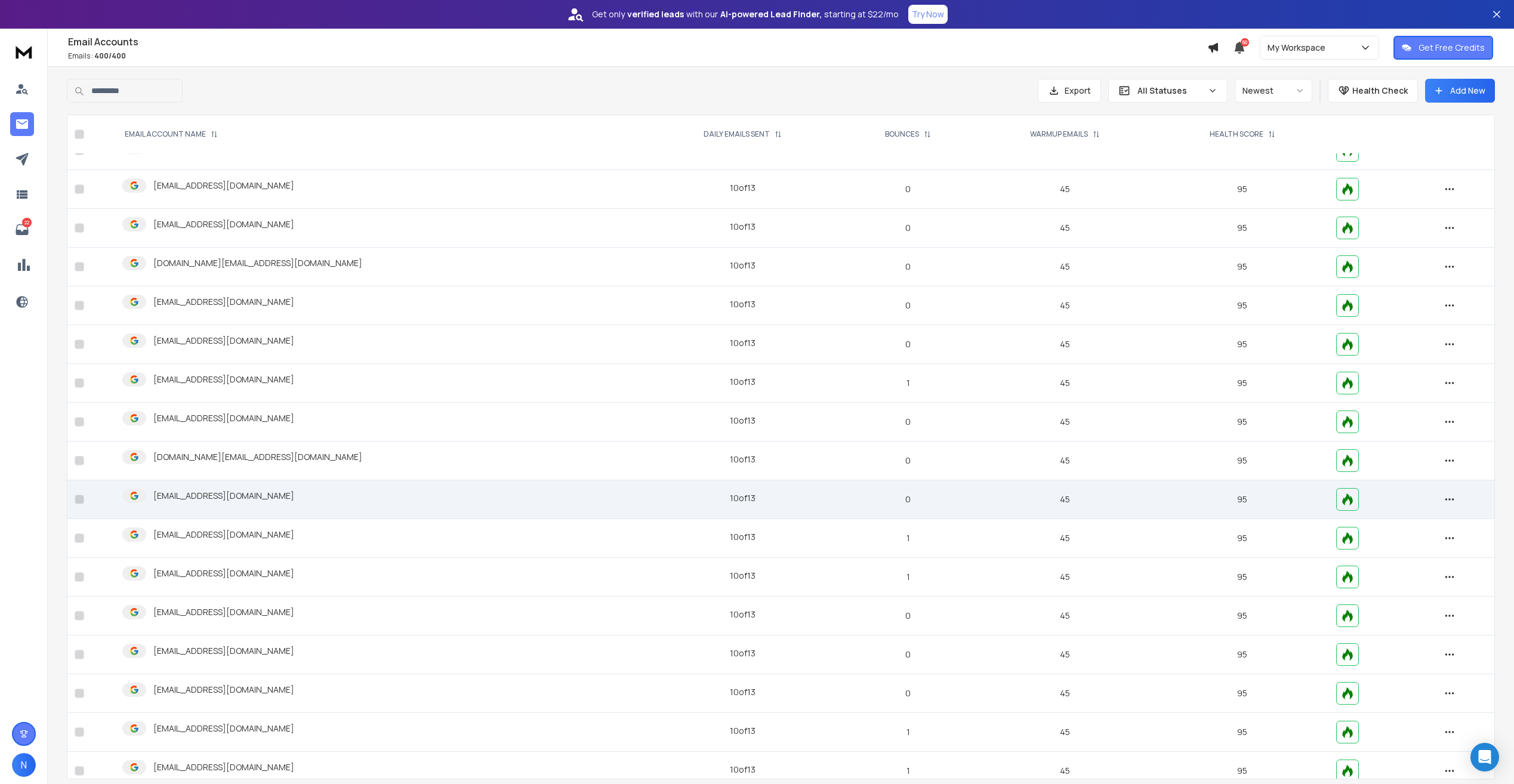
click at [1129, 513] on td "45" at bounding box center [1065, 499] width 181 height 39
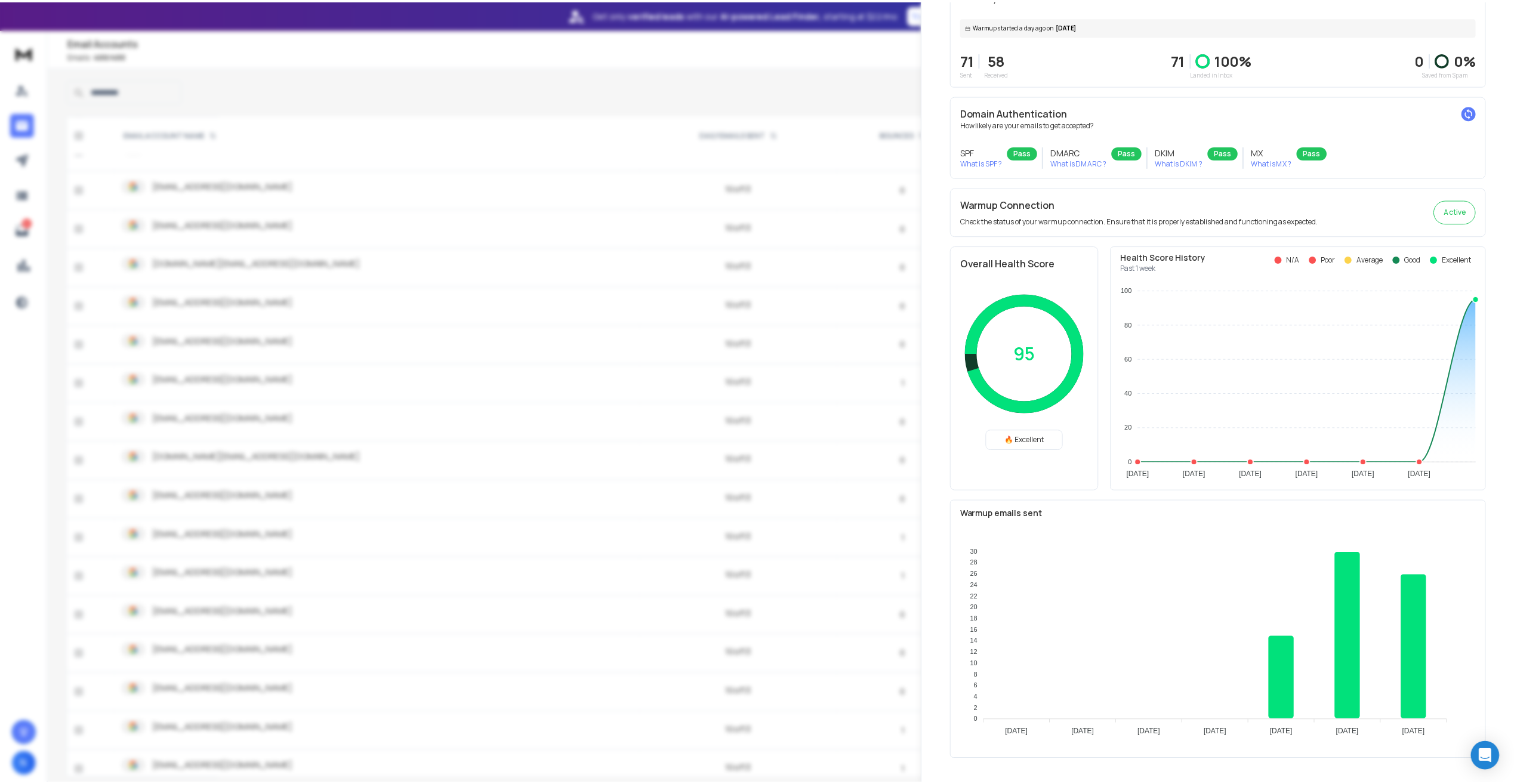
scroll to position [163, 0]
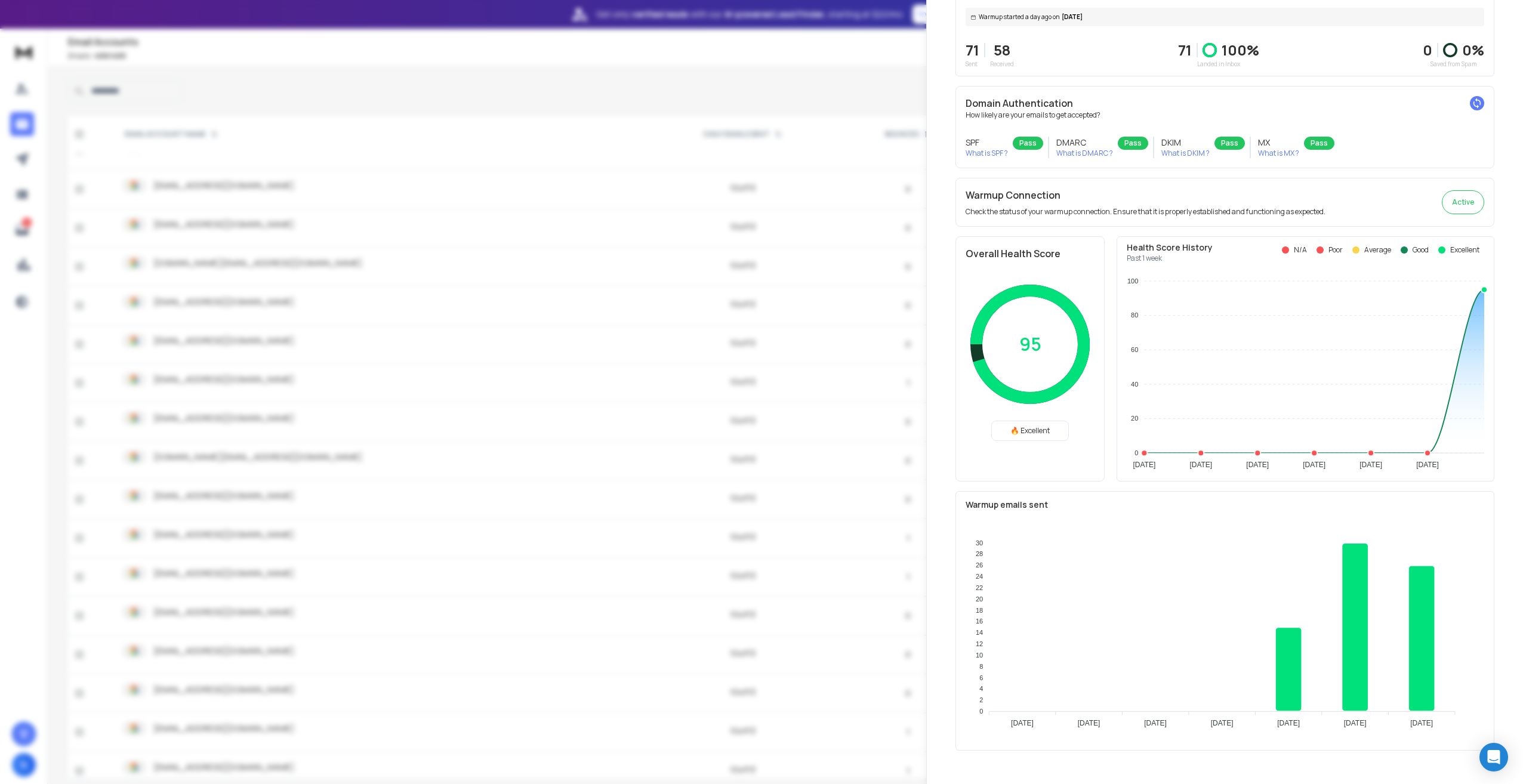
click at [791, 429] on div at bounding box center [761, 392] width 1523 height 784
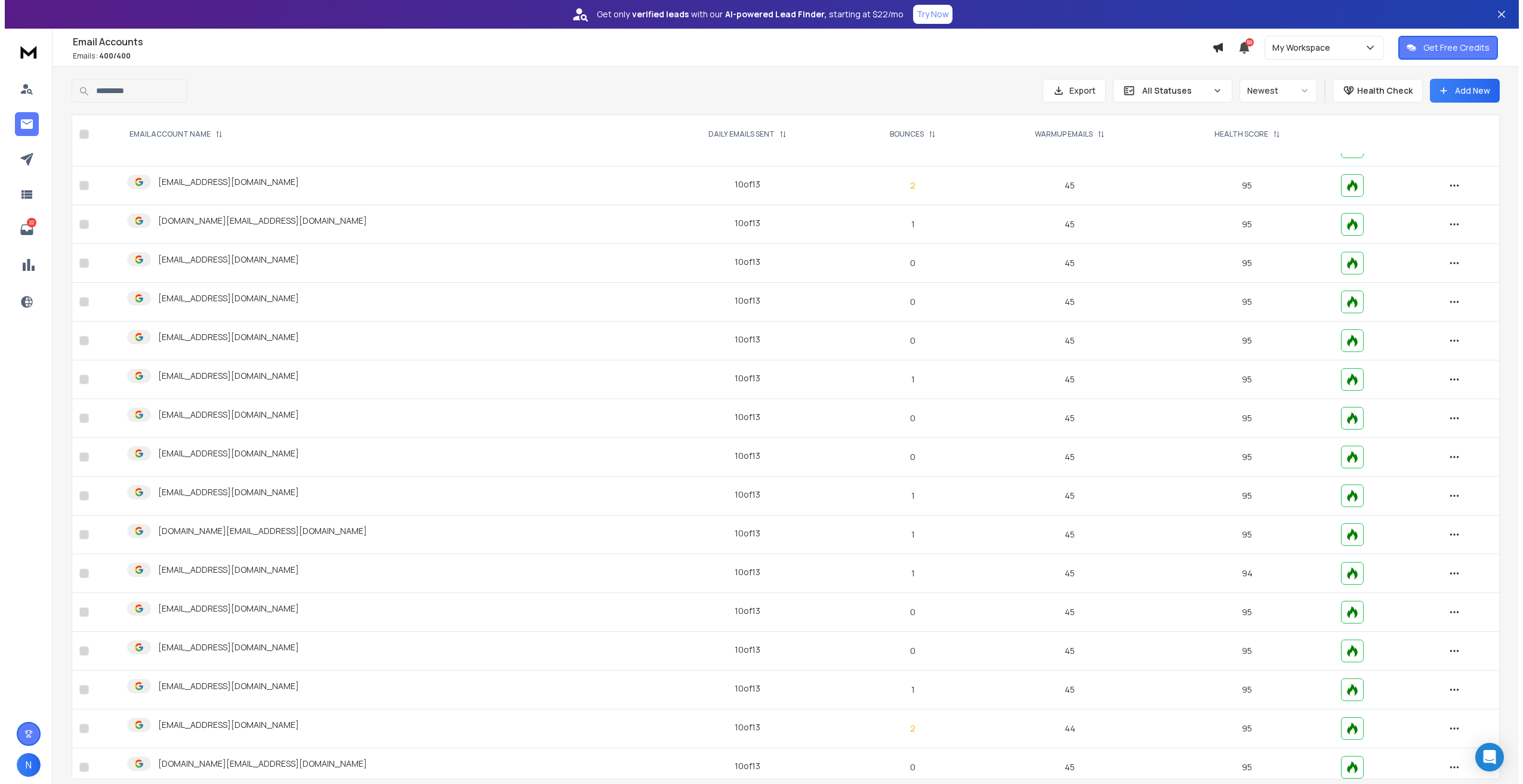
scroll to position [14086, 0]
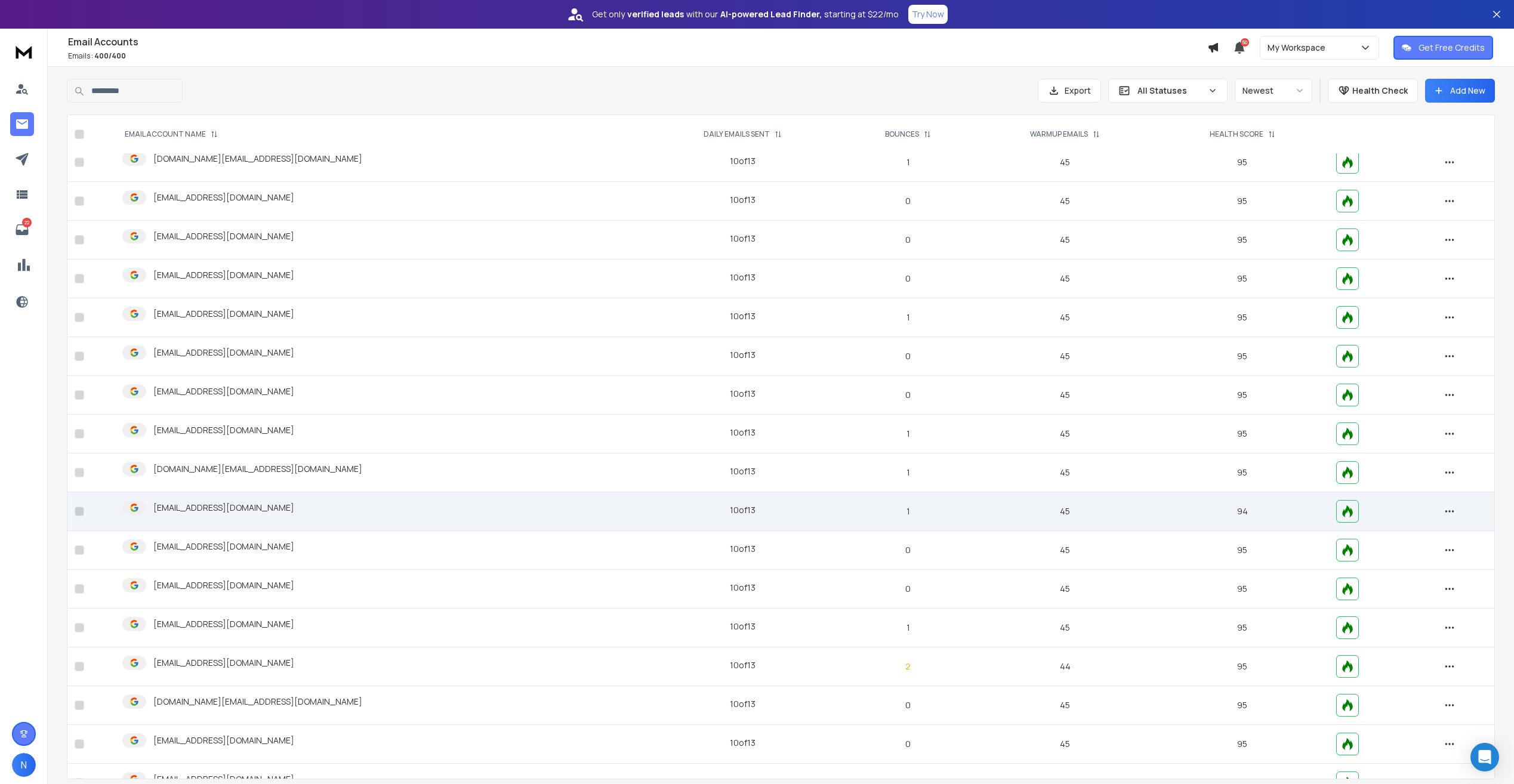
click at [1164, 515] on td "94" at bounding box center [1242, 511] width 173 height 39
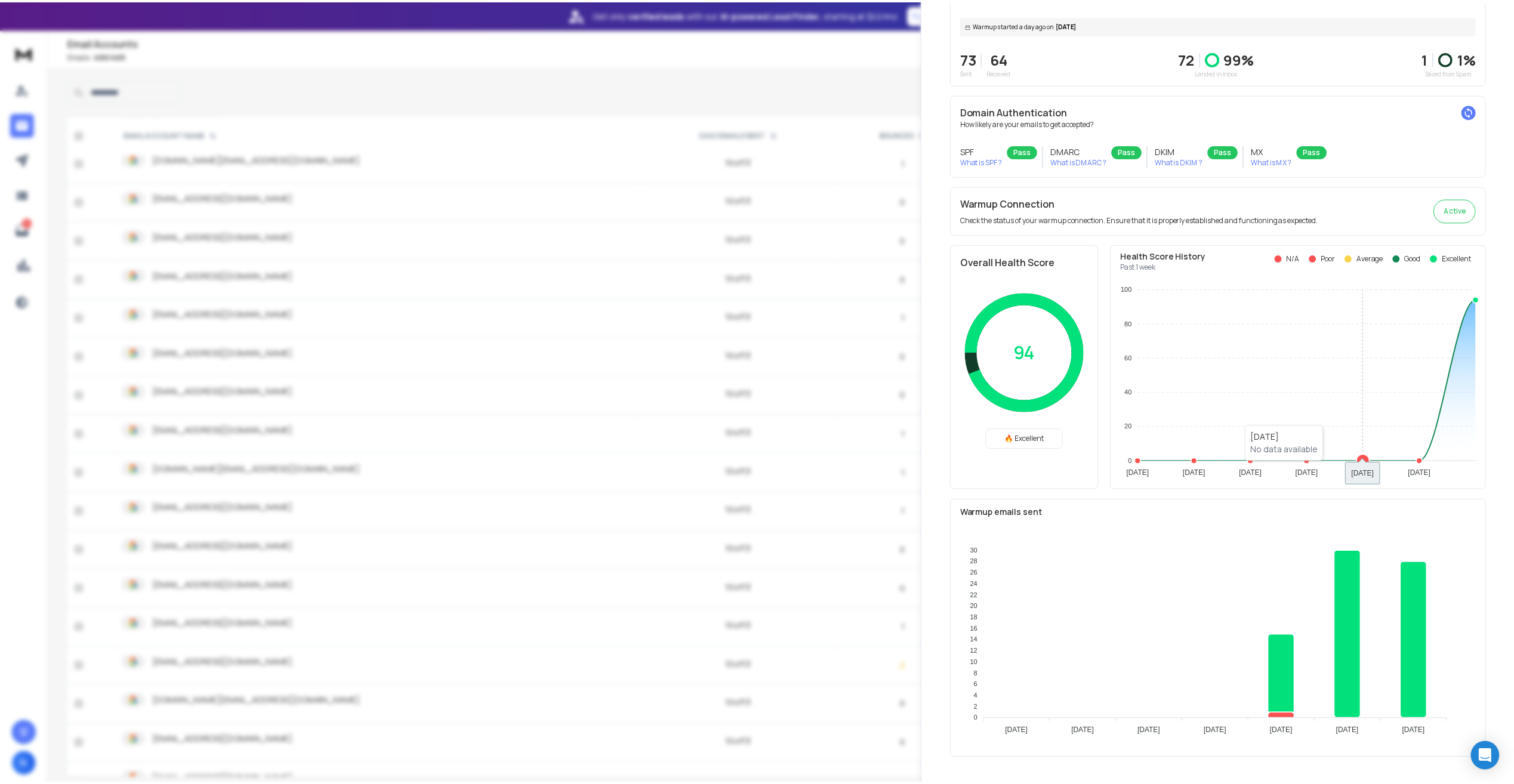
scroll to position [163, 0]
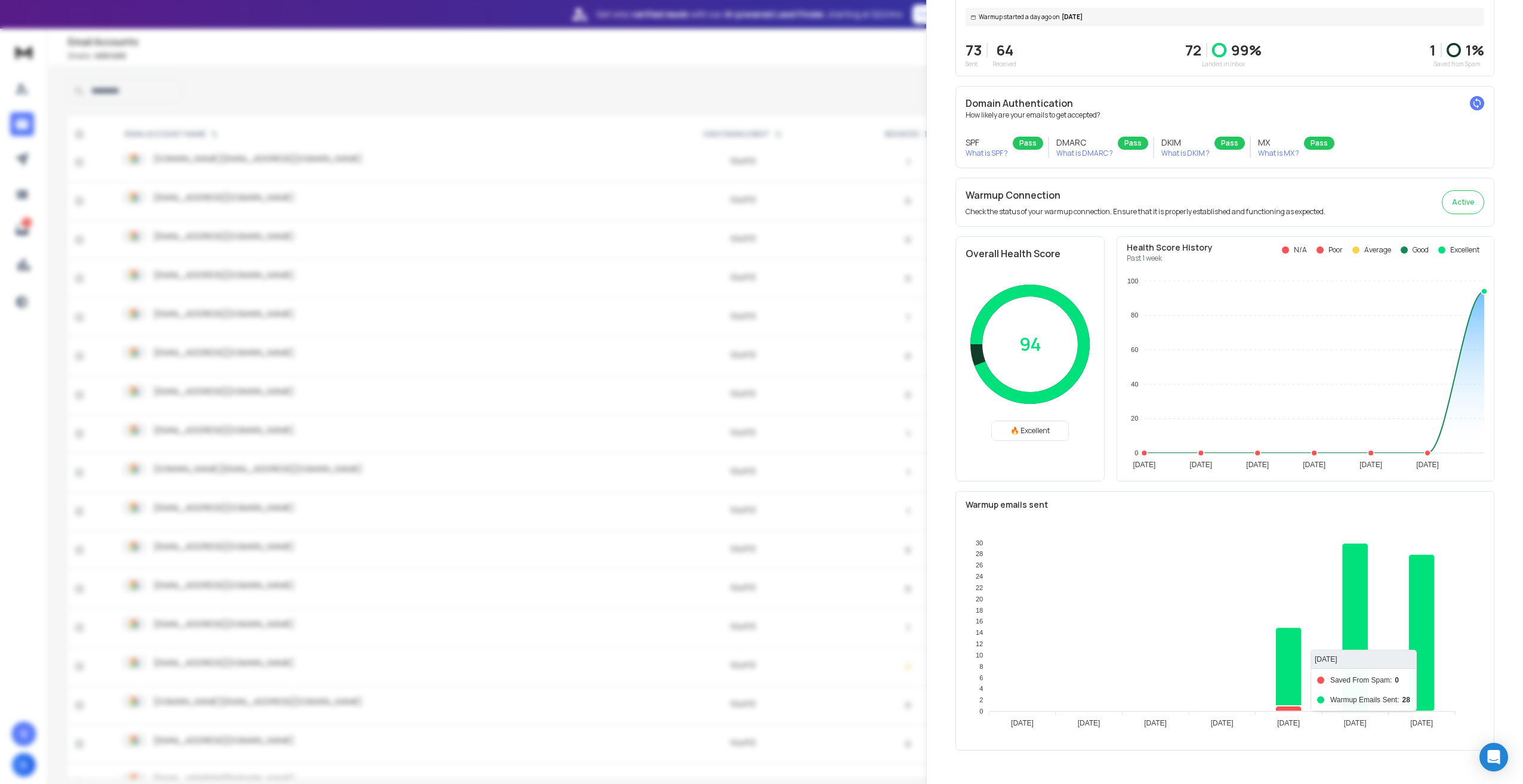
click at [744, 387] on div at bounding box center [761, 392] width 1523 height 784
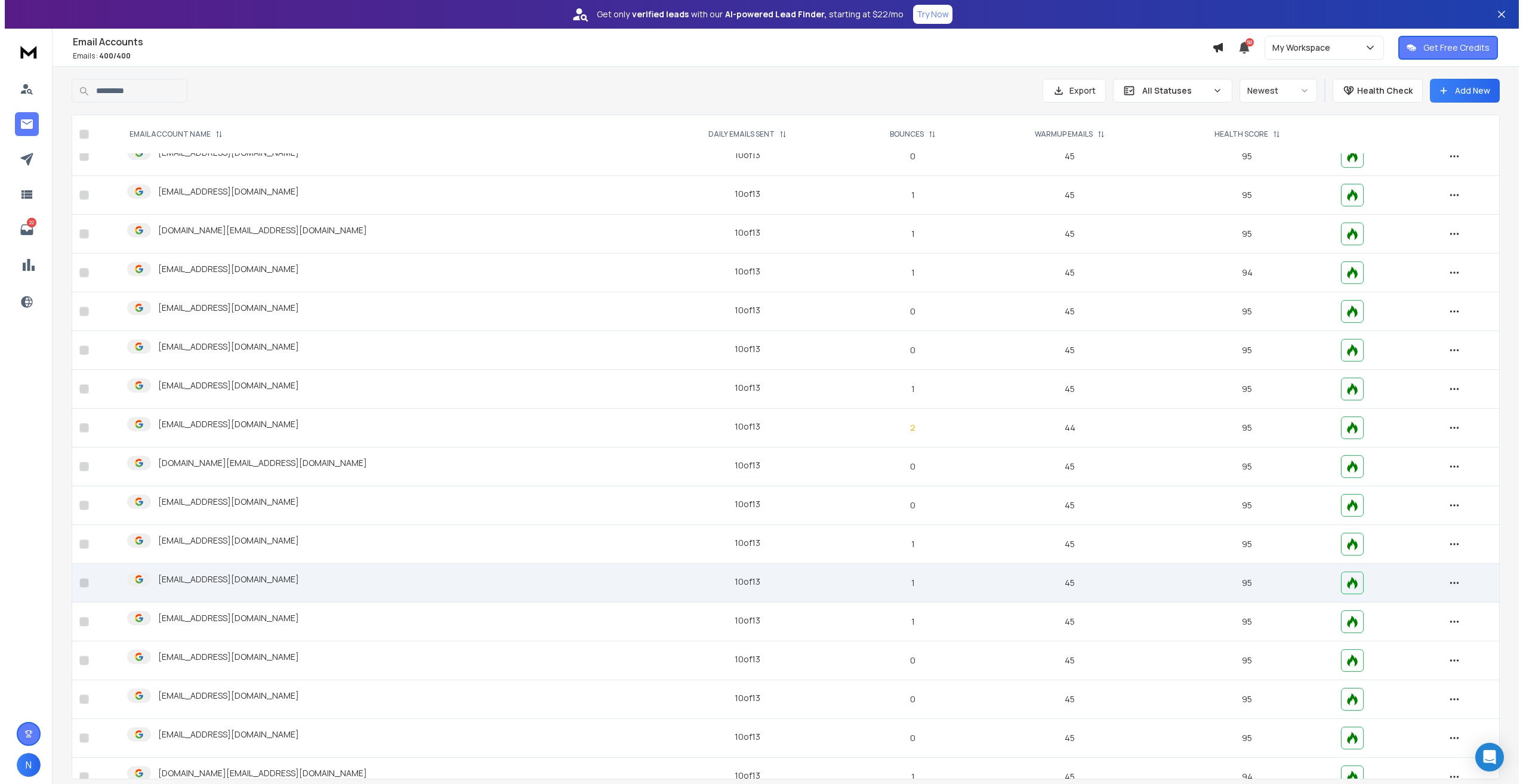
scroll to position [14563, 0]
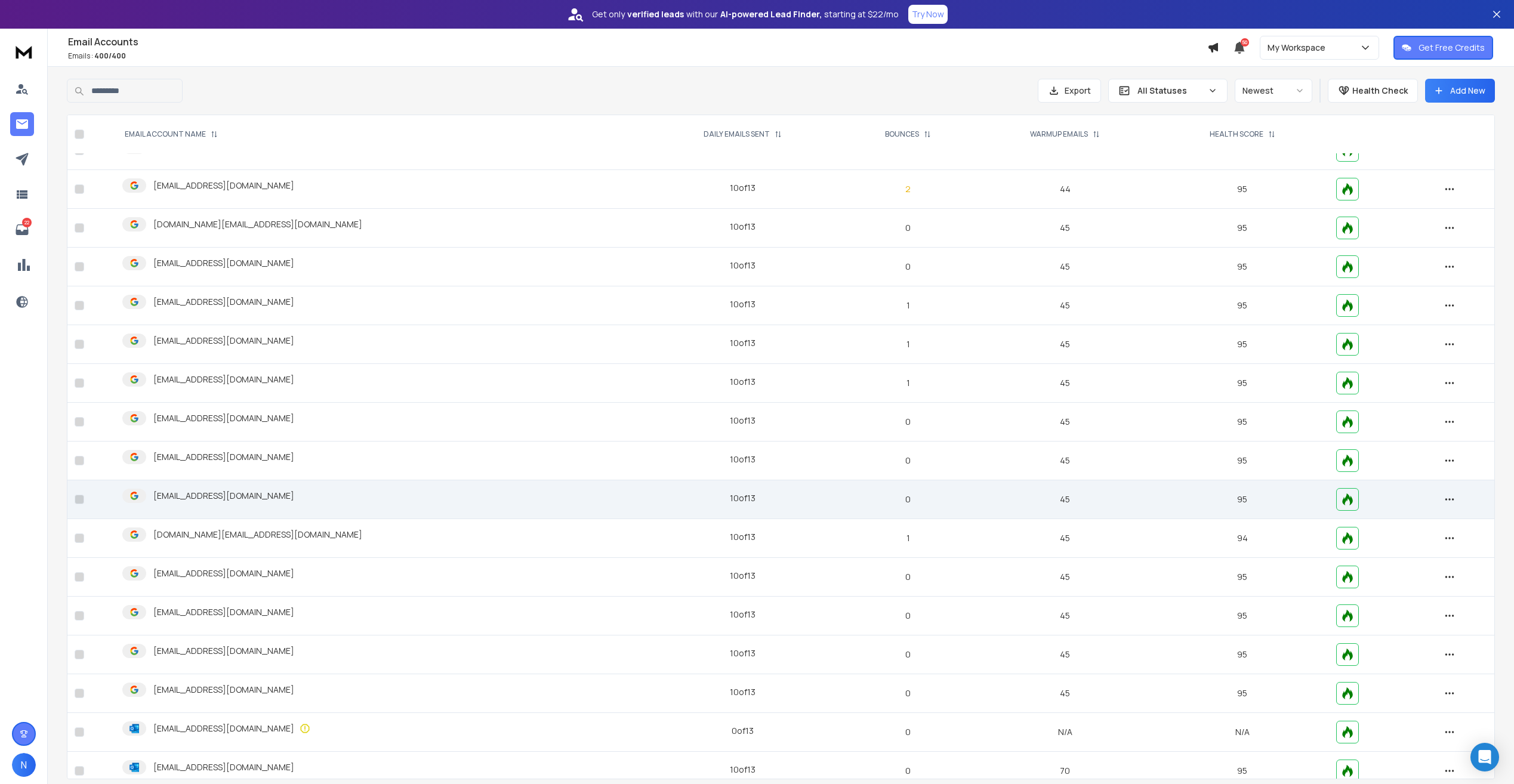
click at [1070, 515] on td "45" at bounding box center [1065, 499] width 181 height 39
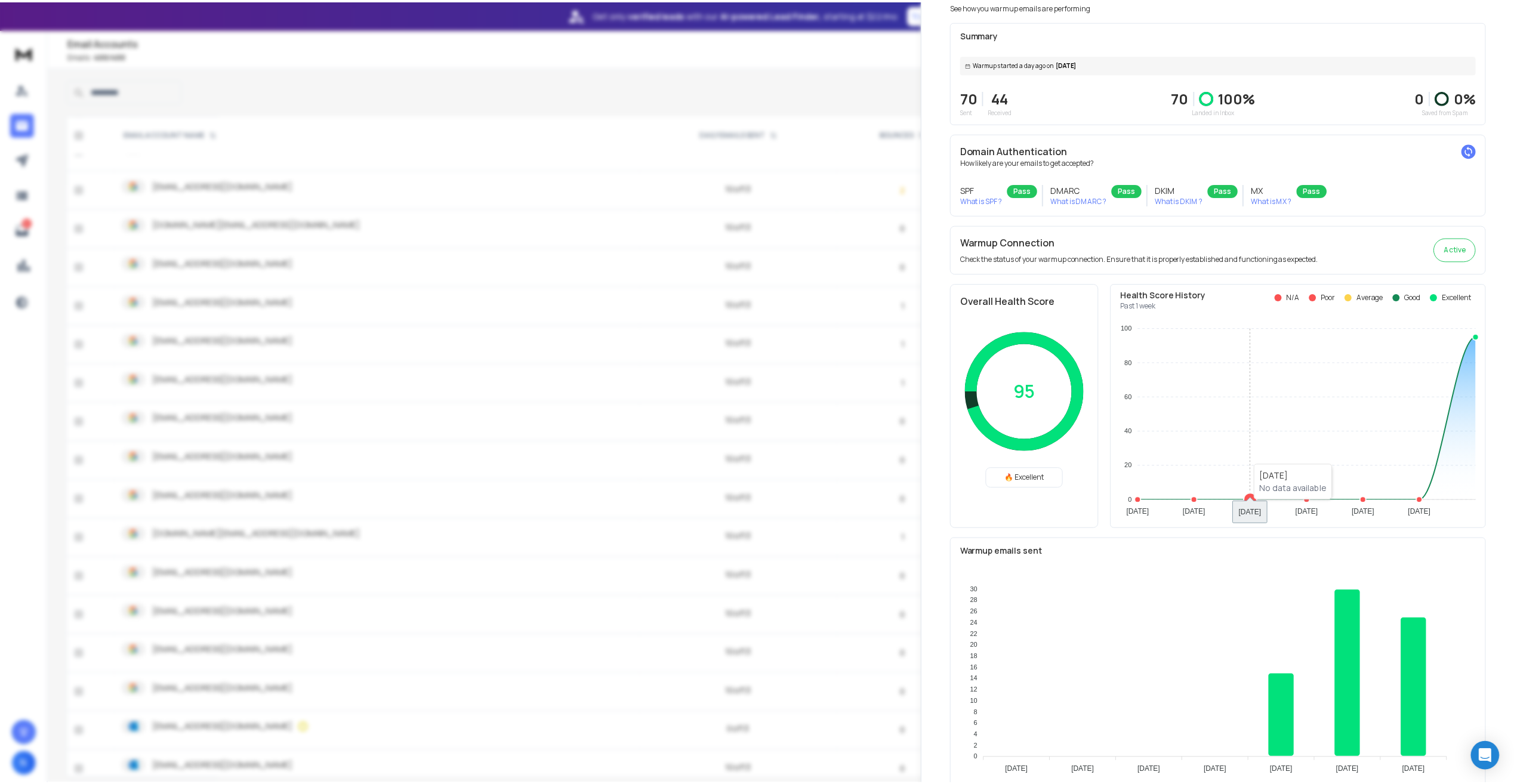
scroll to position [163, 0]
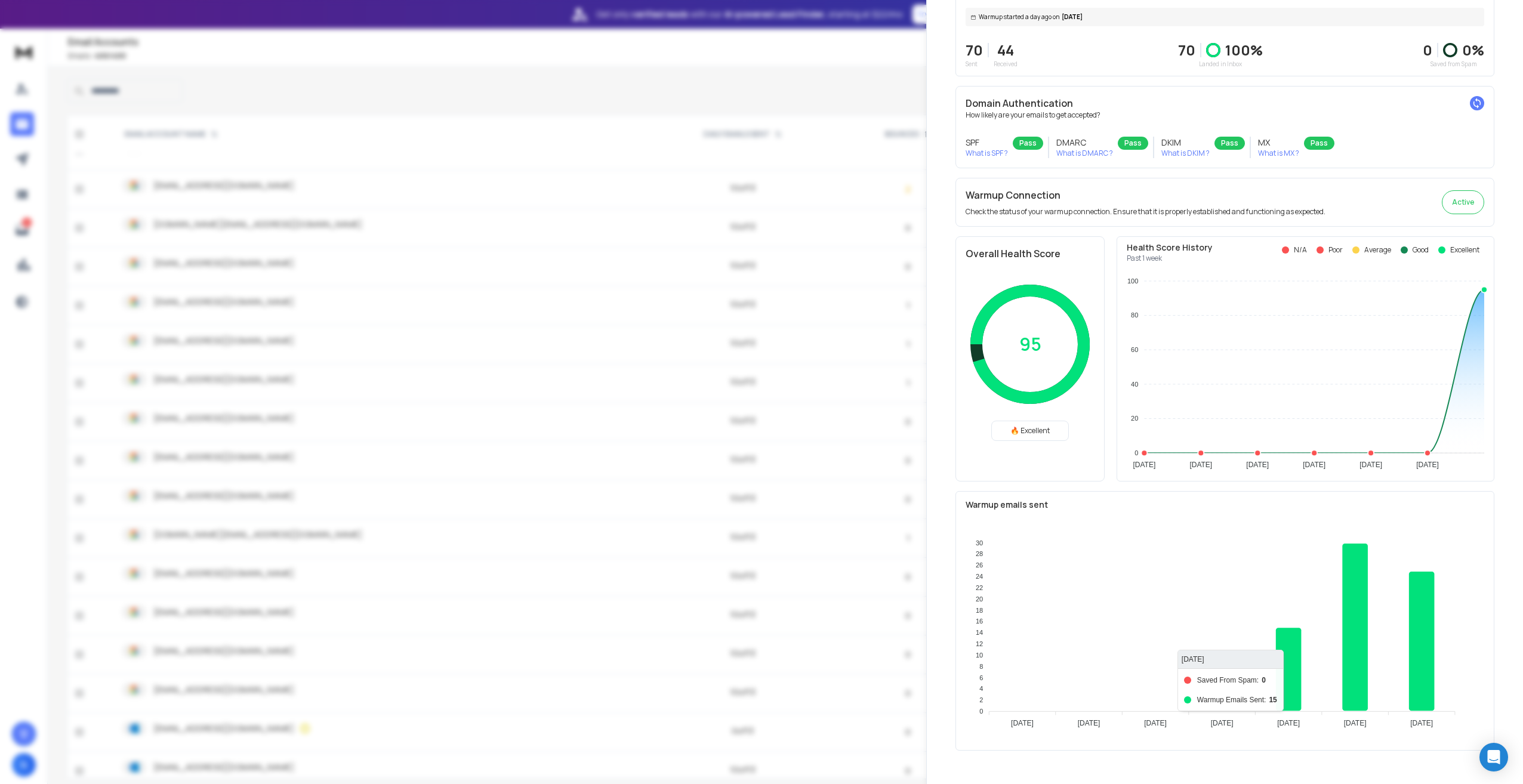
click at [701, 425] on div at bounding box center [761, 392] width 1523 height 784
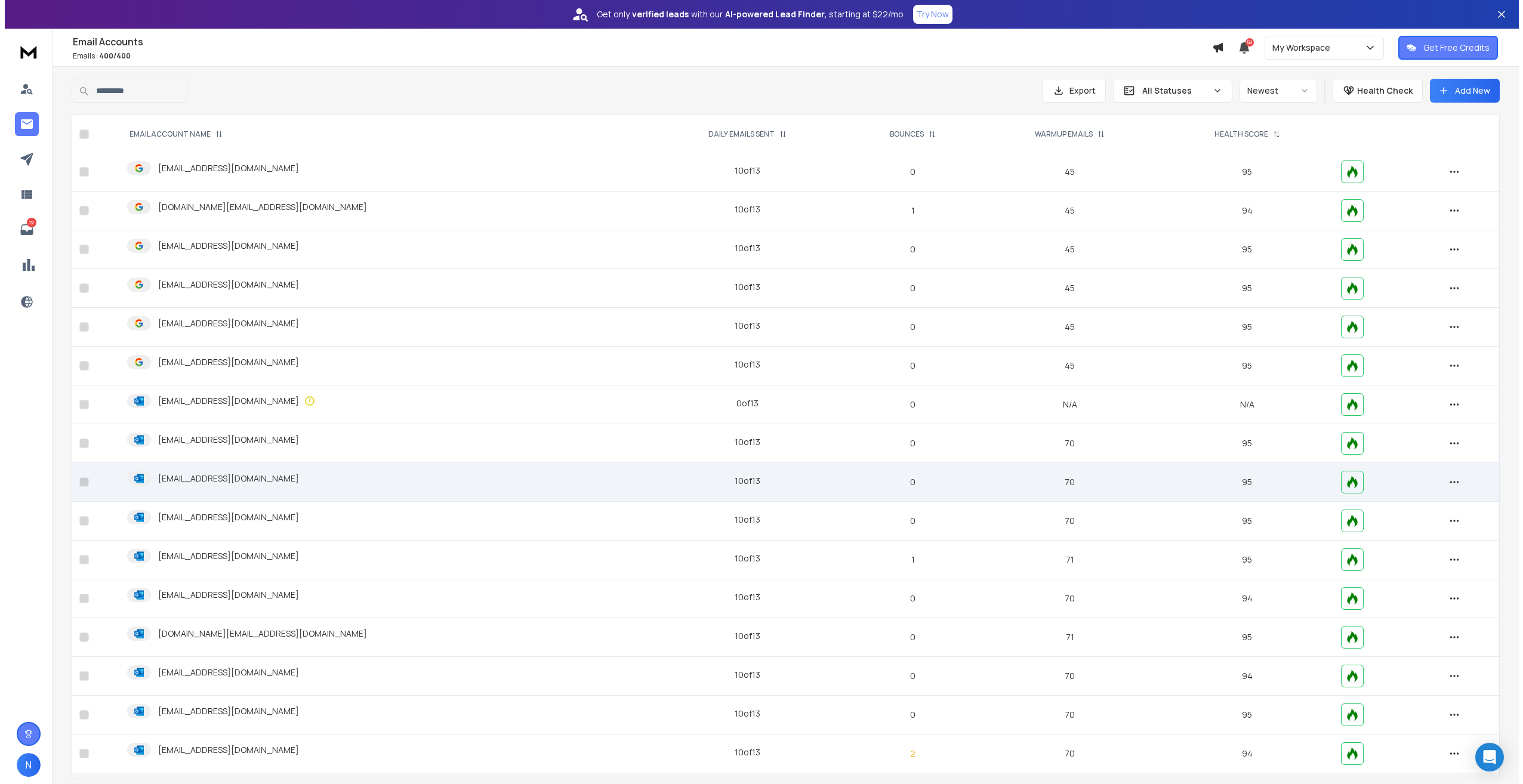
scroll to position [14894, 0]
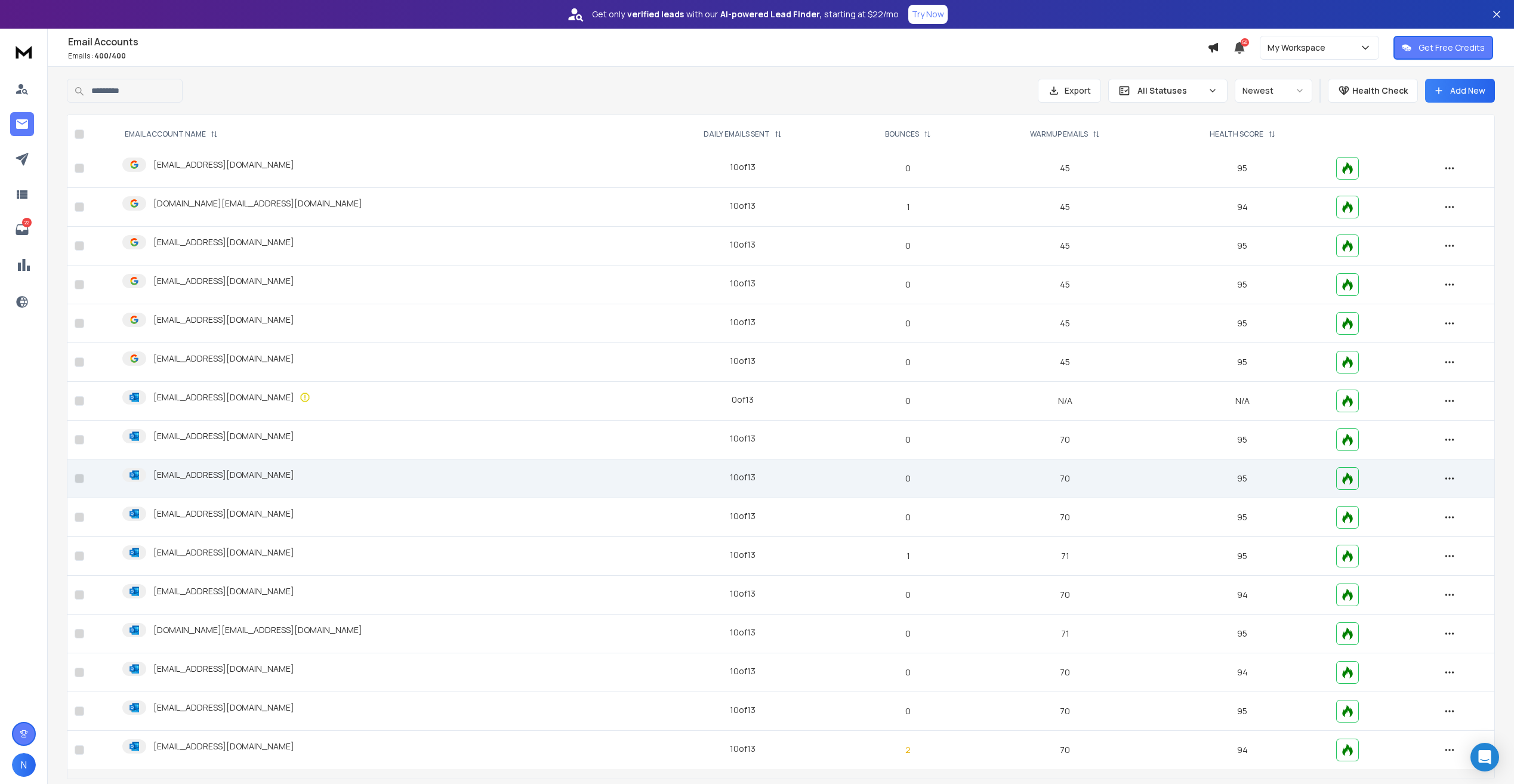
click at [1029, 487] on td "70" at bounding box center [1065, 478] width 181 height 39
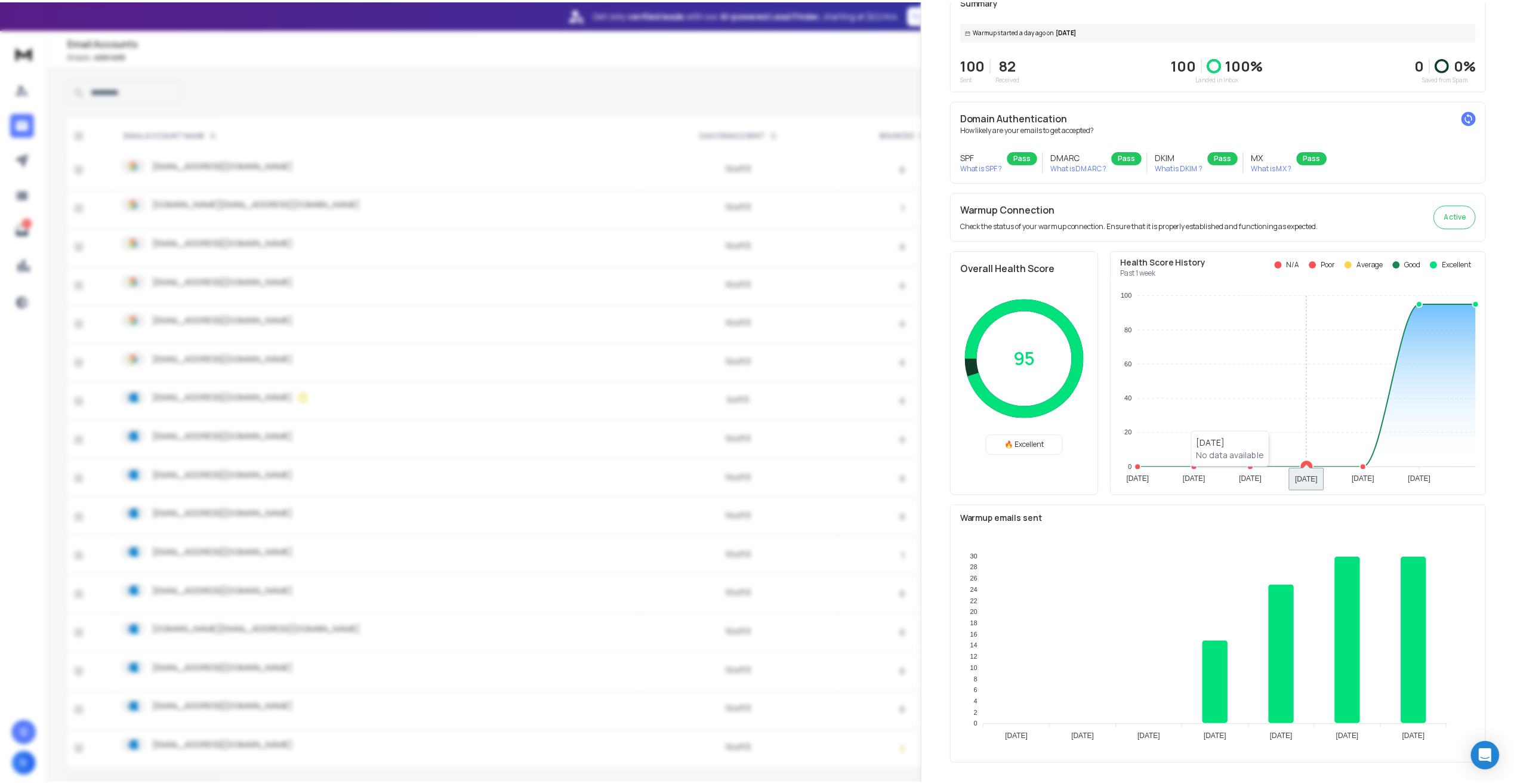
scroll to position [163, 0]
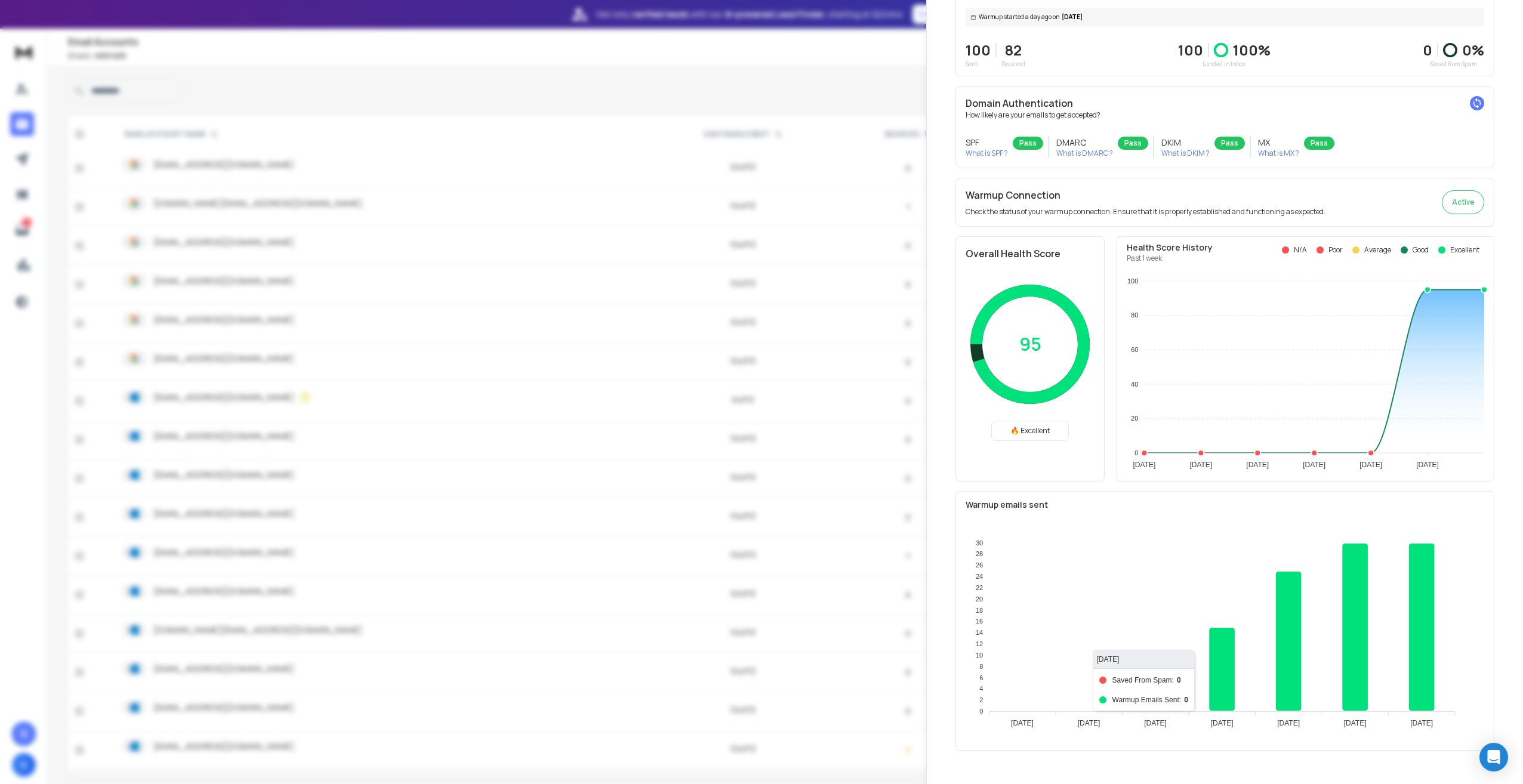
click at [739, 409] on div at bounding box center [761, 392] width 1523 height 784
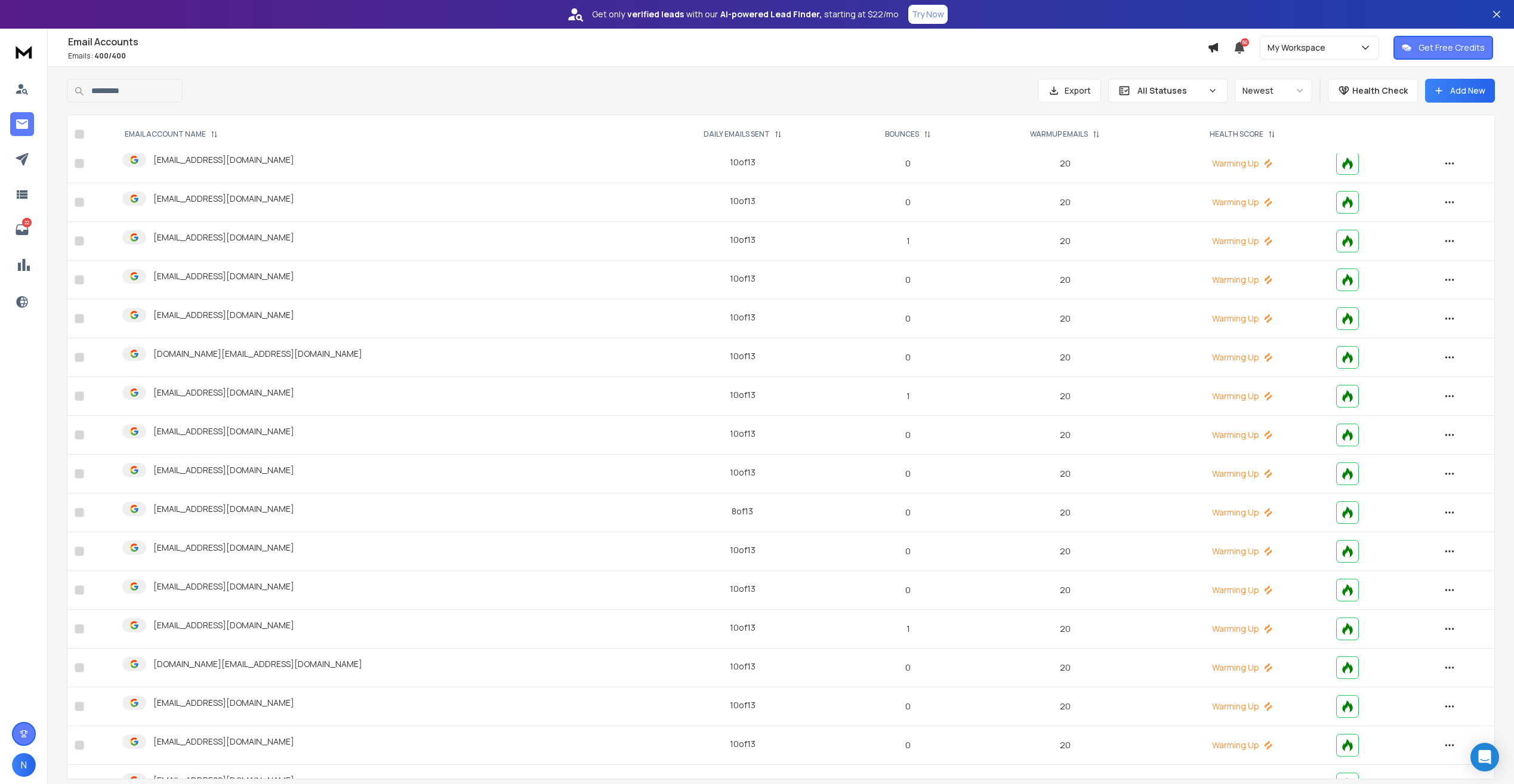
scroll to position [1313, 0]
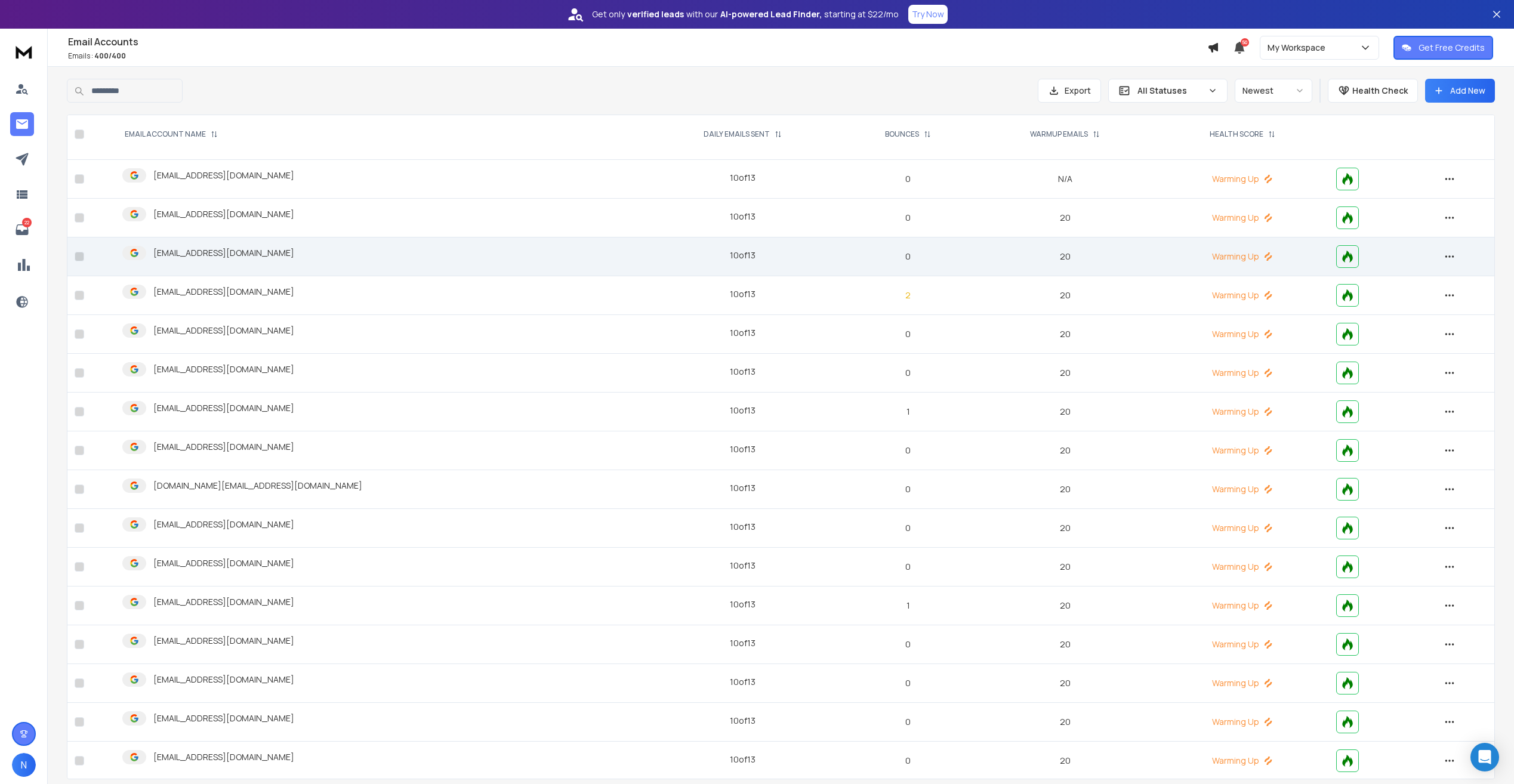
click at [1120, 269] on td "20" at bounding box center [1065, 256] width 181 height 39
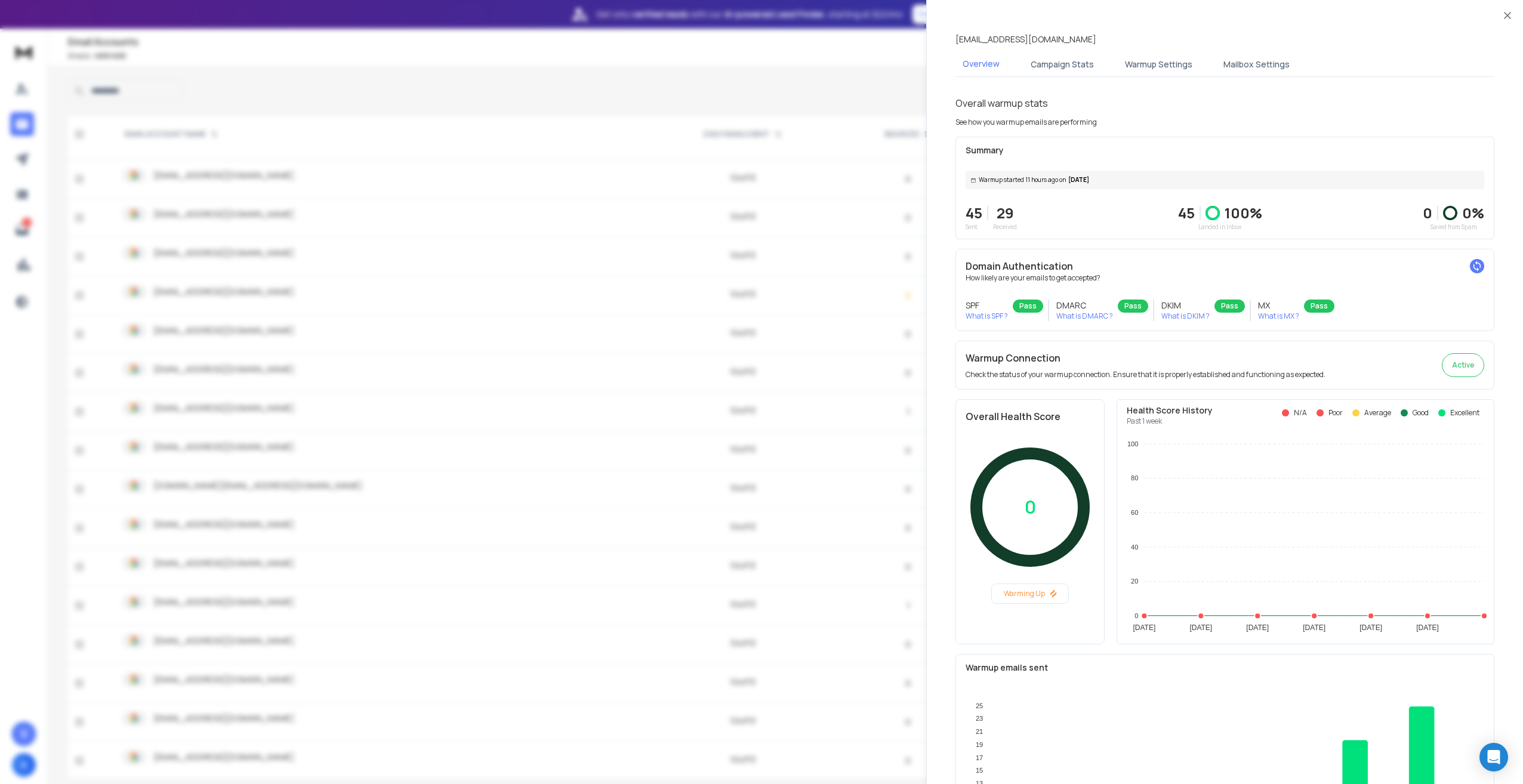
click at [848, 291] on div at bounding box center [761, 392] width 1523 height 784
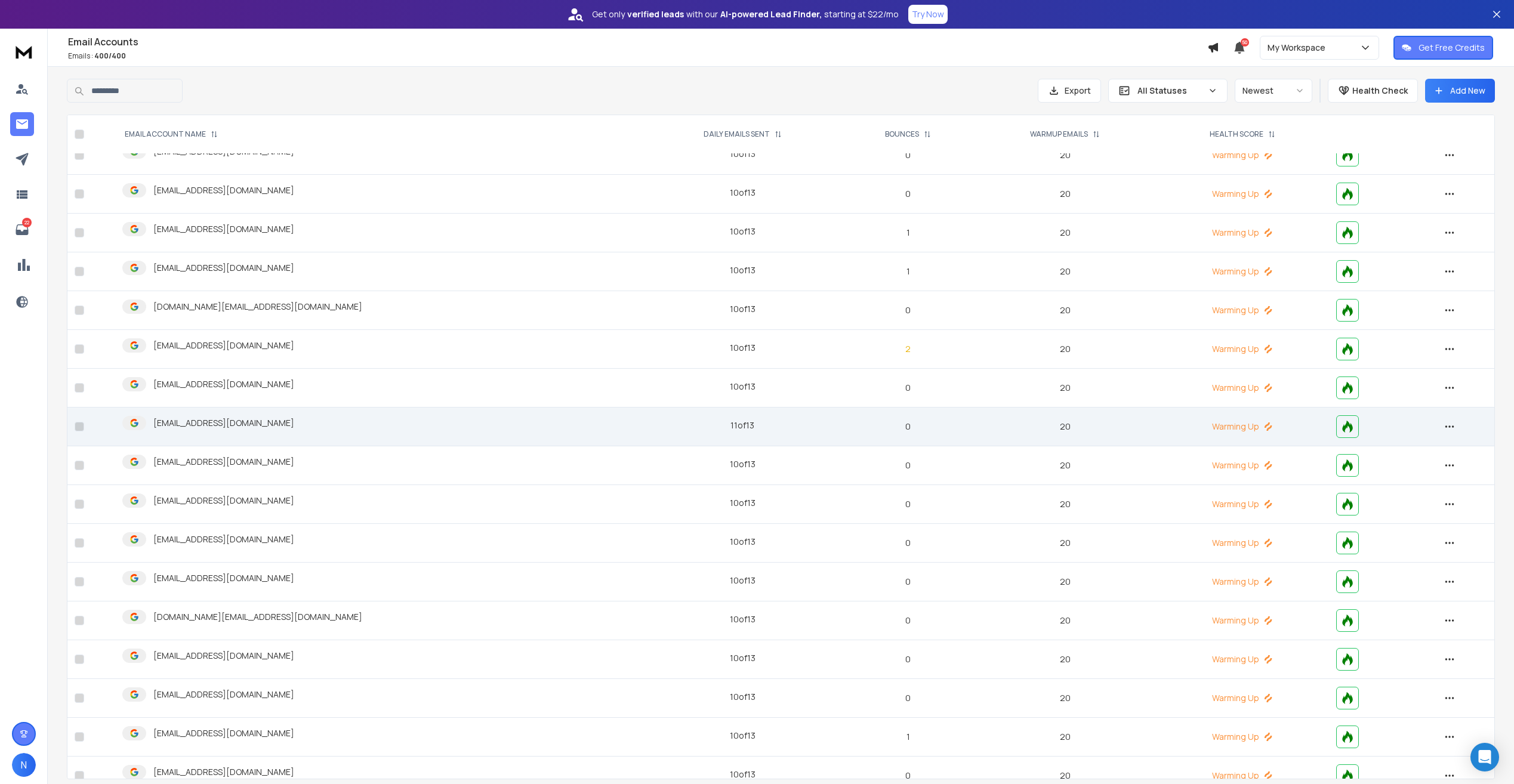
scroll to position [3162, 0]
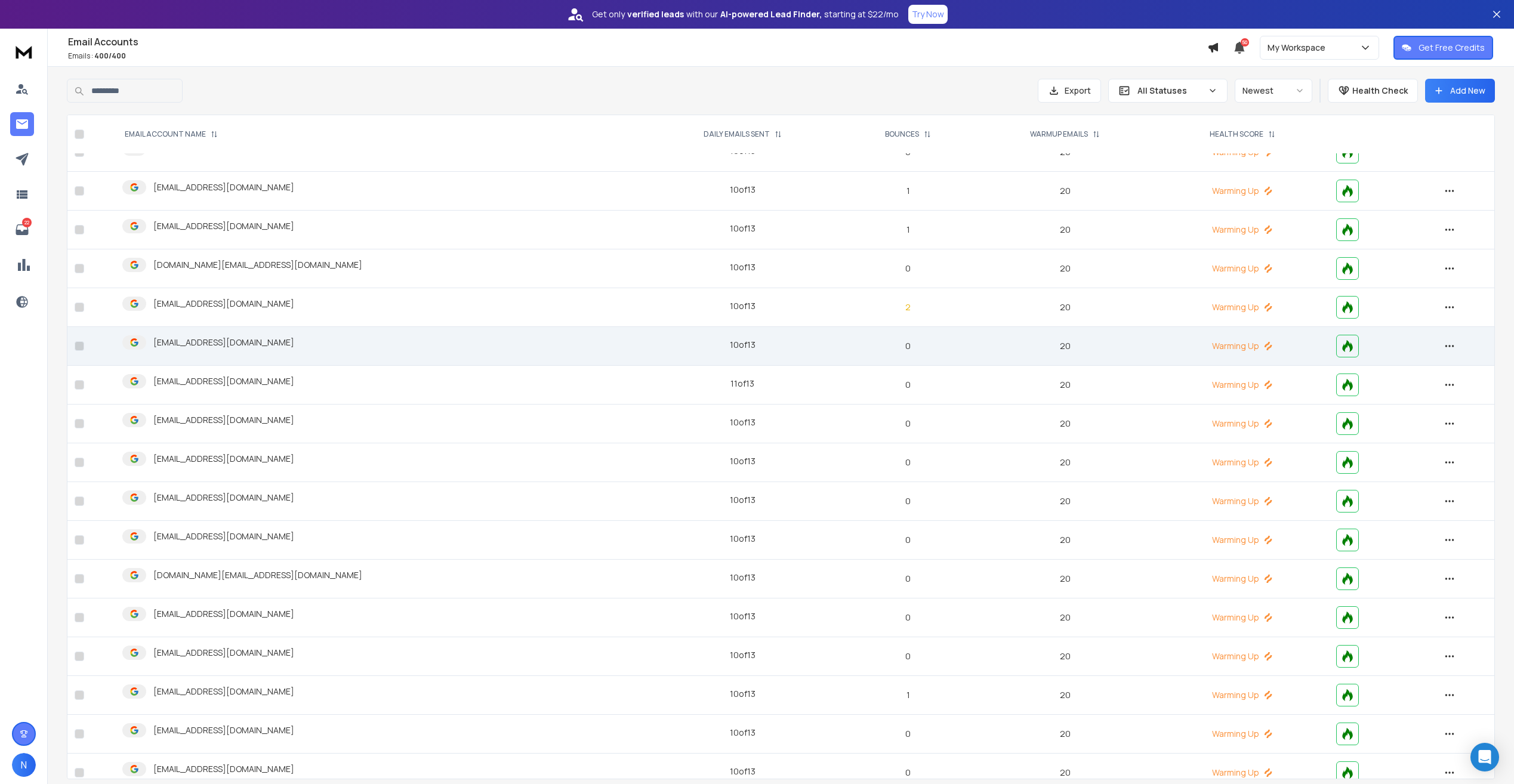
click at [1012, 340] on td "20" at bounding box center [1065, 346] width 181 height 39
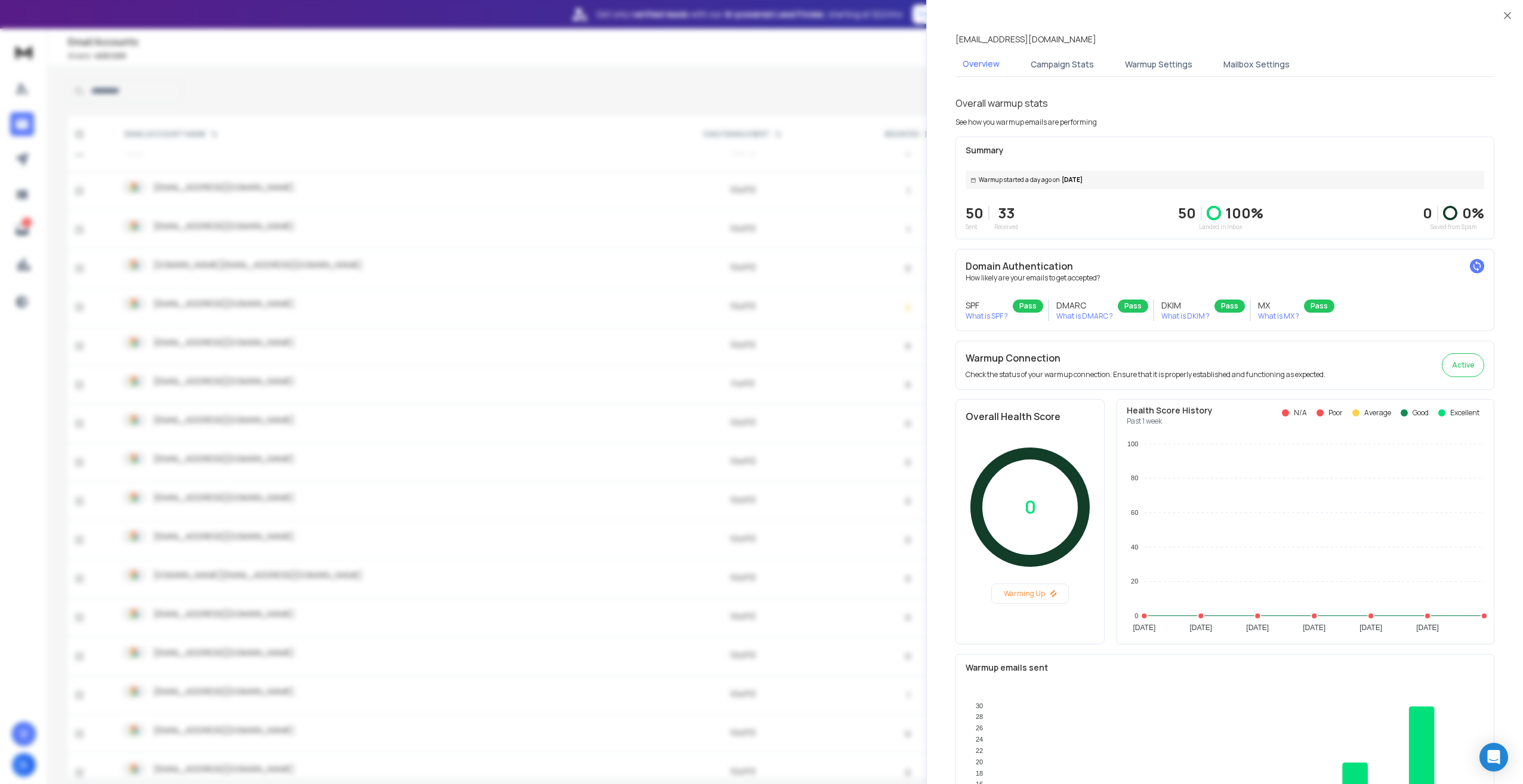
click at [532, 261] on div at bounding box center [761, 392] width 1523 height 784
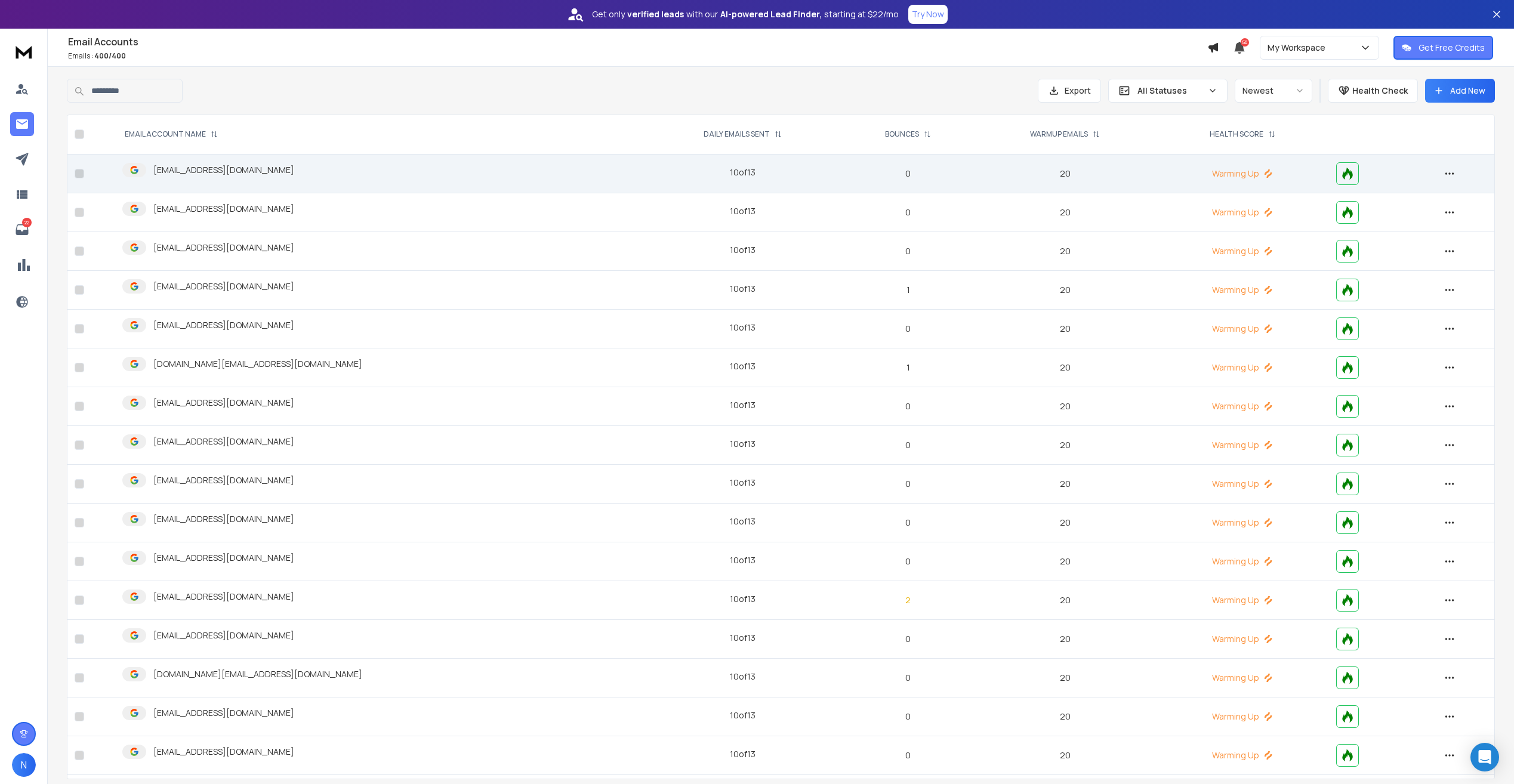
scroll to position [2505, 0]
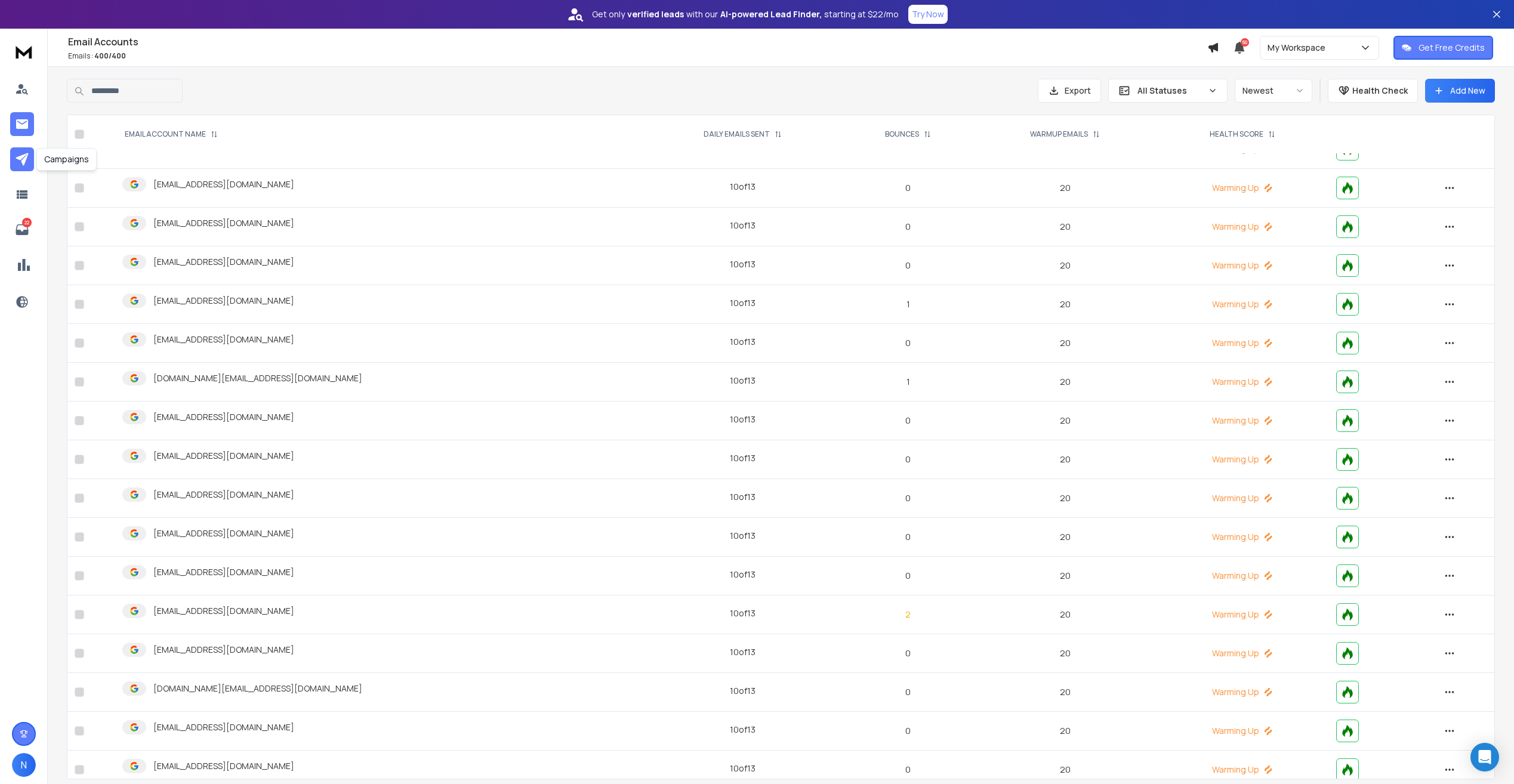
click at [29, 159] on icon at bounding box center [22, 159] width 14 height 14
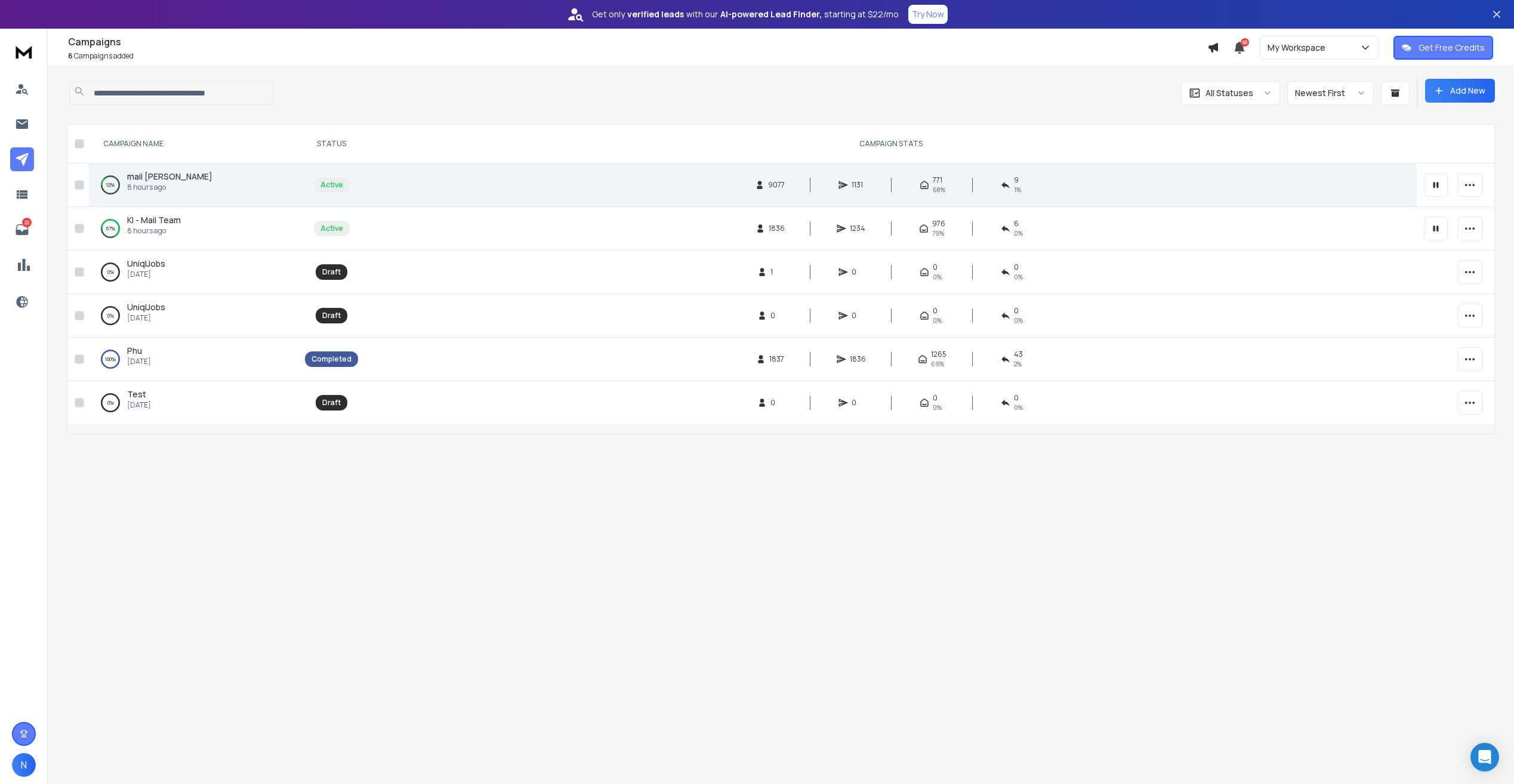
click at [1068, 188] on div "9077 1131 771 68 % 9 1 %" at bounding box center [890, 185] width 1037 height 19
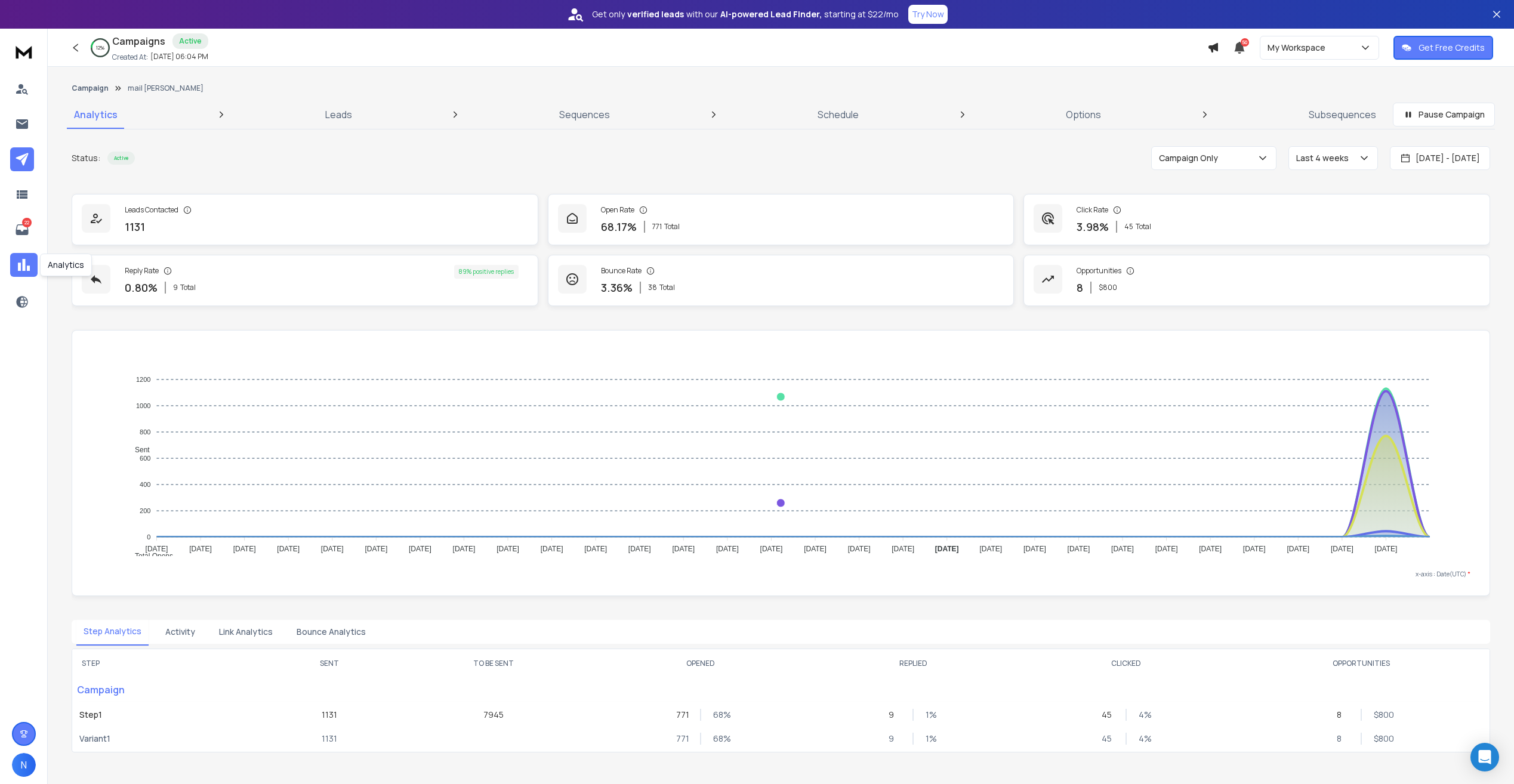
click at [15, 271] on icon at bounding box center [24, 265] width 18 height 18
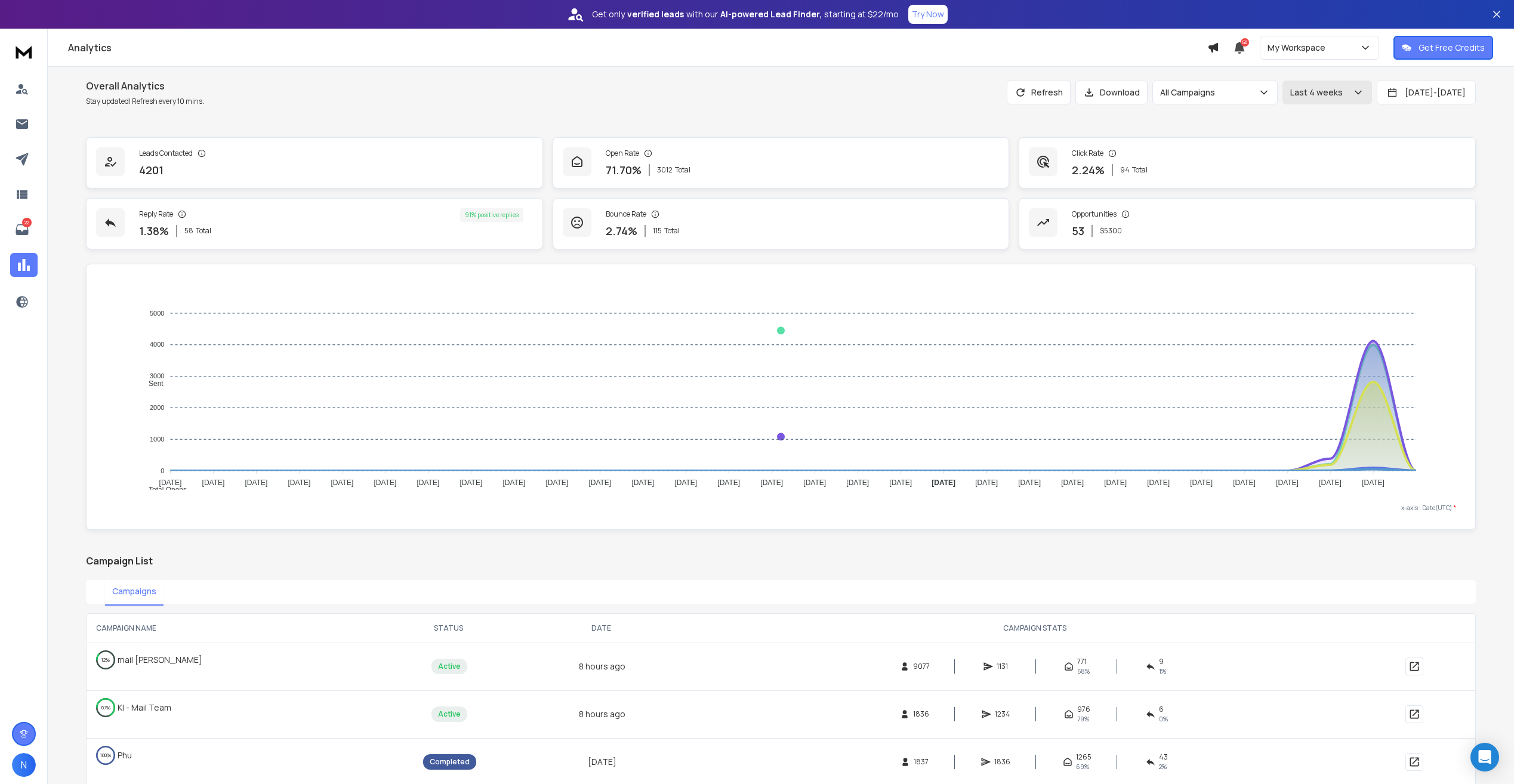
click at [1290, 94] on p "Last 4 weeks" at bounding box center [1319, 92] width 57 height 12
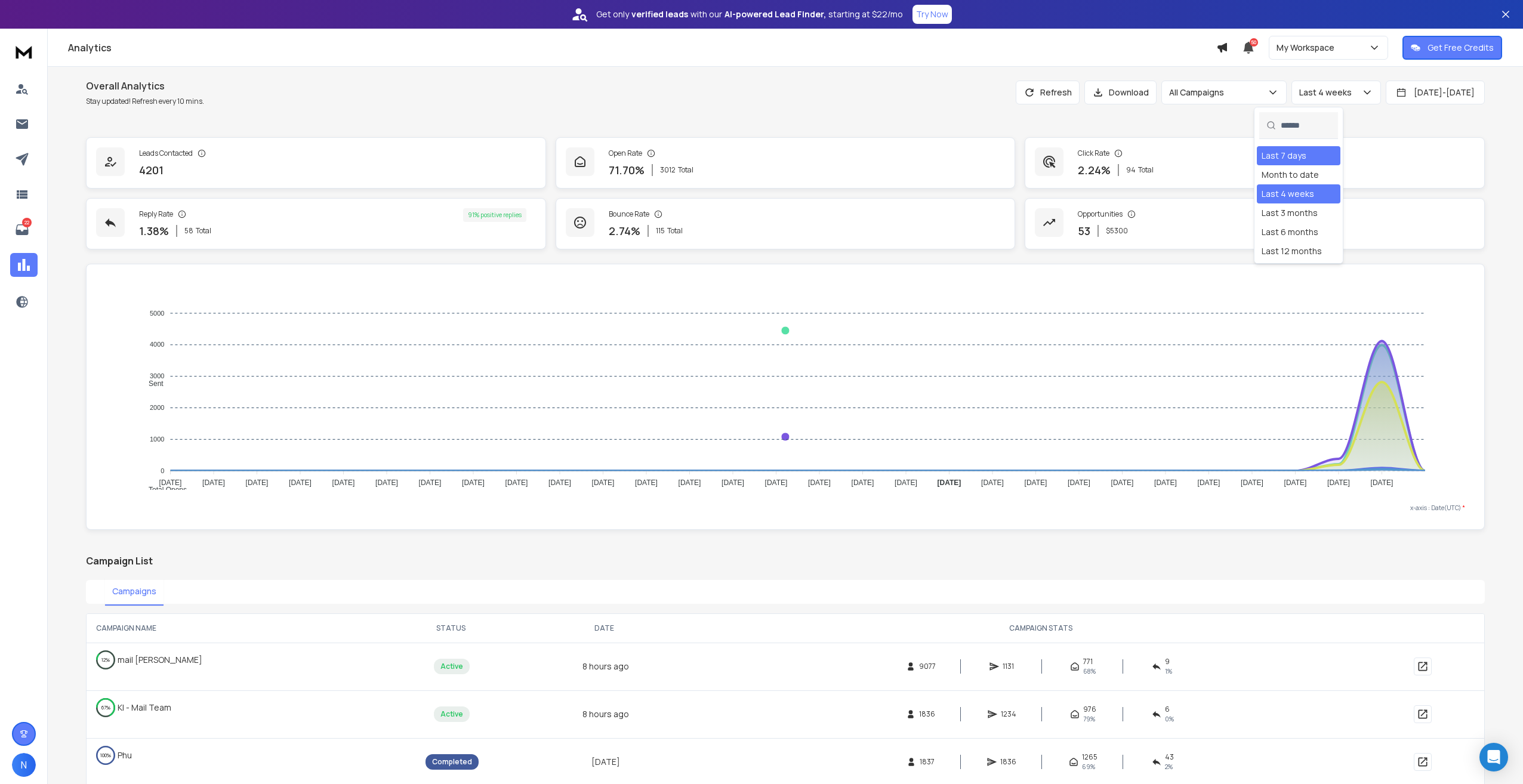
click at [1383, 153] on link "Click Rate 2.24 % 94 Total" at bounding box center [1254, 162] width 460 height 51
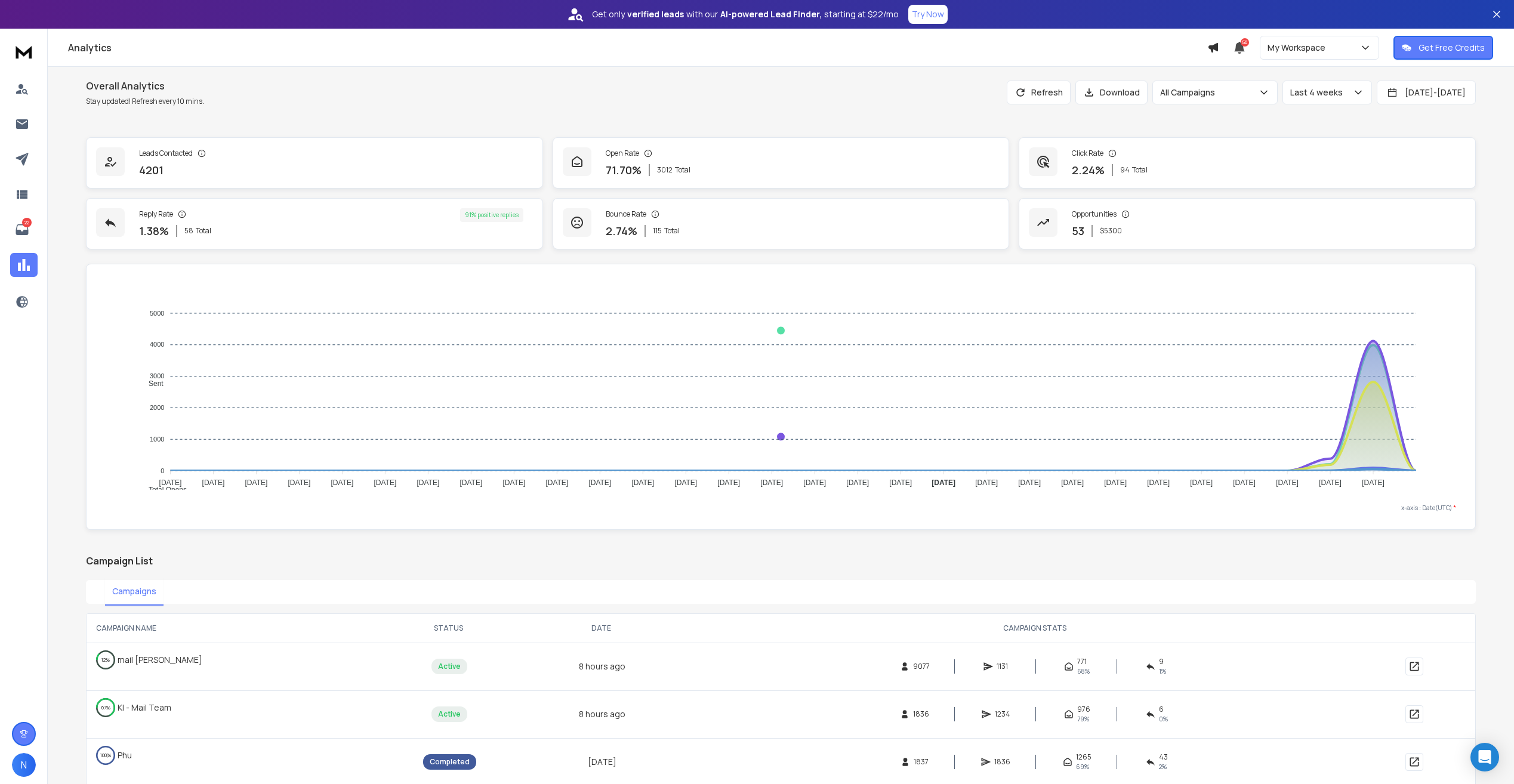
click at [1090, 213] on p "Opportunities" at bounding box center [1094, 214] width 45 height 10
click at [462, 228] on link "Reply Rate 1.38 % 58 Total 91 % positive replies" at bounding box center [315, 223] width 457 height 51
click at [16, 160] on icon at bounding box center [22, 159] width 14 height 14
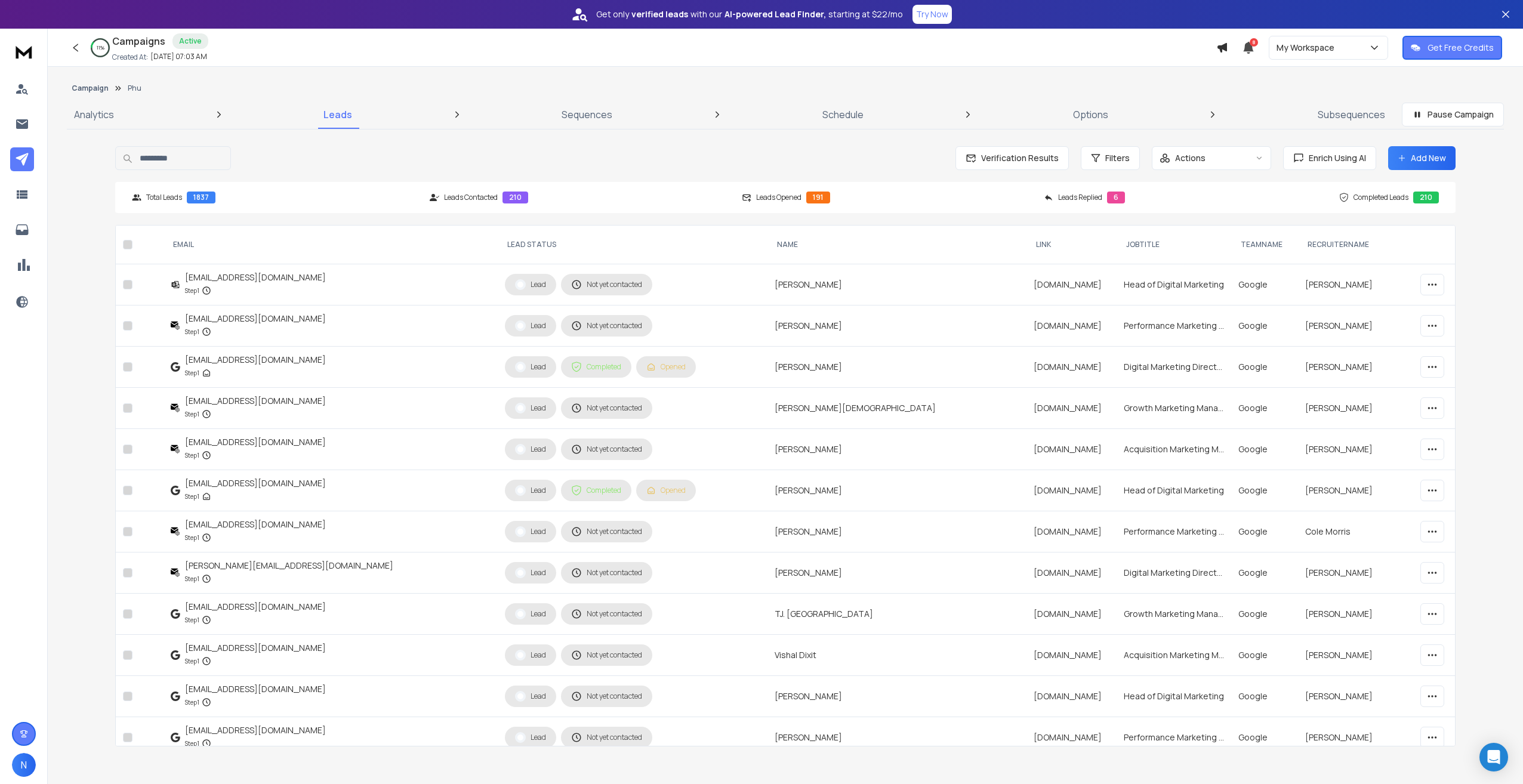
scroll to position [5254, 0]
